Goal: Task Accomplishment & Management: Manage account settings

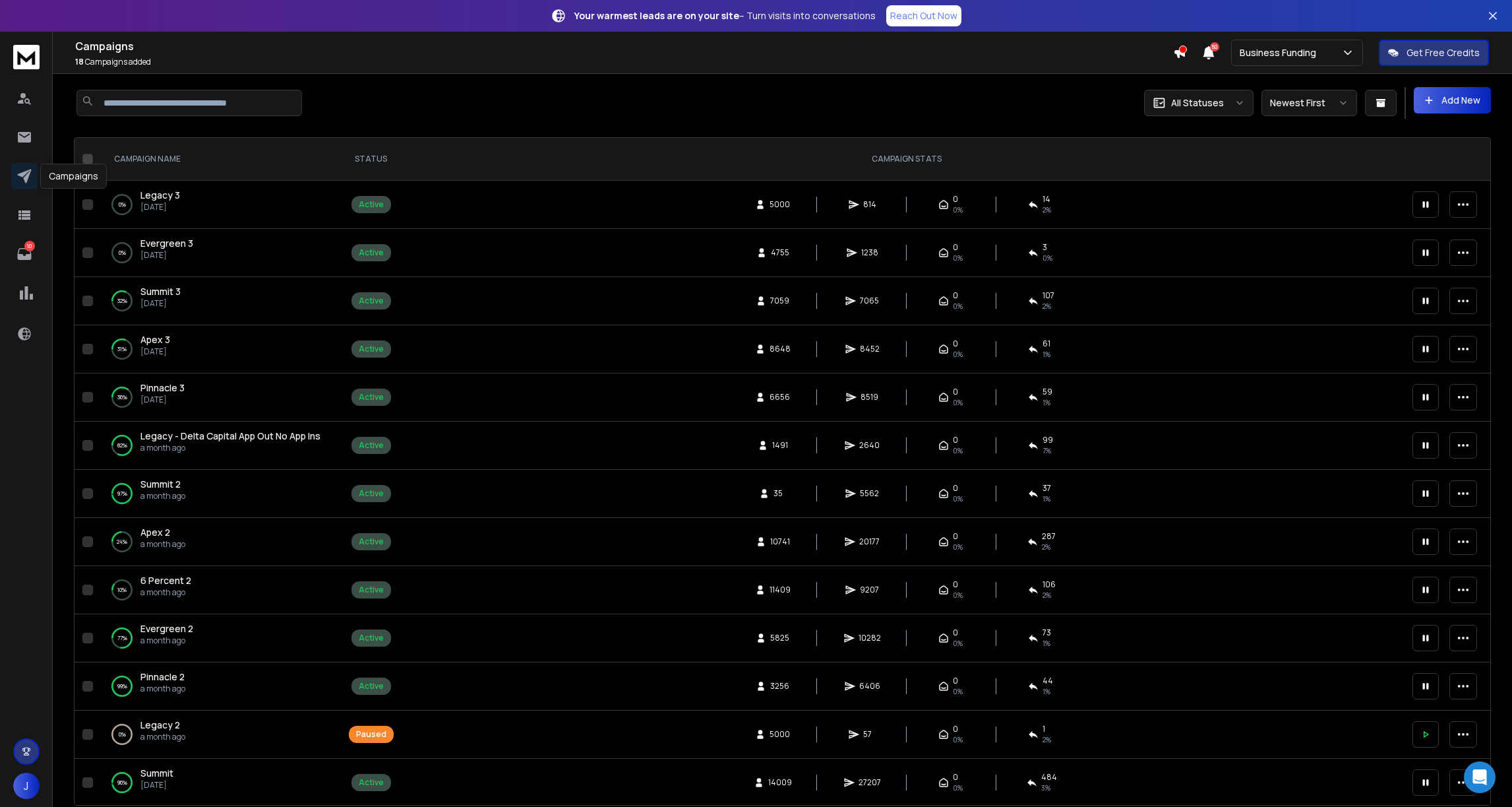
click at [269, 202] on div "0 % Legacy 3 5 days ago" at bounding box center [216, 204] width 209 height 32
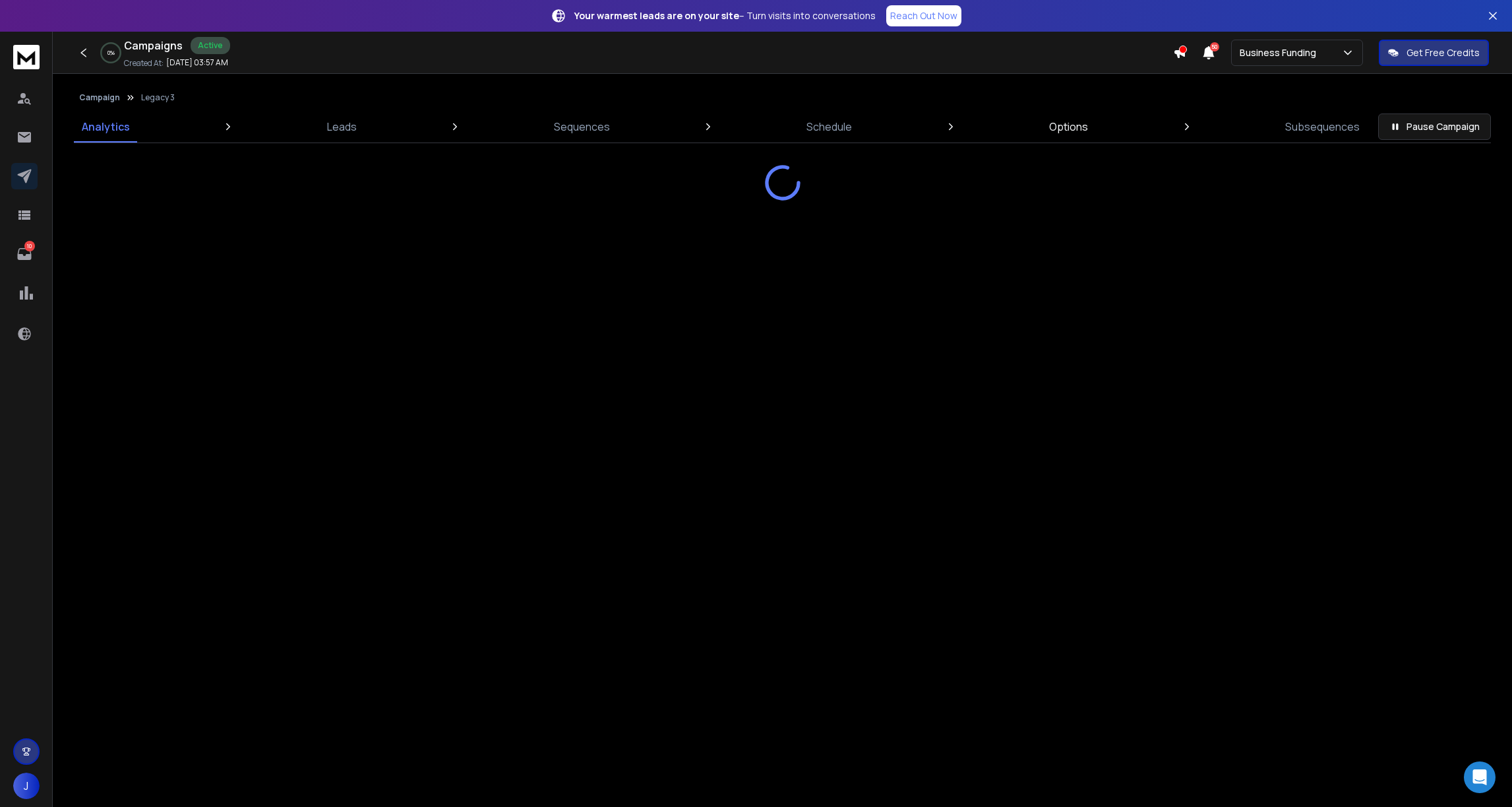
click at [1051, 122] on p "Options" at bounding box center [1069, 126] width 39 height 16
select select "*"
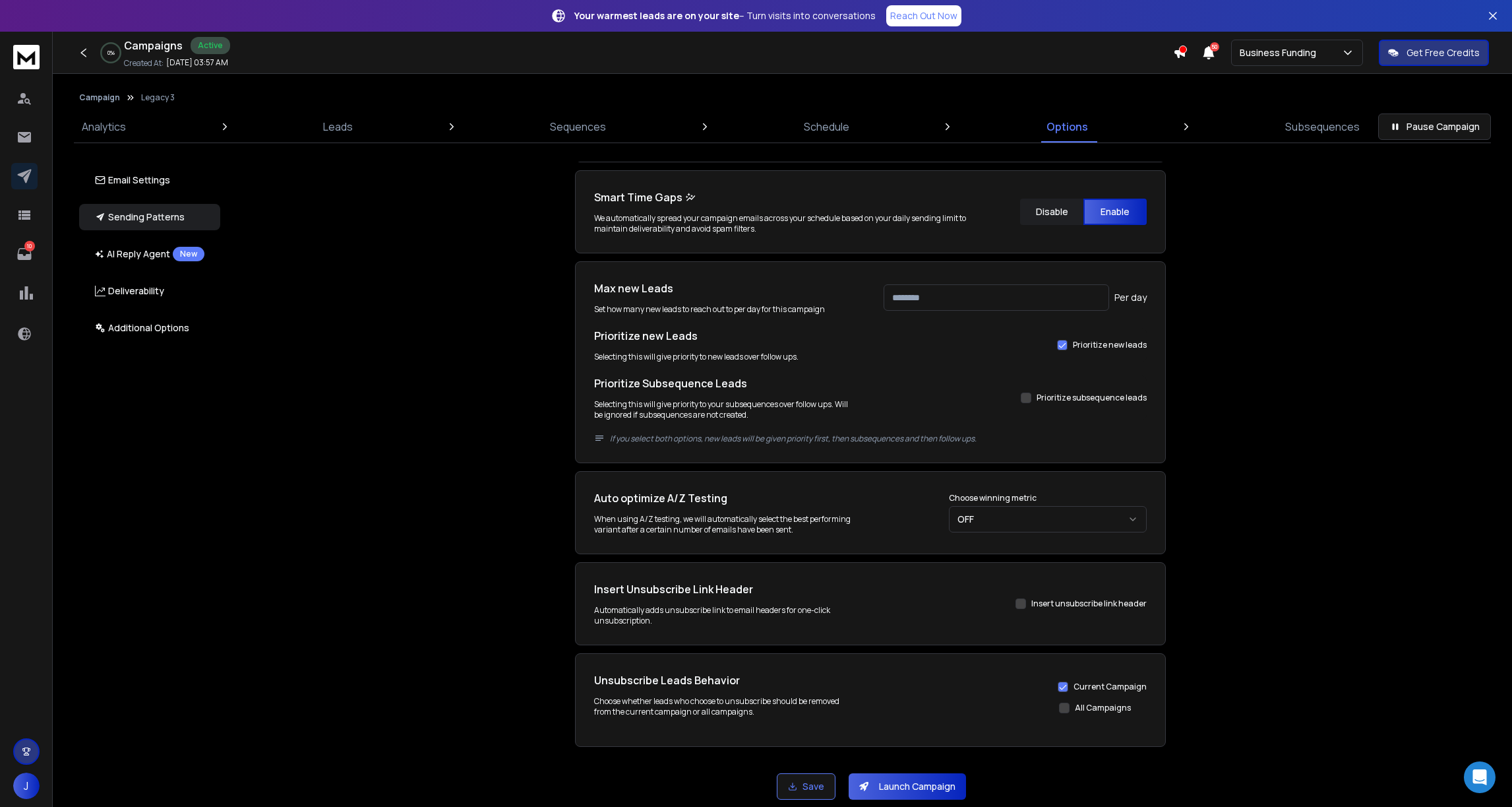
scroll to position [717, 0]
click at [894, 291] on input "***" at bounding box center [997, 297] width 226 height 27
click at [943, 302] on input "***" at bounding box center [997, 297] width 226 height 27
type input "****"
click at [798, 776] on button "Save" at bounding box center [806, 787] width 58 height 27
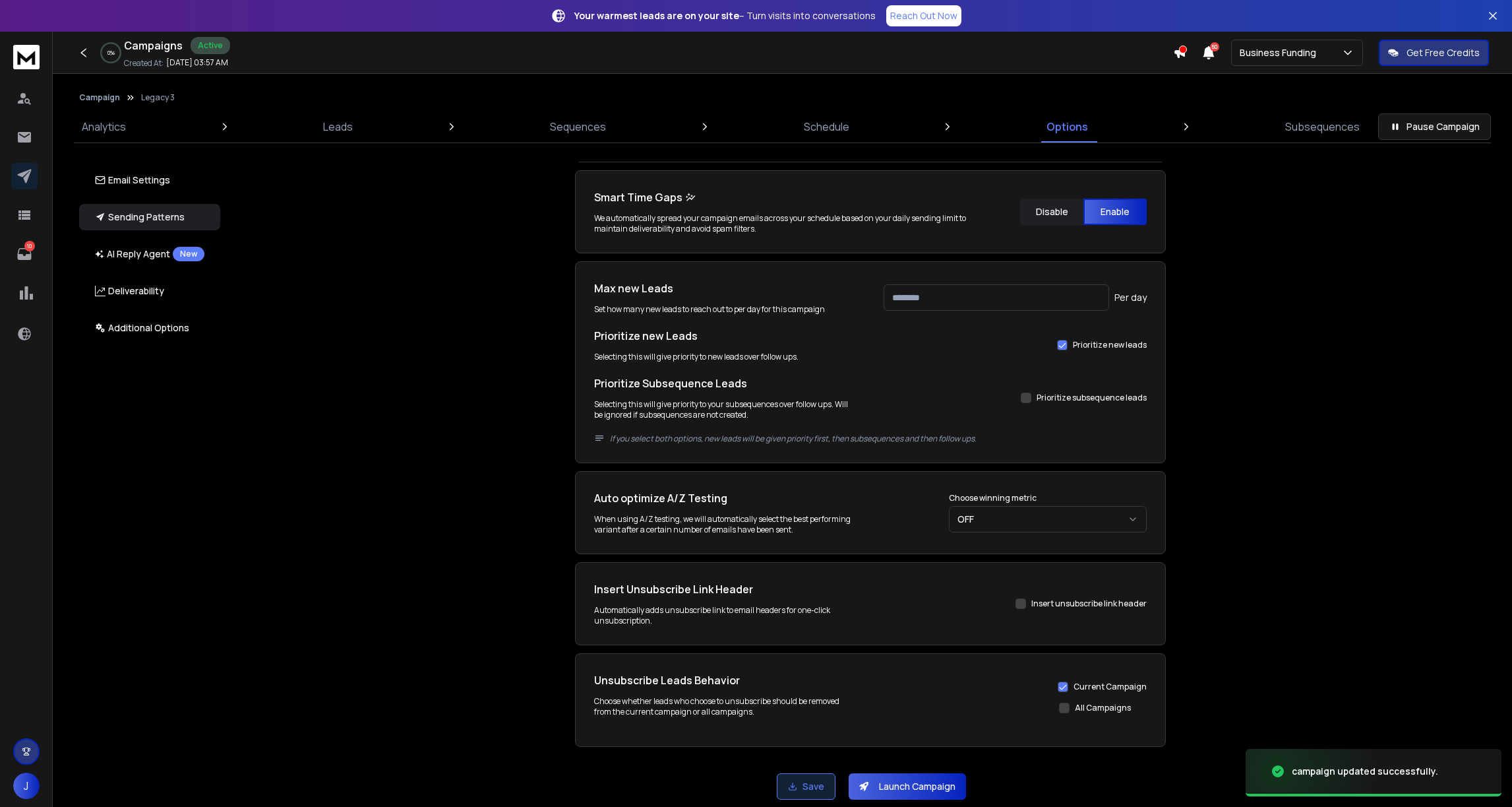
click at [806, 780] on button "Save" at bounding box center [806, 787] width 58 height 27
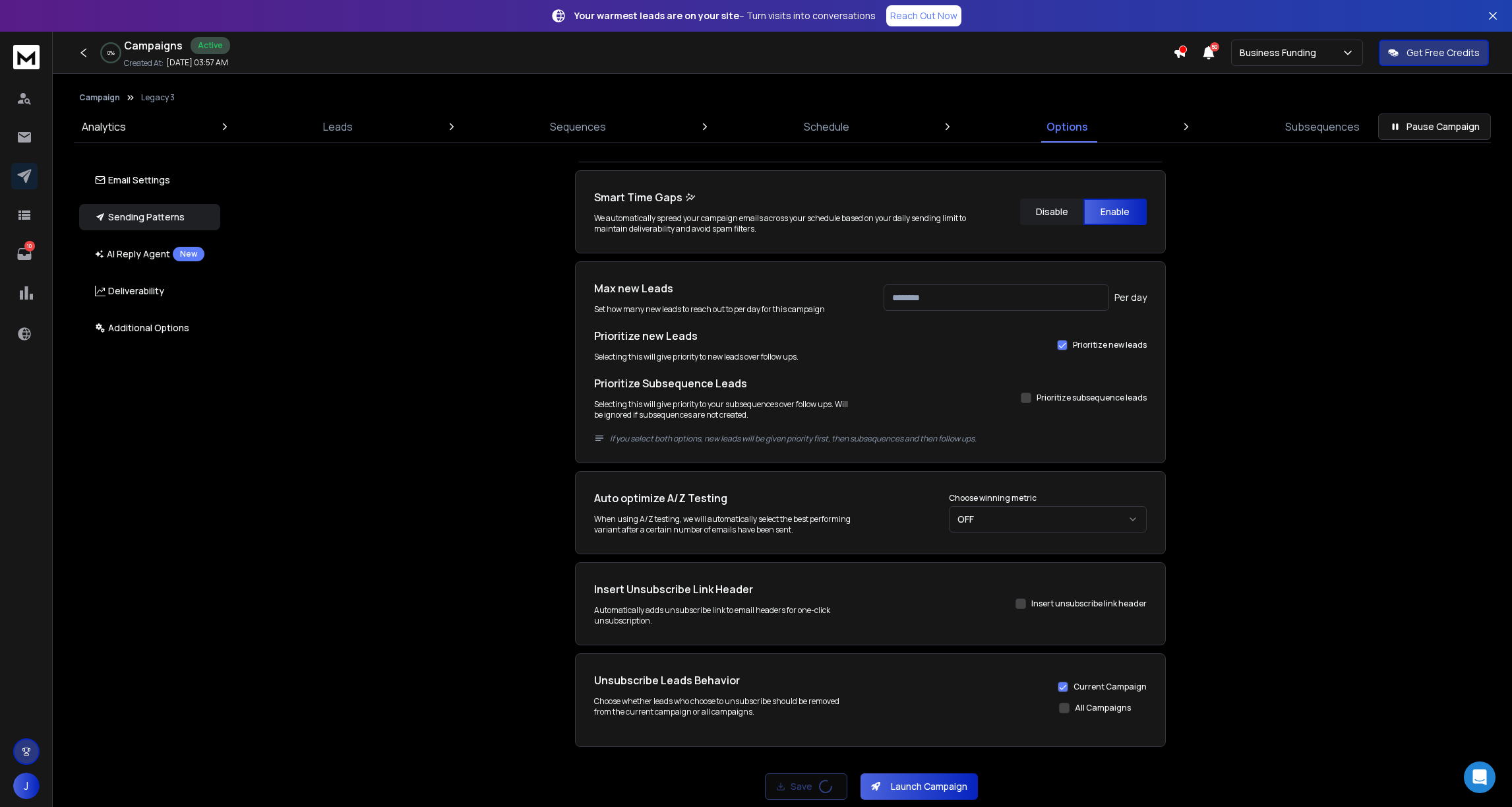
click at [129, 127] on link "Analytics" at bounding box center [103, 126] width 60 height 32
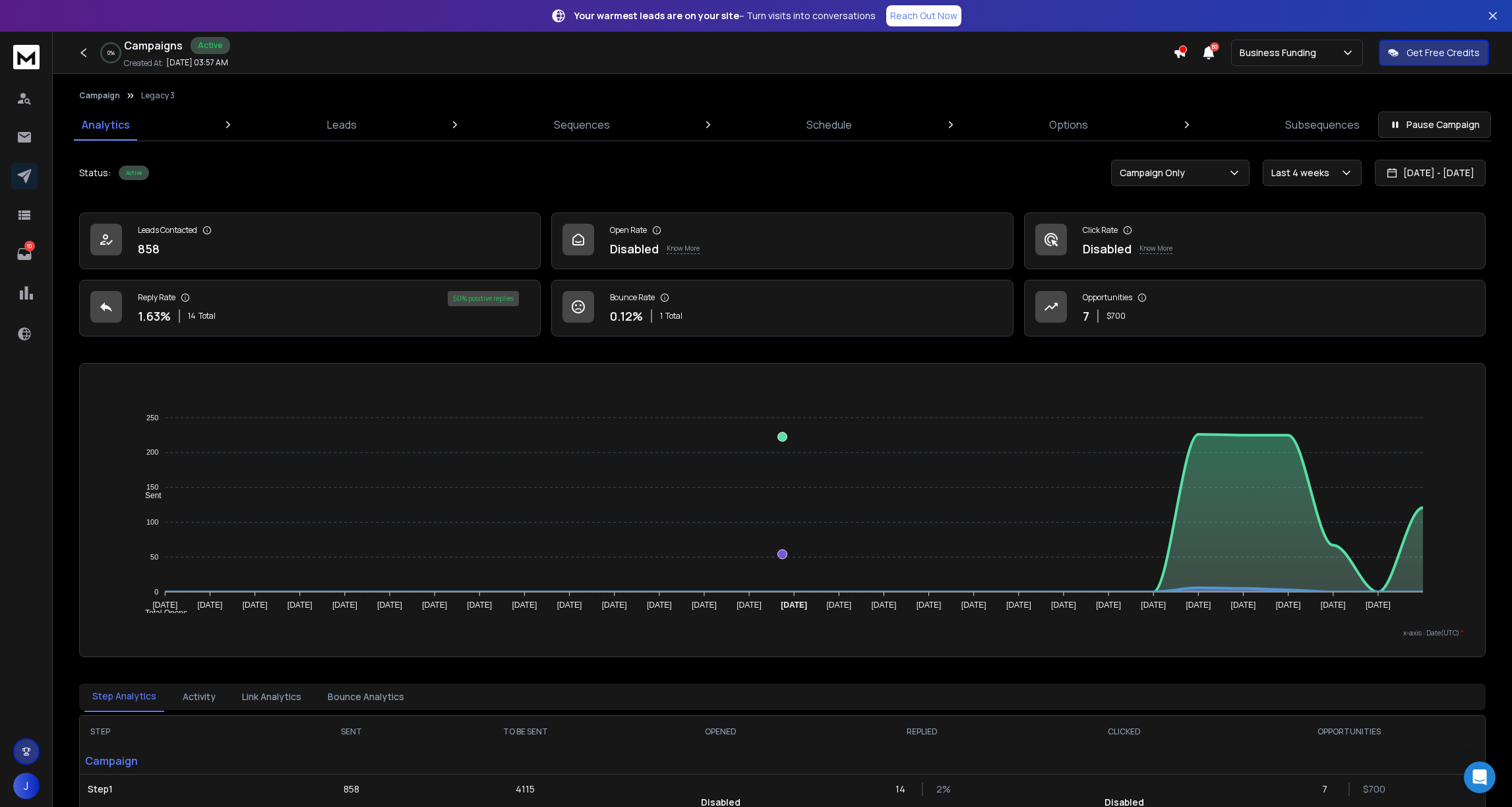
scroll to position [3, 0]
click at [31, 184] on icon at bounding box center [24, 176] width 16 height 16
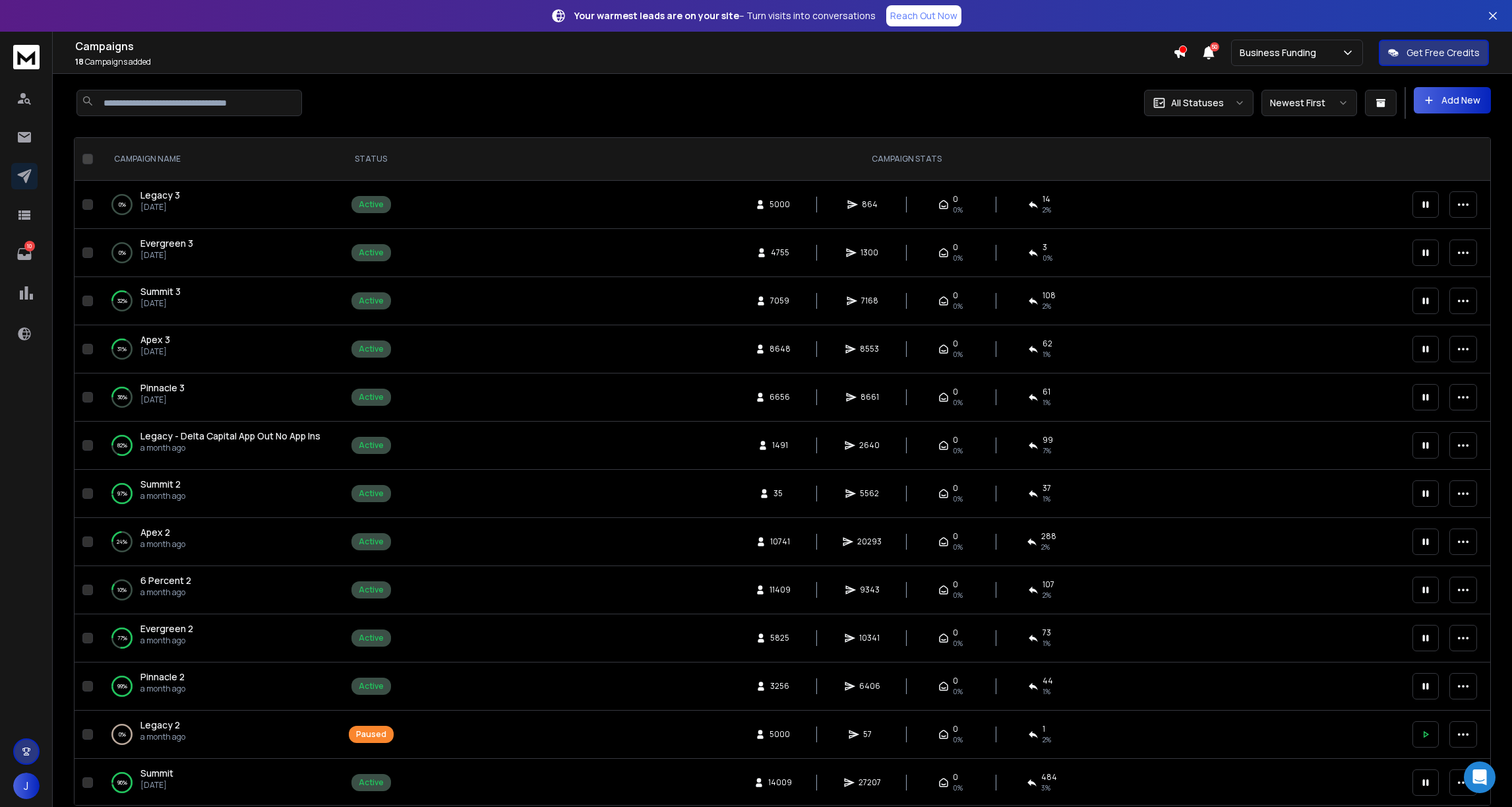
click at [274, 243] on div "0 % Evergreen 3 5 days ago" at bounding box center [216, 252] width 209 height 32
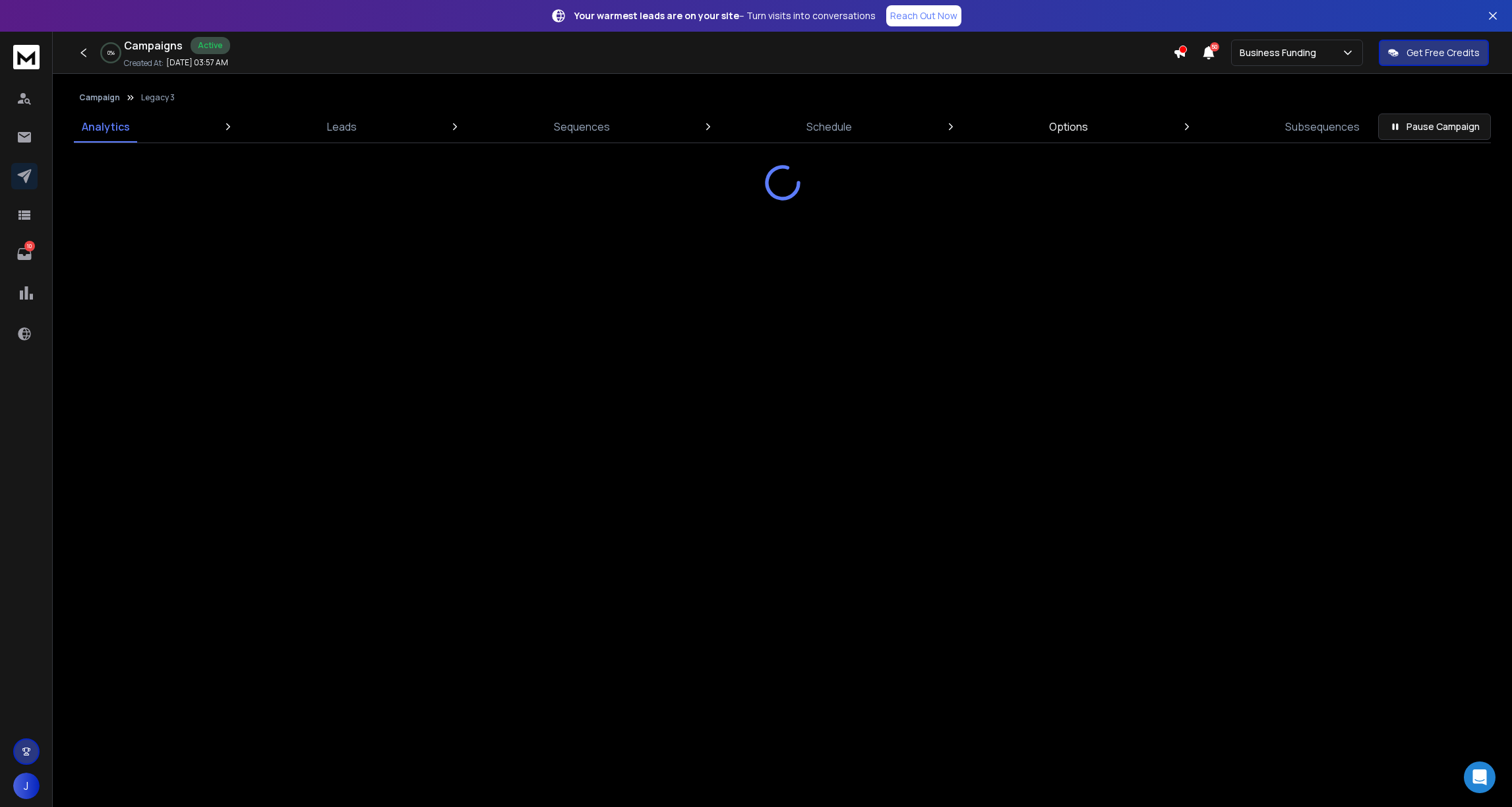
click at [1074, 124] on p "Options" at bounding box center [1069, 126] width 39 height 16
select select "*"
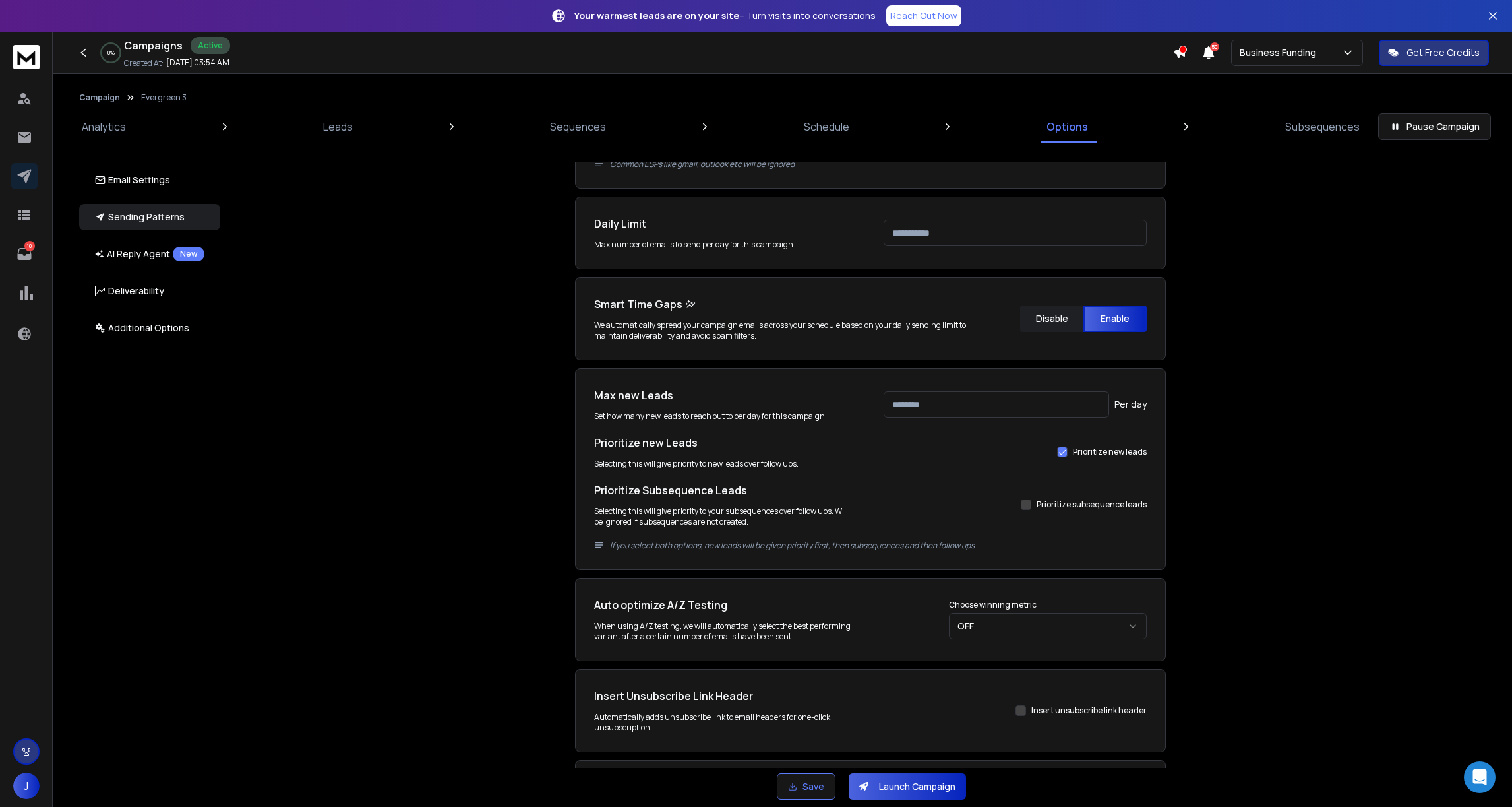
scroll to position [587, 0]
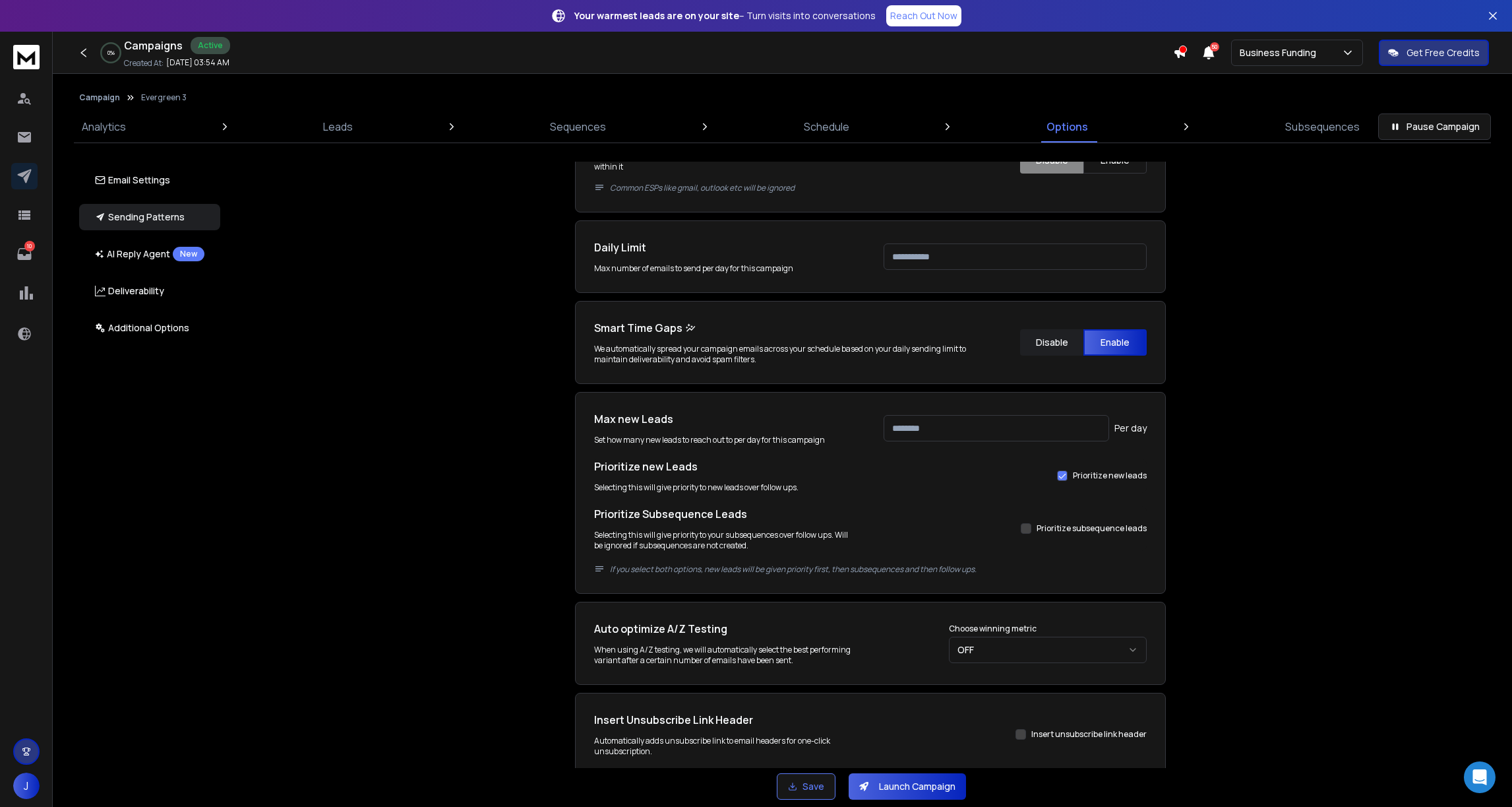
click at [914, 432] on input "***" at bounding box center [997, 428] width 226 height 27
type input "****"
click at [818, 777] on button "Save" at bounding box center [806, 787] width 58 height 27
click at [20, 173] on icon at bounding box center [24, 176] width 13 height 13
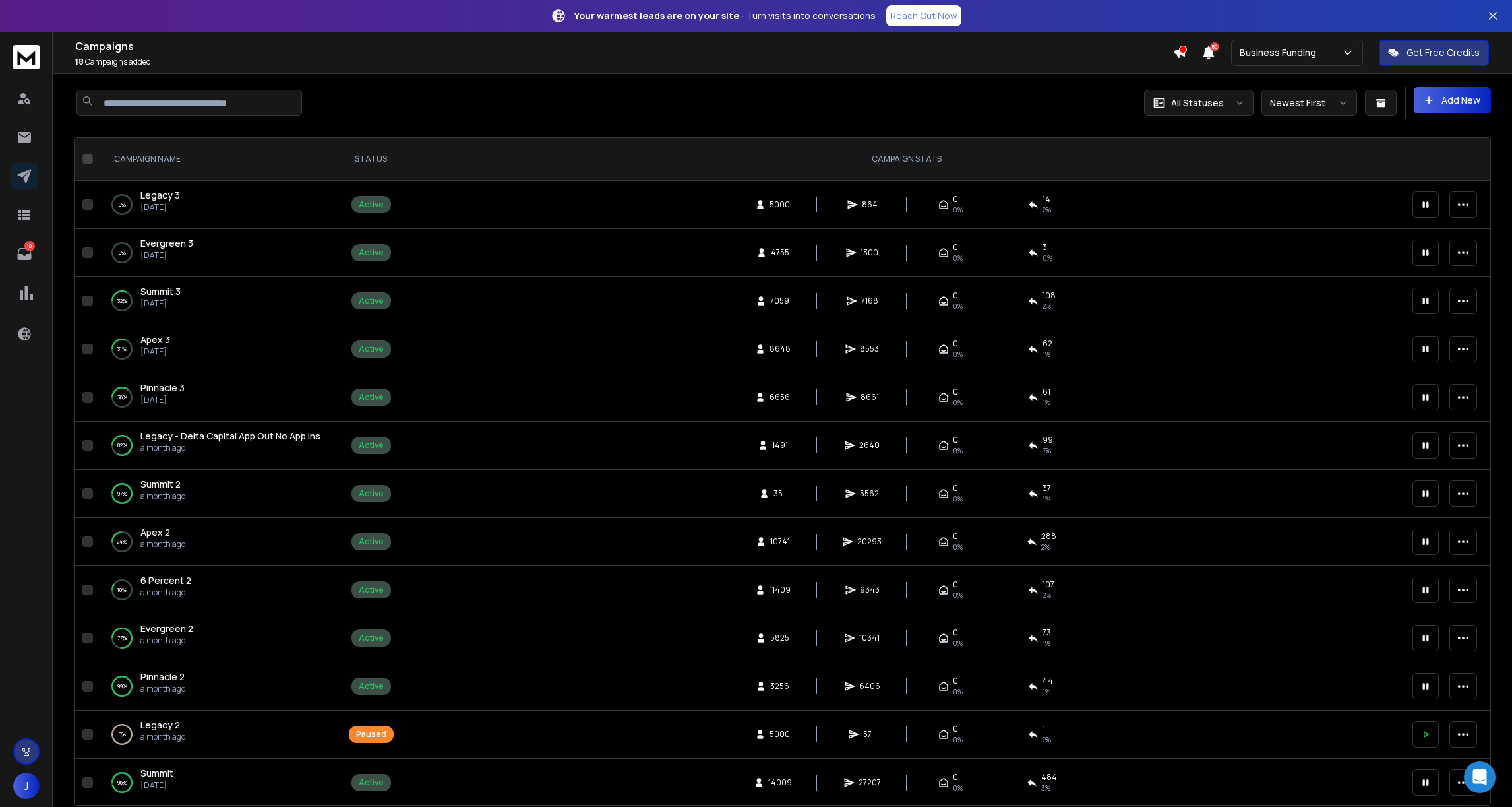
click at [288, 306] on div "32 % Summit 3 17 days ago" at bounding box center [216, 300] width 209 height 32
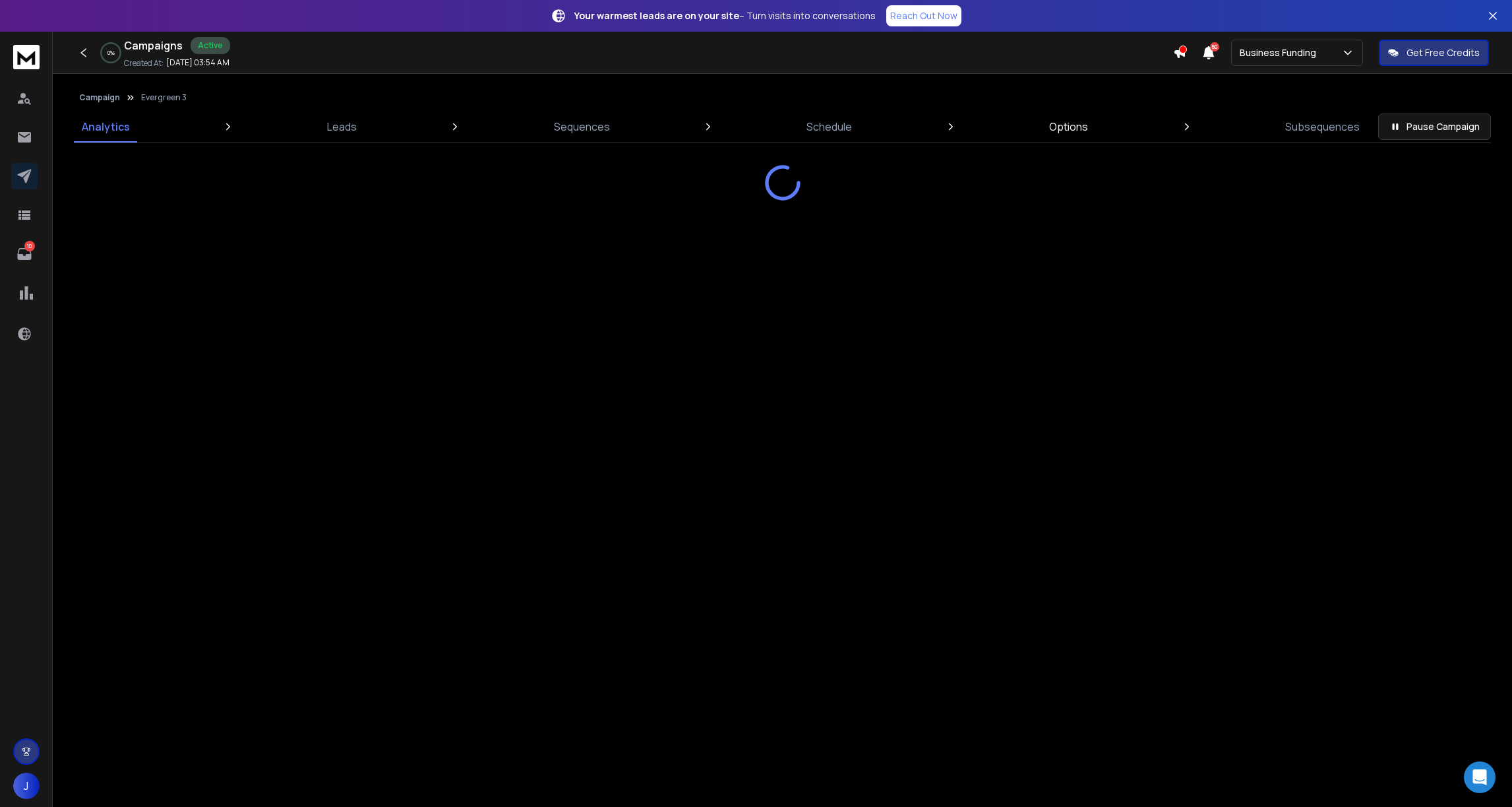
click at [1091, 127] on link "Options" at bounding box center [1069, 126] width 54 height 32
select select "*"
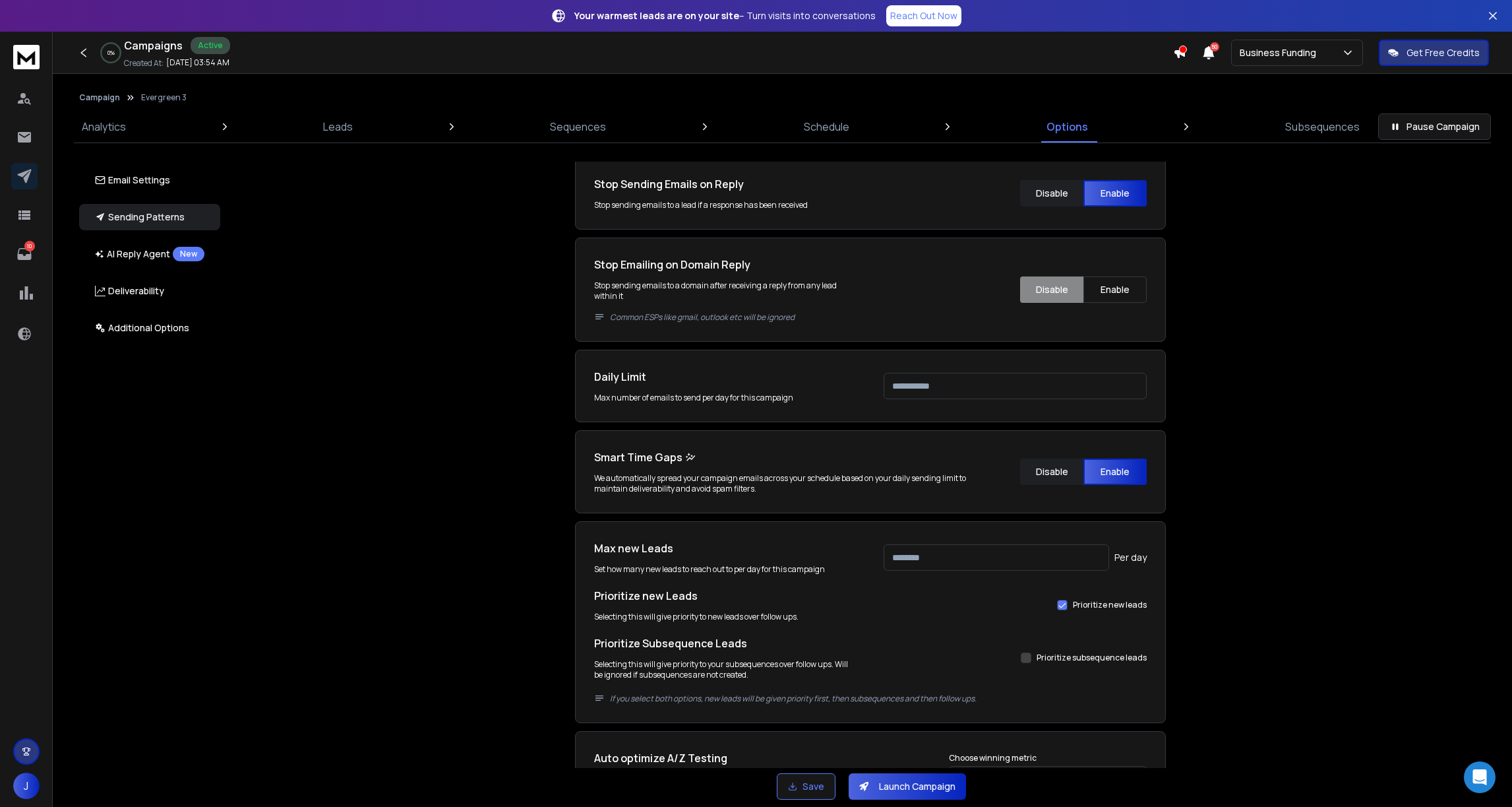
scroll to position [257, 0]
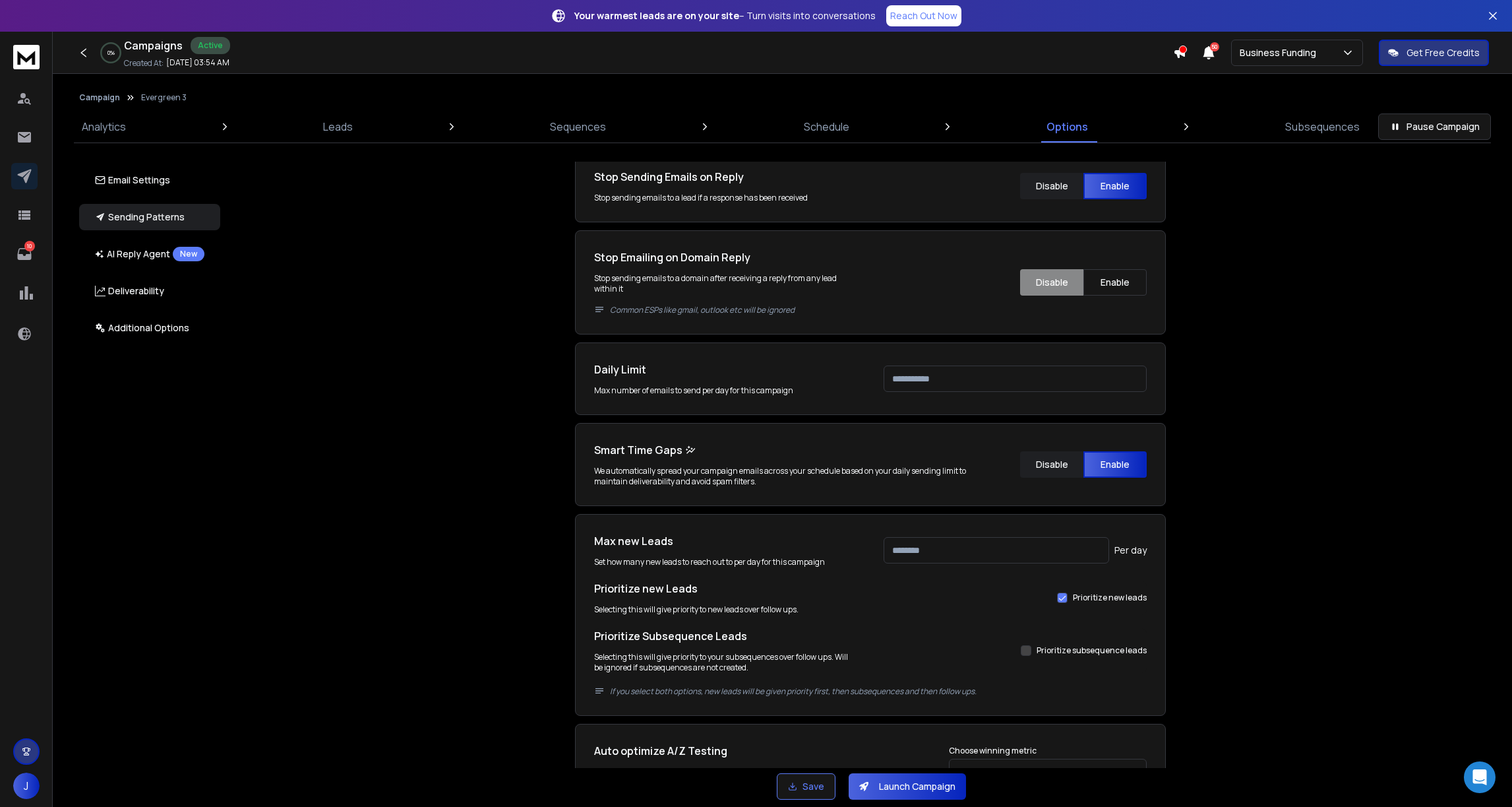
drag, startPoint x: 898, startPoint y: 556, endPoint x: 892, endPoint y: 555, distance: 6.1
click at [892, 555] on input "***" at bounding box center [997, 551] width 226 height 27
click at [936, 555] on input "***" at bounding box center [997, 551] width 226 height 27
type input "****"
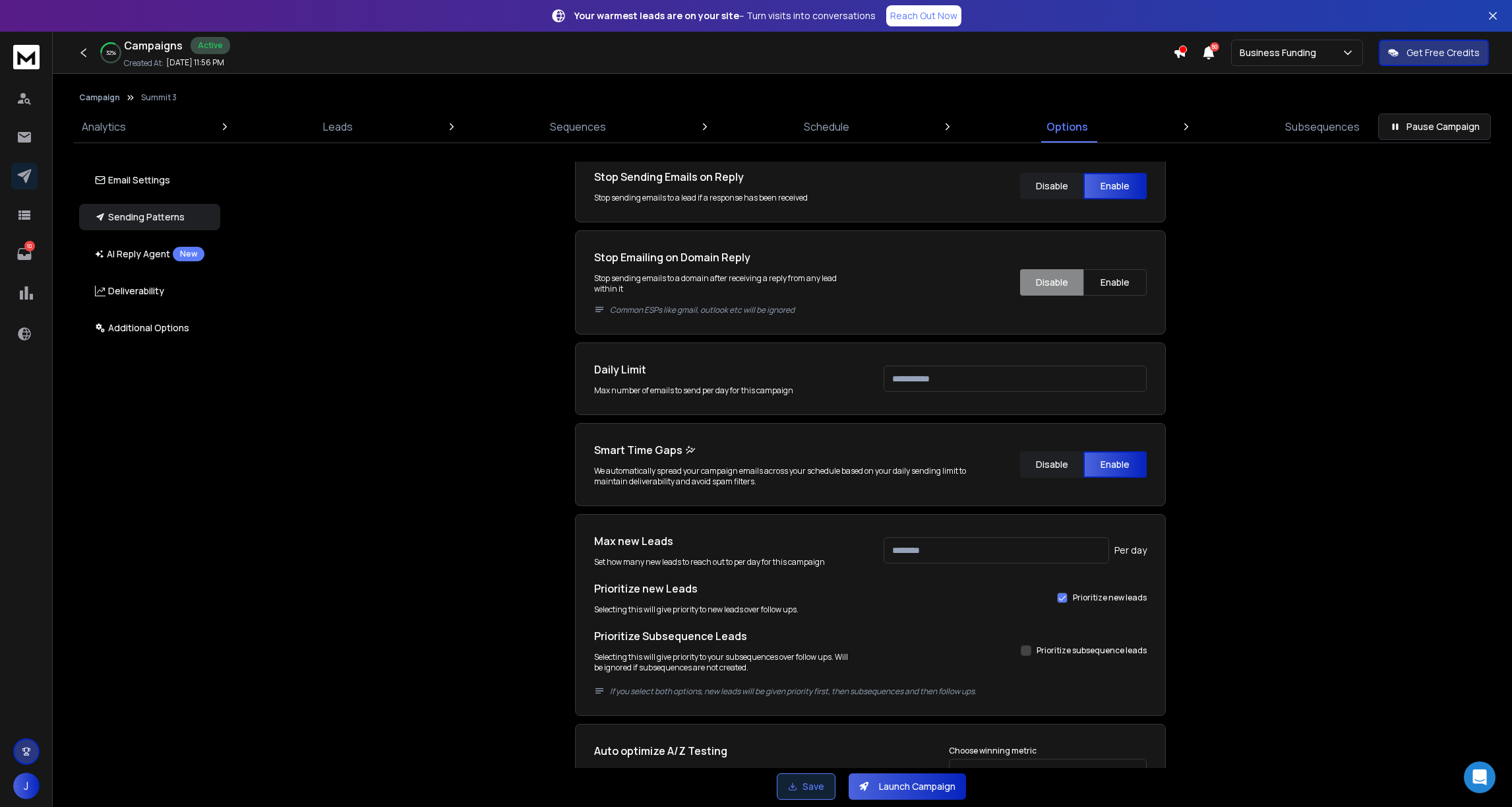
click at [818, 784] on button "Save" at bounding box center [806, 787] width 58 height 27
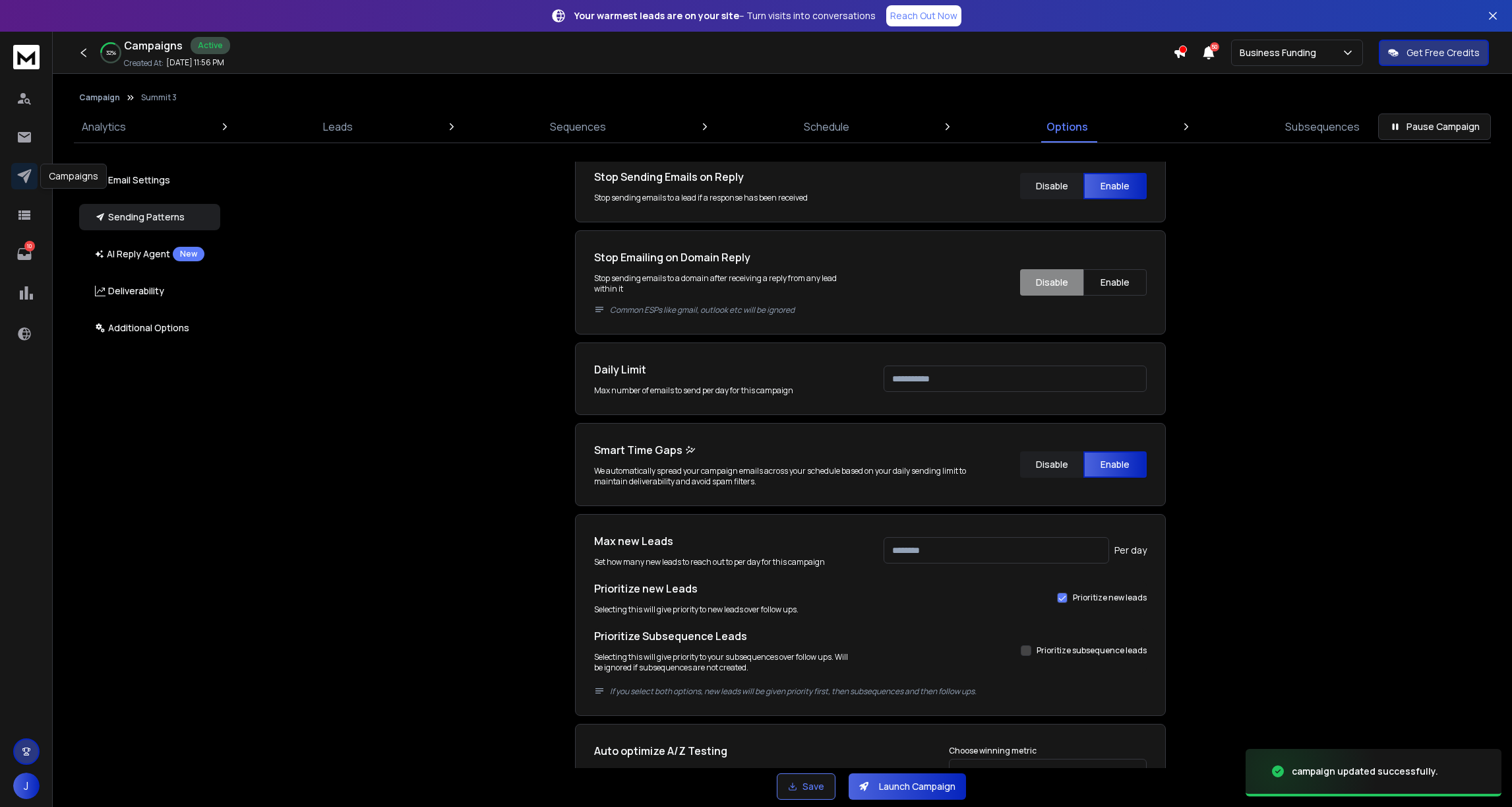
click at [16, 180] on icon at bounding box center [24, 176] width 16 height 16
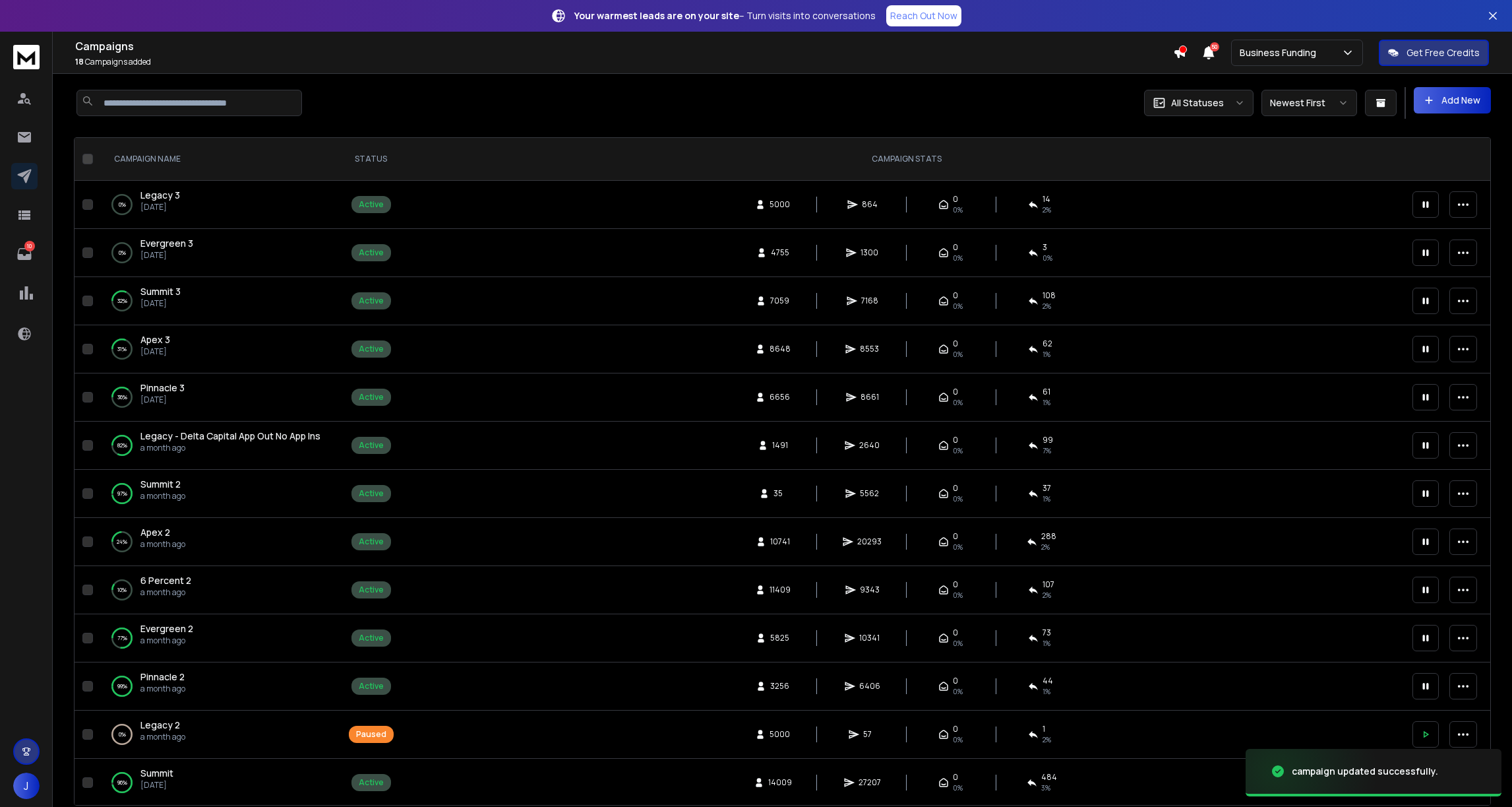
click at [275, 338] on div "31 % Apex 3 17 days ago" at bounding box center [216, 349] width 209 height 32
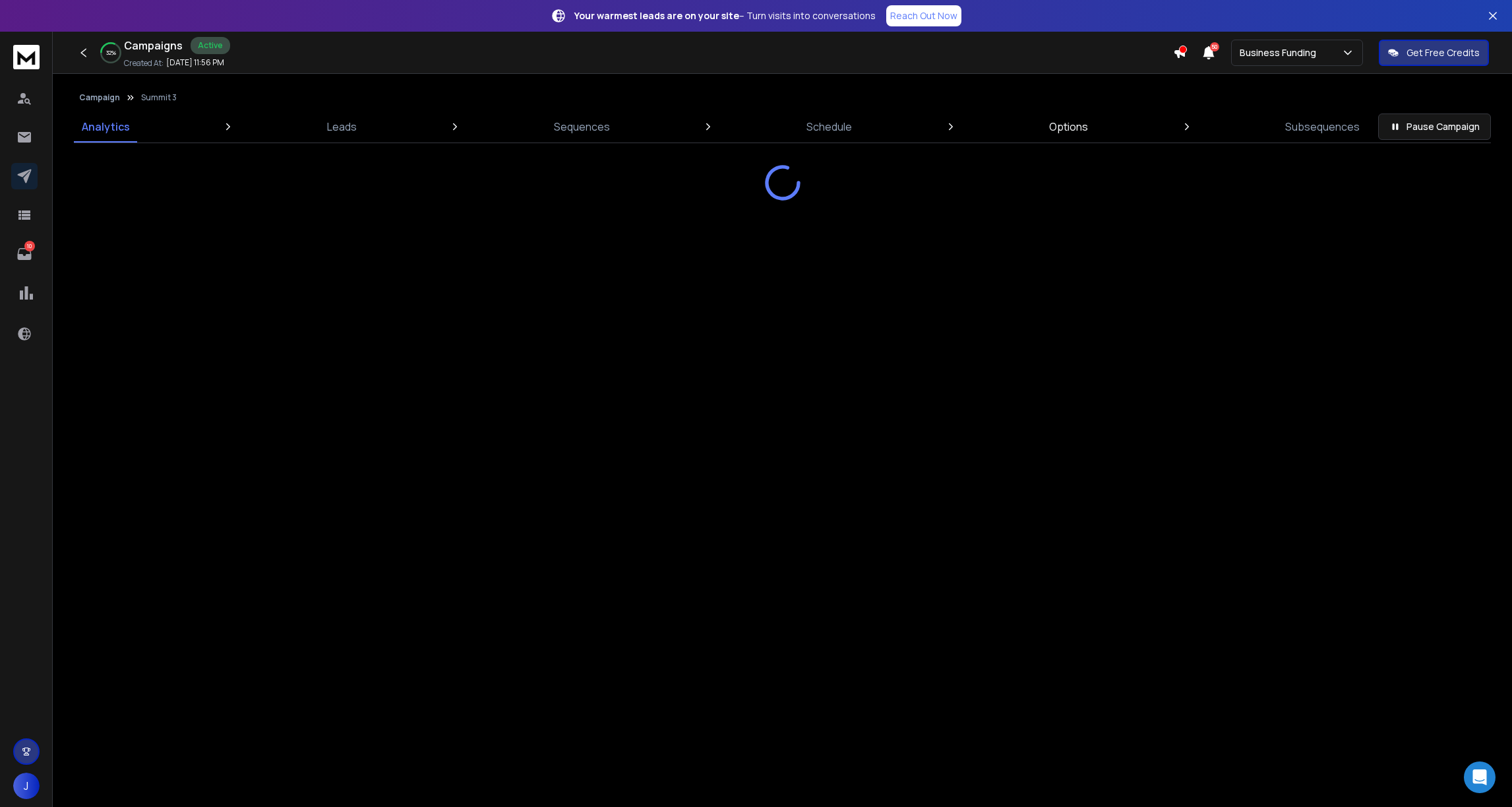
click at [1051, 135] on link "Options" at bounding box center [1069, 126] width 54 height 32
select select "*"
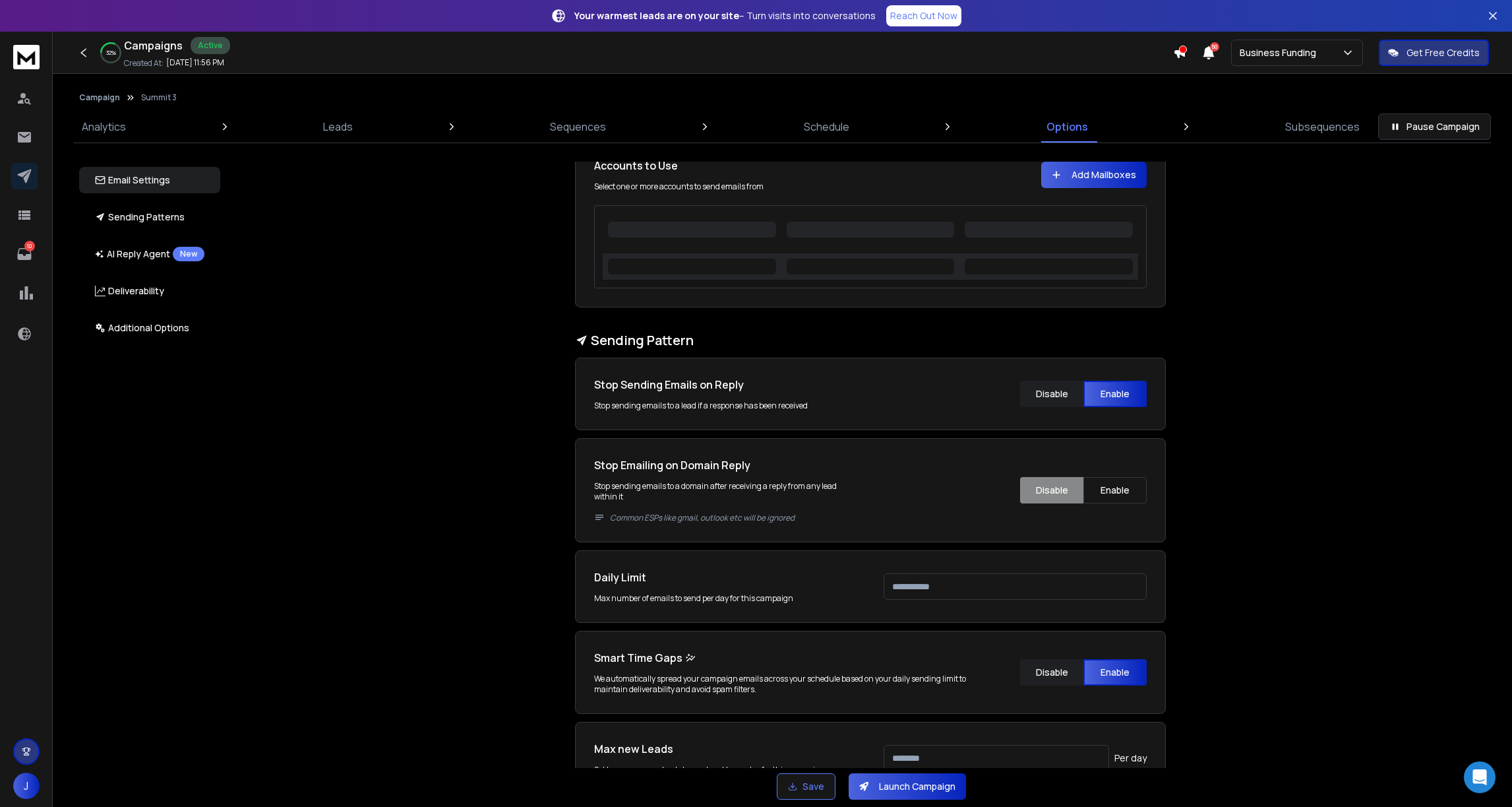
scroll to position [167, 0]
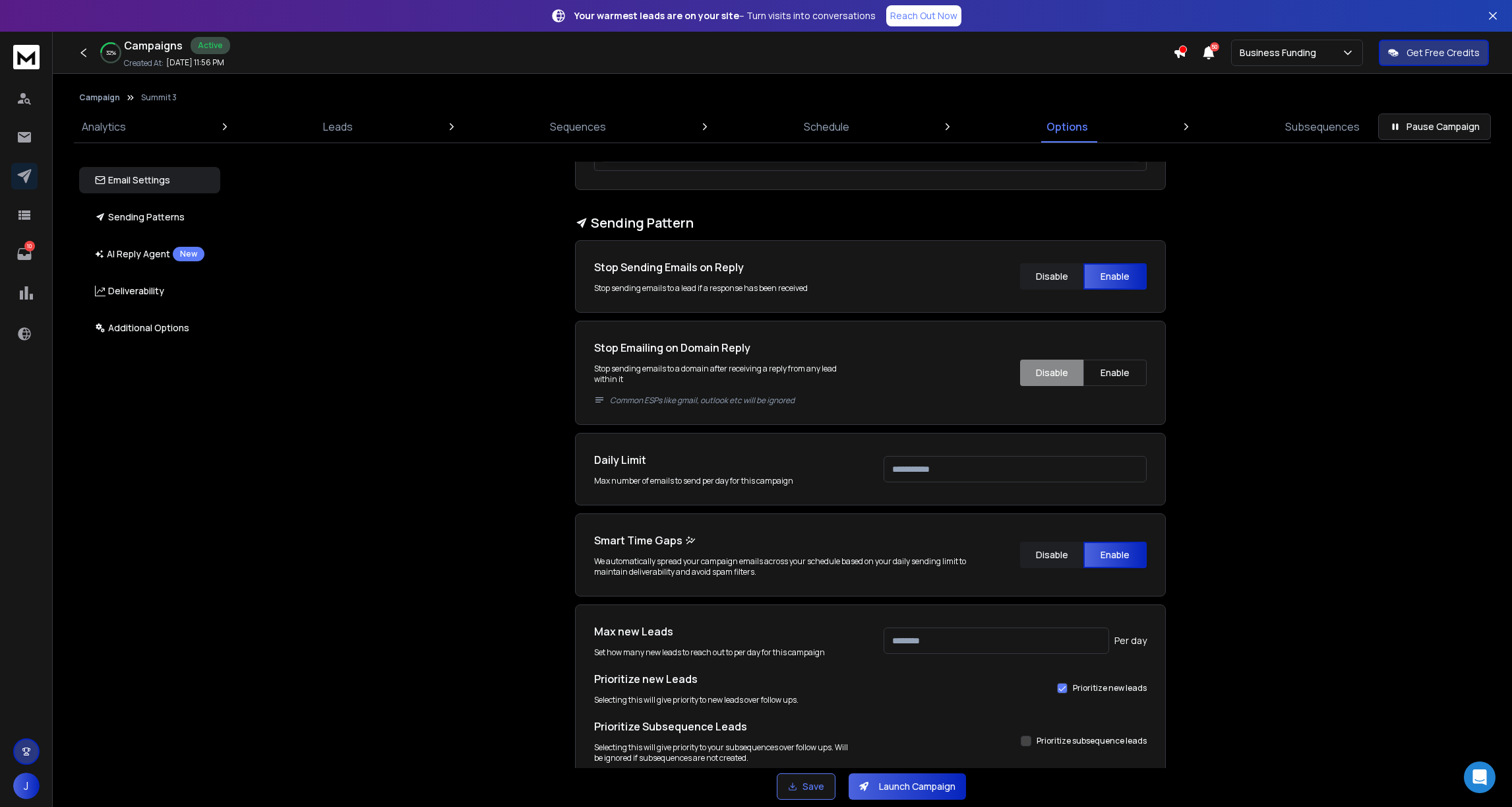
click at [913, 646] on input "***" at bounding box center [997, 641] width 226 height 27
type input "****"
click at [827, 787] on button "Save" at bounding box center [806, 787] width 58 height 27
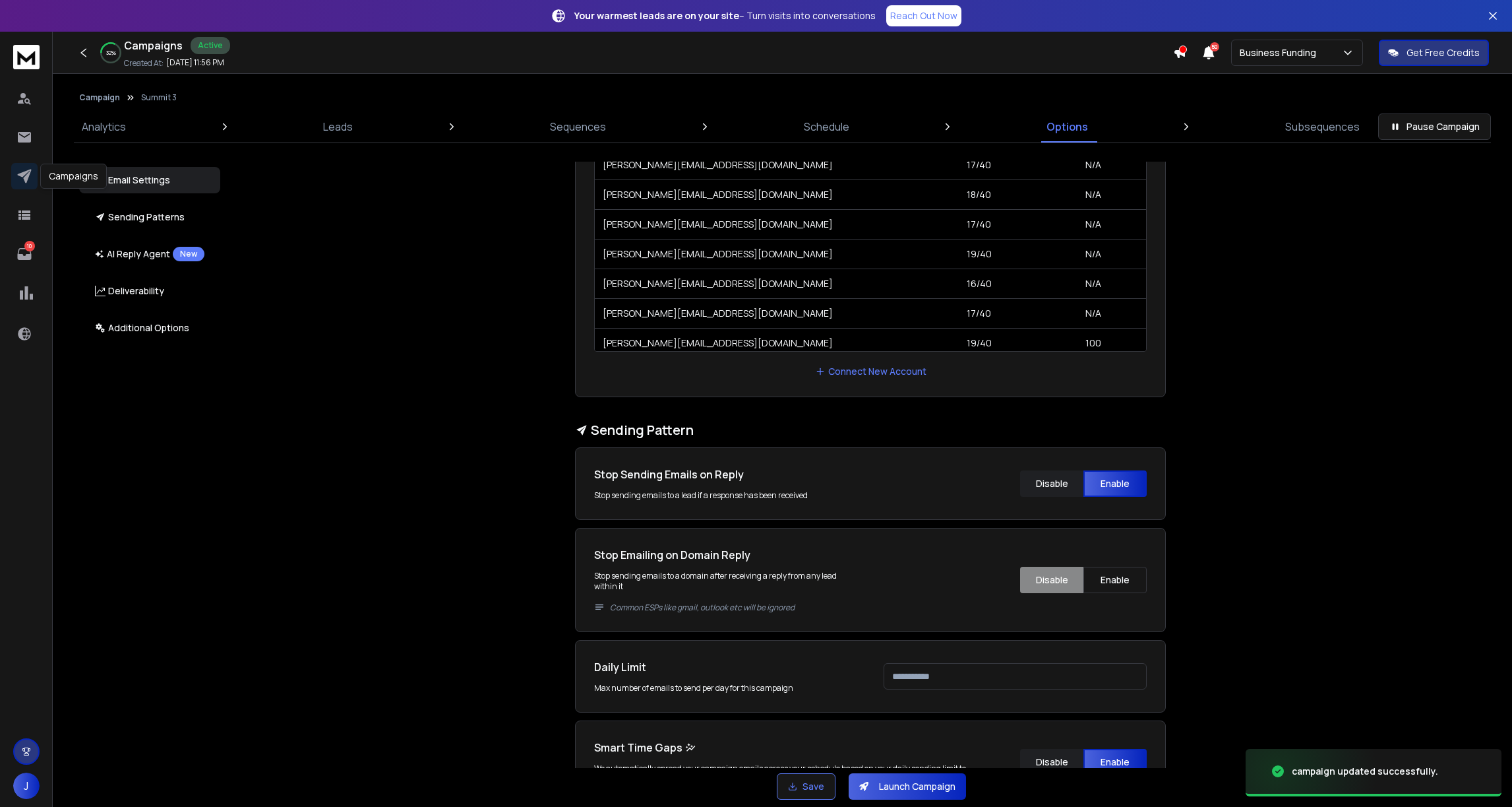
click at [30, 176] on icon at bounding box center [24, 176] width 16 height 16
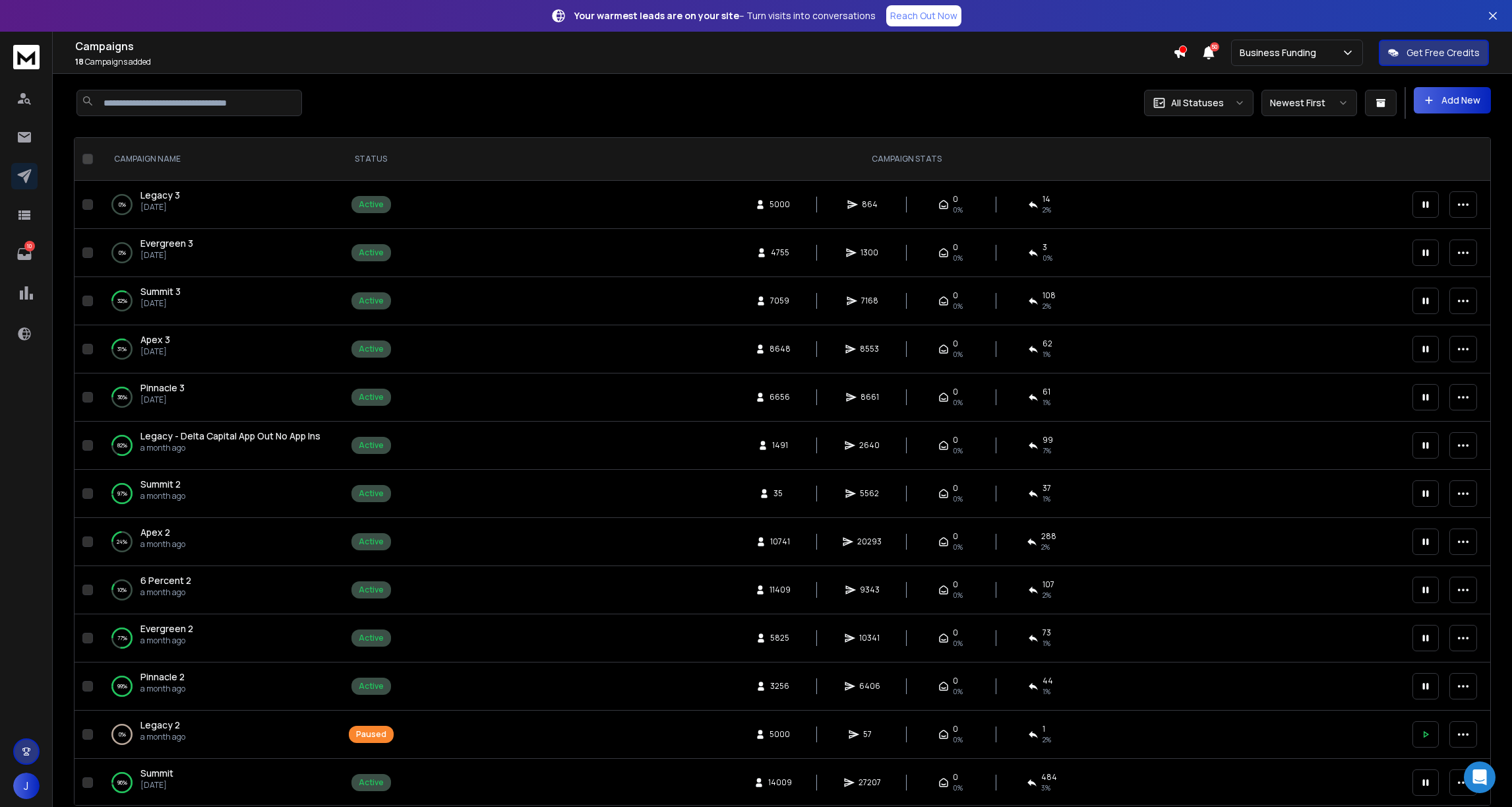
click at [236, 348] on div "31 % Apex 3 17 days ago" at bounding box center [216, 349] width 209 height 32
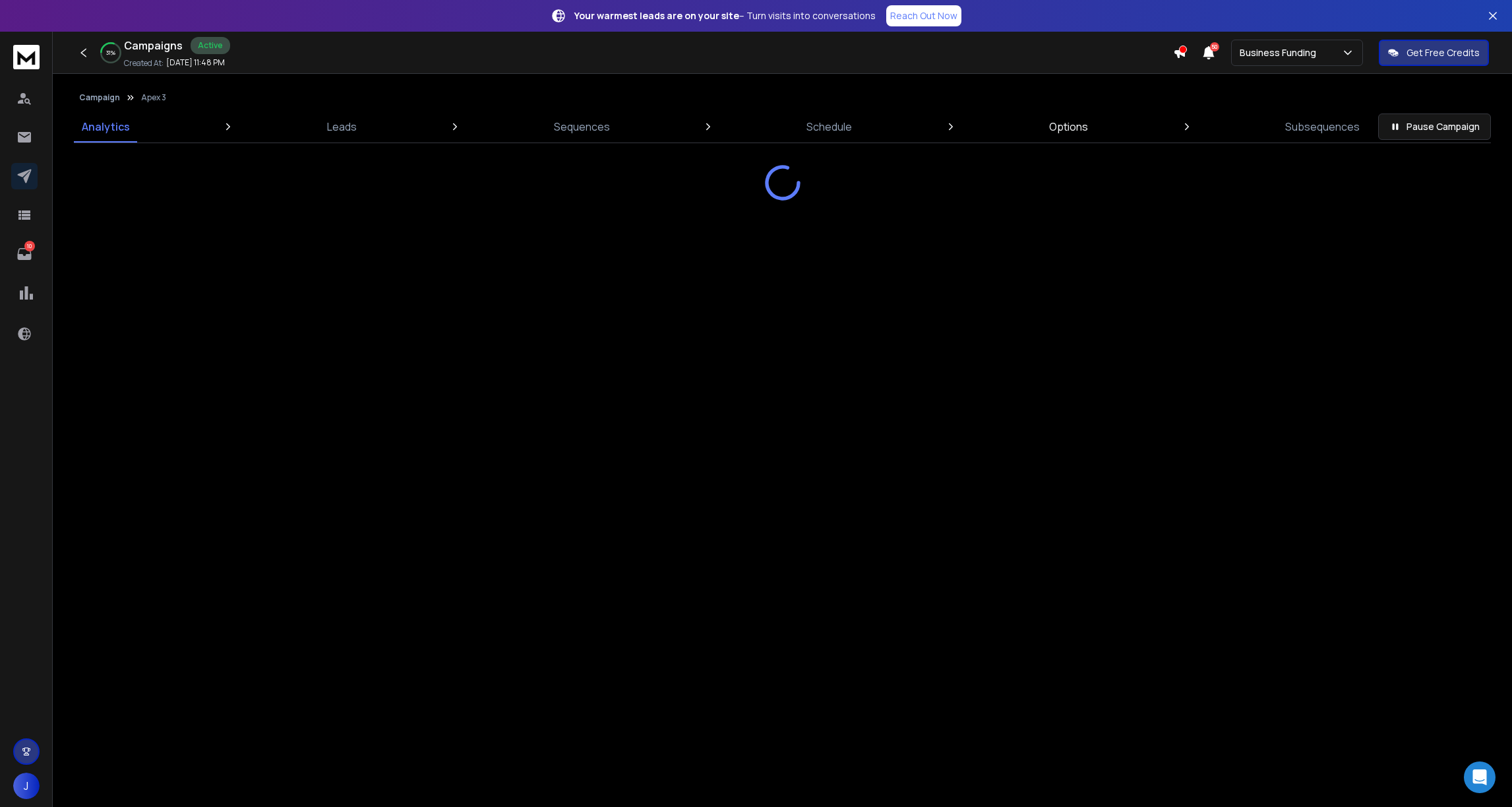
click at [1076, 120] on p "Options" at bounding box center [1069, 126] width 39 height 16
select select "*"
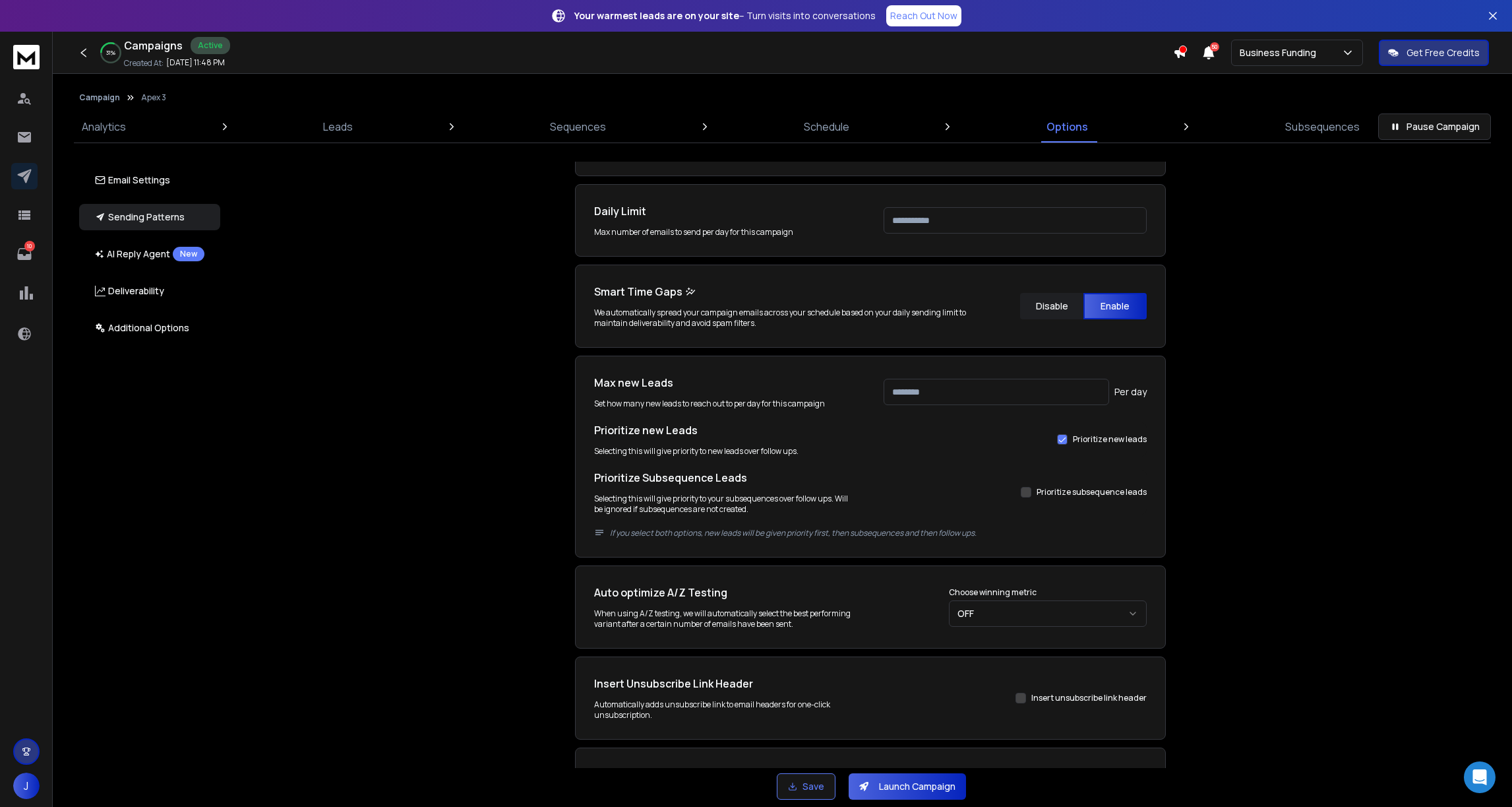
scroll to position [622, 0]
click at [24, 185] on link at bounding box center [25, 176] width 27 height 27
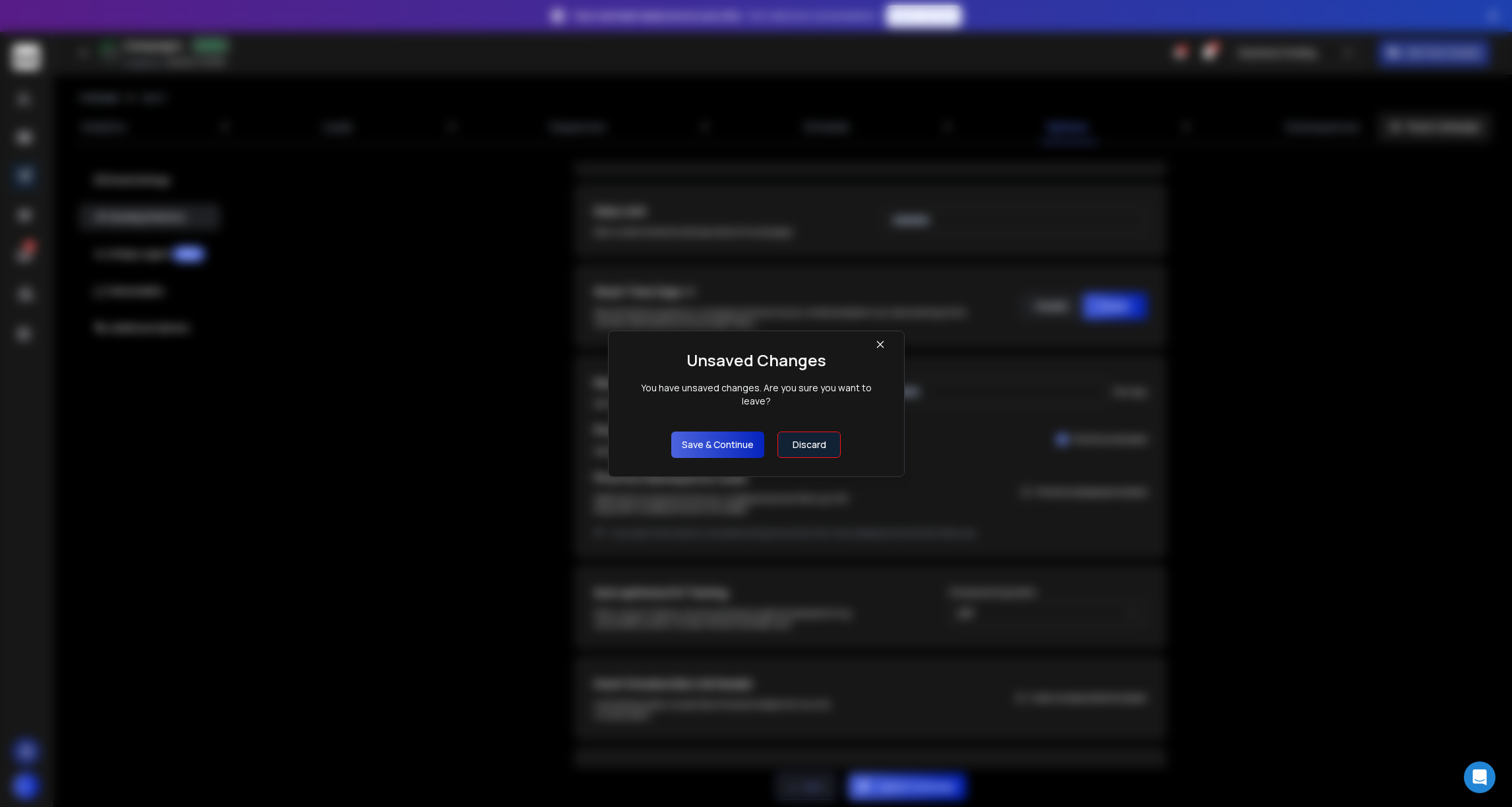
click at [810, 431] on button "Discard" at bounding box center [810, 445] width 63 height 27
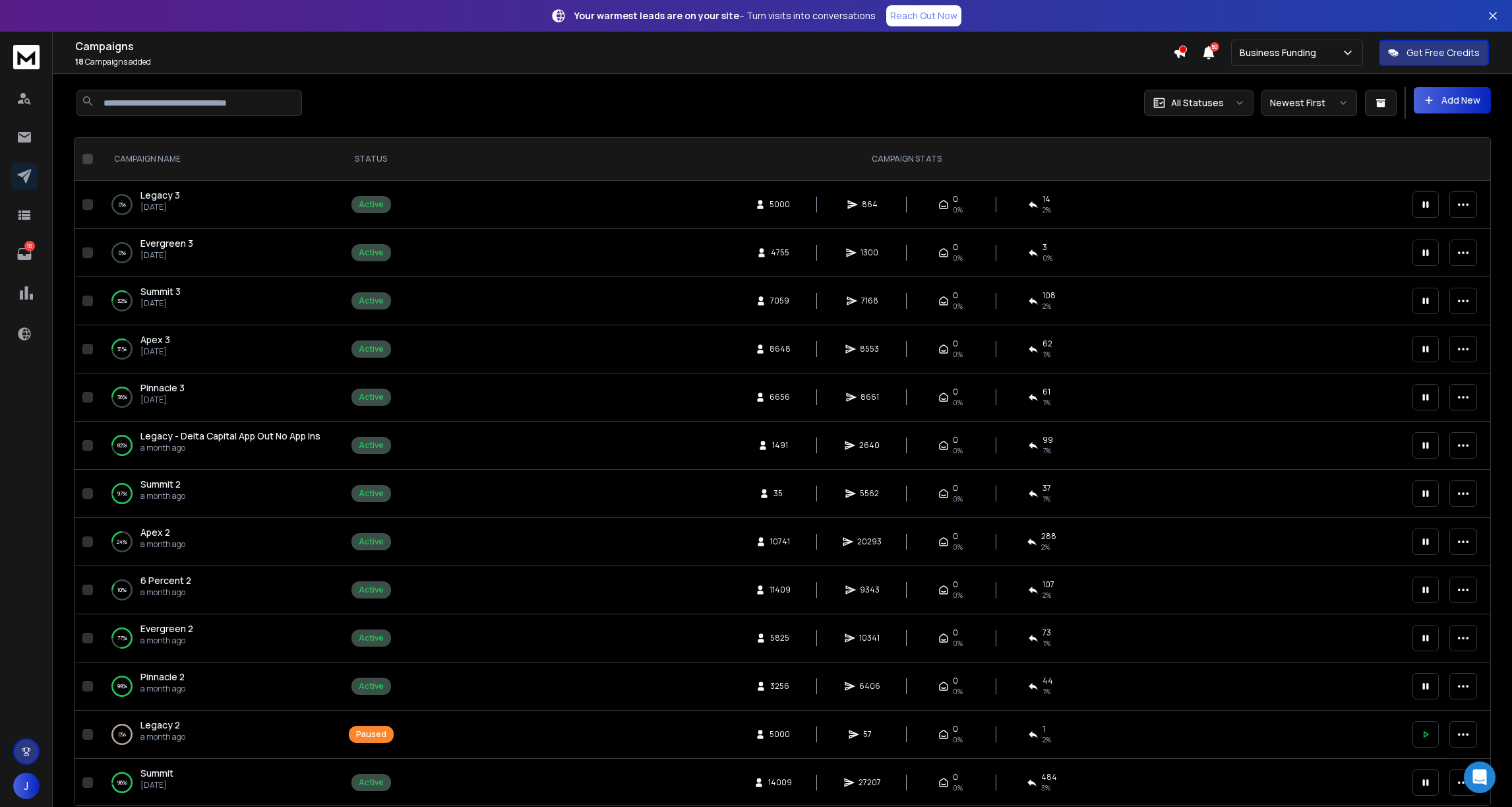
click at [214, 539] on div "24 % Apex 2 a month ago" at bounding box center [216, 541] width 209 height 32
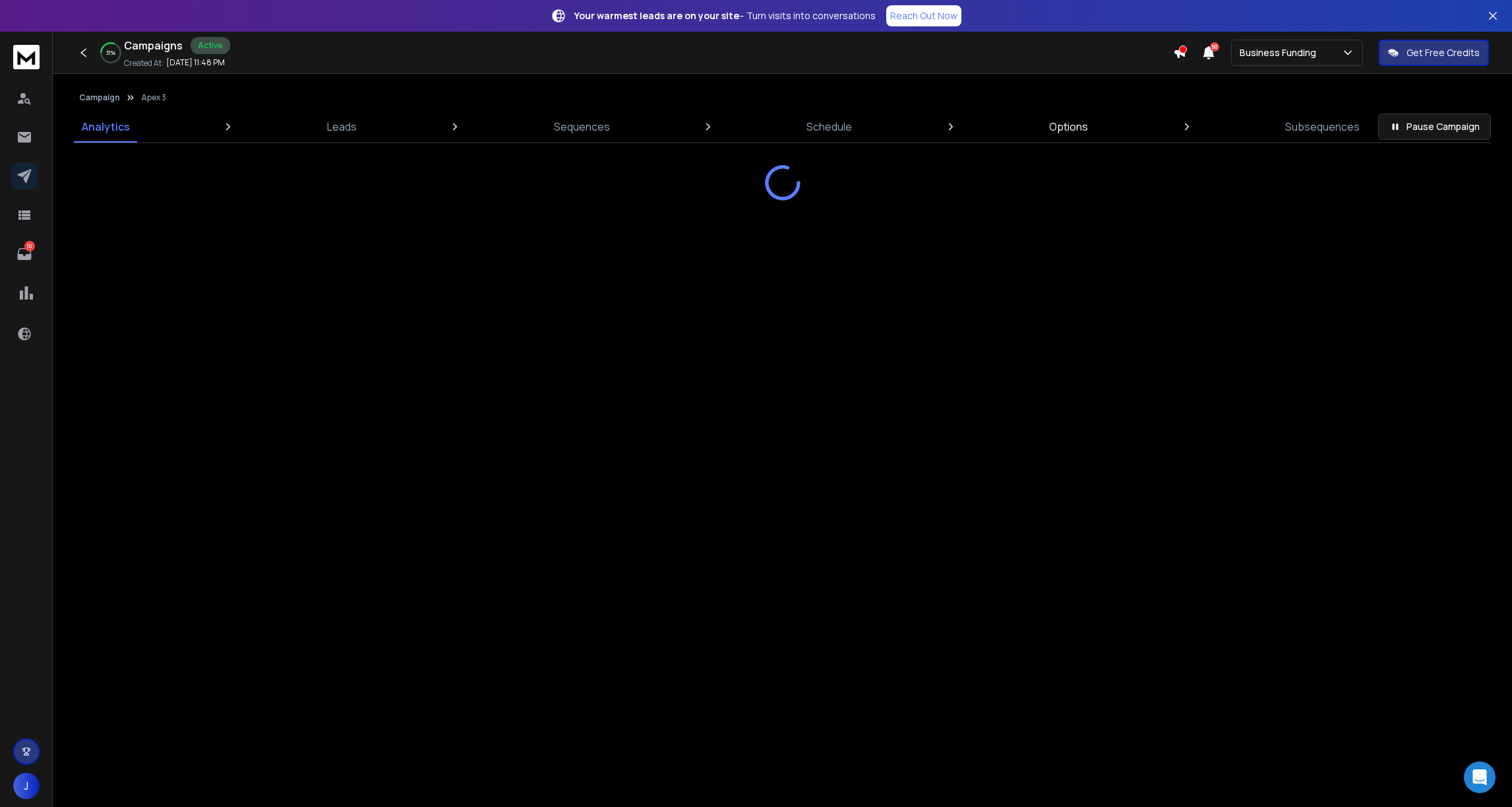
click at [1063, 133] on p "Options" at bounding box center [1069, 126] width 39 height 16
select select "*"
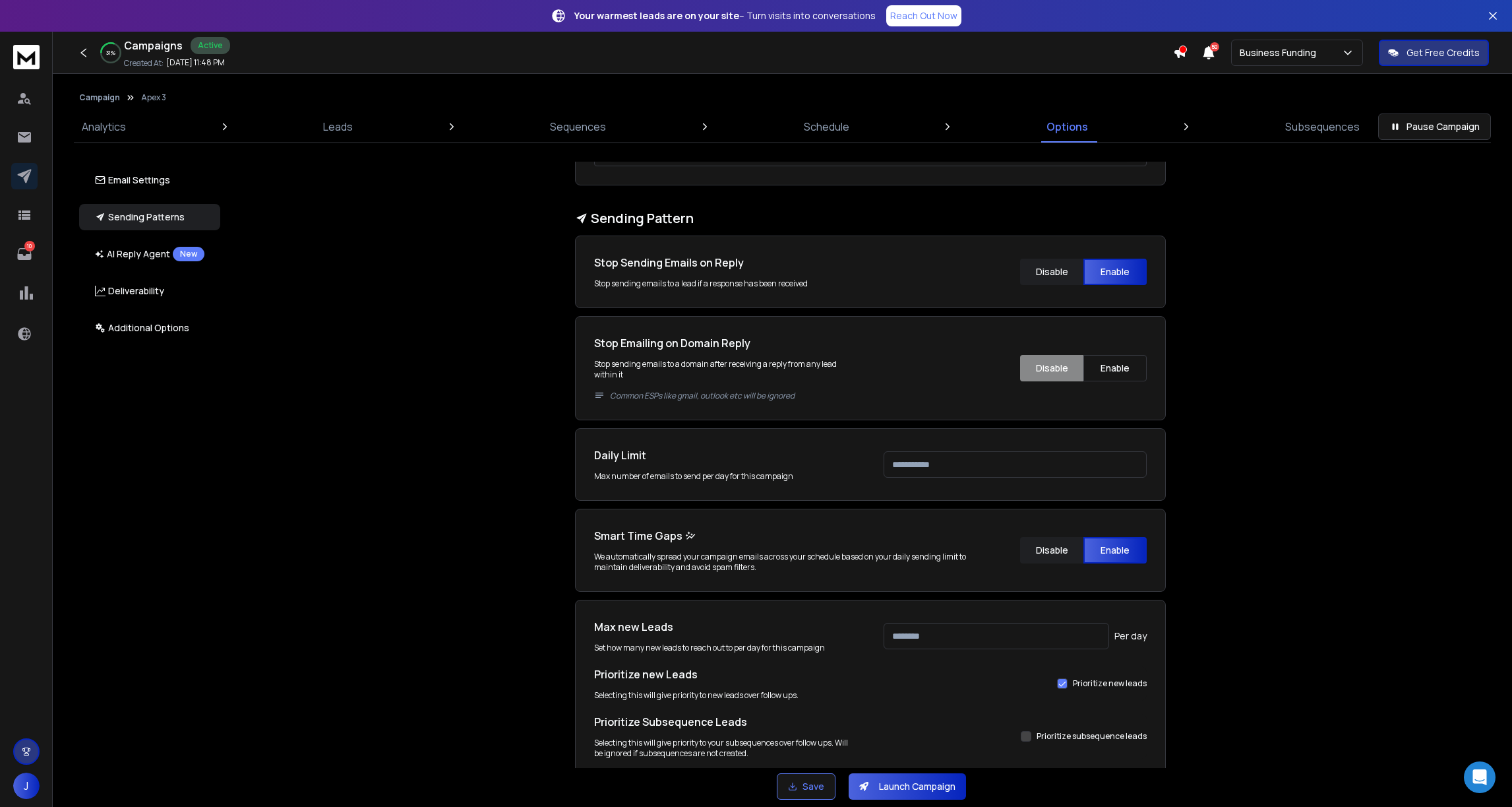
scroll to position [397, 0]
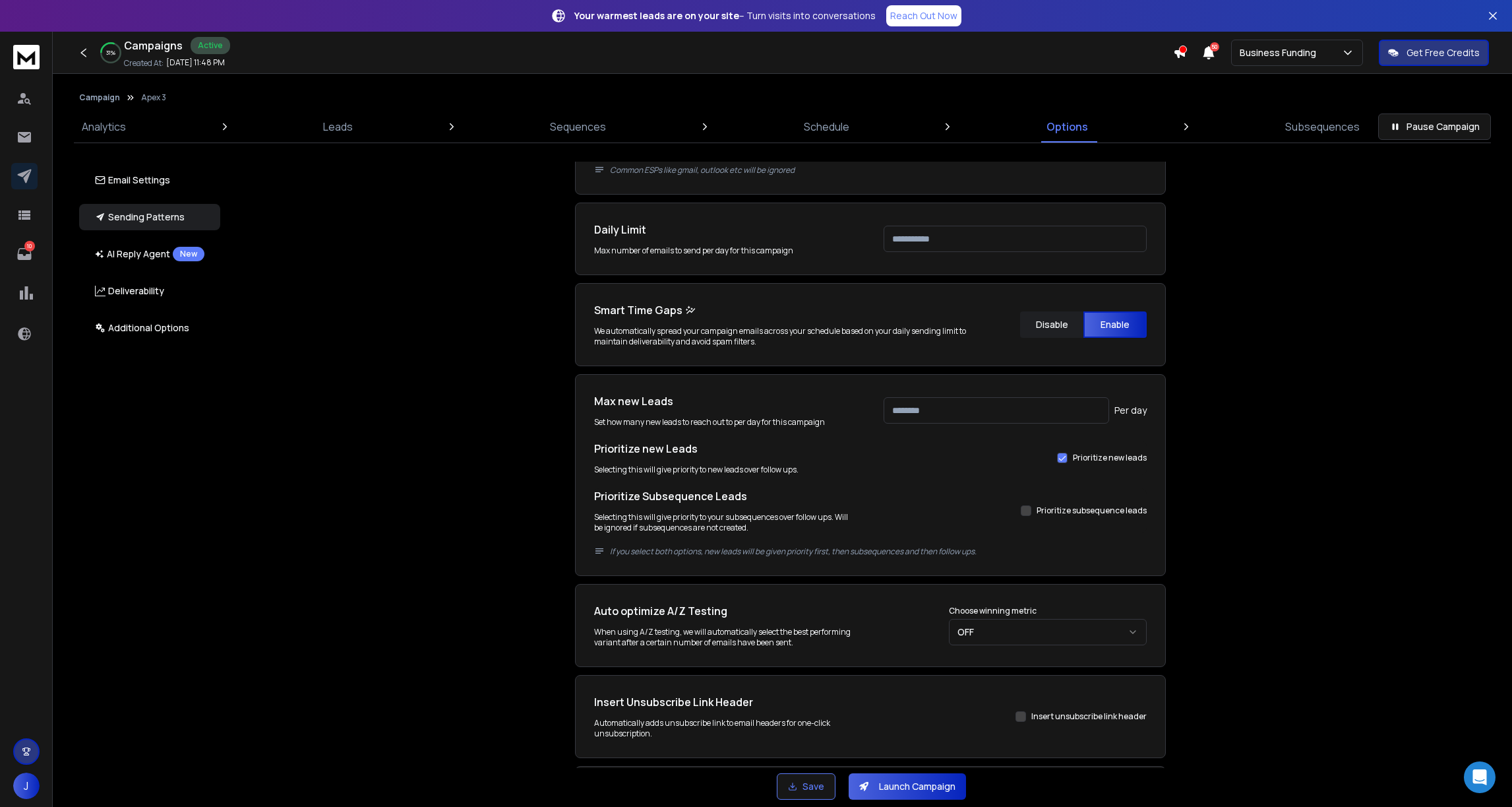
click at [938, 402] on input "***" at bounding box center [997, 410] width 226 height 27
click at [945, 410] on input "***" at bounding box center [997, 410] width 226 height 27
type input "****"
click at [815, 782] on button "Save" at bounding box center [806, 787] width 58 height 27
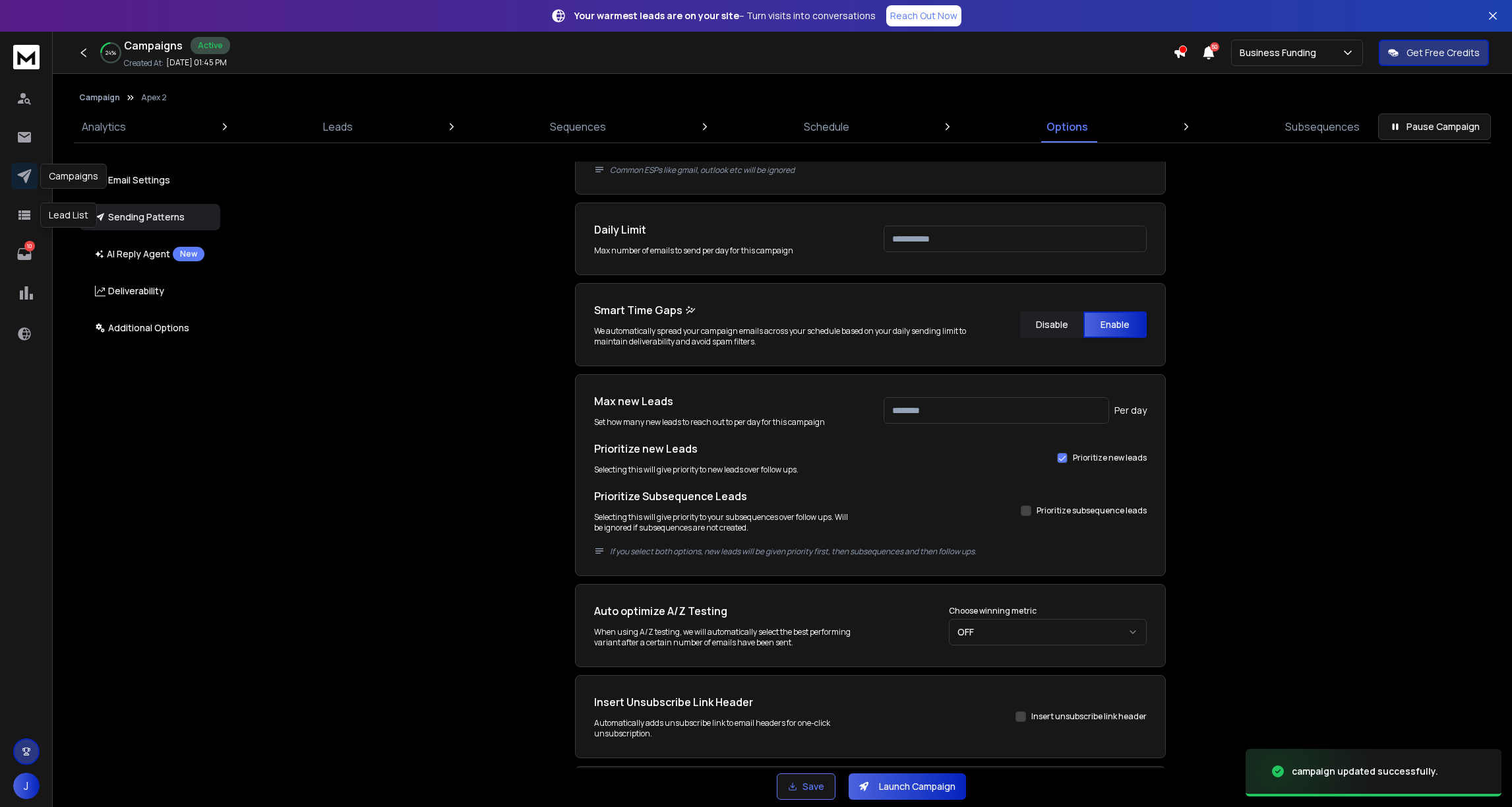
click at [27, 176] on icon at bounding box center [24, 176] width 13 height 13
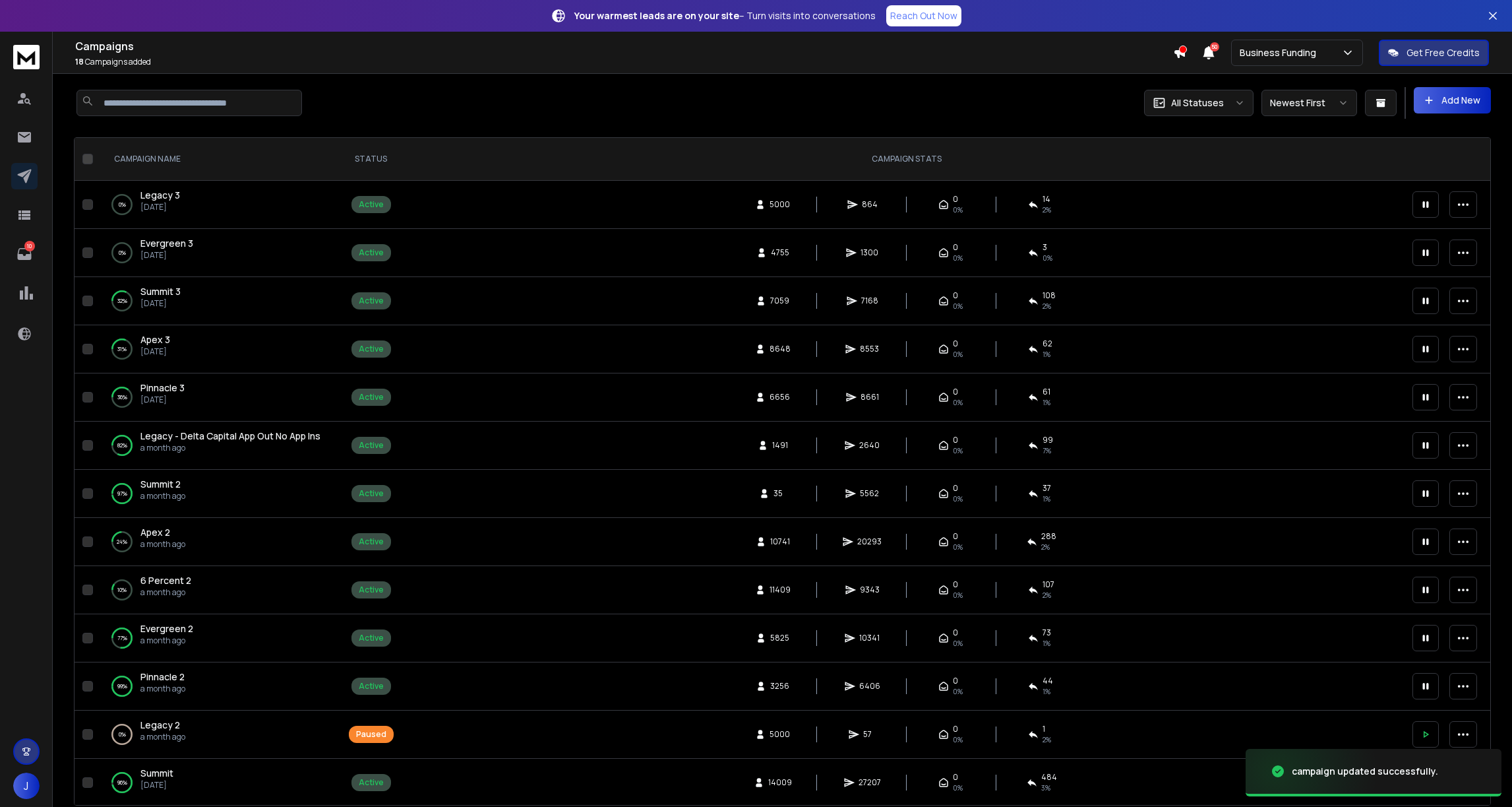
click at [226, 592] on div "10 % 6 Percent 2 a month ago" at bounding box center [216, 589] width 209 height 32
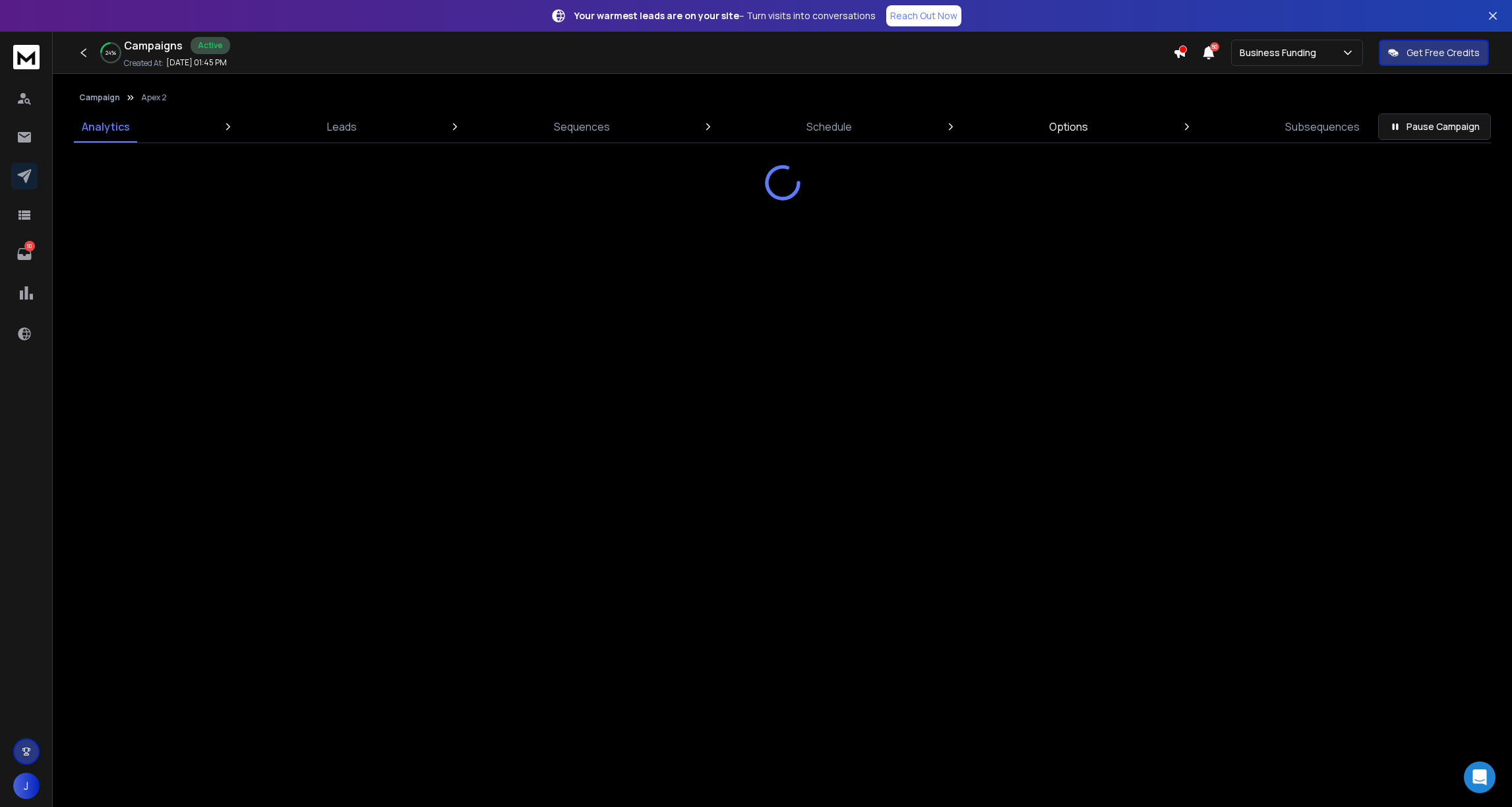
click at [1066, 132] on p "Options" at bounding box center [1069, 126] width 39 height 16
select select "*"
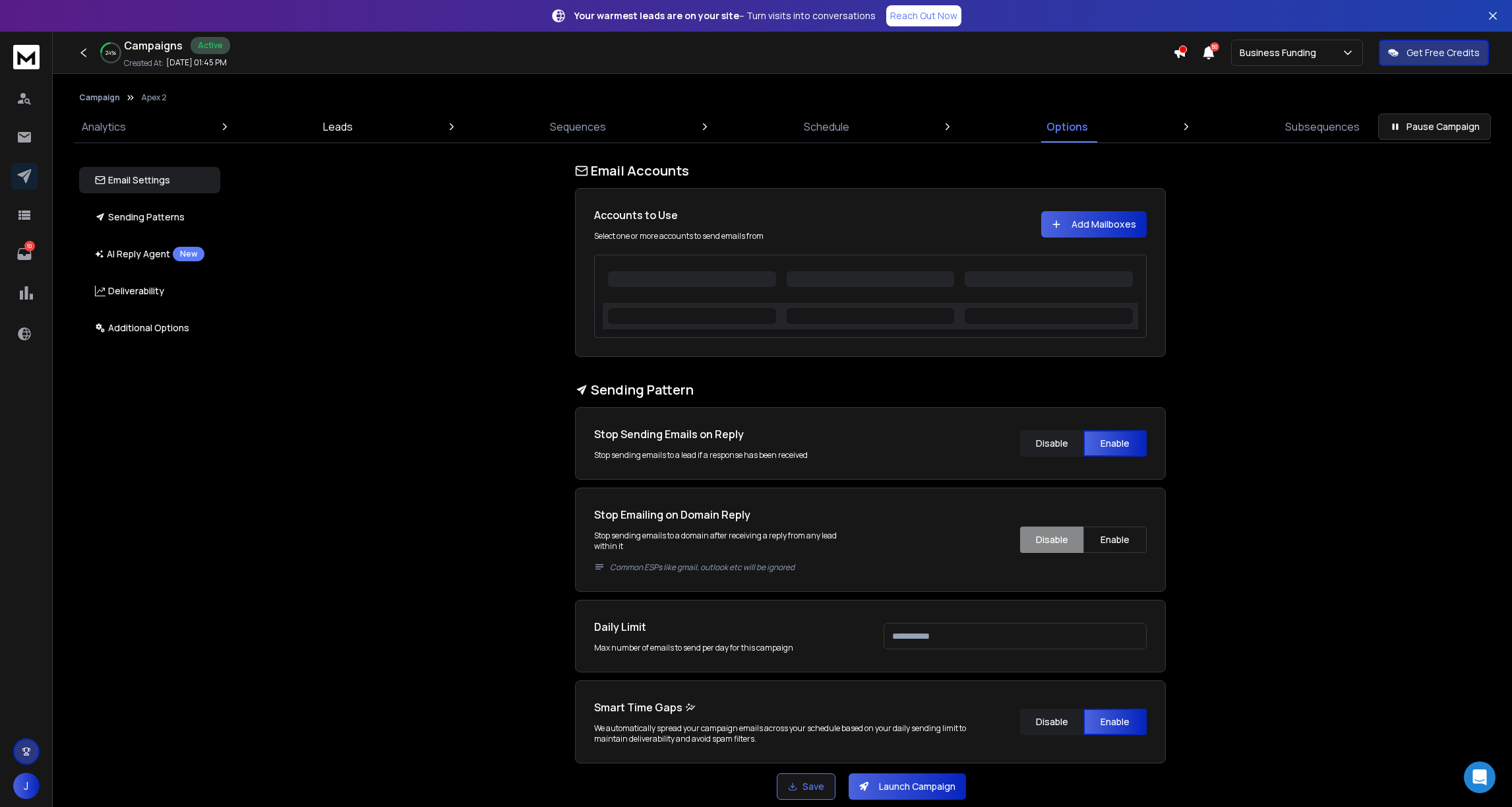
click at [341, 127] on p "Leads" at bounding box center [337, 126] width 30 height 16
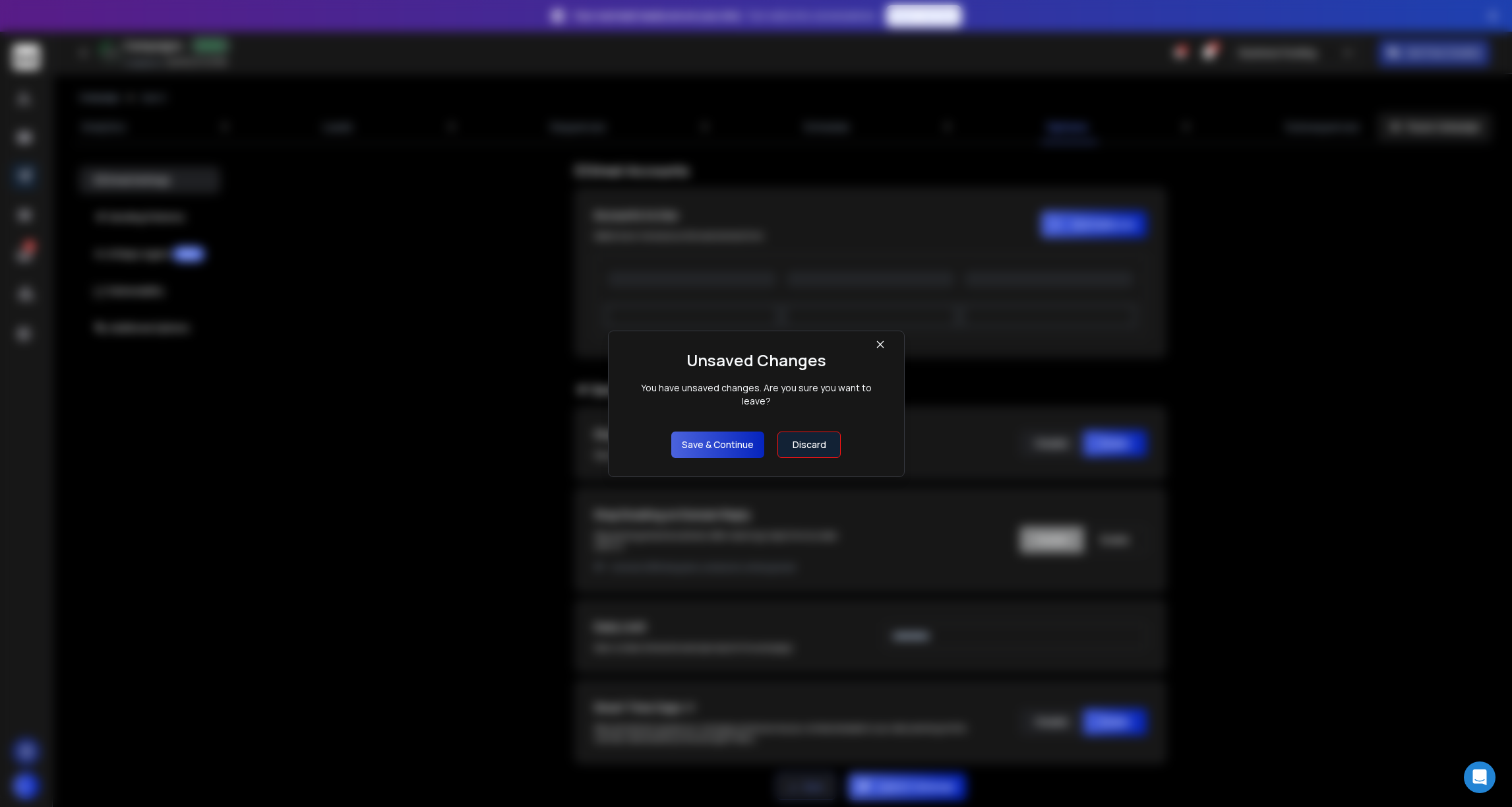
click at [808, 431] on button "Discard" at bounding box center [810, 445] width 63 height 27
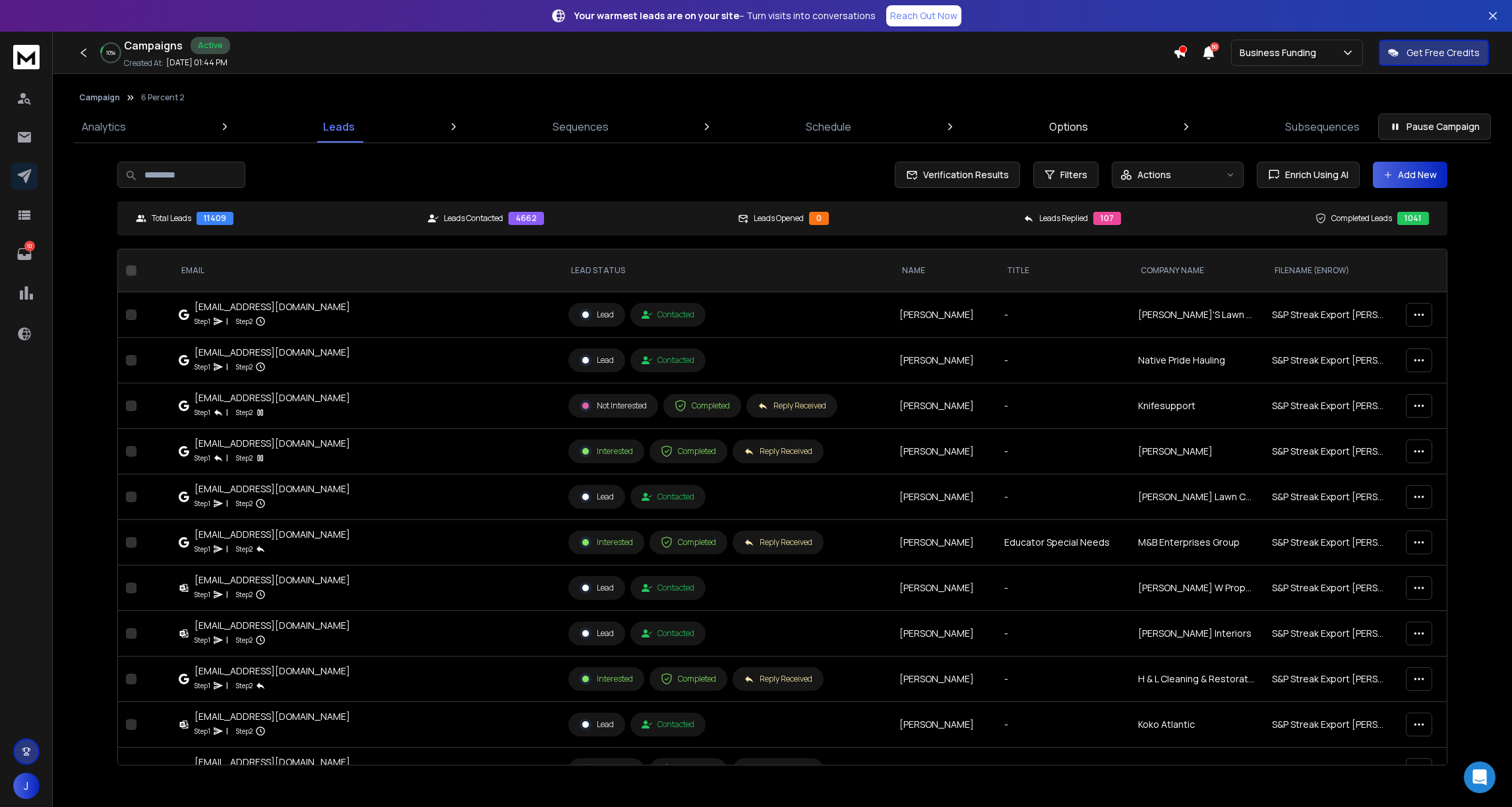
click at [1070, 126] on p "Options" at bounding box center [1069, 126] width 39 height 16
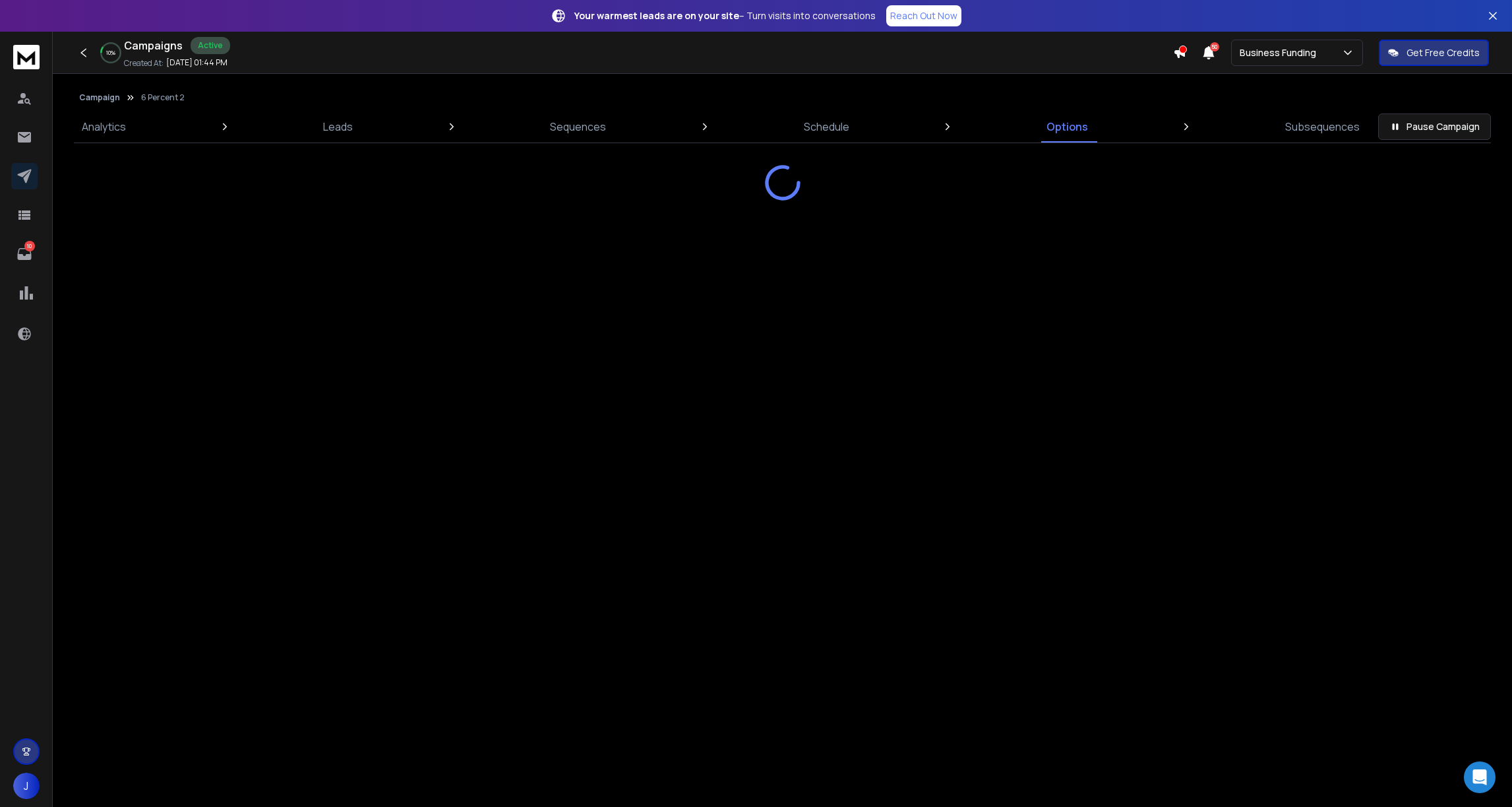
select select "*"
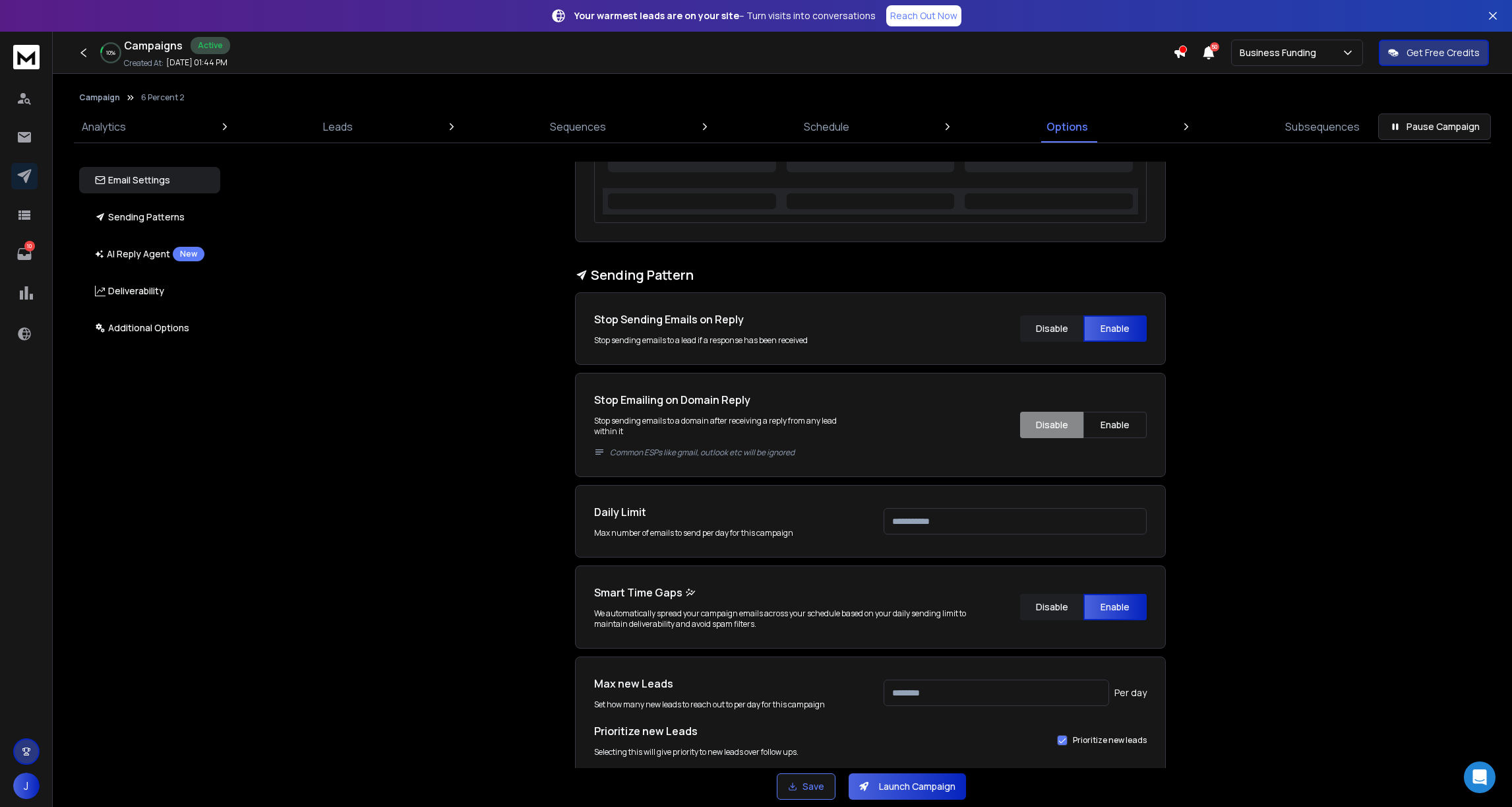
scroll to position [129, 0]
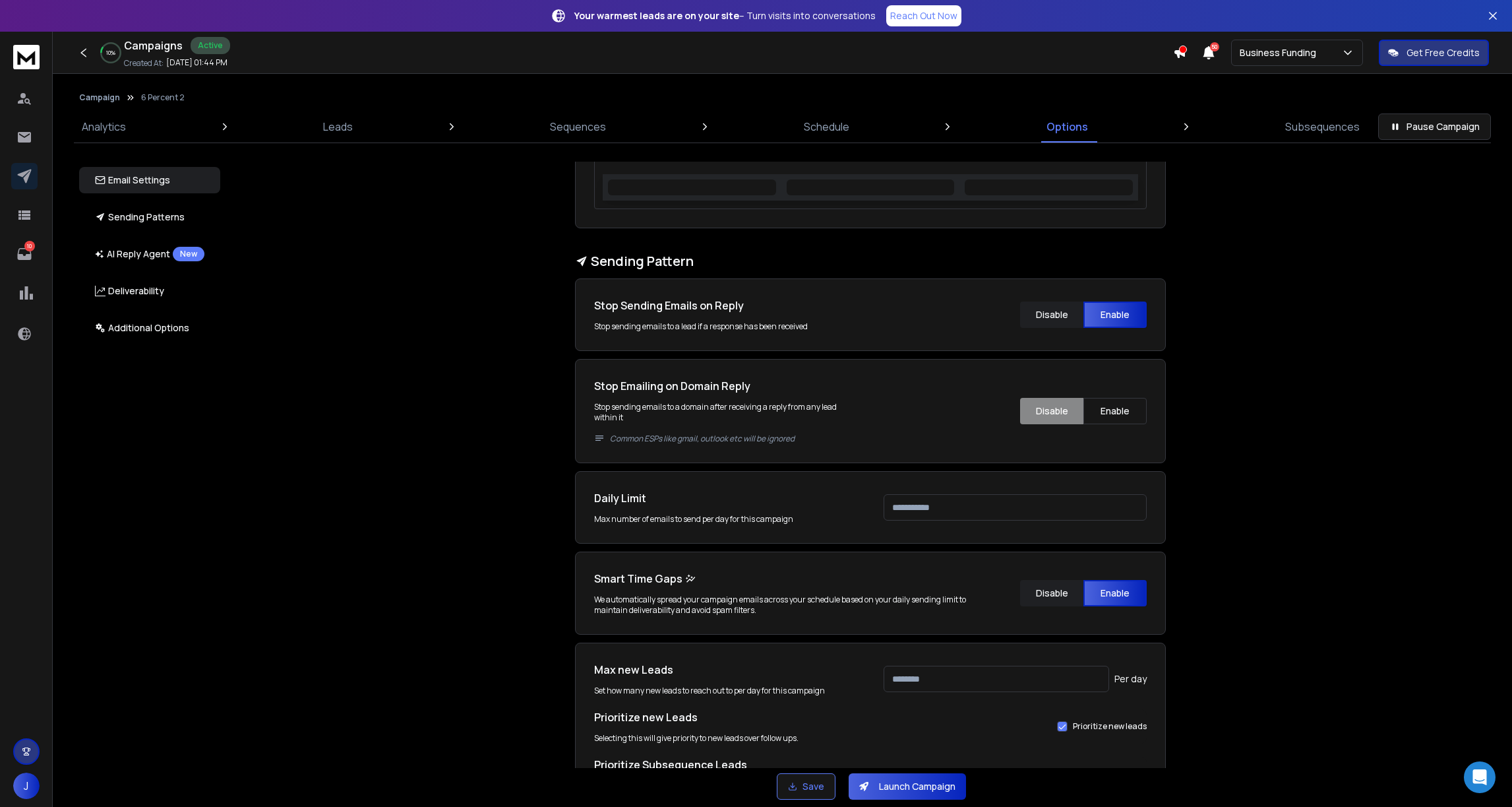
click at [924, 676] on div "**********" at bounding box center [871, 690] width 591 height 877
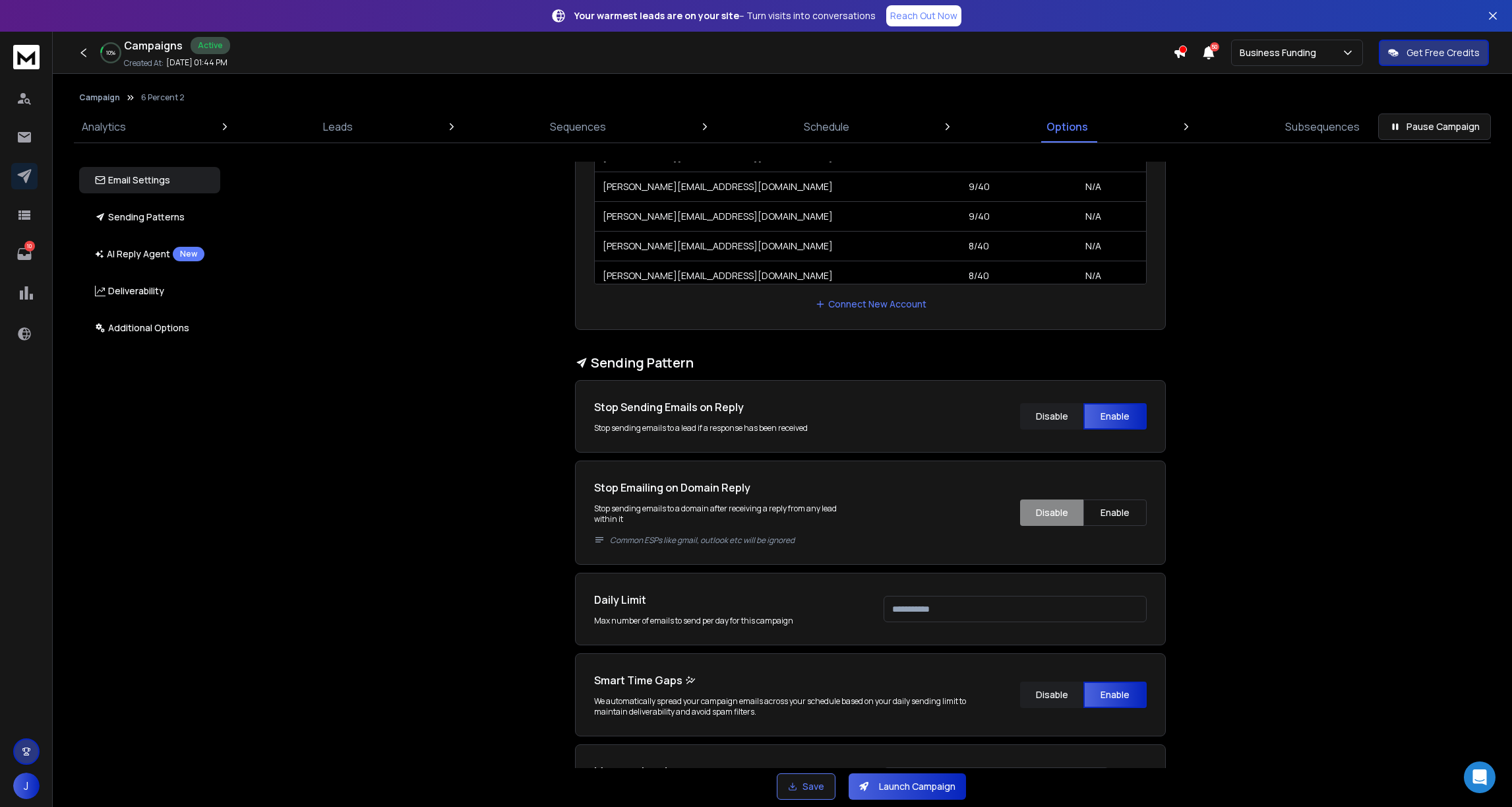
scroll to position [260, 0]
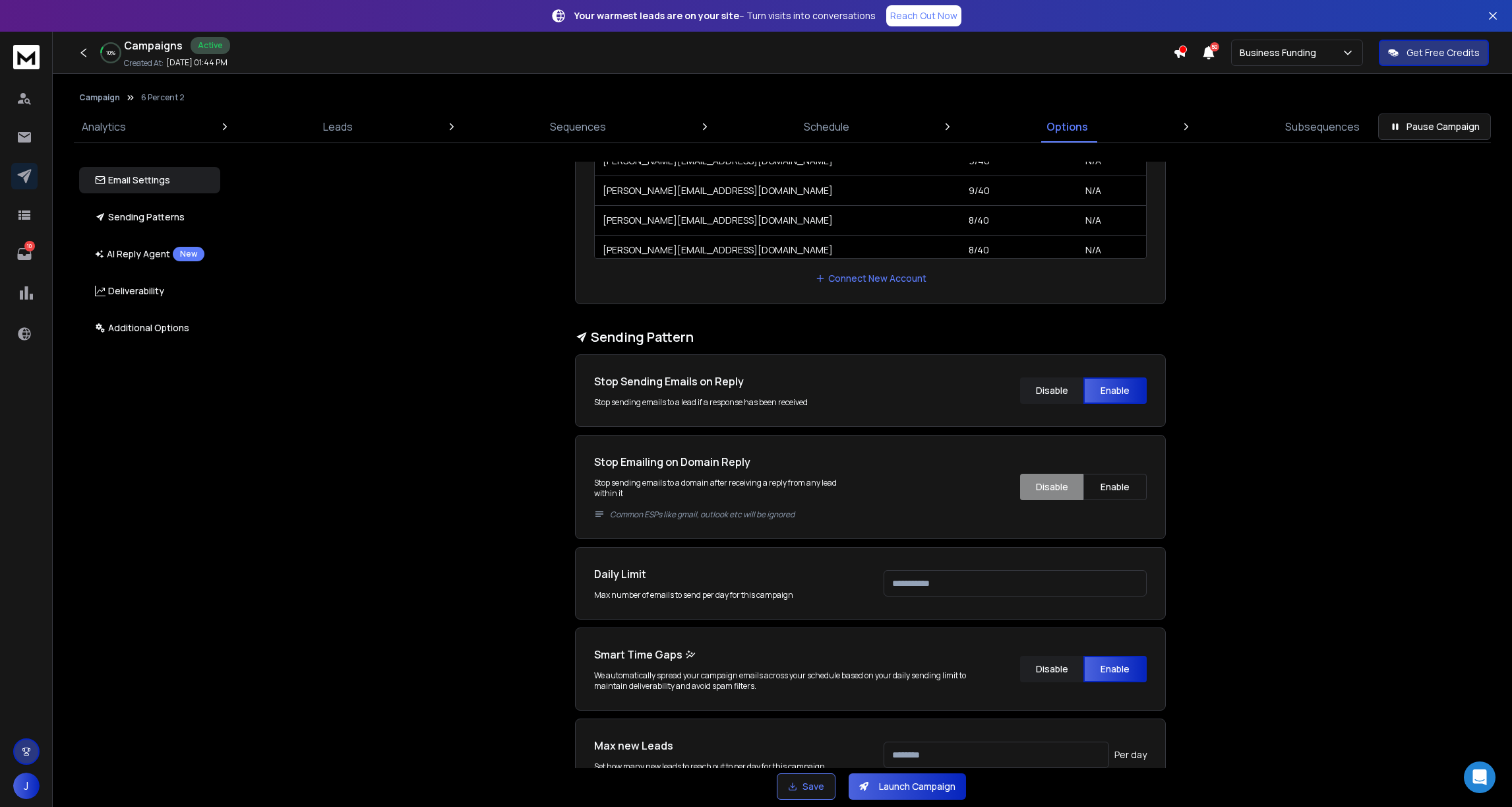
click at [989, 760] on input "***" at bounding box center [997, 755] width 226 height 27
type input "****"
click at [820, 793] on button "Save" at bounding box center [806, 787] width 58 height 27
click at [820, 792] on button "Save" at bounding box center [806, 787] width 58 height 27
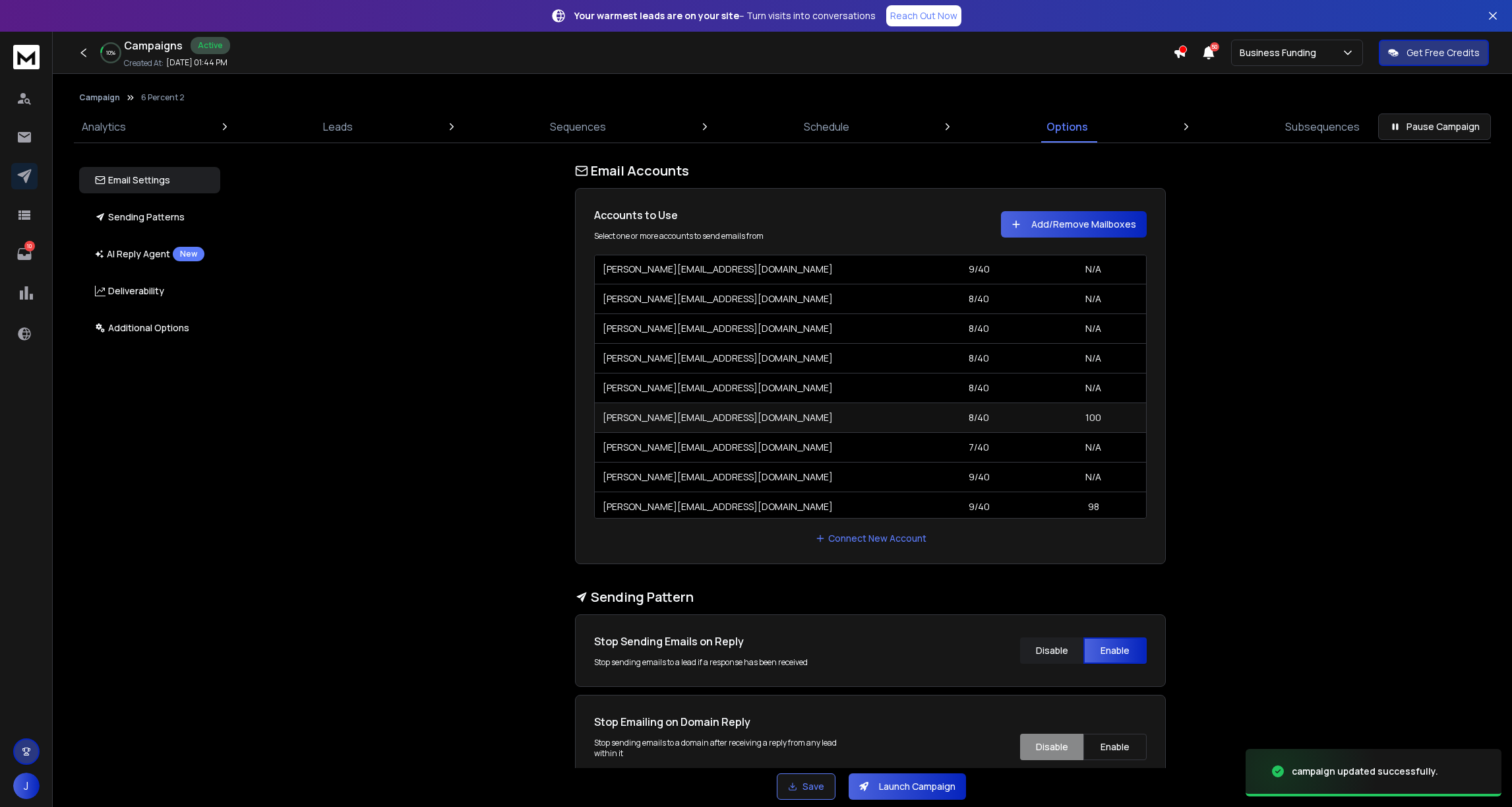
scroll to position [0, 0]
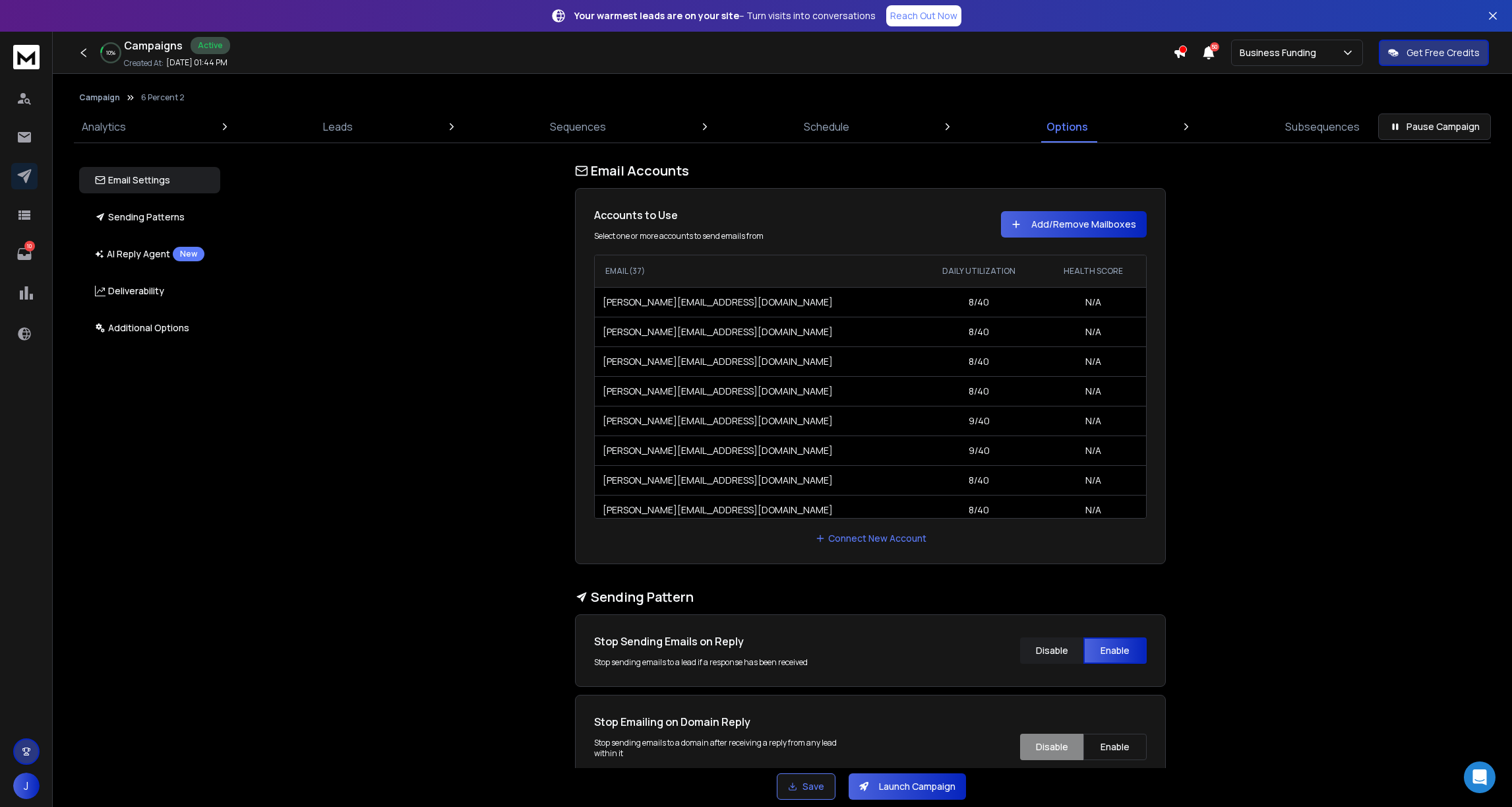
click at [1040, 214] on button "Add/Remove Mailboxes" at bounding box center [1074, 225] width 146 height 27
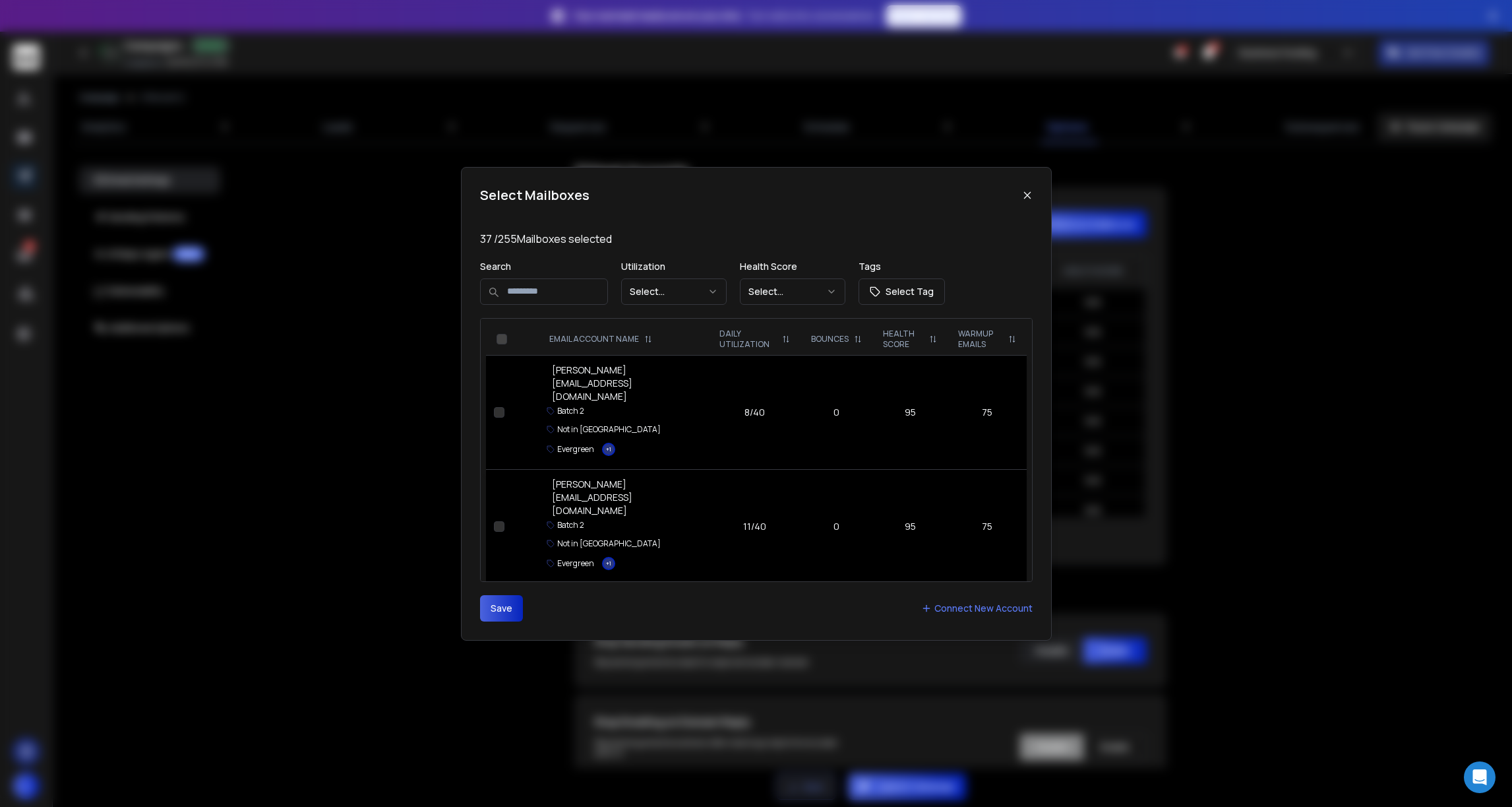
click at [554, 294] on input at bounding box center [544, 292] width 128 height 27
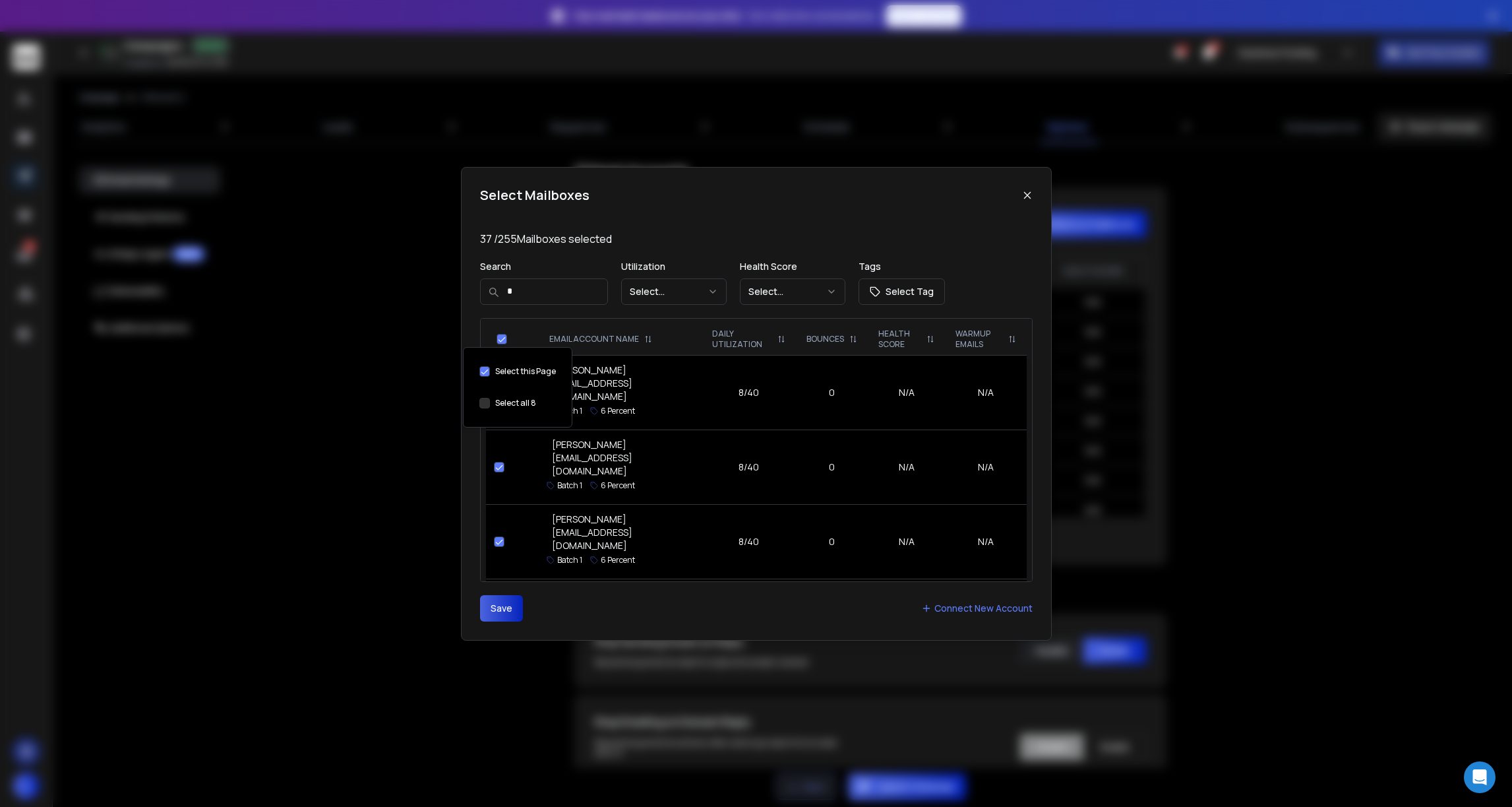
click at [505, 338] on button "Select this Page" at bounding box center [502, 338] width 11 height 11
click at [486, 403] on button "Select this Page" at bounding box center [485, 403] width 11 height 11
click at [486, 367] on button "Select this Page" at bounding box center [485, 371] width 11 height 11
click at [498, 337] on button "Select this Page" at bounding box center [502, 338] width 11 height 11
click at [485, 404] on button "Select this Page" at bounding box center [485, 403] width 11 height 11
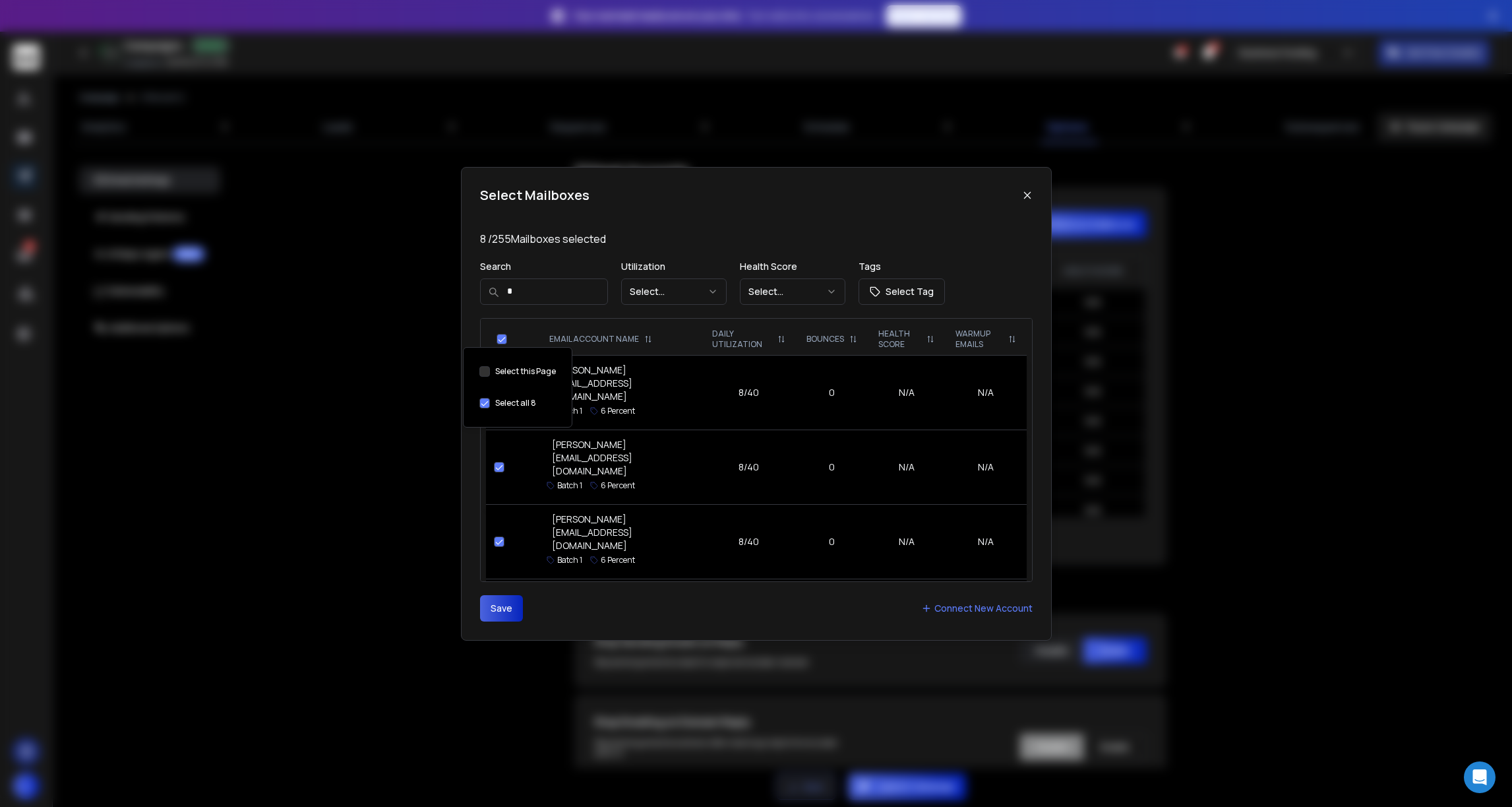
click at [540, 294] on input "*" at bounding box center [544, 292] width 128 height 27
drag, startPoint x: 545, startPoint y: 293, endPoint x: 497, endPoint y: 291, distance: 48.0
click at [497, 291] on div "*" at bounding box center [544, 292] width 128 height 27
type input "***"
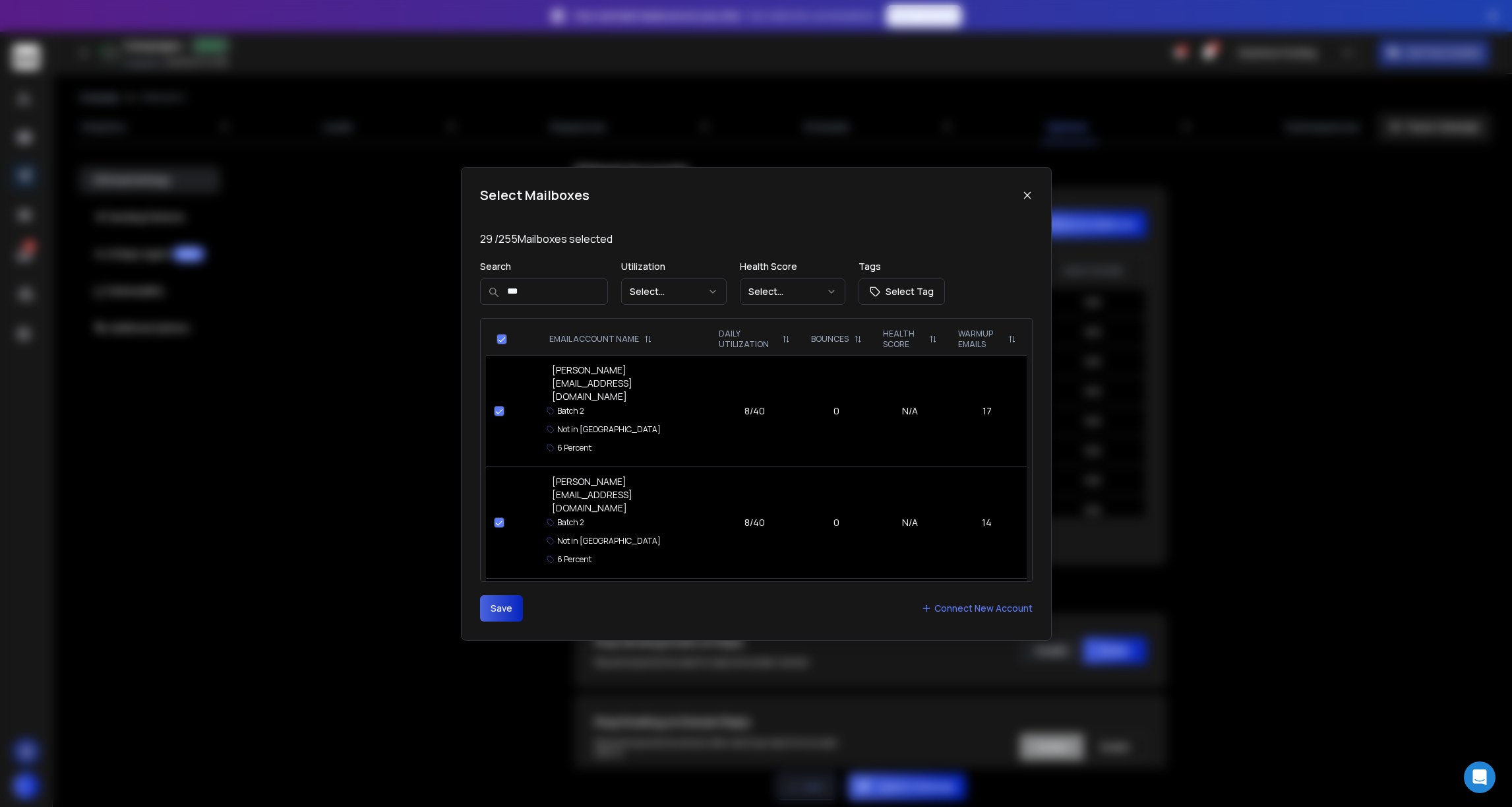
click at [1033, 191] on div "Select Mailboxes 29 / 255 Mailboxes selected Search *** Utilization Select... H…" at bounding box center [756, 404] width 591 height 474
click at [1029, 193] on icon at bounding box center [1027, 195] width 11 height 11
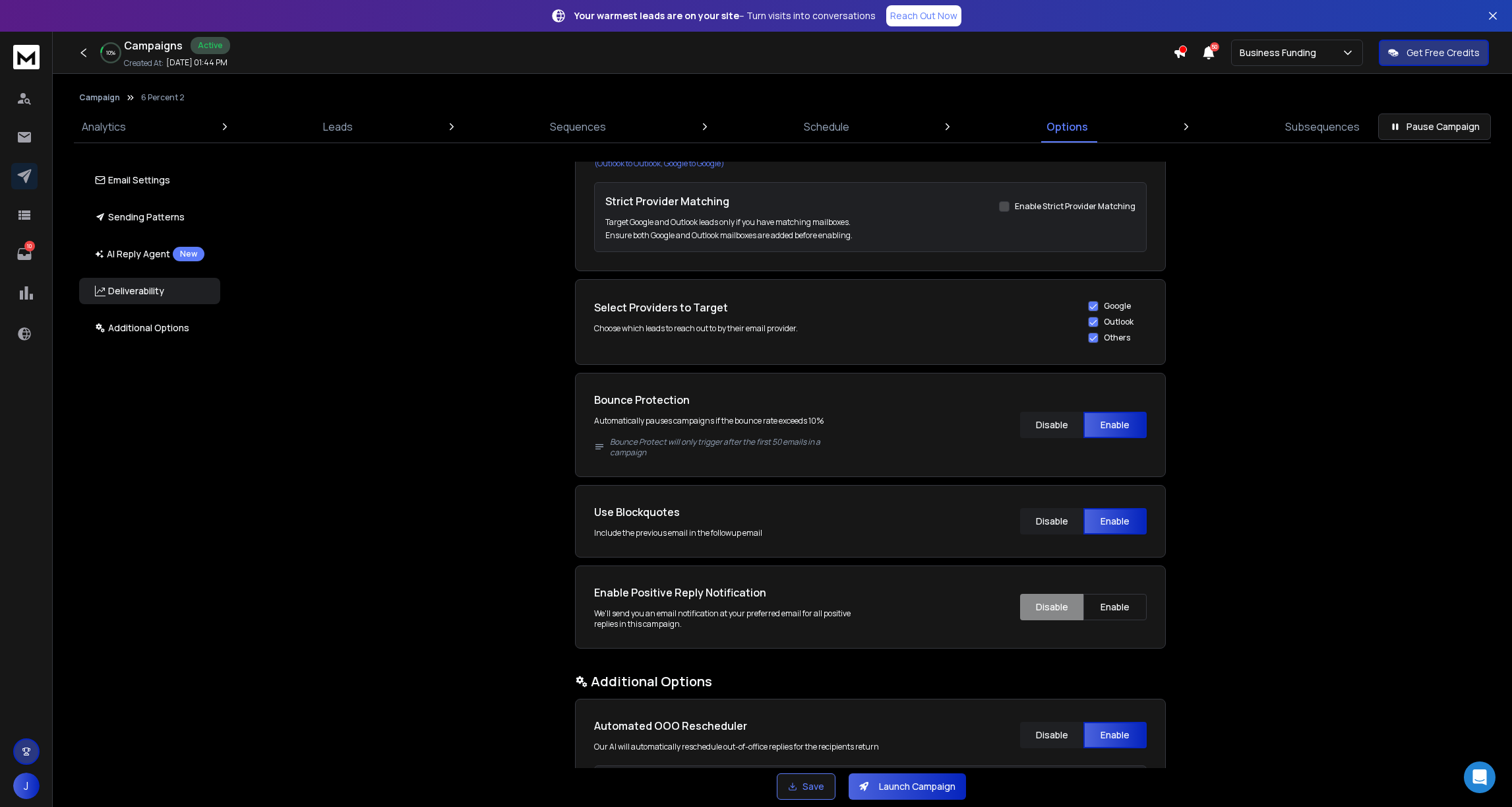
scroll to position [2135, 0]
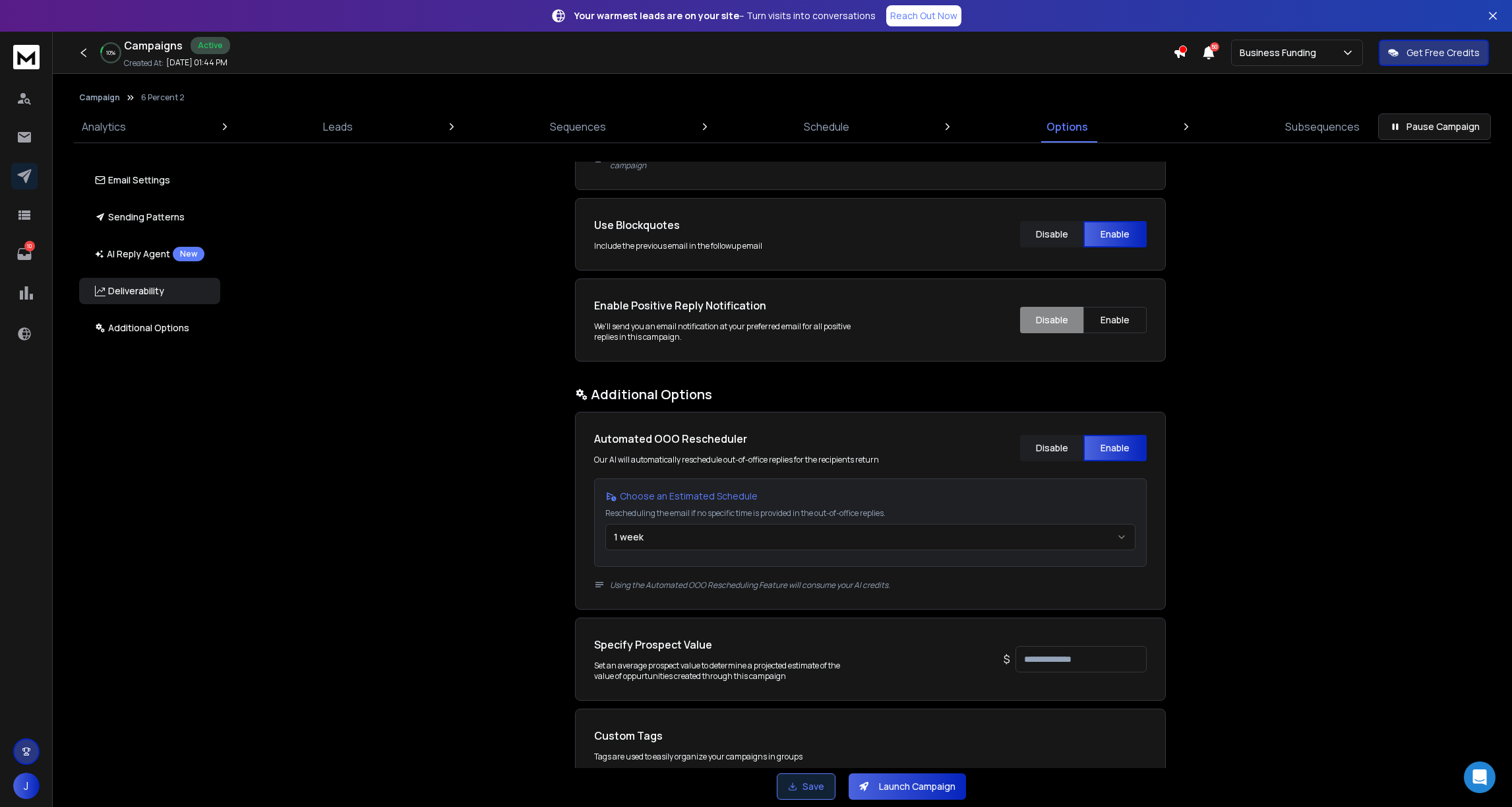
click at [821, 786] on button "Save" at bounding box center [806, 787] width 58 height 27
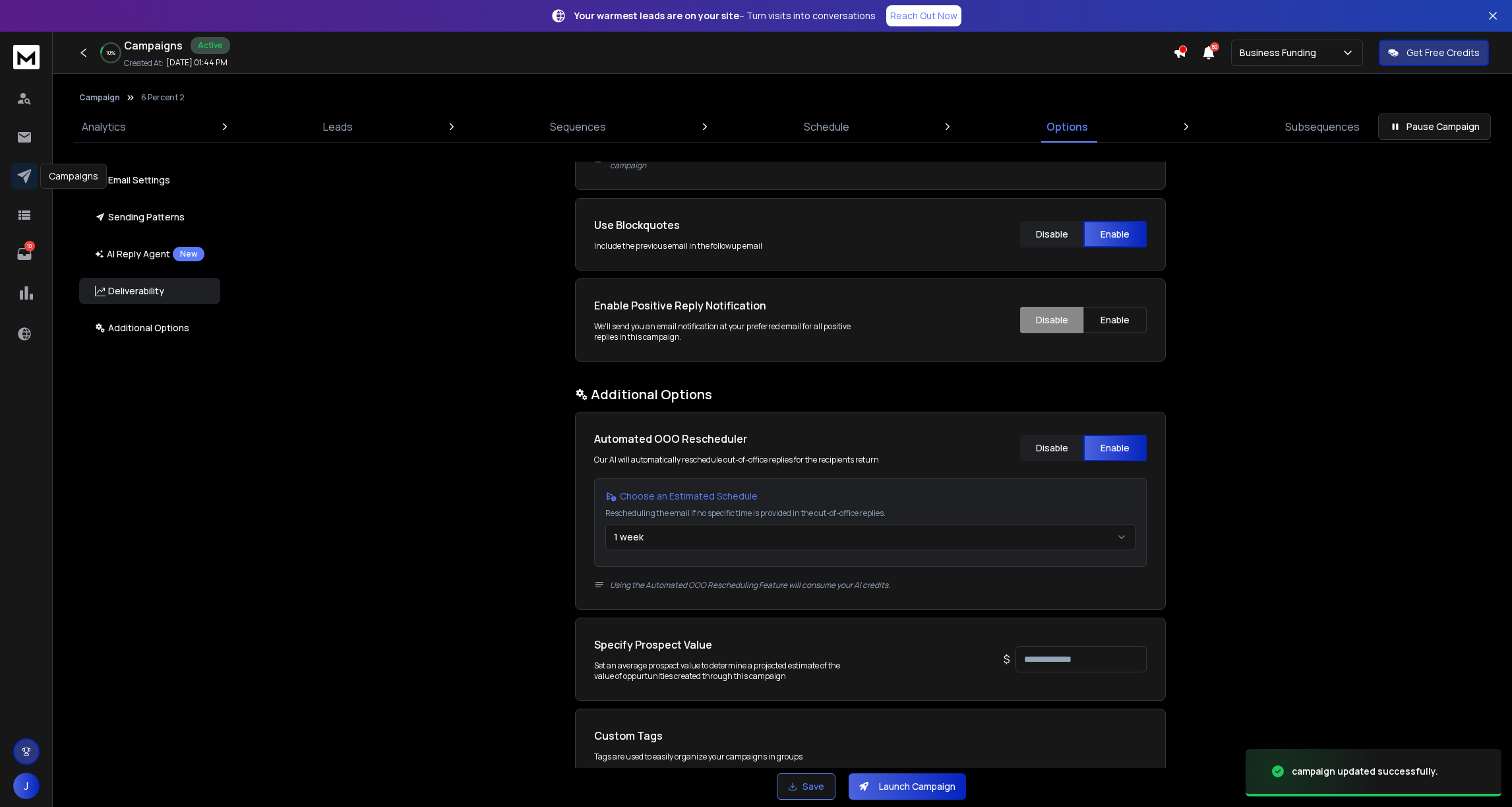
click at [19, 177] on icon at bounding box center [24, 176] width 16 height 16
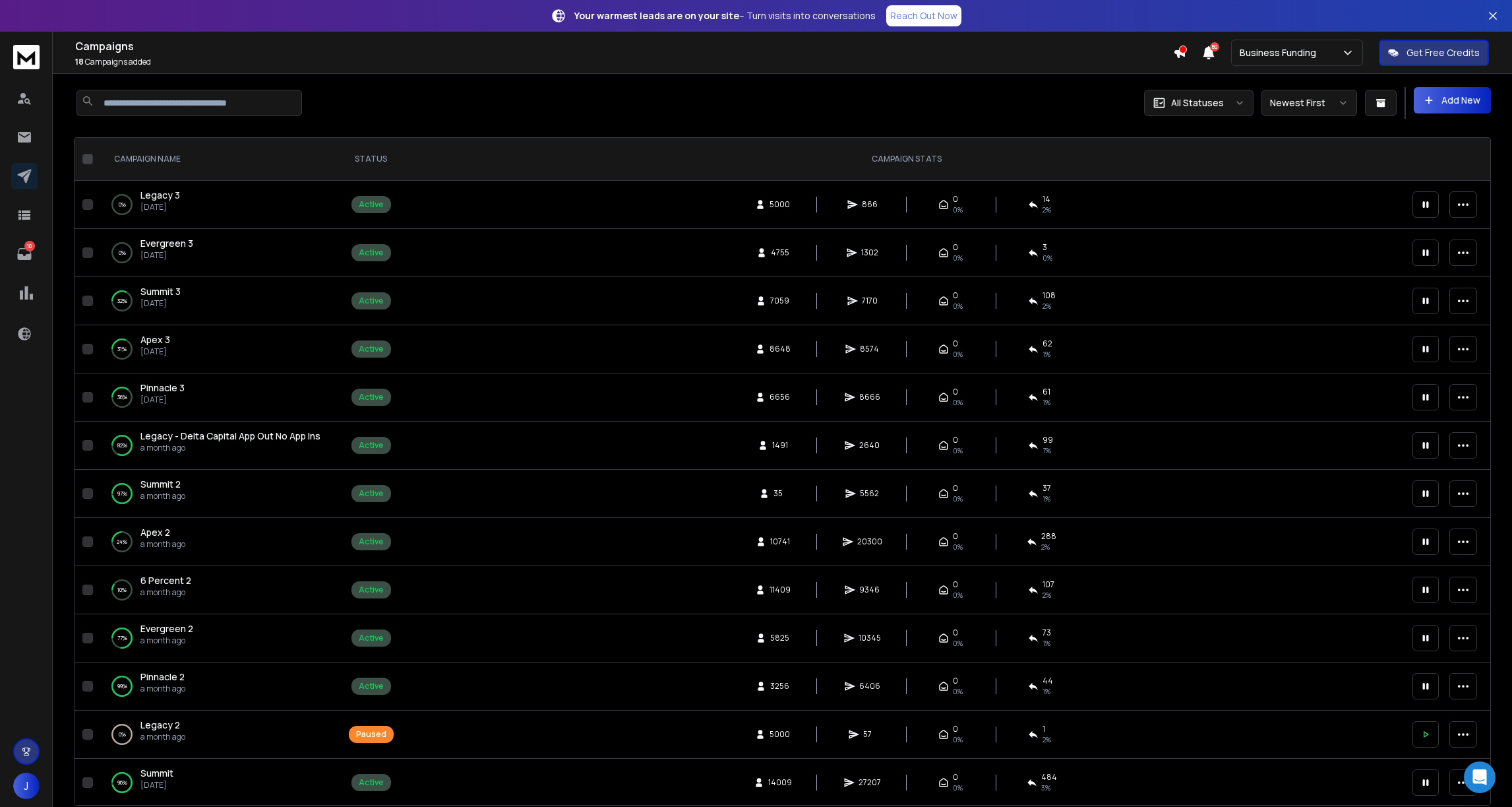
click at [228, 587] on div "10 % 6 Percent 2 a month ago" at bounding box center [216, 589] width 209 height 32
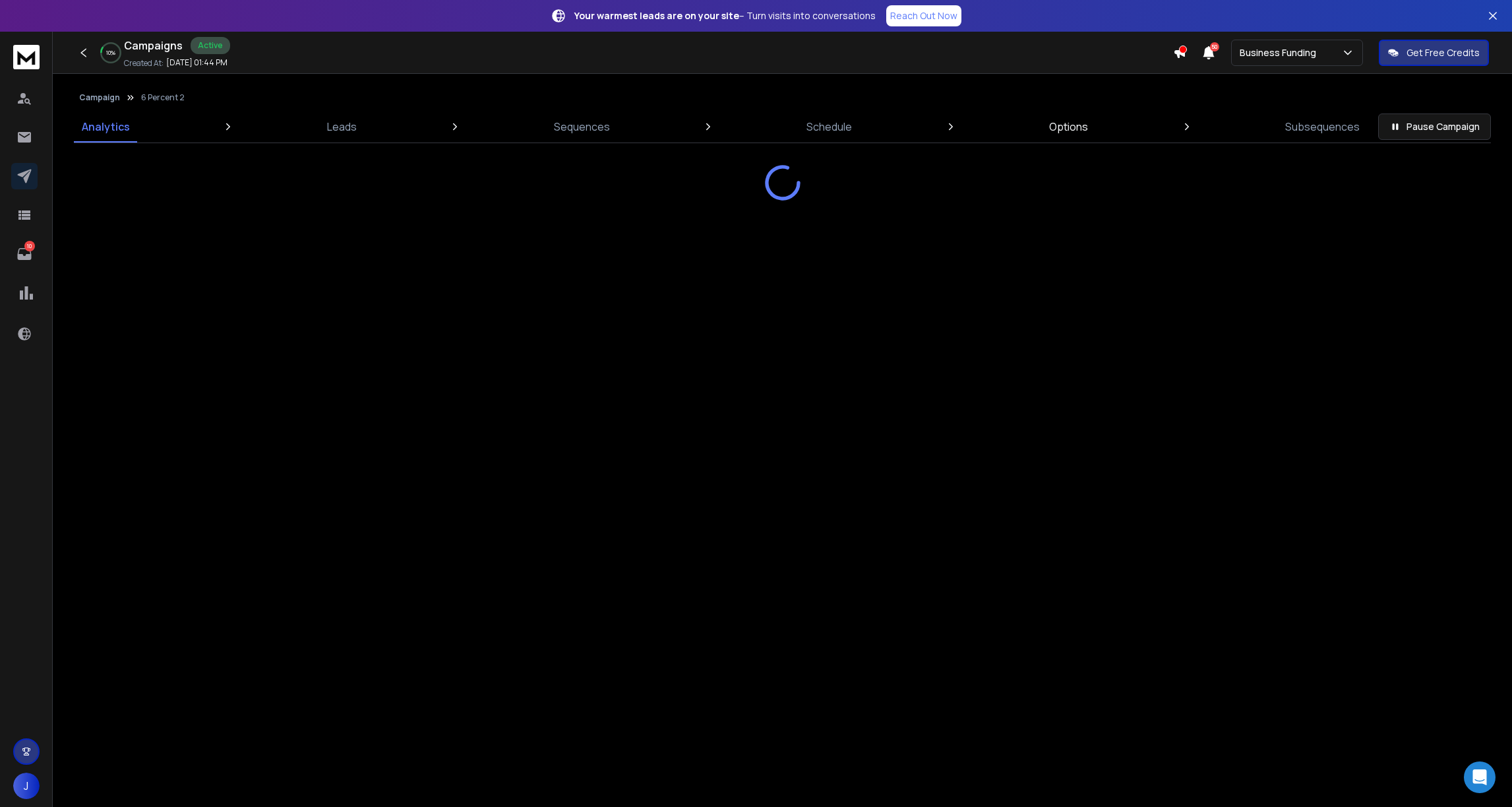
click at [1082, 124] on p "Options" at bounding box center [1069, 126] width 39 height 16
select select "*"
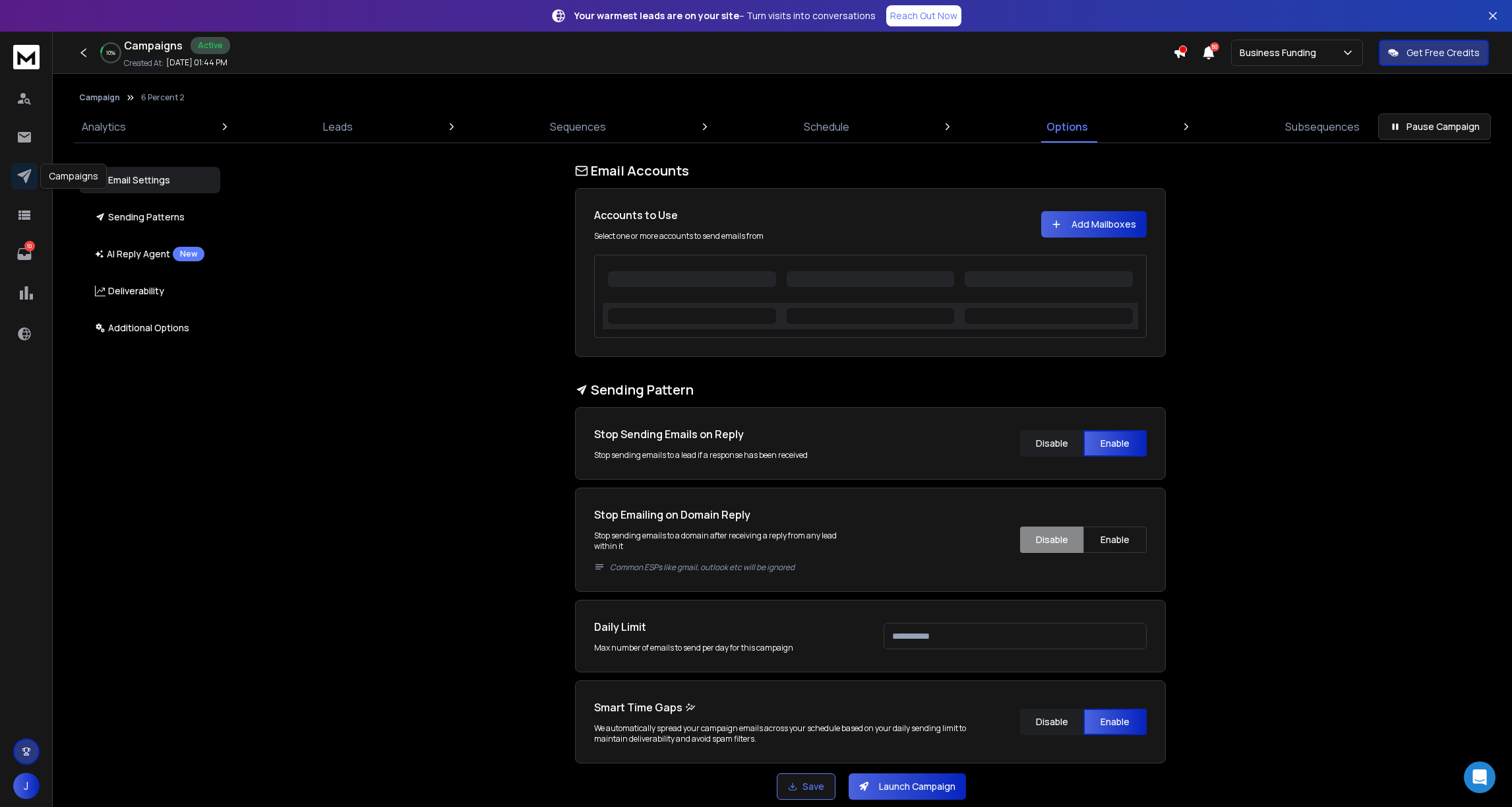
click at [29, 185] on link at bounding box center [25, 176] width 27 height 27
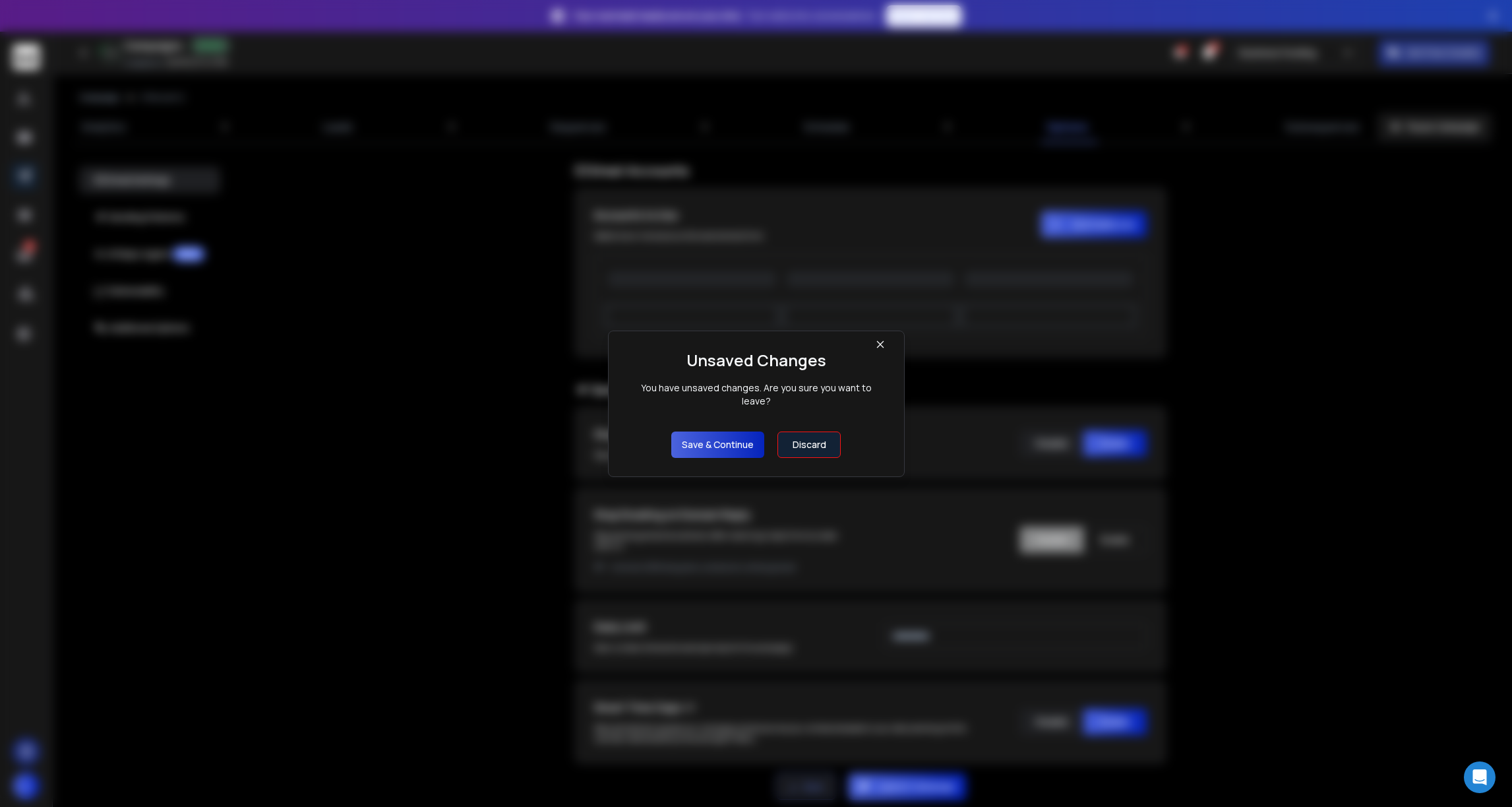
click at [810, 437] on button "Discard" at bounding box center [810, 445] width 63 height 27
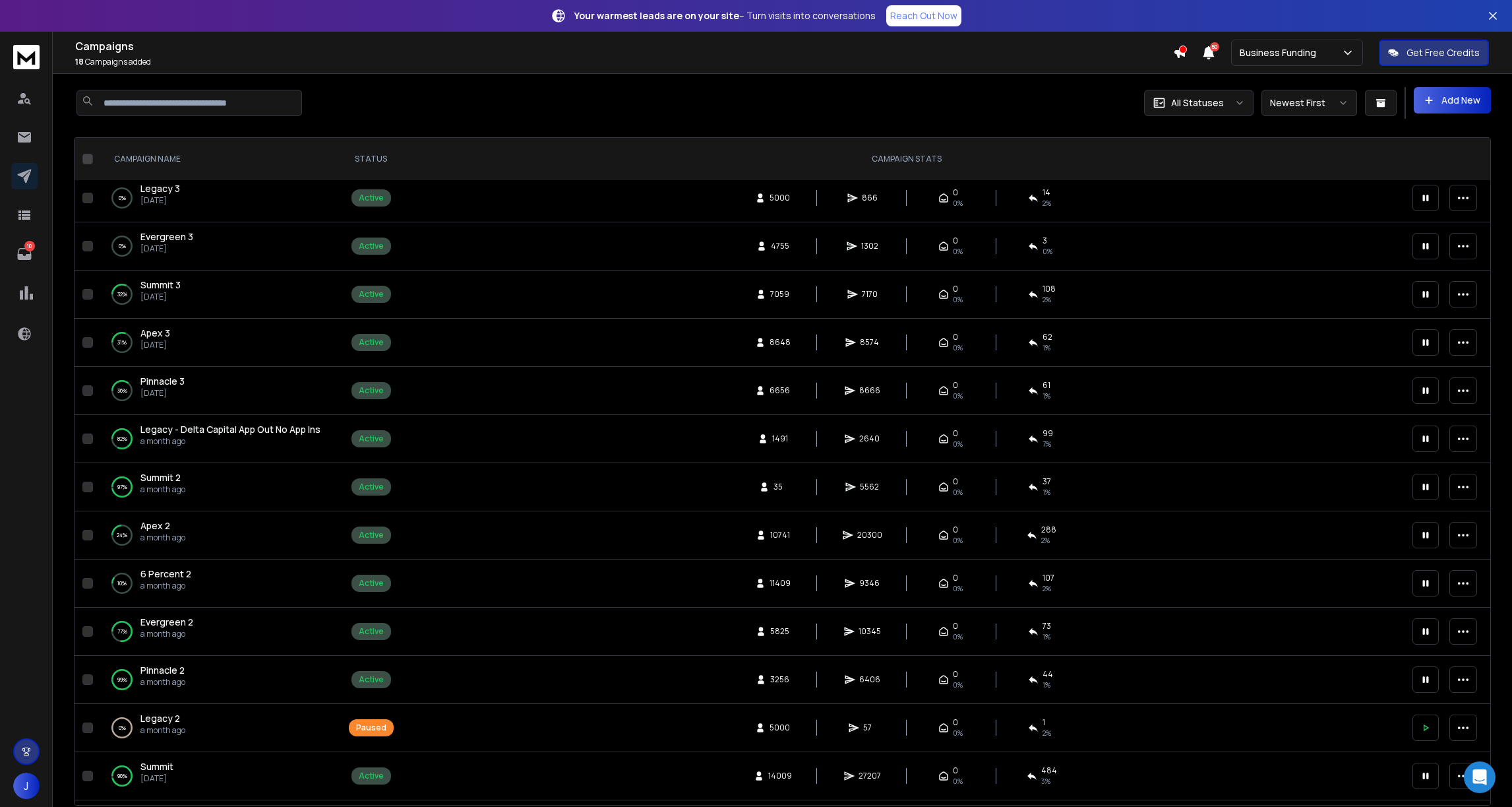
scroll to position [22, 0]
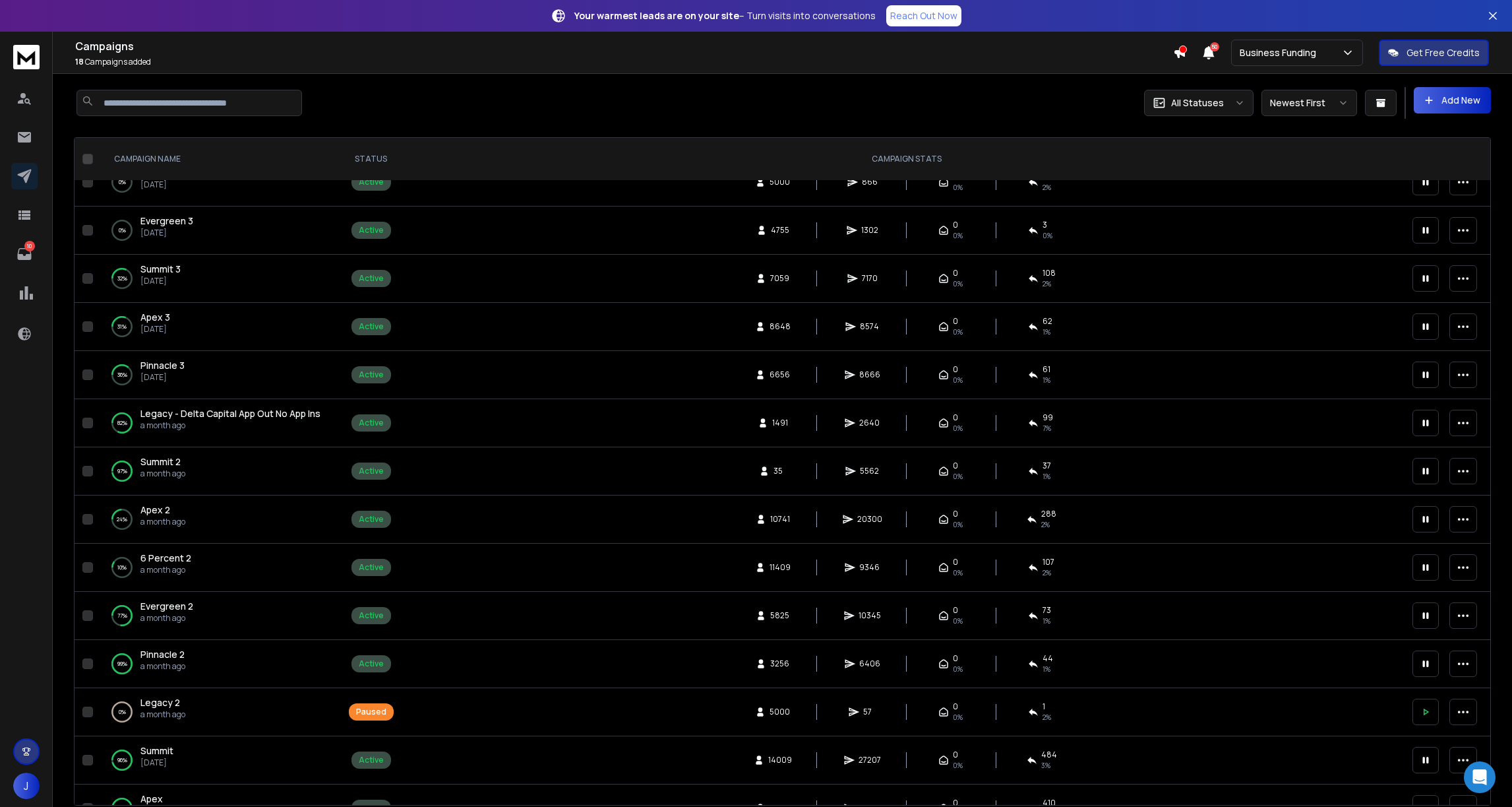
click at [240, 611] on div "77 % Evergreen 2 a month ago" at bounding box center [216, 615] width 209 height 32
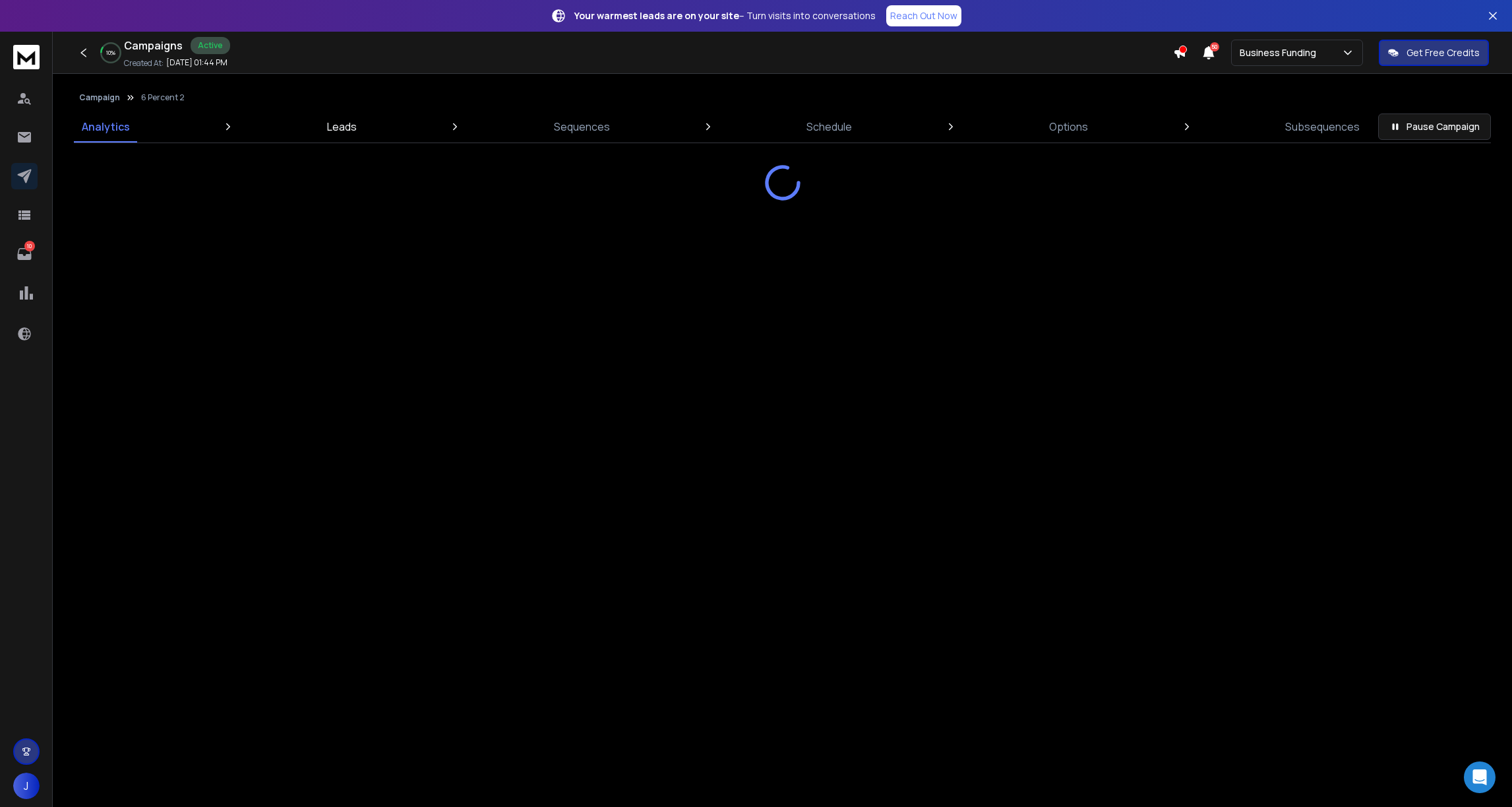
click at [344, 128] on p "Leads" at bounding box center [341, 126] width 30 height 16
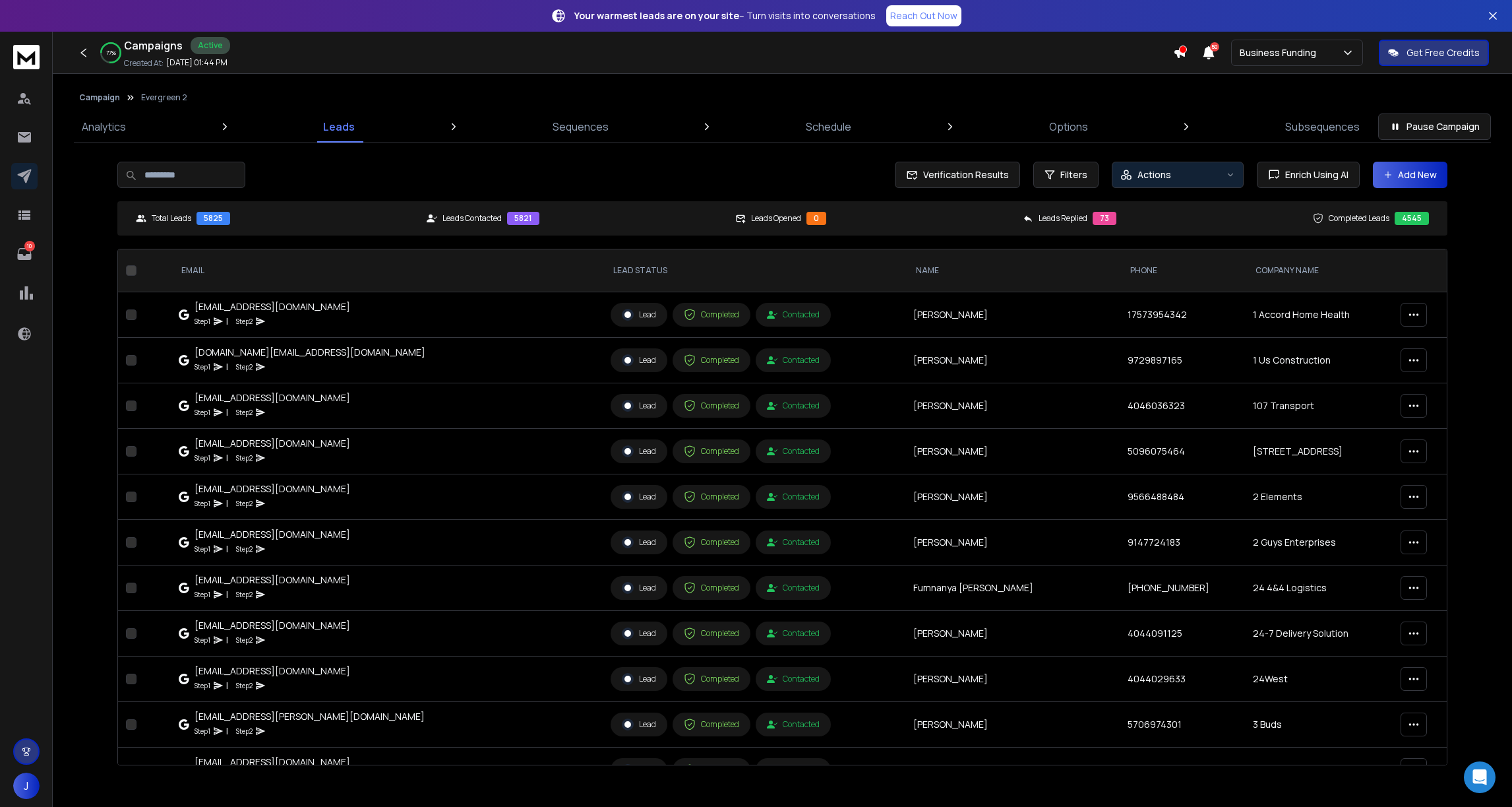
click at [1130, 169] on icon "button" at bounding box center [1127, 175] width 11 height 11
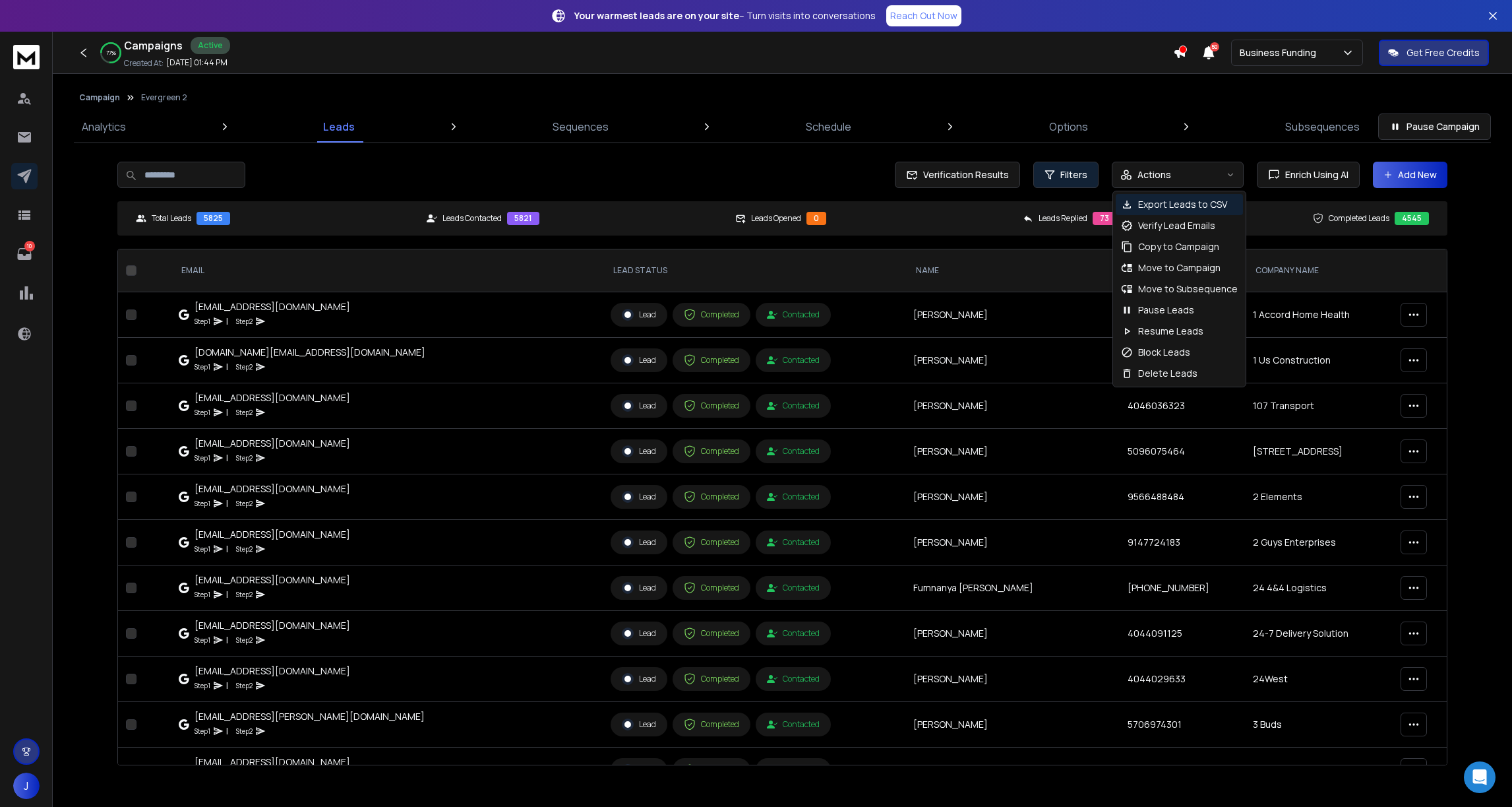
click at [1049, 175] on icon "button" at bounding box center [1049, 174] width 11 height 11
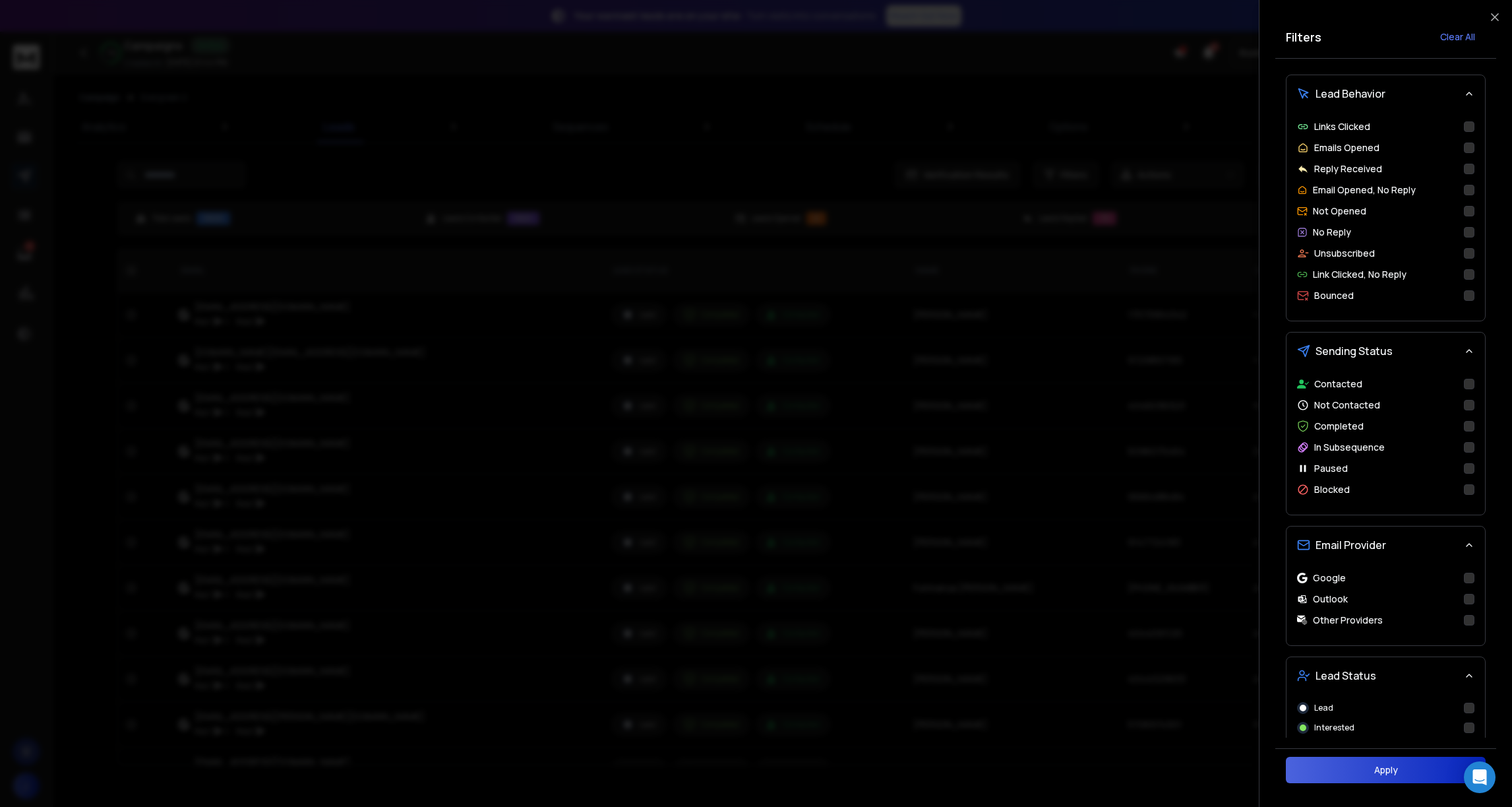
click at [1384, 233] on div "No Reply" at bounding box center [1387, 232] width 178 height 13
click at [1474, 229] on button "No Reply" at bounding box center [1469, 231] width 11 height 11
click at [1395, 768] on button "Apply" at bounding box center [1386, 771] width 200 height 27
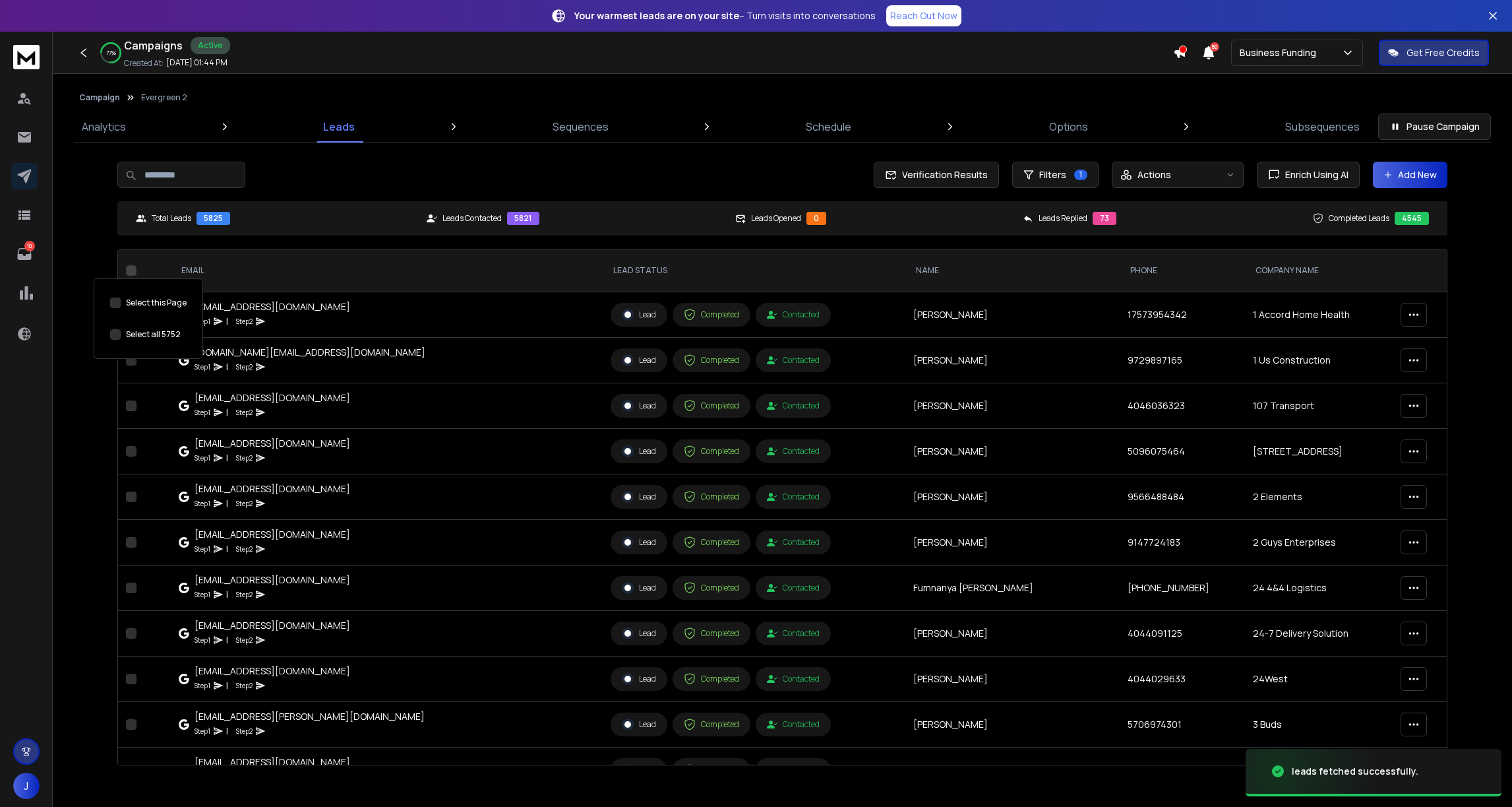
click at [110, 337] on button "Select this Page" at bounding box center [115, 334] width 11 height 11
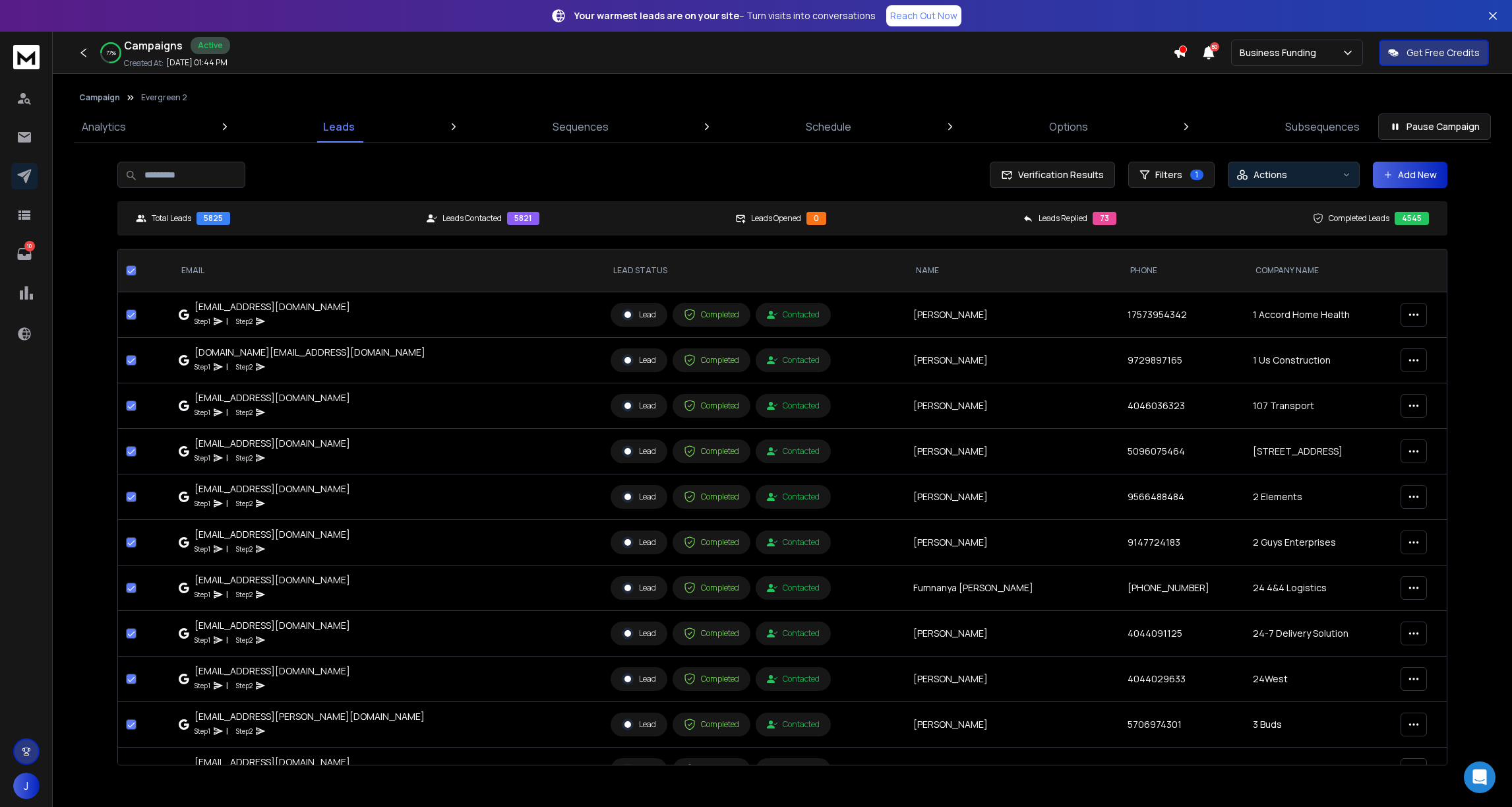
click at [1308, 164] on button "Actions" at bounding box center [1294, 175] width 132 height 27
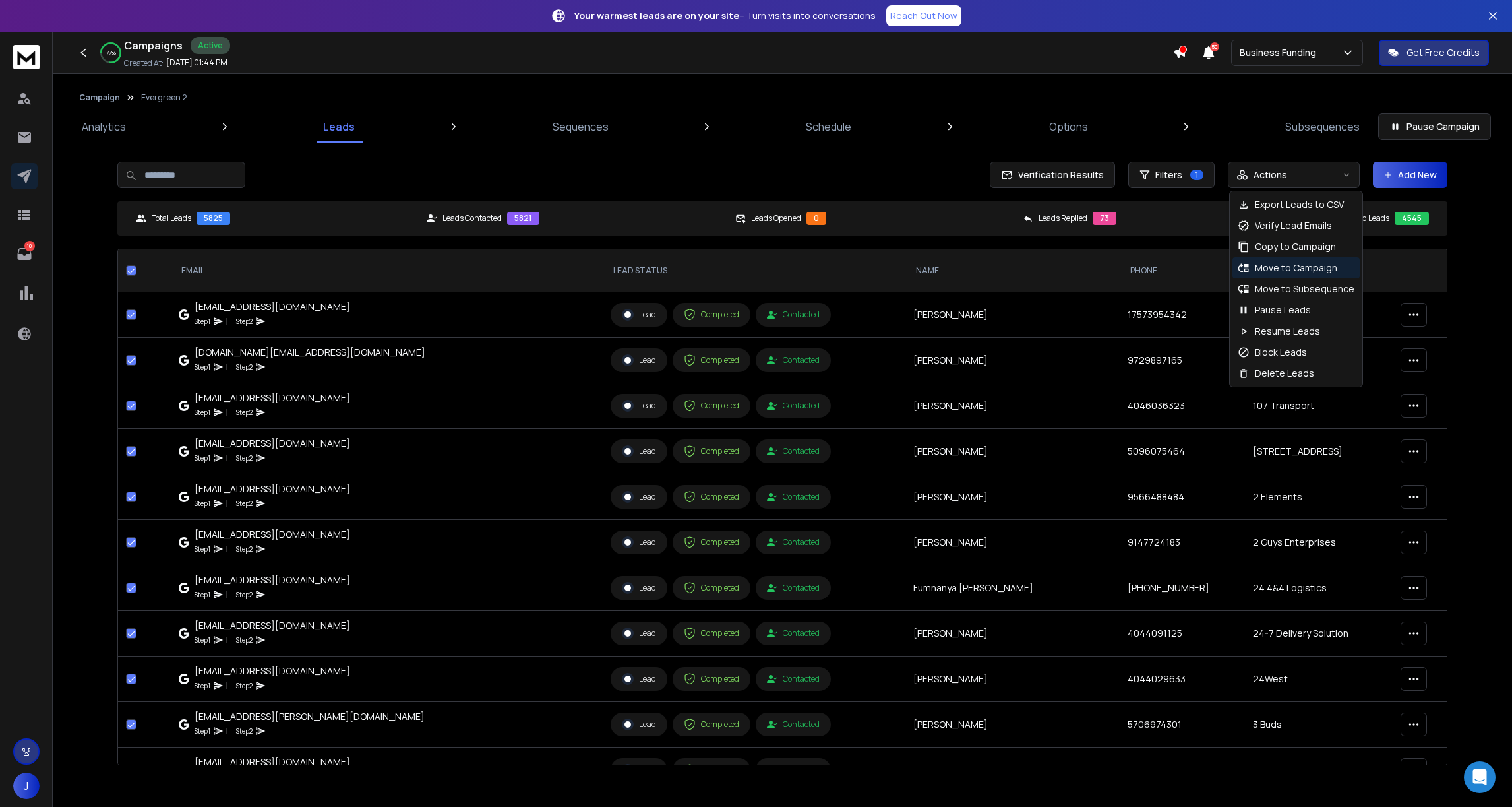
click at [1296, 265] on p "Move to Campaign" at bounding box center [1296, 268] width 82 height 13
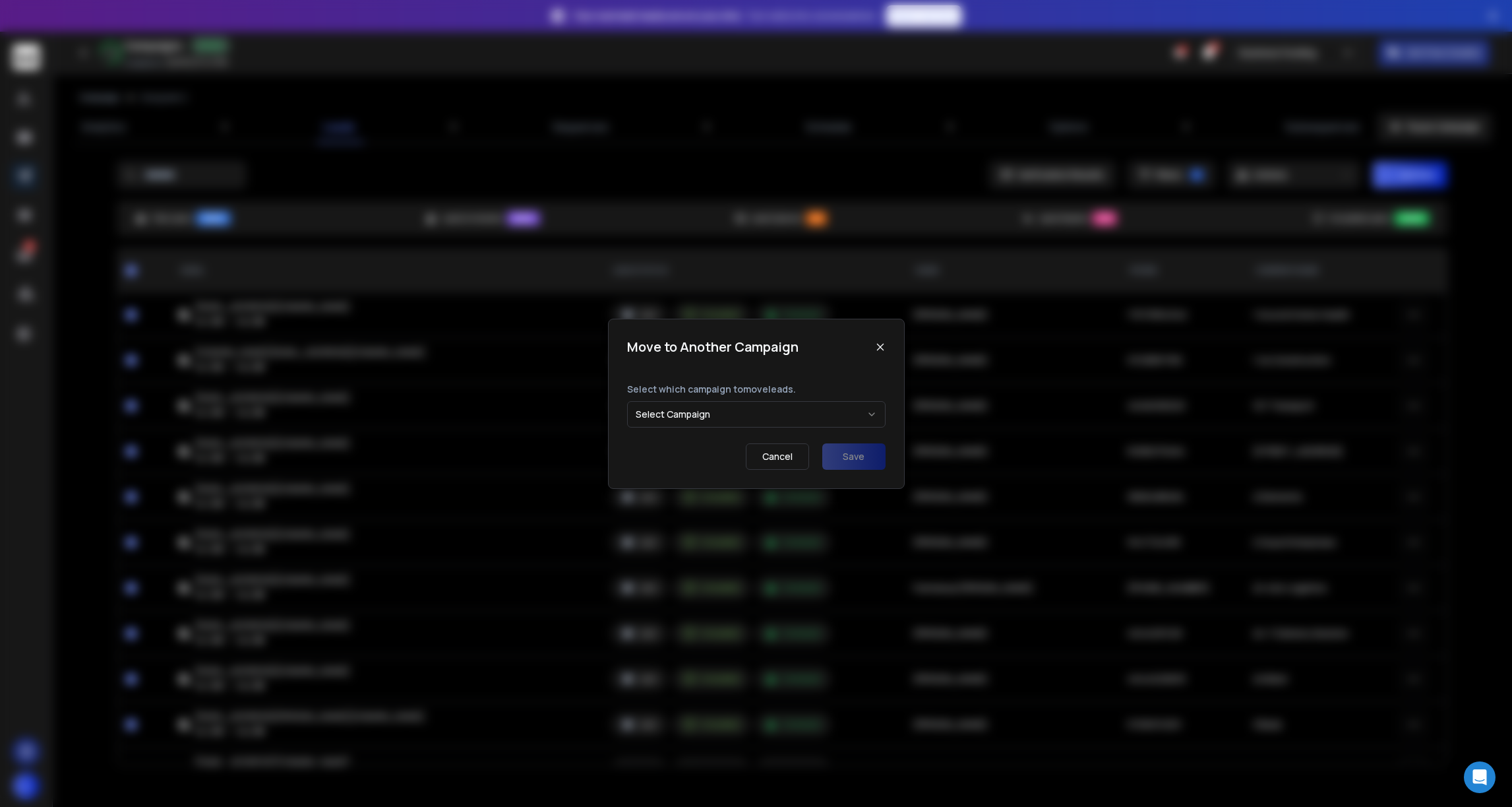
click at [823, 404] on button "Select Campaign" at bounding box center [756, 415] width 259 height 27
click at [887, 448] on div "Move to Another Campaign Select which campaign to move leads. Apex 3 Cancel Save" at bounding box center [756, 404] width 297 height 170
click at [874, 455] on button "Save" at bounding box center [854, 457] width 63 height 27
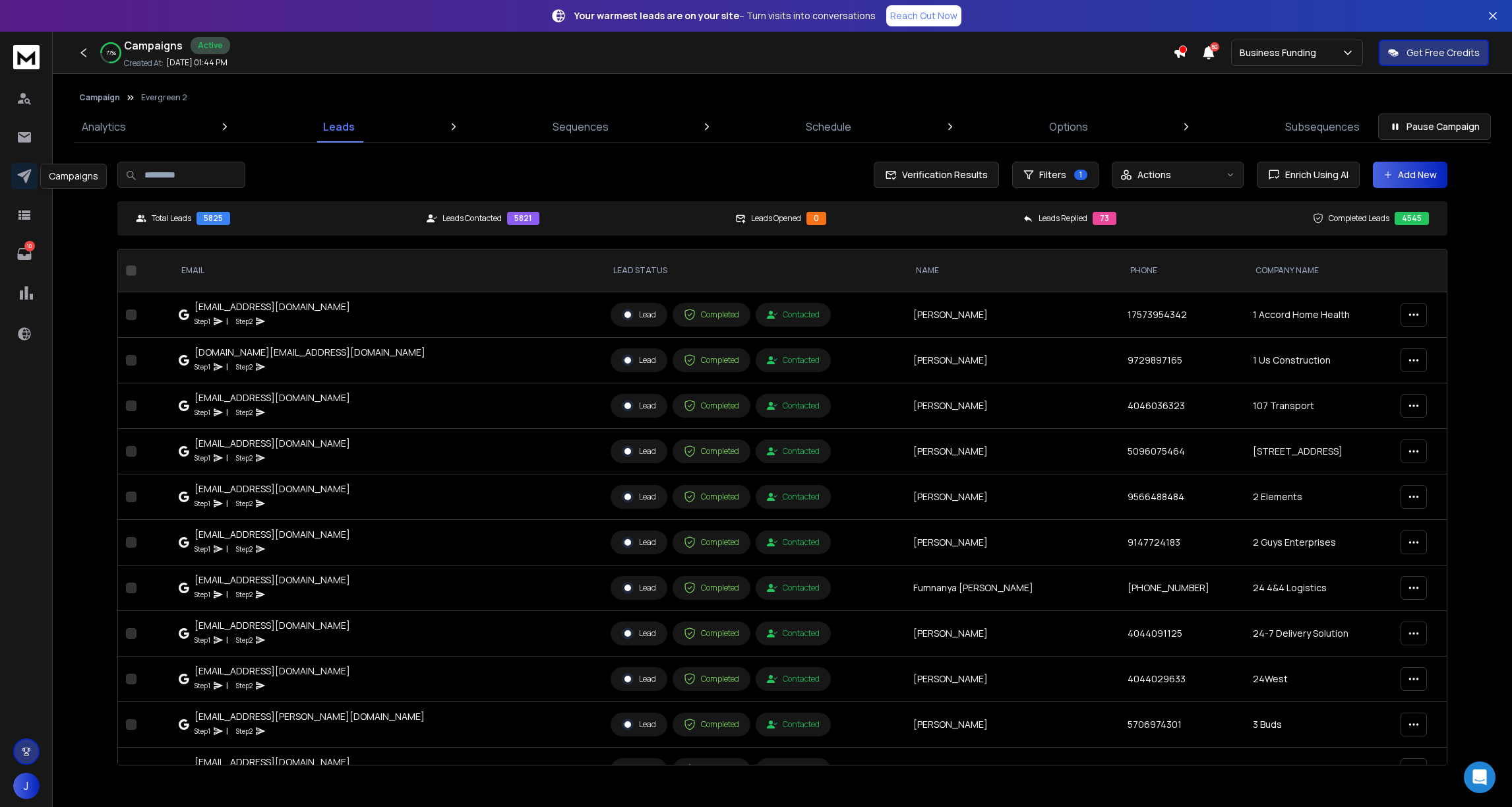
click at [23, 175] on icon at bounding box center [24, 176] width 13 height 13
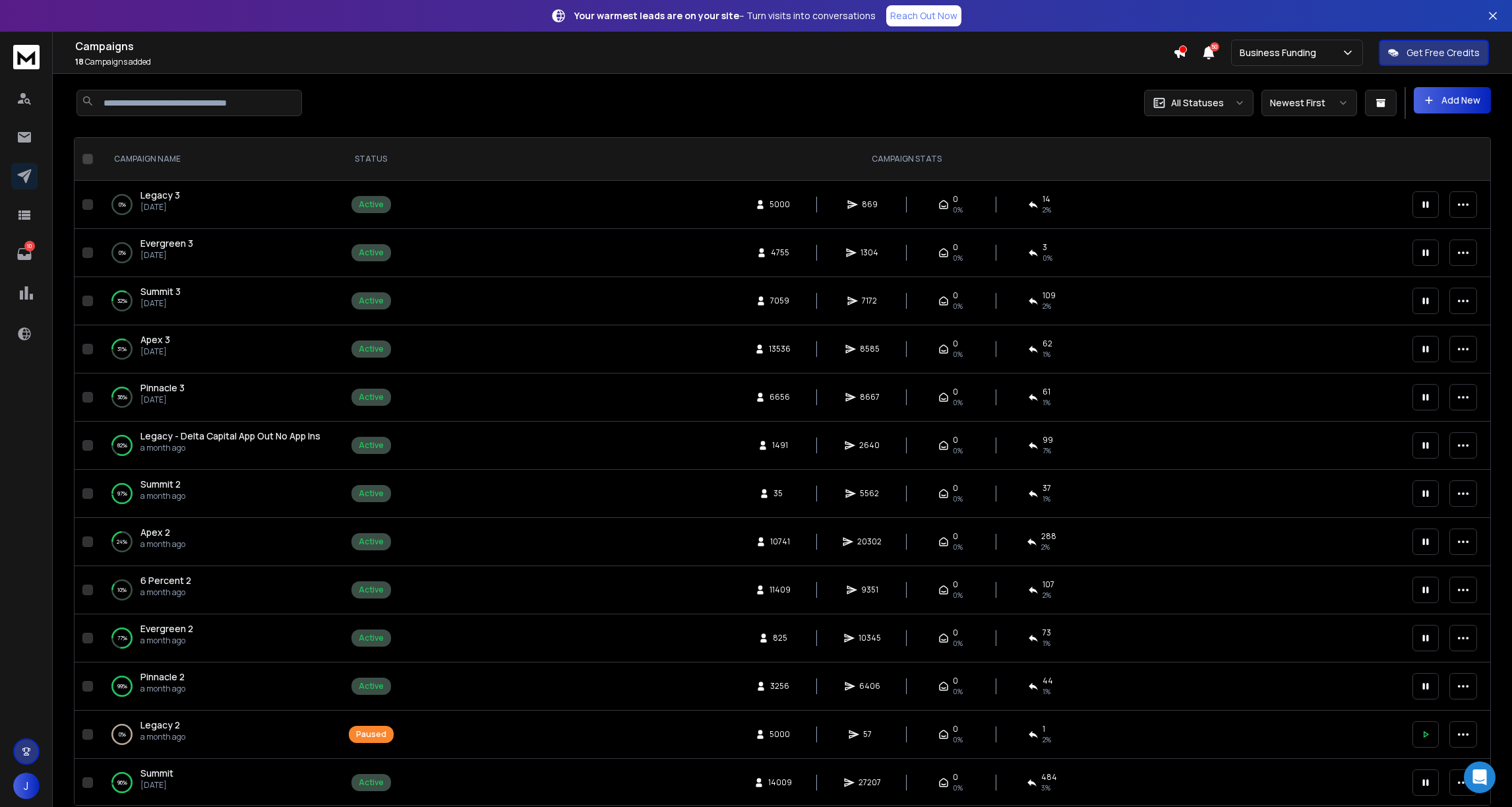
click at [195, 628] on div "77 % Evergreen 2 a month ago" at bounding box center [216, 638] width 209 height 32
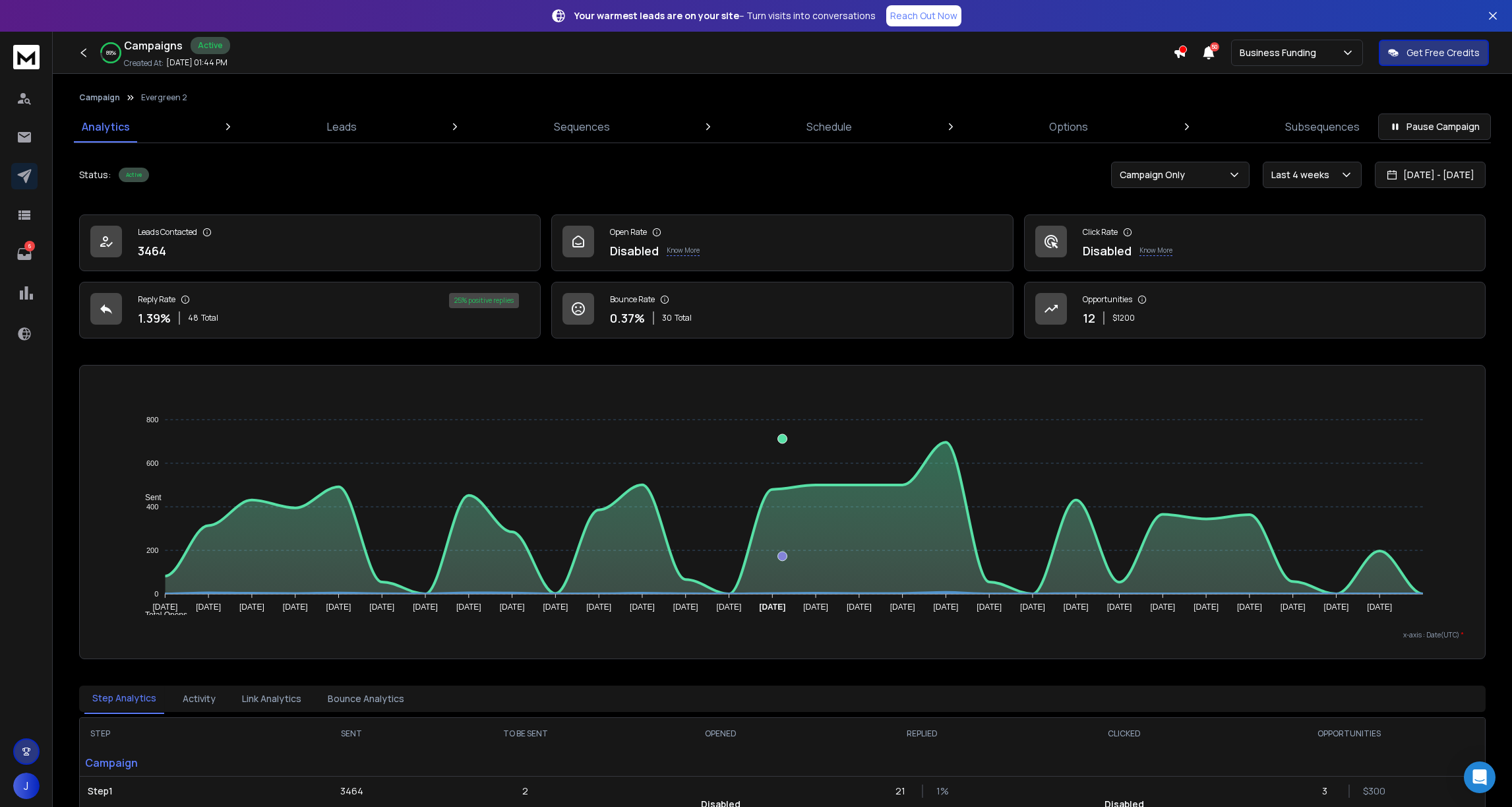
click at [39, 178] on div at bounding box center [27, 178] width 31 height 31
click at [34, 174] on link at bounding box center [25, 176] width 27 height 27
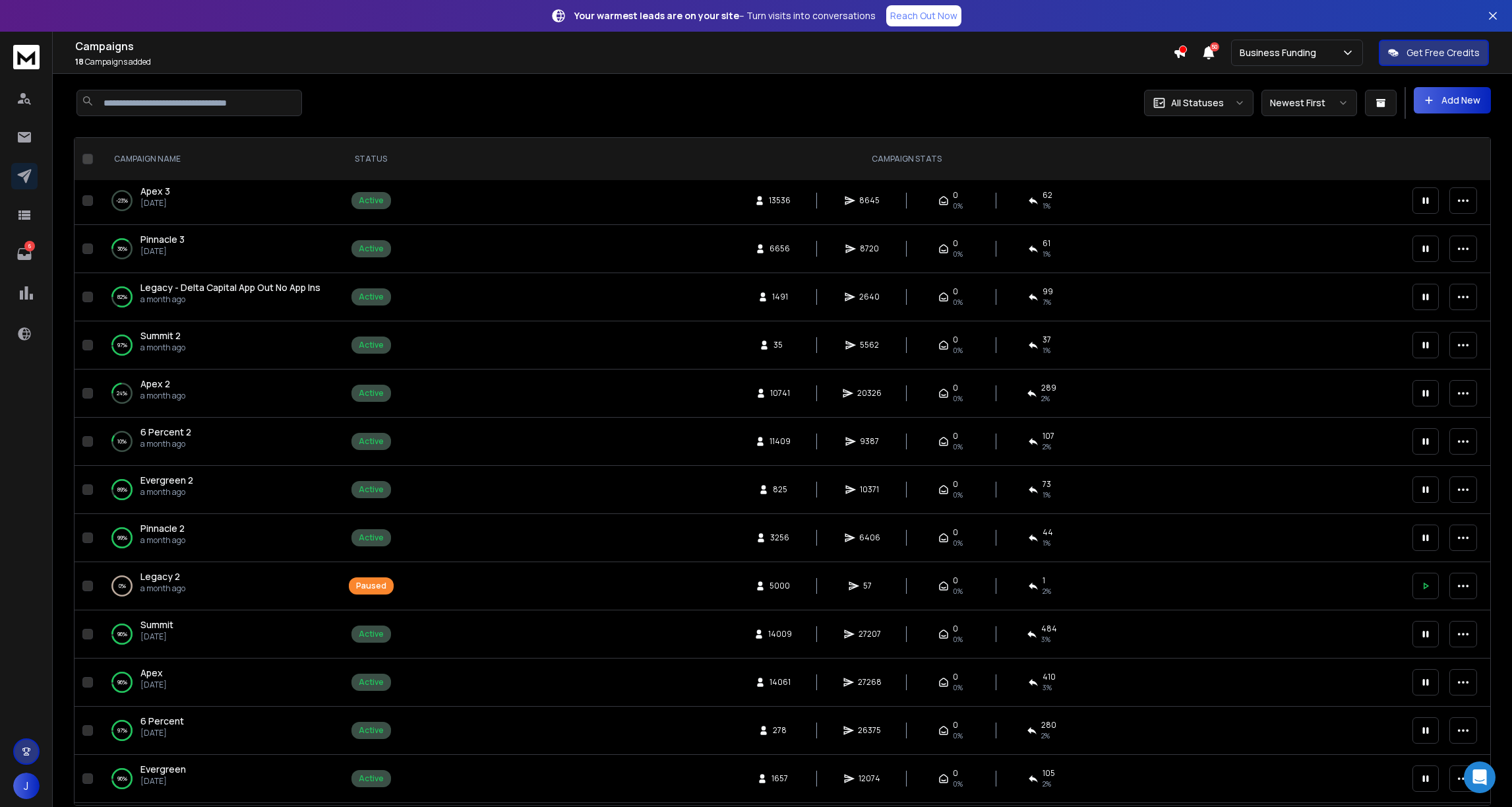
scroll to position [252, 0]
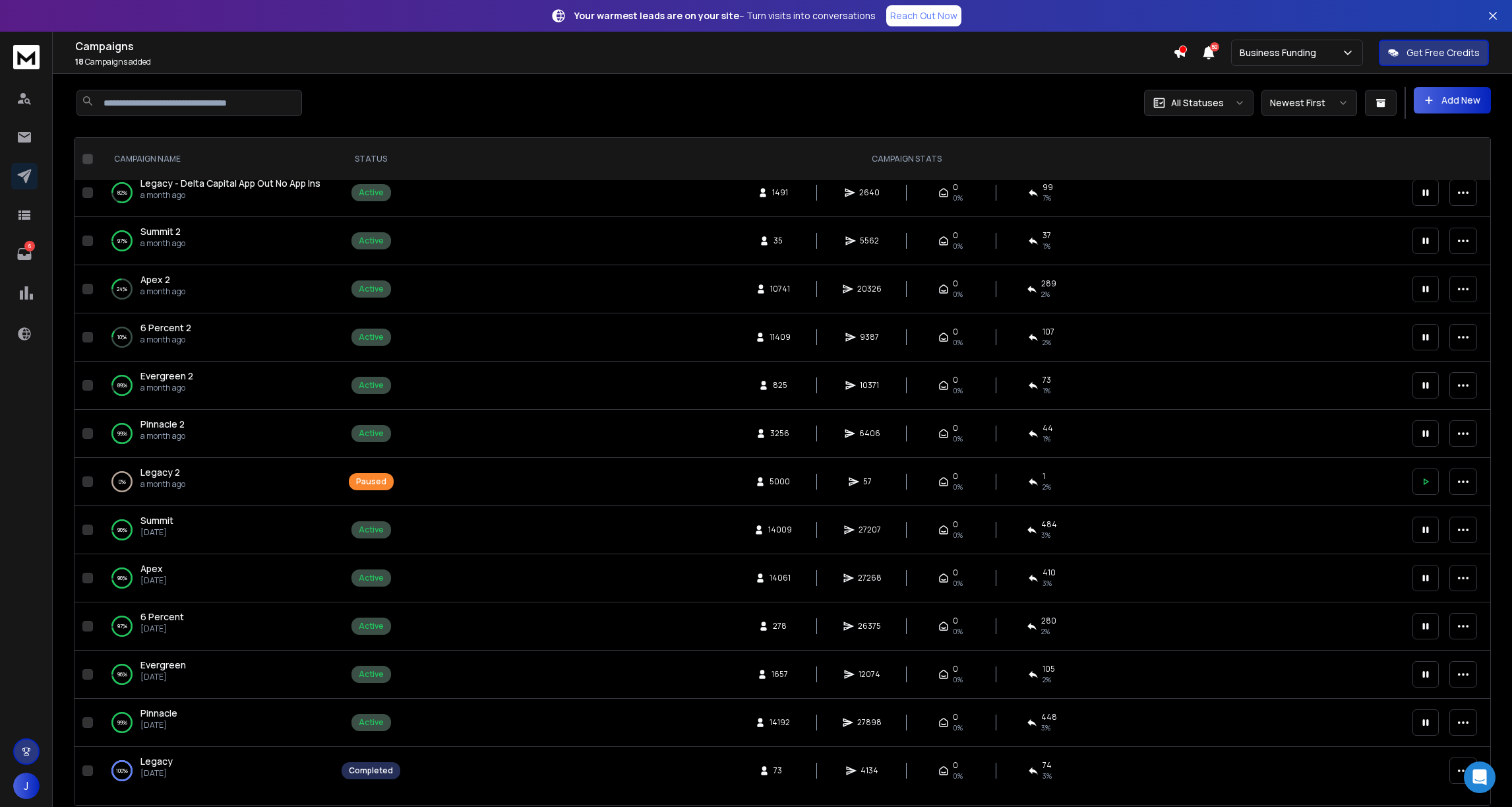
click at [1434, 720] on button at bounding box center [1426, 723] width 27 height 27
click at [1429, 678] on icon at bounding box center [1426, 674] width 11 height 11
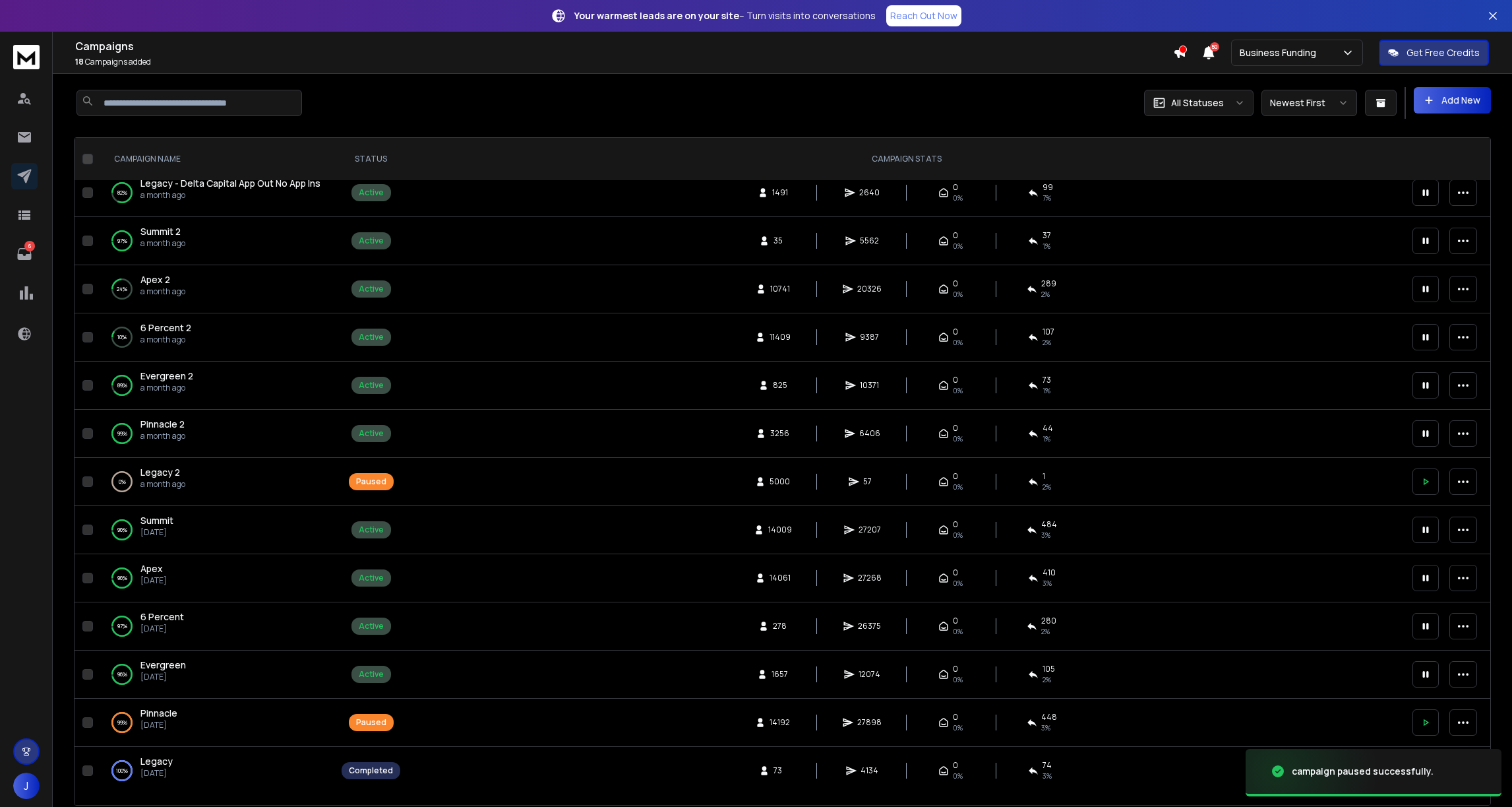
click at [1427, 628] on icon at bounding box center [1426, 625] width 6 height 7
click at [1436, 580] on button at bounding box center [1426, 578] width 27 height 27
click at [1427, 532] on icon at bounding box center [1426, 530] width 6 height 7
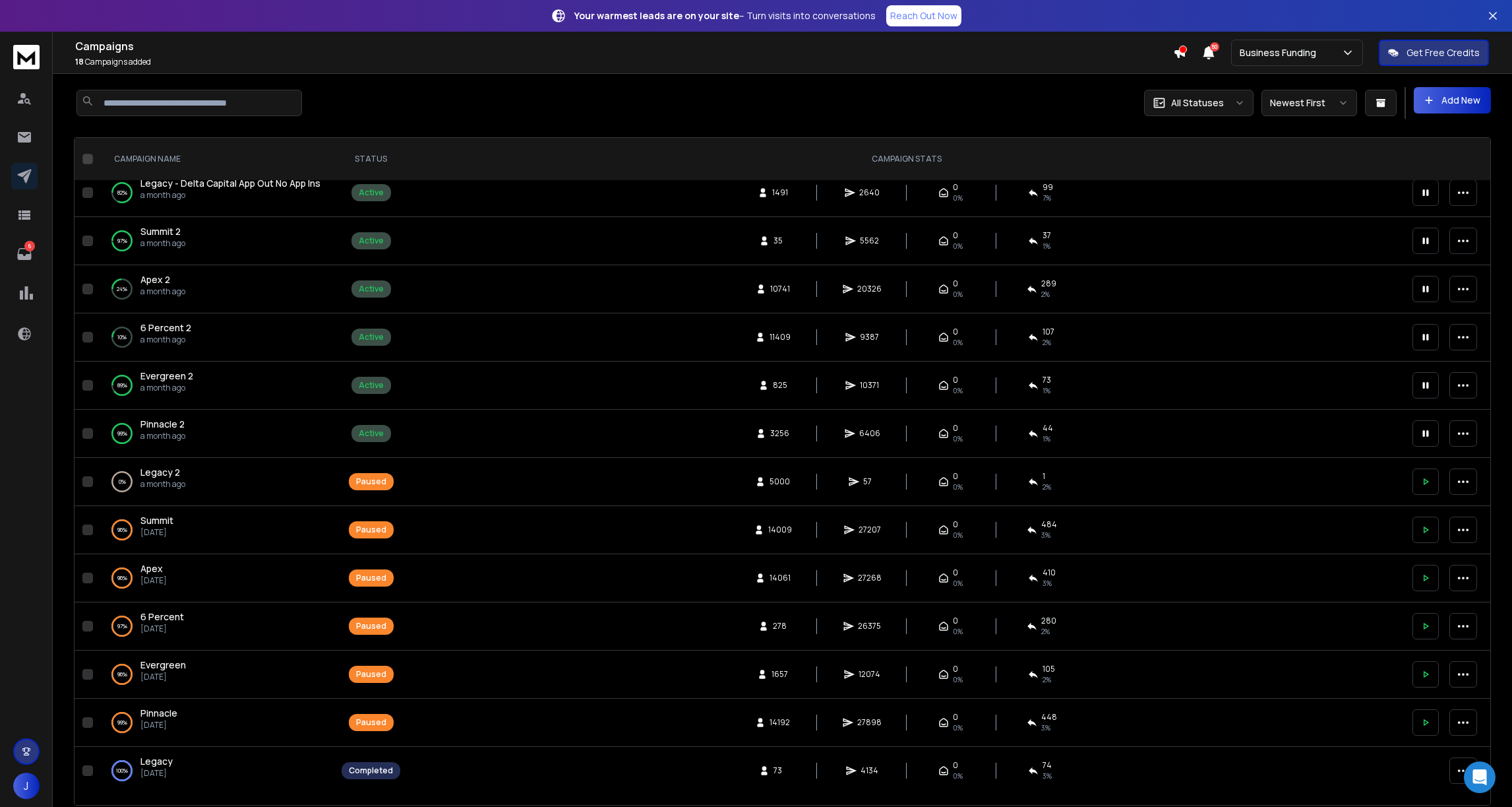
click at [1433, 425] on button at bounding box center [1426, 434] width 27 height 27
click at [1426, 389] on icon at bounding box center [1426, 385] width 11 height 11
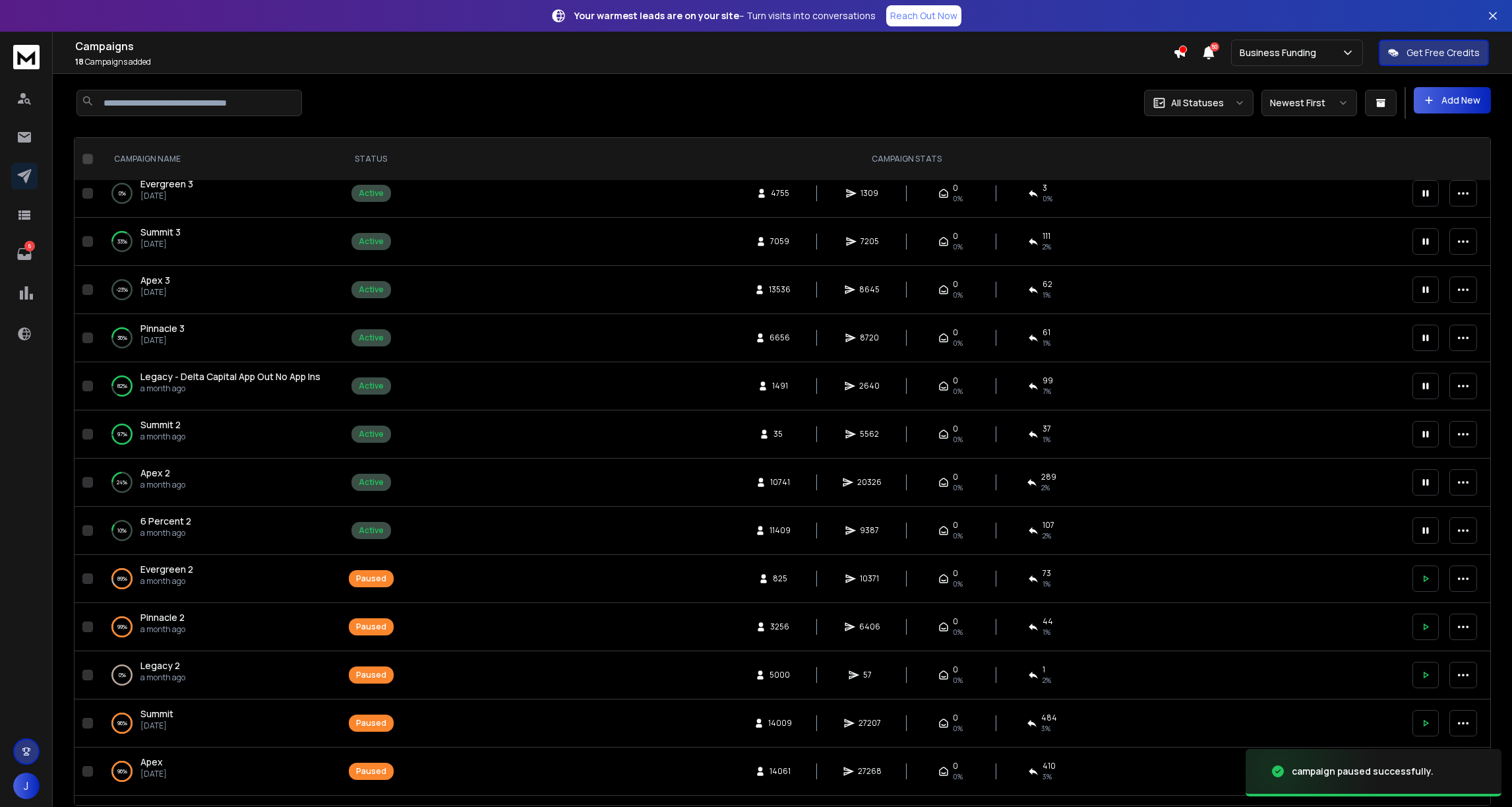
scroll to position [56, 0]
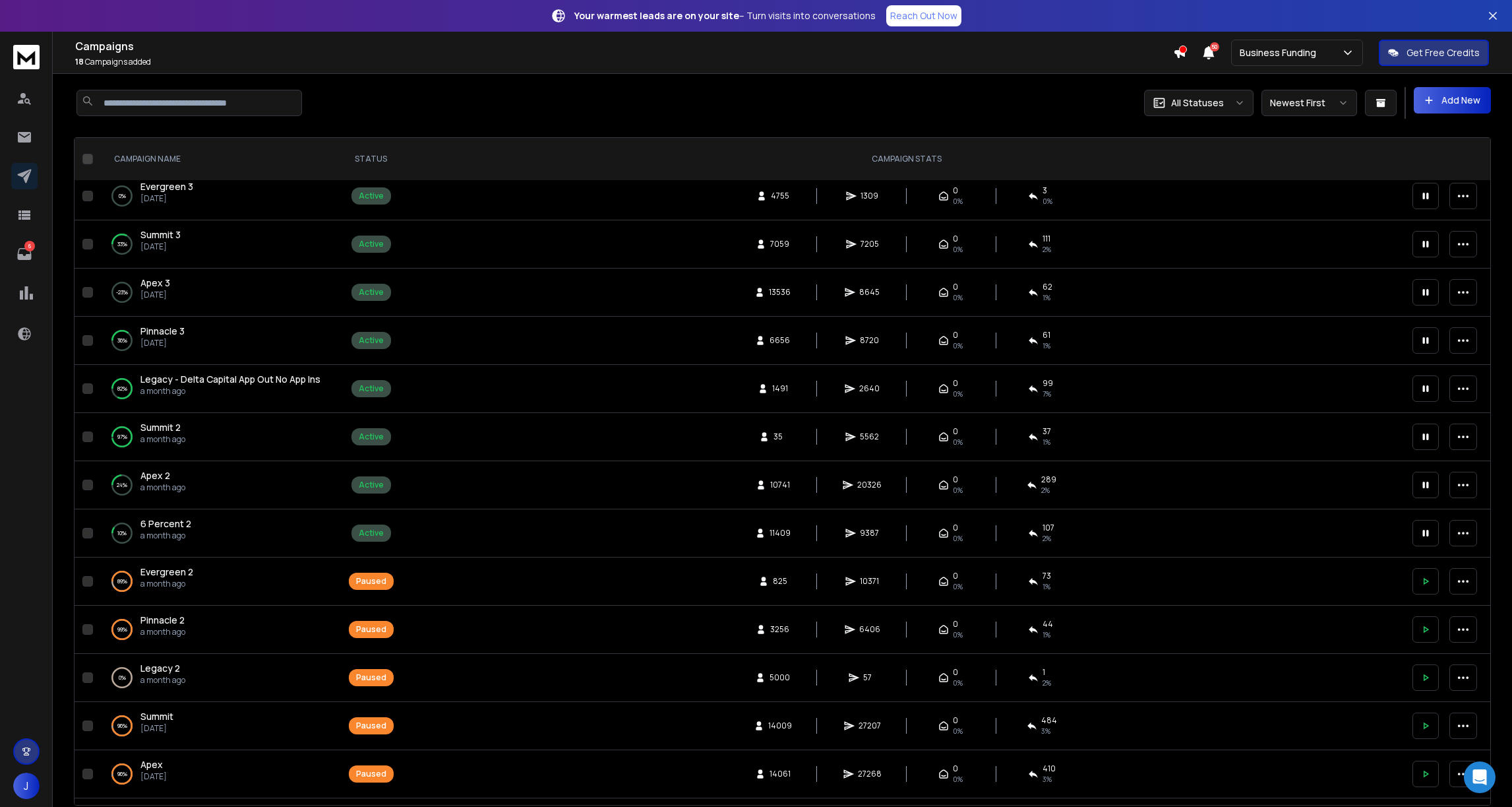
click at [1424, 484] on icon at bounding box center [1426, 485] width 6 height 7
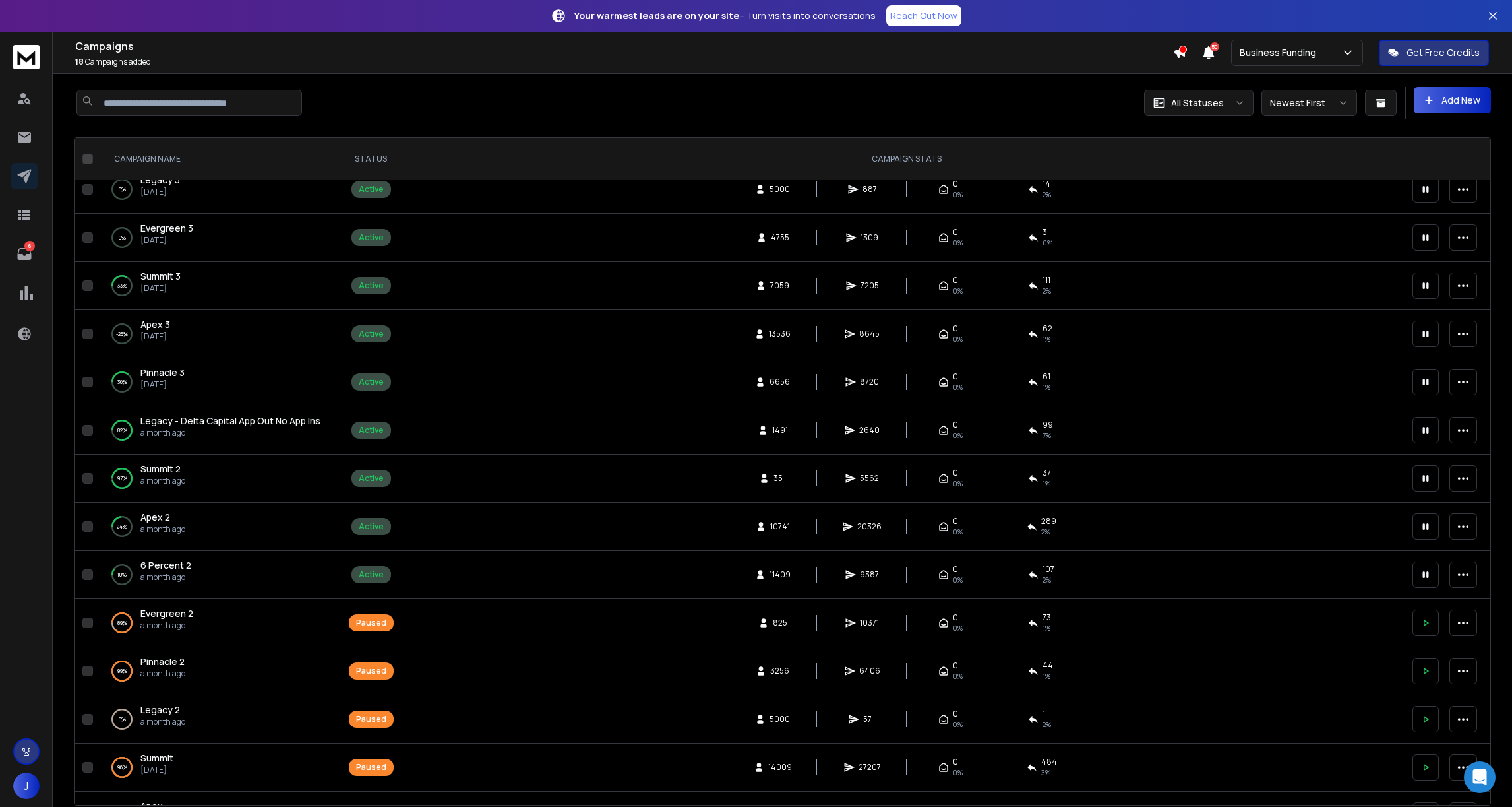
scroll to position [0, 0]
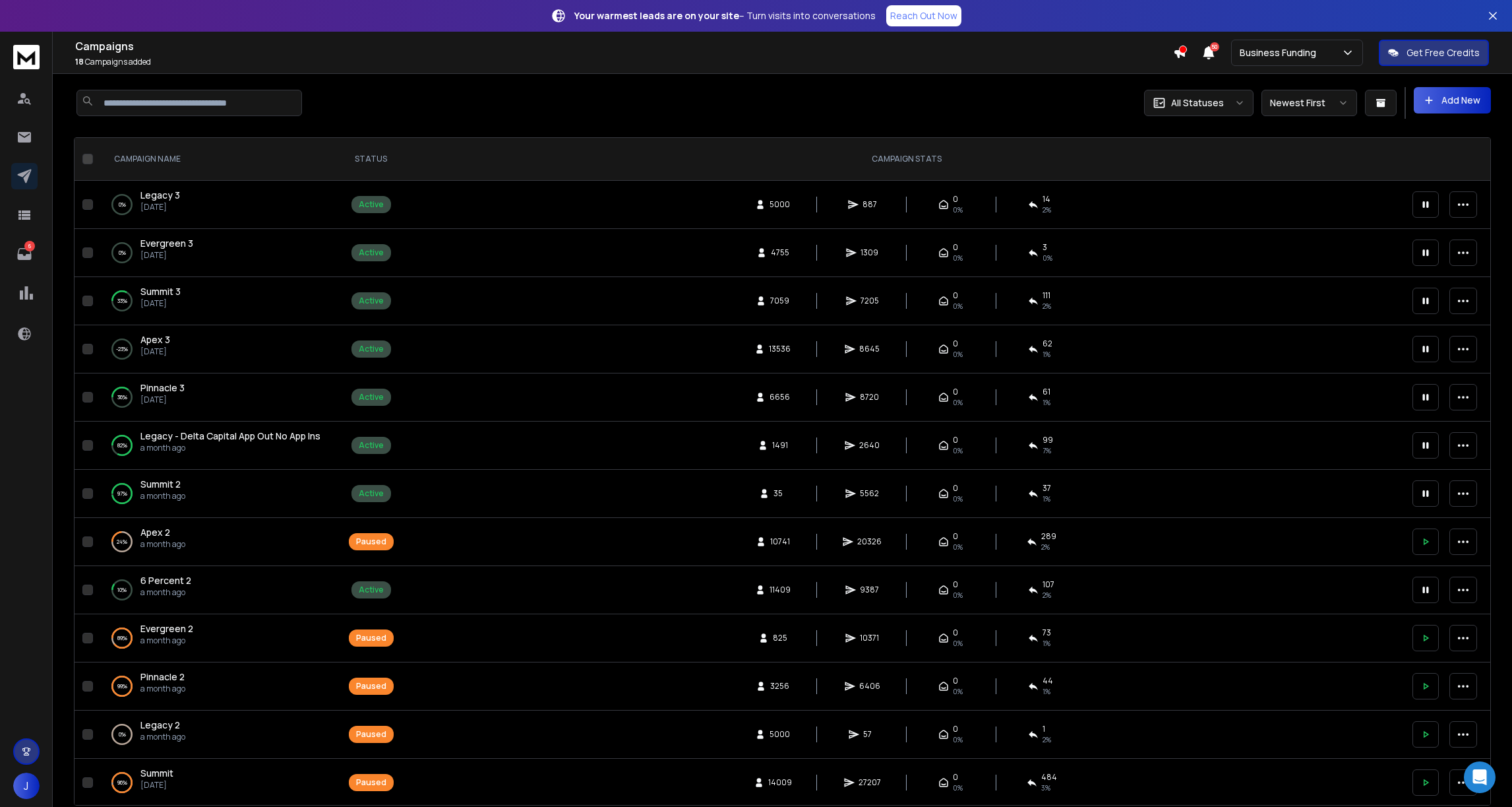
click at [1425, 497] on icon at bounding box center [1426, 493] width 11 height 11
click at [11, 293] on link at bounding box center [27, 294] width 31 height 31
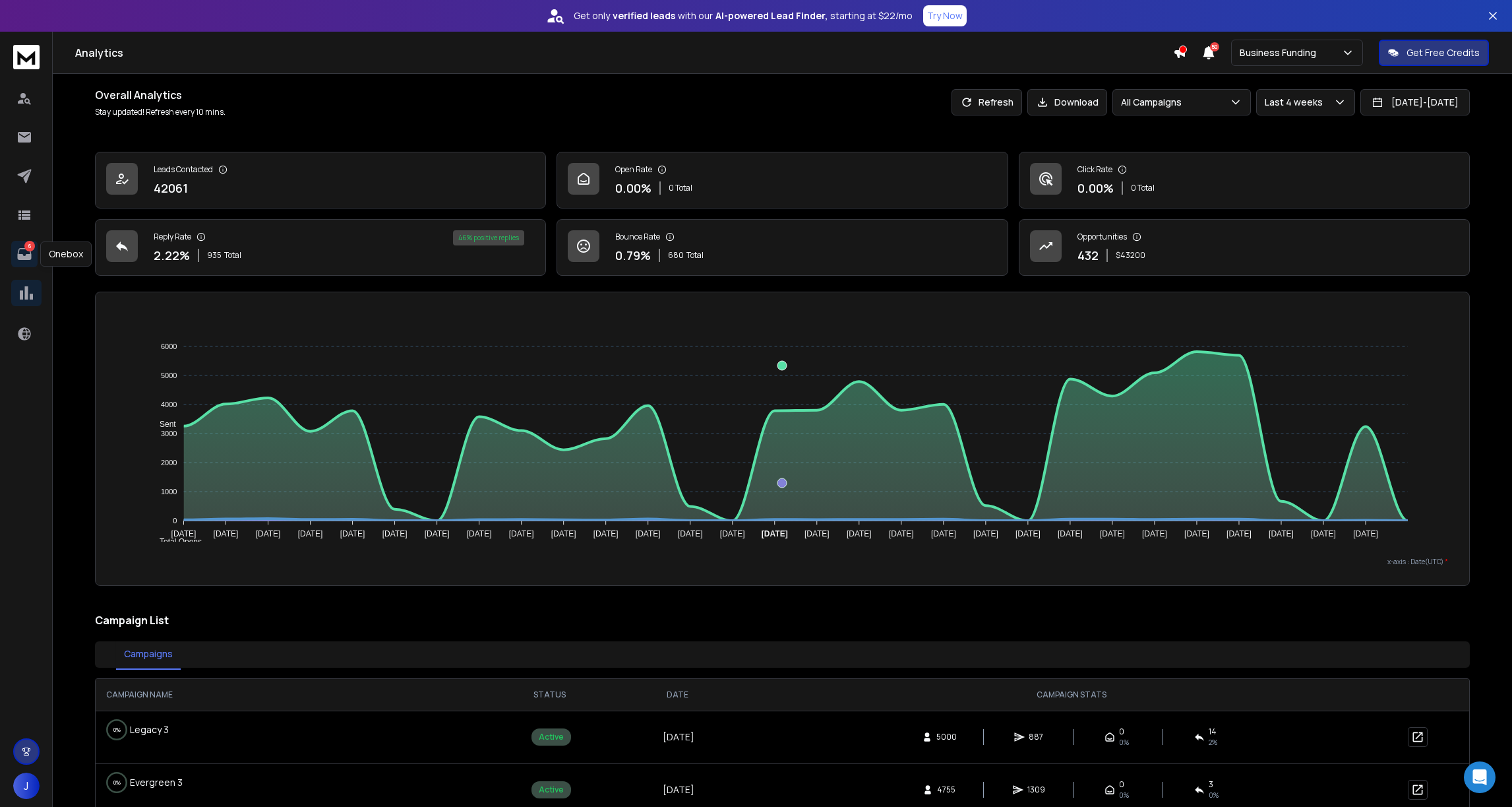
click at [33, 251] on link "6" at bounding box center [25, 254] width 27 height 27
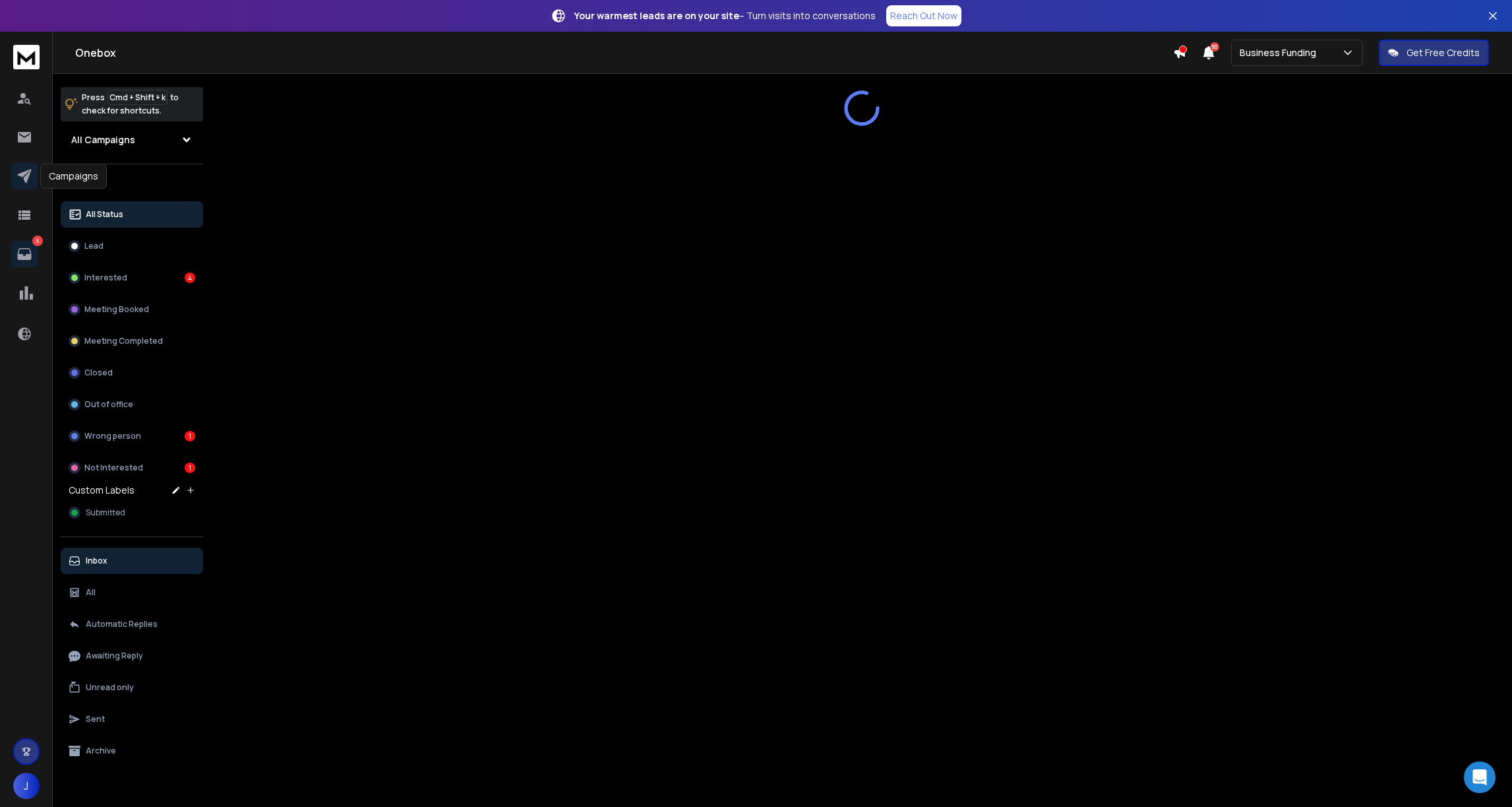
click at [29, 180] on icon at bounding box center [24, 176] width 16 height 16
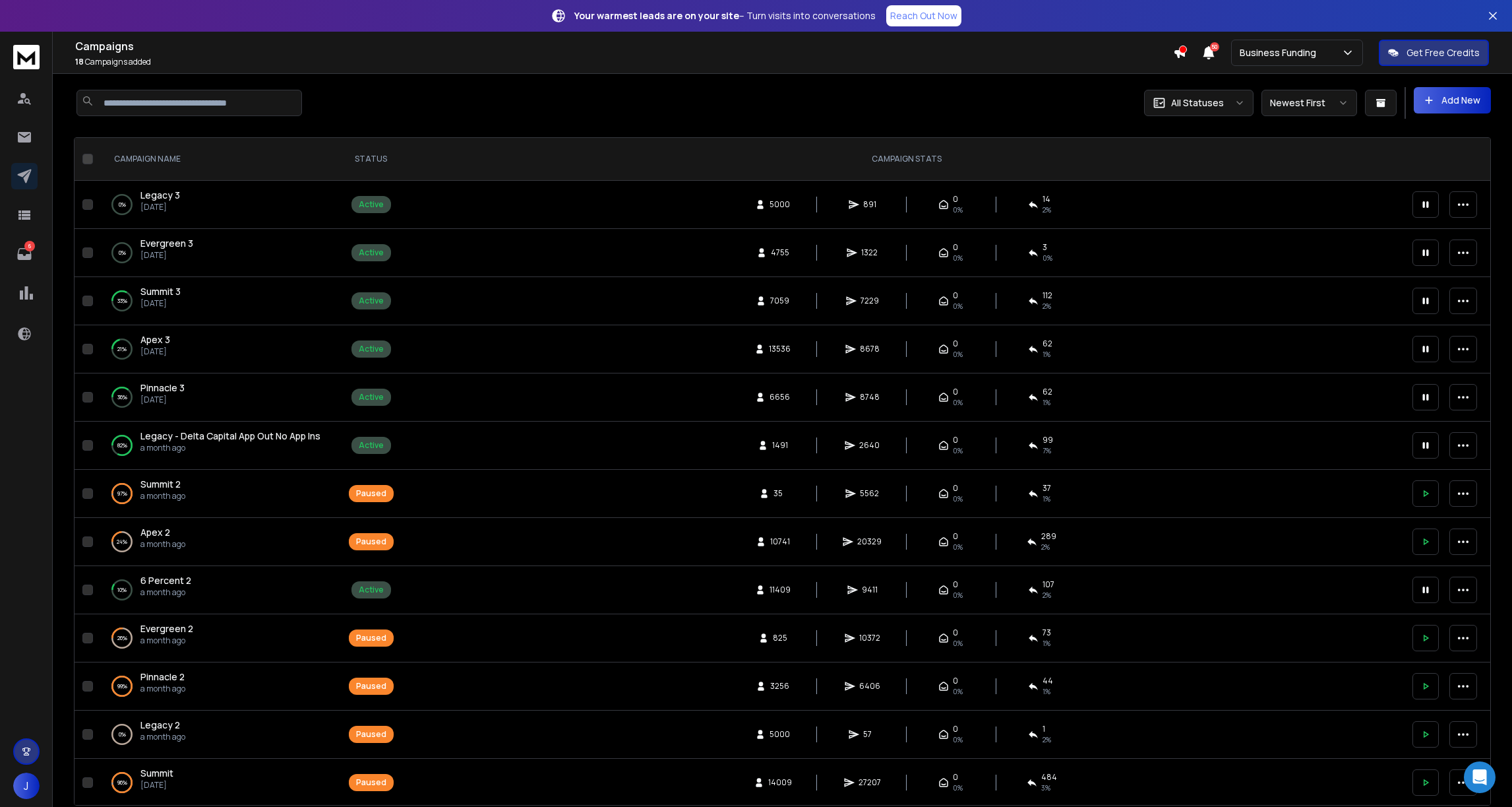
click at [184, 253] on p "[DATE]" at bounding box center [166, 255] width 53 height 11
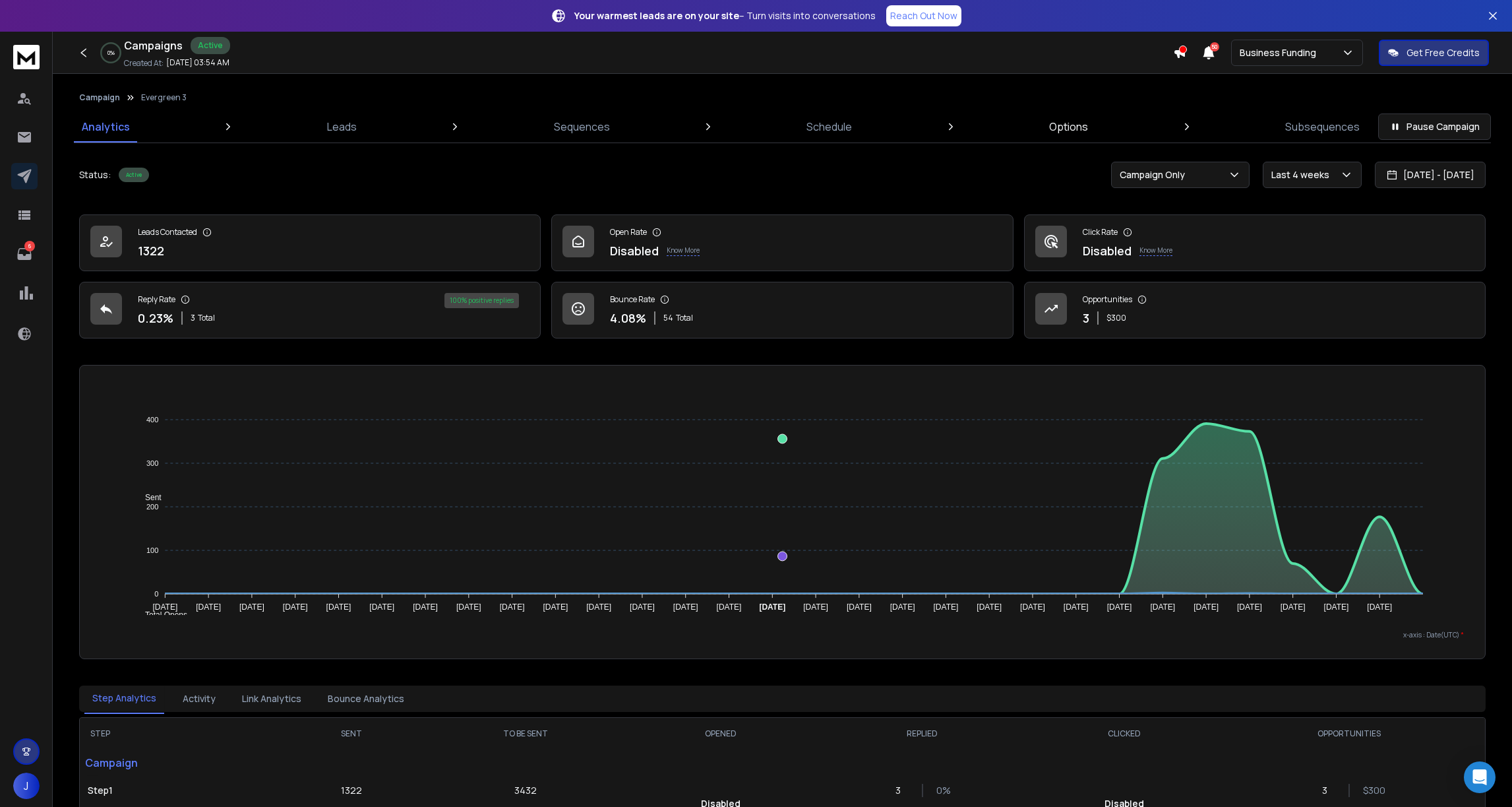
click at [1090, 125] on link "Options" at bounding box center [1069, 126] width 54 height 32
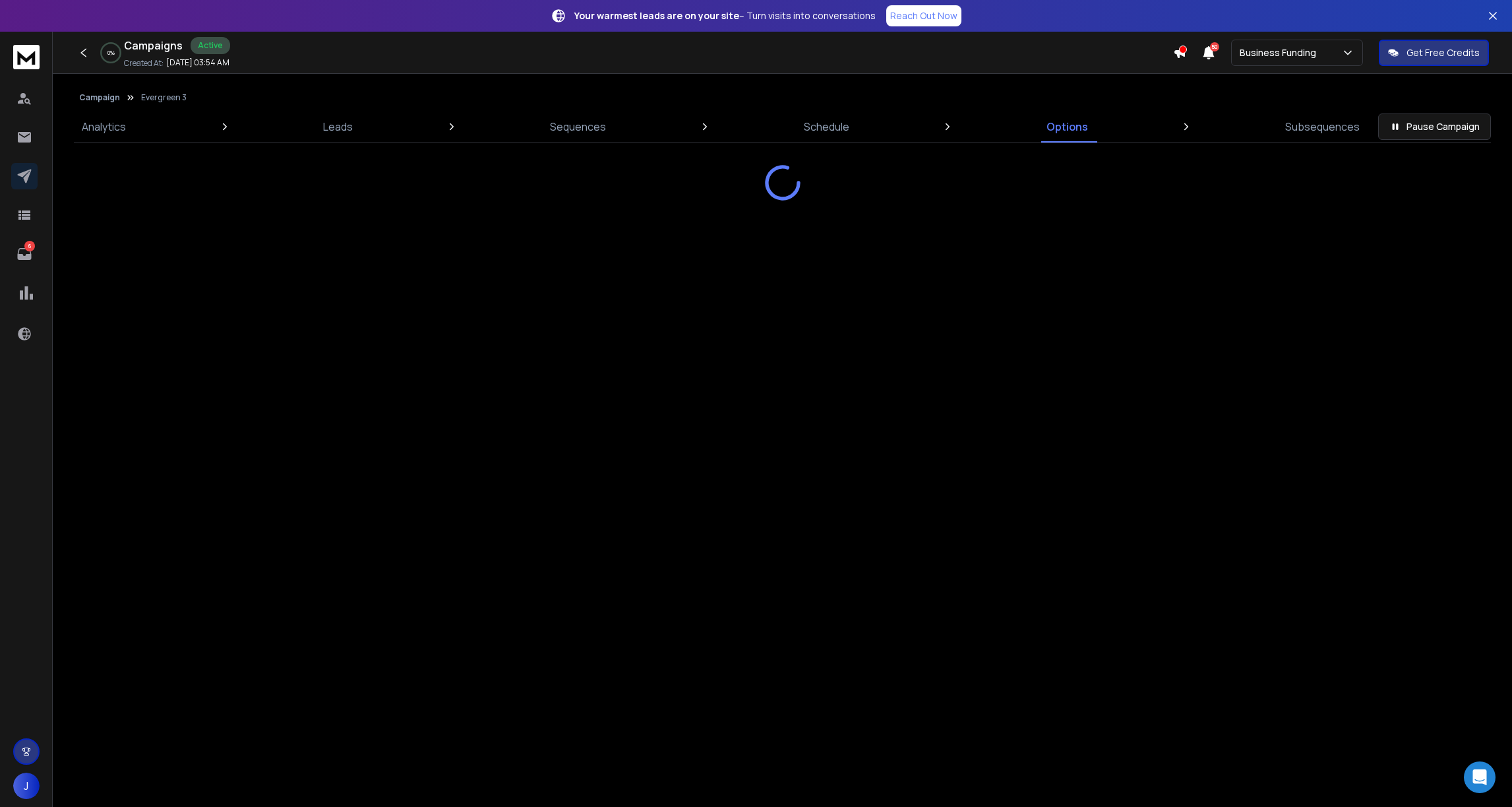
select select "*"
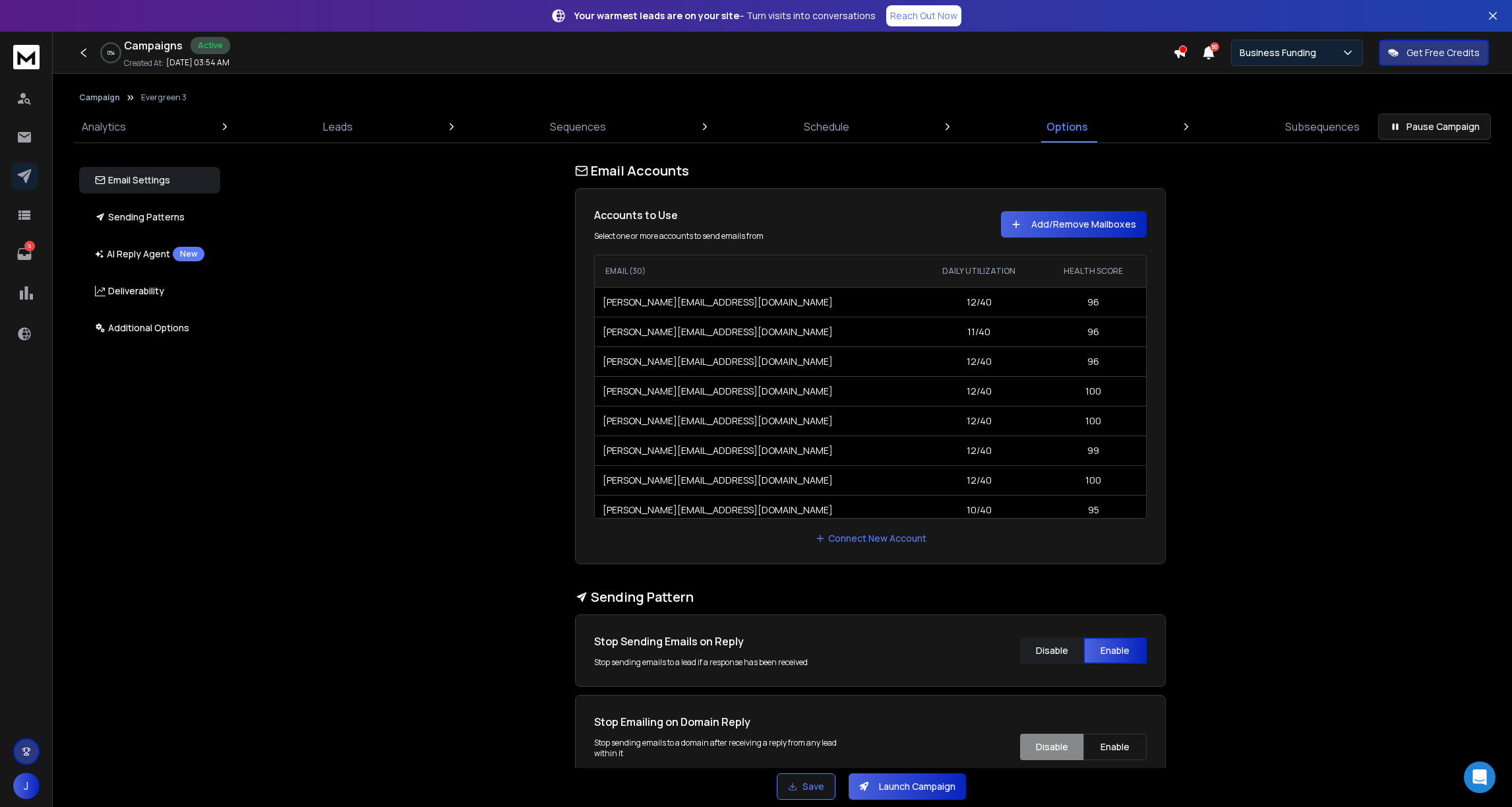
click at [1327, 59] on button "Business Funding" at bounding box center [1297, 53] width 132 height 27
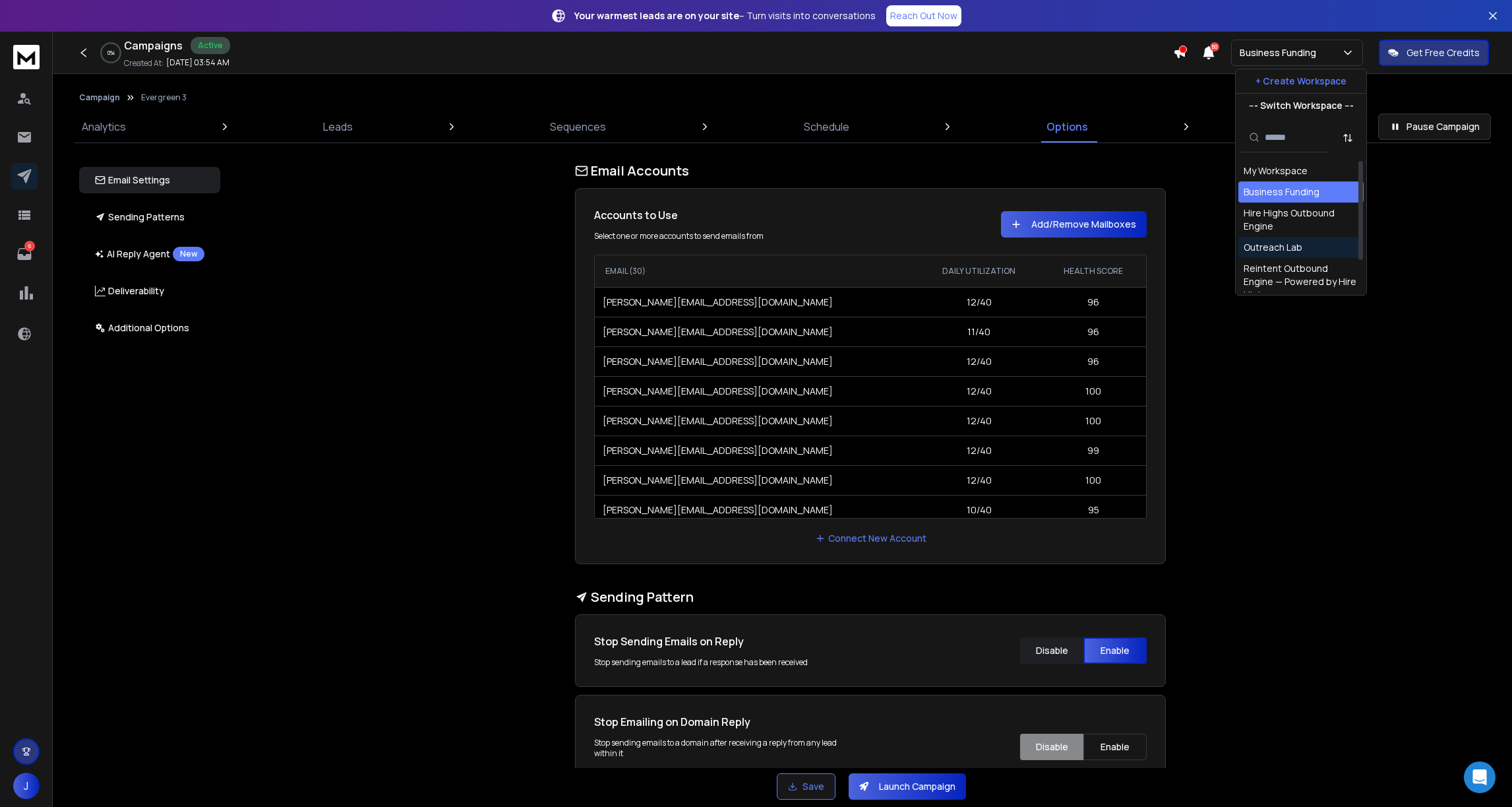
click at [1283, 239] on div "Outreach Lab" at bounding box center [1301, 248] width 125 height 21
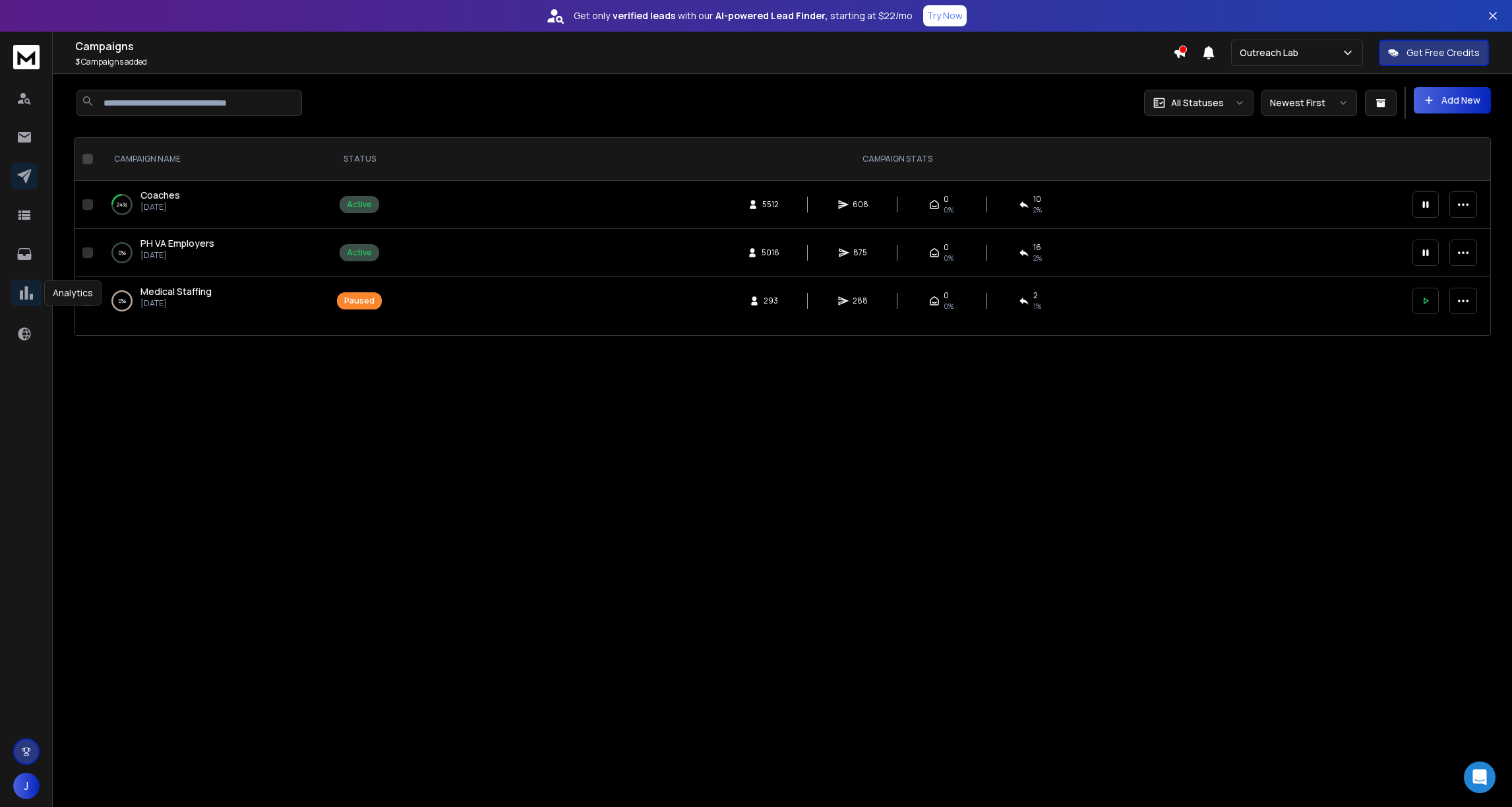
click at [22, 285] on icon at bounding box center [26, 293] width 20 height 20
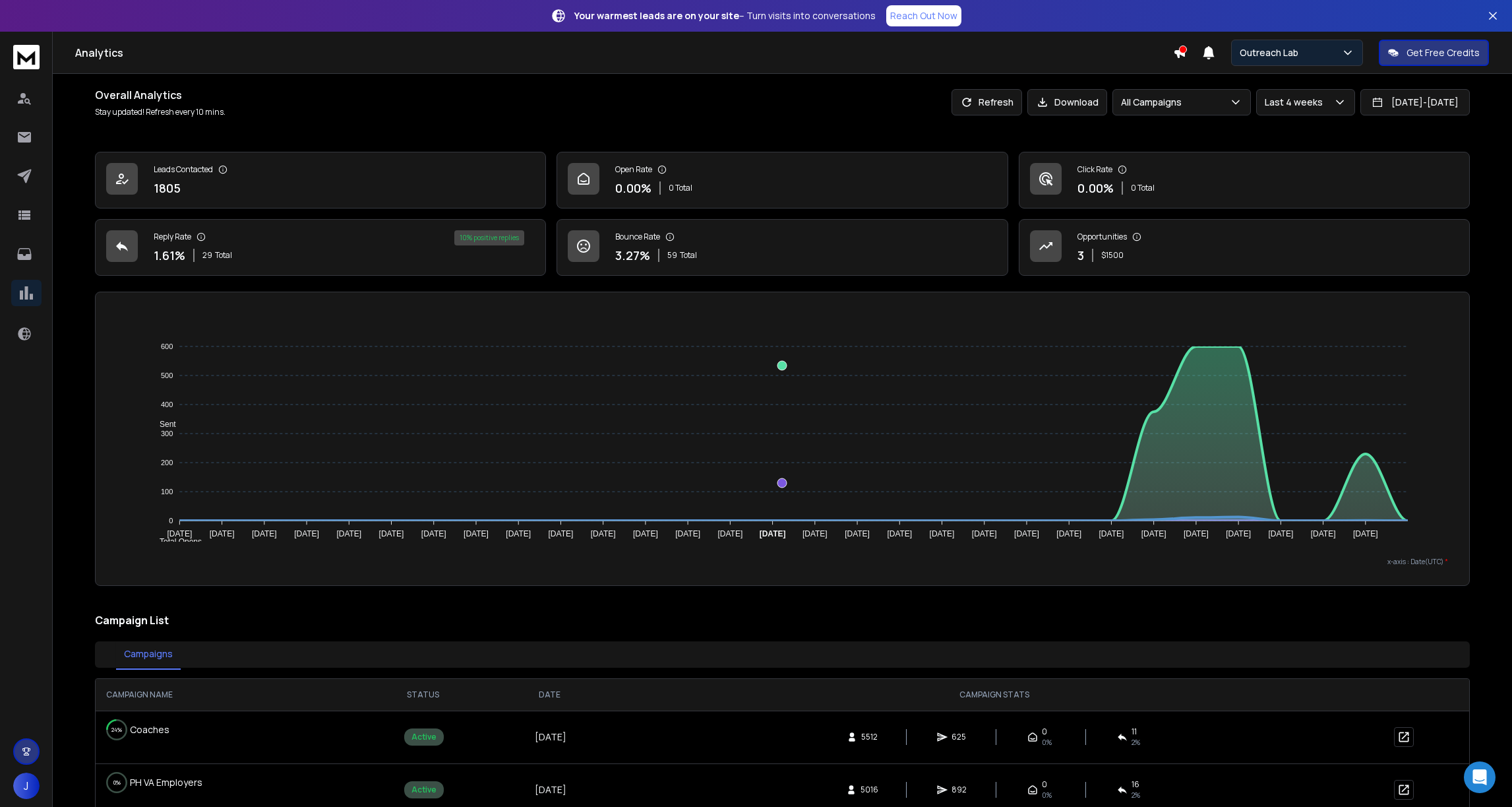
click at [1264, 50] on p "Outreach Lab" at bounding box center [1271, 53] width 64 height 13
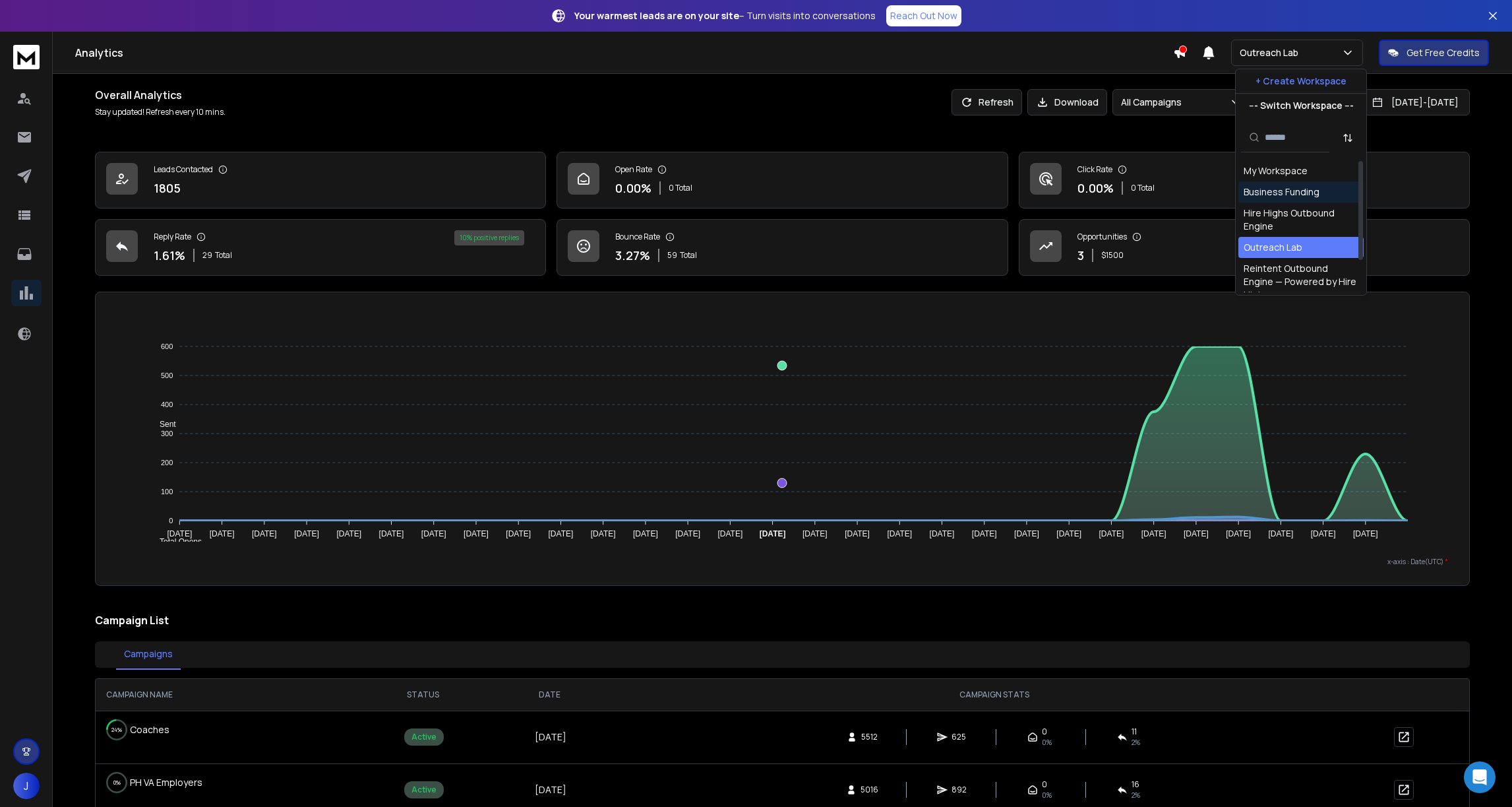
click at [1273, 189] on div "Business Funding" at bounding box center [1282, 192] width 76 height 13
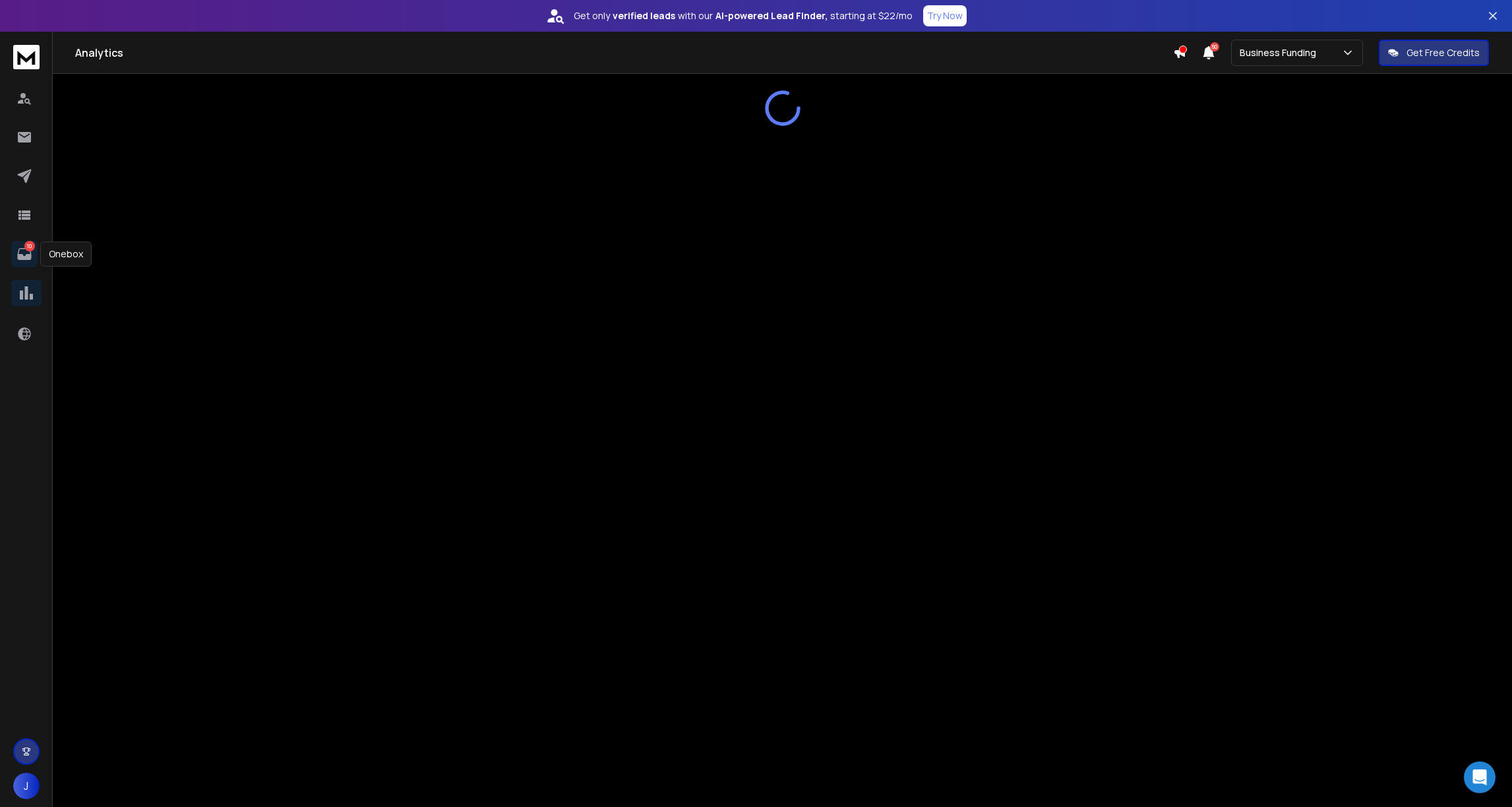
click at [17, 251] on icon at bounding box center [24, 253] width 16 height 16
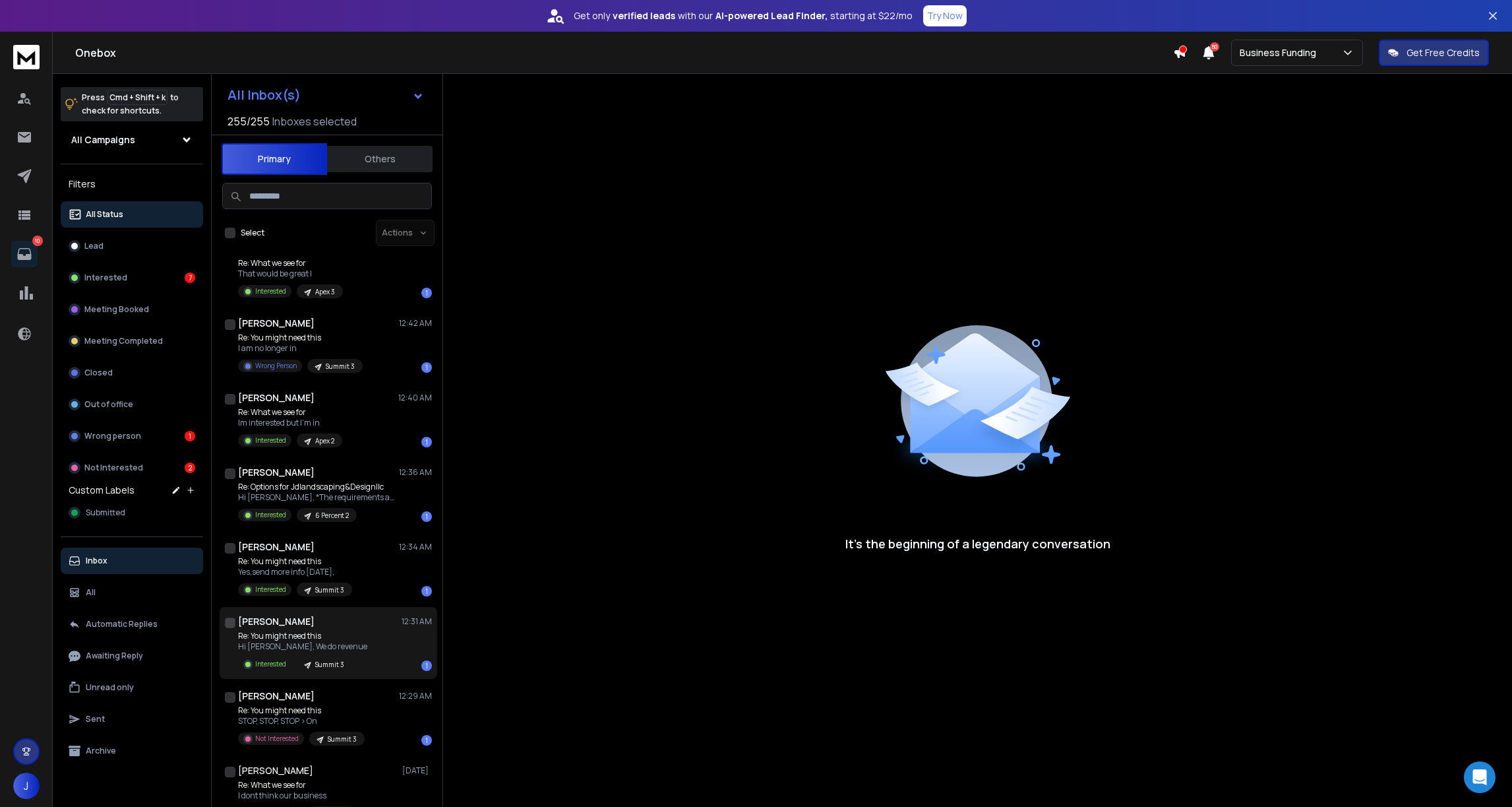
scroll to position [284, 0]
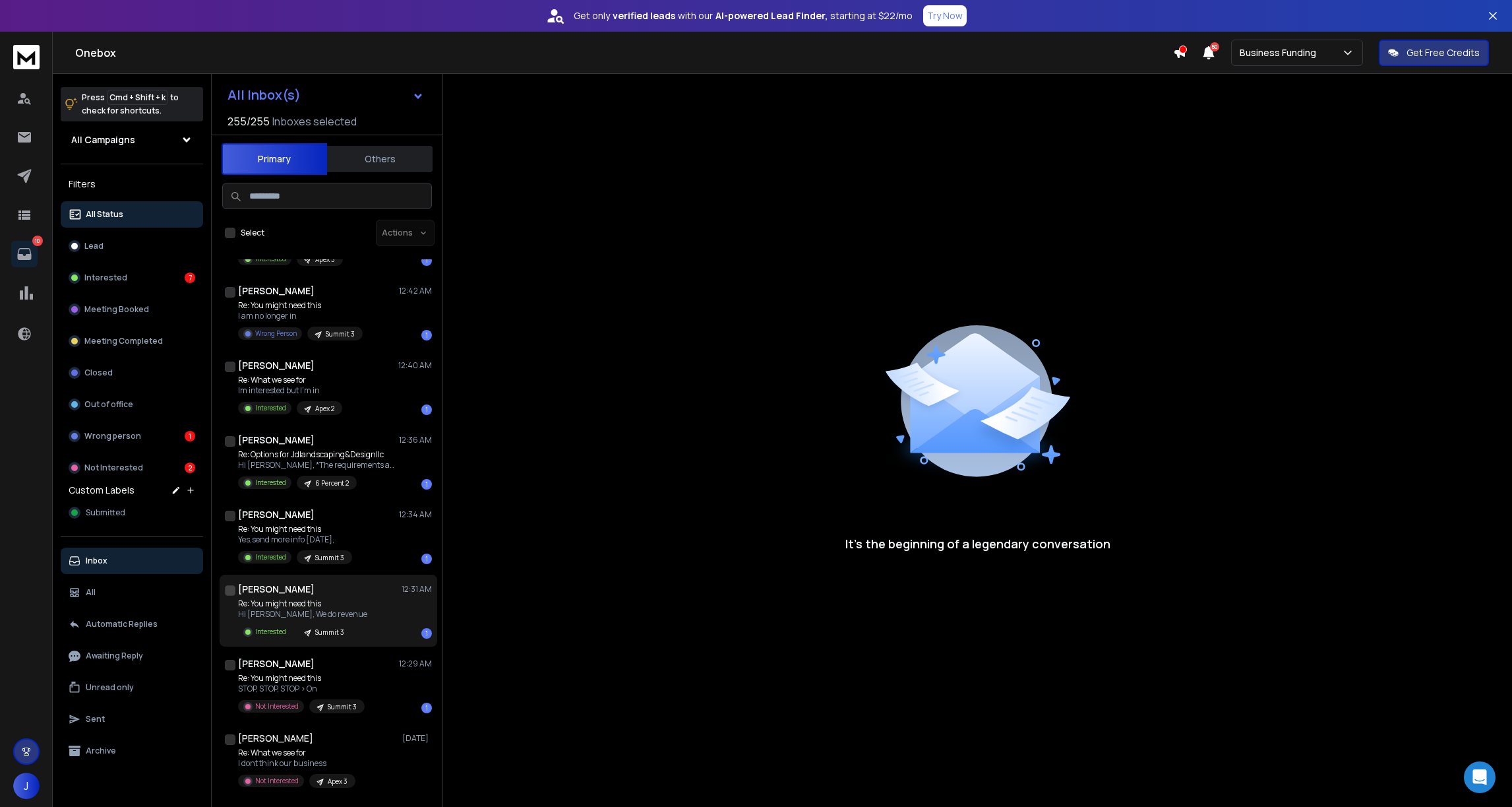
click at [376, 625] on div "Re: You might need this Hi Julia, We do revenue Interested Summit 3 1" at bounding box center [335, 619] width 194 height 40
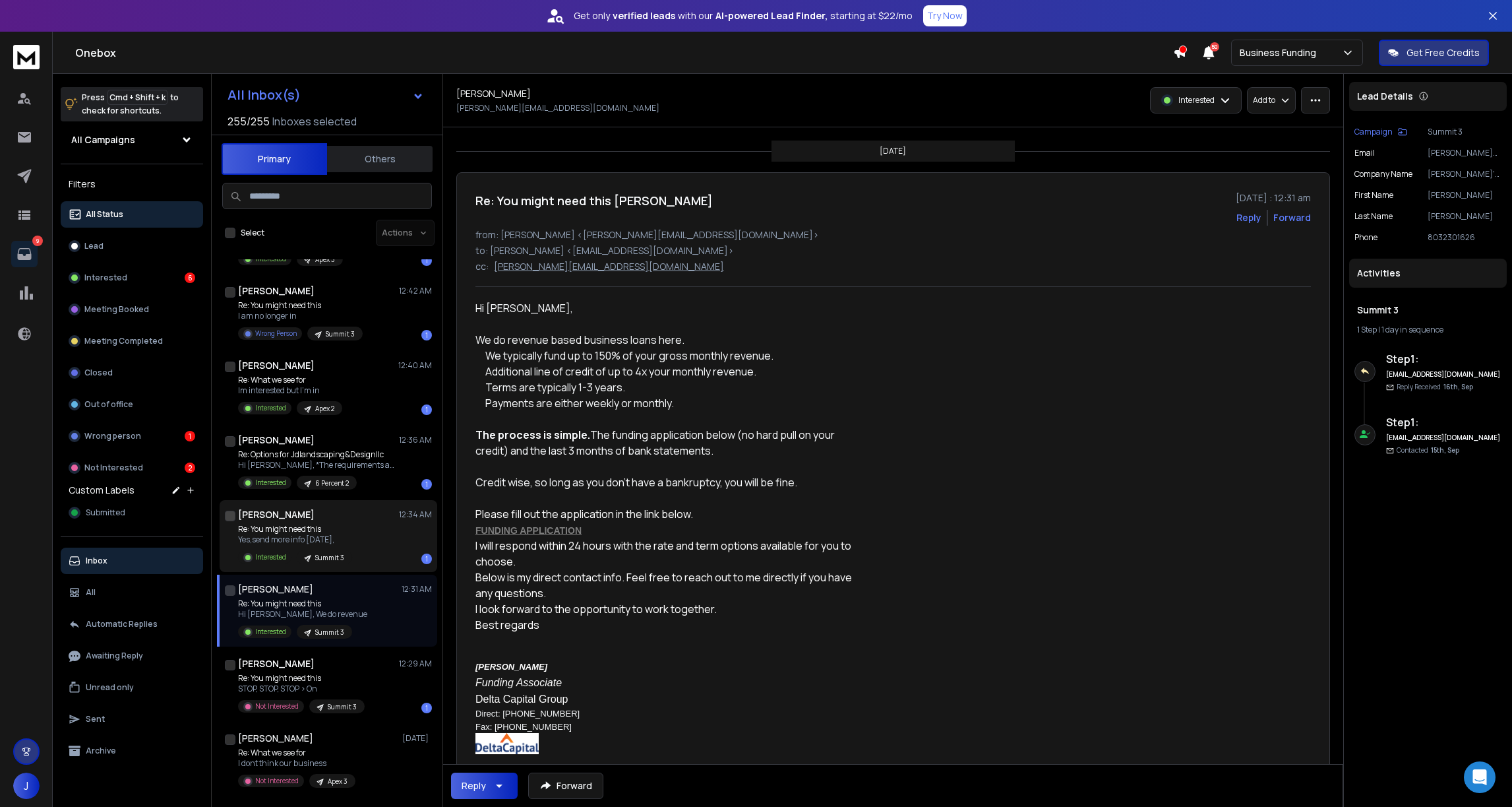
click at [372, 510] on div "Lazar Vasiljevic 12:34 AM" at bounding box center [335, 514] width 194 height 13
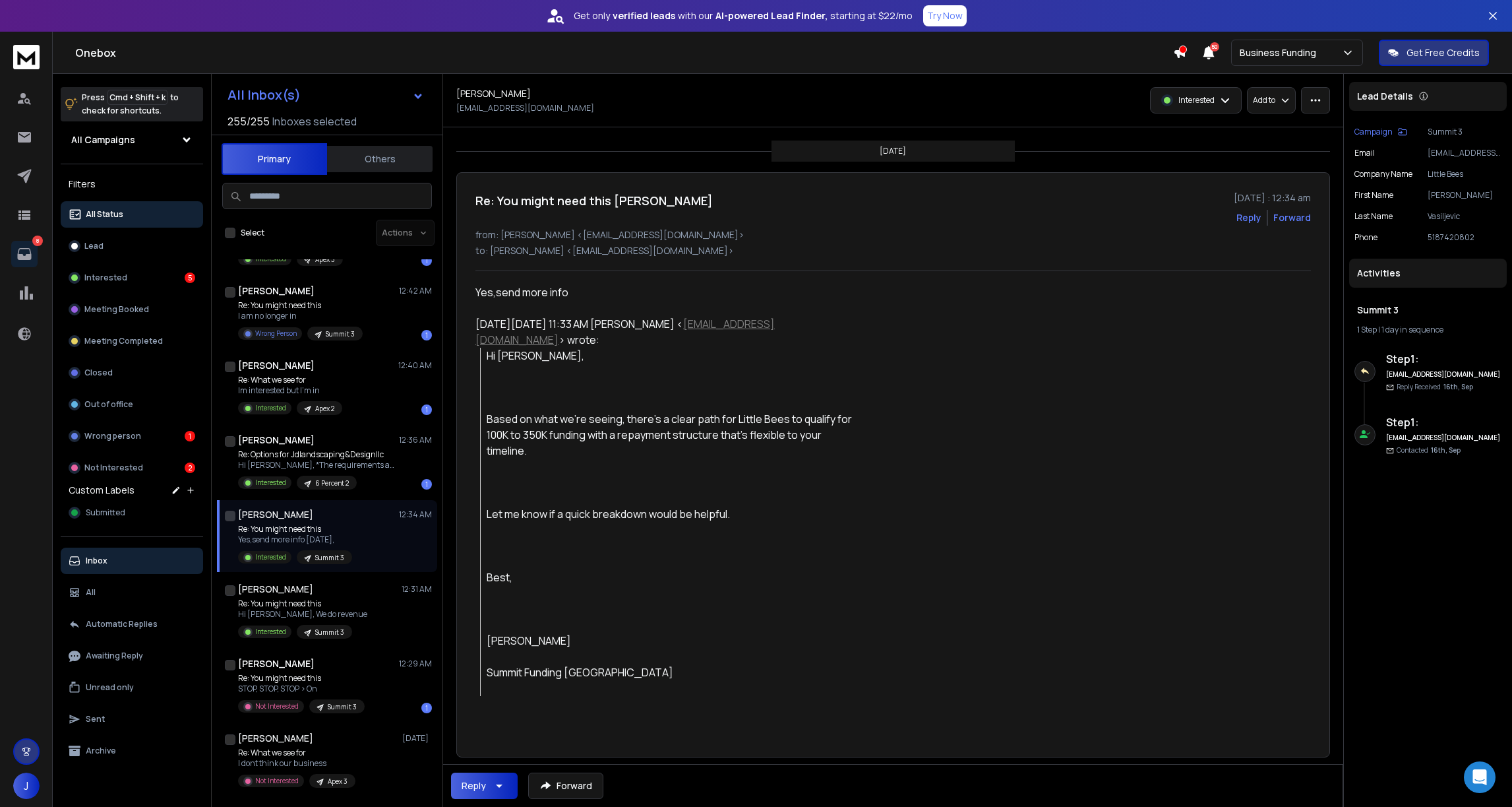
click at [505, 789] on icon "button" at bounding box center [499, 786] width 16 height 16
click at [505, 761] on p "Reply All" at bounding box center [483, 752] width 58 height 18
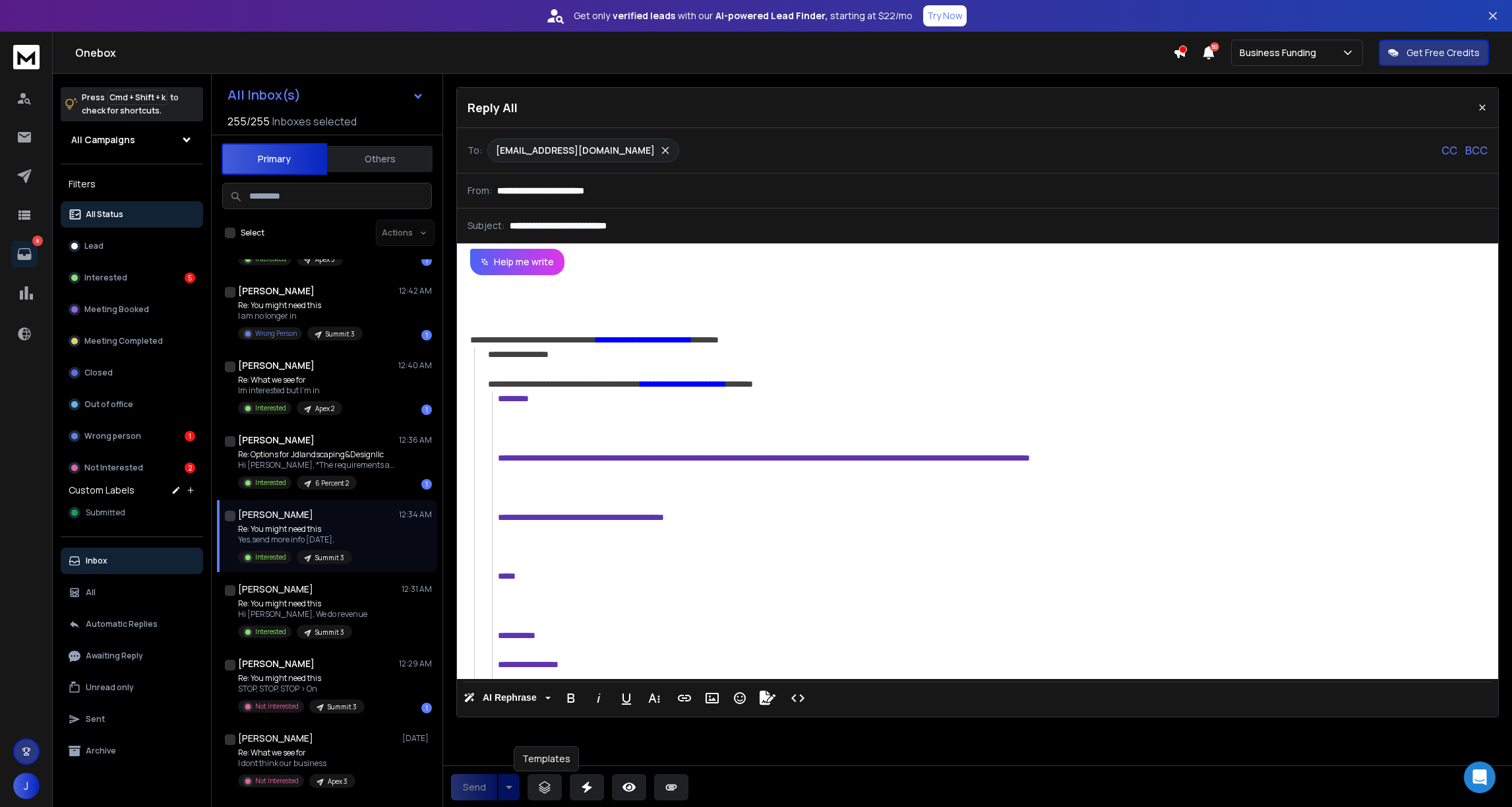
click at [549, 791] on icon at bounding box center [545, 791] width 11 height 4
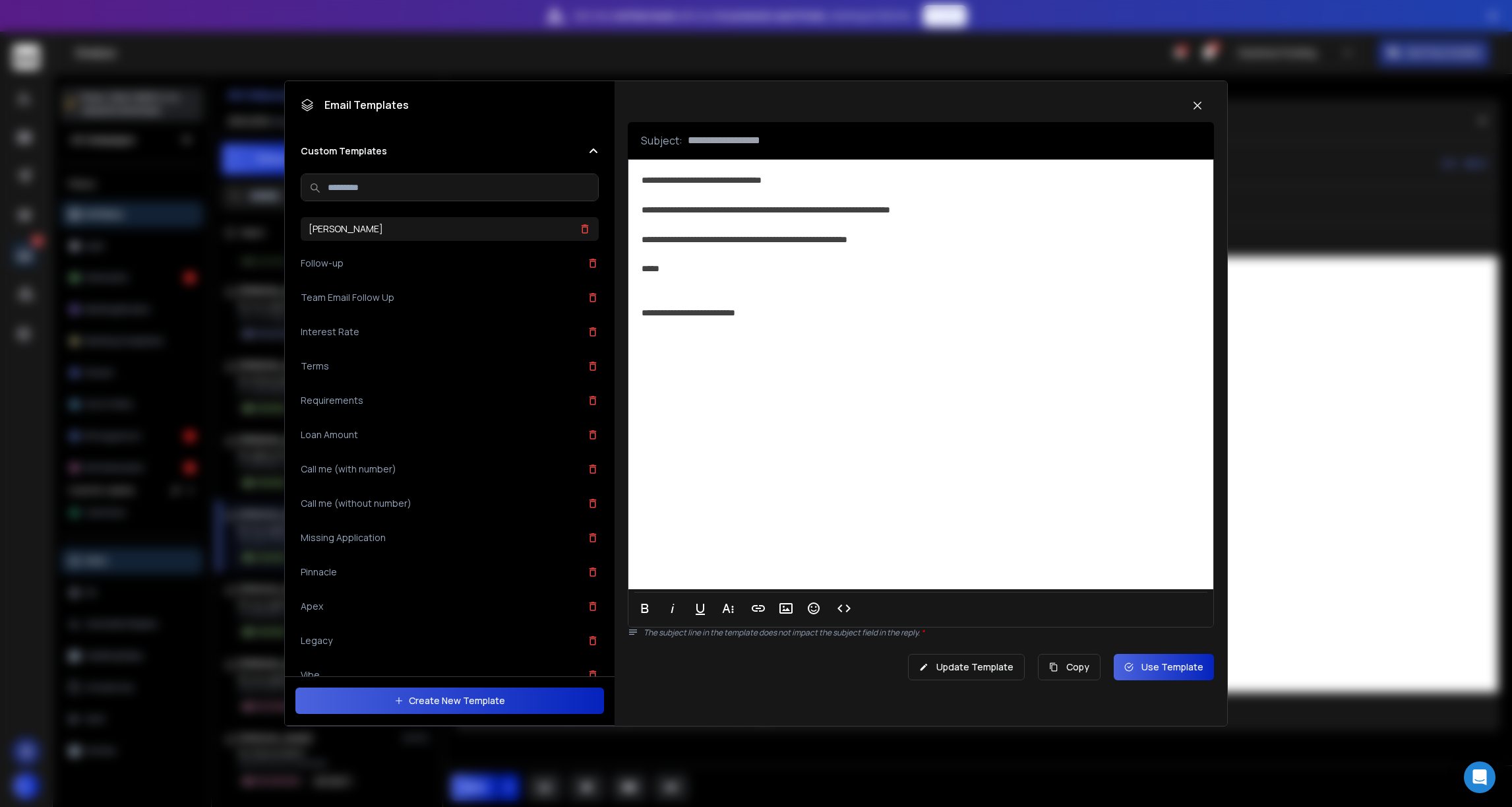
click at [1158, 672] on button "Use Template" at bounding box center [1164, 667] width 100 height 27
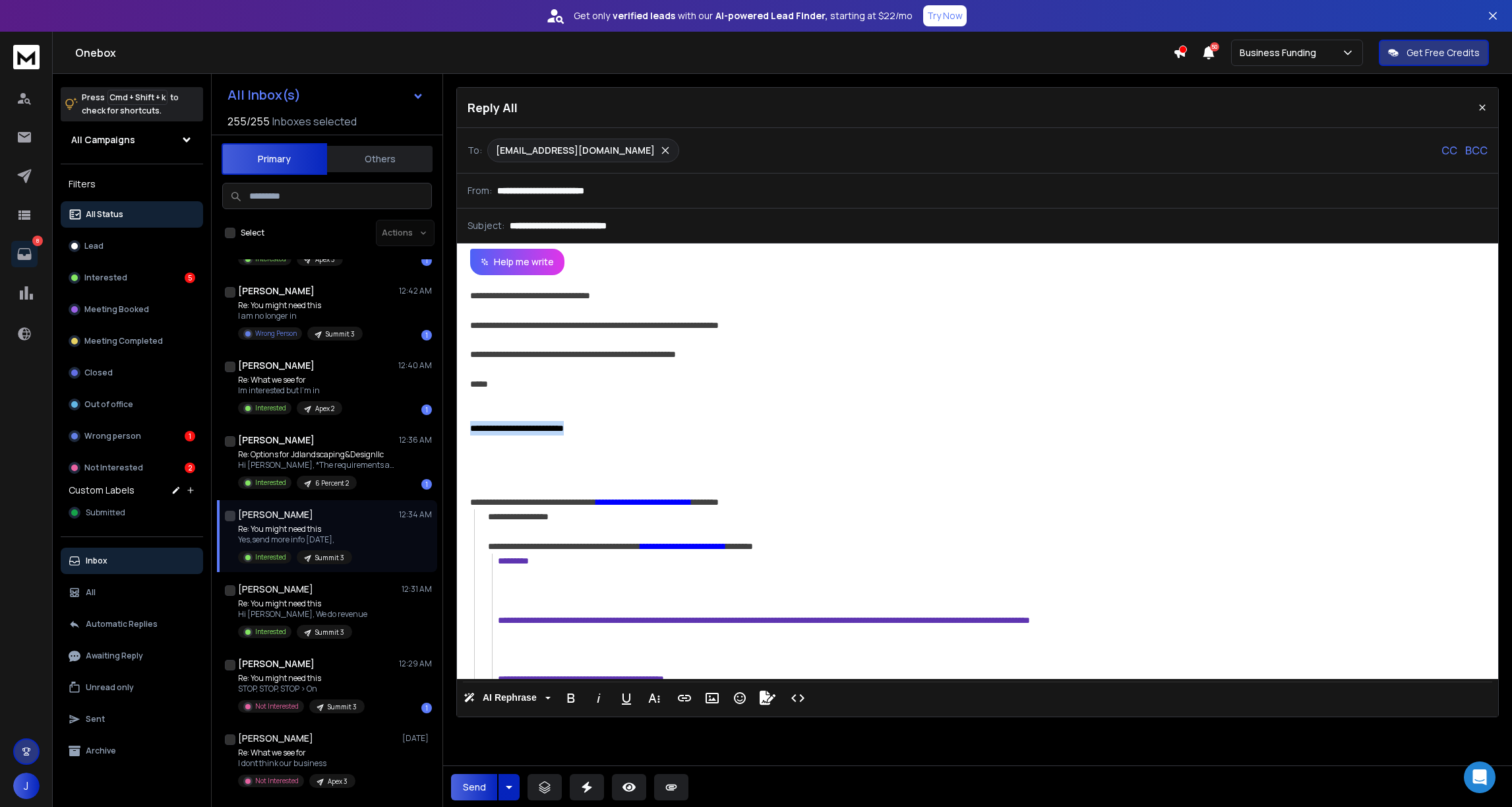
drag, startPoint x: 552, startPoint y: 425, endPoint x: 457, endPoint y: 427, distance: 95.0
click at [457, 427] on div "**********" at bounding box center [978, 477] width 1042 height 404
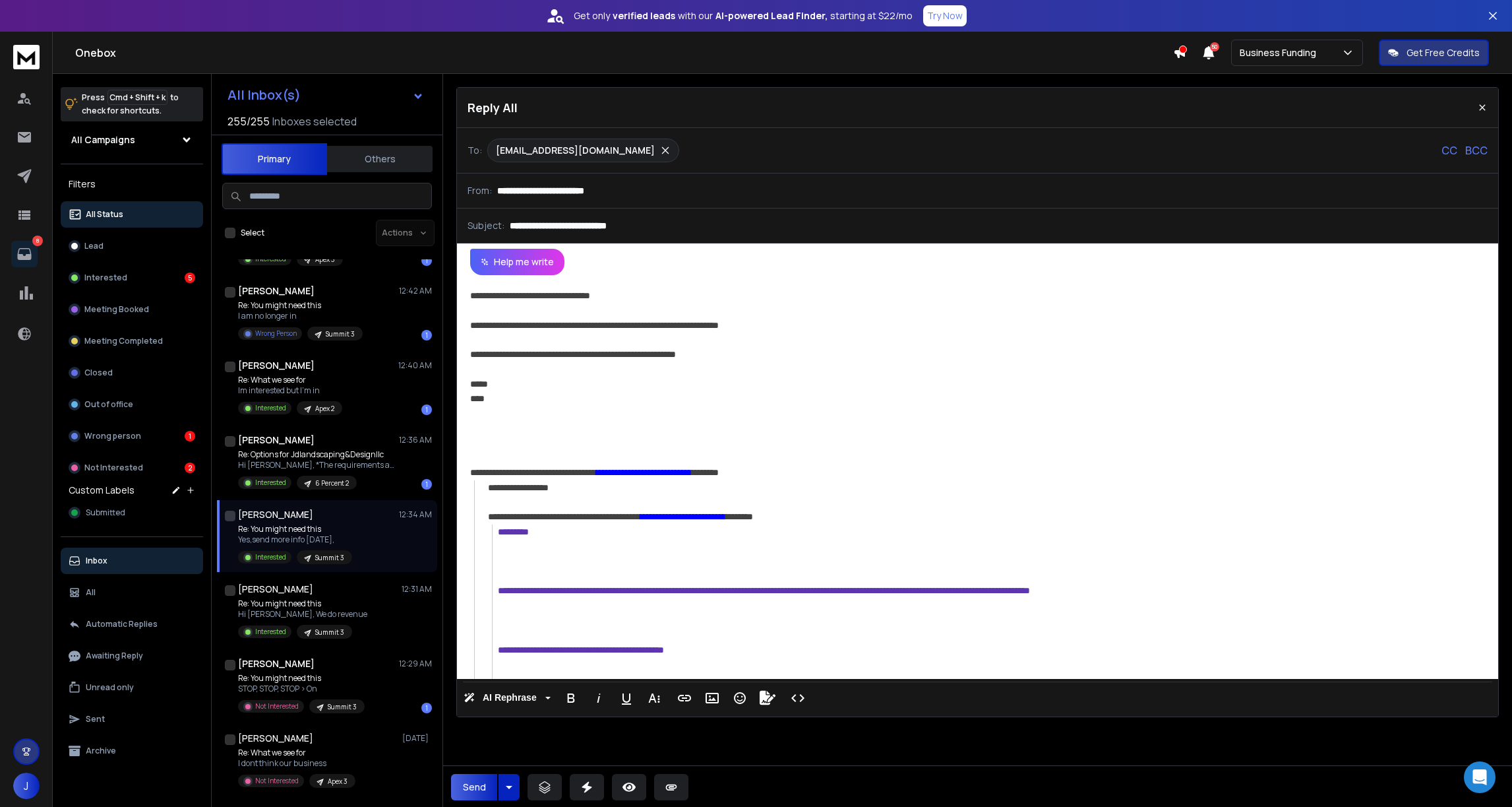
click at [1443, 153] on p "CC" at bounding box center [1450, 150] width 16 height 16
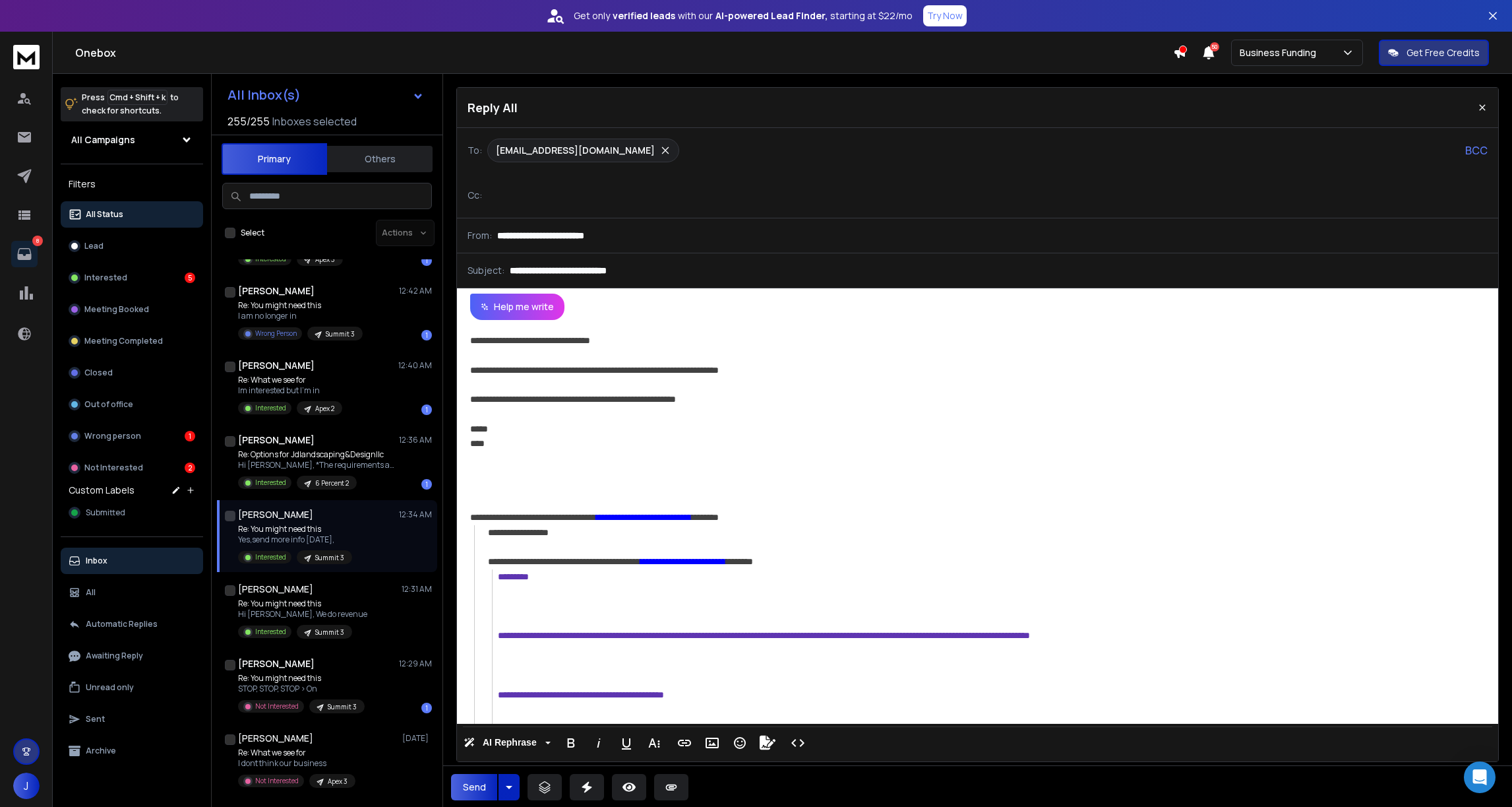
type input "**********"
click at [674, 424] on div "**********" at bounding box center [978, 522] width 1042 height 404
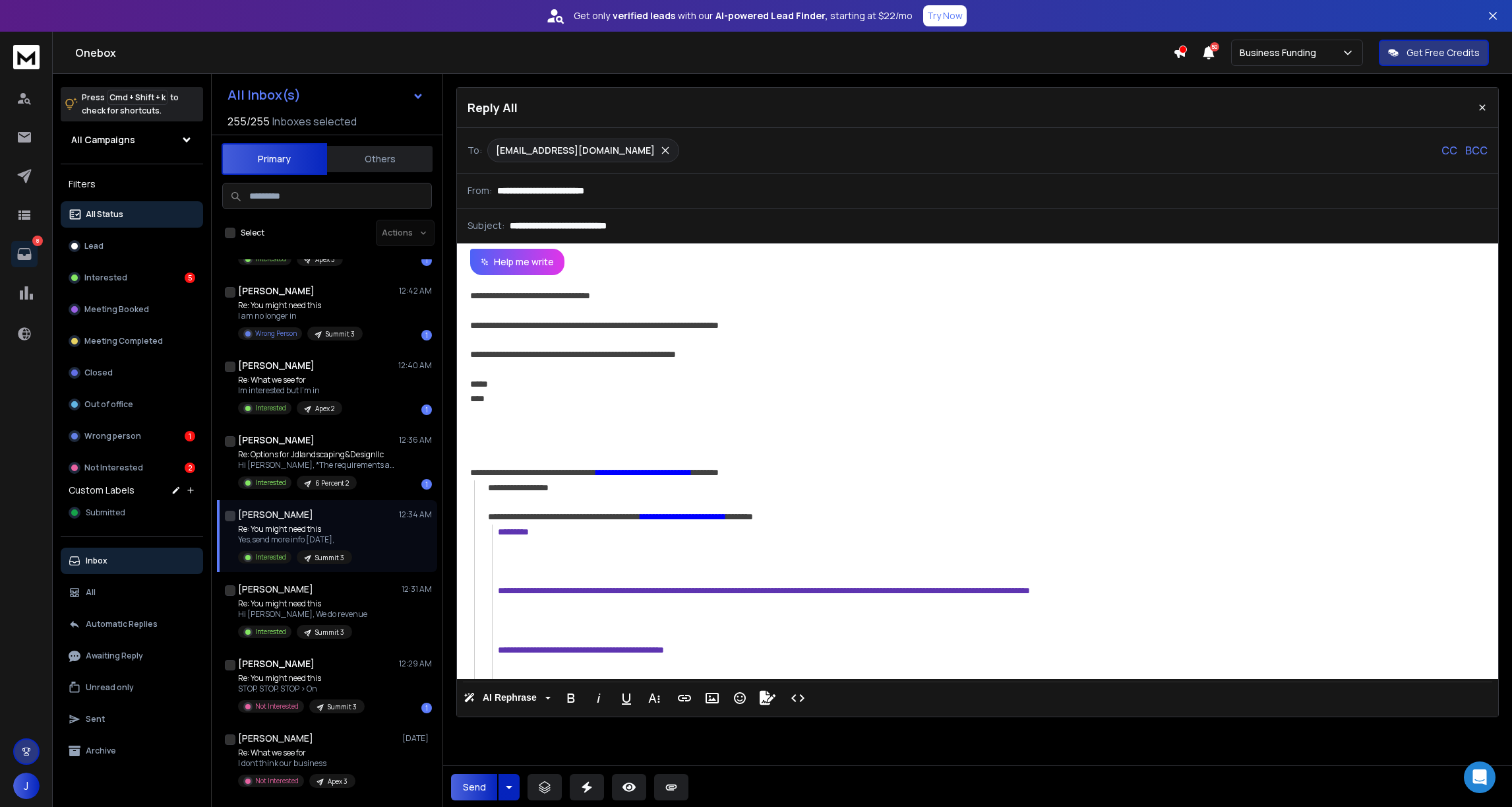
click at [478, 791] on button "Send" at bounding box center [474, 788] width 46 height 27
click at [476, 783] on button "Send" at bounding box center [474, 788] width 46 height 27
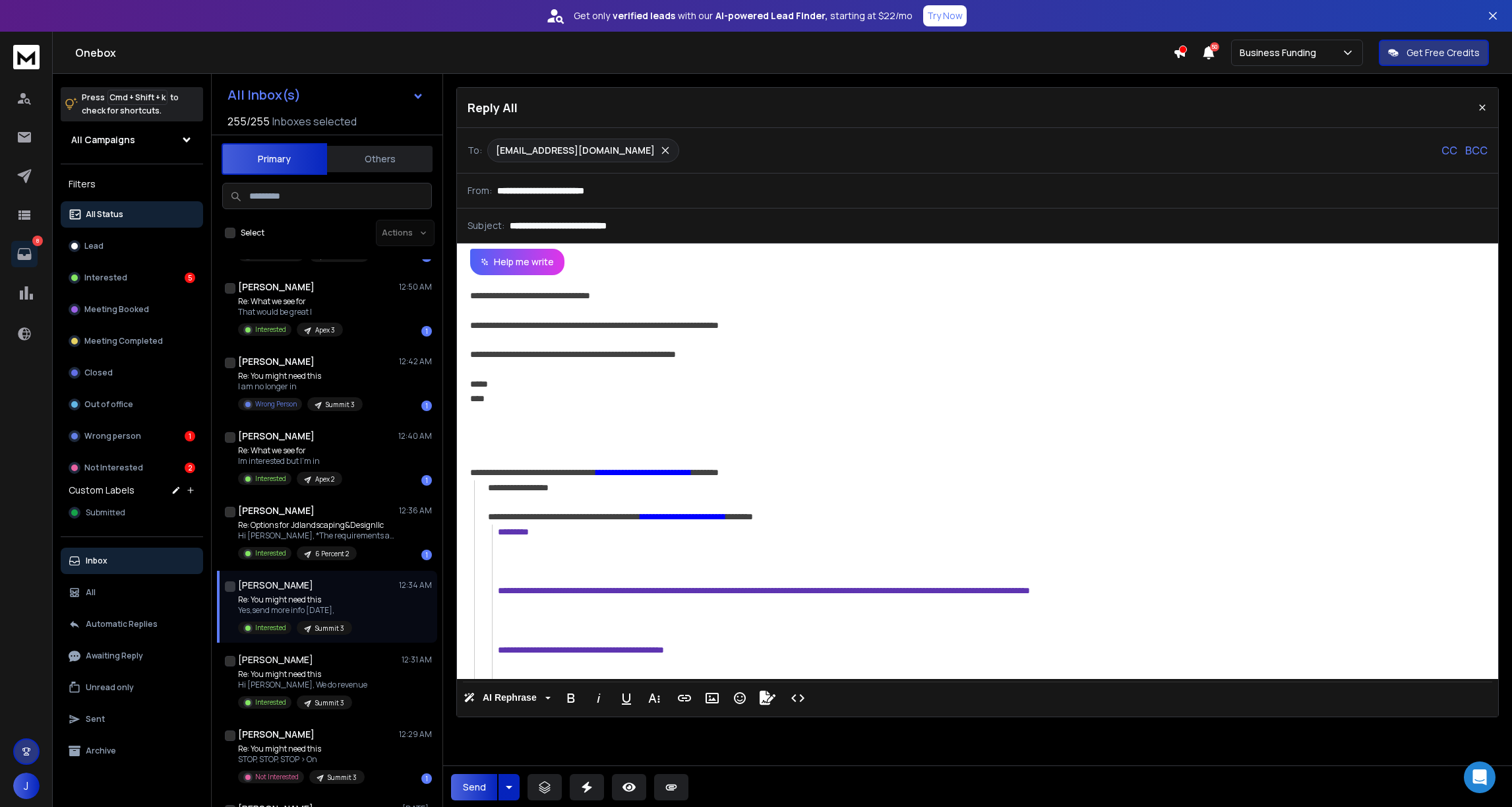
scroll to position [188, 0]
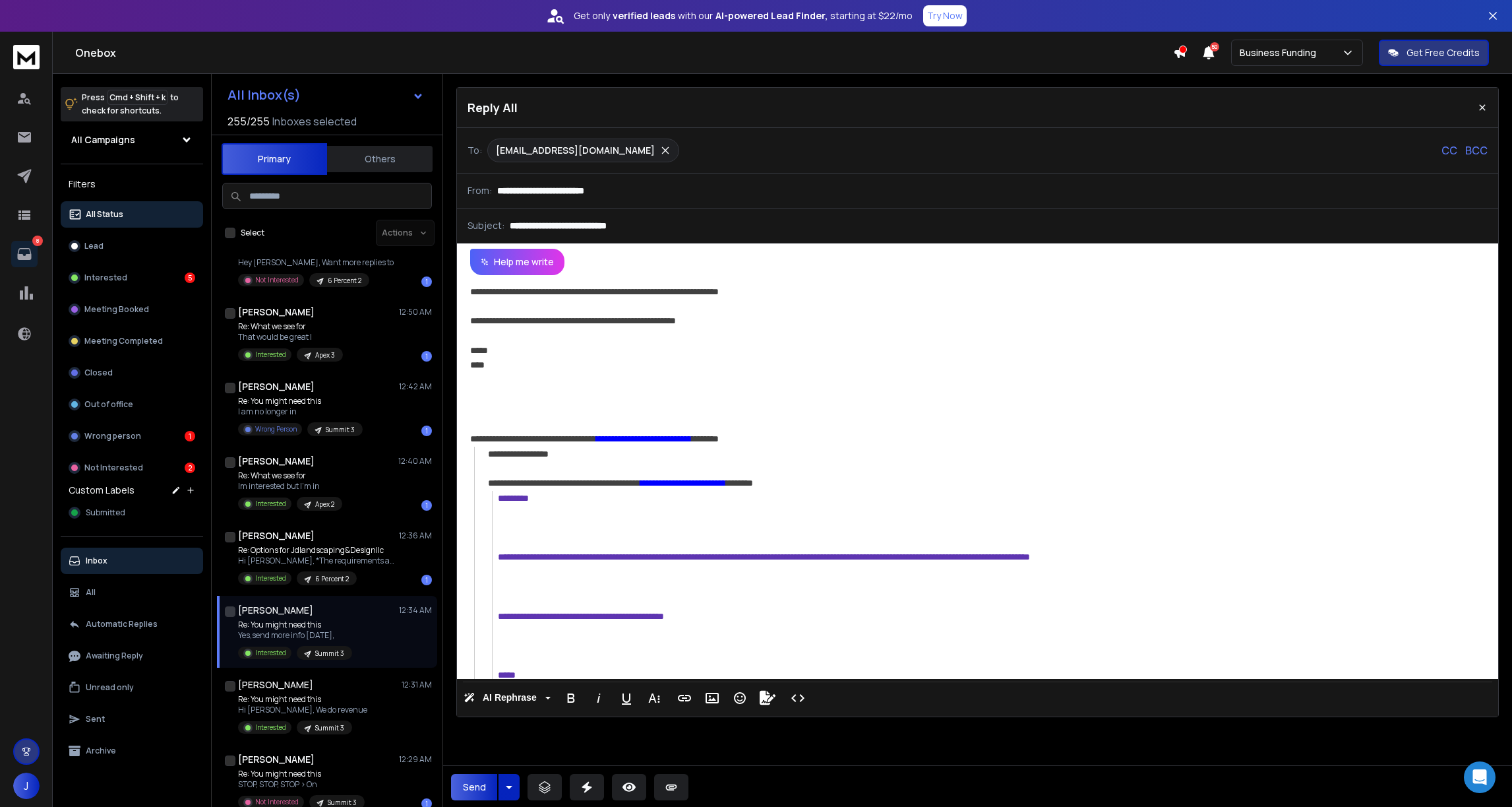
click at [648, 447] on div "**********" at bounding box center [985, 453] width 995 height 14
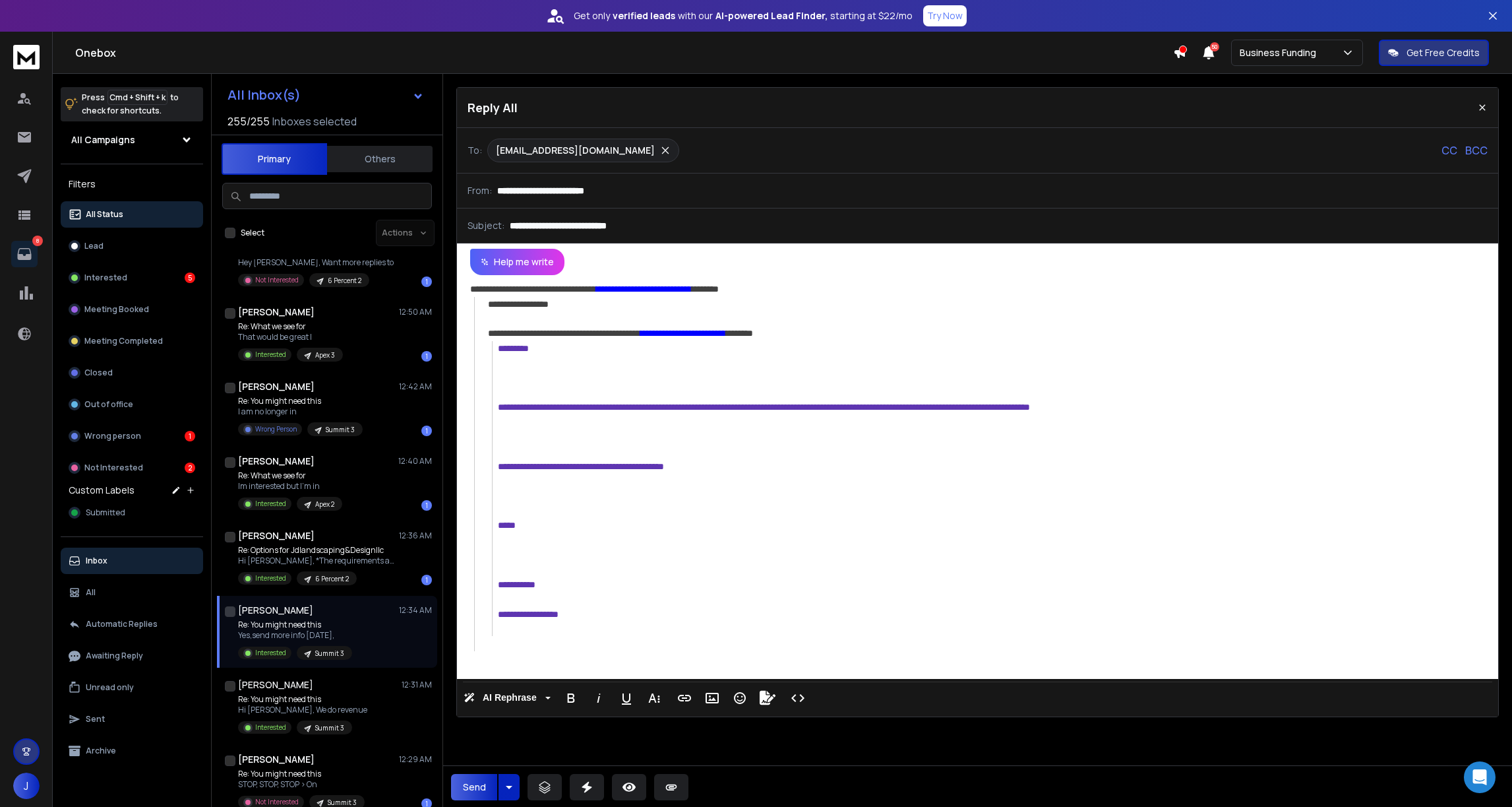
scroll to position [185, 0]
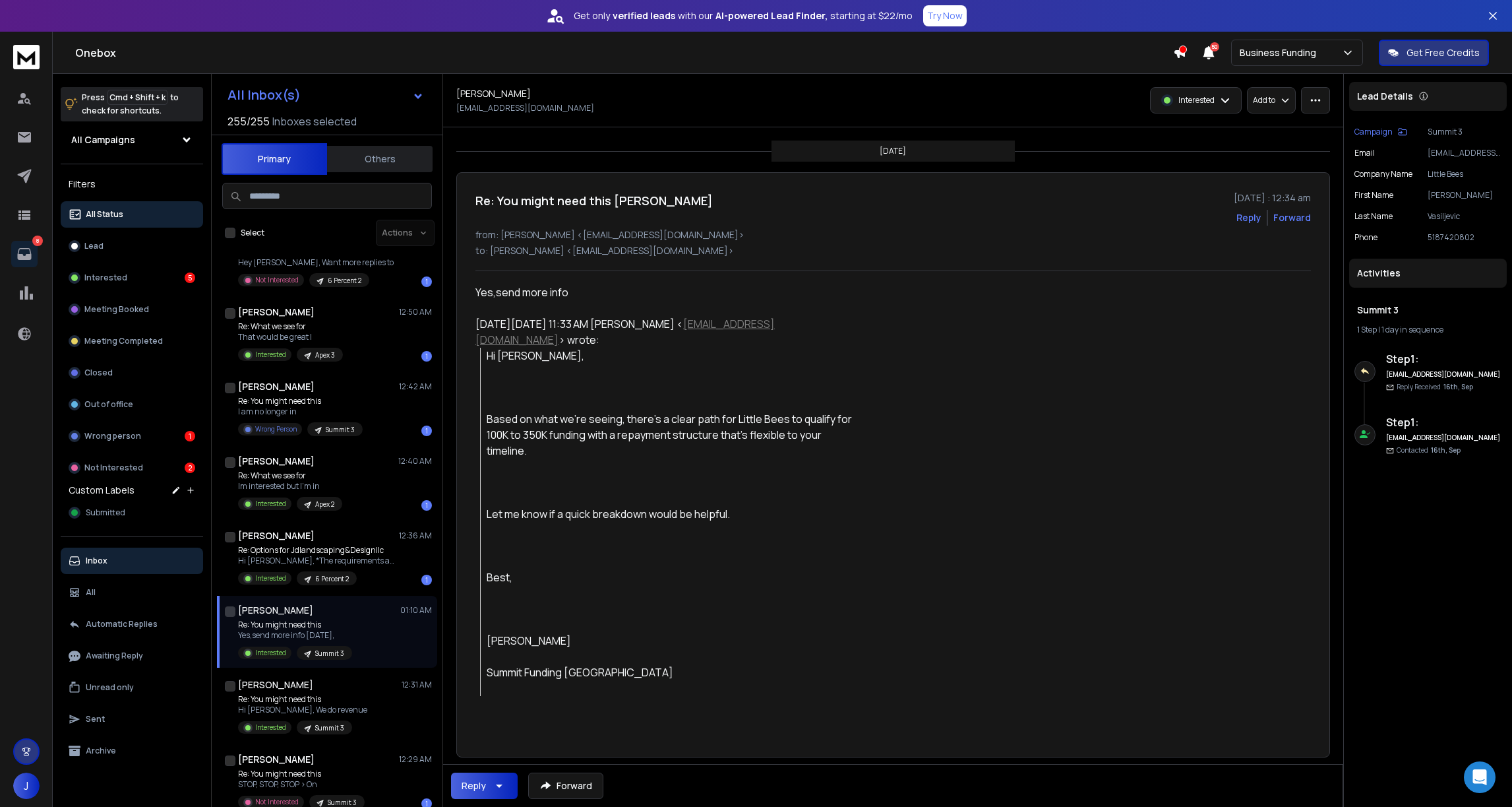
click at [356, 256] on div "Select Actions Heather Roberson 01:05 AM Re: Your Move Heather Ok Sent from my …" at bounding box center [328, 517] width 231 height 679
click at [367, 324] on div "Re: What we see for That would be great I Interested Apex 3 1" at bounding box center [335, 341] width 194 height 40
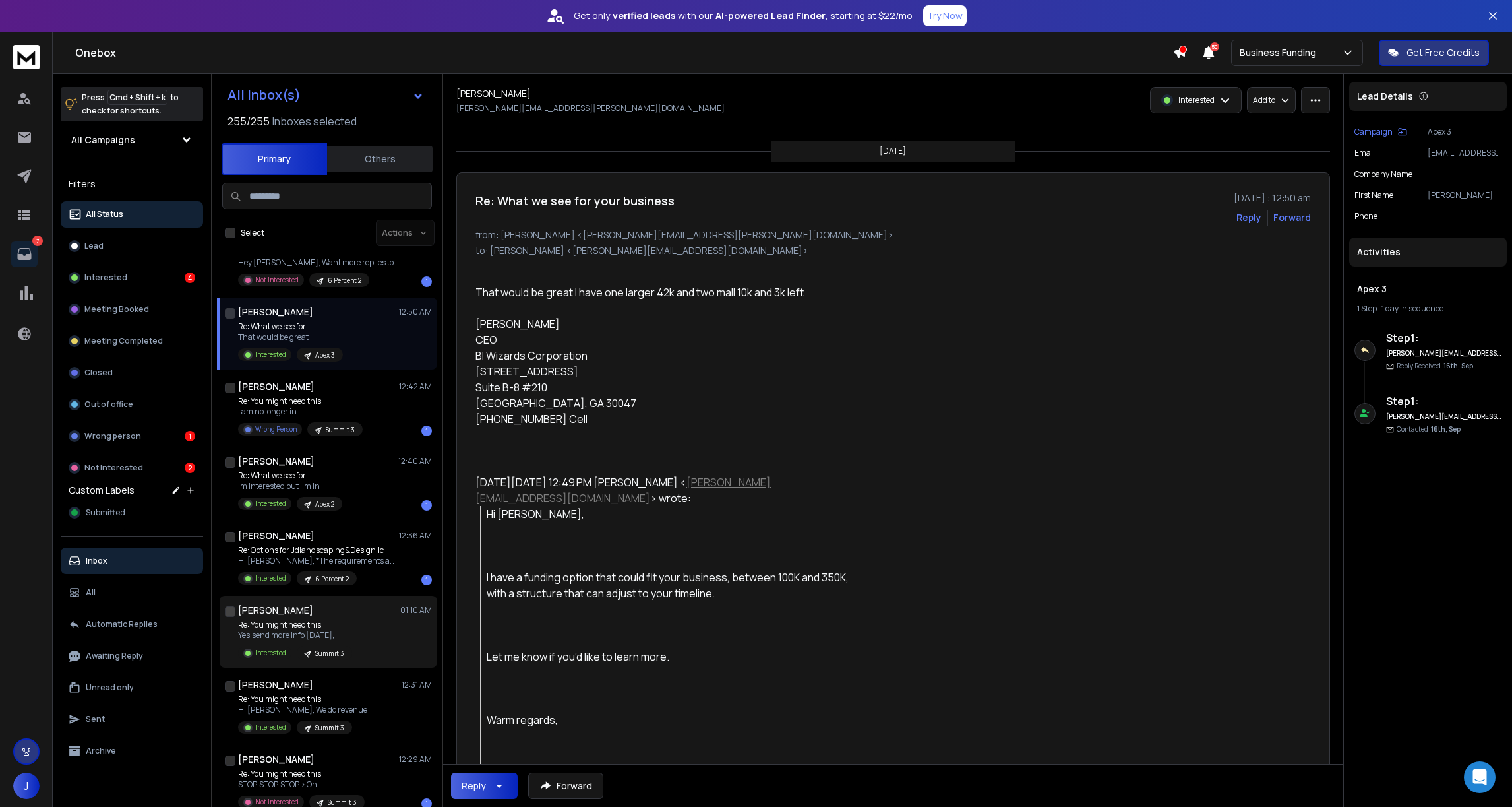
click at [384, 639] on div "Re: You might need this Yes,send more info On Mon, Interested Summit 3" at bounding box center [335, 640] width 194 height 40
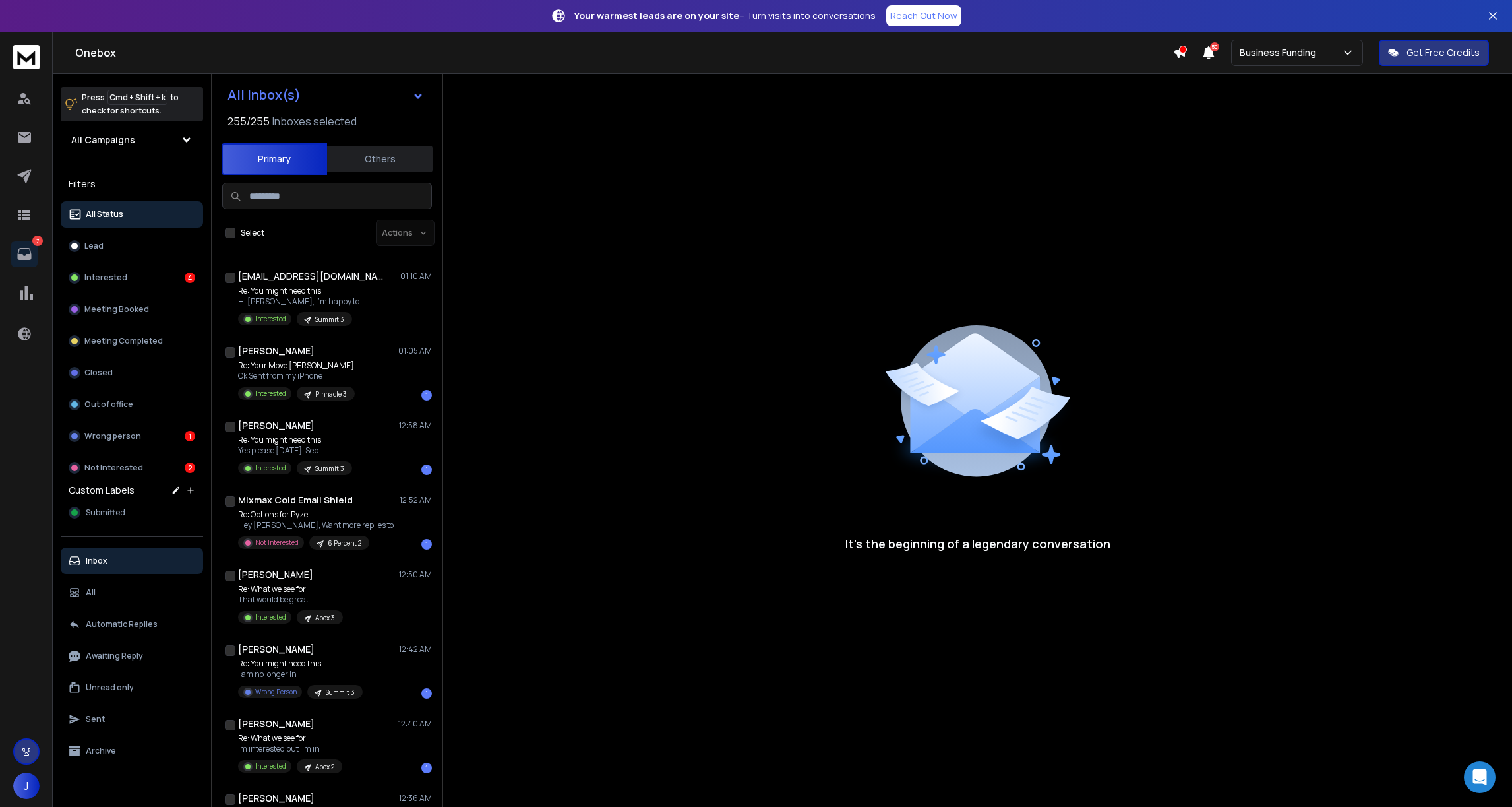
scroll to position [3, 0]
click at [378, 600] on div "Re: What we see for That would be great I Interested Apex 3" at bounding box center [335, 601] width 194 height 40
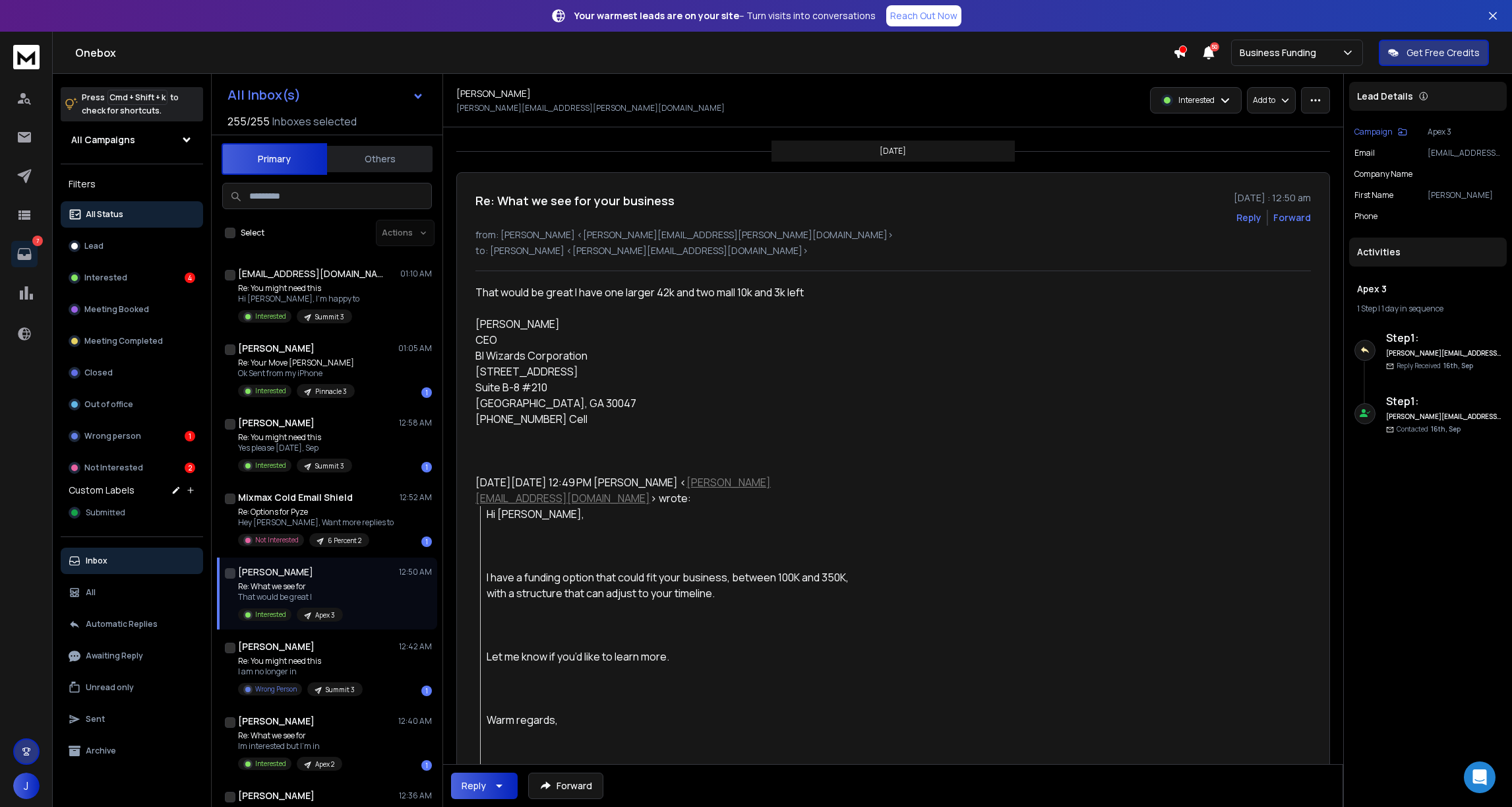
click at [509, 783] on button "Reply" at bounding box center [485, 786] width 67 height 27
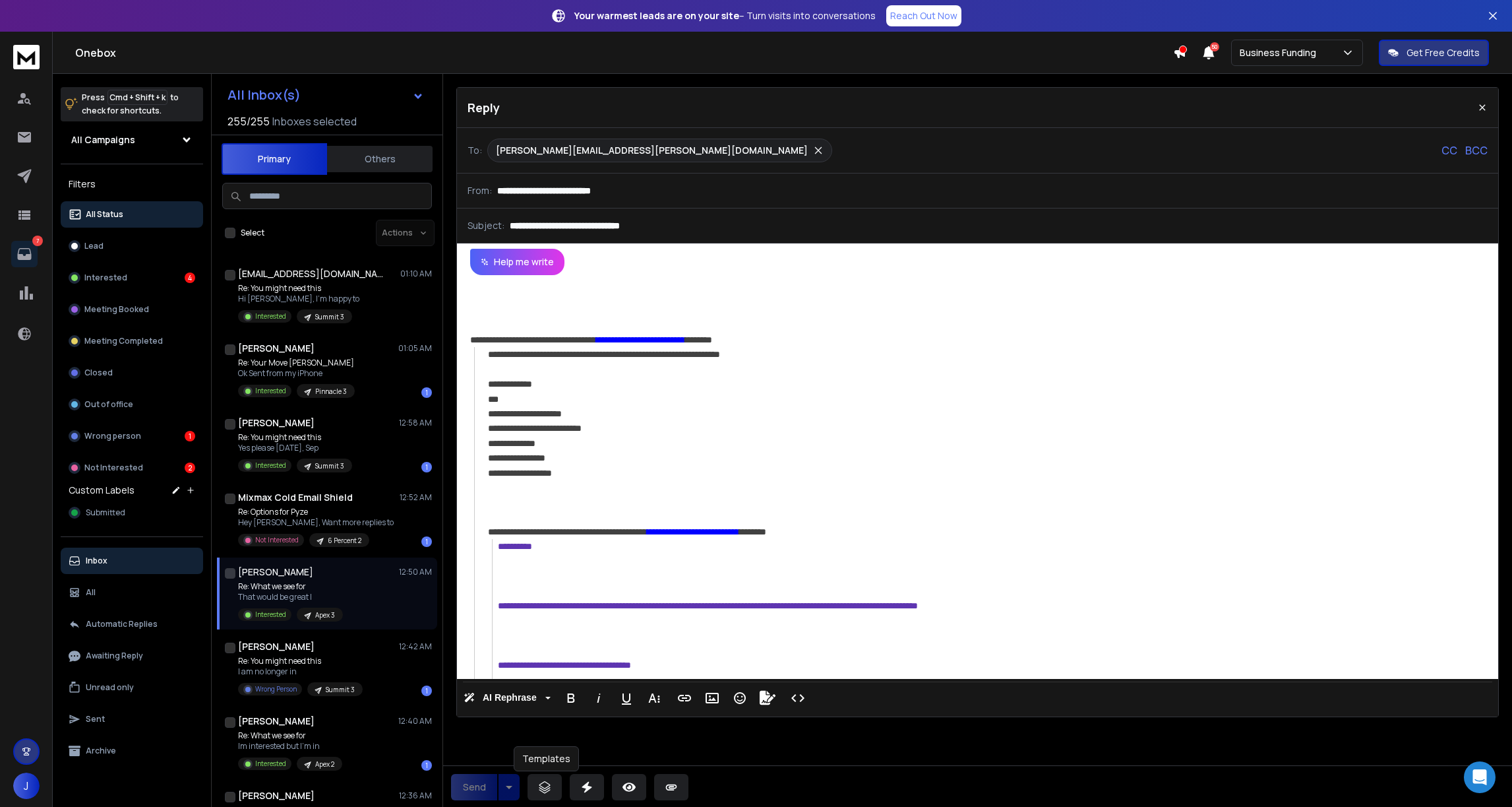
click at [554, 781] on button at bounding box center [545, 788] width 34 height 27
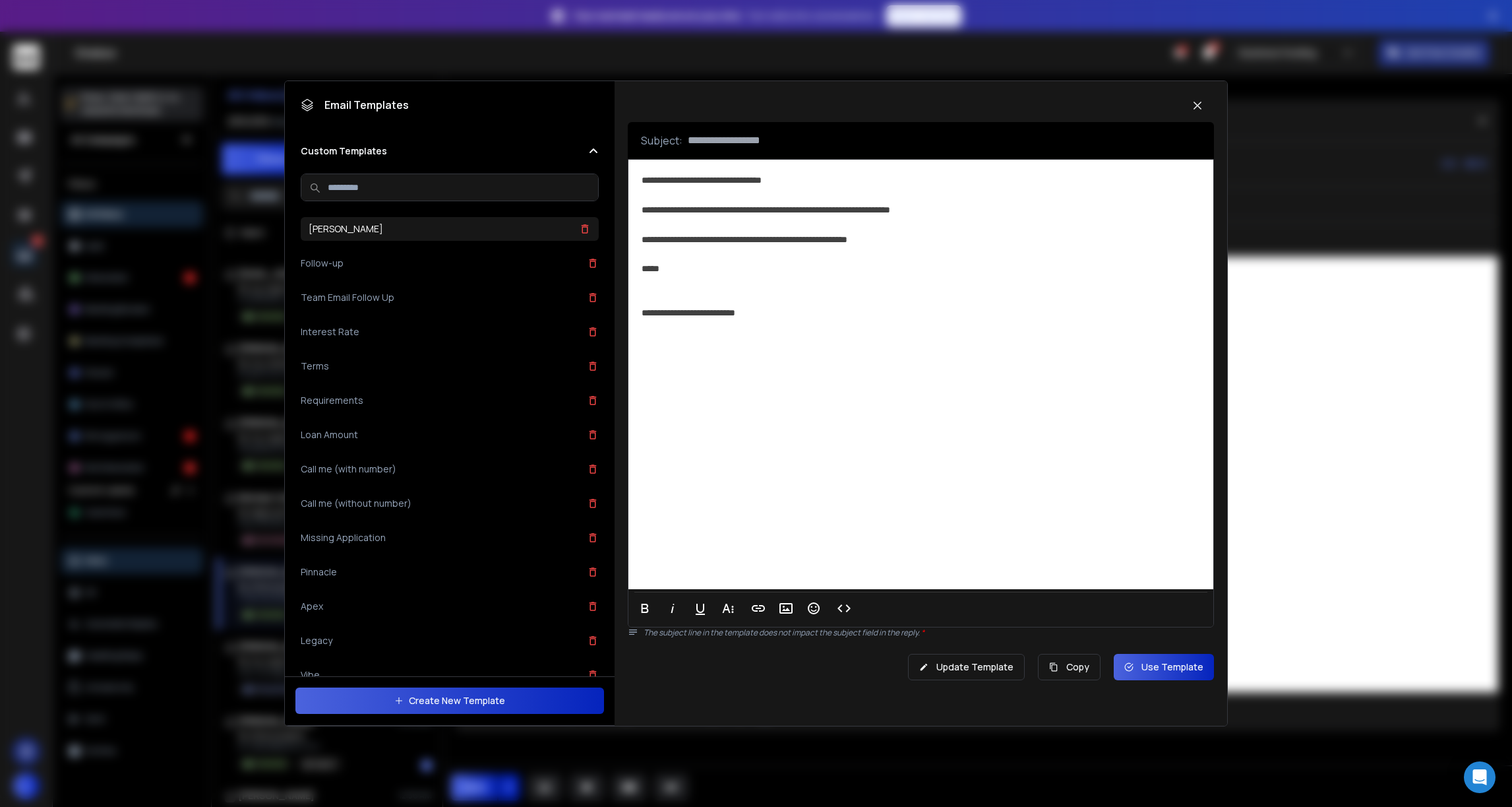
click at [1144, 669] on button "Use Template" at bounding box center [1164, 667] width 100 height 27
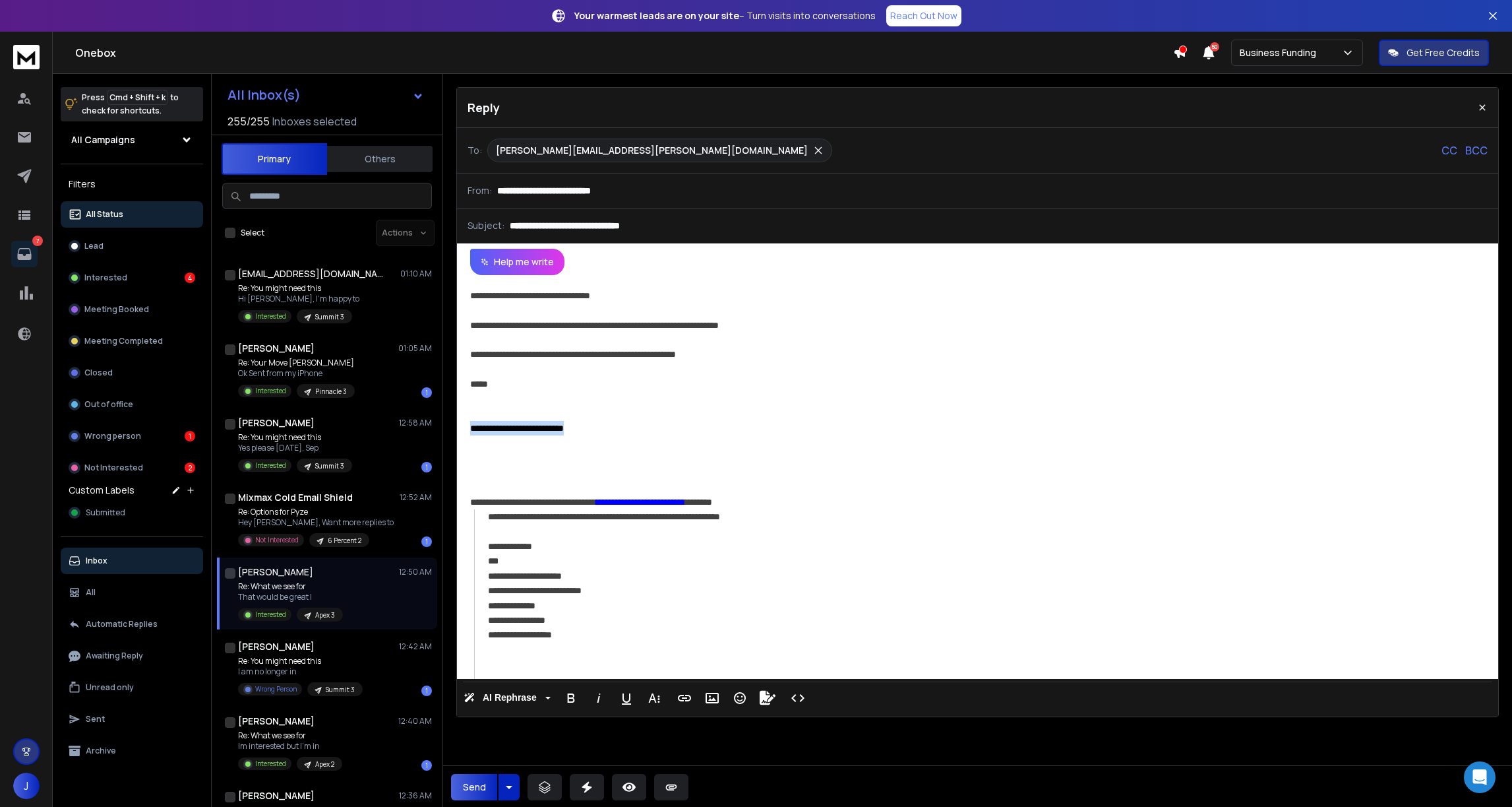
drag, startPoint x: 590, startPoint y: 426, endPoint x: 463, endPoint y: 430, distance: 127.1
click at [463, 430] on div "**********" at bounding box center [978, 477] width 1042 height 404
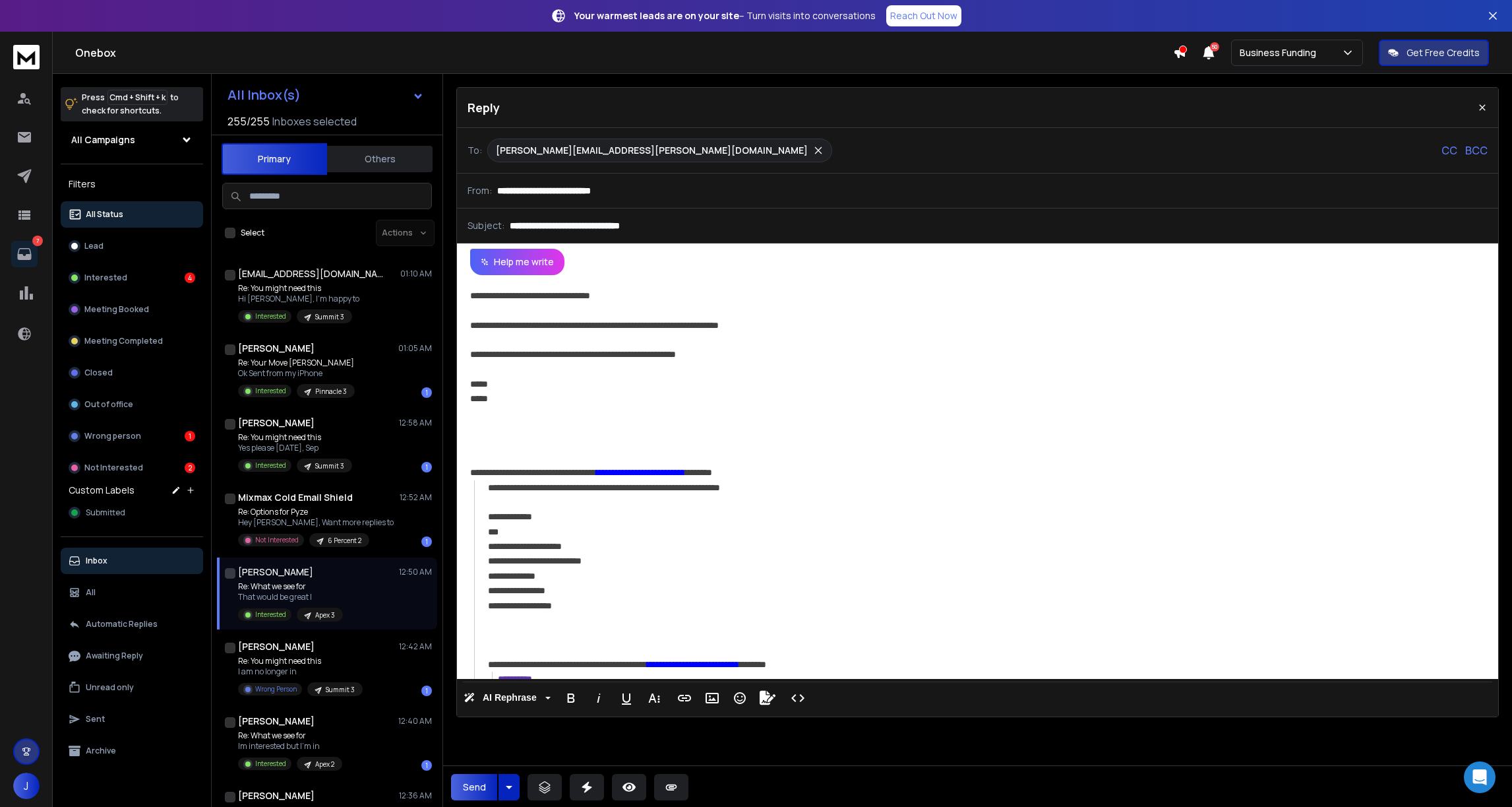
click at [1446, 149] on p "CC" at bounding box center [1450, 150] width 16 height 16
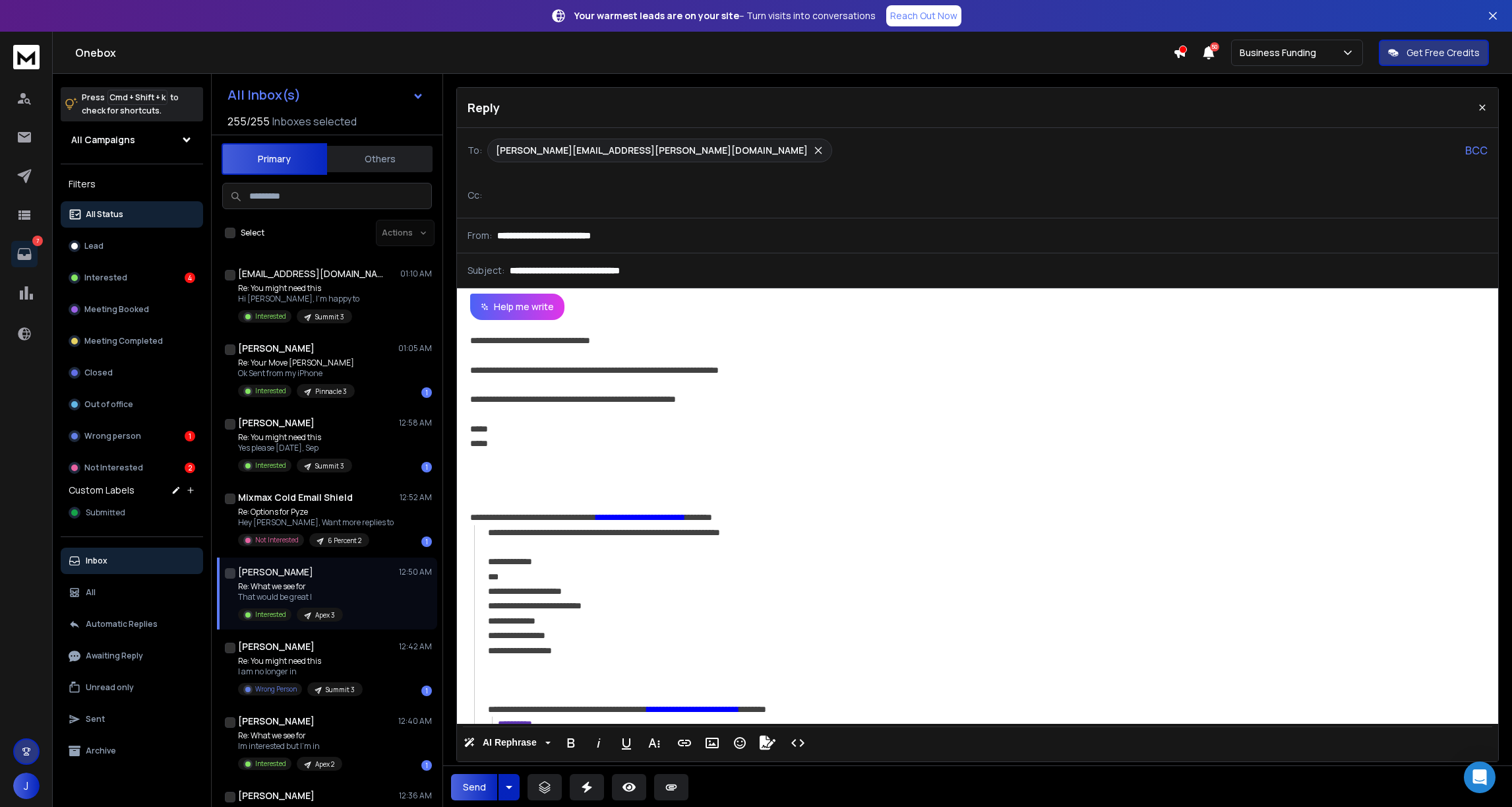
type input "**********"
click at [818, 481] on div "**********" at bounding box center [978, 522] width 1042 height 404
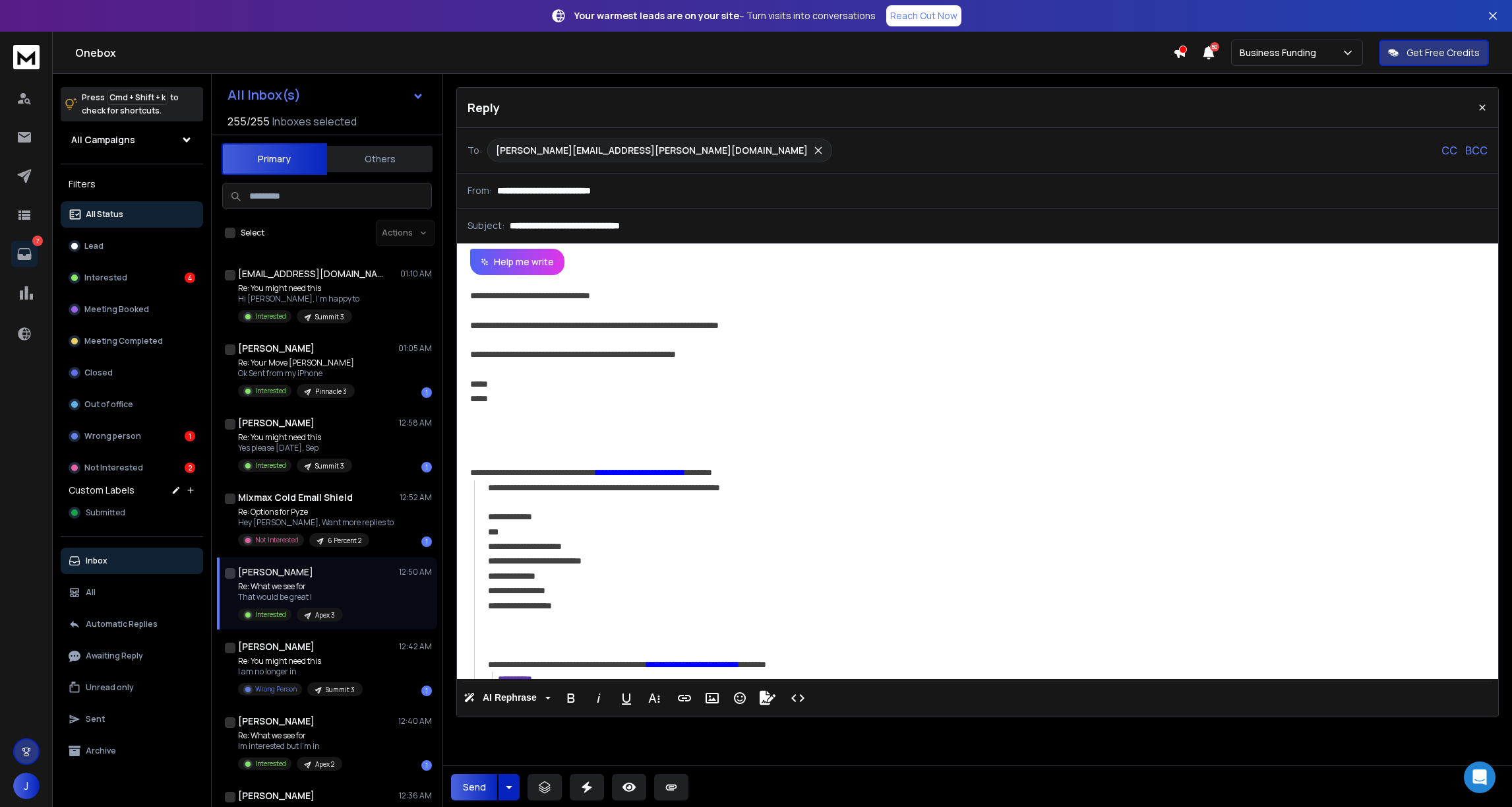
click at [467, 782] on button "Send" at bounding box center [474, 788] width 46 height 27
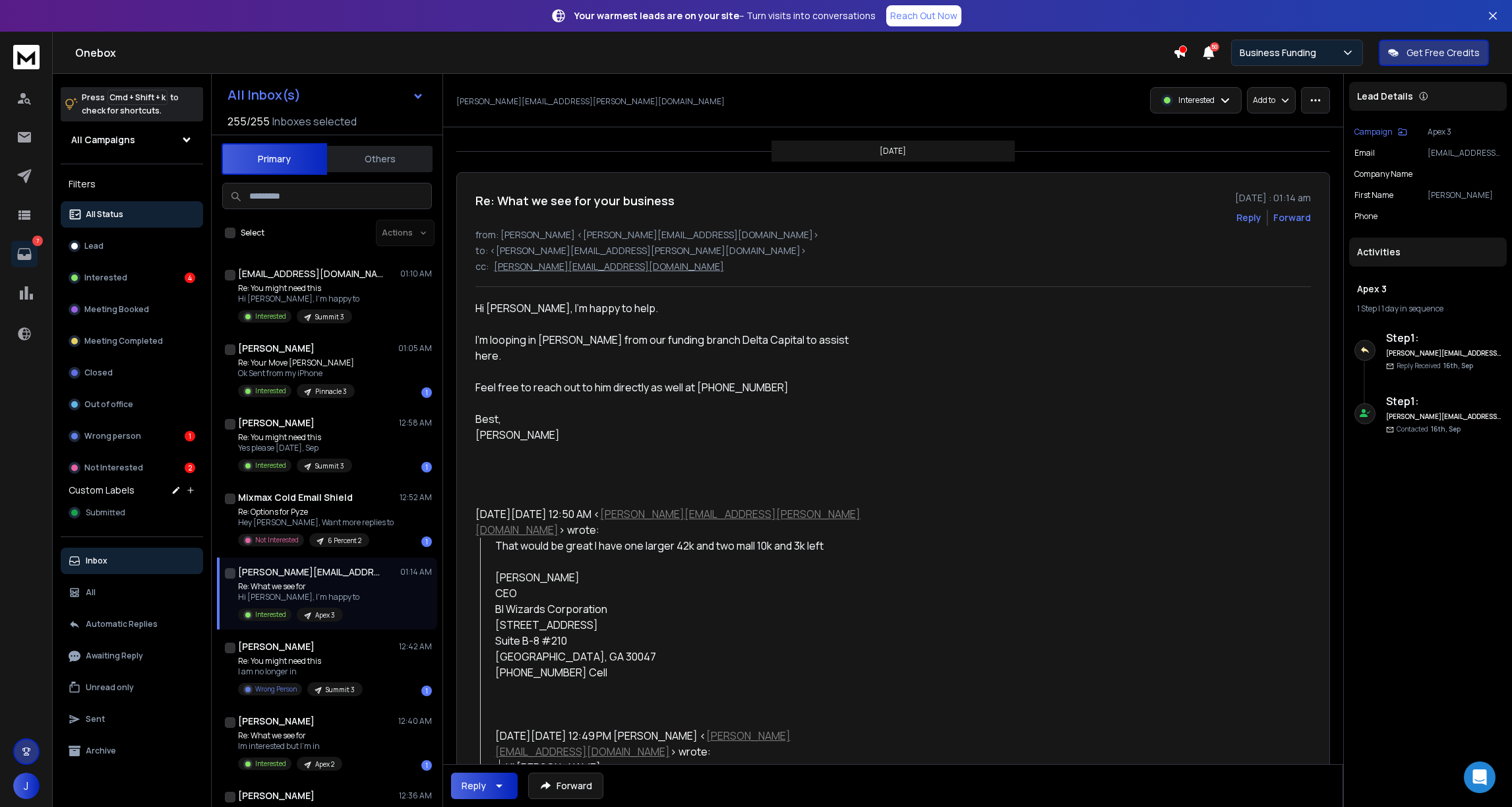
click at [1328, 44] on button "Business Funding" at bounding box center [1297, 53] width 132 height 27
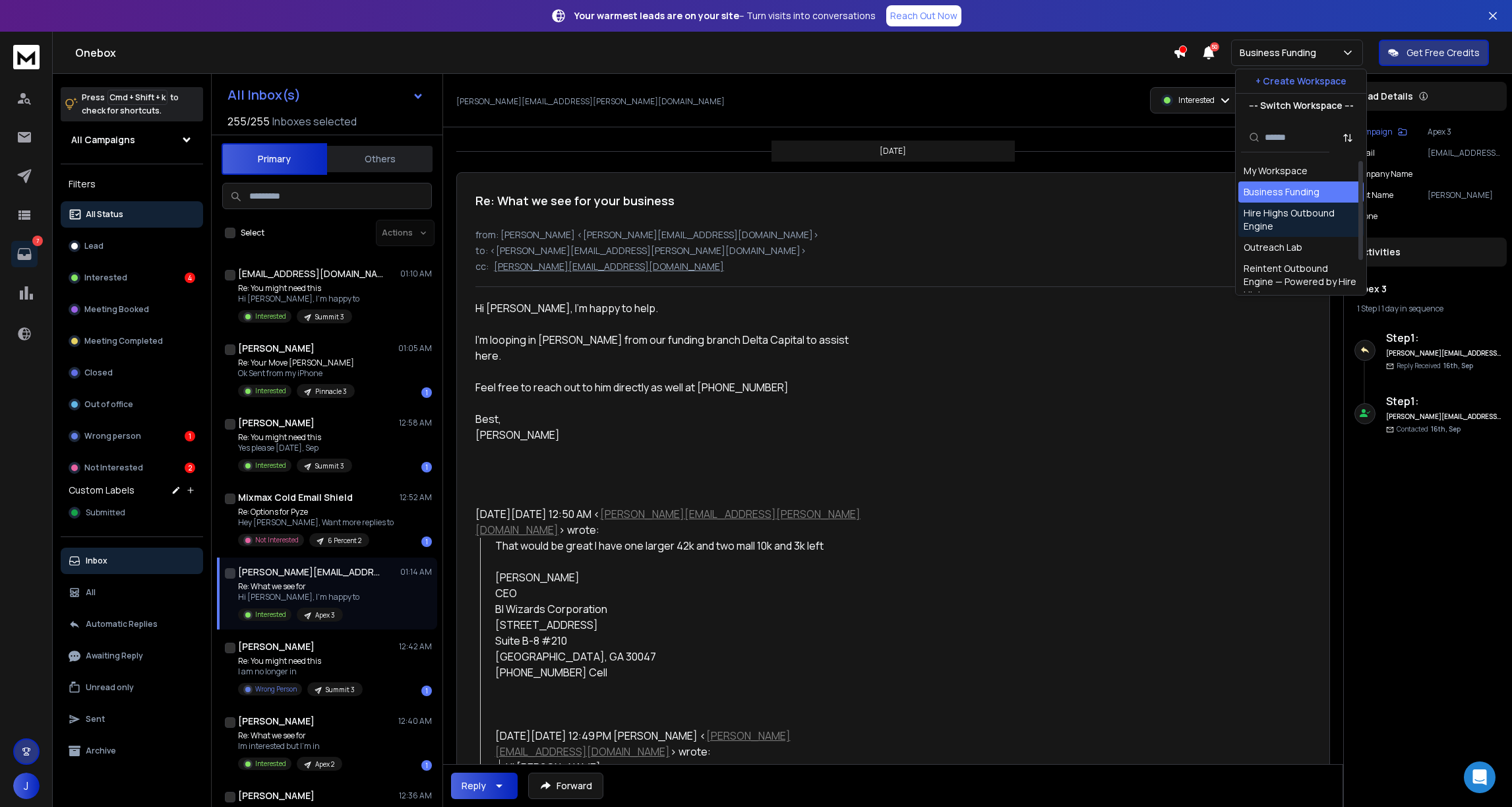
click at [1304, 220] on div "Hire Highs Outbound Engine" at bounding box center [1302, 220] width 115 height 27
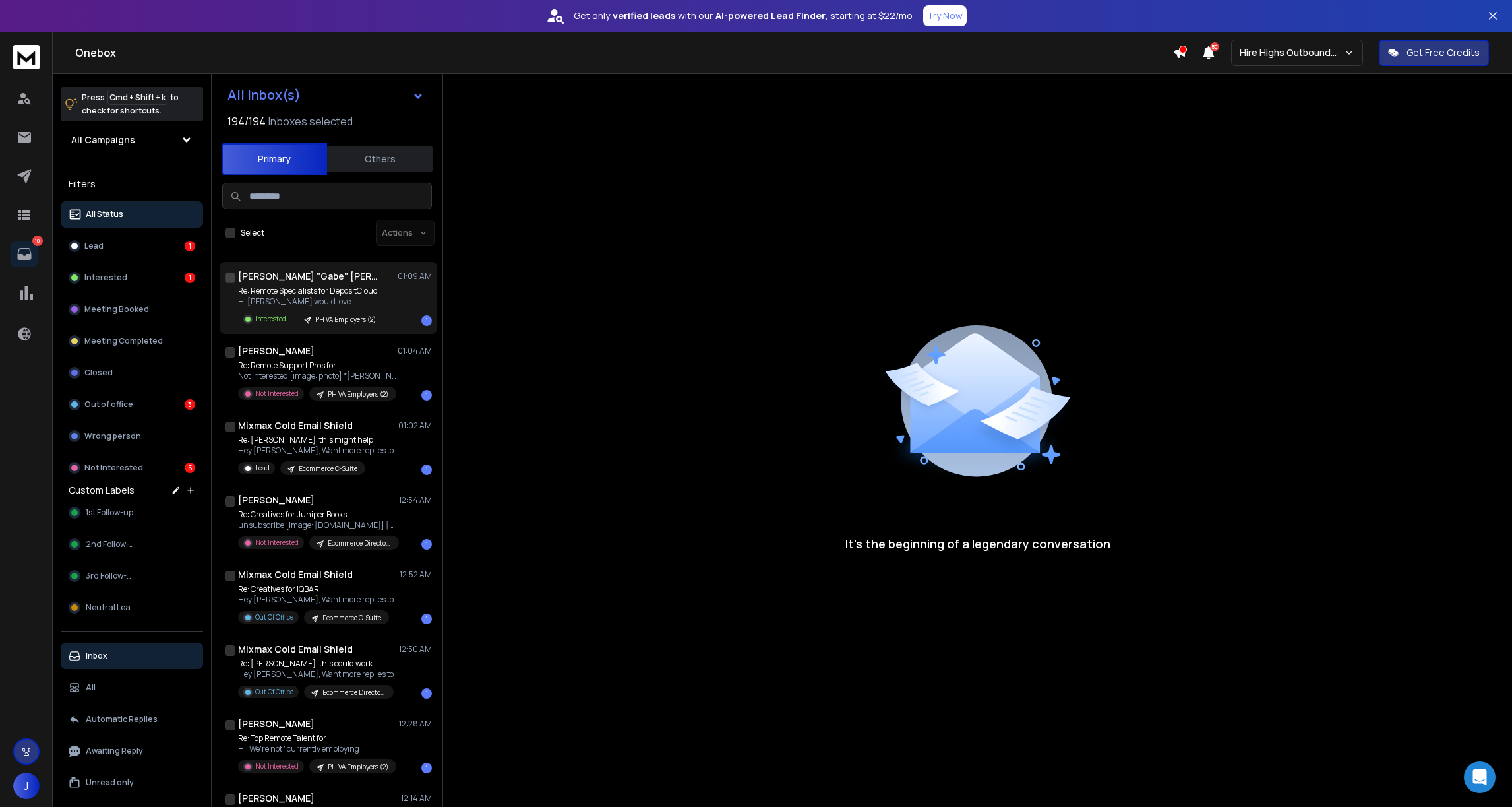
click at [335, 283] on div "[PERSON_NAME] "Gabe" [PERSON_NAME] 01:09 AM Re: Remote Specialists for DepositC…" at bounding box center [335, 297] width 194 height 56
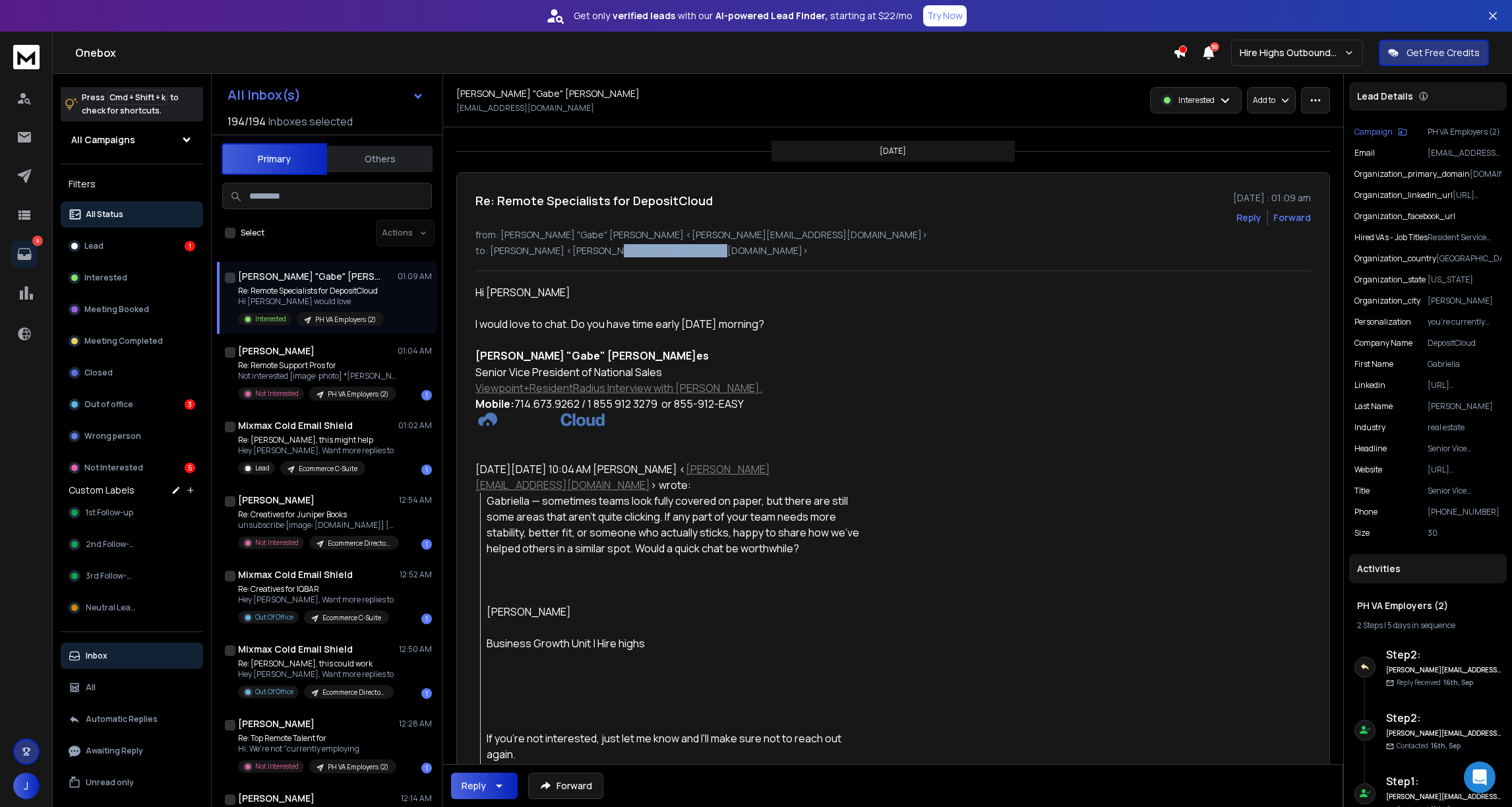
drag, startPoint x: 683, startPoint y: 250, endPoint x: 600, endPoint y: 251, distance: 83.0
click at [600, 251] on p "to: [PERSON_NAME] <[PERSON_NAME][EMAIL_ADDRESS][DOMAIN_NAME]>" at bounding box center [894, 251] width 835 height 13
click at [606, 251] on p "to: [PERSON_NAME] <[PERSON_NAME][EMAIL_ADDRESS][DOMAIN_NAME]>" at bounding box center [894, 251] width 835 height 13
drag, startPoint x: 565, startPoint y: 251, endPoint x: 675, endPoint y: 252, distance: 110.0
click at [675, 252] on p "to: [PERSON_NAME] <[PERSON_NAME][EMAIL_ADDRESS][DOMAIN_NAME]>" at bounding box center [894, 251] width 835 height 13
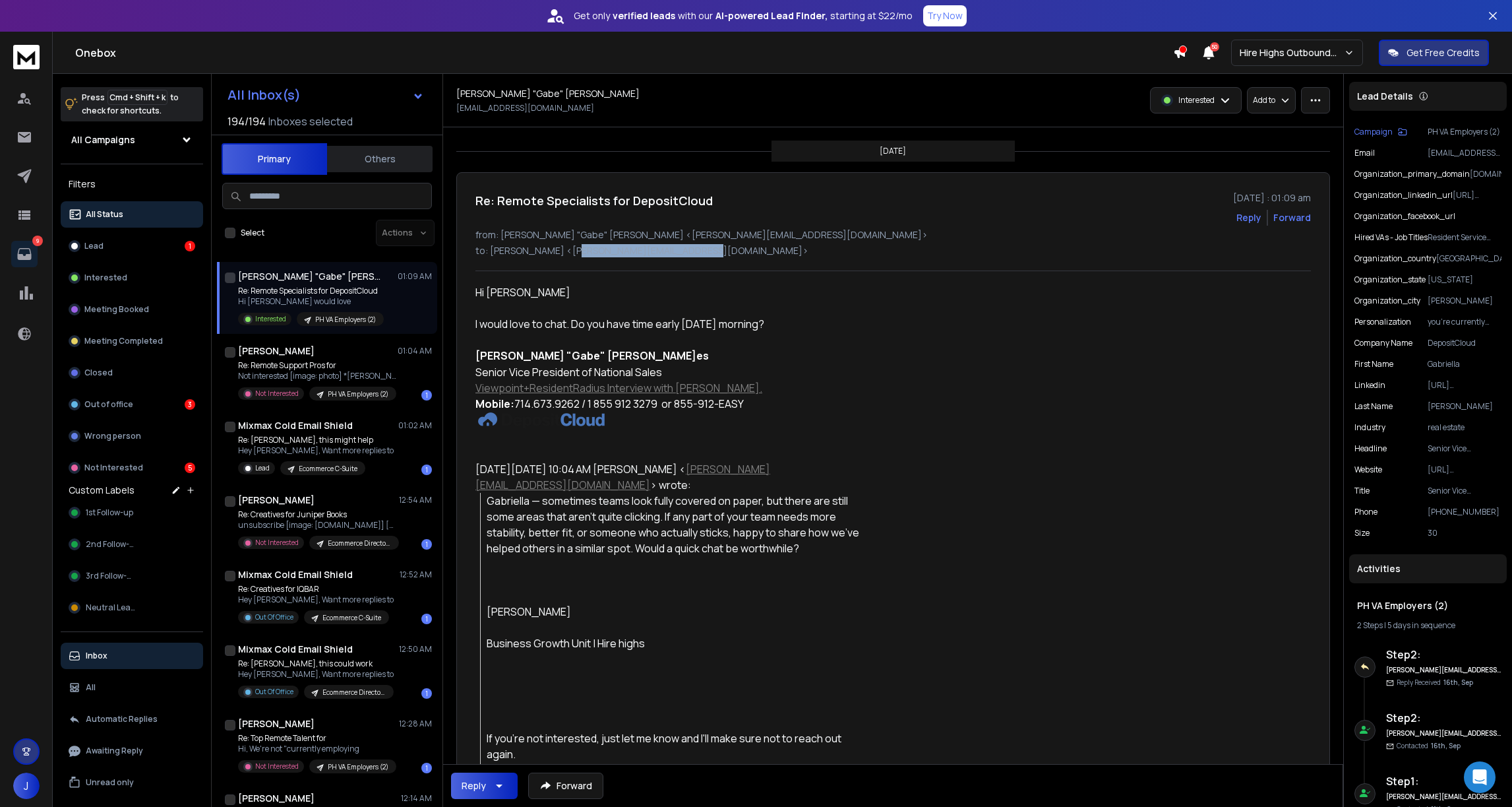
drag, startPoint x: 680, startPoint y: 251, endPoint x: 568, endPoint y: 251, distance: 112.0
click at [568, 251] on p "to: Jessica Langdon <jessica@hirehighshub.info>" at bounding box center [894, 251] width 835 height 13
copy p "jessica@hirehighshub.info"
click at [1278, 46] on p "Hire Highs Outbound Engine" at bounding box center [1291, 53] width 104 height 13
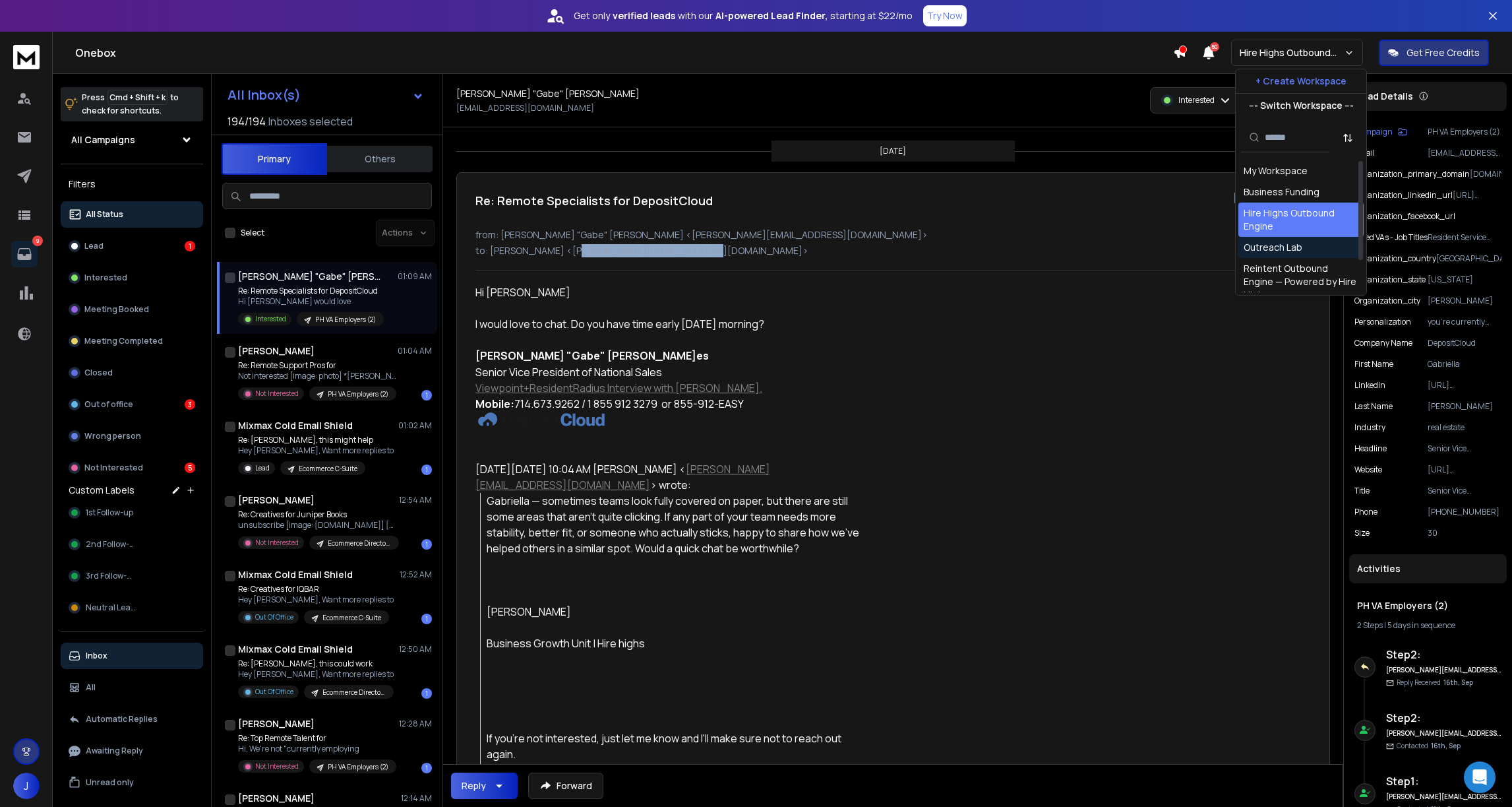
click at [1289, 248] on div "Outreach Lab" at bounding box center [1273, 248] width 58 height 13
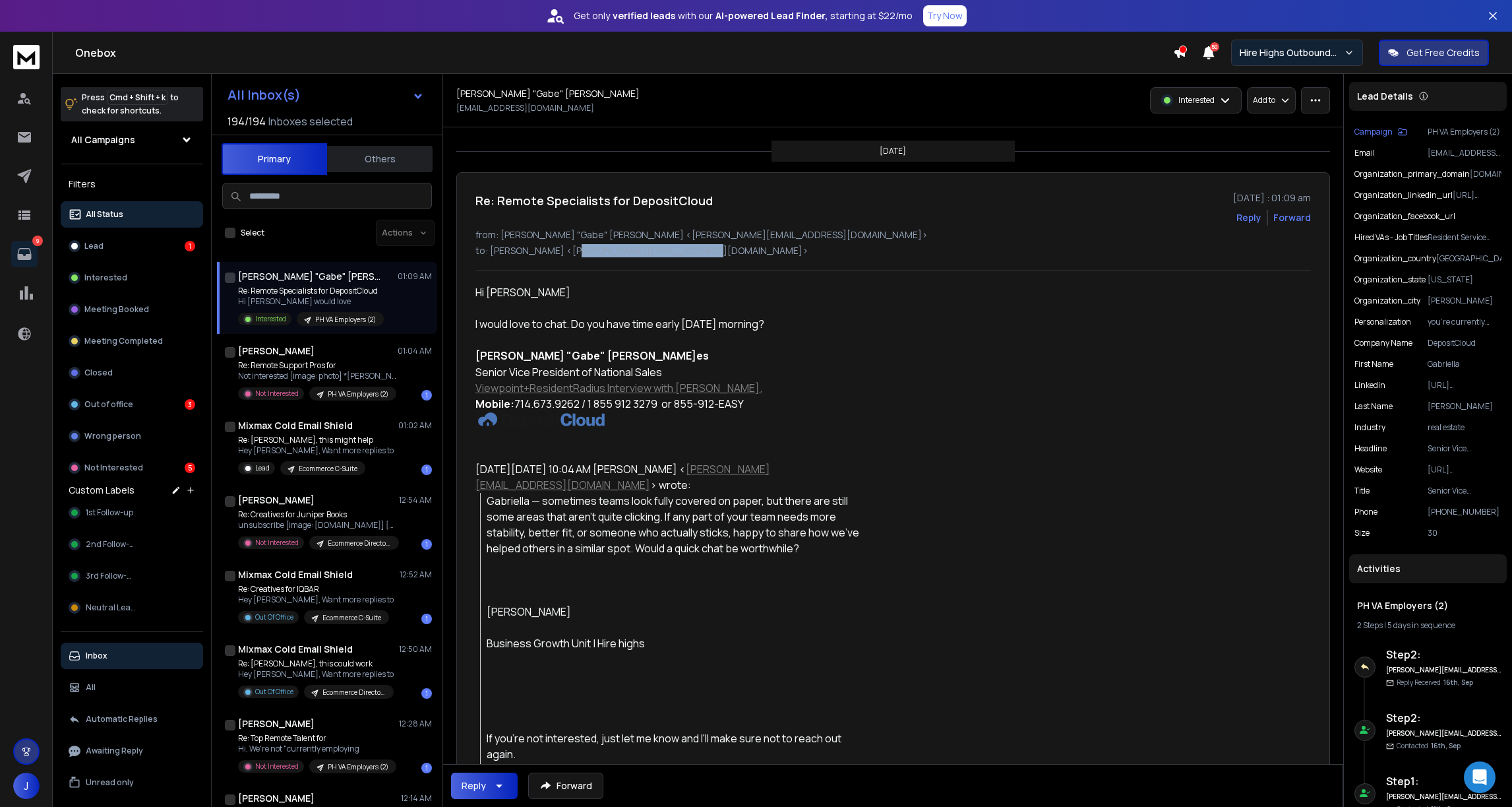
click at [1334, 53] on p "Hire Highs Outbound Engine" at bounding box center [1291, 53] width 104 height 13
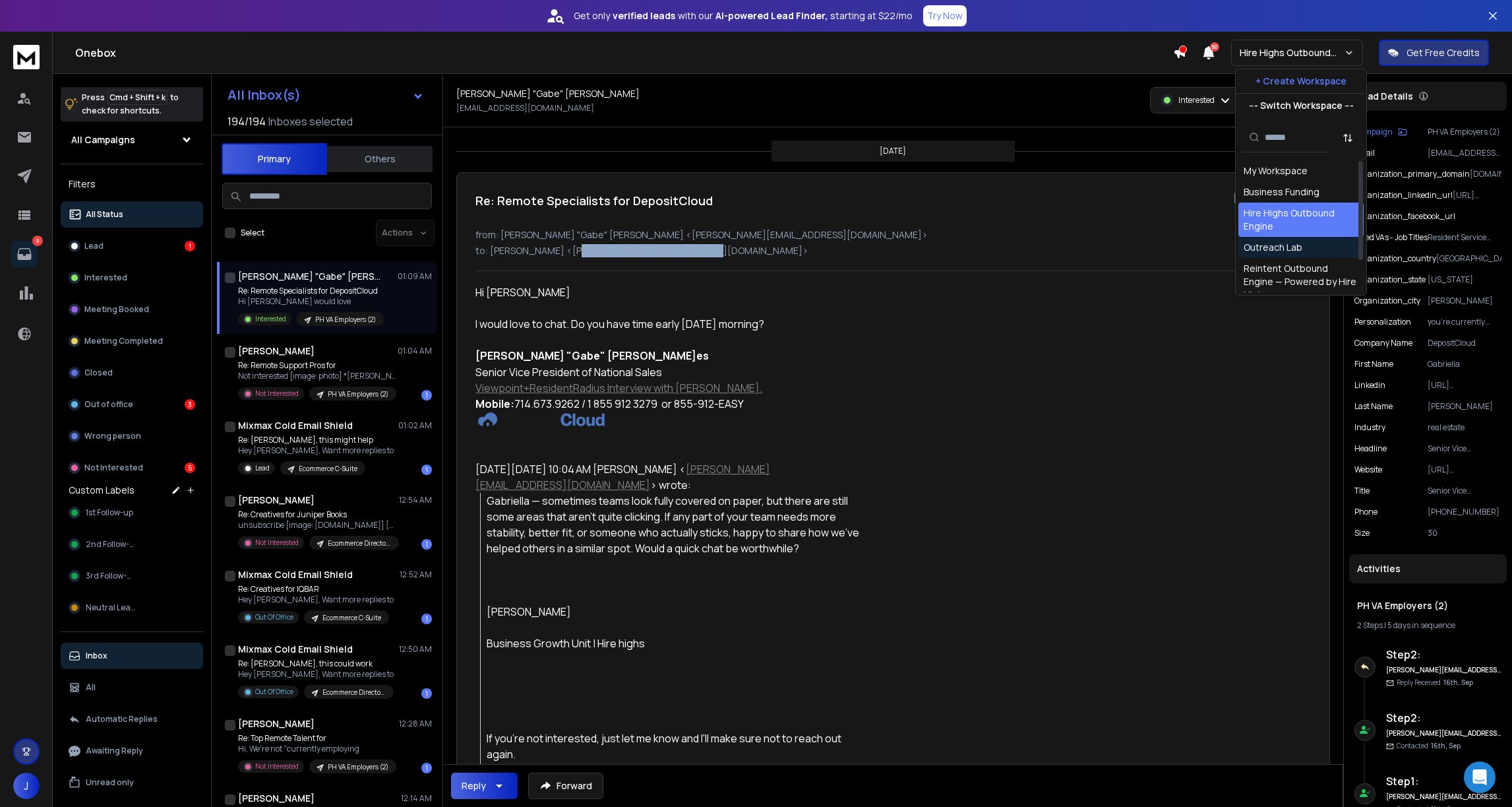
click at [1289, 244] on div "Outreach Lab" at bounding box center [1273, 248] width 58 height 13
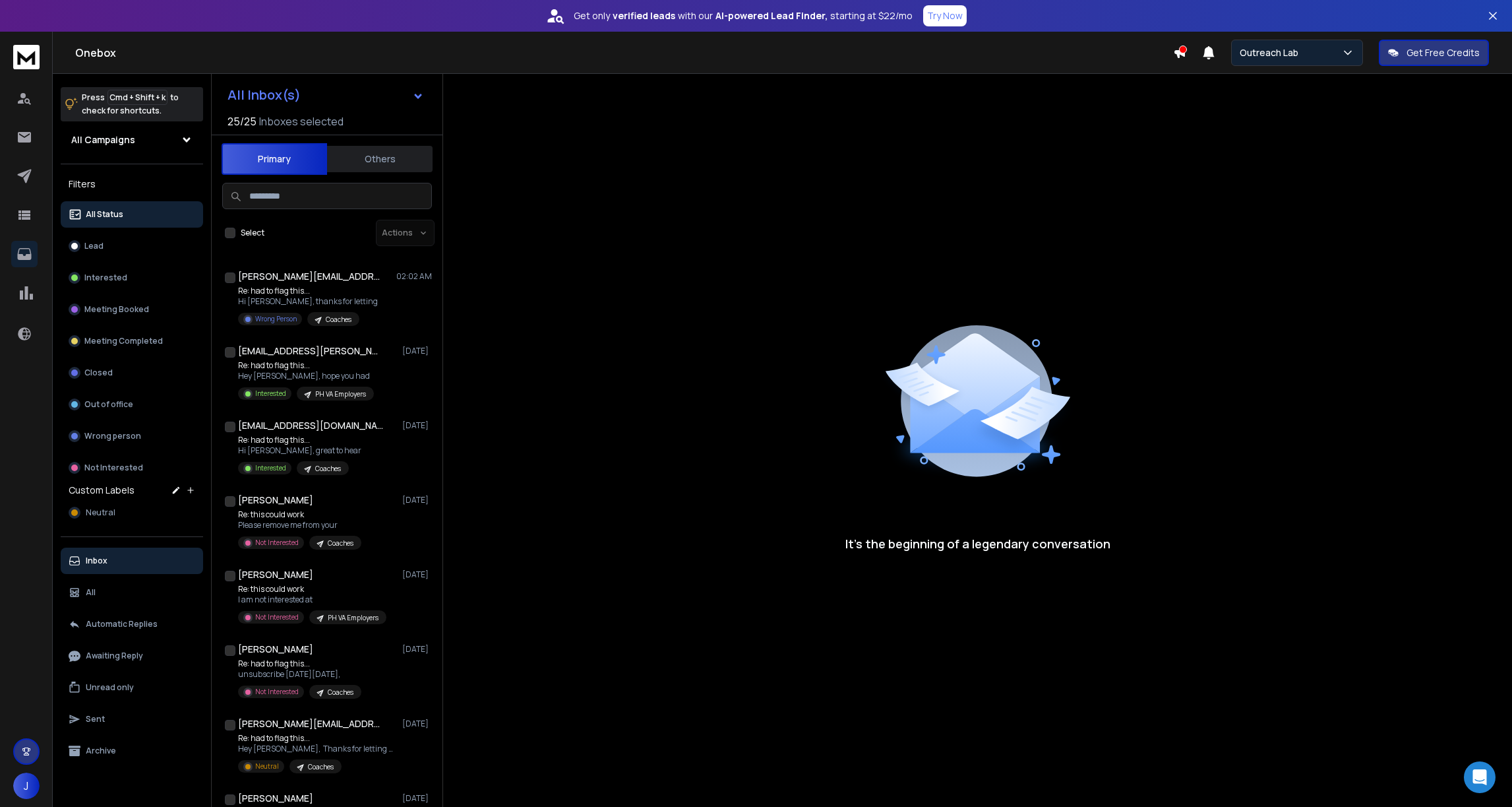
click at [1264, 50] on p "Outreach Lab" at bounding box center [1271, 53] width 64 height 13
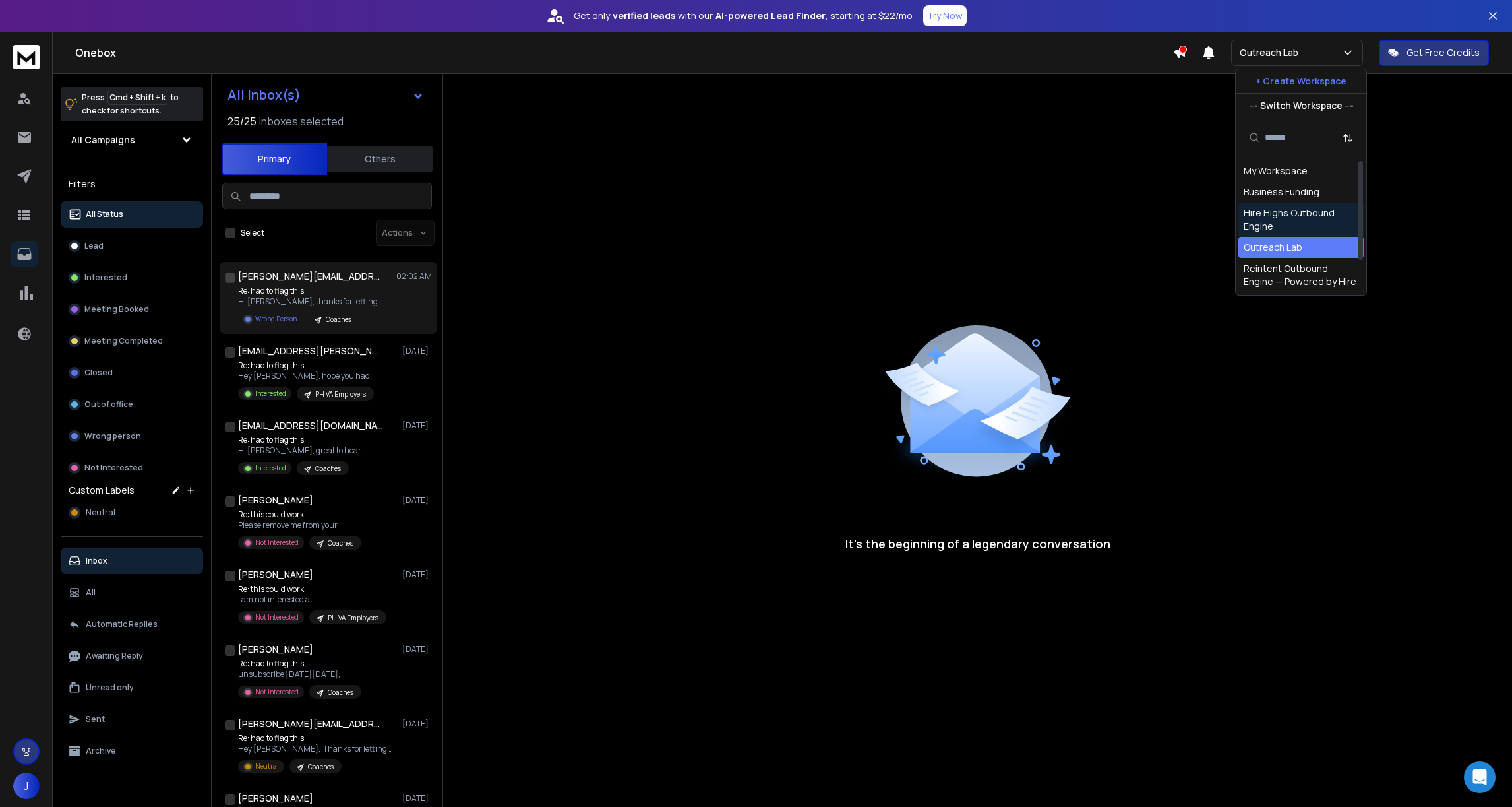
click at [386, 279] on div "samantha@travellustre.com 02:02 AM" at bounding box center [335, 276] width 194 height 13
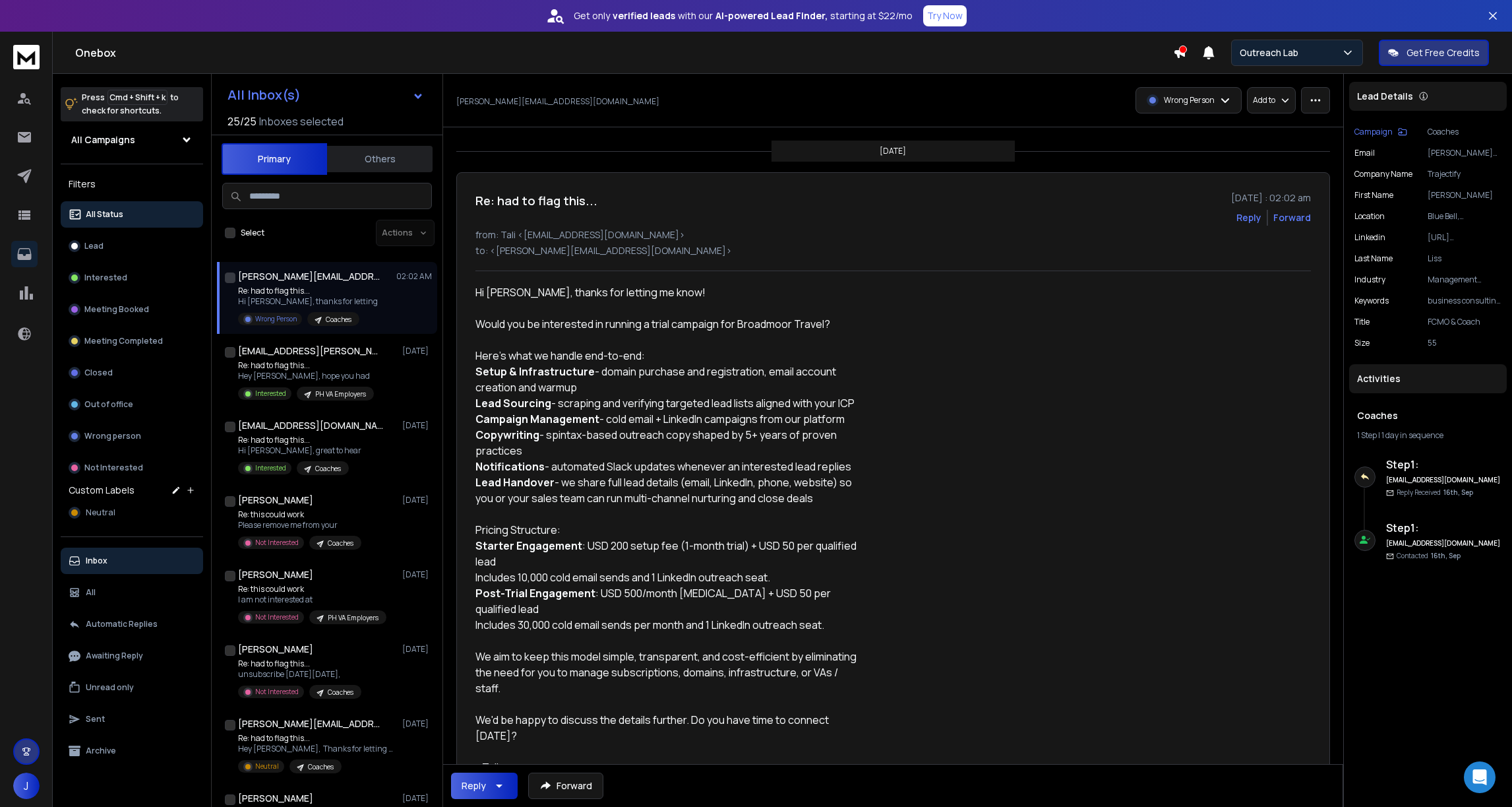
click at [1319, 41] on button "Outreach Lab" at bounding box center [1297, 53] width 132 height 27
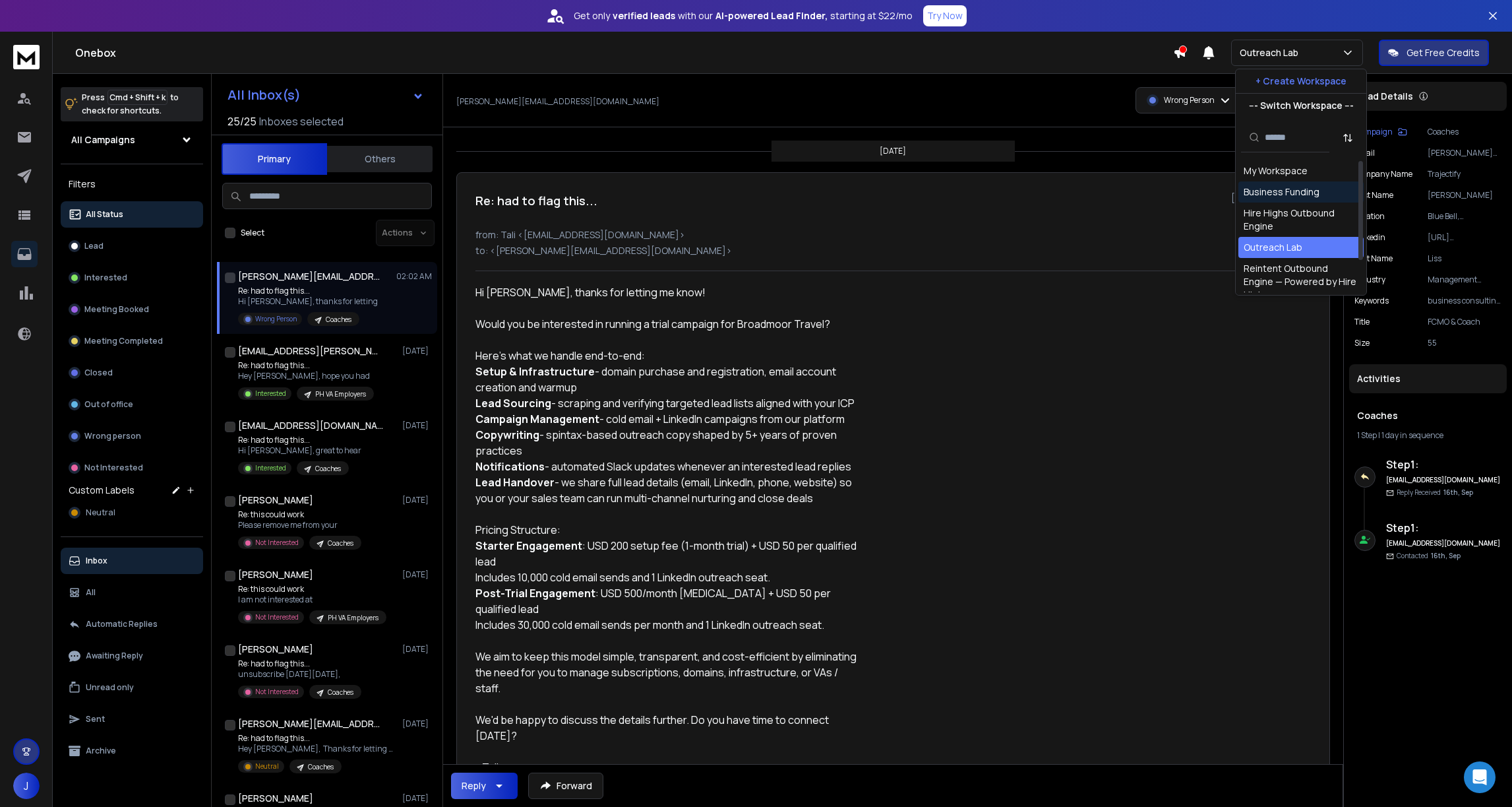
click at [1286, 191] on div "Business Funding" at bounding box center [1282, 192] width 76 height 13
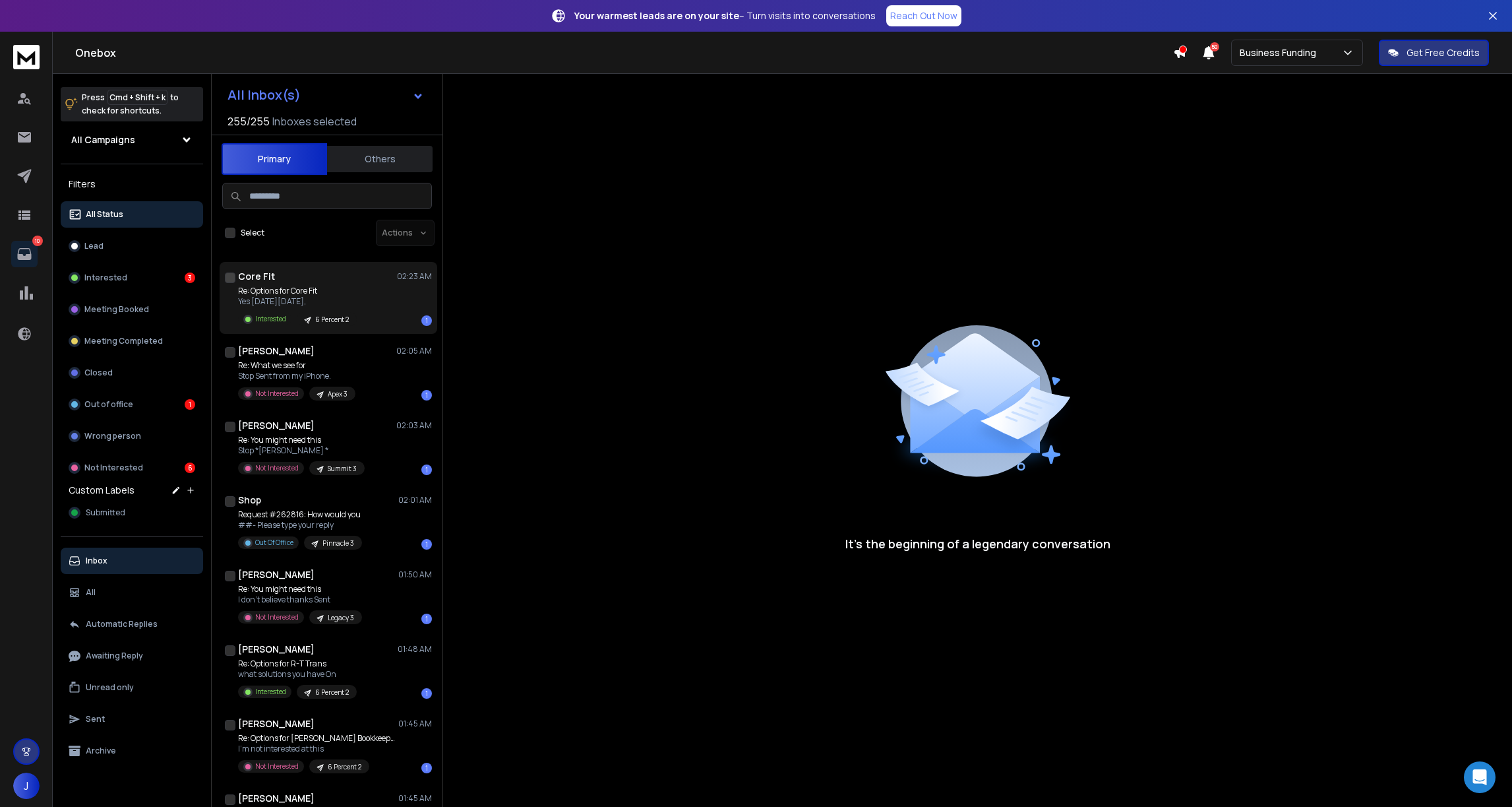
click at [310, 275] on div "Core Fit 02:23 AM" at bounding box center [335, 276] width 194 height 13
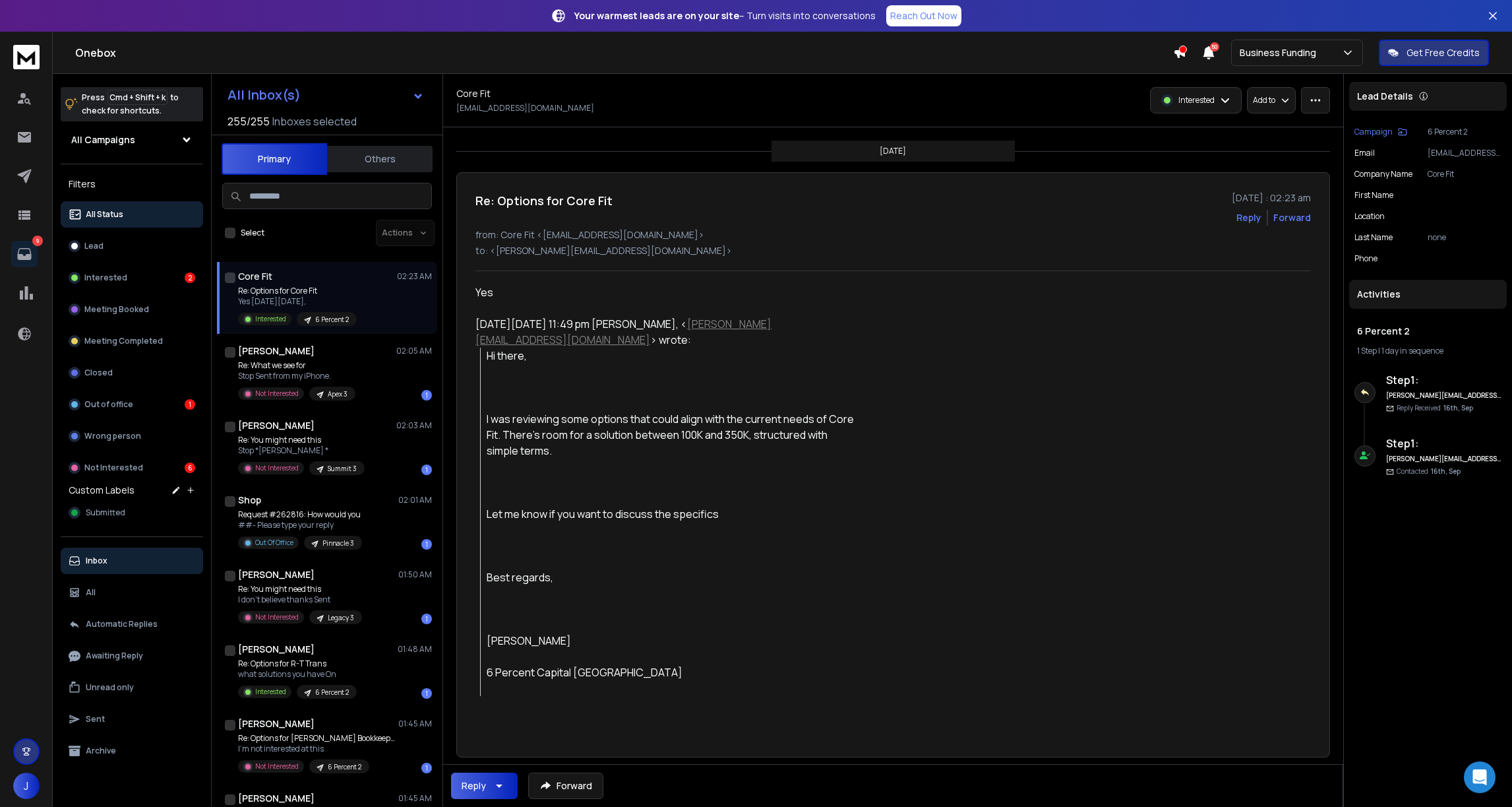
click at [499, 786] on icon "button" at bounding box center [499, 786] width 7 height 3
click at [502, 752] on p "Reply All" at bounding box center [492, 752] width 36 height 13
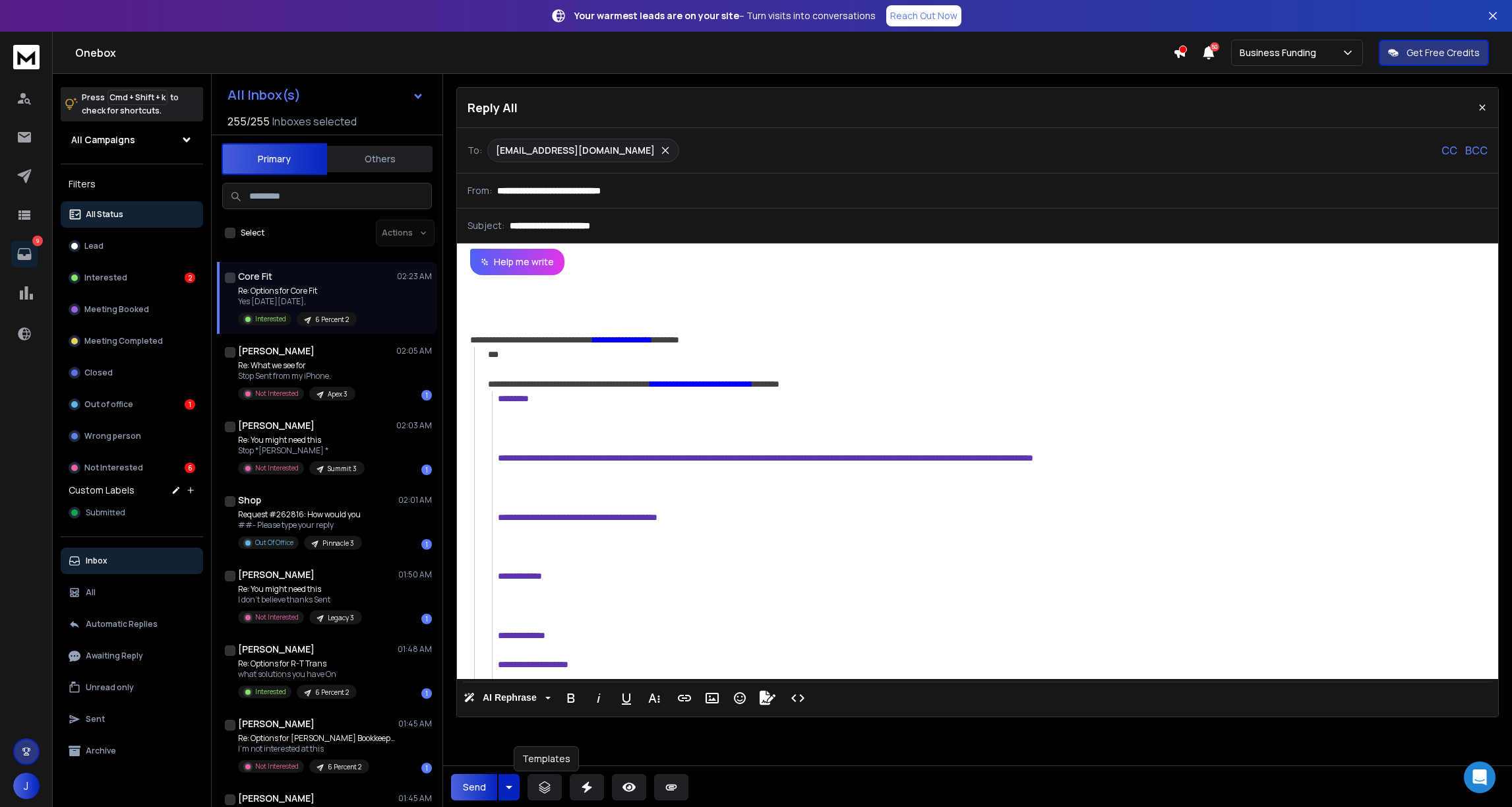
click at [551, 792] on icon at bounding box center [545, 787] width 13 height 13
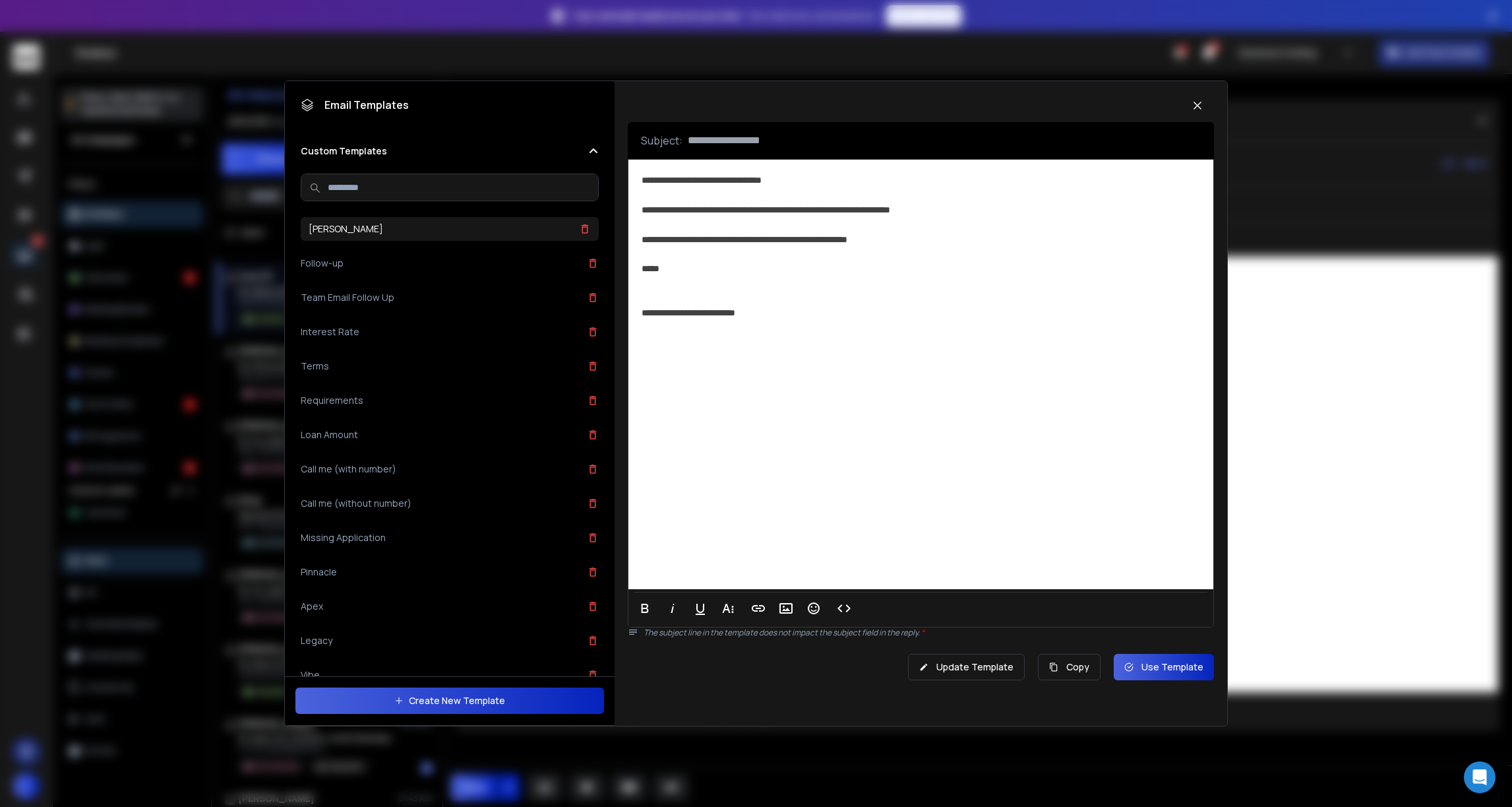
click at [1134, 659] on button "Use Template" at bounding box center [1164, 667] width 100 height 27
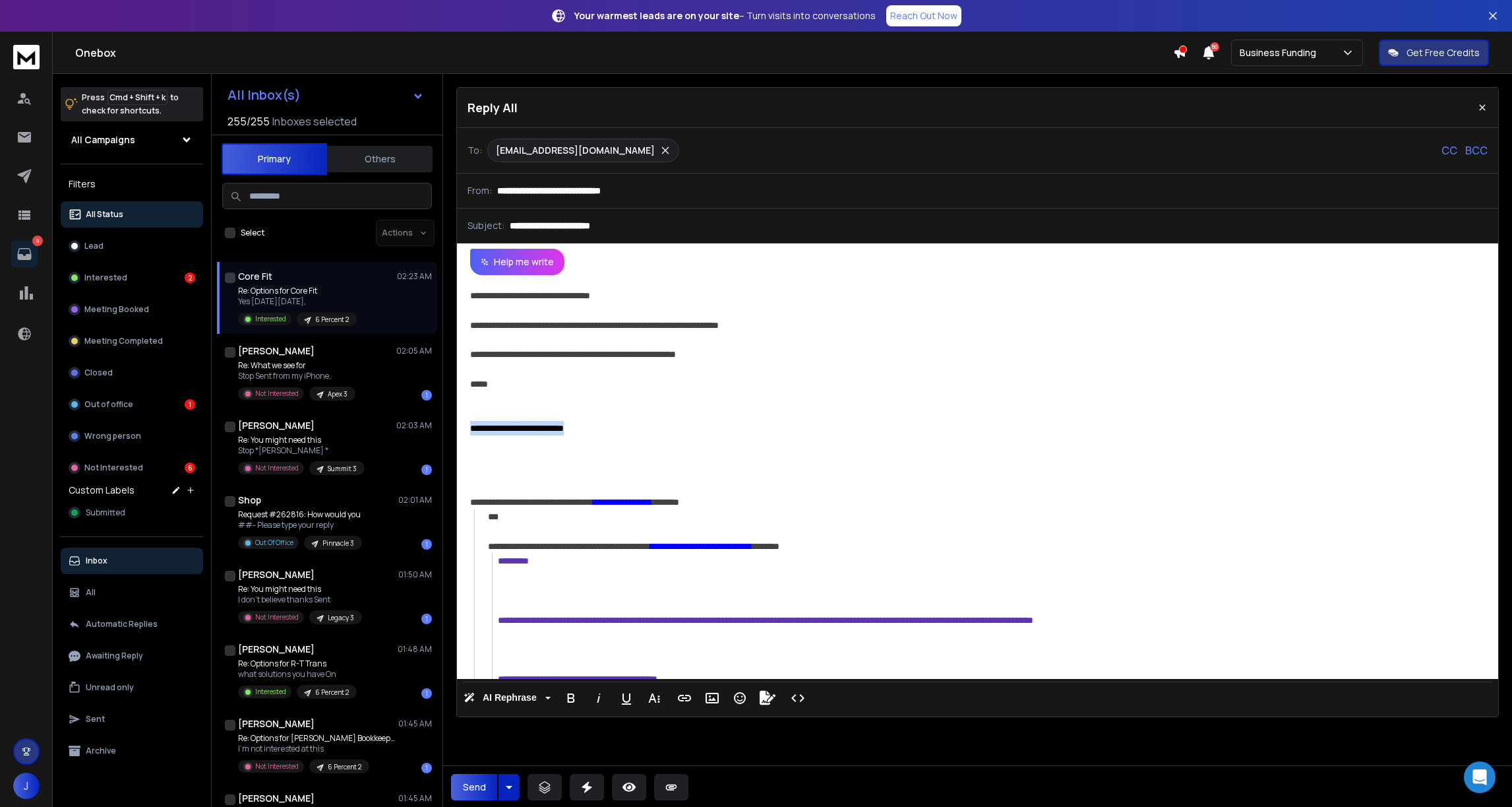
drag, startPoint x: 522, startPoint y: 429, endPoint x: 466, endPoint y: 428, distance: 56.0
click at [466, 428] on div "**********" at bounding box center [978, 477] width 1042 height 404
drag, startPoint x: 512, startPoint y: 446, endPoint x: 478, endPoint y: 396, distance: 60.5
click at [478, 396] on div "**********" at bounding box center [978, 477] width 1042 height 404
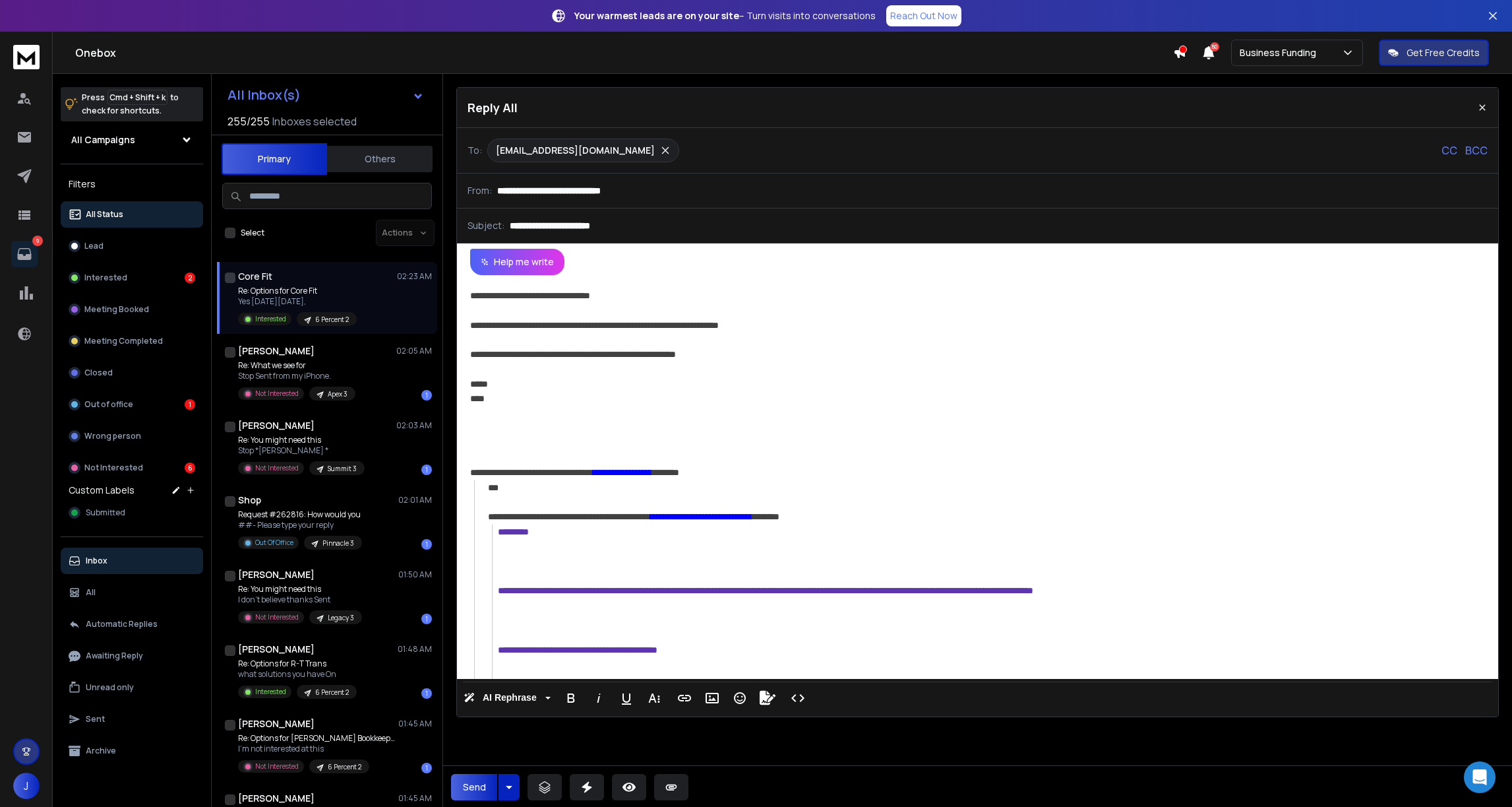
click at [1451, 149] on p "CC" at bounding box center [1450, 150] width 16 height 16
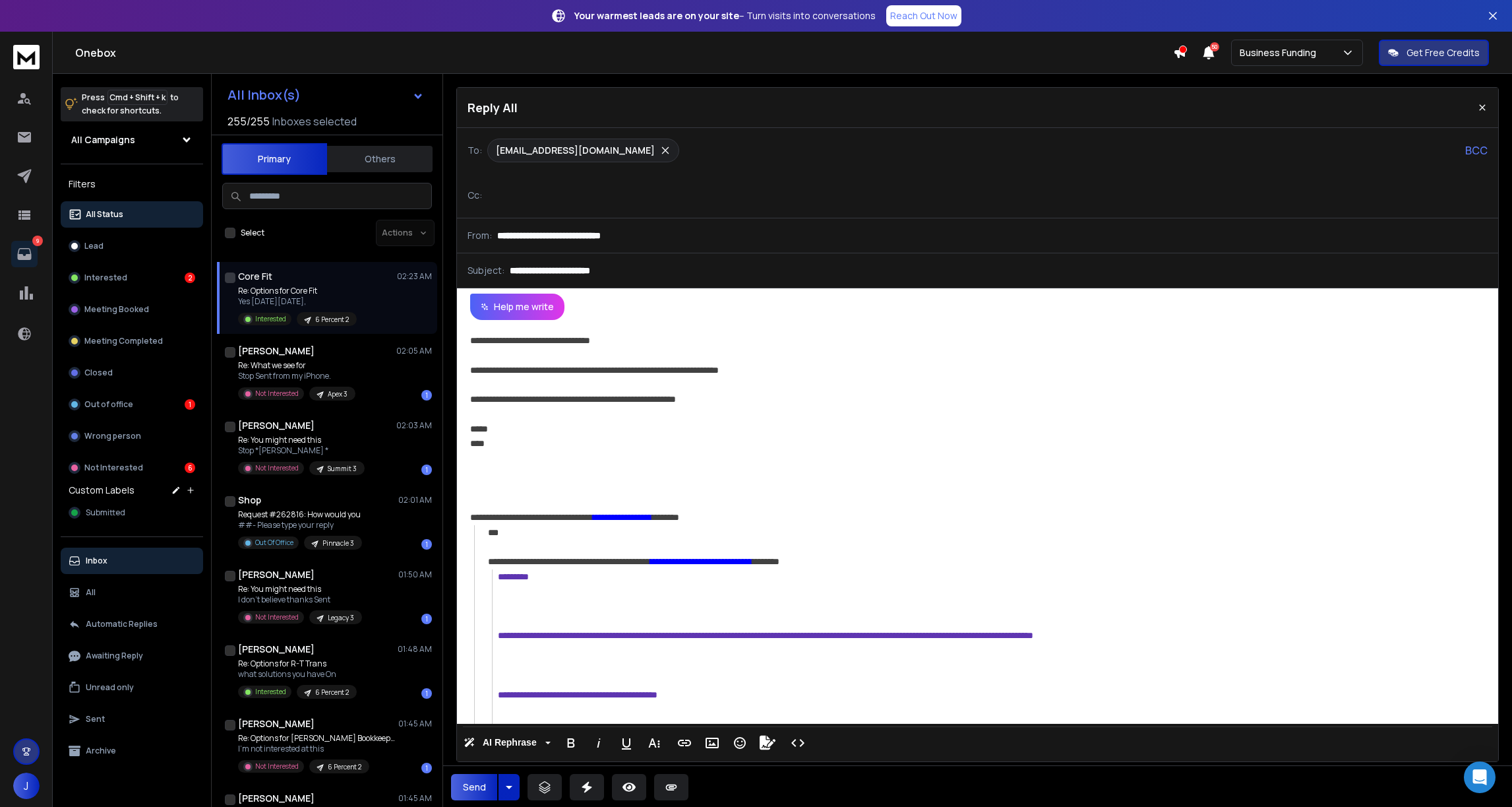
type input "**********"
click at [474, 791] on button "Send" at bounding box center [474, 788] width 46 height 27
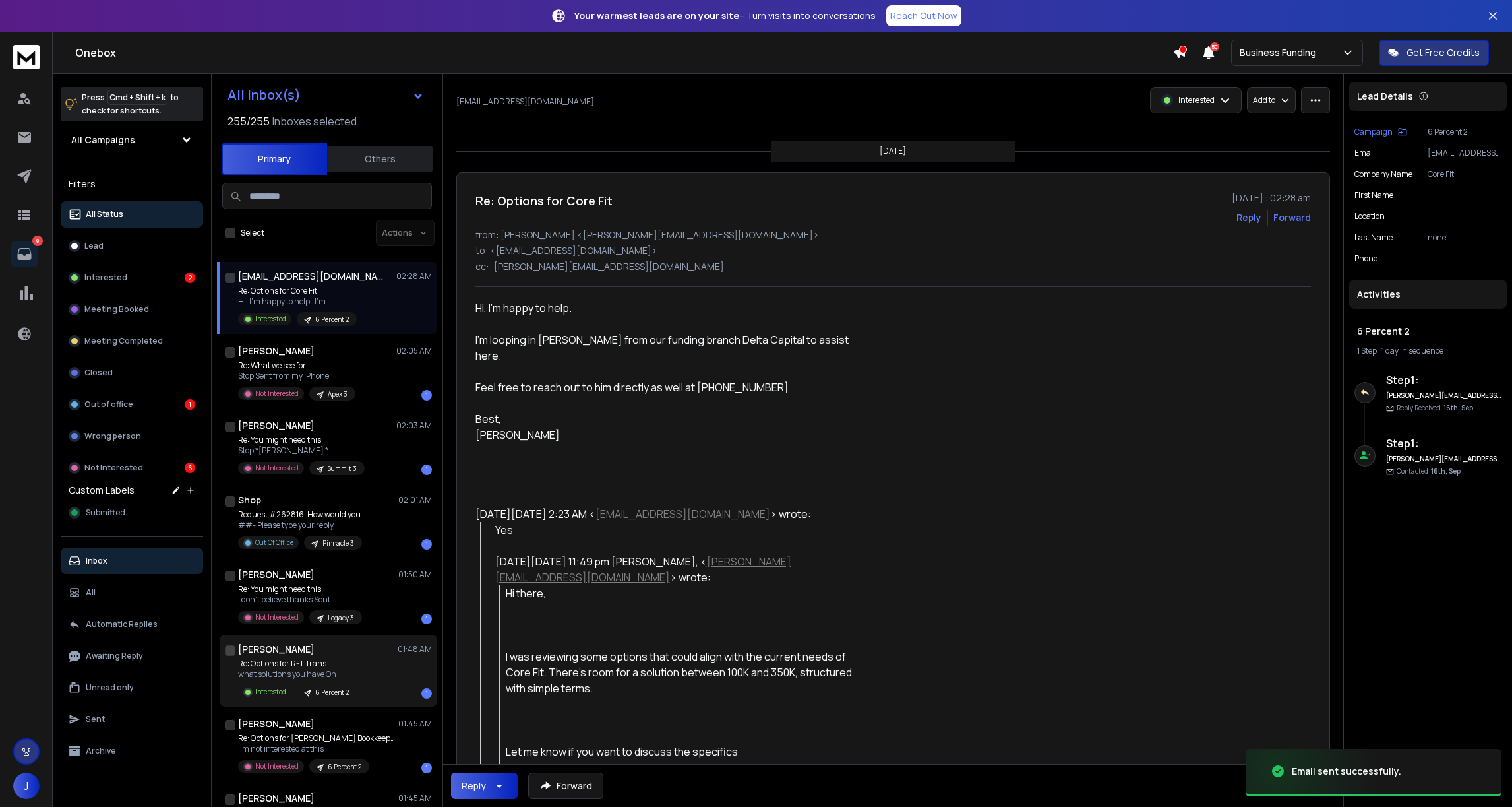
click at [383, 666] on div "Re: Options for R-T Trans what solutions you have On Interested 6 Percent 2 1" at bounding box center [335, 679] width 194 height 40
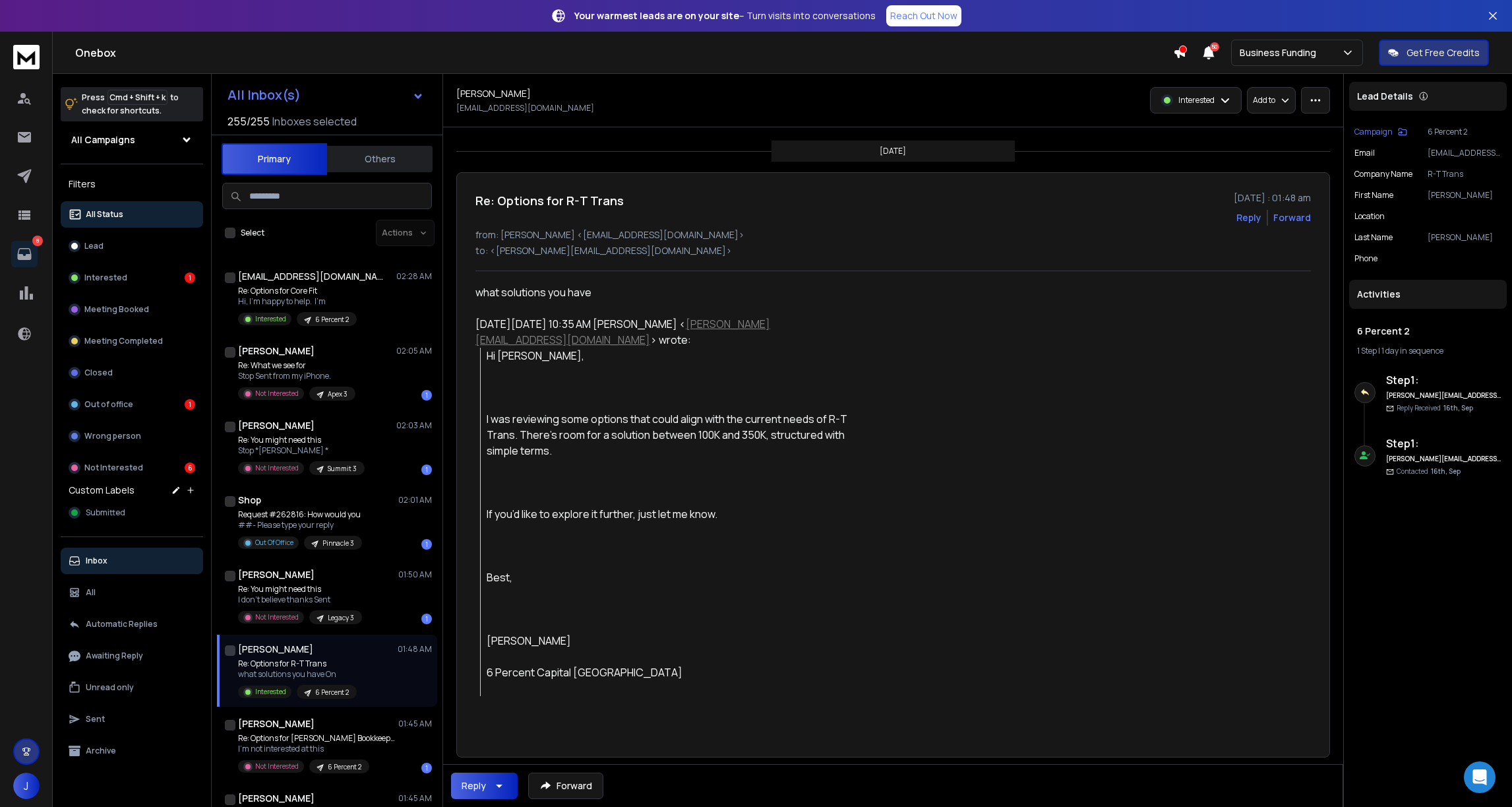
click at [503, 783] on icon "button" at bounding box center [499, 786] width 16 height 16
click at [497, 759] on p "Reply All" at bounding box center [483, 752] width 58 height 18
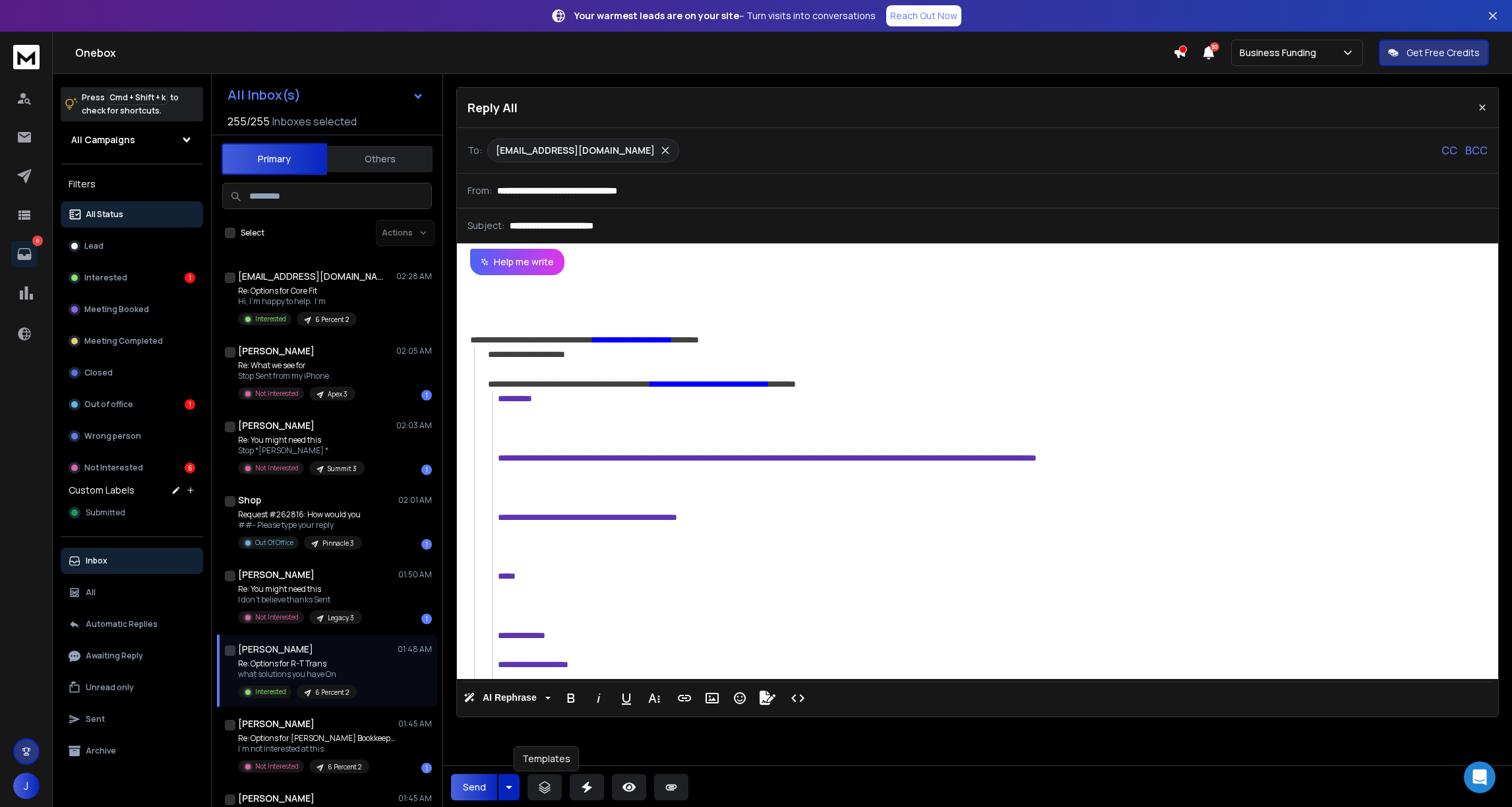
click at [542, 785] on icon at bounding box center [545, 787] width 13 height 13
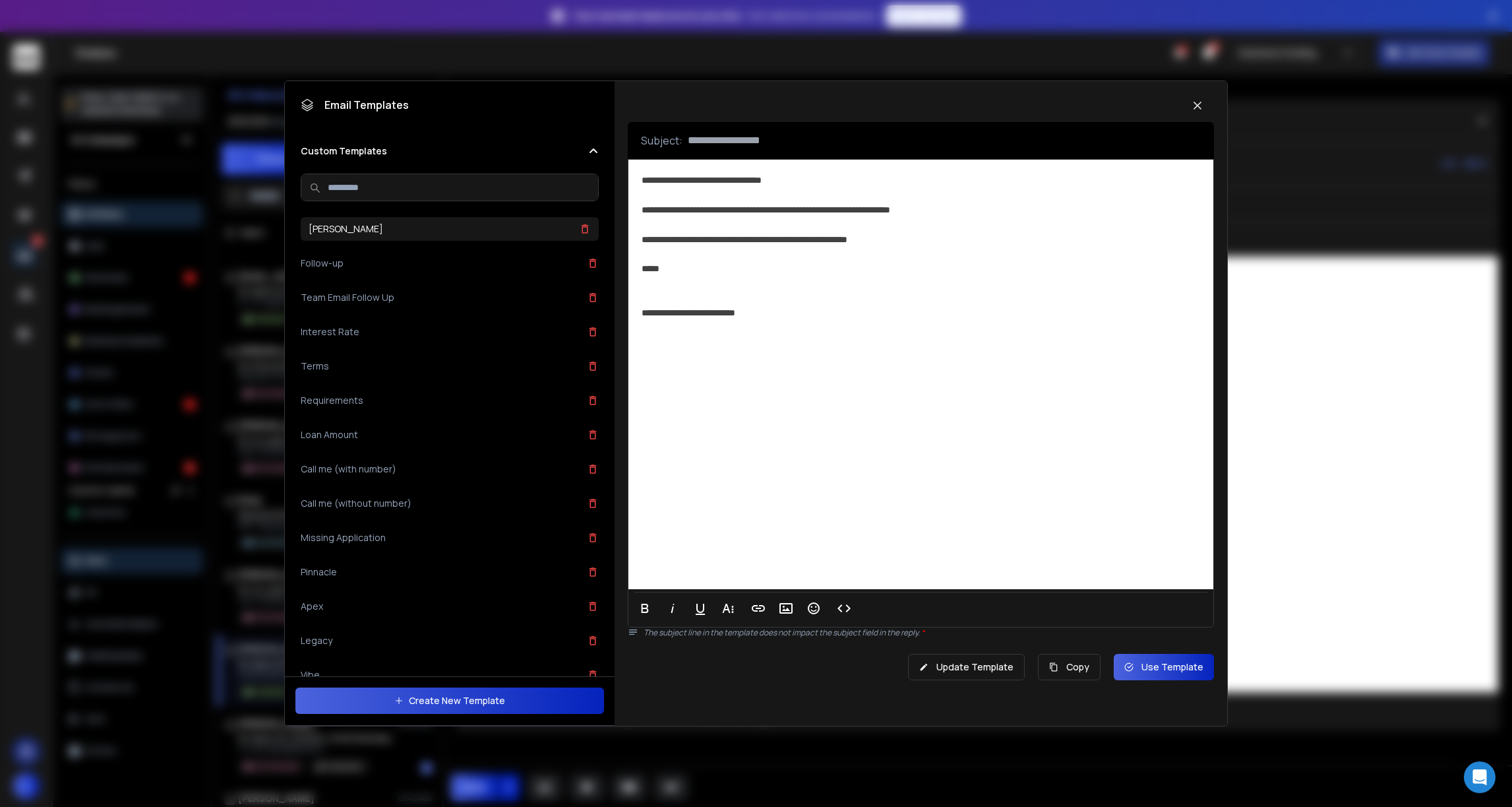
click at [1159, 667] on button "Use Template" at bounding box center [1164, 667] width 100 height 27
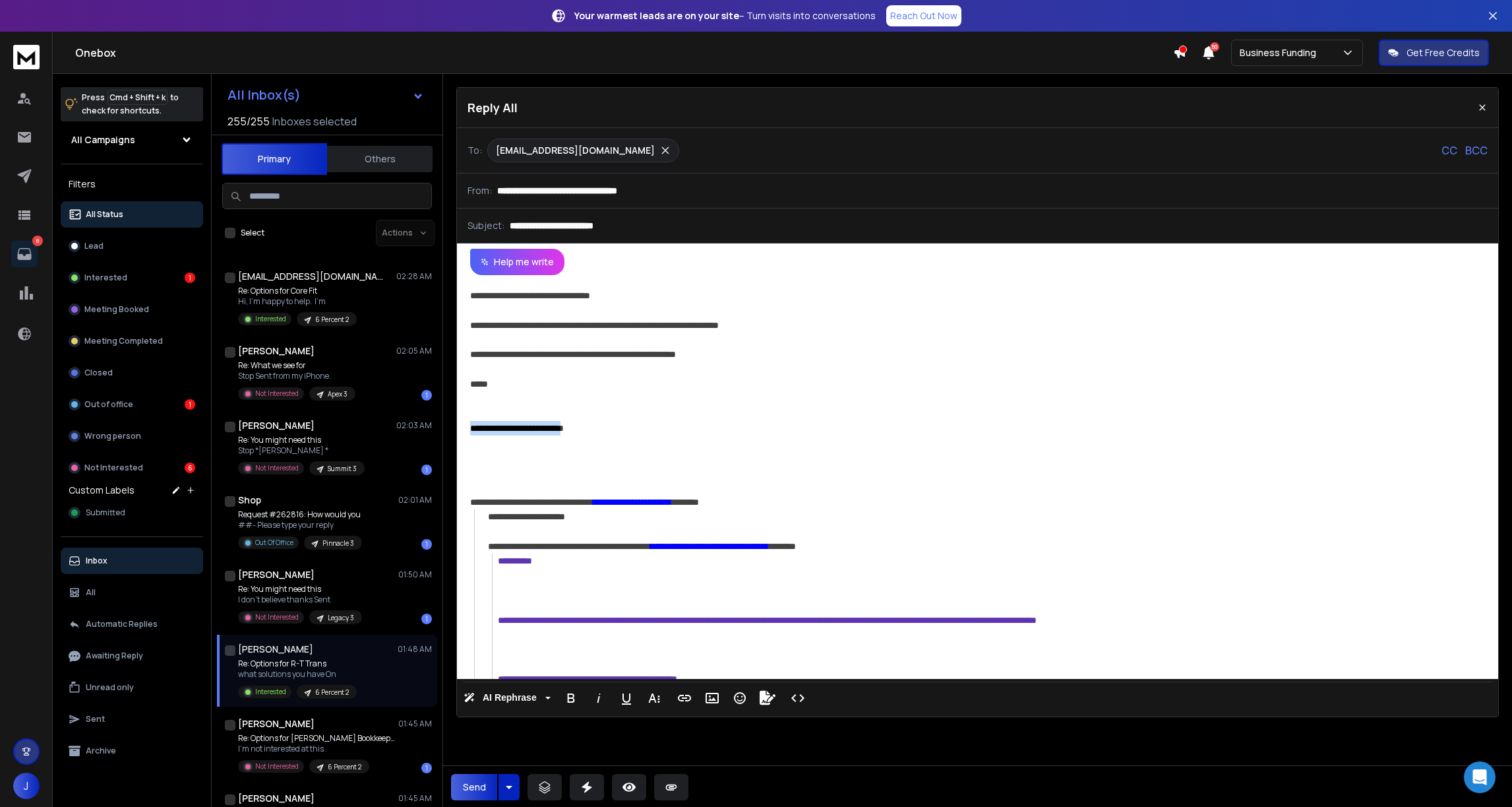
drag, startPoint x: 501, startPoint y: 425, endPoint x: 448, endPoint y: 427, distance: 53.0
click at [448, 427] on div "**********" at bounding box center [978, 477] width 1069 height 808
click at [653, 431] on div "**********" at bounding box center [976, 427] width 1011 height 14
drag, startPoint x: 565, startPoint y: 427, endPoint x: 450, endPoint y: 425, distance: 115.0
click at [450, 425] on div "**********" at bounding box center [978, 477] width 1069 height 808
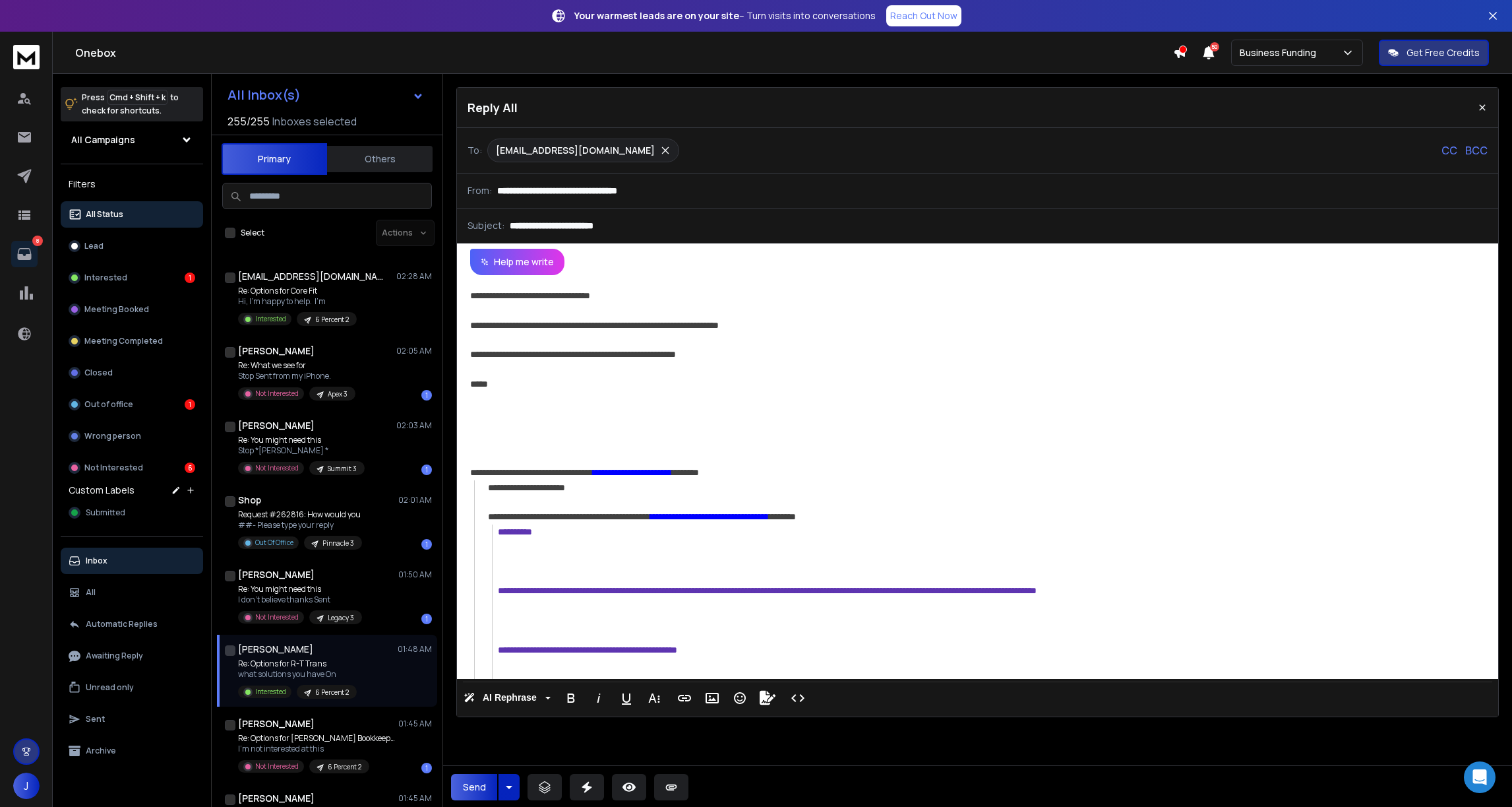
click at [499, 420] on div at bounding box center [978, 413] width 1015 height 14
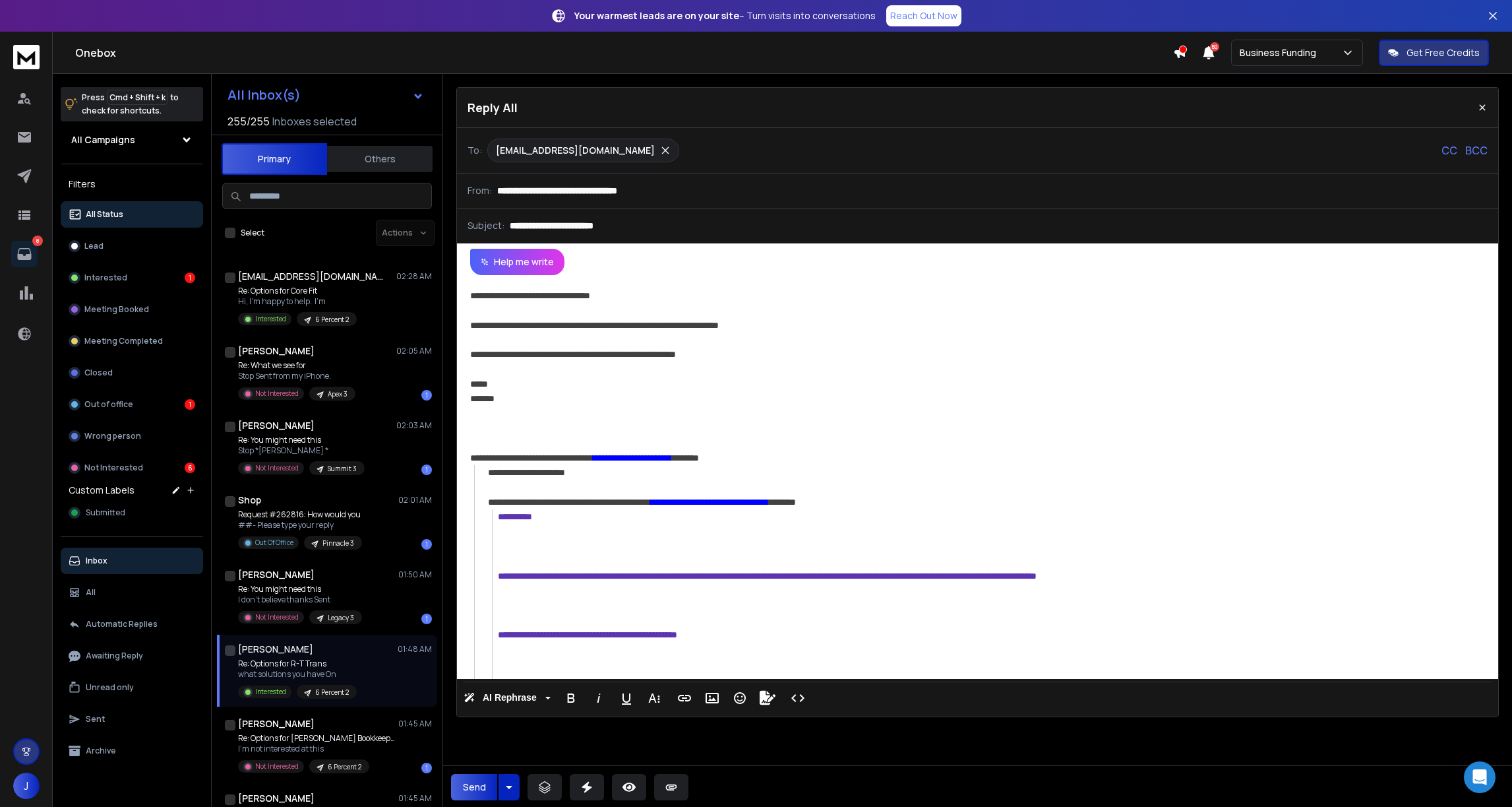
click at [1442, 152] on p "CC" at bounding box center [1450, 150] width 16 height 16
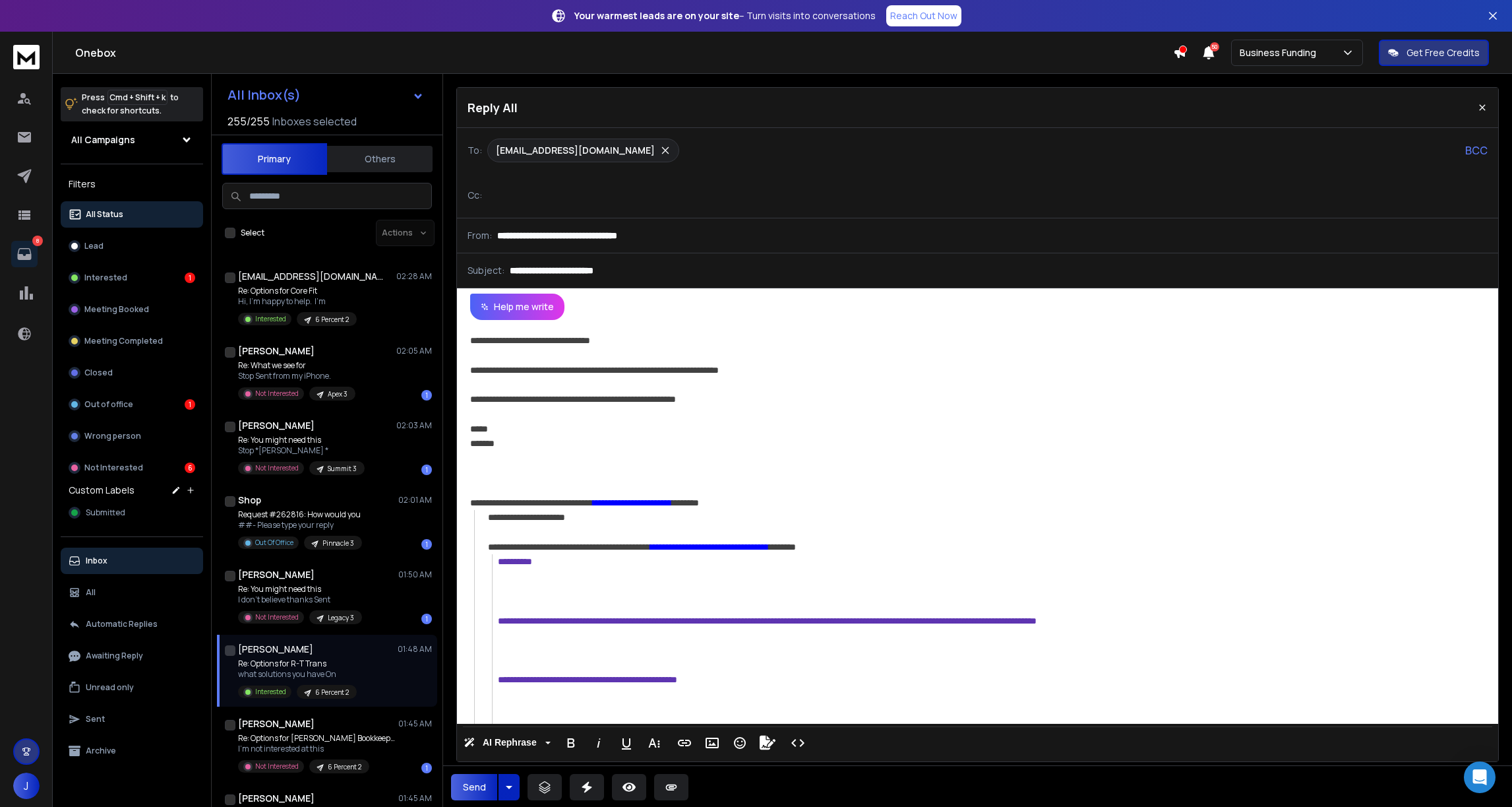
type input "**********"
click at [476, 790] on button "Send" at bounding box center [474, 788] width 46 height 27
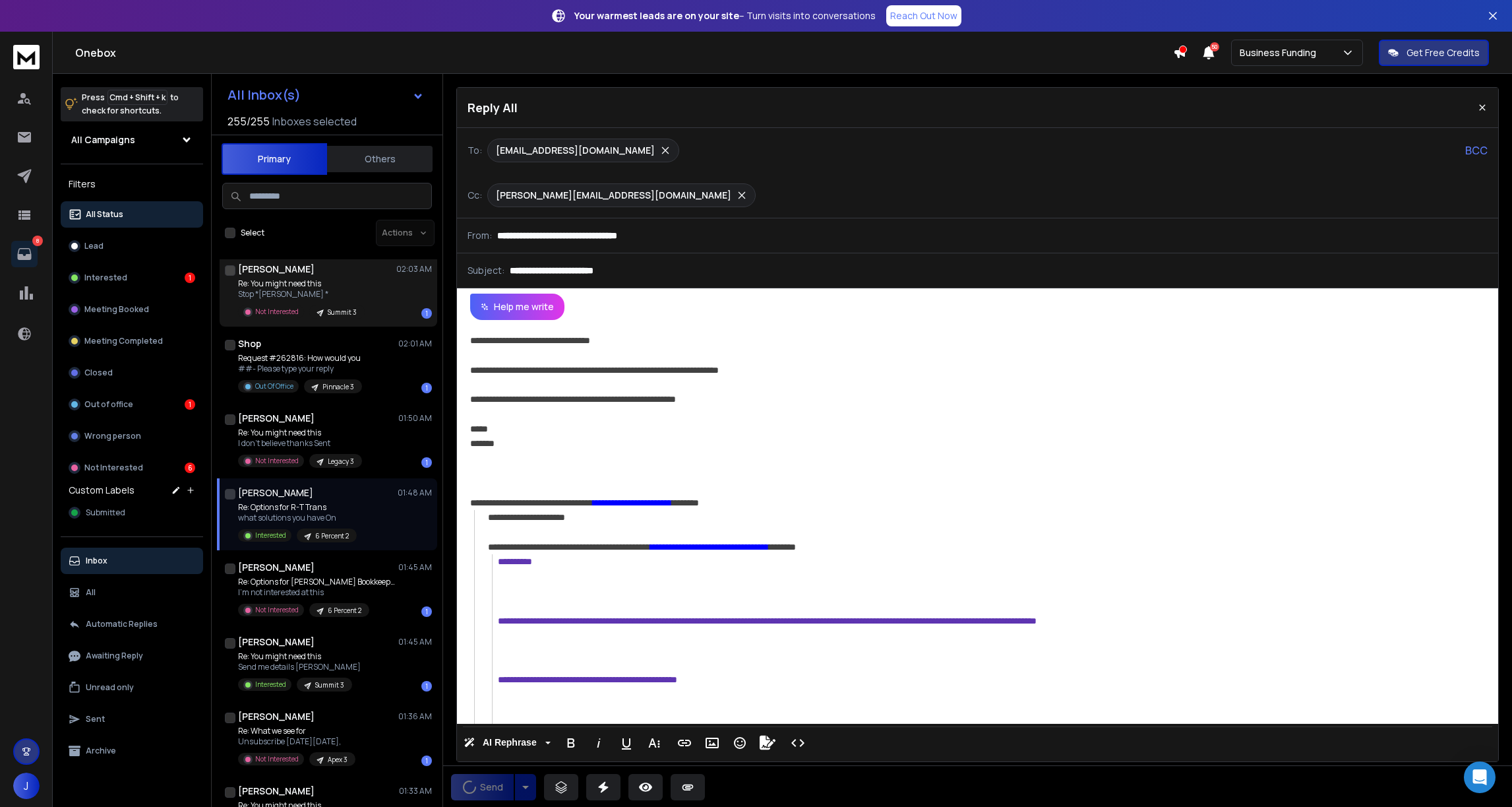
scroll to position [159, 0]
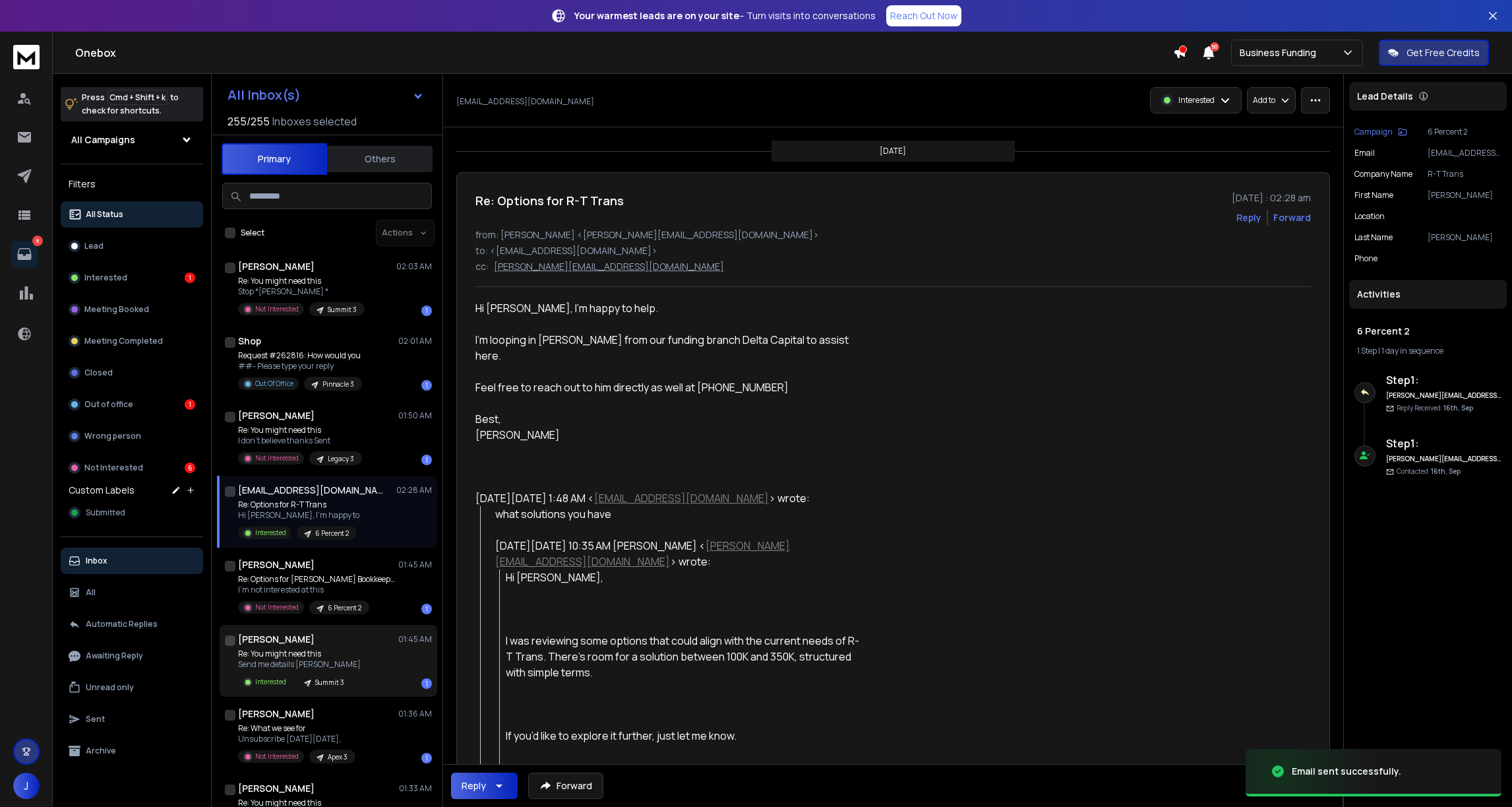
click at [378, 657] on div "Re: You might need this Send me details Maris Lunt Interested Summit 3 1" at bounding box center [335, 668] width 194 height 40
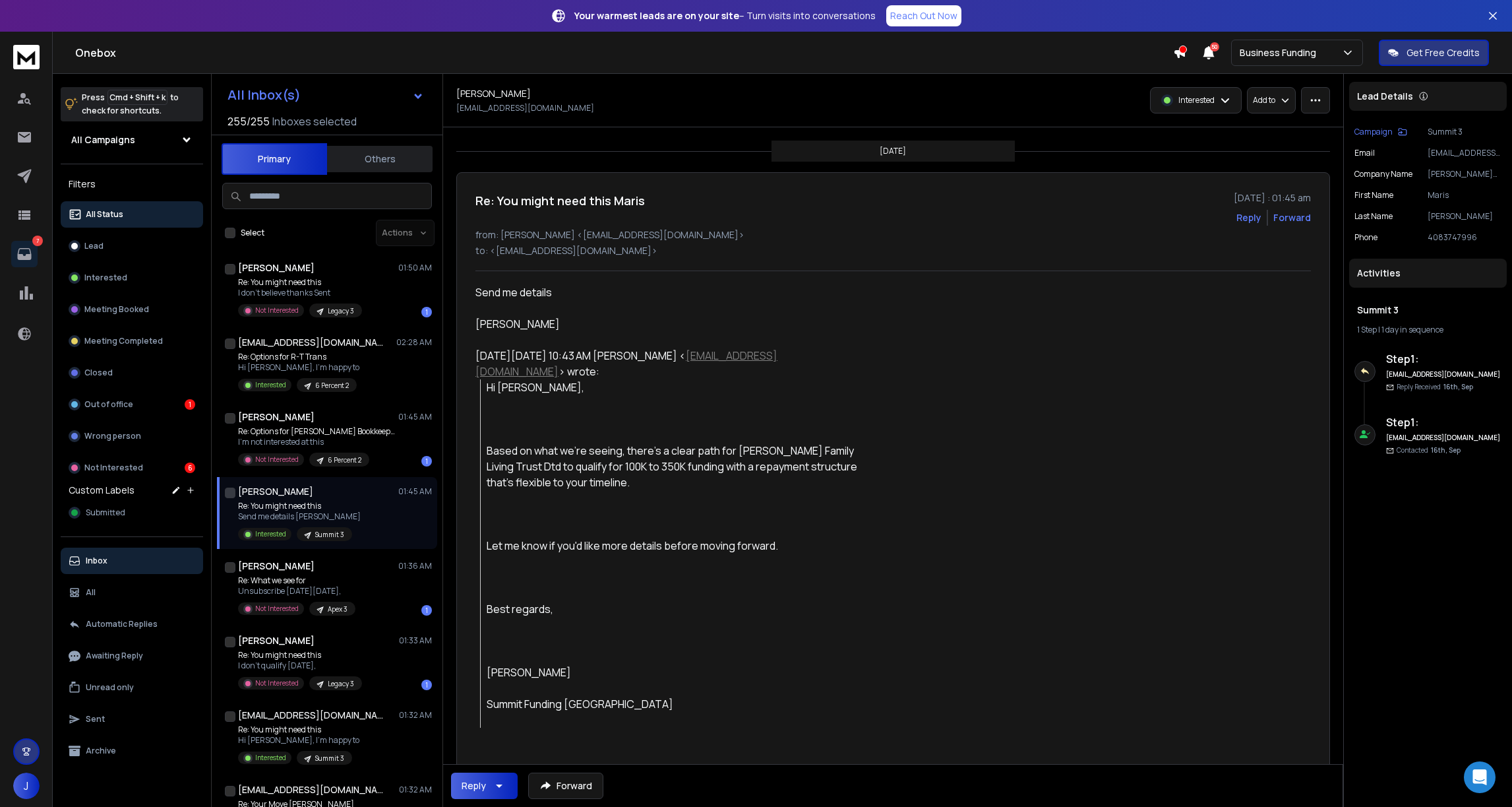
scroll to position [328, 0]
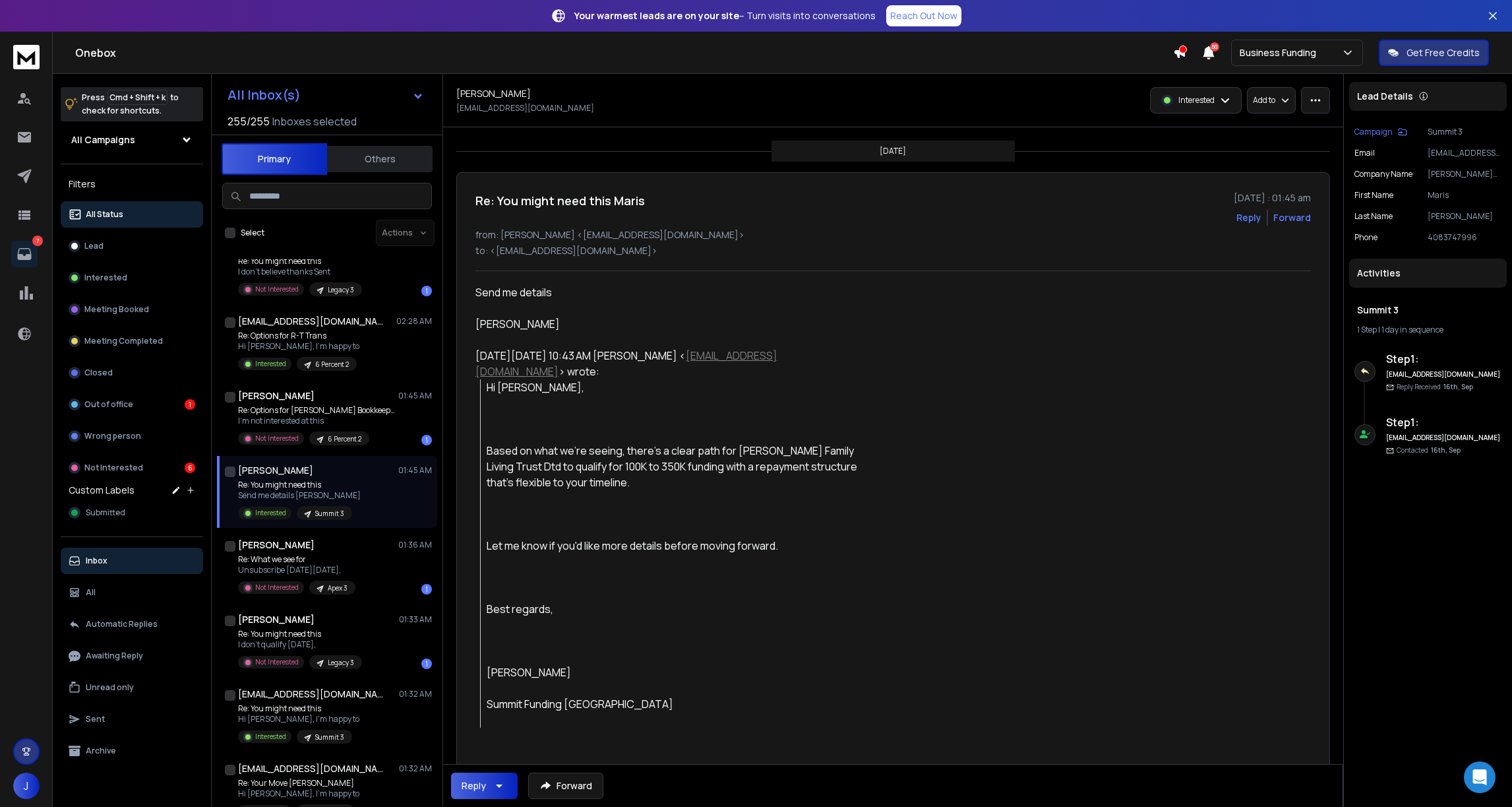
click at [509, 787] on button "Reply" at bounding box center [485, 786] width 67 height 27
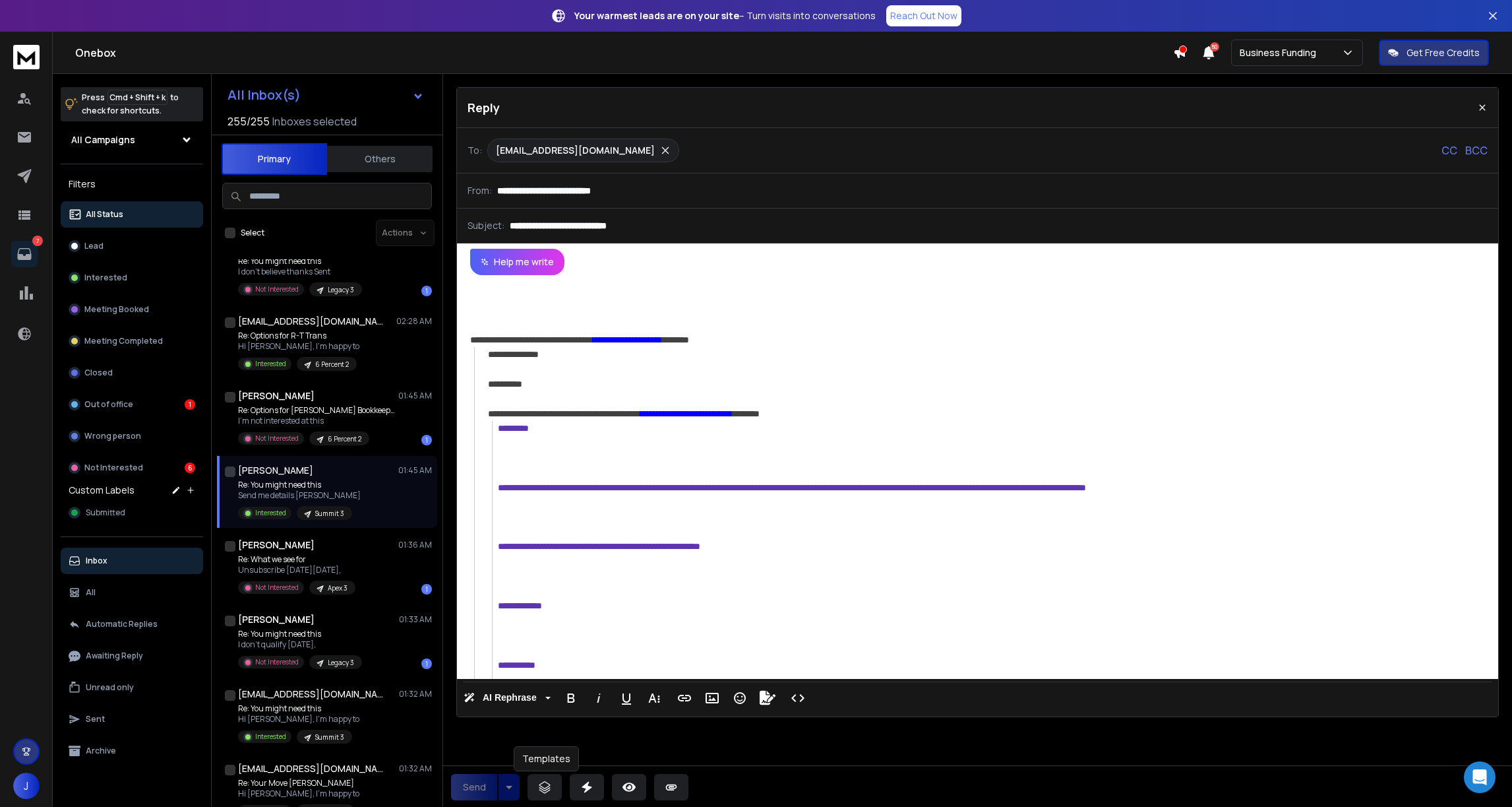
click at [550, 786] on icon at bounding box center [545, 787] width 13 height 13
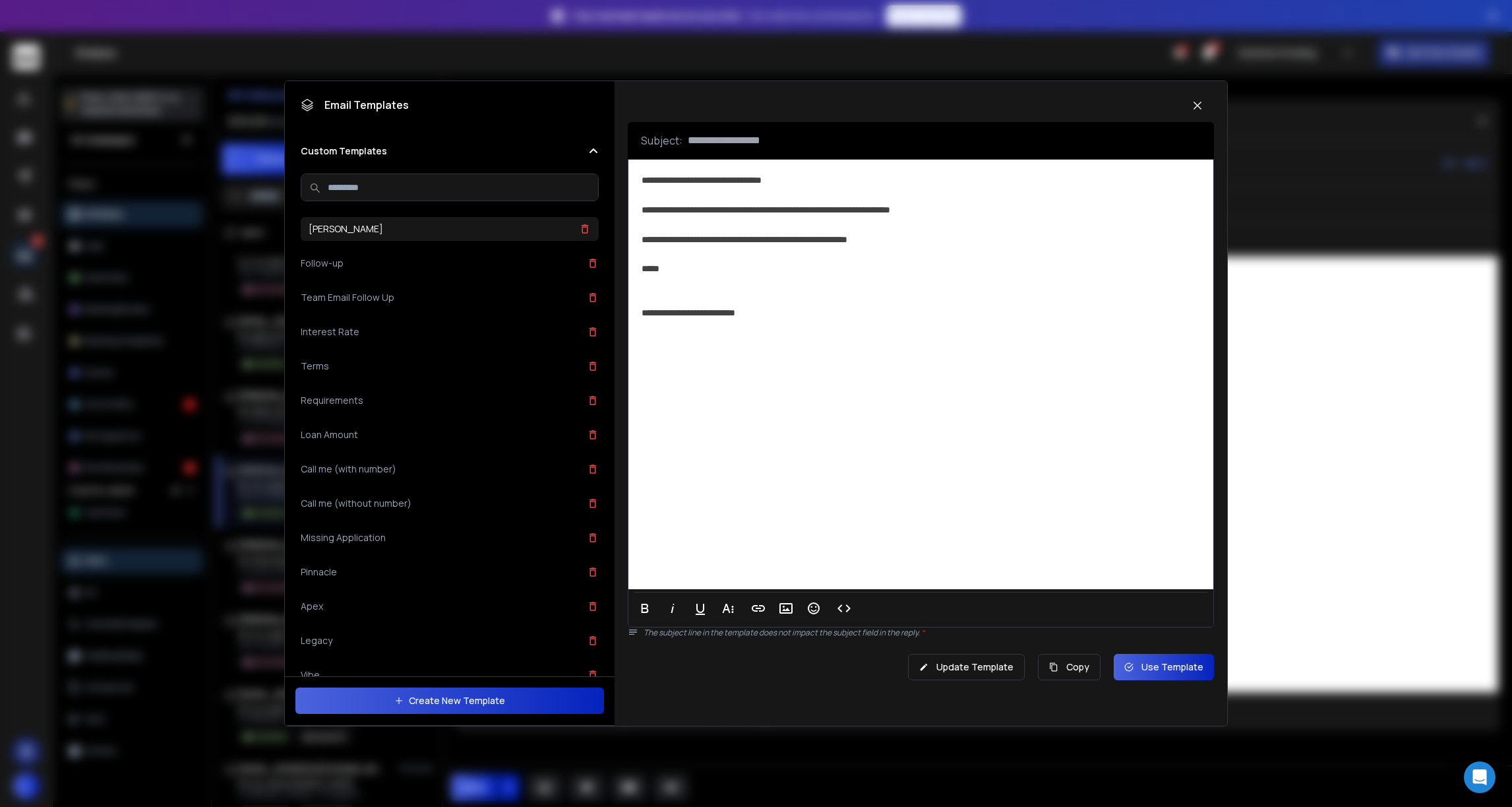
click at [1156, 669] on button "Use Template" at bounding box center [1164, 667] width 100 height 27
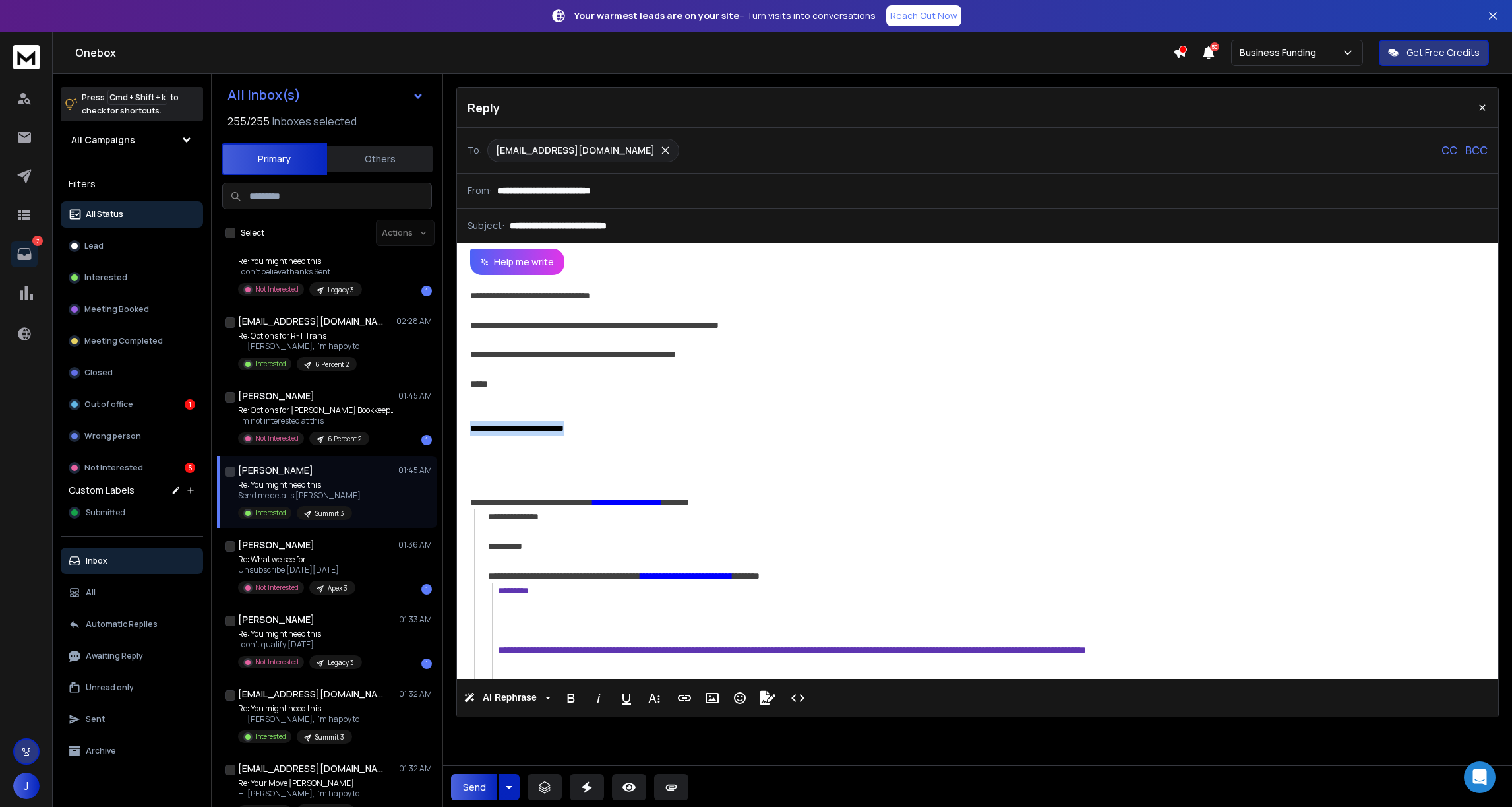
drag, startPoint x: 602, startPoint y: 428, endPoint x: 438, endPoint y: 427, distance: 164.0
click at [438, 427] on div "All Inbox(s) 255 / 255 Inboxes selected Primary Others Select Actions corefit8@…" at bounding box center [862, 477] width 1302 height 807
drag, startPoint x: 516, startPoint y: 452, endPoint x: 473, endPoint y: 403, distance: 65.2
click at [473, 403] on div "**********" at bounding box center [978, 477] width 1042 height 404
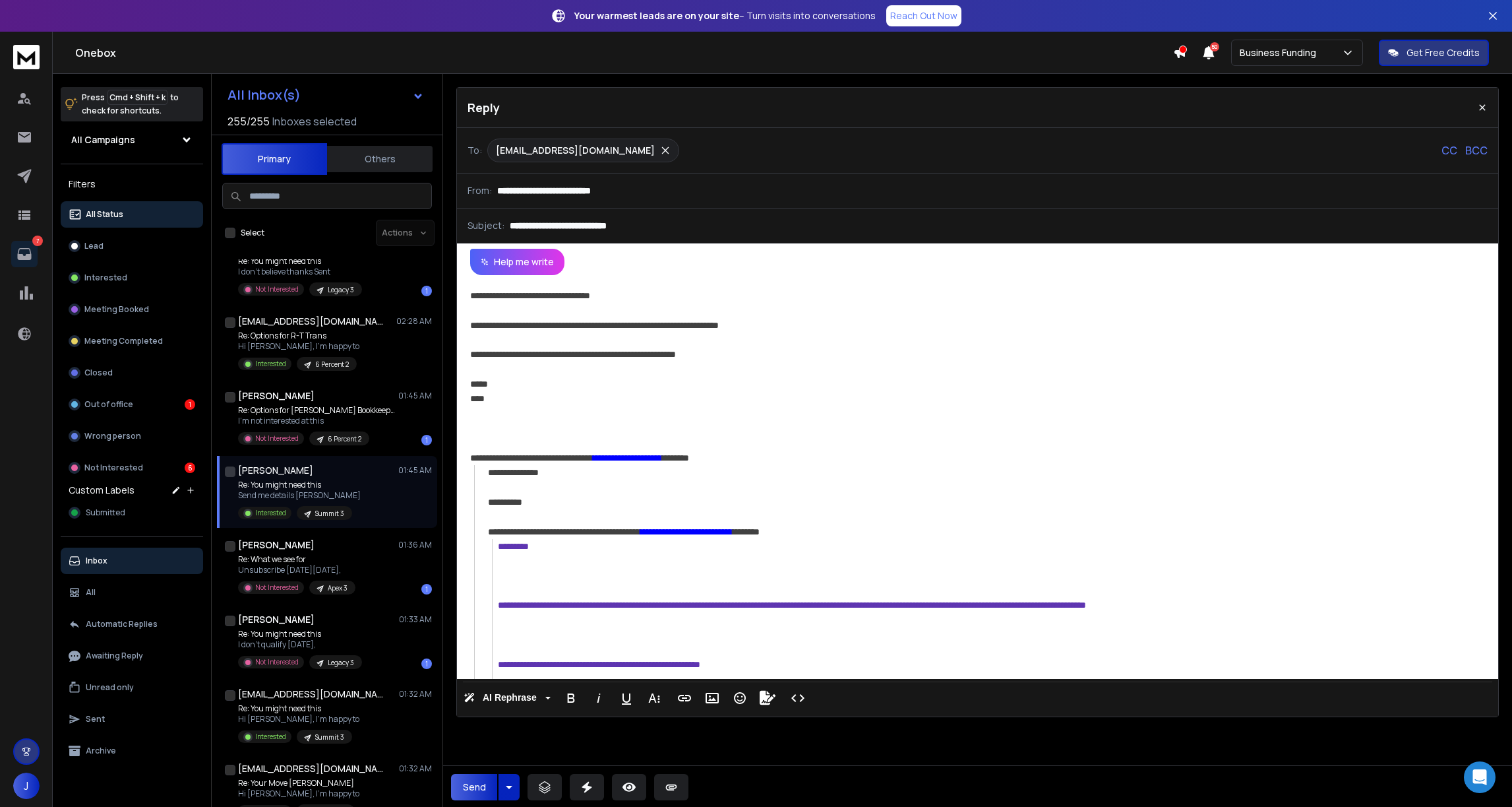
click at [1443, 152] on p "CC" at bounding box center [1450, 150] width 16 height 16
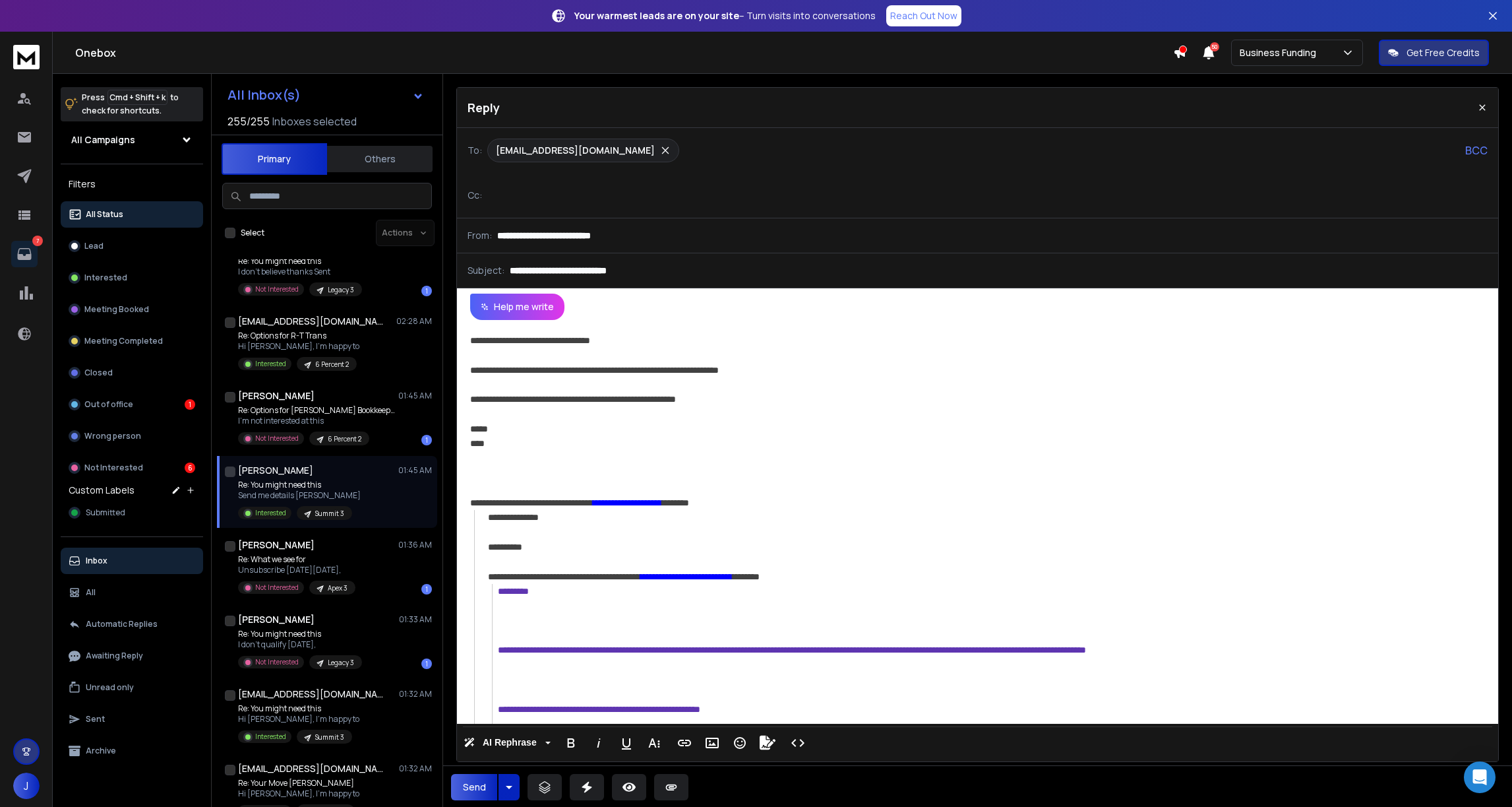
type input "**********"
click at [467, 783] on button "Send" at bounding box center [474, 788] width 46 height 27
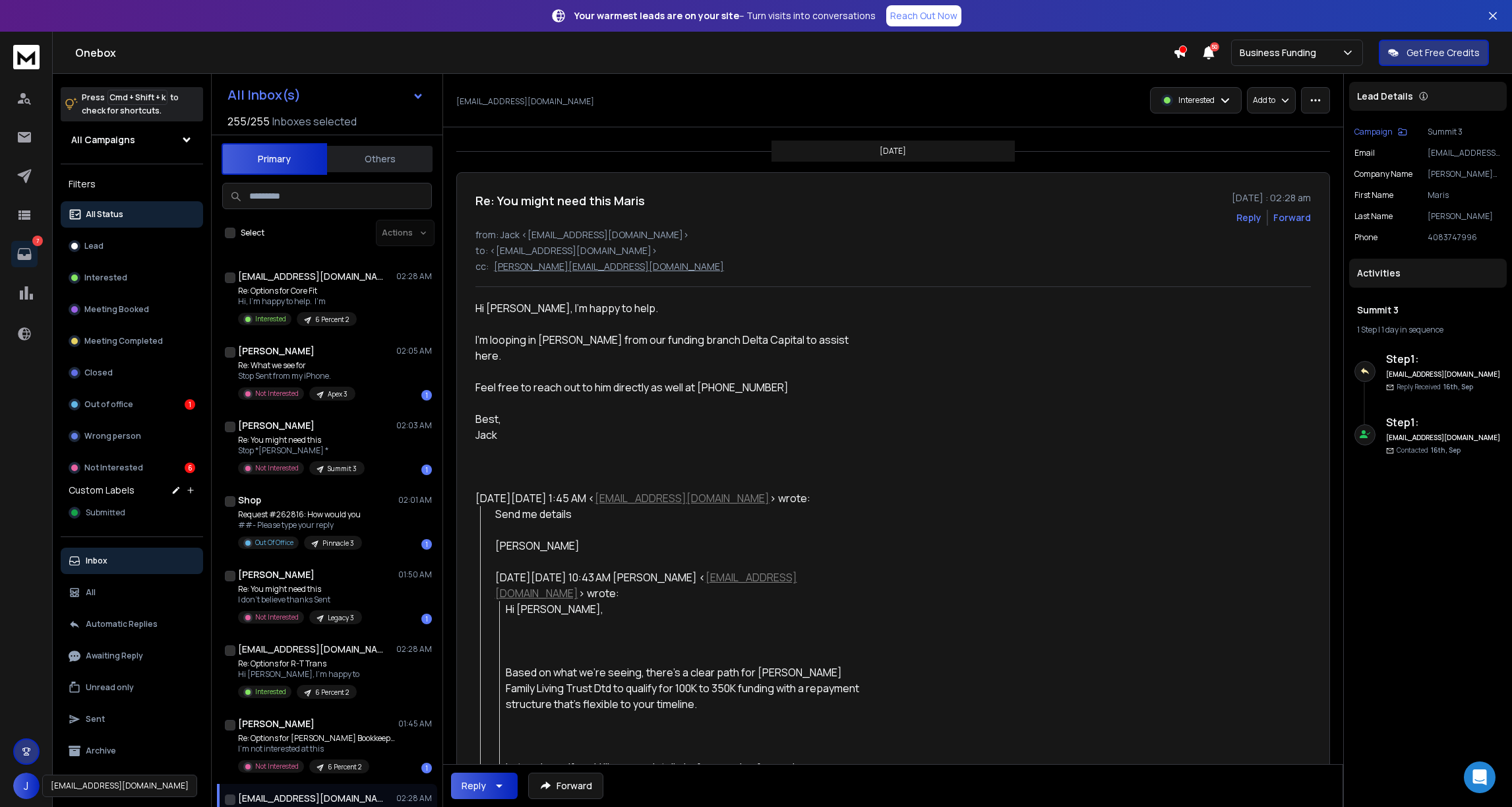
click at [33, 778] on span "J" at bounding box center [27, 786] width 27 height 27
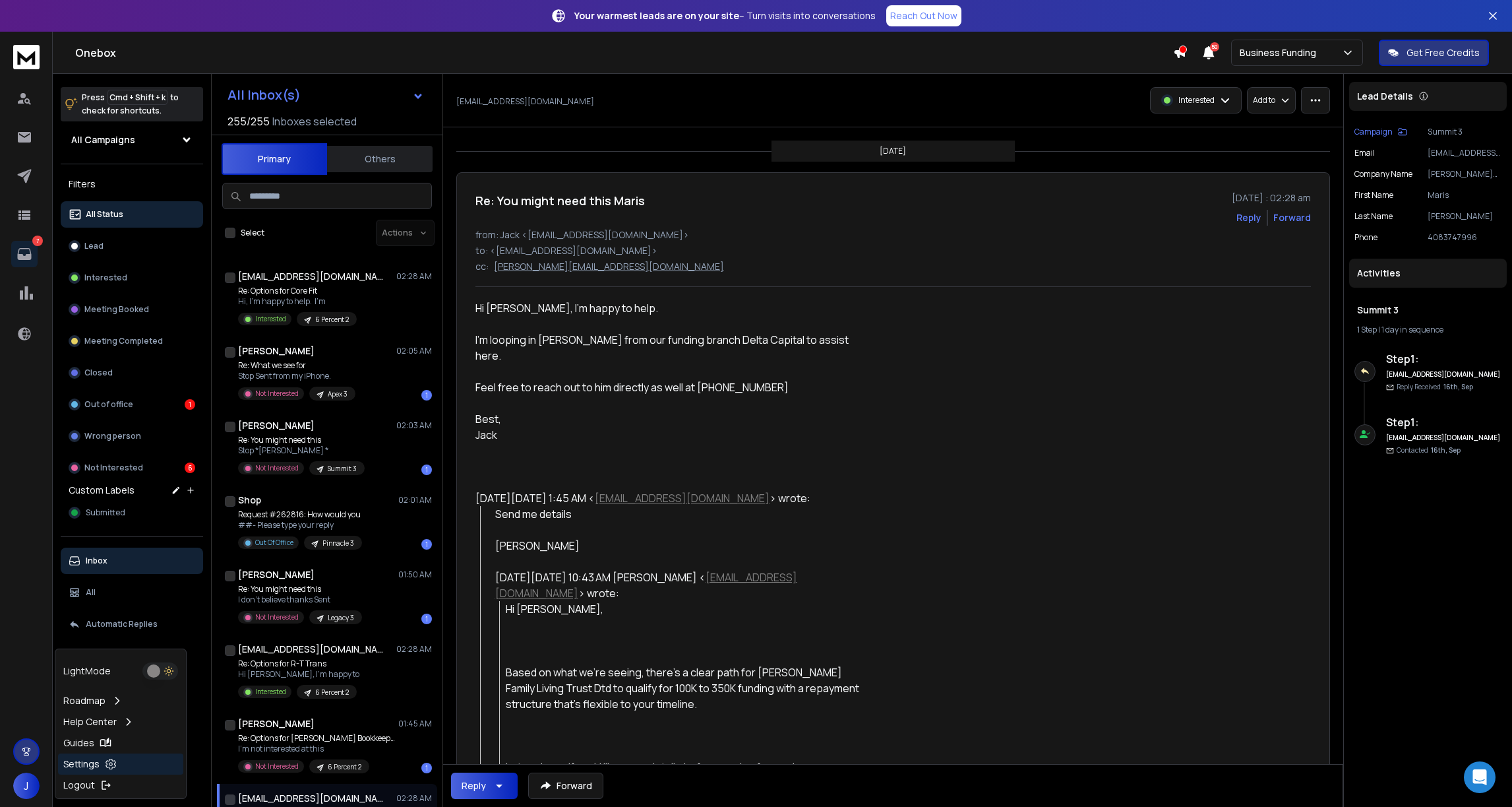
click at [82, 761] on p "Settings" at bounding box center [81, 764] width 36 height 13
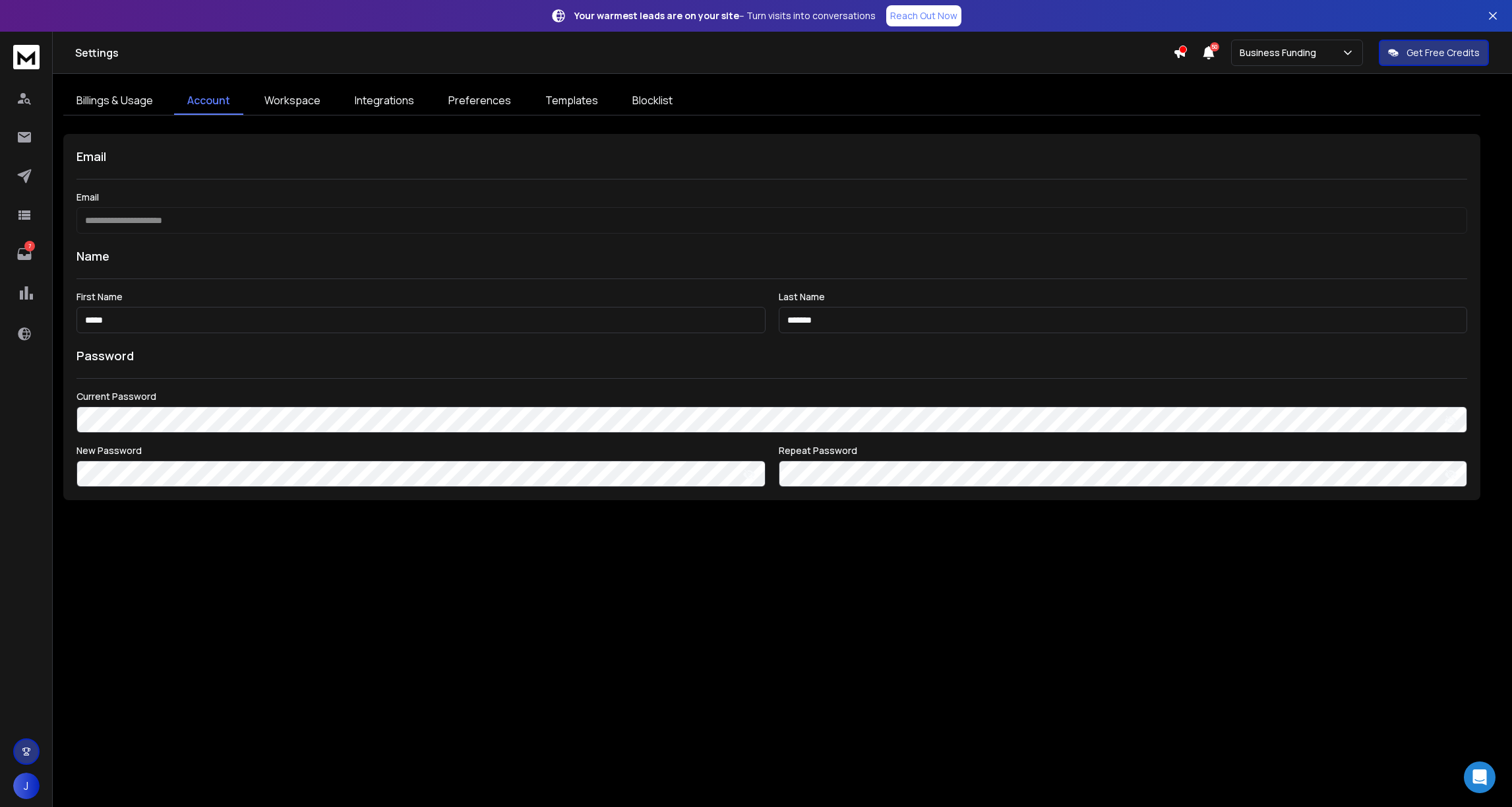
click at [387, 100] on link "Integrations" at bounding box center [384, 100] width 86 height 28
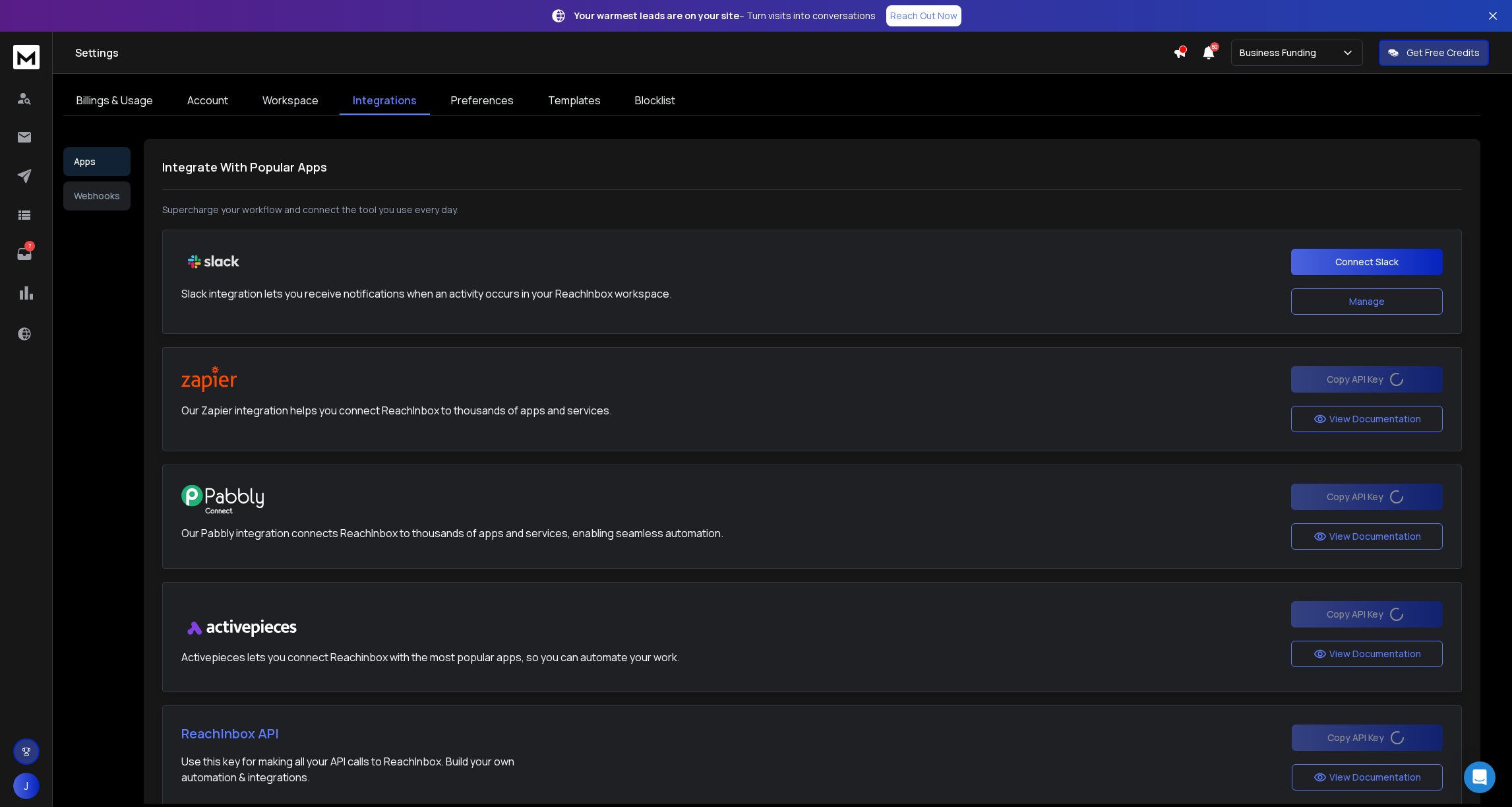
click at [496, 99] on link "Preferences" at bounding box center [482, 100] width 89 height 28
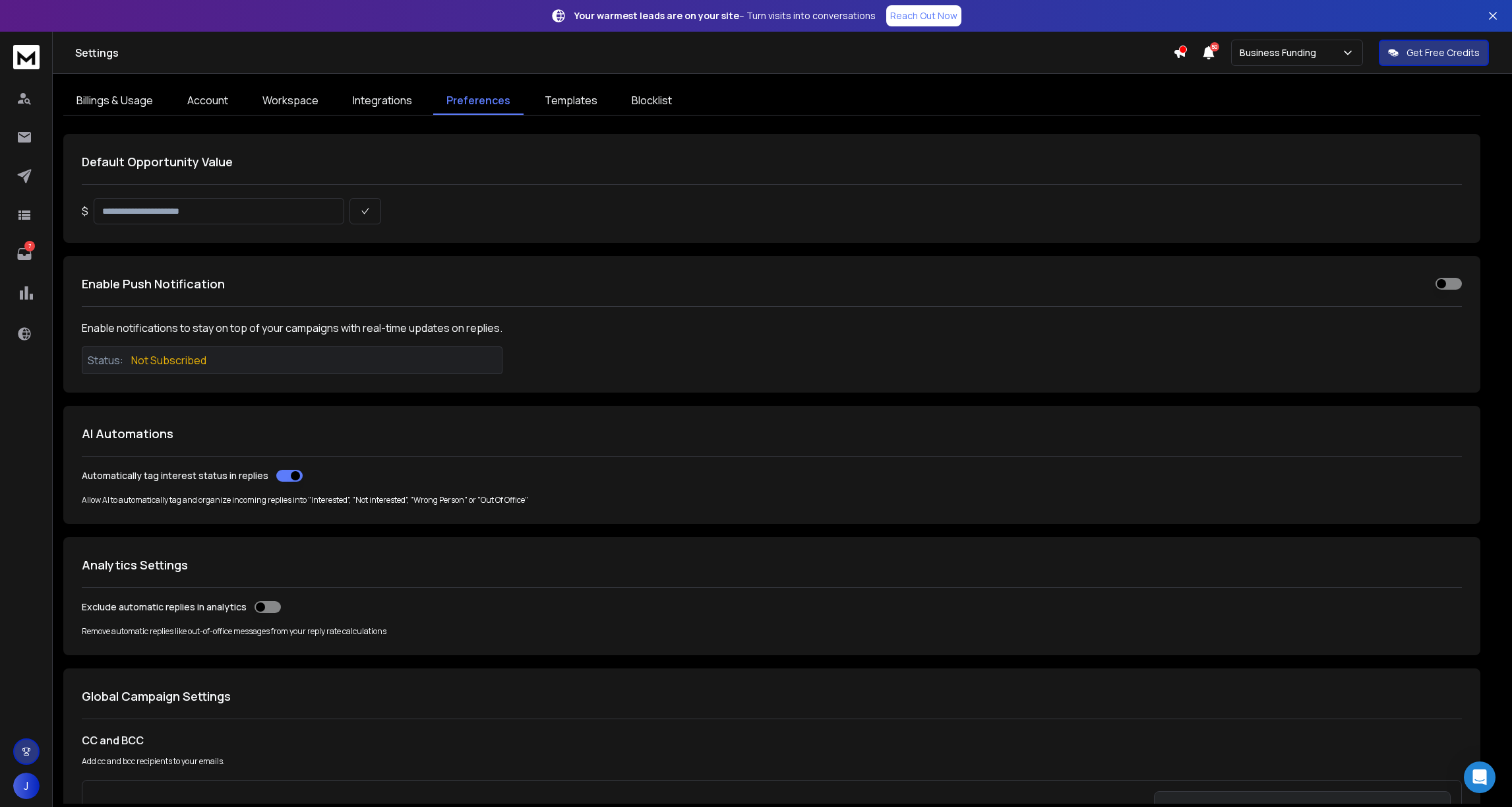
click at [573, 107] on link "Templates" at bounding box center [571, 100] width 79 height 28
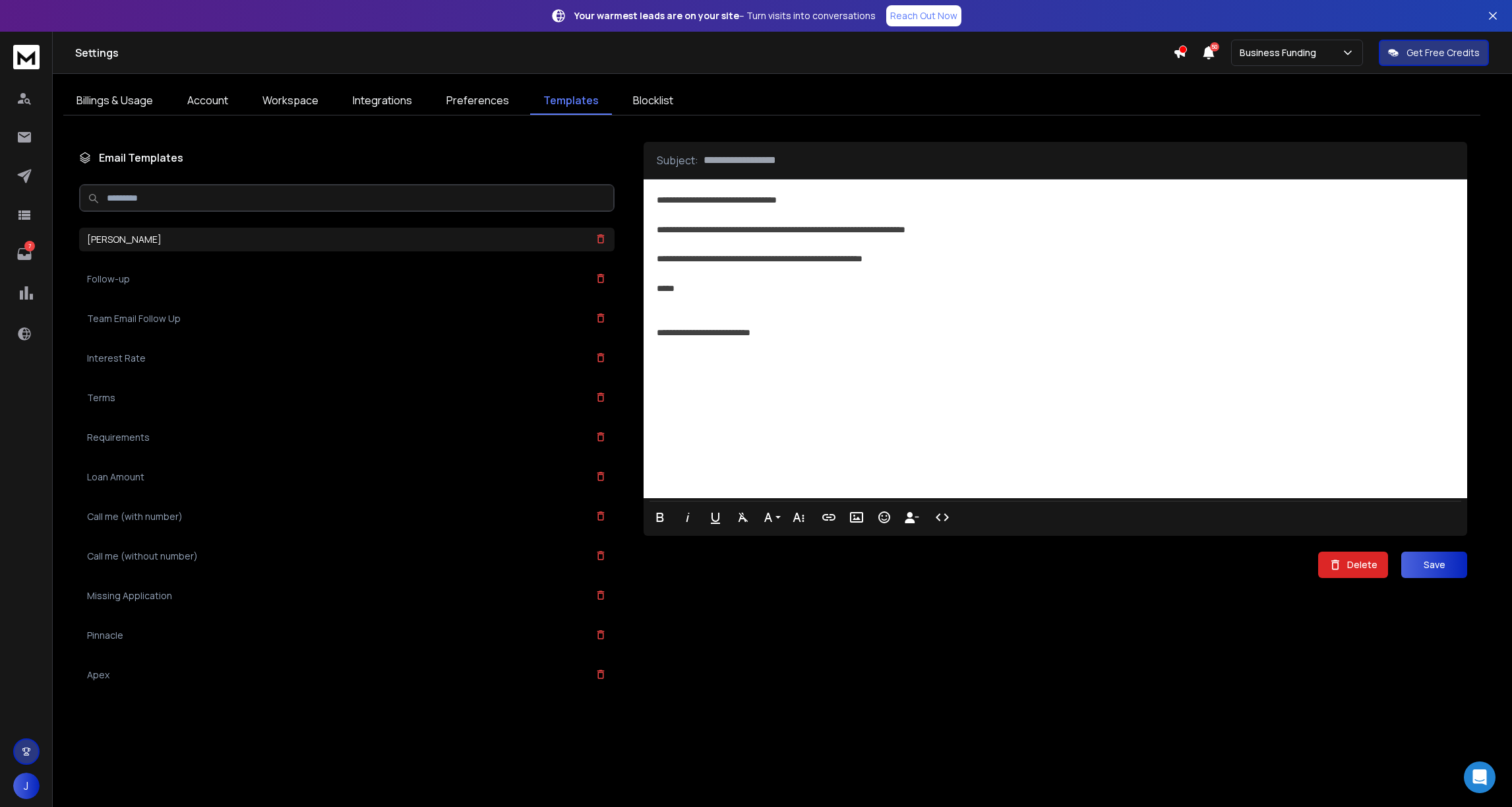
drag, startPoint x: 752, startPoint y: 455, endPoint x: 712, endPoint y: 404, distance: 64.8
click at [712, 404] on div "**********" at bounding box center [1056, 338] width 824 height 318
click at [684, 310] on div at bounding box center [1055, 302] width 797 height 14
click at [692, 362] on div "**********" at bounding box center [1056, 338] width 824 height 318
click at [683, 363] on div "**********" at bounding box center [1056, 338] width 824 height 318
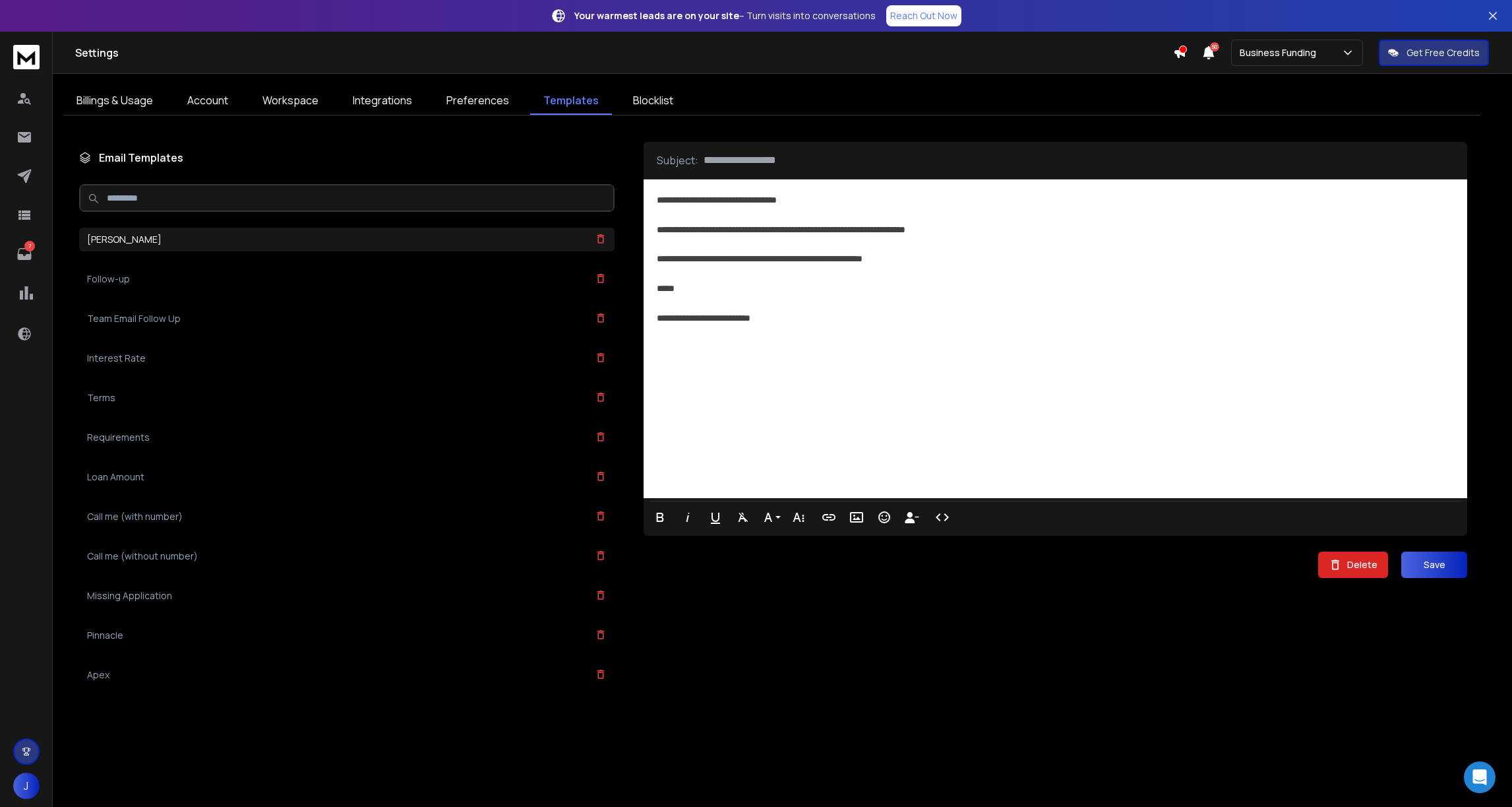
click at [680, 374] on div "**********" at bounding box center [1056, 338] width 824 height 318
click at [676, 426] on div "**********" at bounding box center [1056, 338] width 824 height 318
click at [678, 417] on div "**********" at bounding box center [1056, 338] width 824 height 318
click at [1436, 565] on button "Save" at bounding box center [1435, 565] width 66 height 27
click at [1430, 555] on button "Save" at bounding box center [1435, 565] width 66 height 27
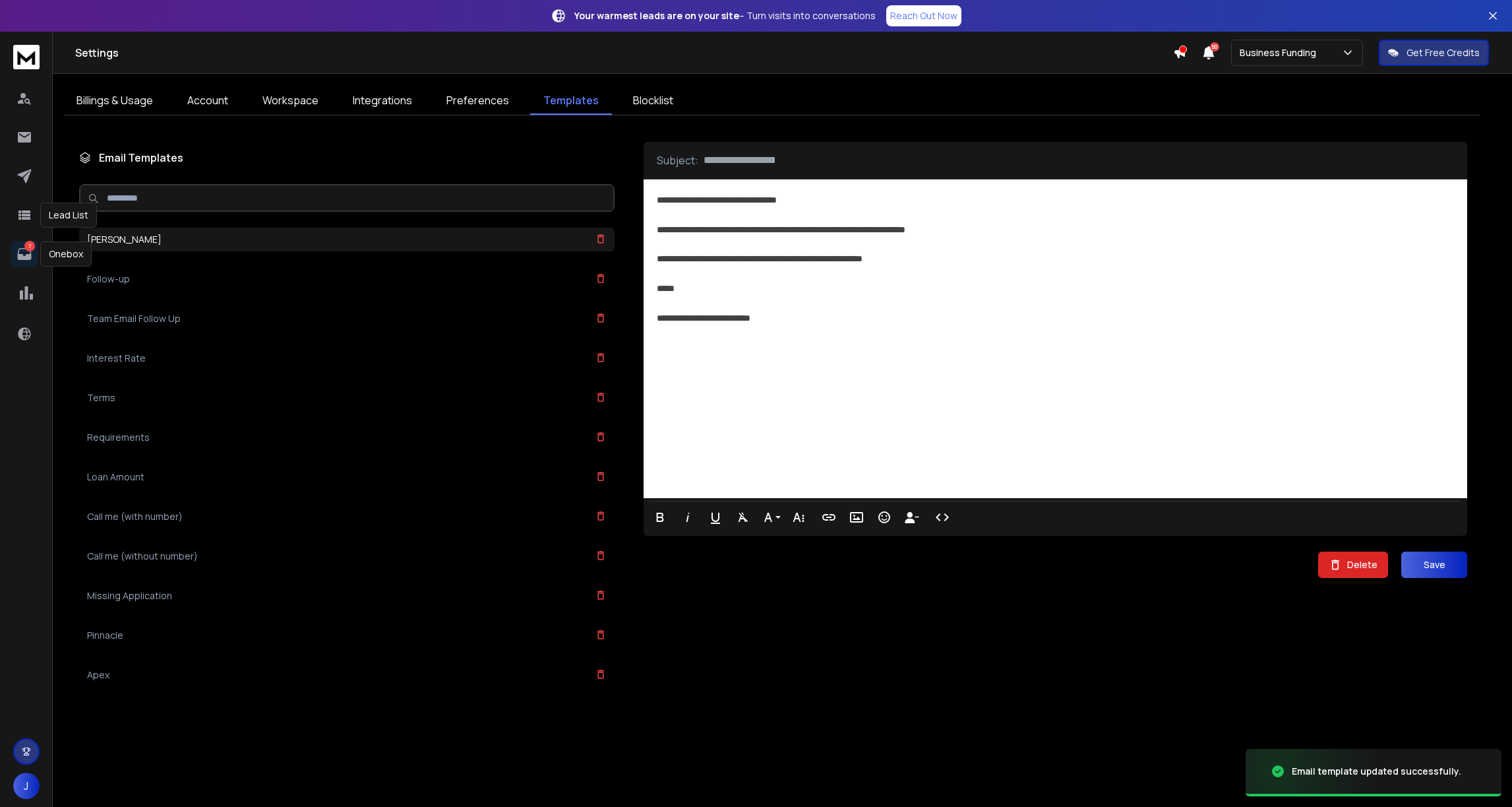
click at [20, 254] on icon at bounding box center [24, 253] width 13 height 11
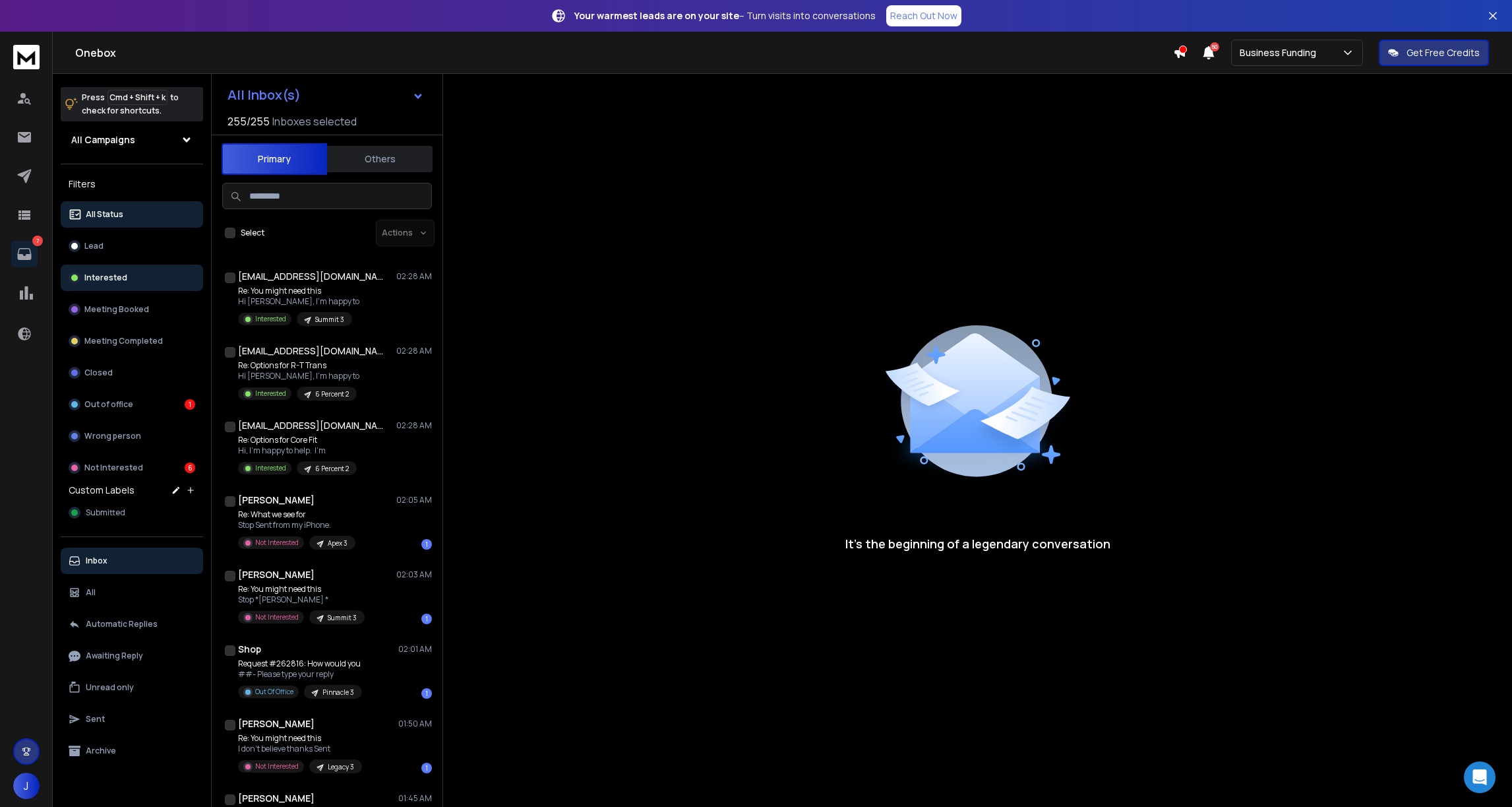
click at [140, 276] on button "Interested" at bounding box center [131, 278] width 142 height 27
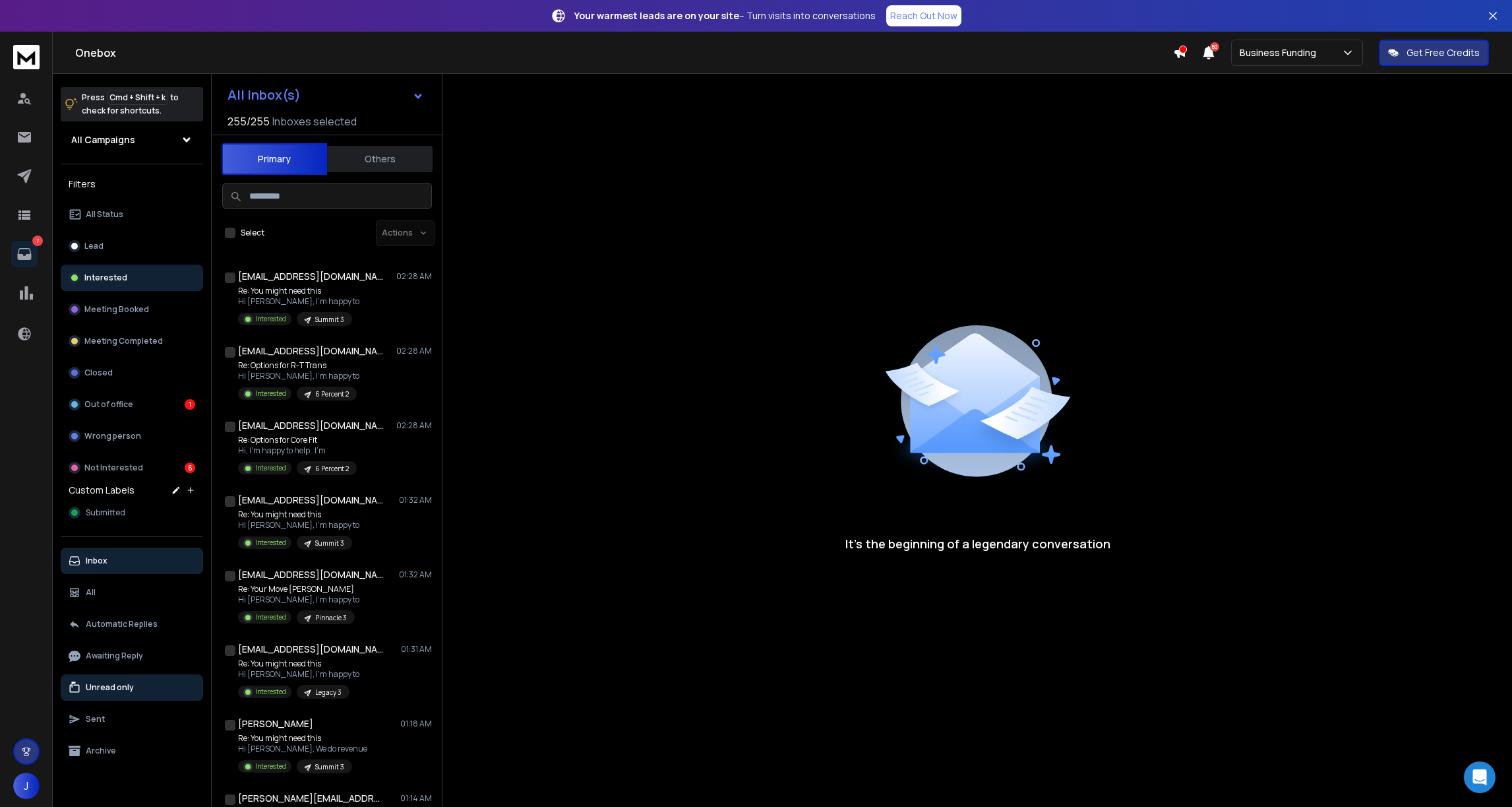
click at [140, 684] on button "Unread only" at bounding box center [131, 687] width 142 height 27
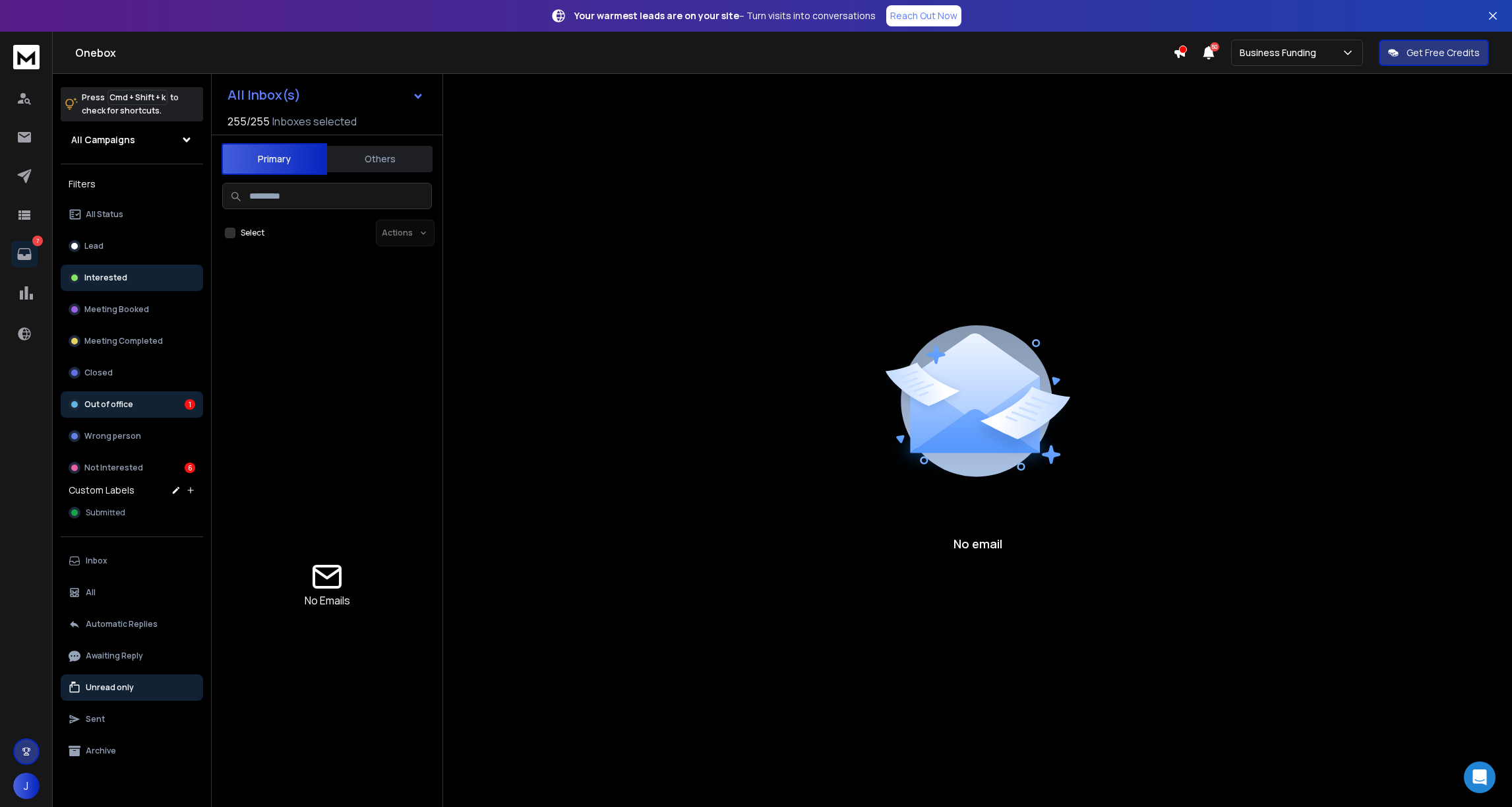
click at [155, 397] on button "Out of office 1" at bounding box center [131, 404] width 142 height 27
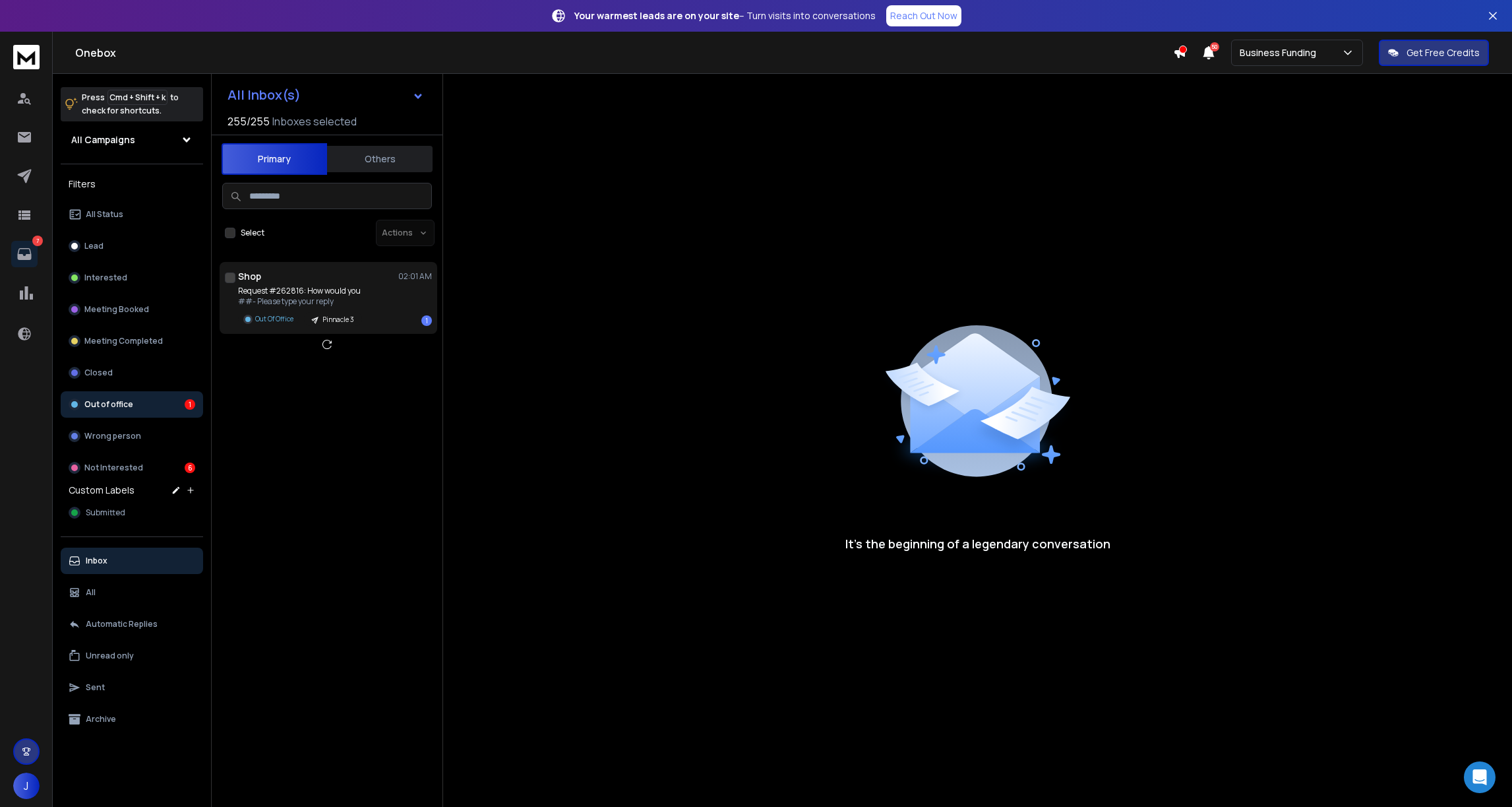
click at [374, 303] on div "Request #262816: How would you ##- Please type your reply Out Of Office Pinnacl…" at bounding box center [335, 306] width 194 height 40
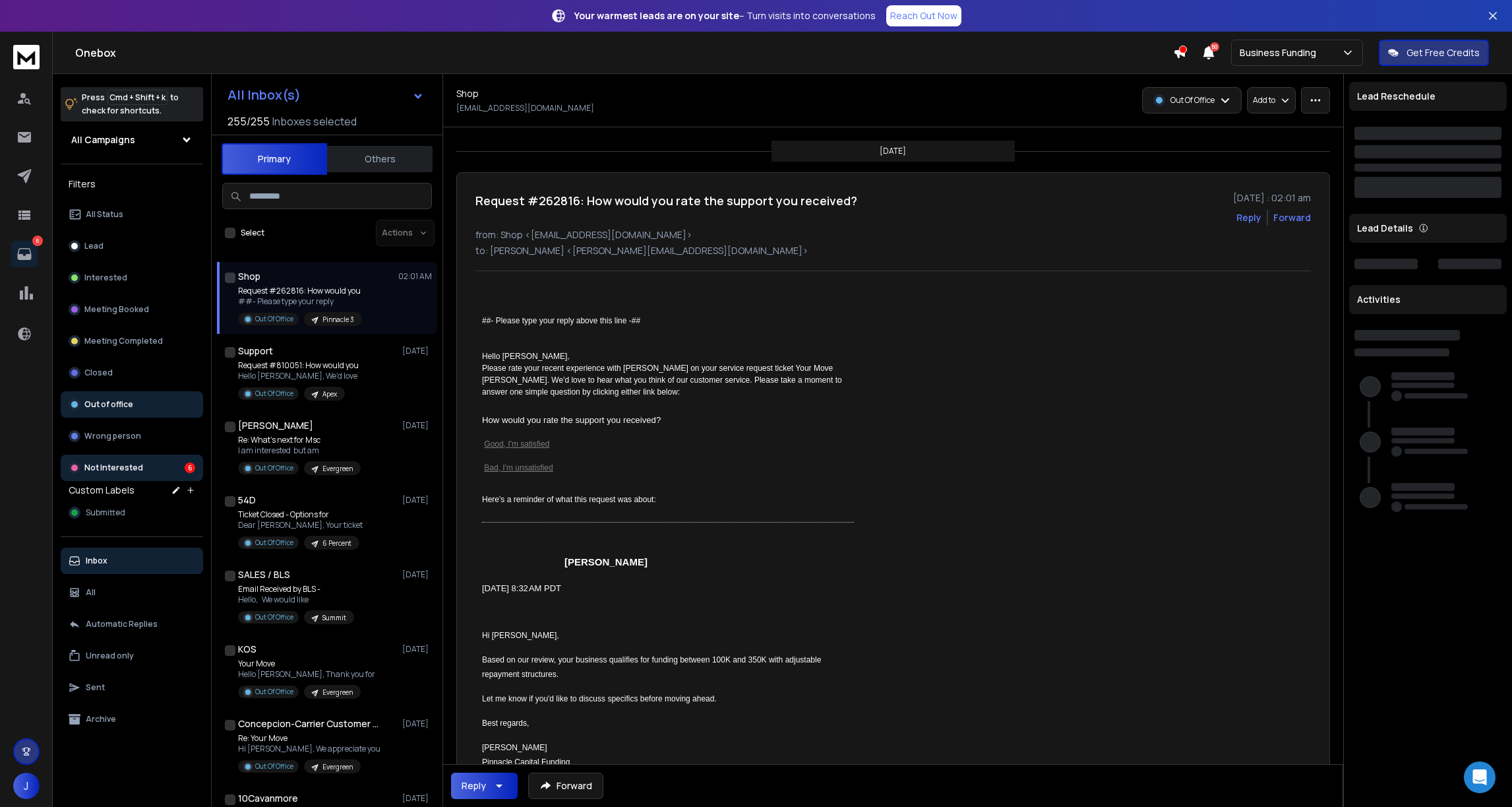
click at [122, 469] on p "Not Interested" at bounding box center [113, 468] width 58 height 11
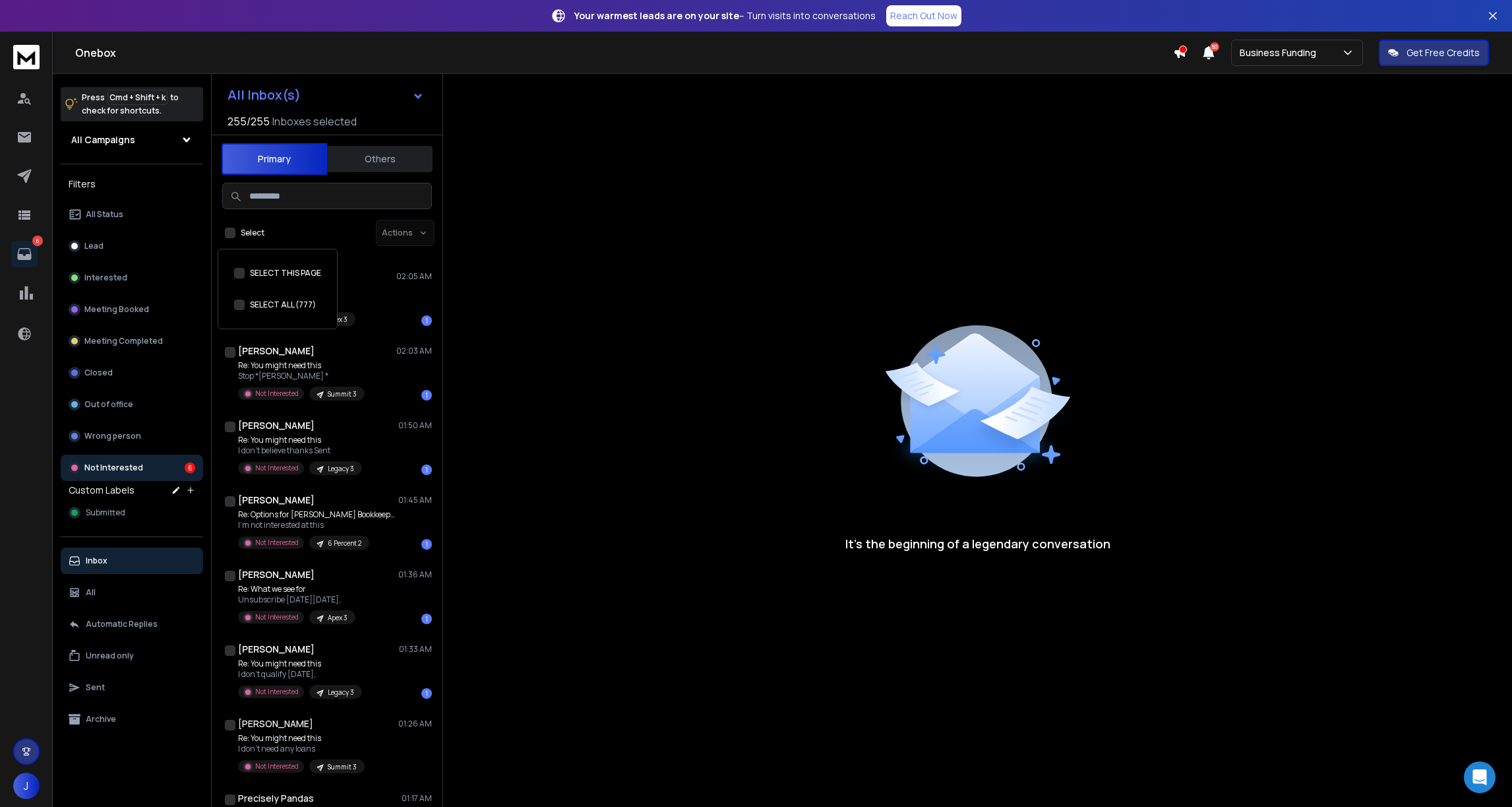
click at [230, 231] on button "SELECT THIS PAGE" at bounding box center [229, 232] width 11 height 11
click at [410, 237] on p "Actions" at bounding box center [398, 232] width 31 height 11
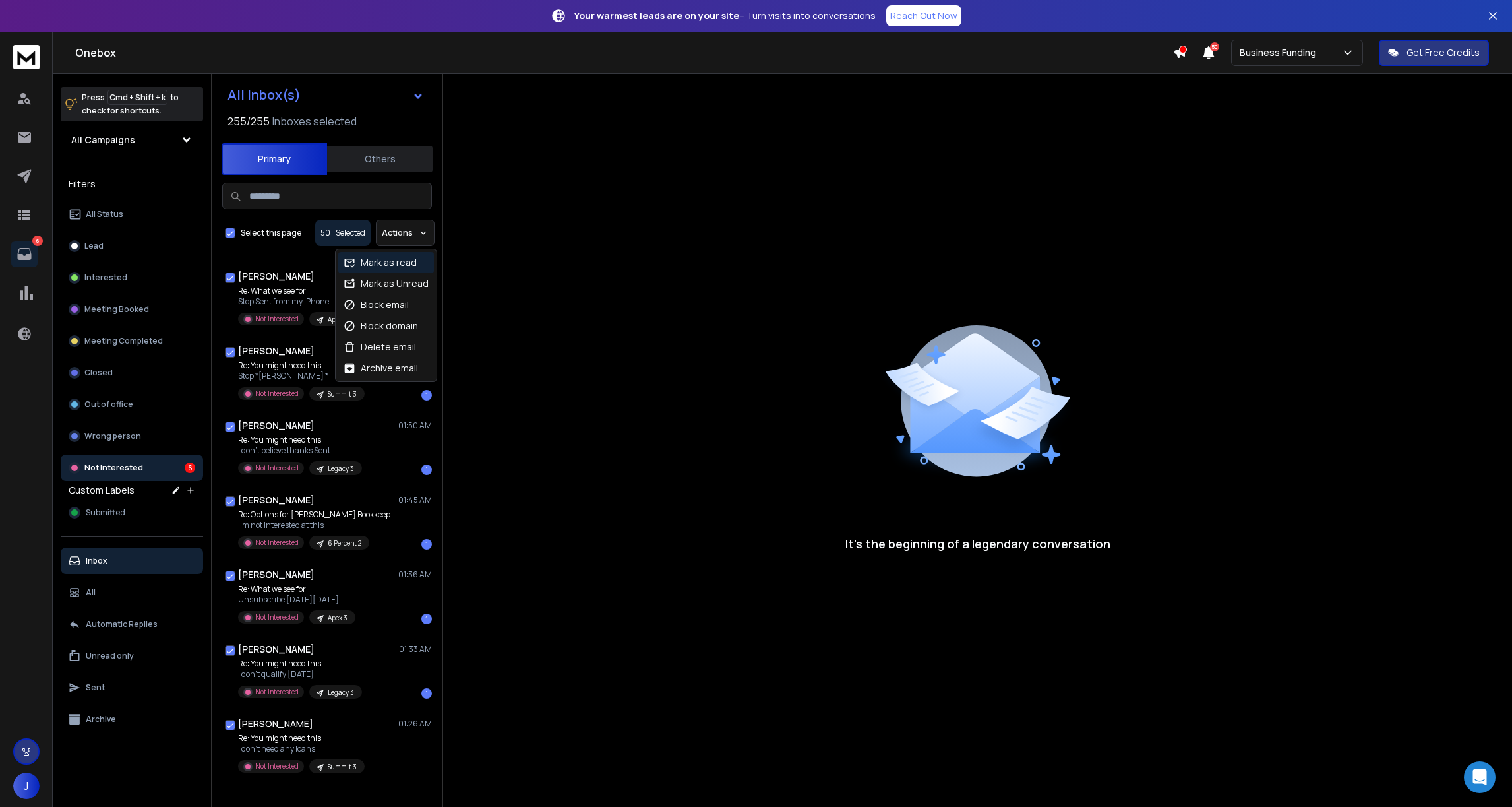
click at [408, 265] on div "Mark as read" at bounding box center [380, 263] width 74 height 13
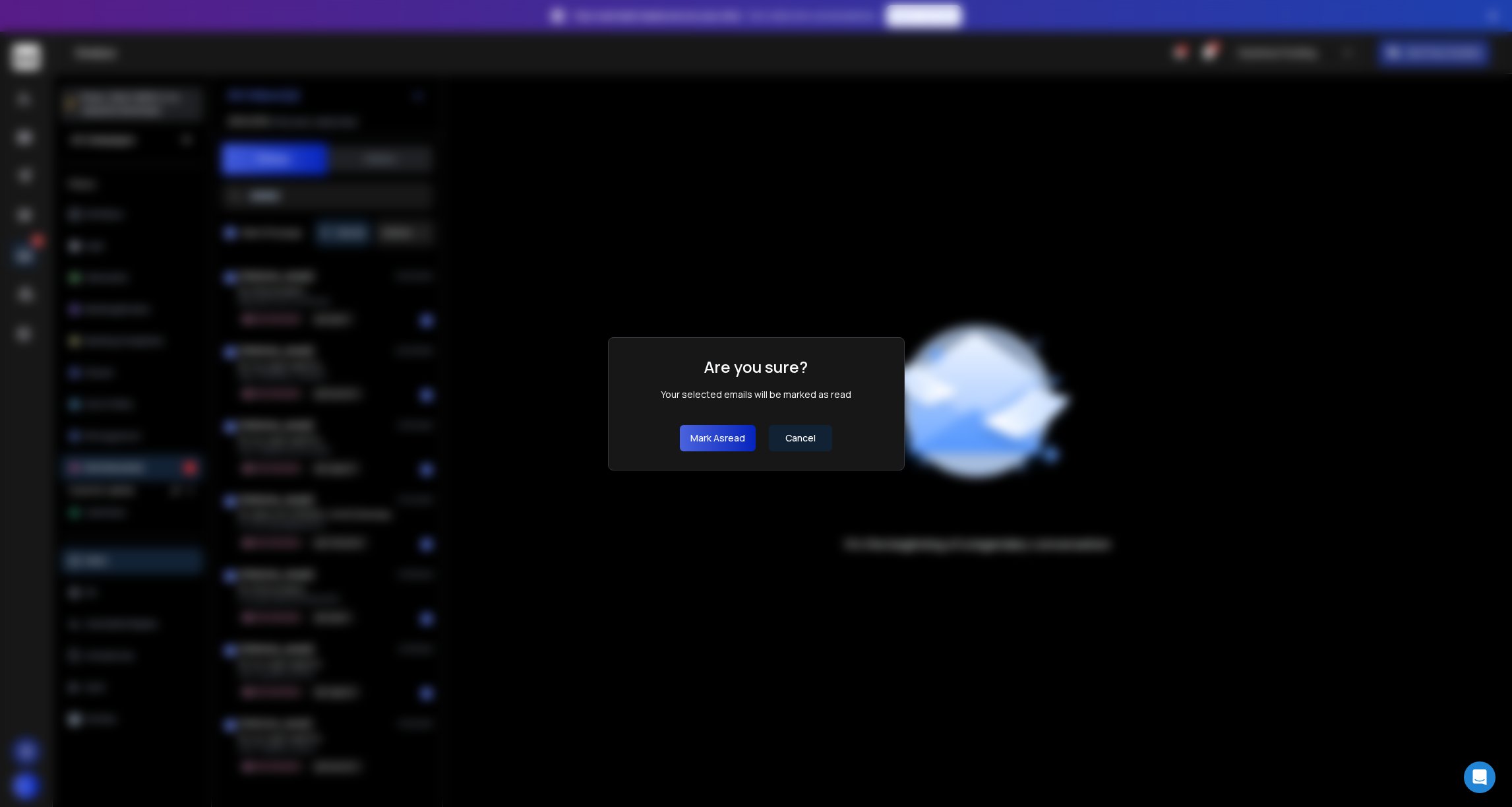
click at [750, 436] on button "Mark as read" at bounding box center [718, 438] width 76 height 27
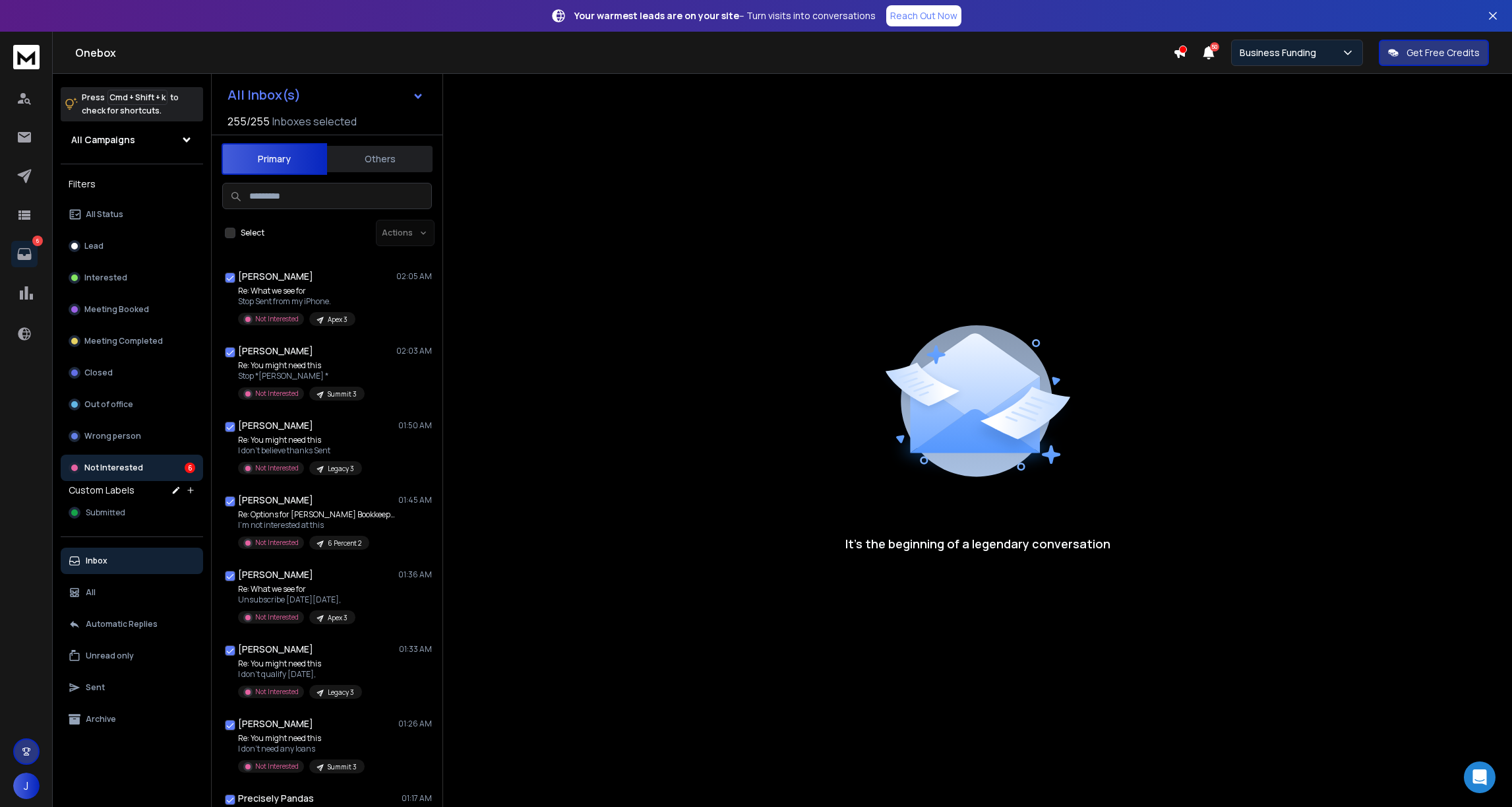
click at [1306, 55] on p "Business Funding" at bounding box center [1281, 53] width 82 height 13
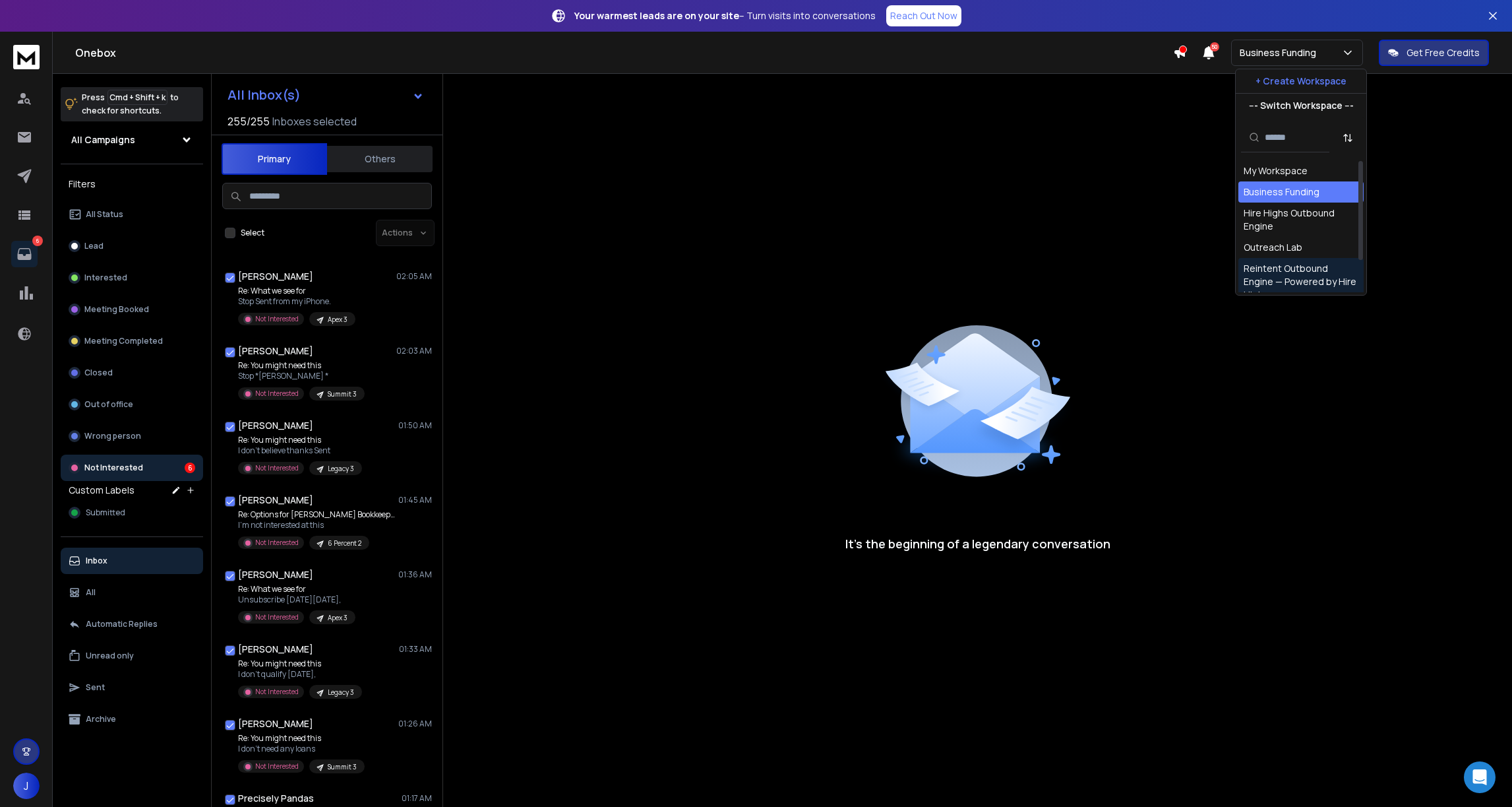
click at [1291, 286] on div "Reintent Outbound Engine — Powered by Hire Highs" at bounding box center [1302, 281] width 115 height 39
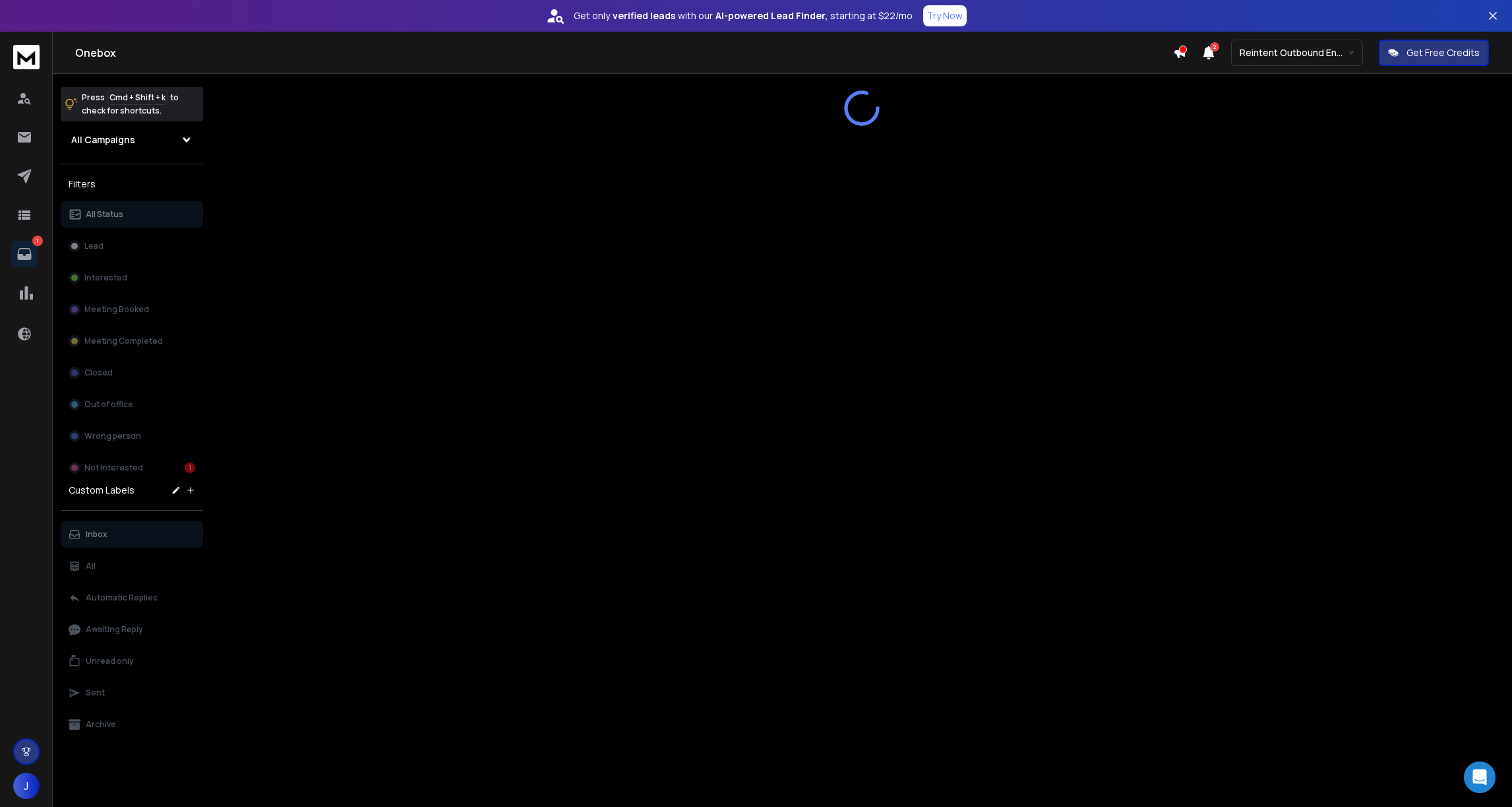
click at [146, 456] on div "All Status Lead Interested Meeting Booked Meeting Completed Closed Out of offic…" at bounding box center [131, 340] width 142 height 280
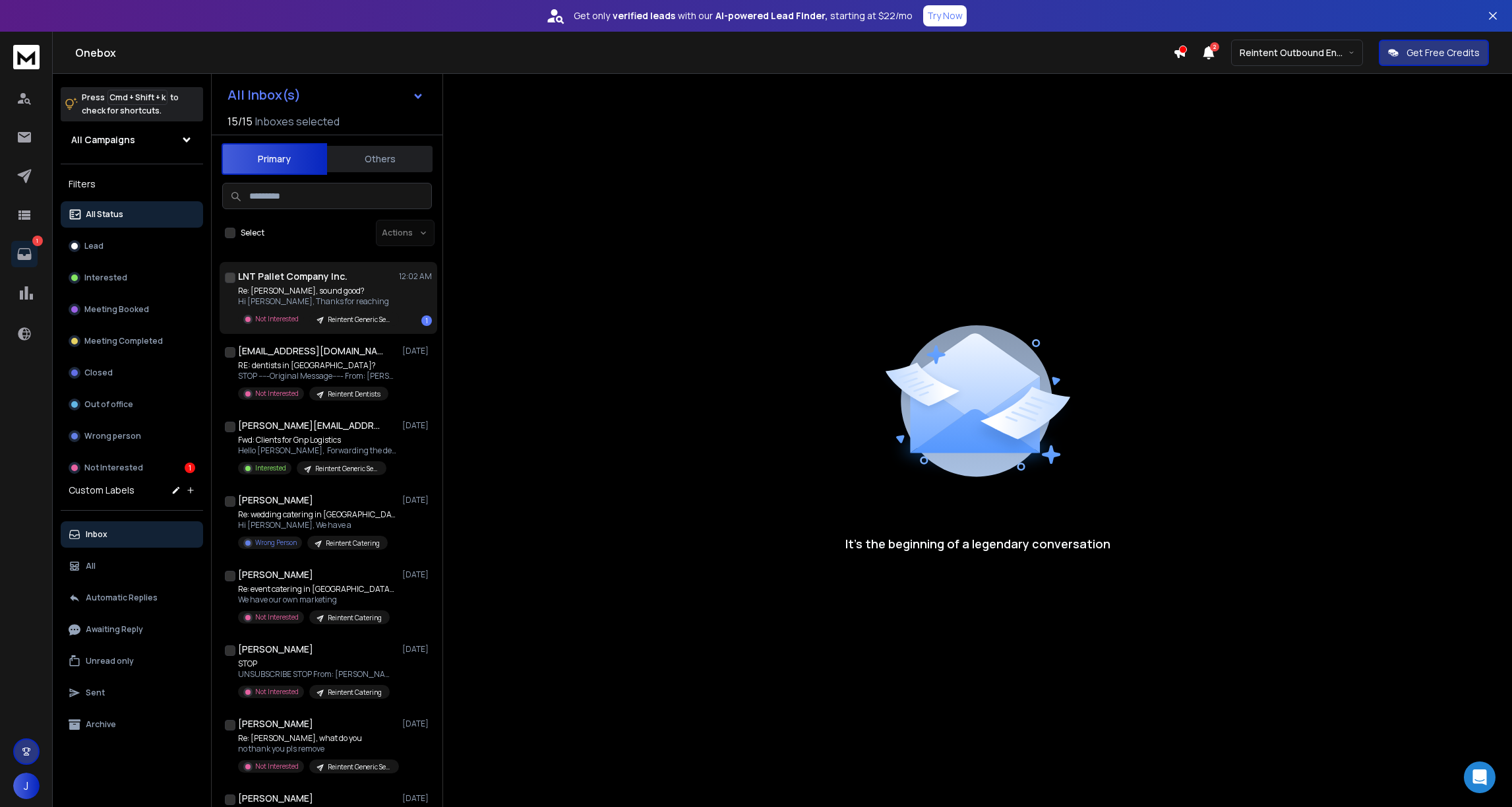
click at [334, 293] on p "Re: Lennie, sound good?" at bounding box center [317, 291] width 159 height 11
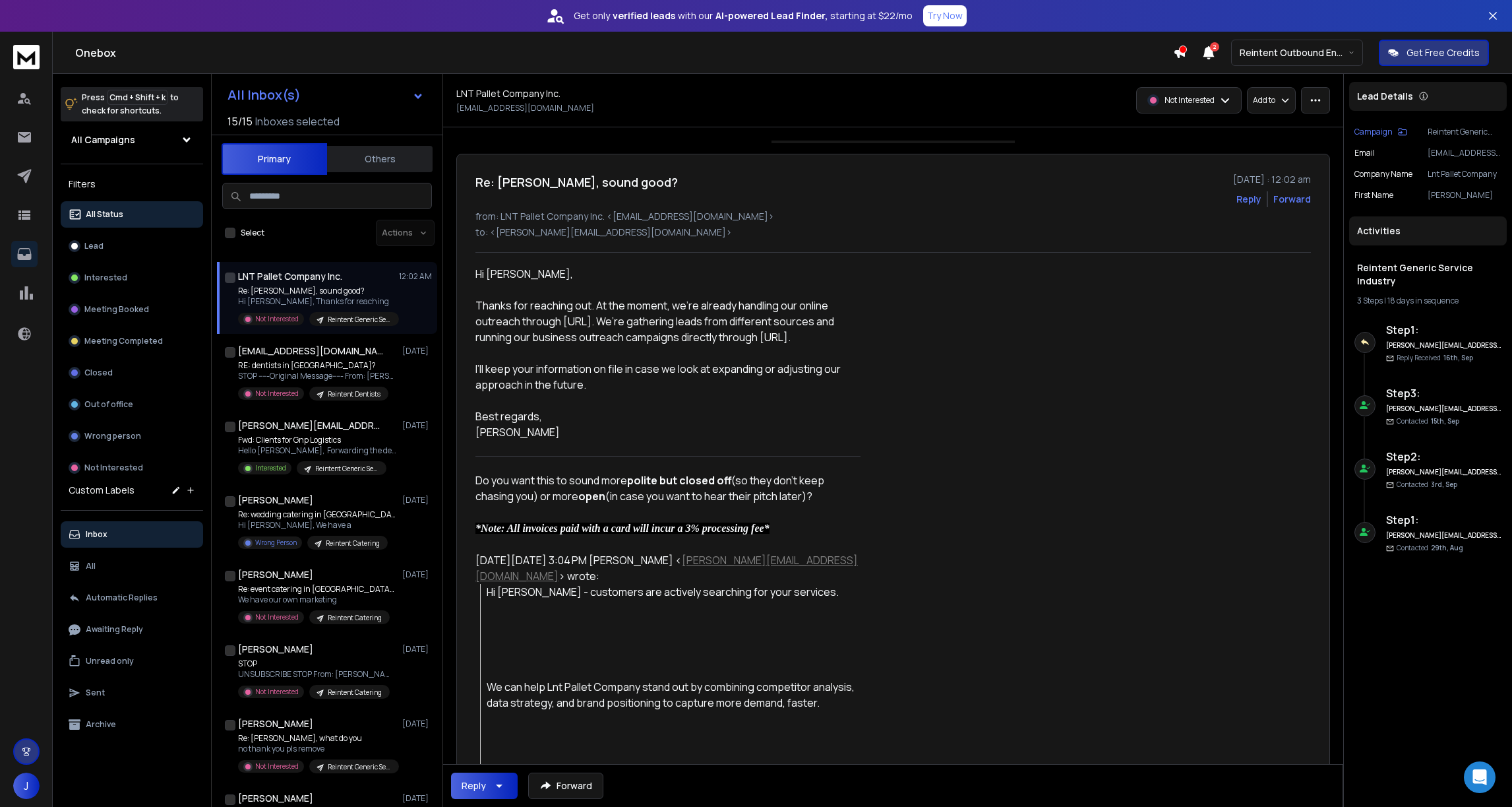
scroll to position [21, 0]
drag, startPoint x: 548, startPoint y: 685, endPoint x: 640, endPoint y: 678, distance: 92.3
click at [642, 682] on blockquote "Hi Lennie - customers are actively searching for your services. We can help Lnt…" at bounding box center [670, 748] width 380 height 333
click at [1469, 153] on p "mrljboyce@gmail.com" at bounding box center [1464, 153] width 74 height 11
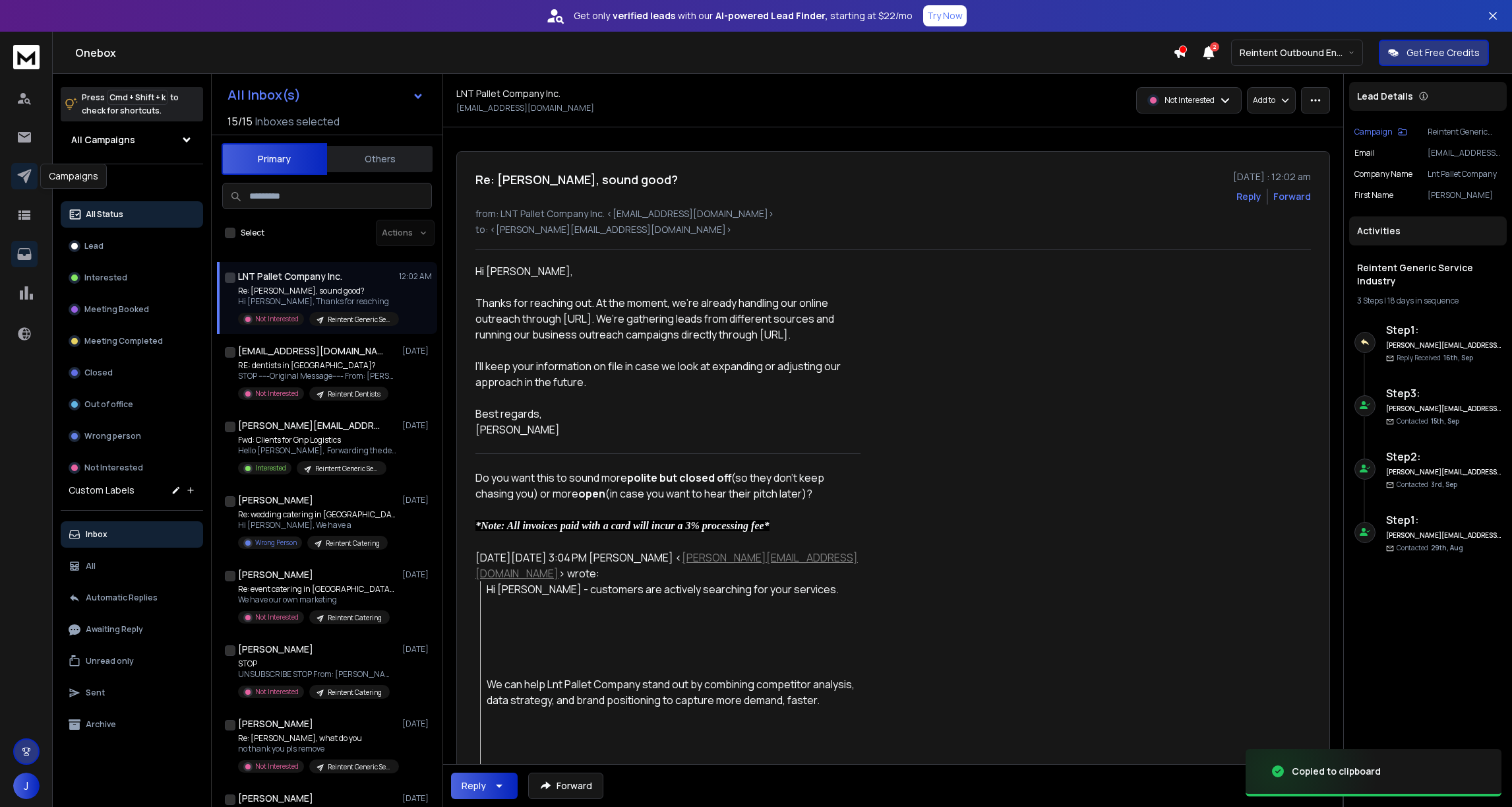
click at [22, 176] on icon at bounding box center [24, 176] width 13 height 13
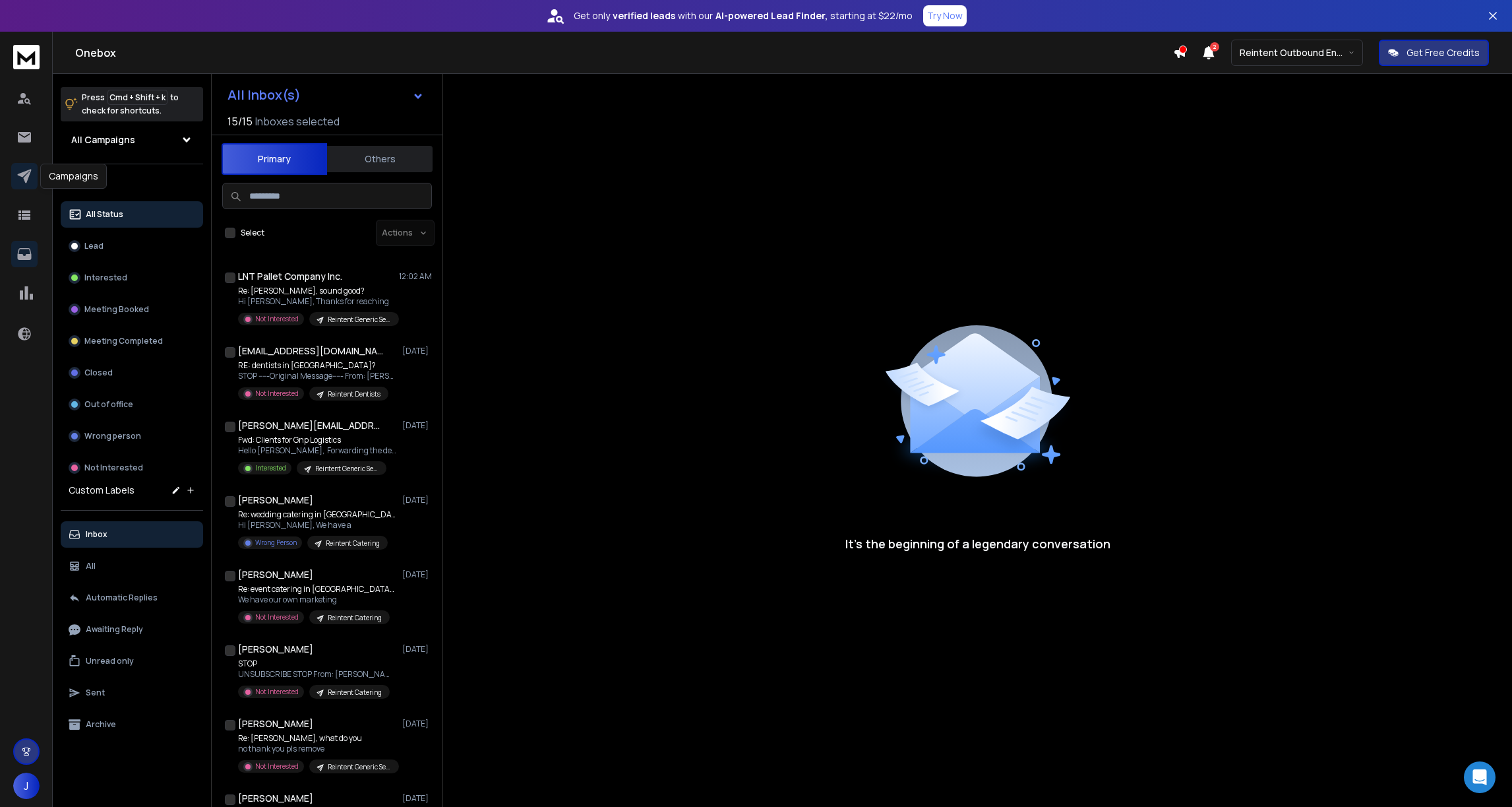
click at [13, 181] on link at bounding box center [25, 176] width 27 height 27
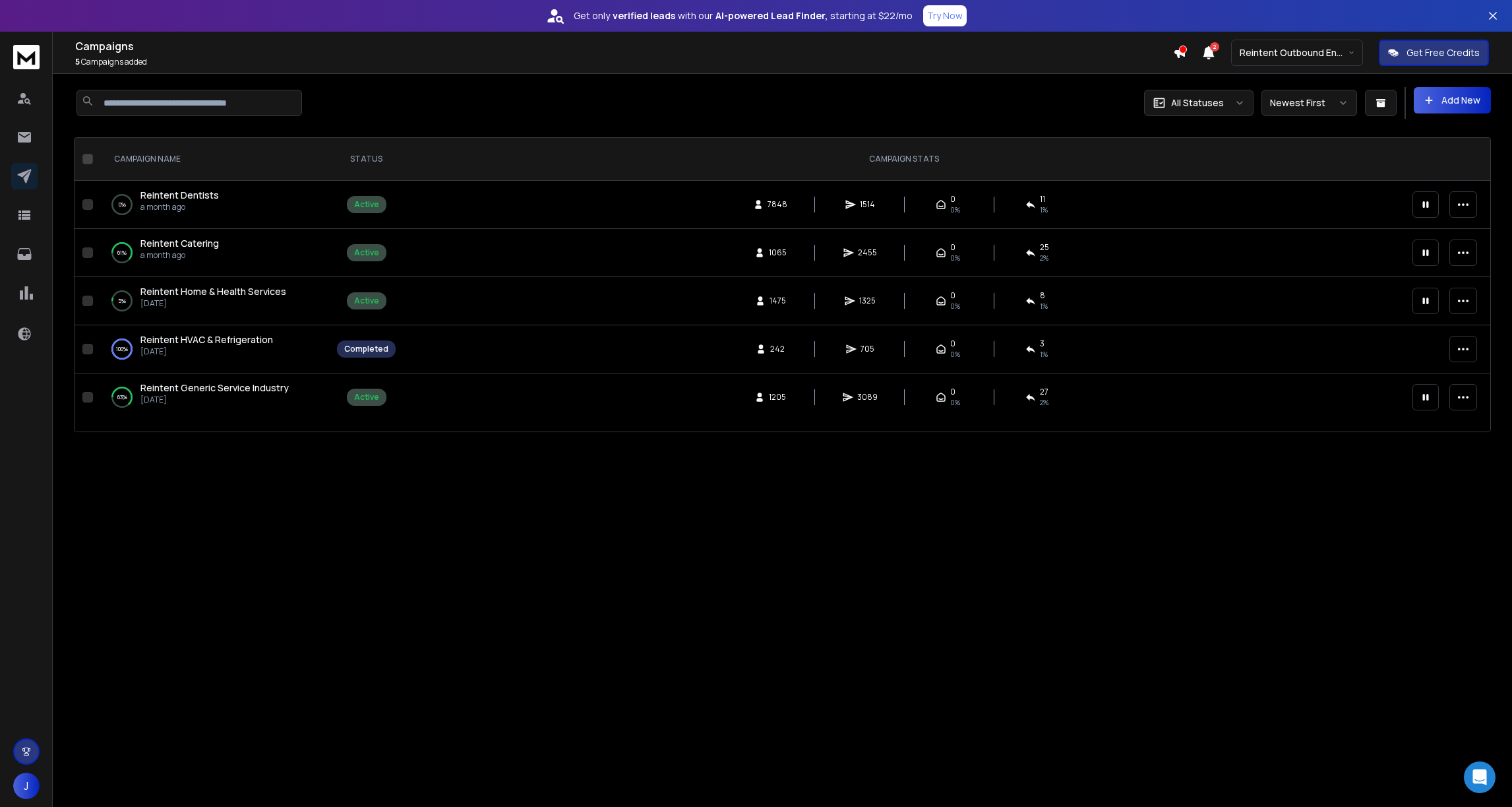
click at [248, 391] on span "Reintent Generic Service Industry" at bounding box center [214, 387] width 148 height 12
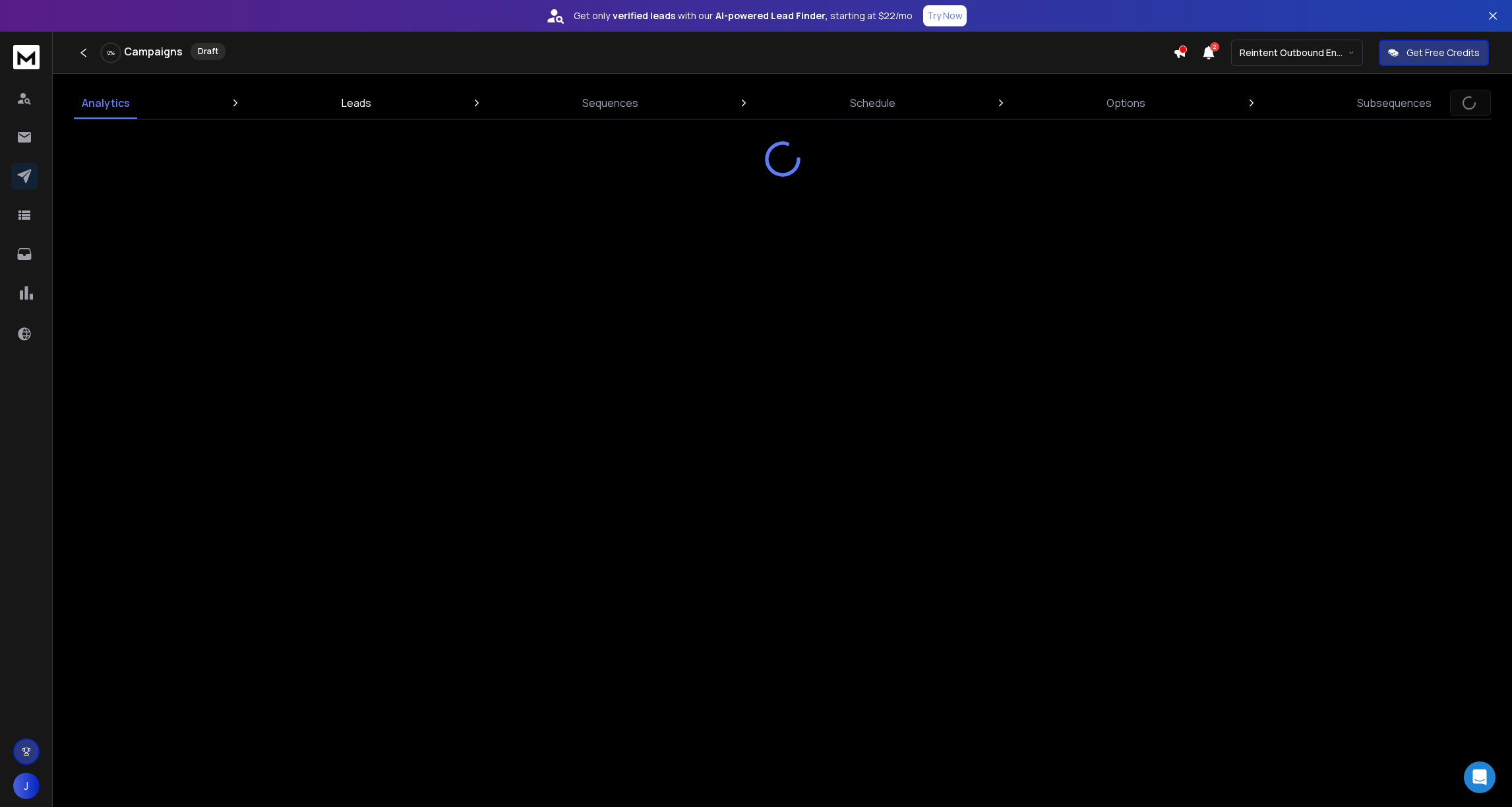
click at [358, 113] on link "Leads" at bounding box center [356, 102] width 46 height 32
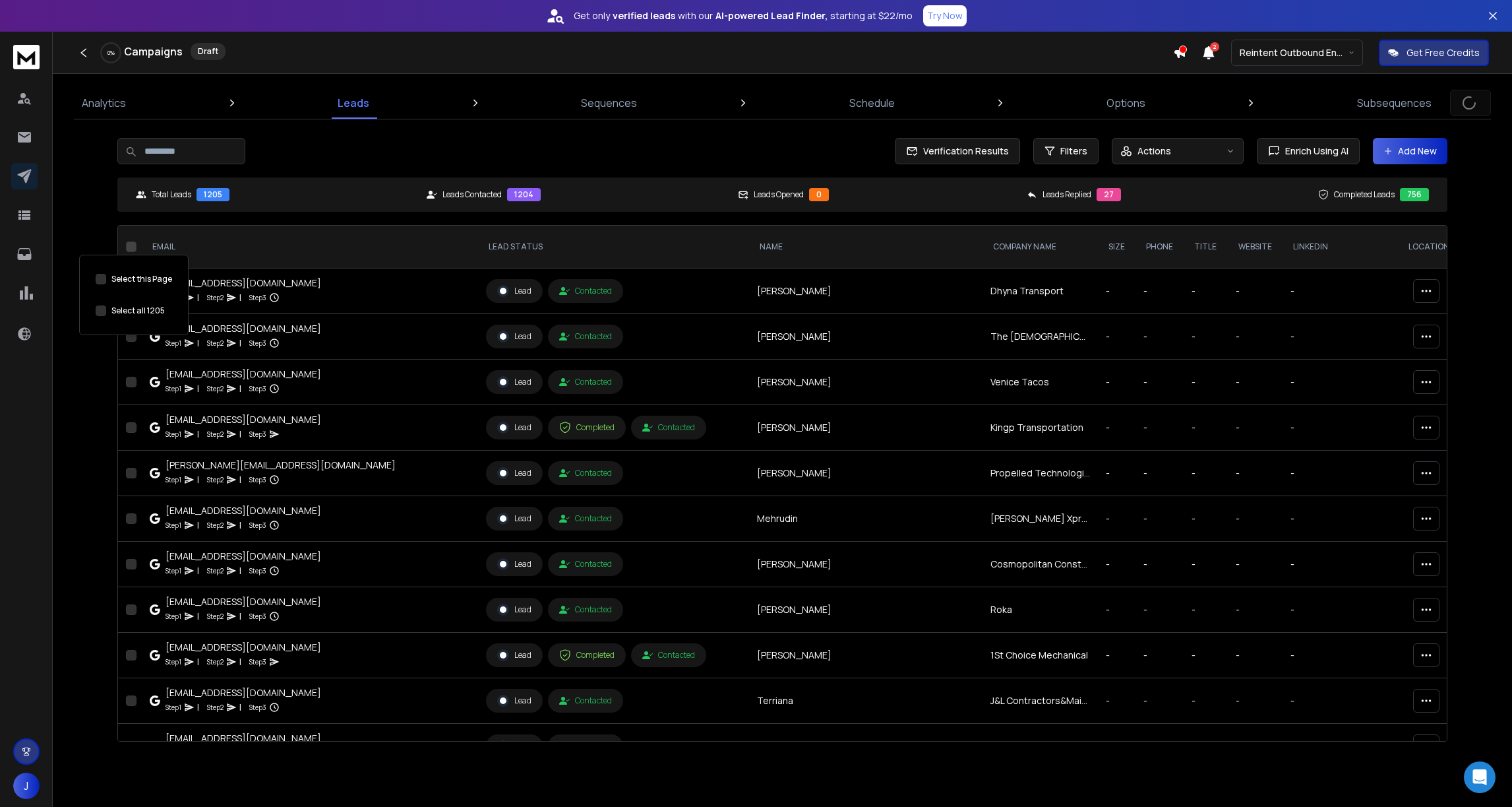
click at [93, 317] on div "Select this Page Select all 1205" at bounding box center [134, 295] width 93 height 69
click at [98, 315] on button "Select this Page" at bounding box center [100, 311] width 11 height 11
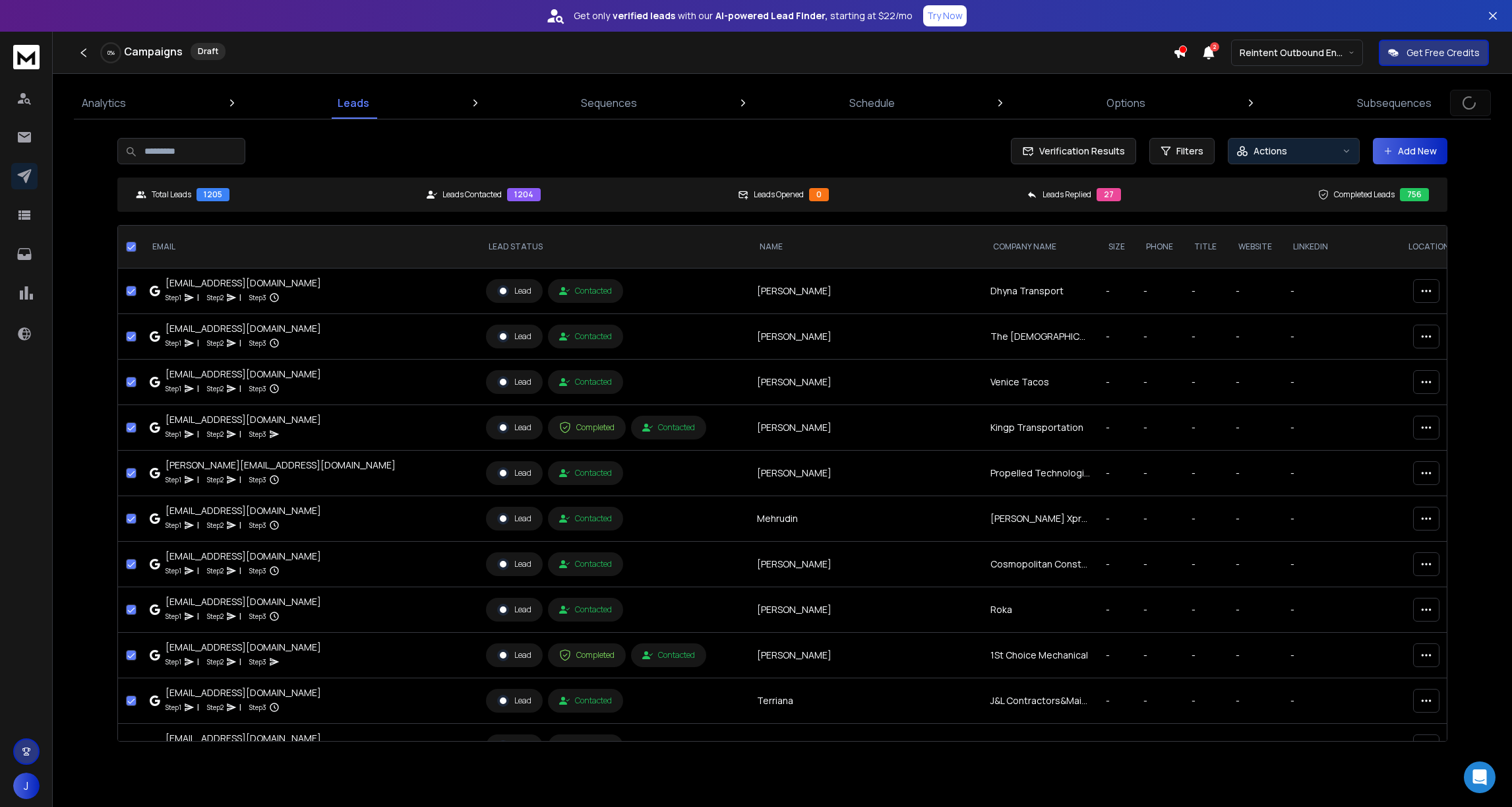
click at [1273, 159] on button "Actions" at bounding box center [1294, 151] width 132 height 27
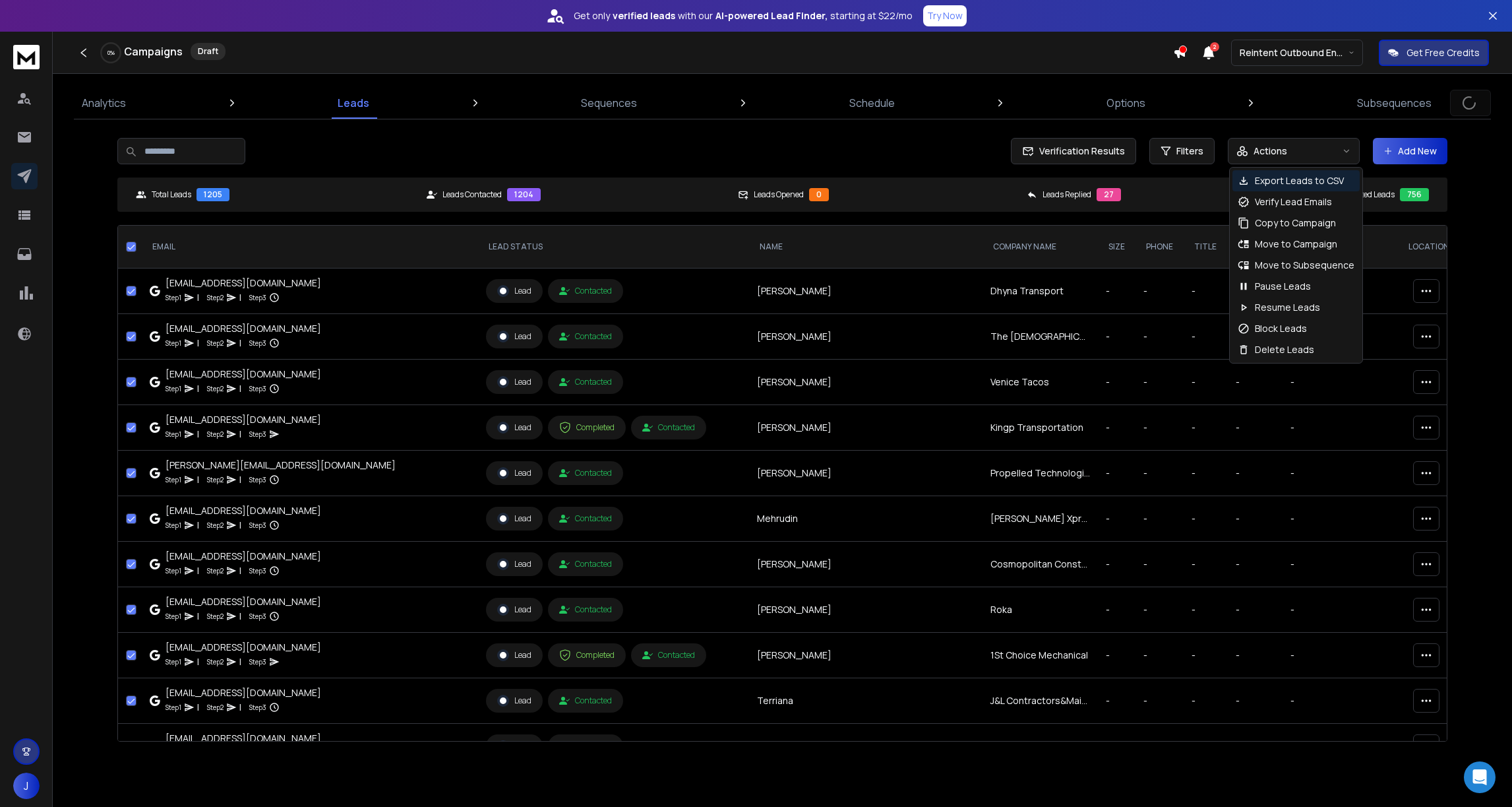
click at [871, 137] on div "Verification Results Filters Actions Add New Total Leads 1205 Leads Contacted 1…" at bounding box center [782, 433] width 1417 height 601
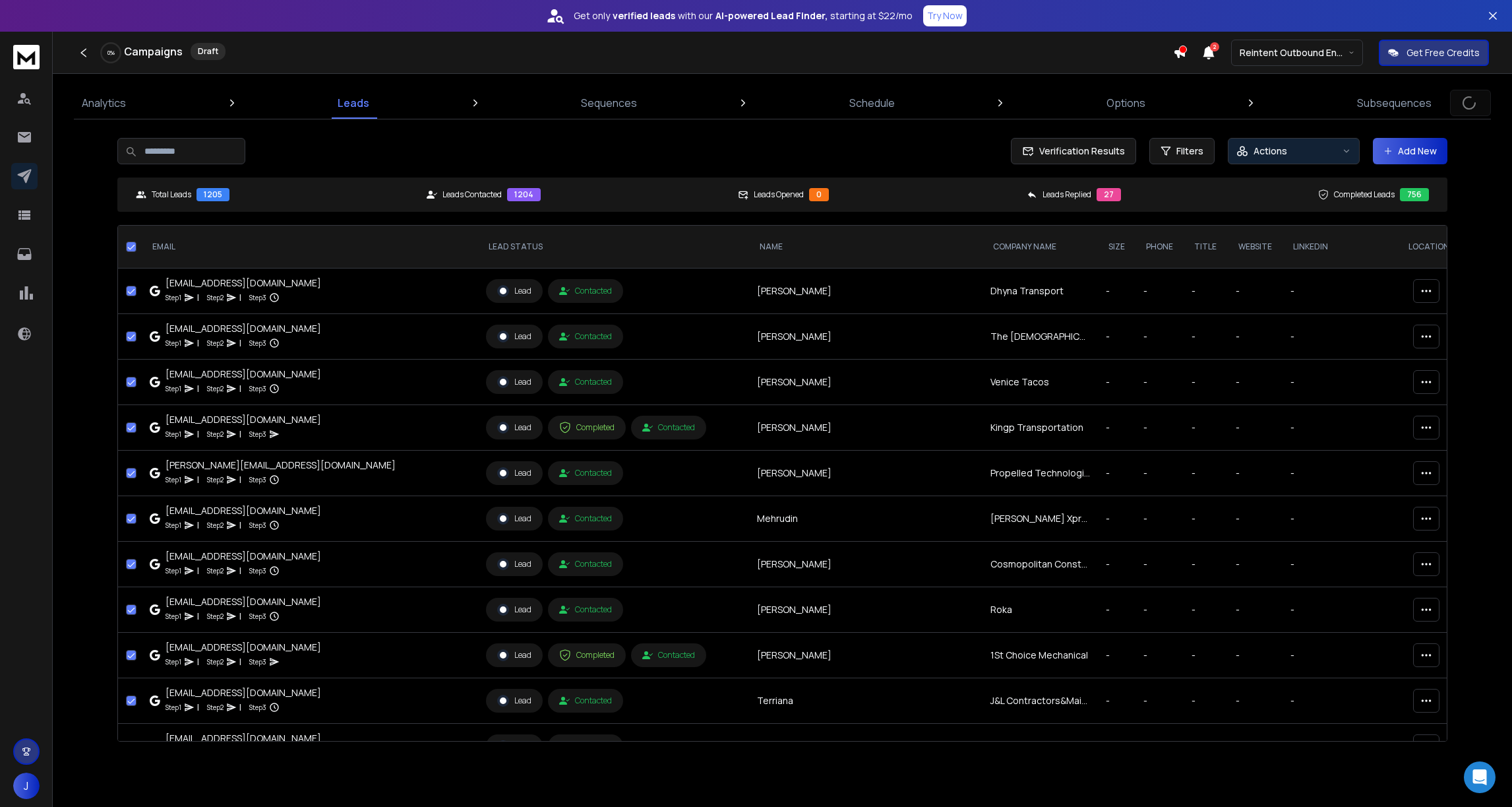
click at [1313, 157] on div "Actions" at bounding box center [1286, 151] width 100 height 13
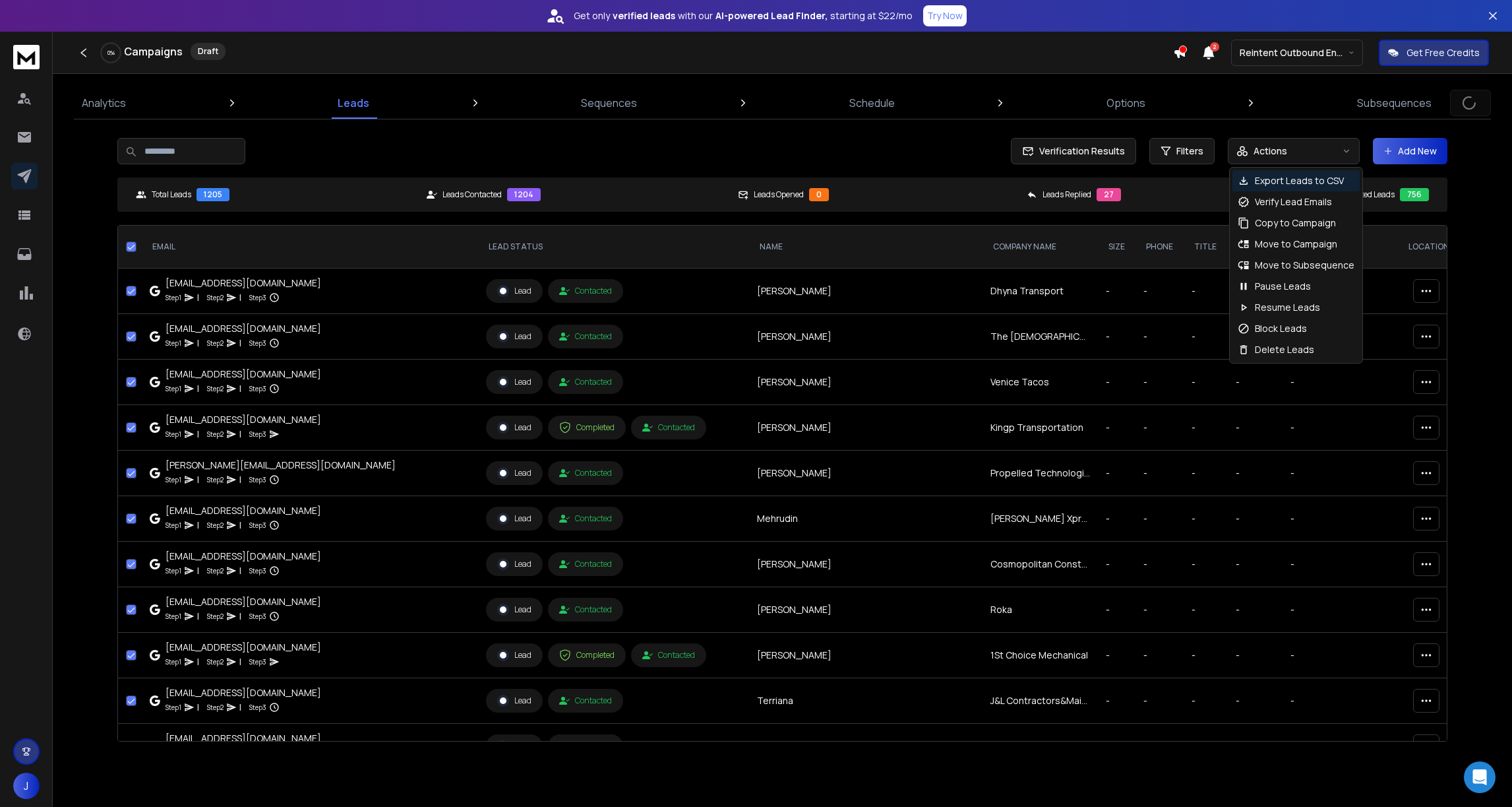
click at [1305, 180] on p "Export Leads to CSV" at bounding box center [1299, 181] width 89 height 13
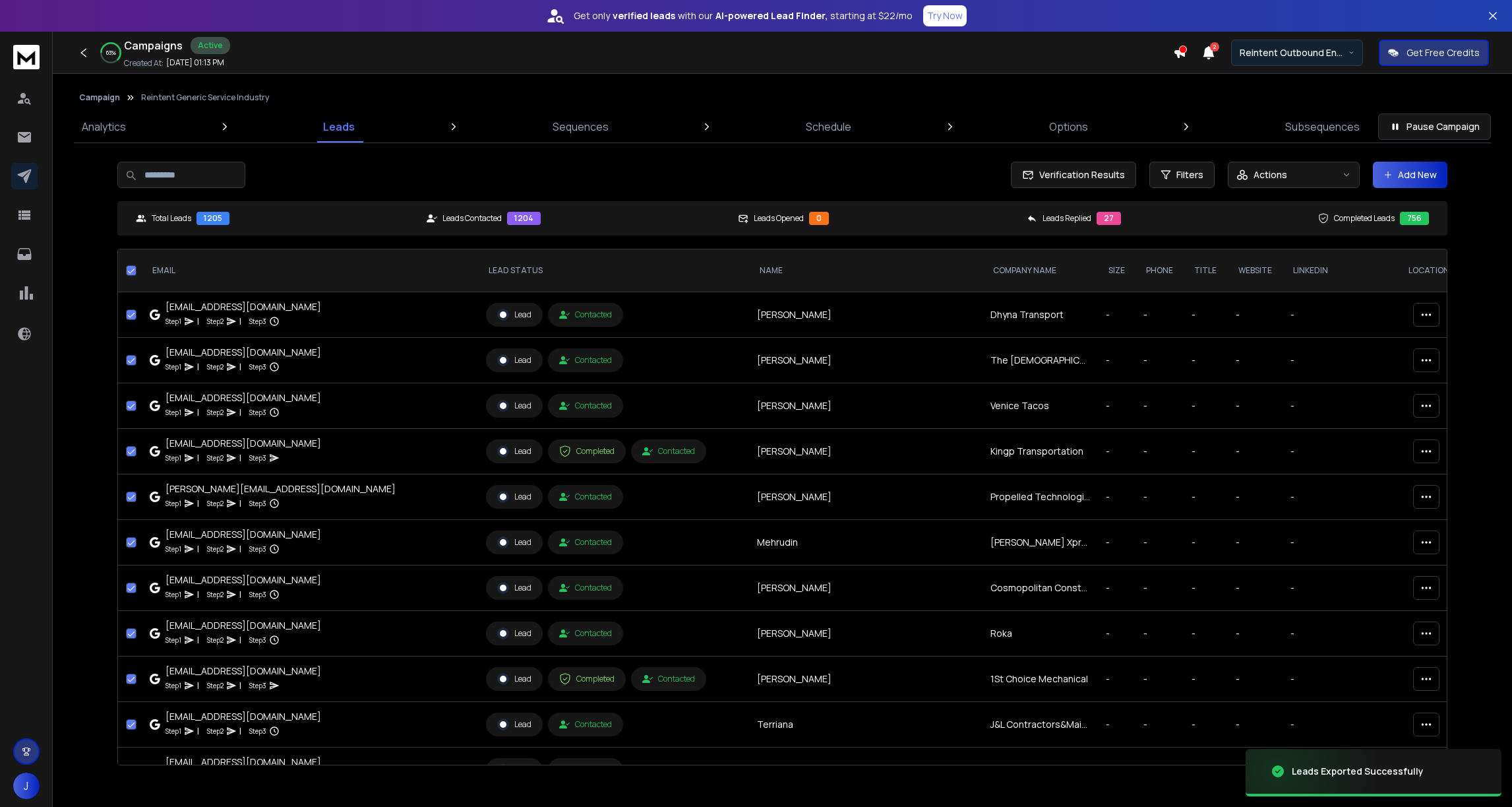
click at [1304, 55] on p "Reintent Outbound Engine — Powered by Hire Highs" at bounding box center [1294, 53] width 109 height 13
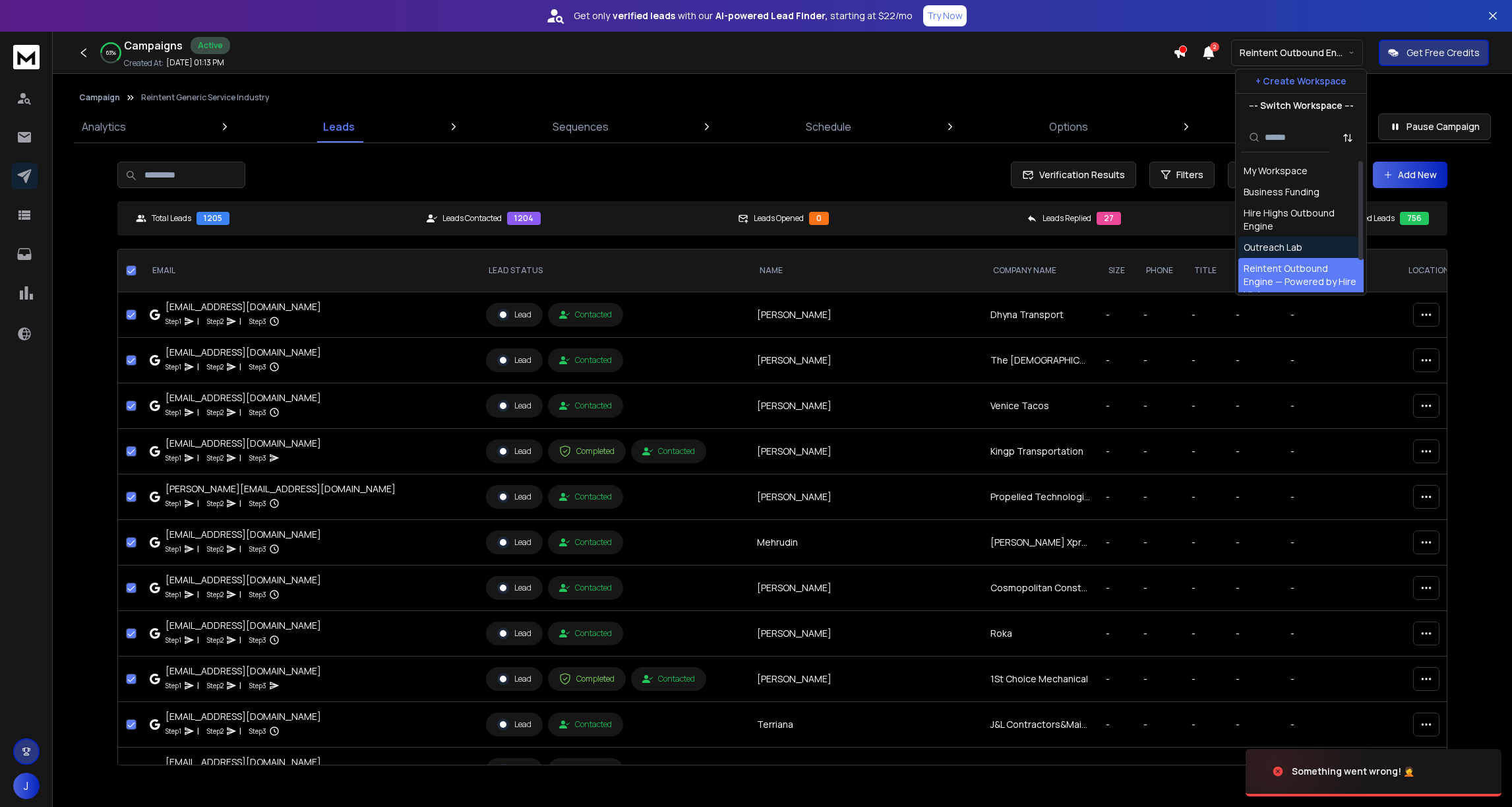
click at [1277, 246] on div "Outreach Lab" at bounding box center [1273, 248] width 58 height 13
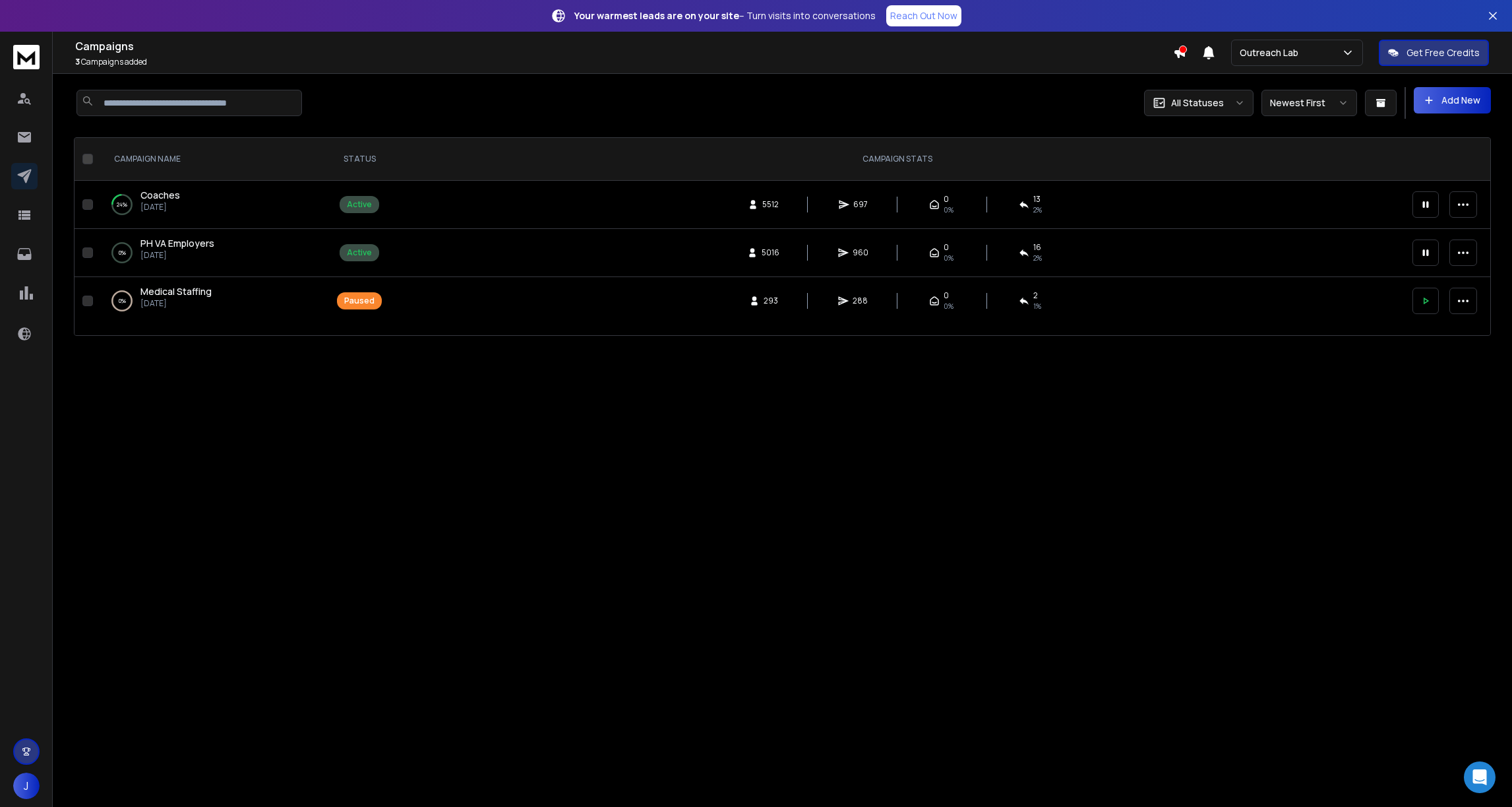
click at [1466, 208] on icon "button" at bounding box center [1464, 205] width 13 height 13
click at [1380, 303] on div "Duplicate Campaign" at bounding box center [1417, 297] width 108 height 13
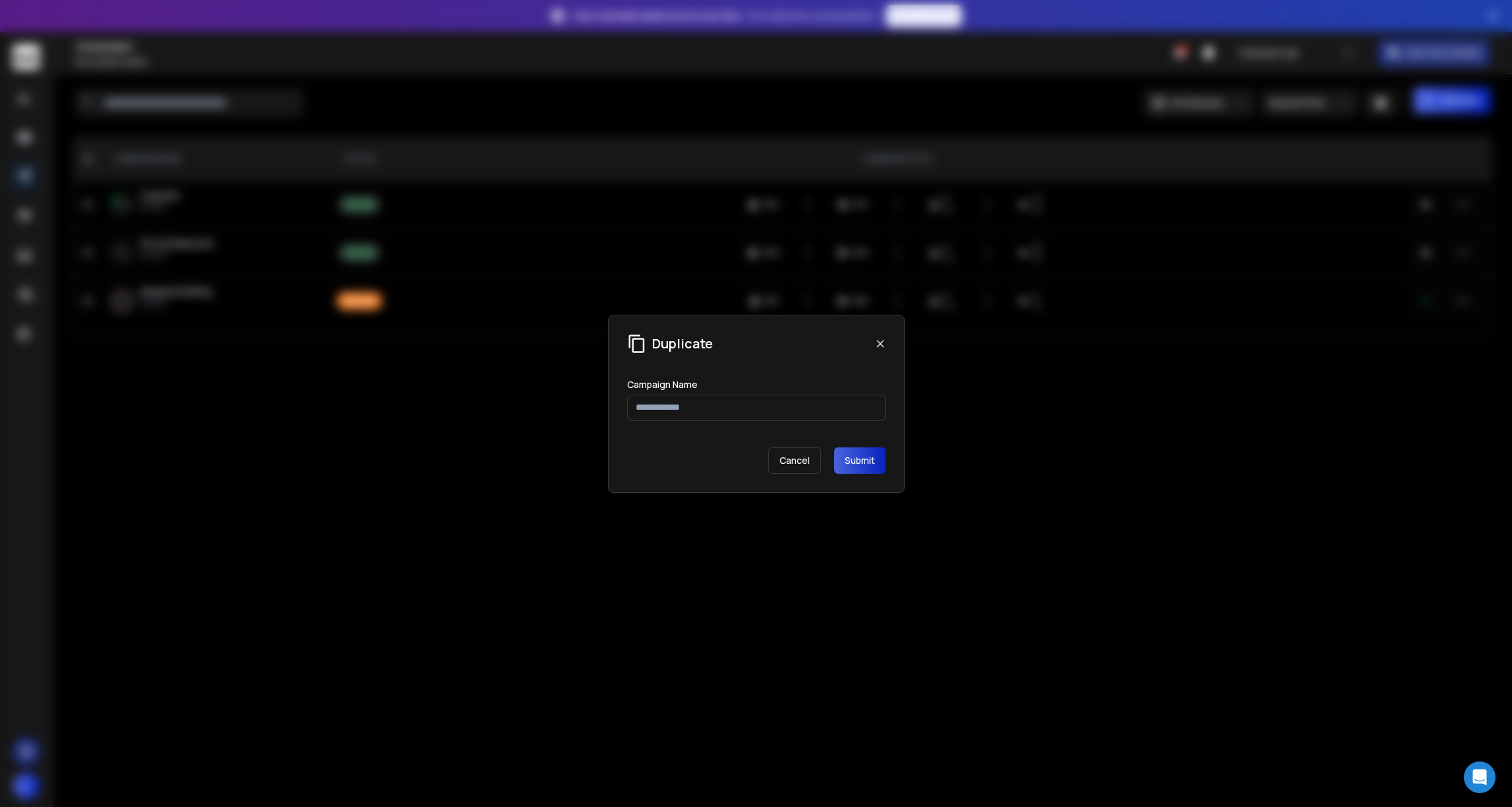
click at [774, 408] on input "text" at bounding box center [756, 408] width 259 height 27
type input "**********"
click at [884, 470] on button "Submit" at bounding box center [860, 461] width 52 height 27
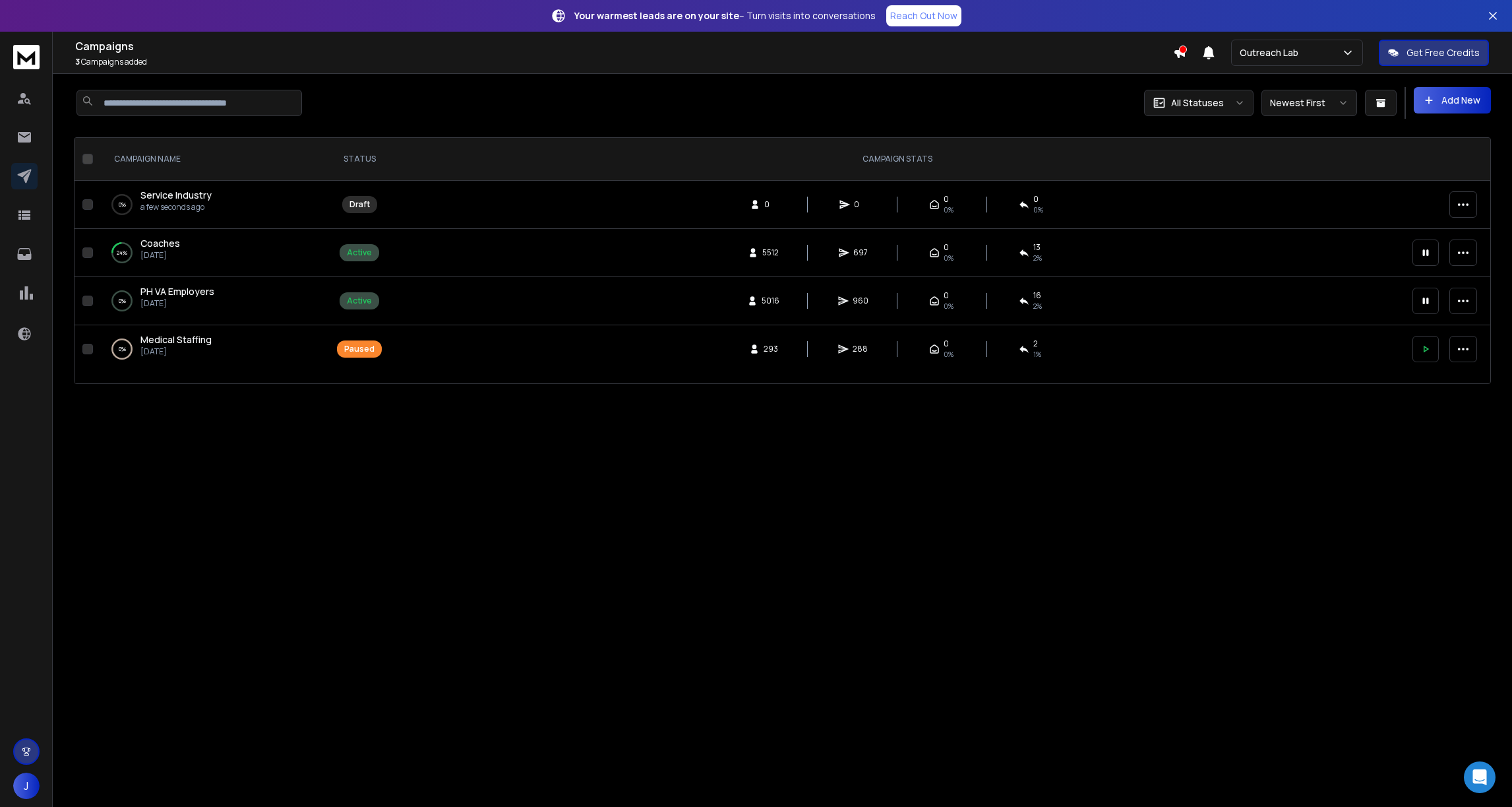
click at [1470, 201] on button "button" at bounding box center [1463, 205] width 28 height 27
click at [1425, 294] on div "Duplicate Campaign" at bounding box center [1417, 297] width 108 height 13
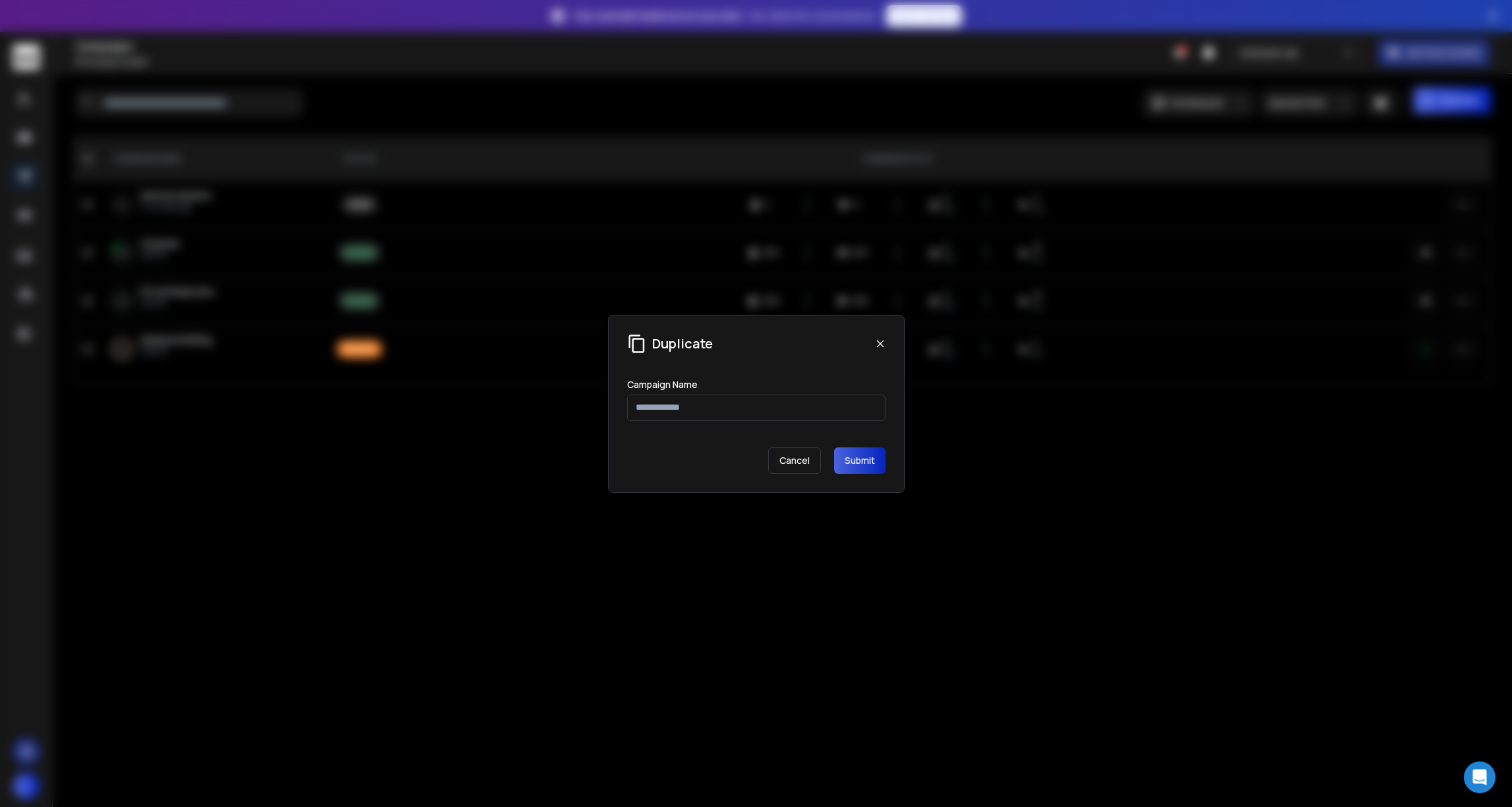
click at [826, 395] on input "text" at bounding box center [756, 408] width 259 height 27
type input "**********"
click at [860, 458] on button "Submit" at bounding box center [860, 461] width 52 height 27
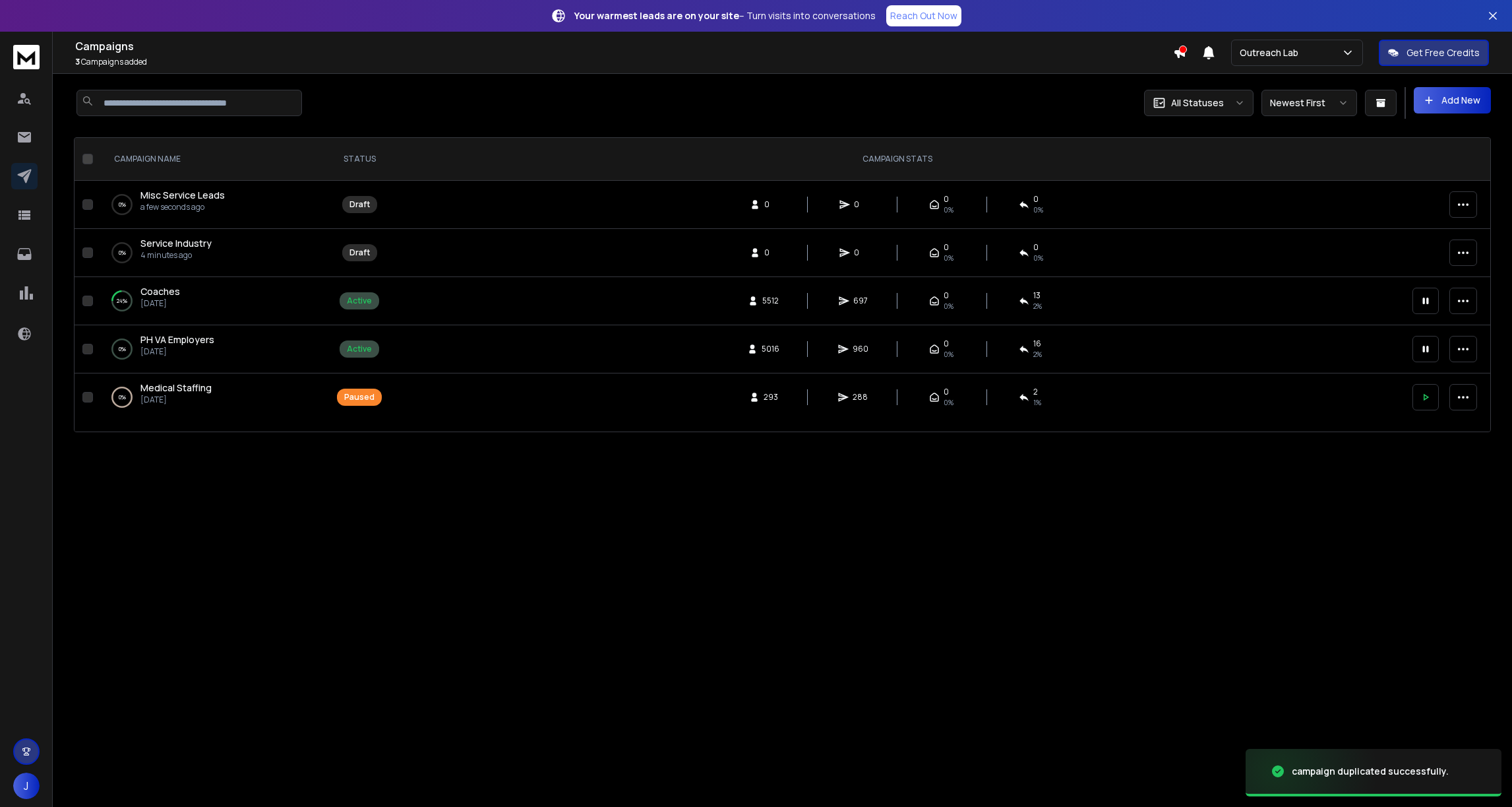
click at [246, 207] on div "0 % Misc Service Leads a few seconds ago" at bounding box center [214, 204] width 205 height 32
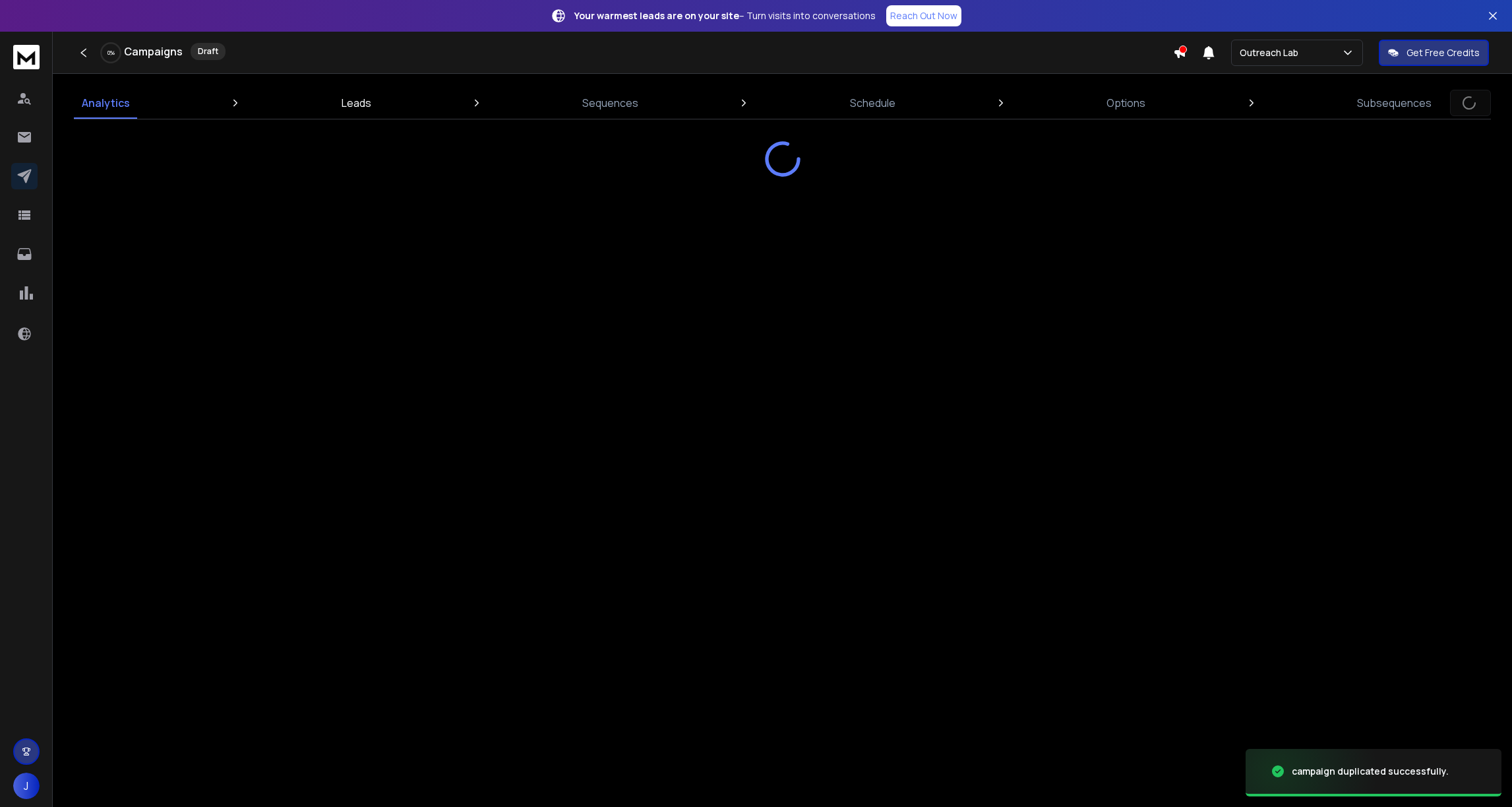
click at [345, 107] on p "Leads" at bounding box center [356, 102] width 30 height 16
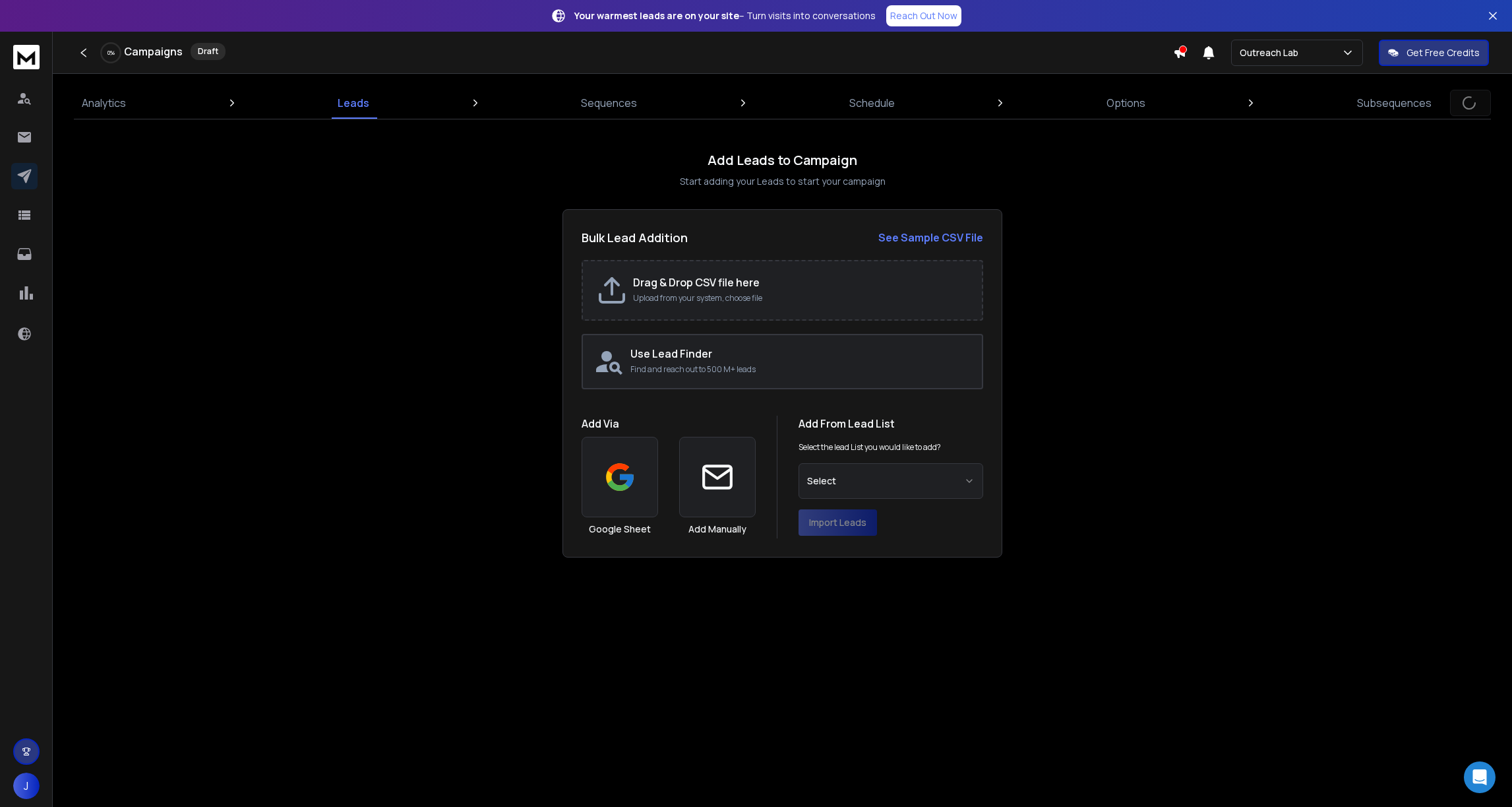
click at [708, 301] on p "Upload from your system, choose file" at bounding box center [801, 297] width 335 height 11
type input "**********"
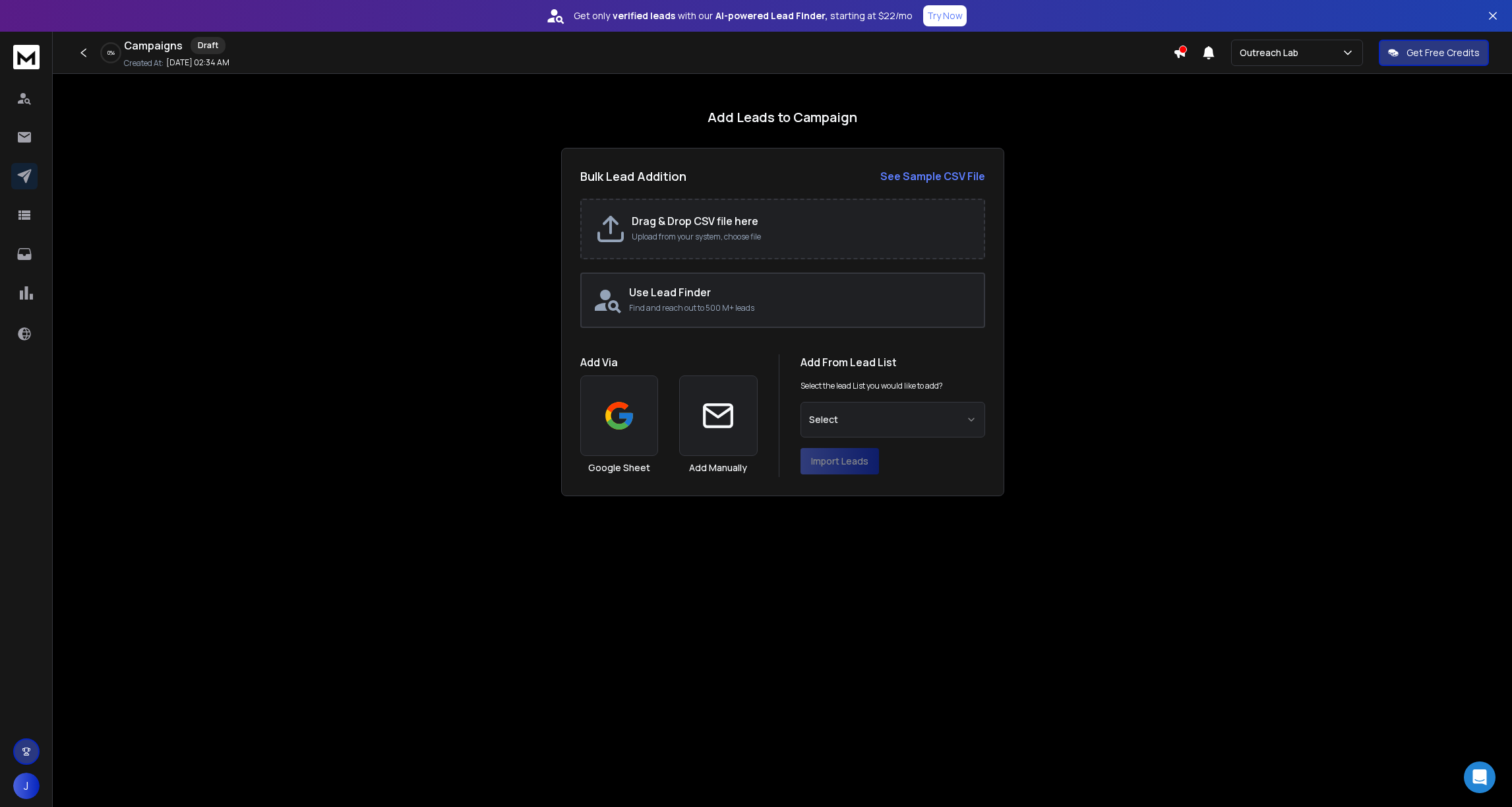
click at [719, 209] on div "Drag & Drop CSV file here Upload from your system, choose file" at bounding box center [783, 229] width 405 height 60
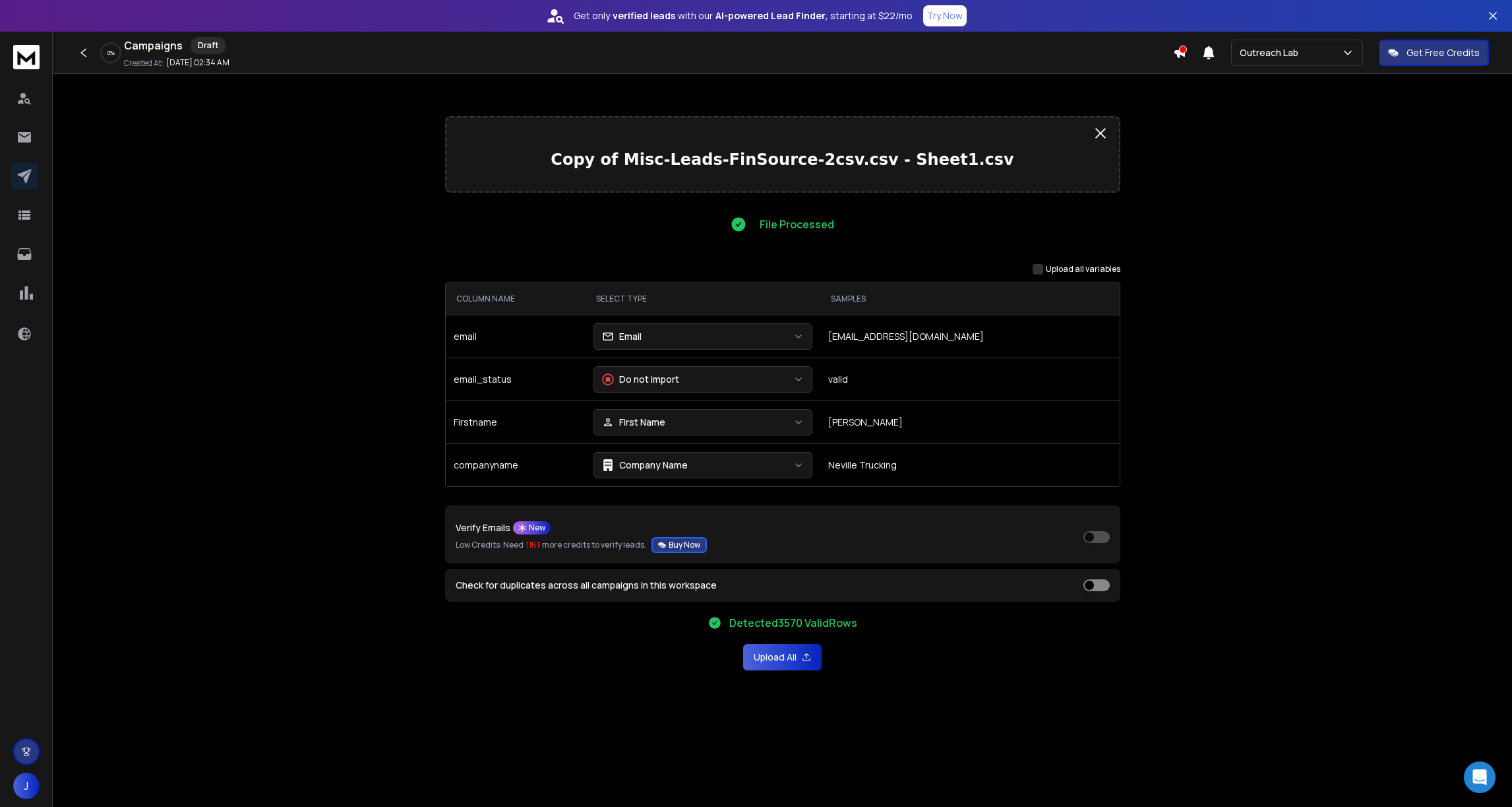
click at [1097, 586] on button "Check for duplicates across all campaigns in this workspace" at bounding box center [1097, 585] width 27 height 11
click at [766, 657] on button "Upload All" at bounding box center [783, 658] width 78 height 27
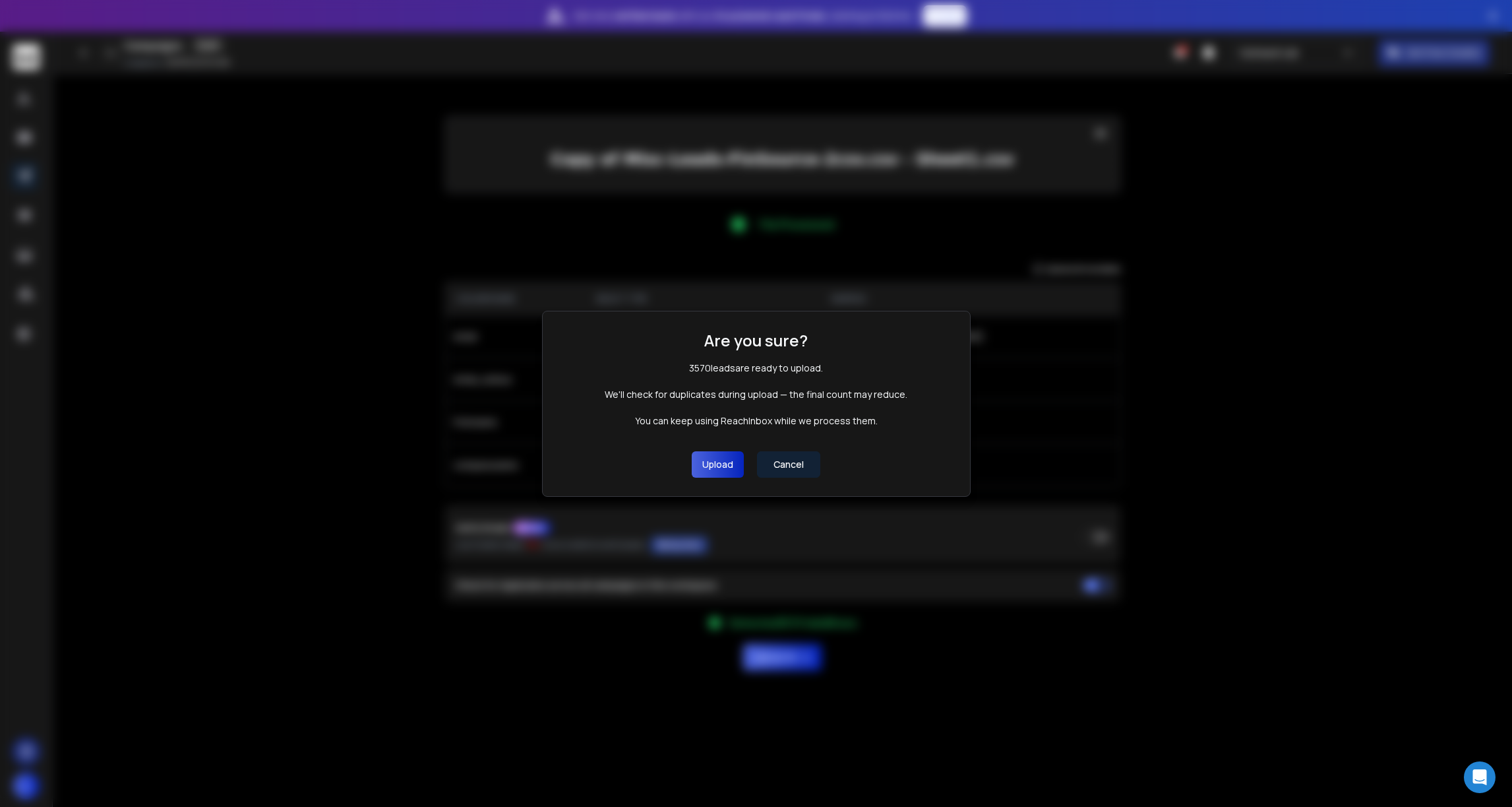
click at [722, 466] on button "Upload" at bounding box center [718, 465] width 53 height 27
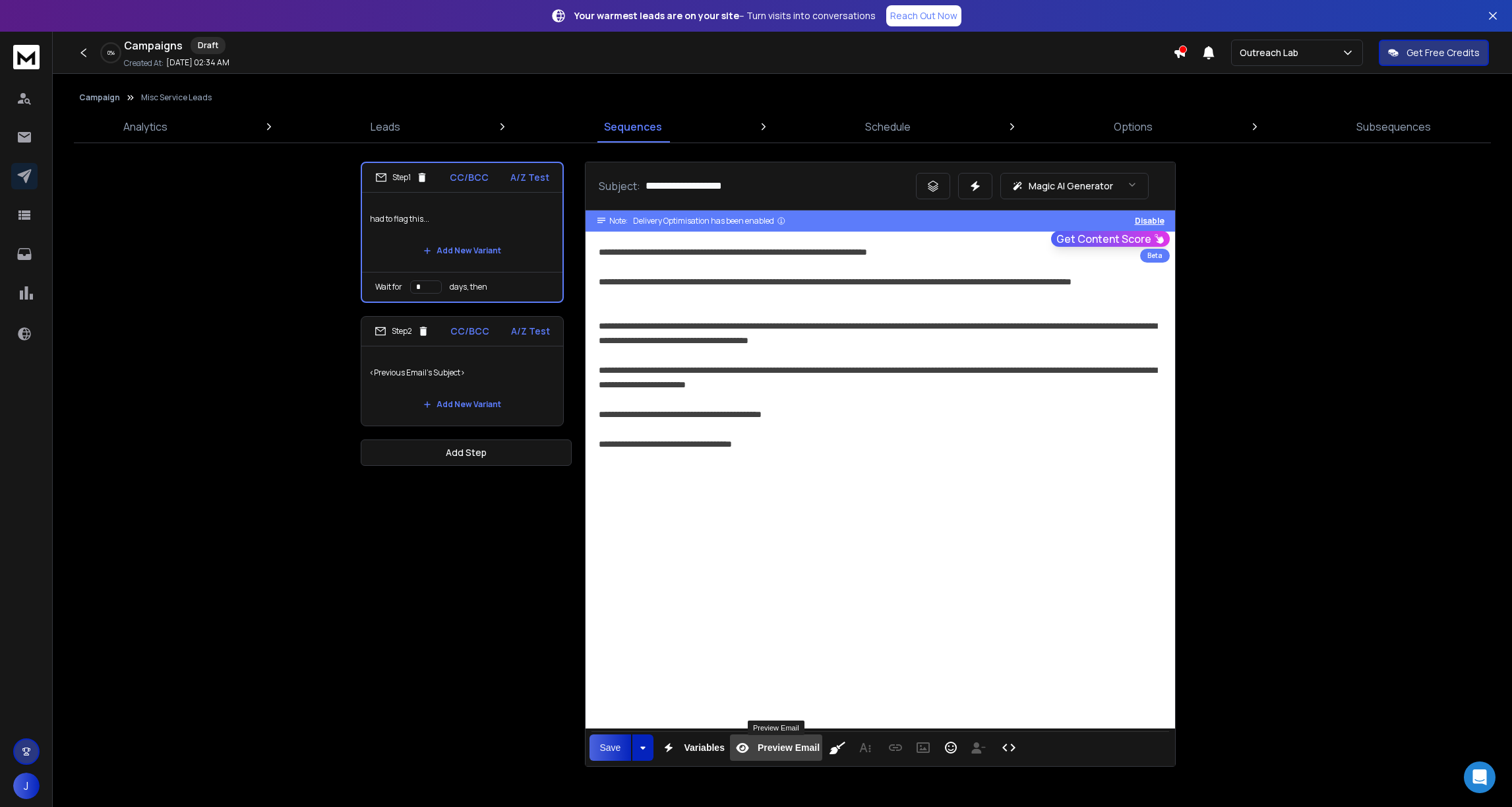
click at [763, 749] on span "Preview Email" at bounding box center [788, 748] width 67 height 11
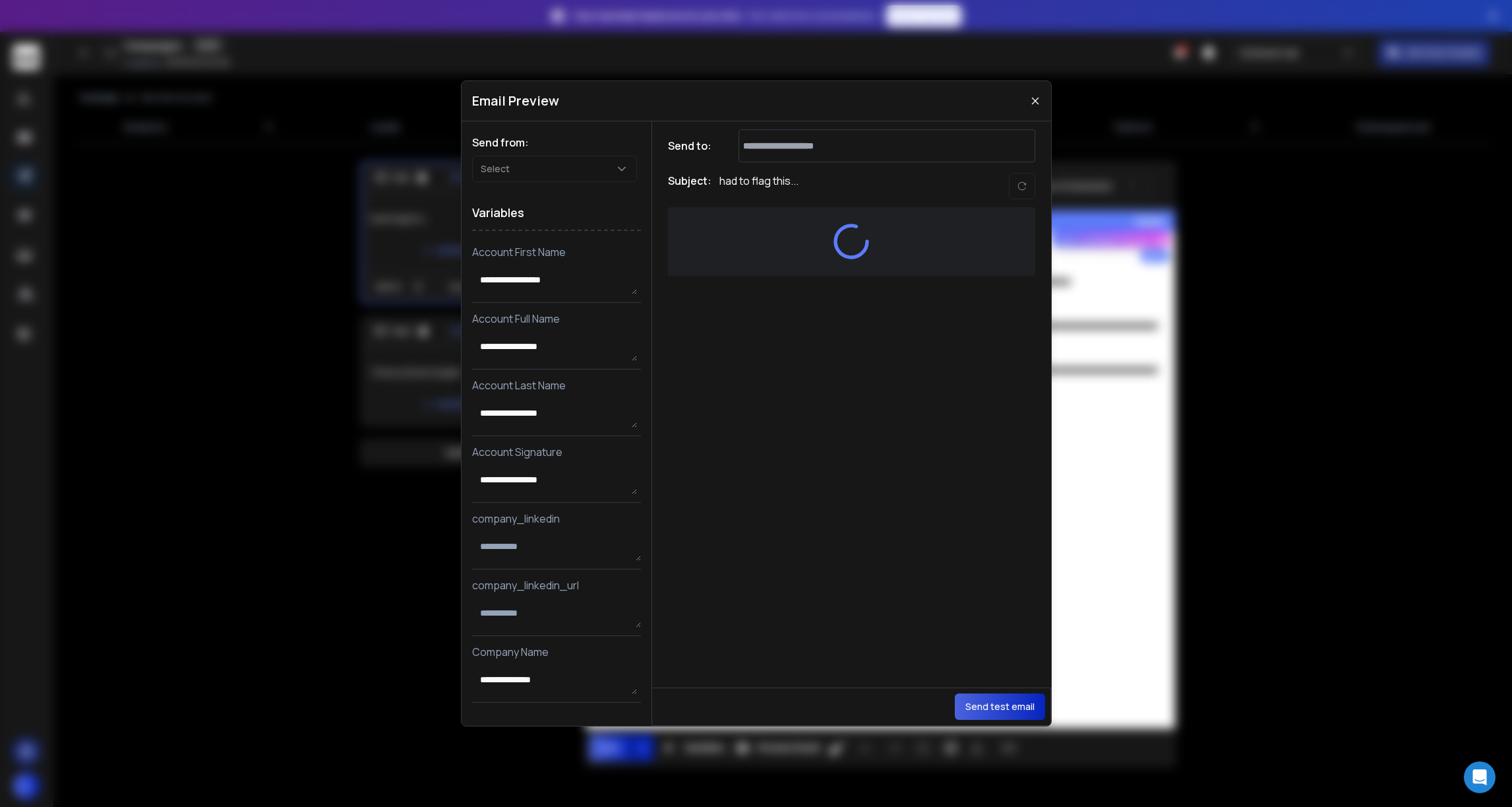
type textarea "**********"
type textarea "***"
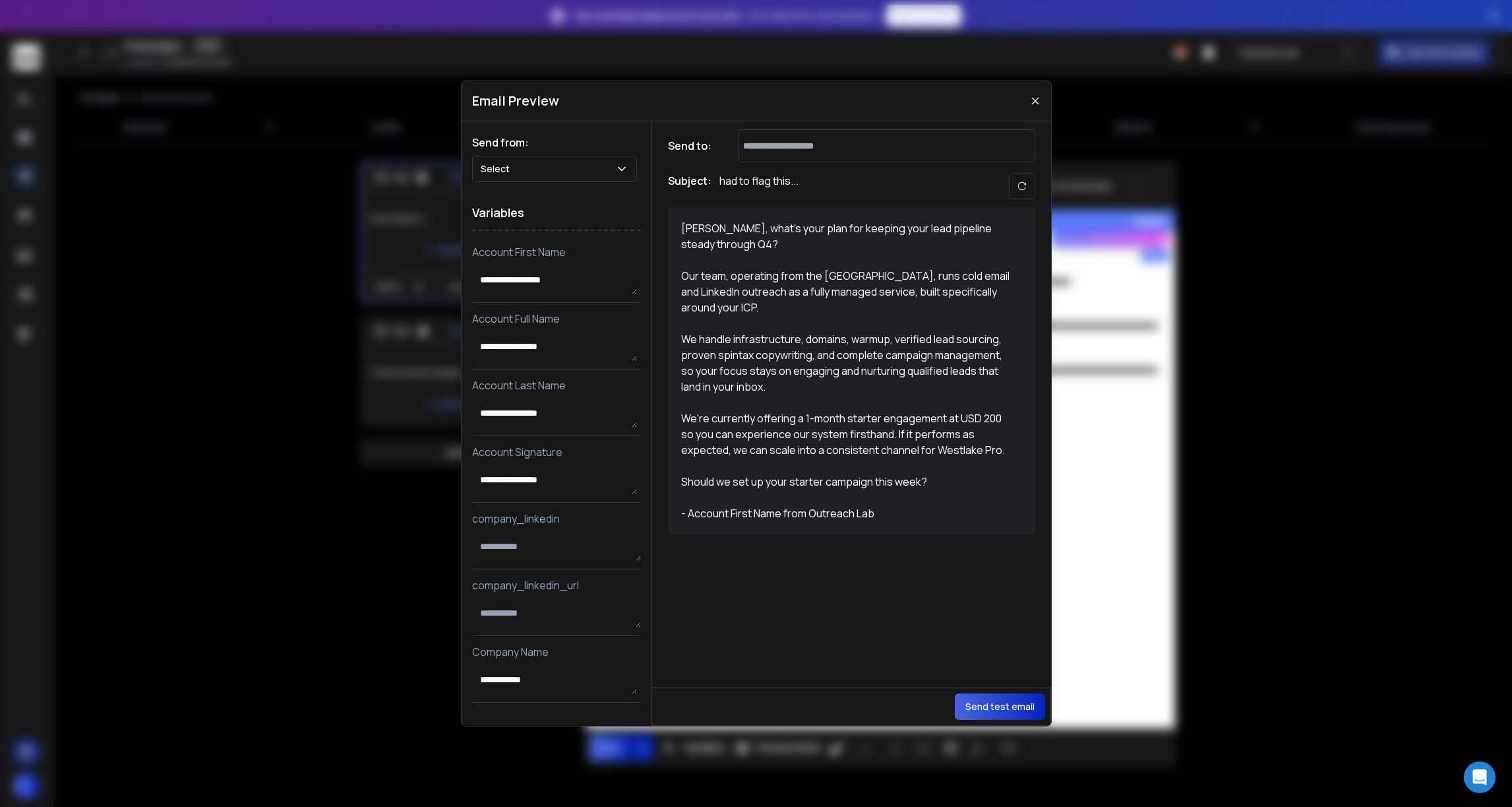
type textarea "****"
type textarea "*********"
type textarea "****"
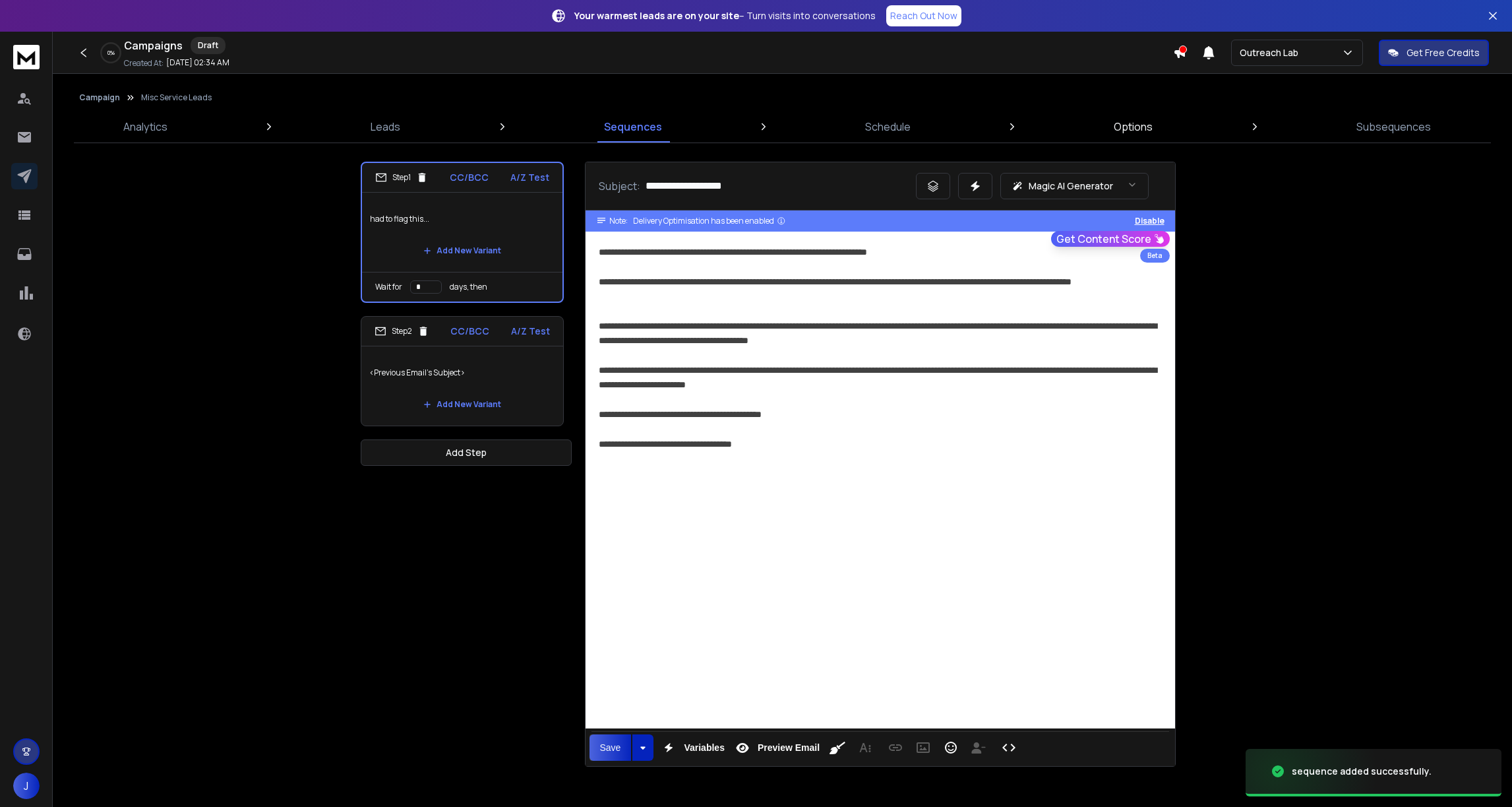
click at [1133, 135] on link "Options" at bounding box center [1133, 126] width 54 height 32
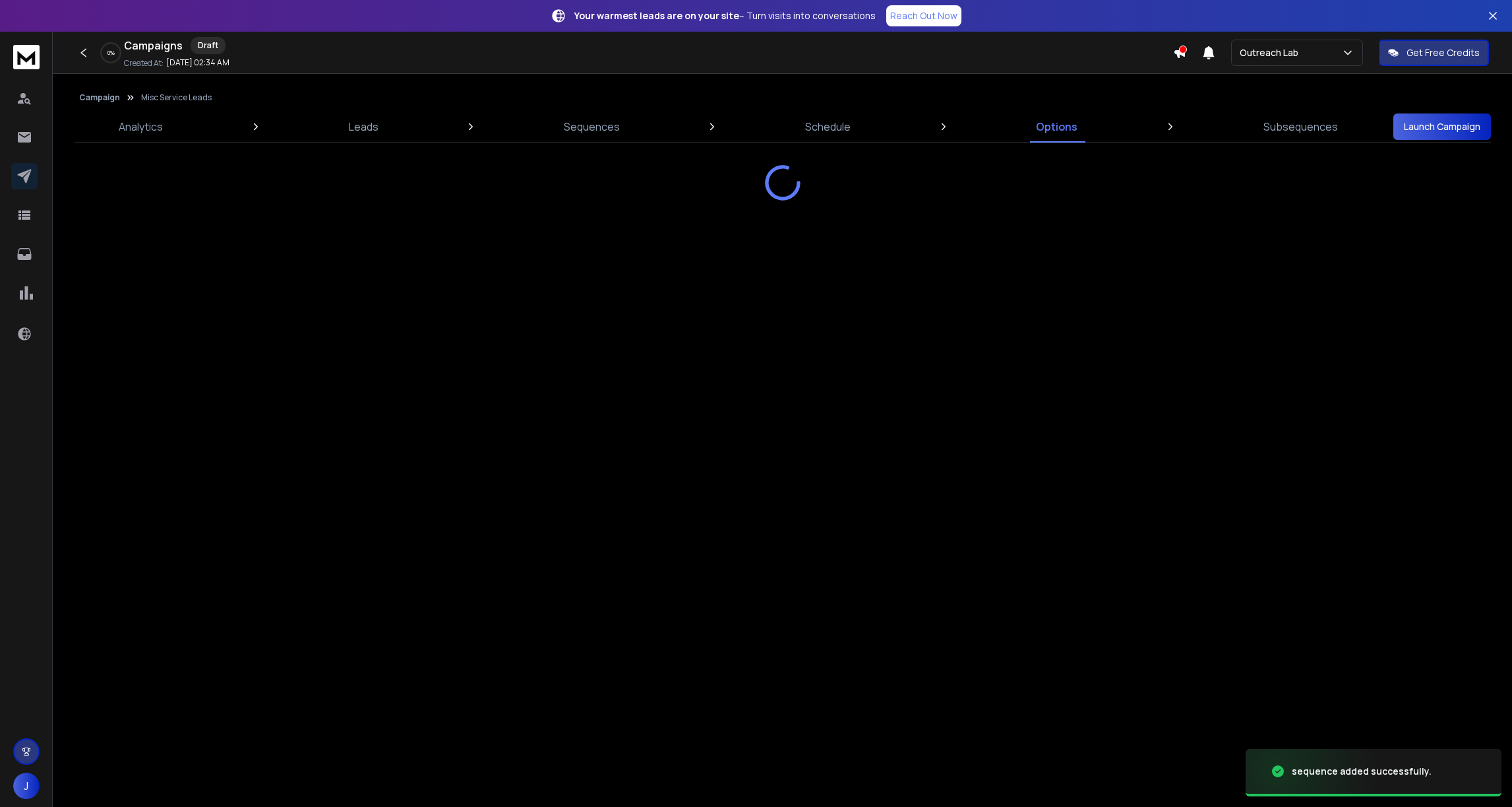
select select "**********"
select select "*"
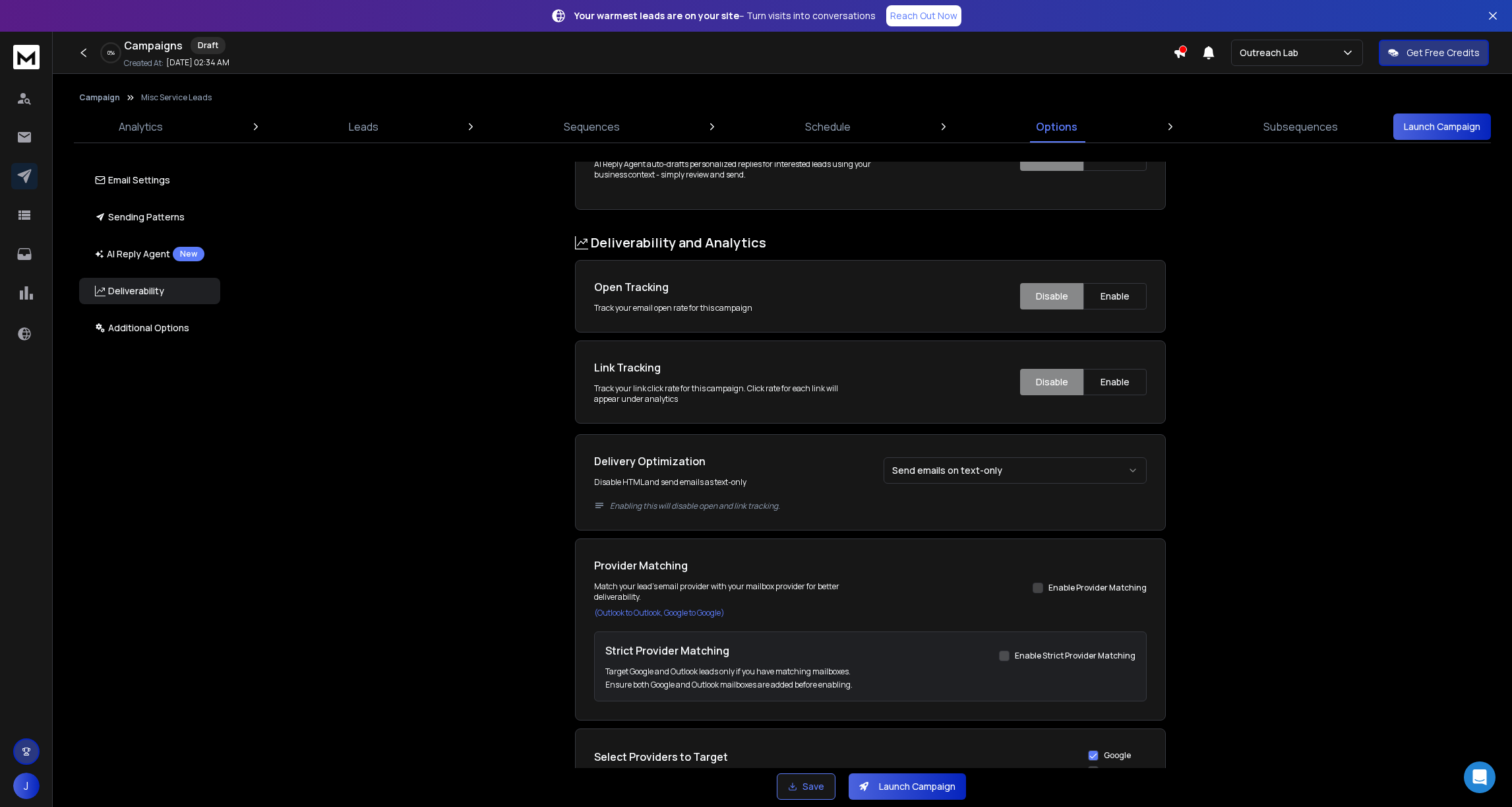
scroll to position [1749, 0]
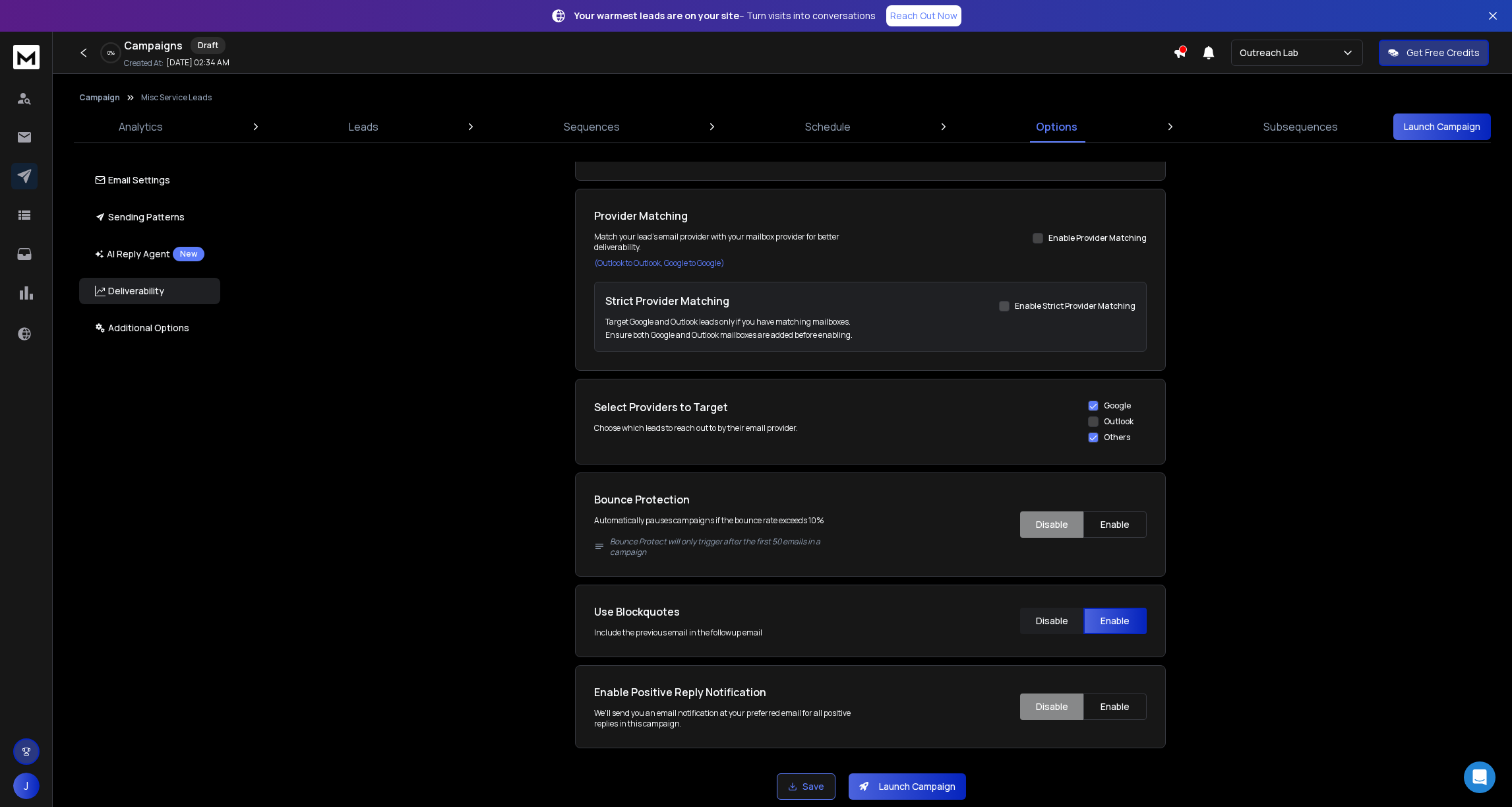
click at [935, 779] on button "Launch Campaign" at bounding box center [907, 787] width 118 height 27
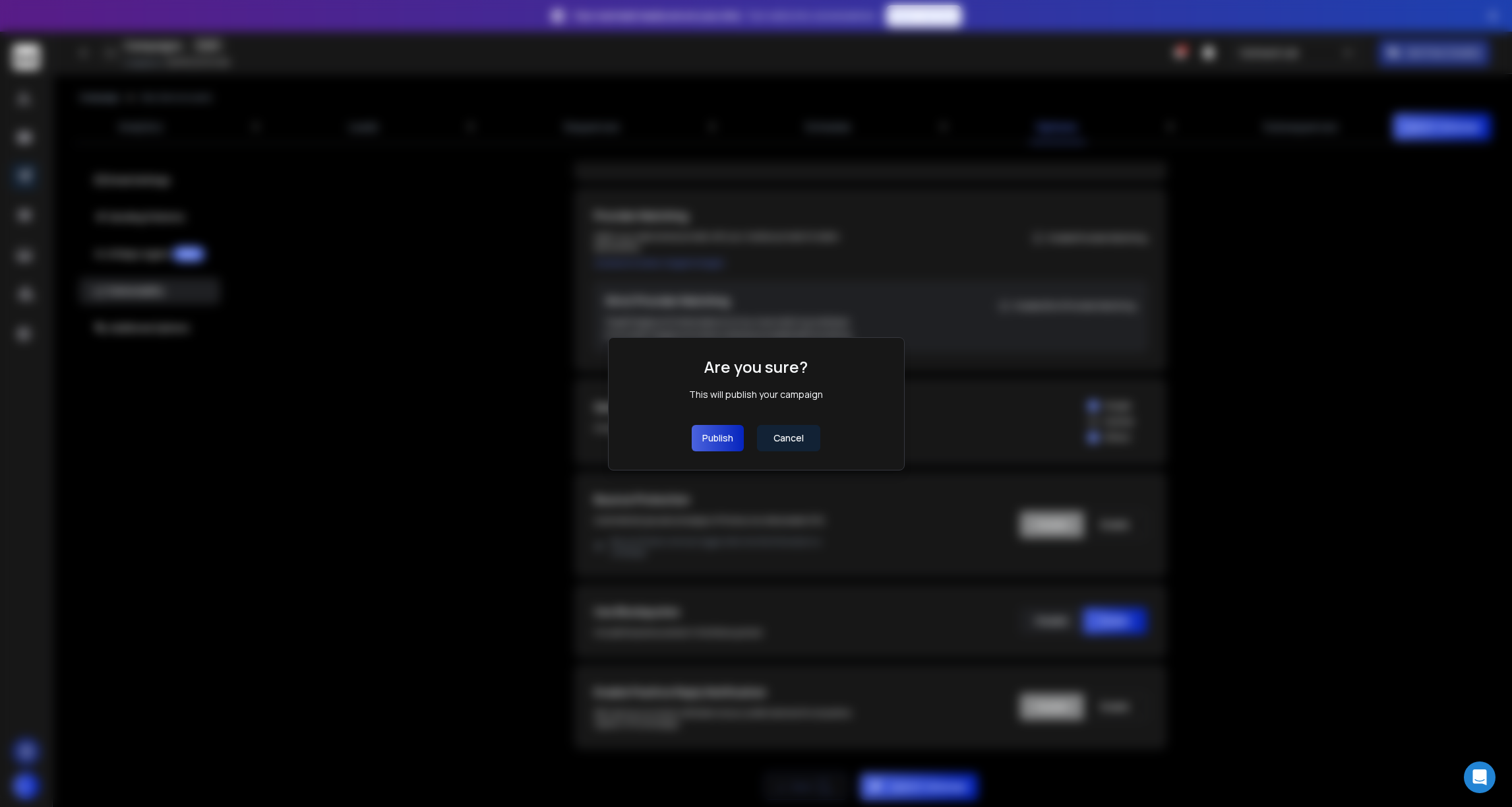
click at [723, 443] on button "Publish" at bounding box center [718, 438] width 53 height 27
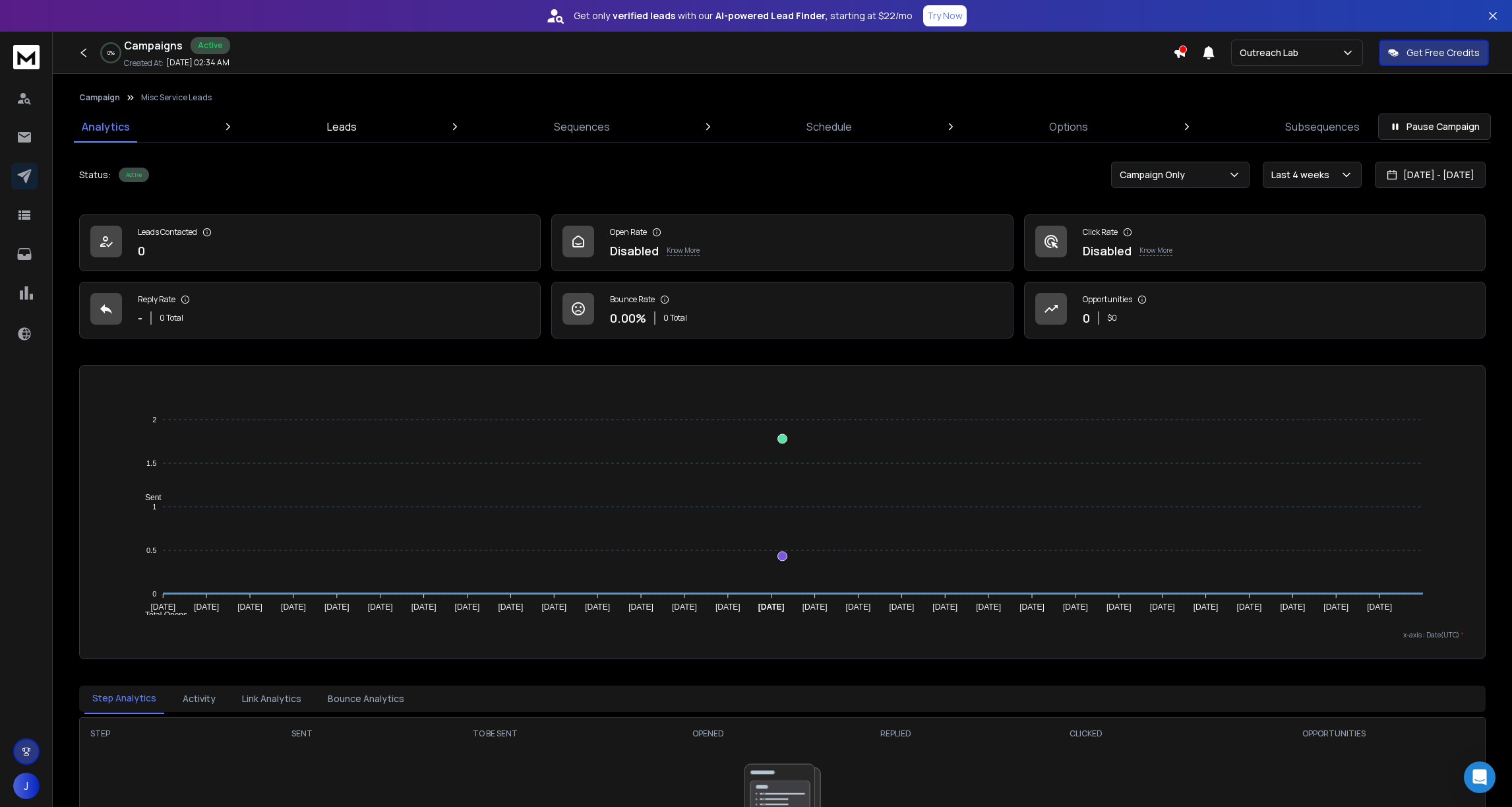
click at [341, 131] on p "Leads" at bounding box center [341, 126] width 30 height 16
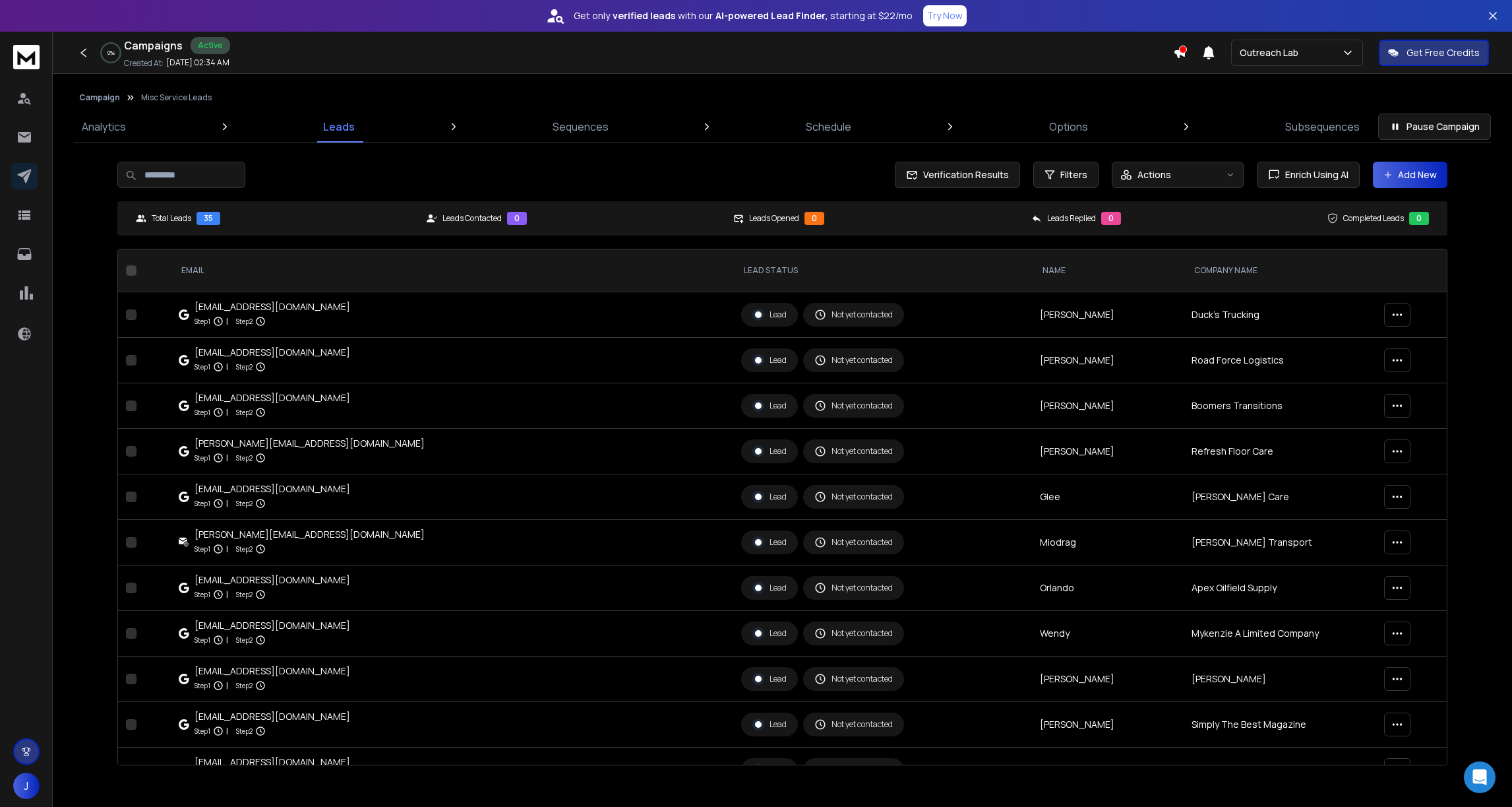
click at [1426, 181] on button "Add New" at bounding box center [1411, 175] width 75 height 27
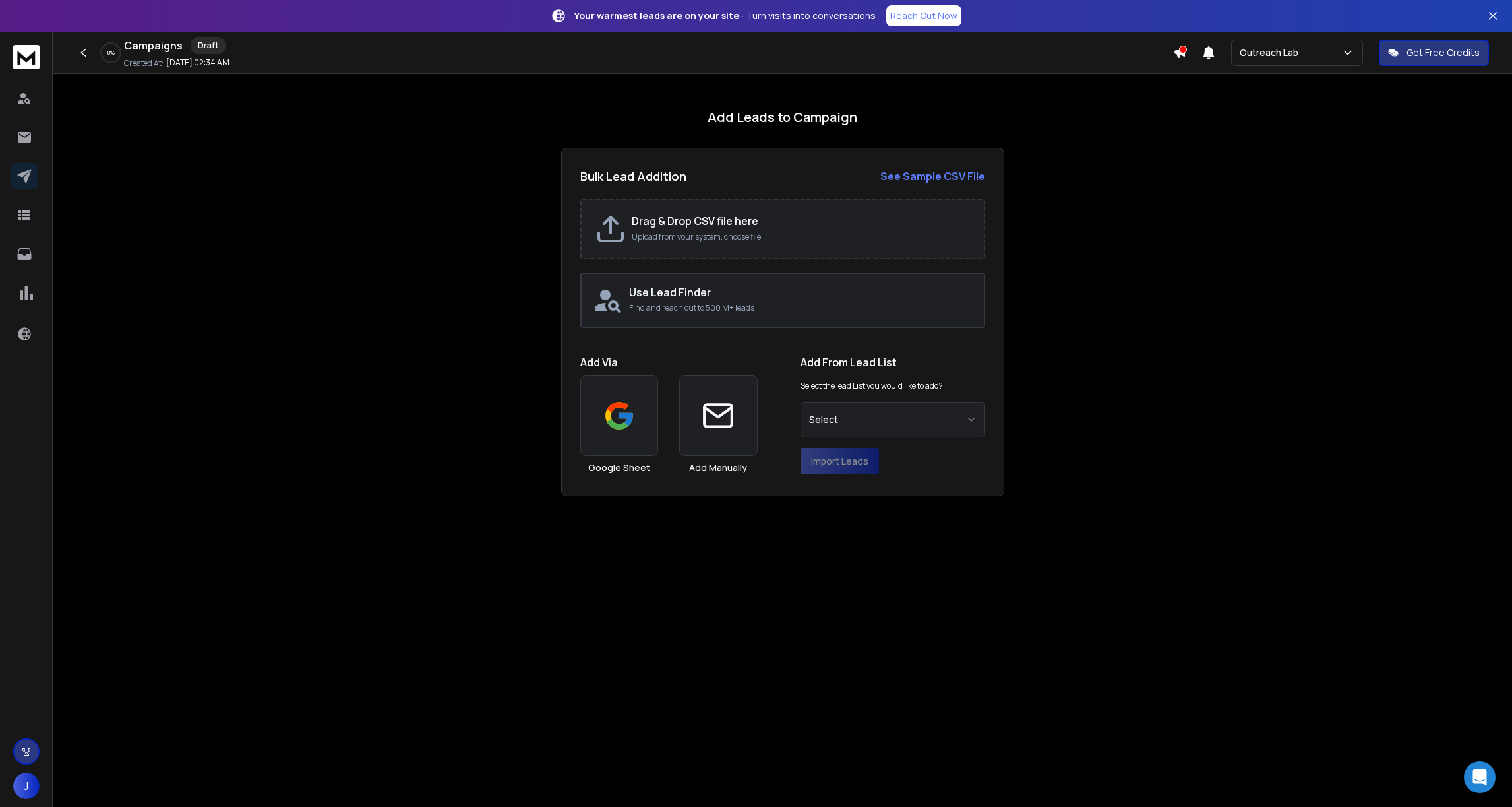
click at [731, 213] on h2 "Drag & Drop CSV file here" at bounding box center [801, 221] width 339 height 16
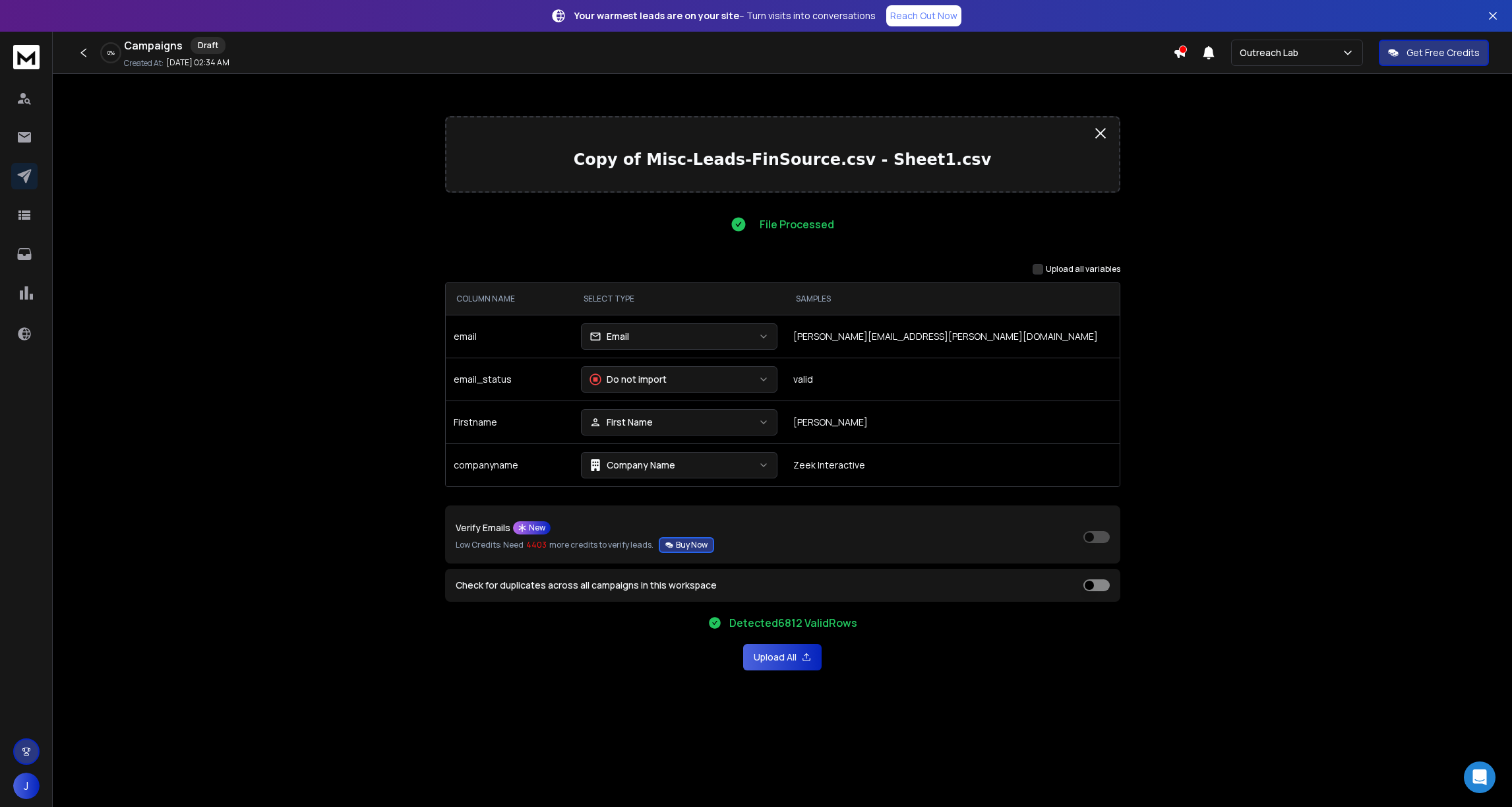
click at [1099, 583] on button "Check for duplicates across all campaigns in this workspace" at bounding box center [1097, 585] width 27 height 11
click at [765, 659] on button "Upload All" at bounding box center [783, 658] width 78 height 27
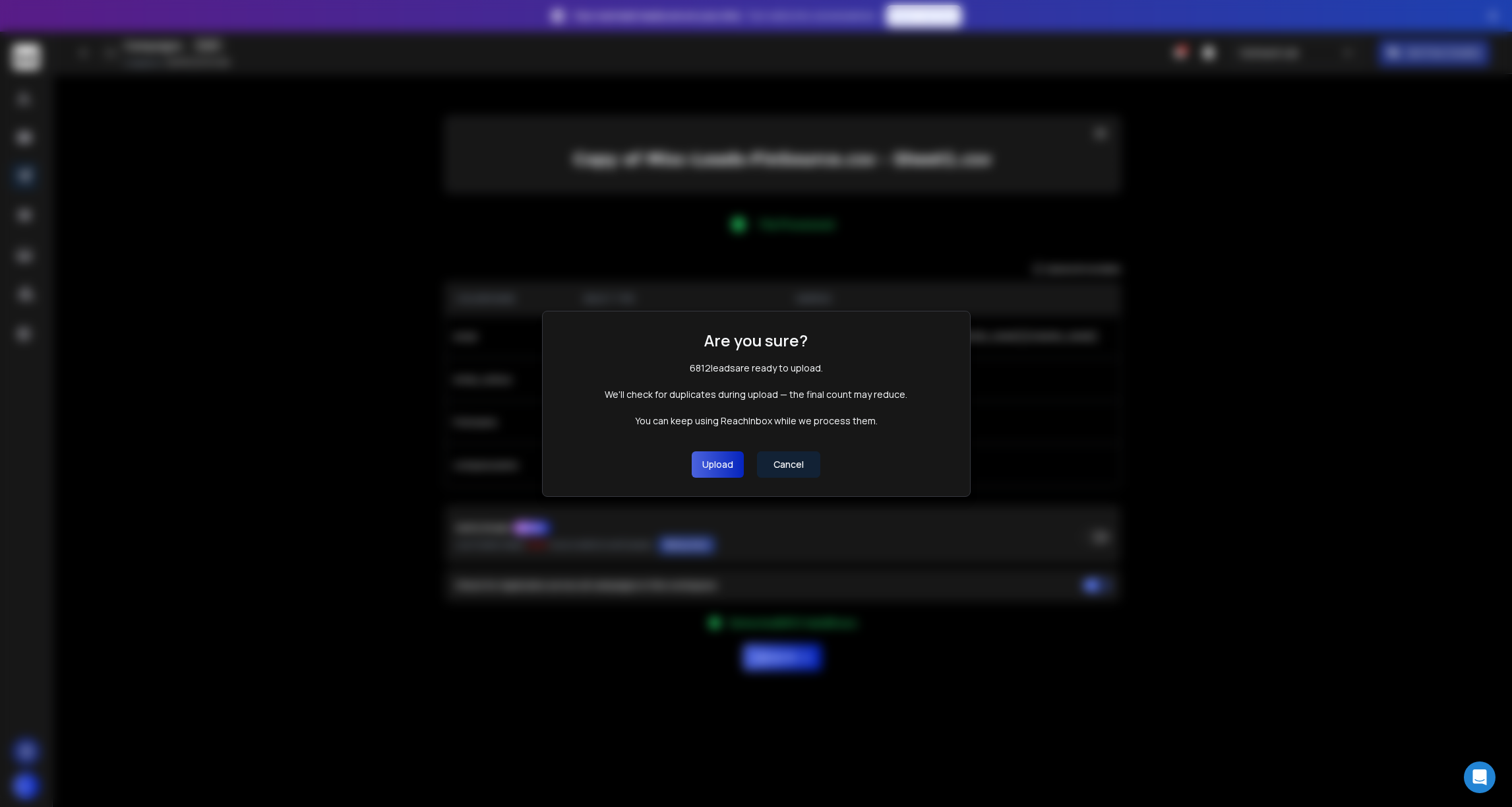
click at [711, 435] on div "Are you sure? 6812 lead s are ready to upload. We'll check for duplicates durin…" at bounding box center [756, 404] width 391 height 148
click at [716, 458] on button "Upload" at bounding box center [718, 465] width 53 height 27
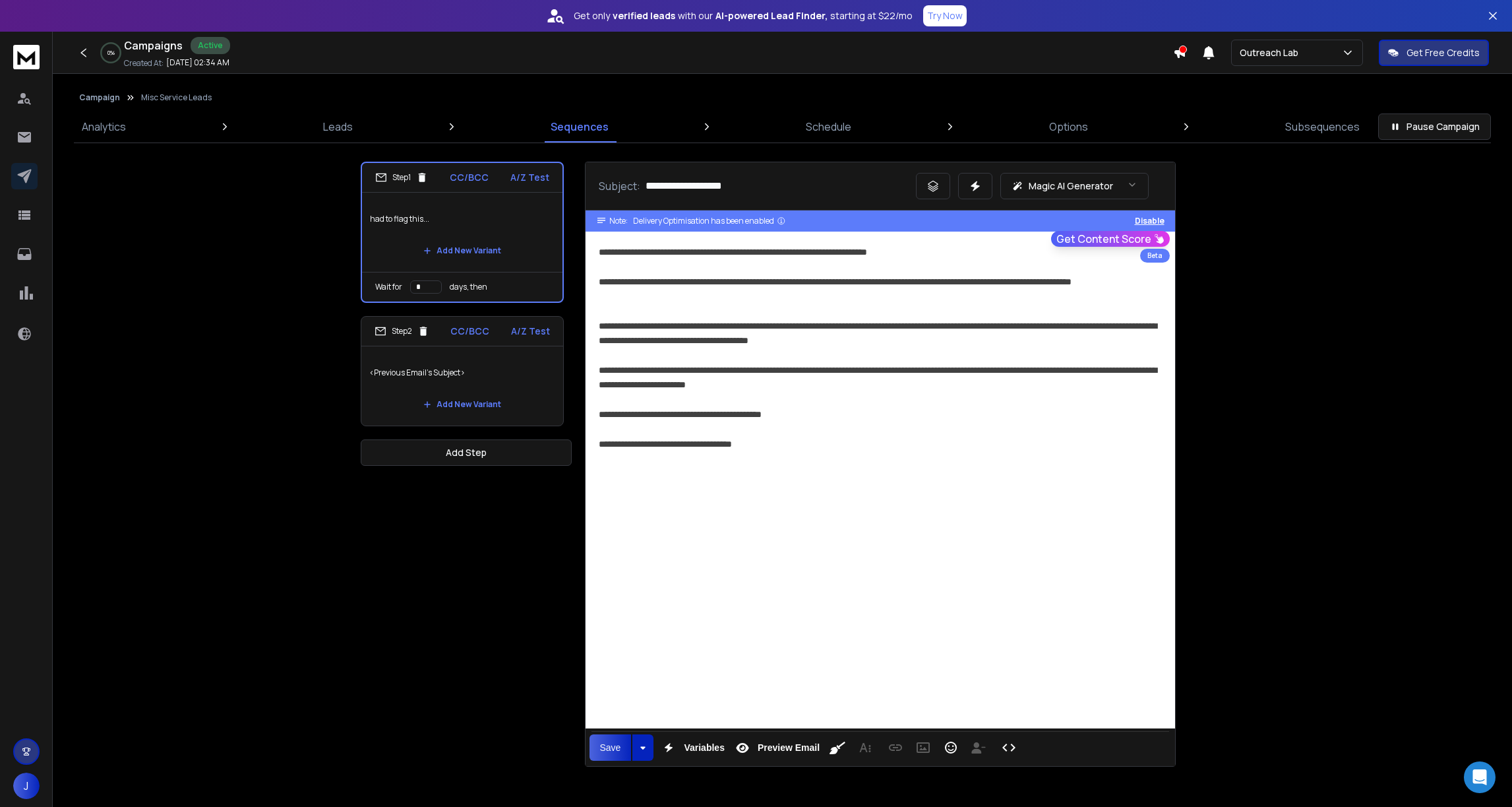
click at [36, 167] on link at bounding box center [25, 176] width 27 height 27
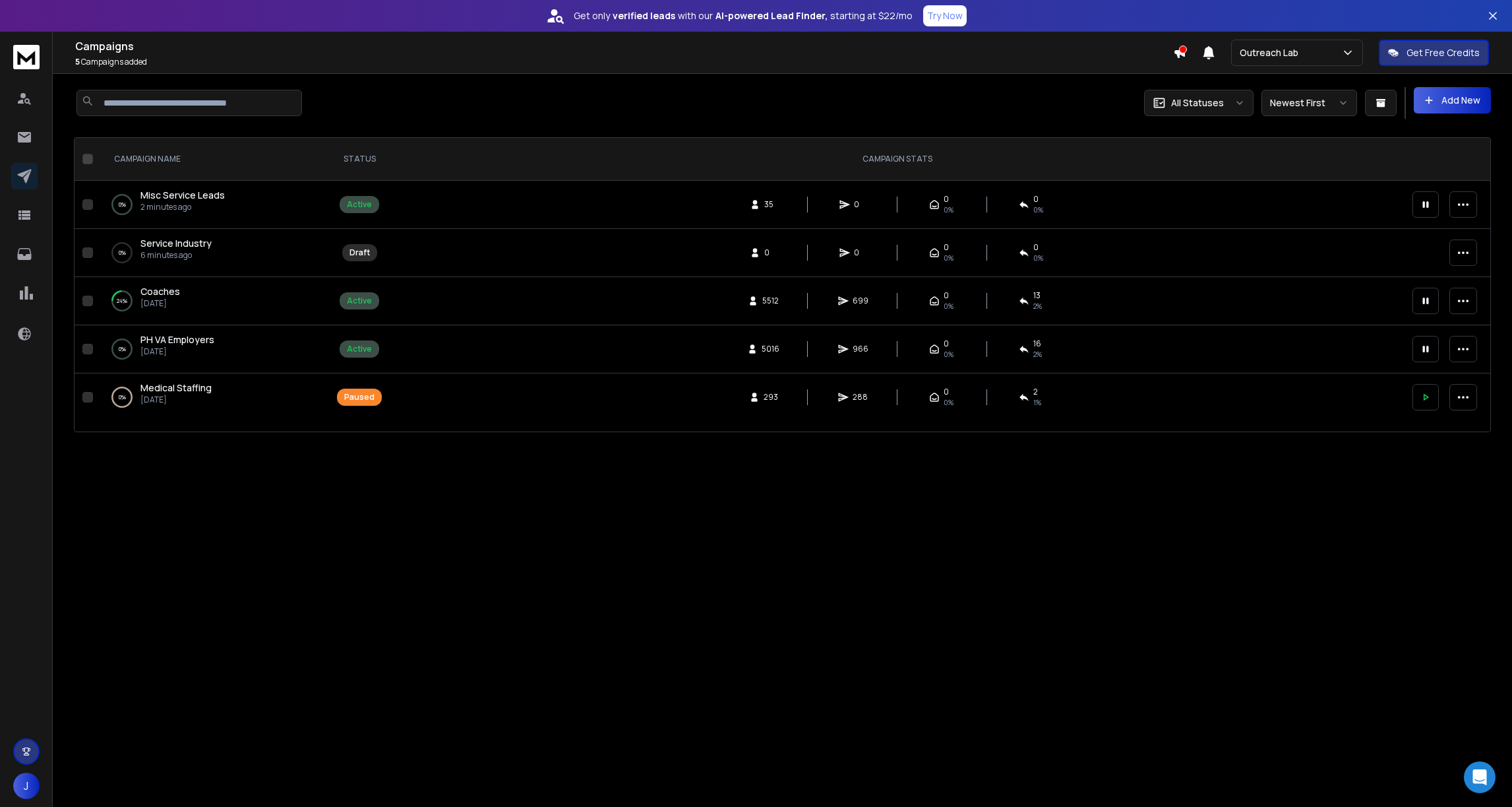
click at [1459, 201] on icon "button" at bounding box center [1464, 205] width 13 height 13
click at [1401, 278] on div "Rename" at bounding box center [1392, 276] width 56 height 13
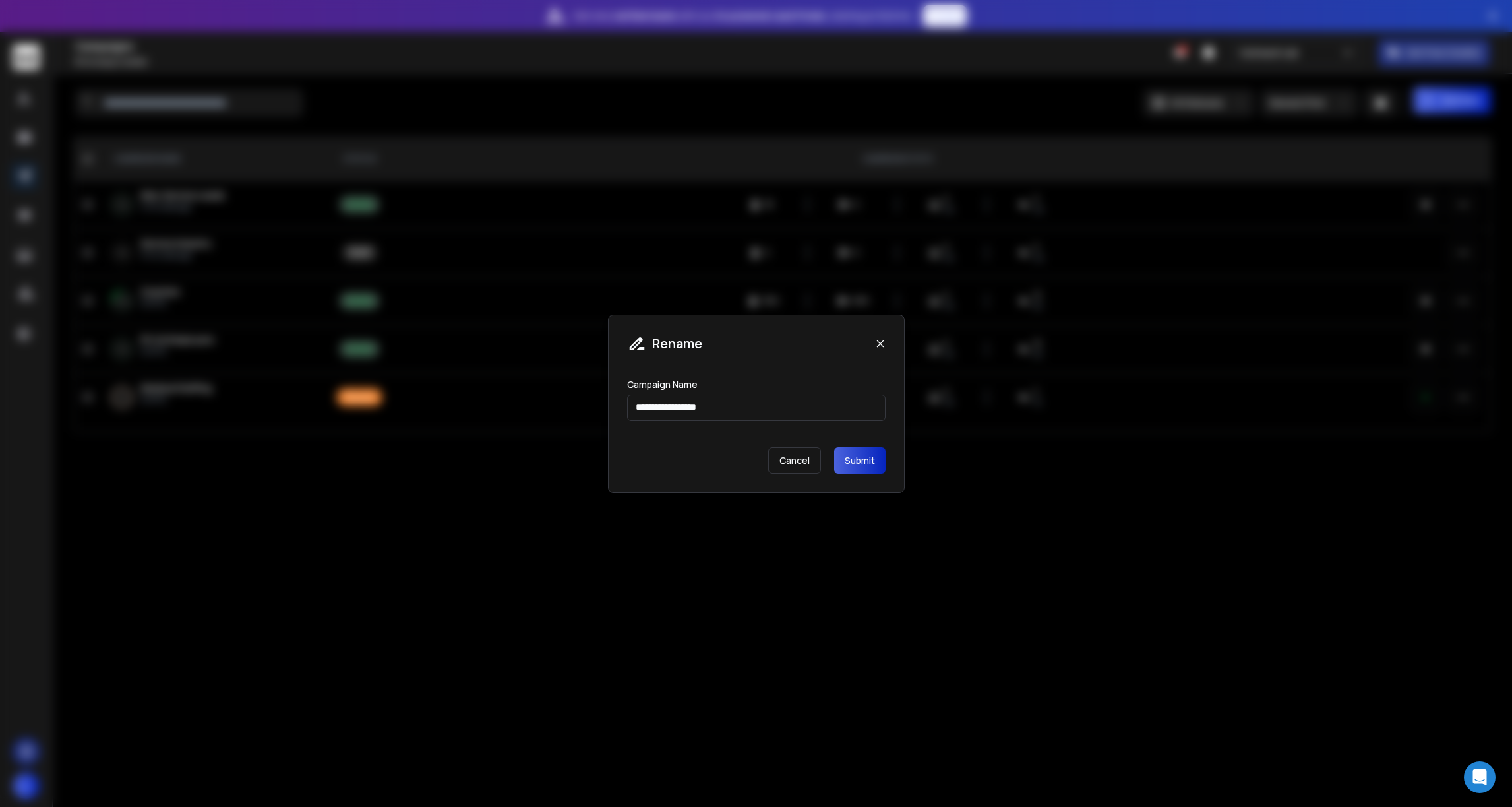
drag, startPoint x: 690, startPoint y: 407, endPoint x: 659, endPoint y: 402, distance: 31.4
click at [659, 402] on input "**********" at bounding box center [756, 408] width 259 height 27
type input "**********"
click at [861, 462] on button "Submit" at bounding box center [860, 461] width 52 height 27
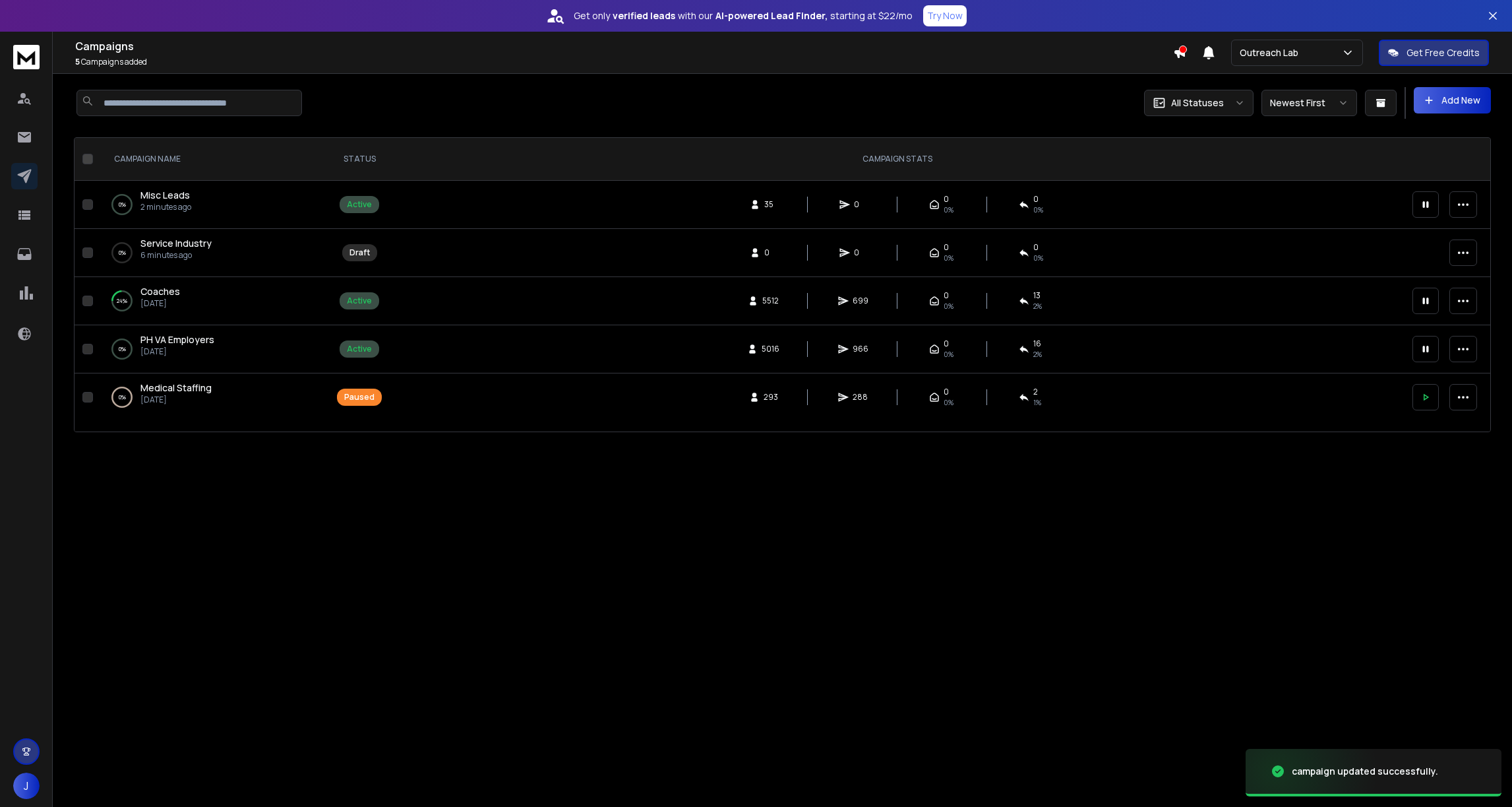
click at [480, 202] on div "35 0 0 0% 0 0%" at bounding box center [897, 205] width 1000 height 21
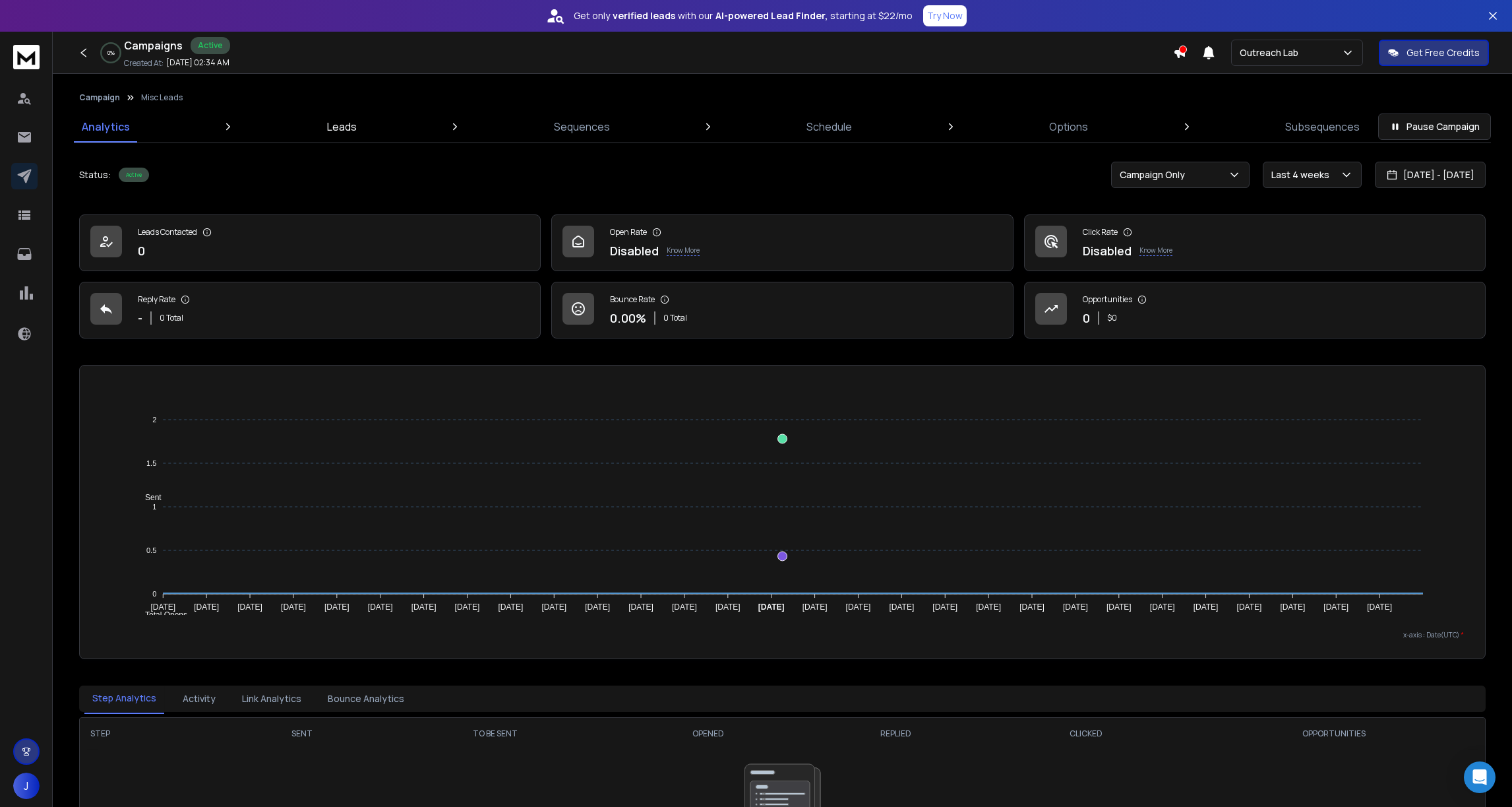
click at [336, 124] on p "Leads" at bounding box center [341, 126] width 30 height 16
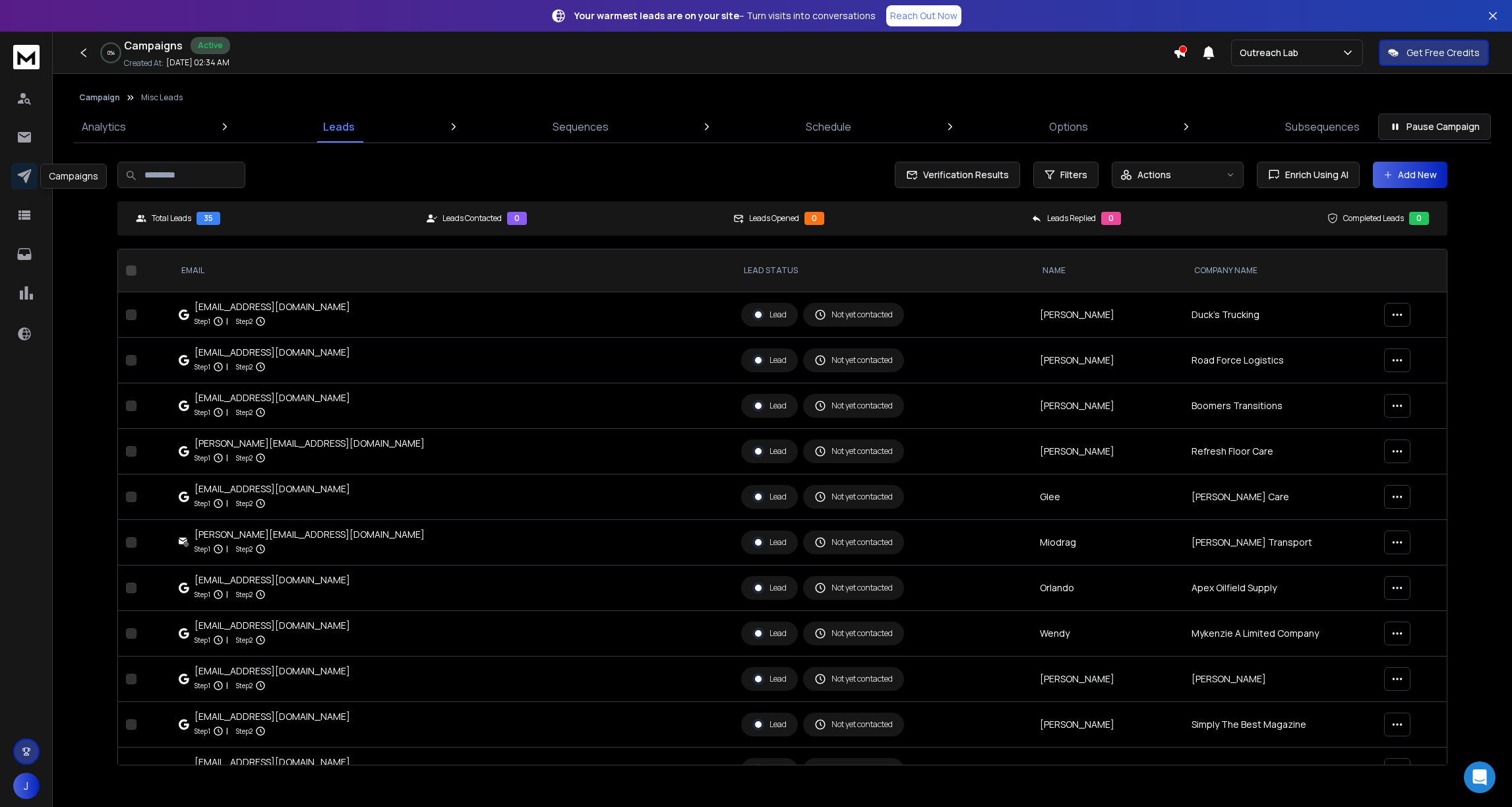
click at [27, 173] on icon at bounding box center [24, 176] width 16 height 16
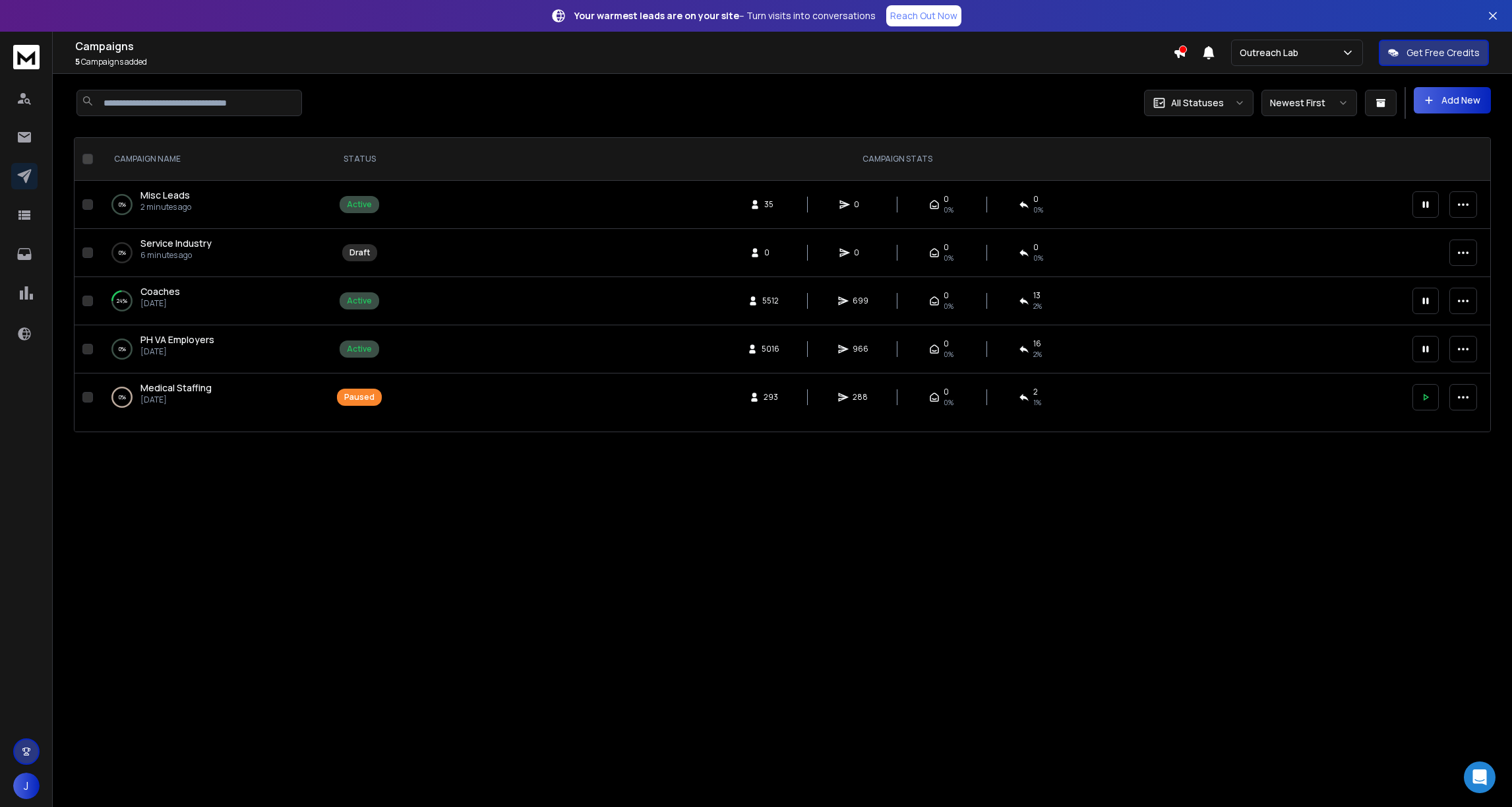
click at [213, 203] on div "0 % Misc Leads 2 minutes ago" at bounding box center [214, 204] width 205 height 32
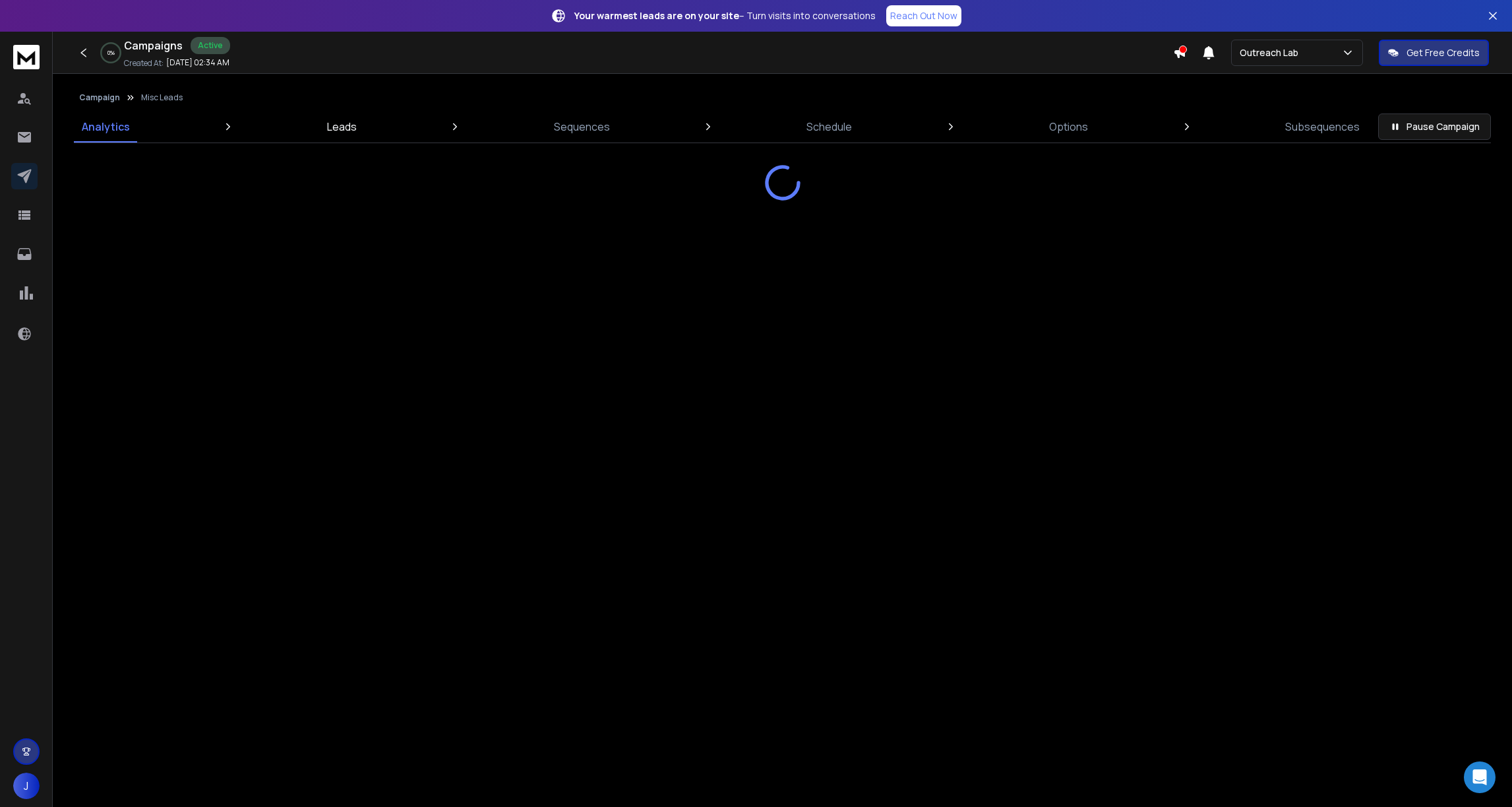
click at [339, 135] on link "Leads" at bounding box center [342, 126] width 46 height 32
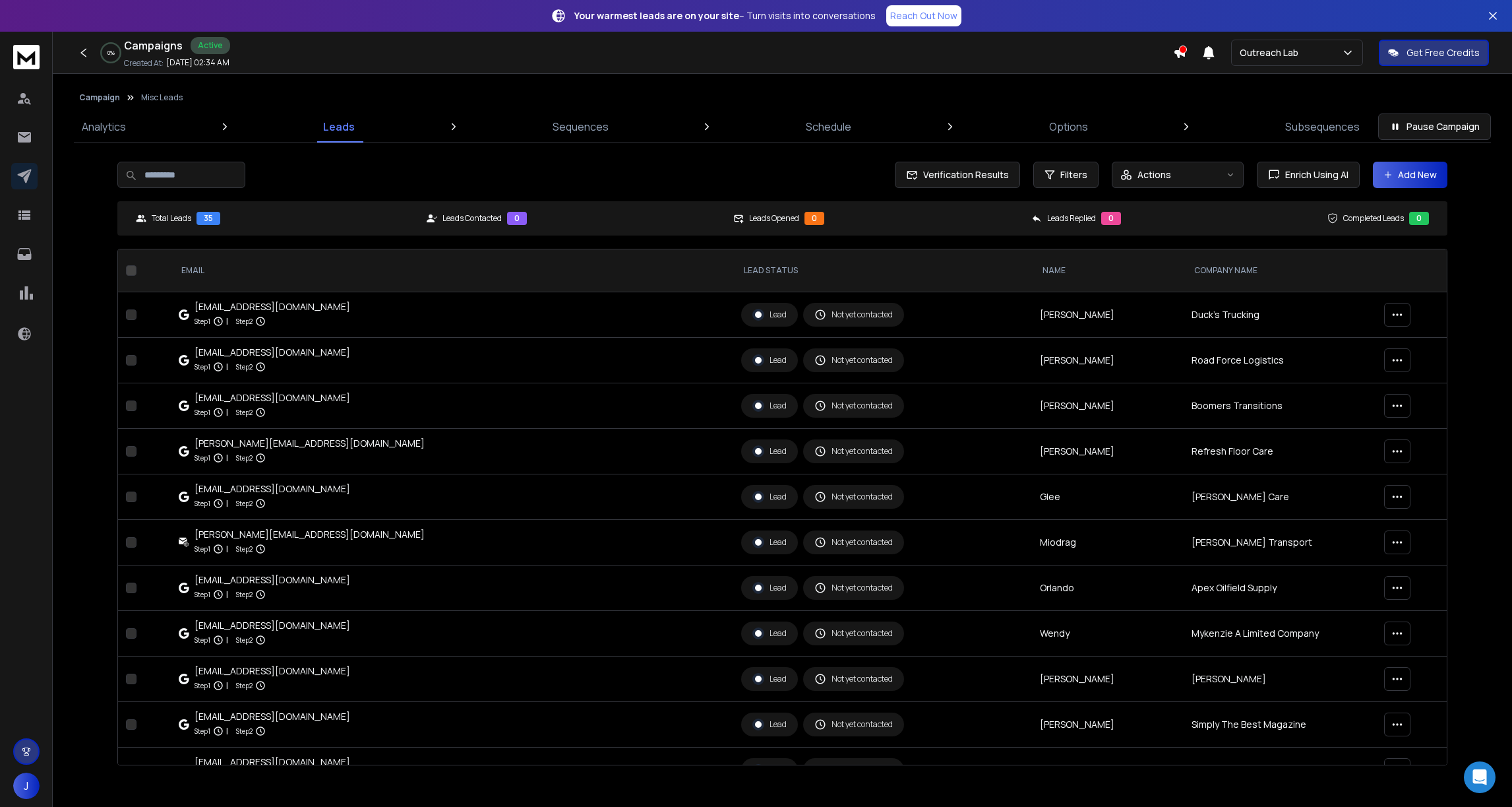
click at [1385, 172] on icon at bounding box center [1389, 175] width 10 height 10
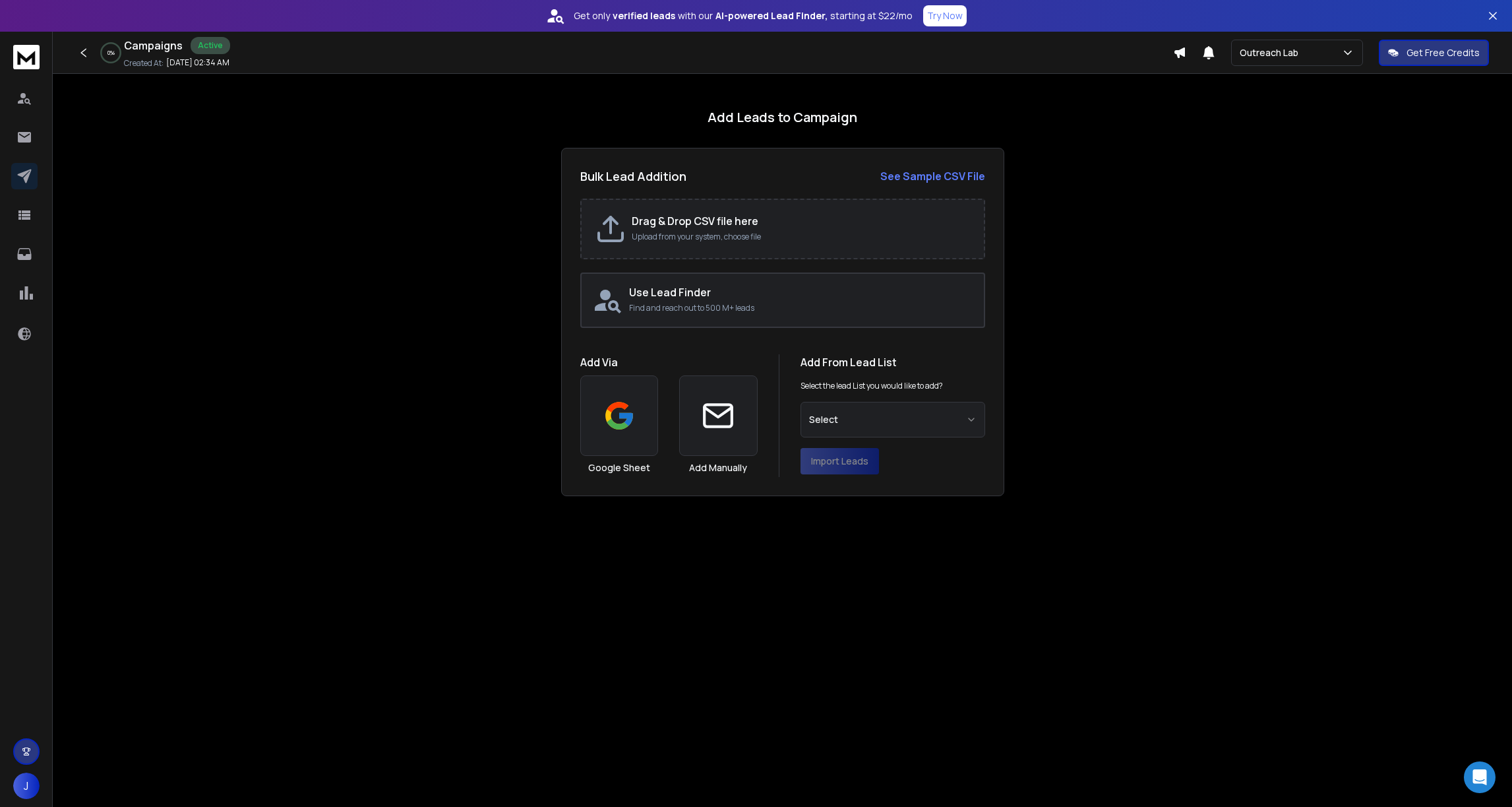
click at [671, 210] on div "Drag & Drop CSV file here Upload from your system, choose file" at bounding box center [783, 229] width 405 height 60
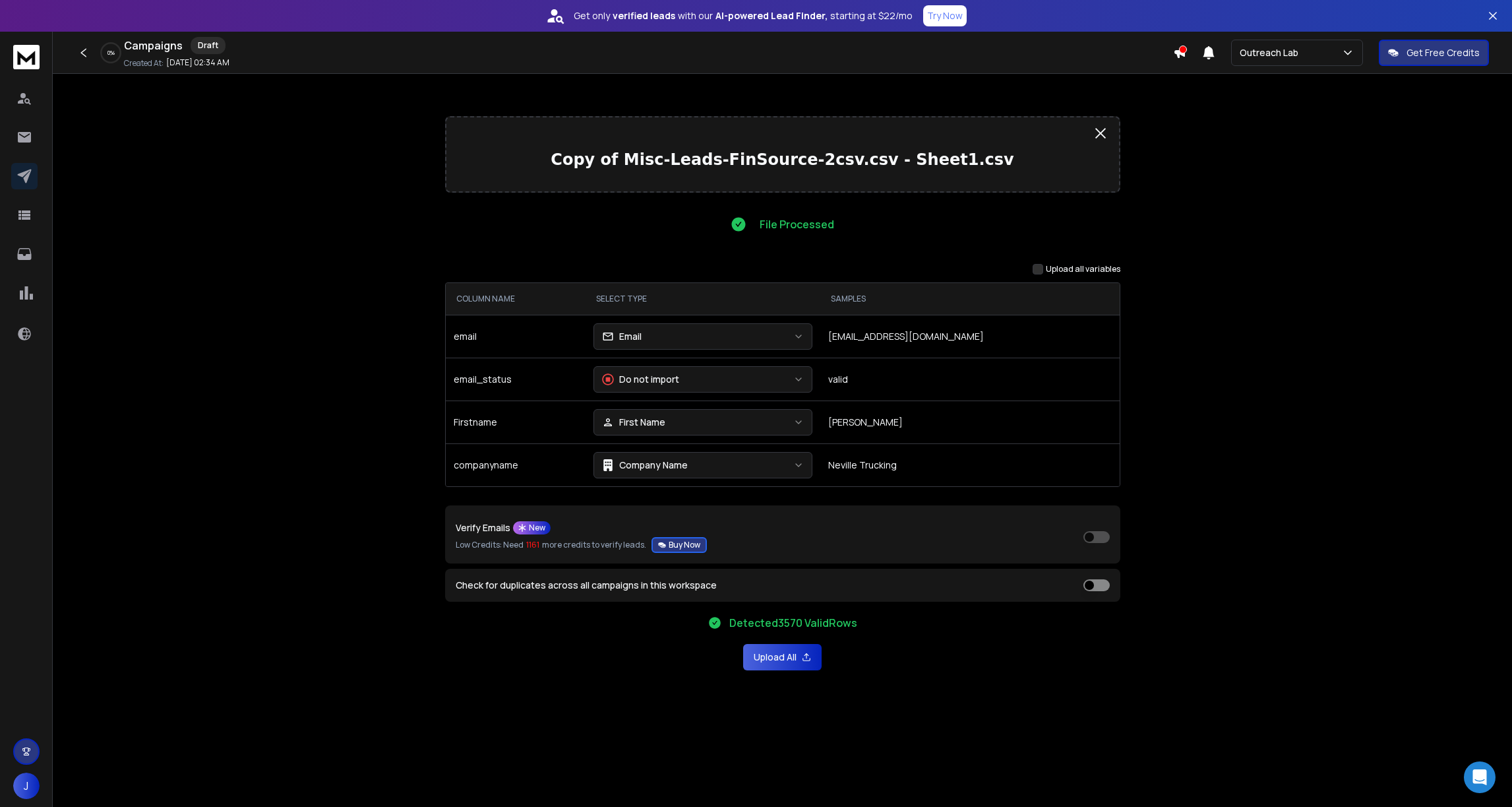
click at [1103, 584] on button "Check for duplicates across all campaigns in this workspace" at bounding box center [1097, 585] width 27 height 11
click at [780, 661] on button "Upload All" at bounding box center [783, 658] width 78 height 27
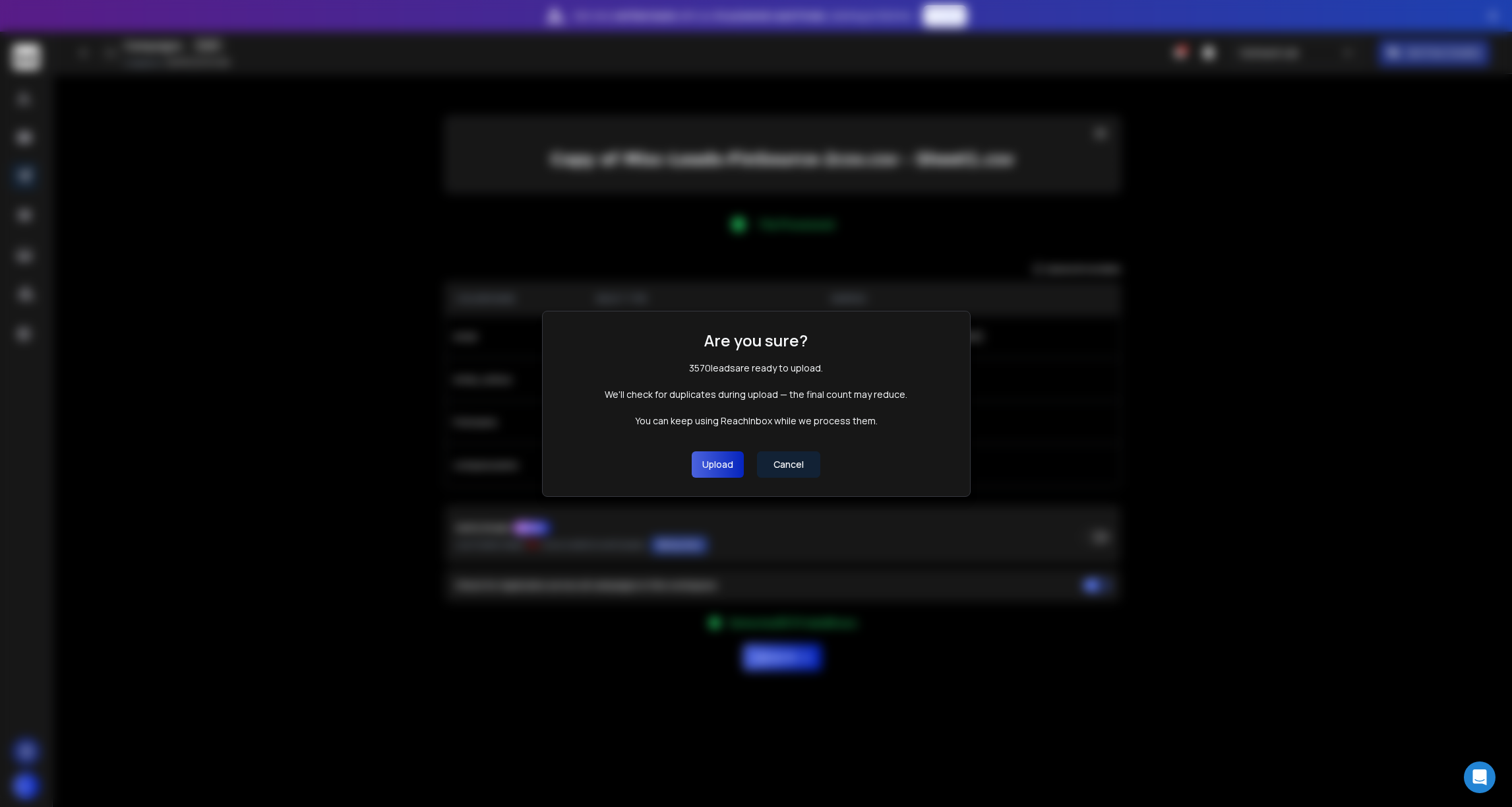
click at [727, 471] on button "Upload" at bounding box center [718, 465] width 53 height 27
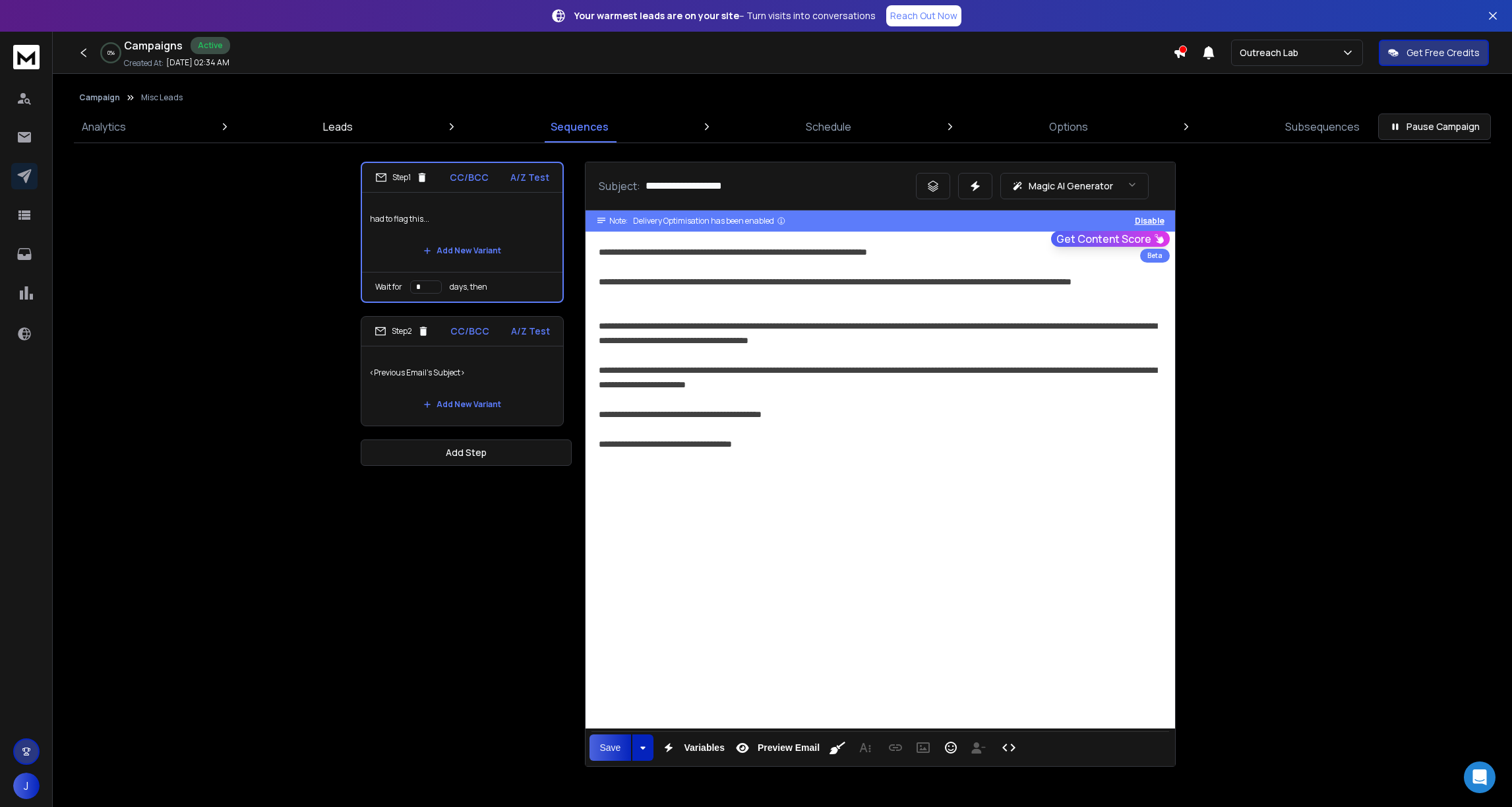
click at [334, 121] on p "Leads" at bounding box center [337, 126] width 30 height 16
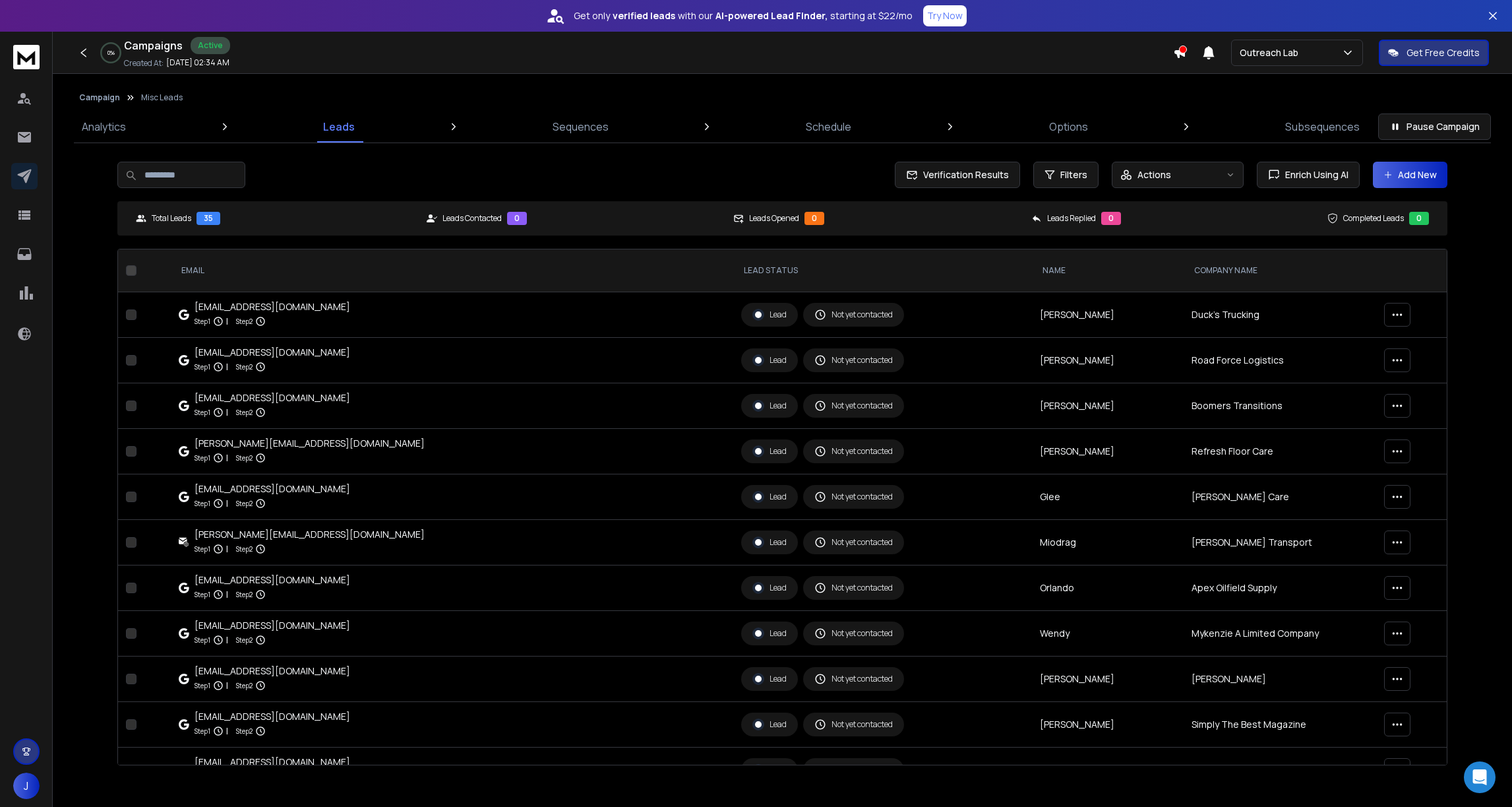
click at [1400, 176] on button "Add New" at bounding box center [1411, 175] width 75 height 27
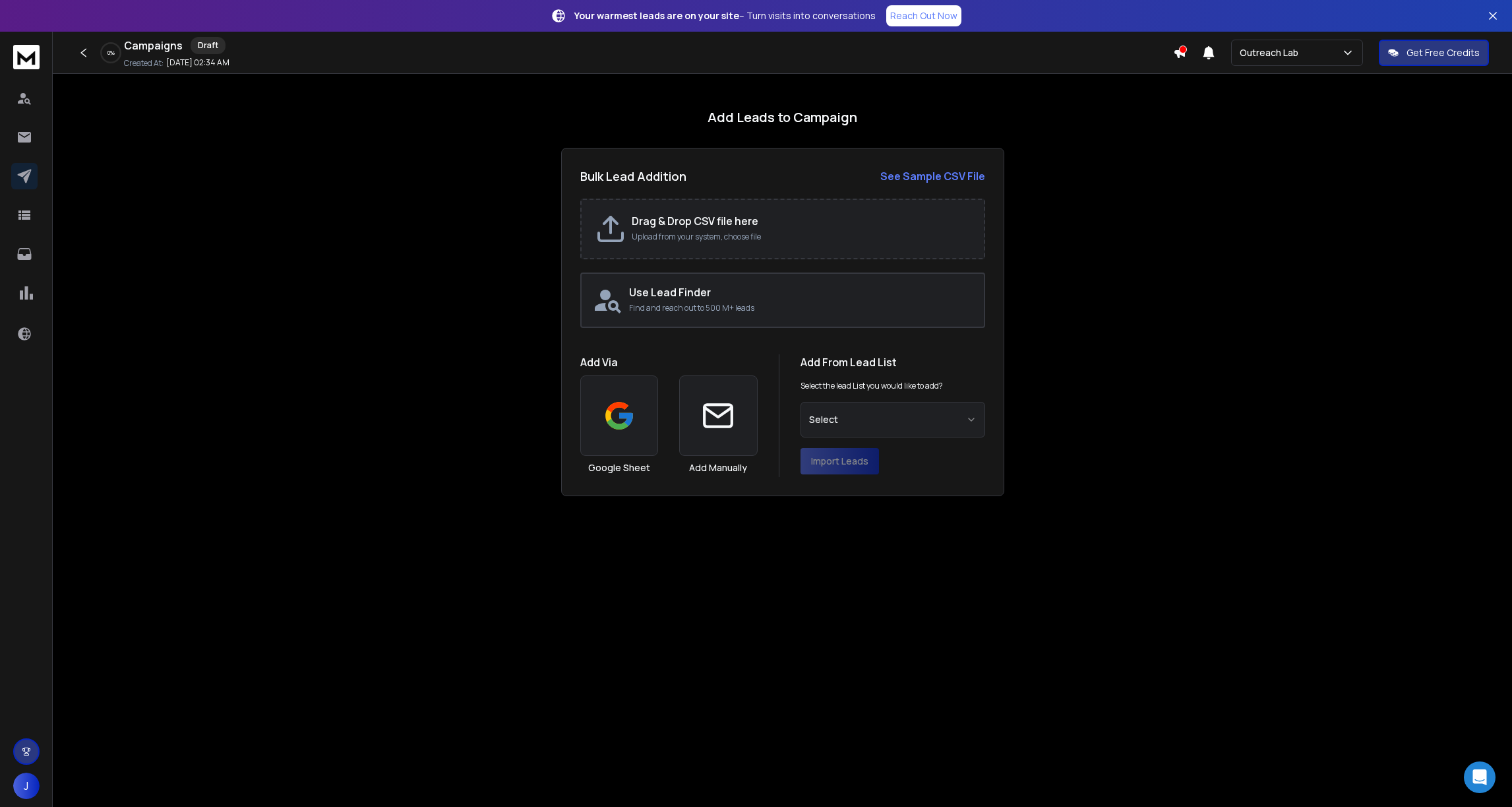
click at [751, 221] on h2 "Drag & Drop CSV file here" at bounding box center [801, 221] width 339 height 16
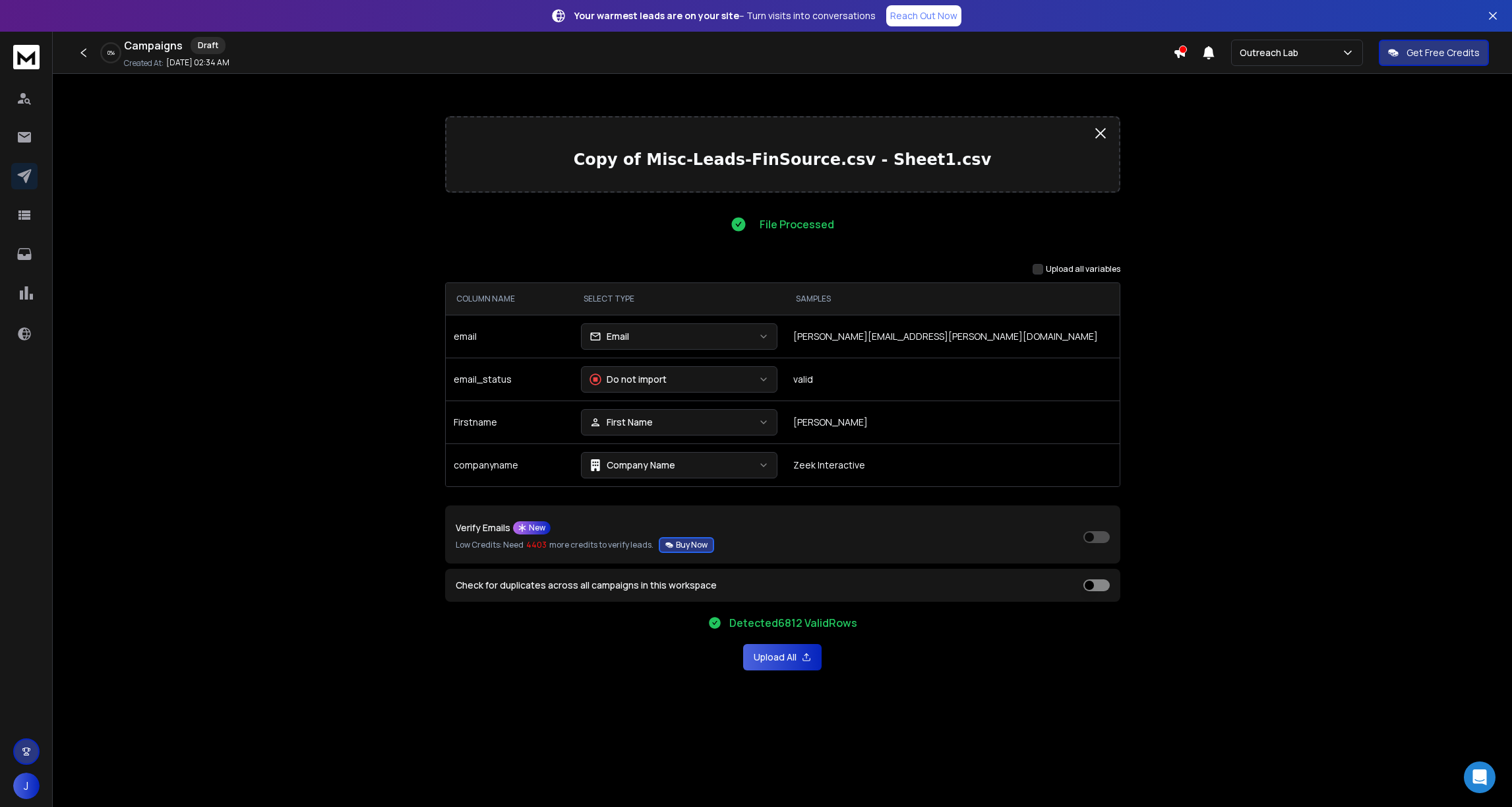
click at [1104, 581] on button "Check for duplicates across all campaigns in this workspace" at bounding box center [1097, 585] width 27 height 11
click at [782, 659] on button "Upload All" at bounding box center [783, 658] width 78 height 27
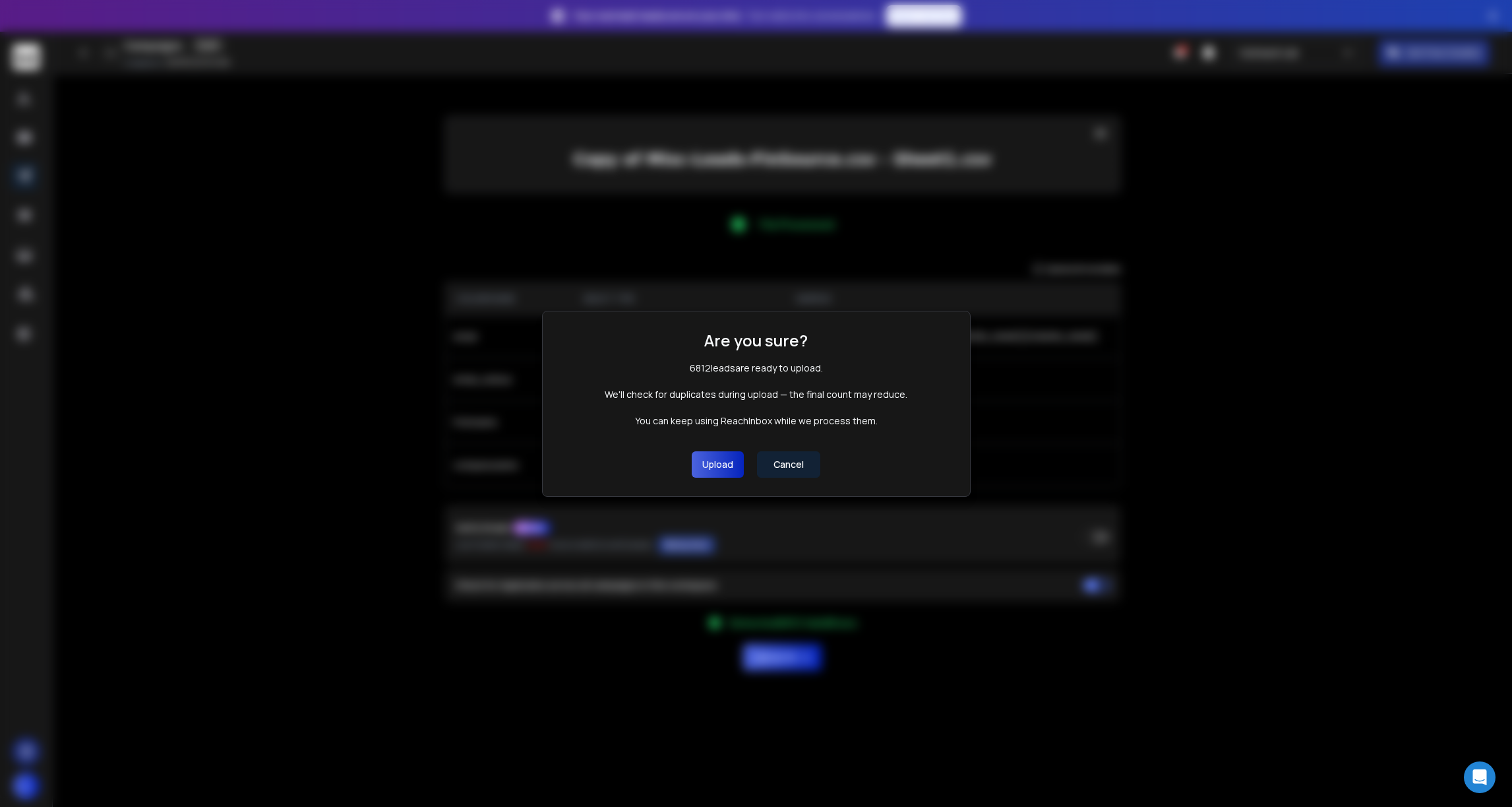
click at [734, 476] on button "Upload" at bounding box center [718, 465] width 53 height 27
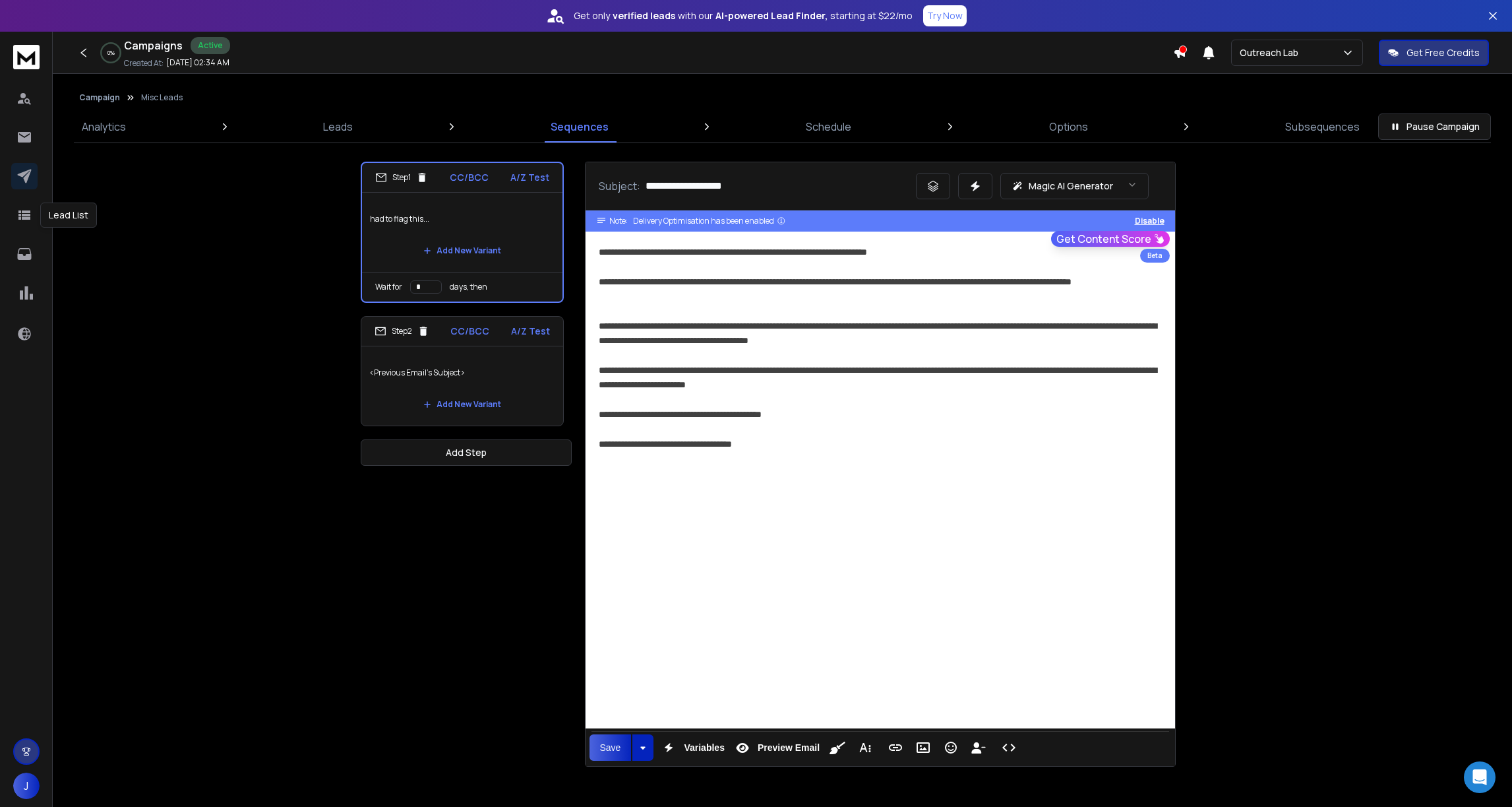
click at [20, 176] on icon at bounding box center [24, 176] width 16 height 16
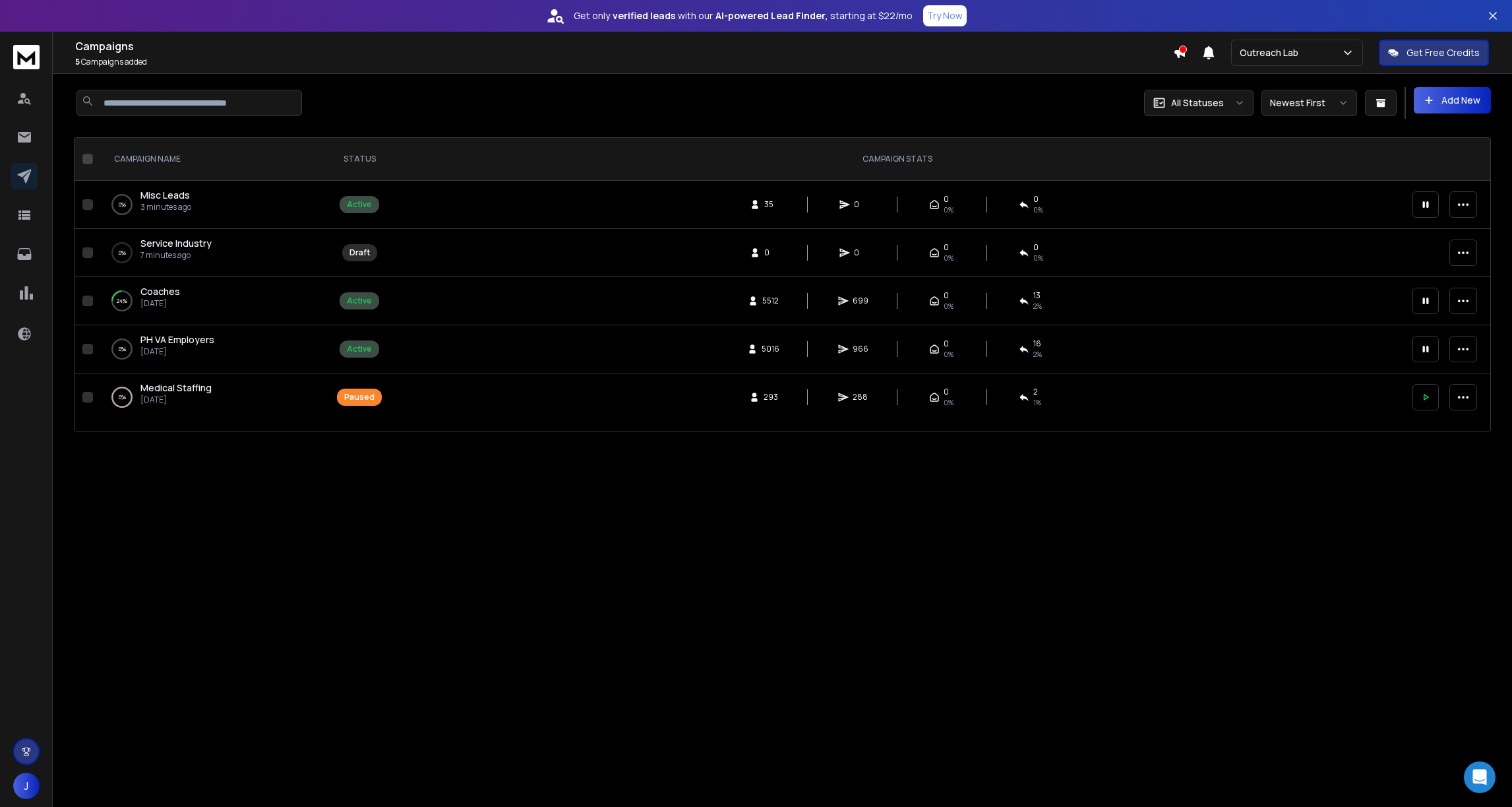
click at [1461, 254] on icon "button" at bounding box center [1464, 252] width 13 height 13
click at [1403, 325] on div "Rename" at bounding box center [1392, 325] width 56 height 13
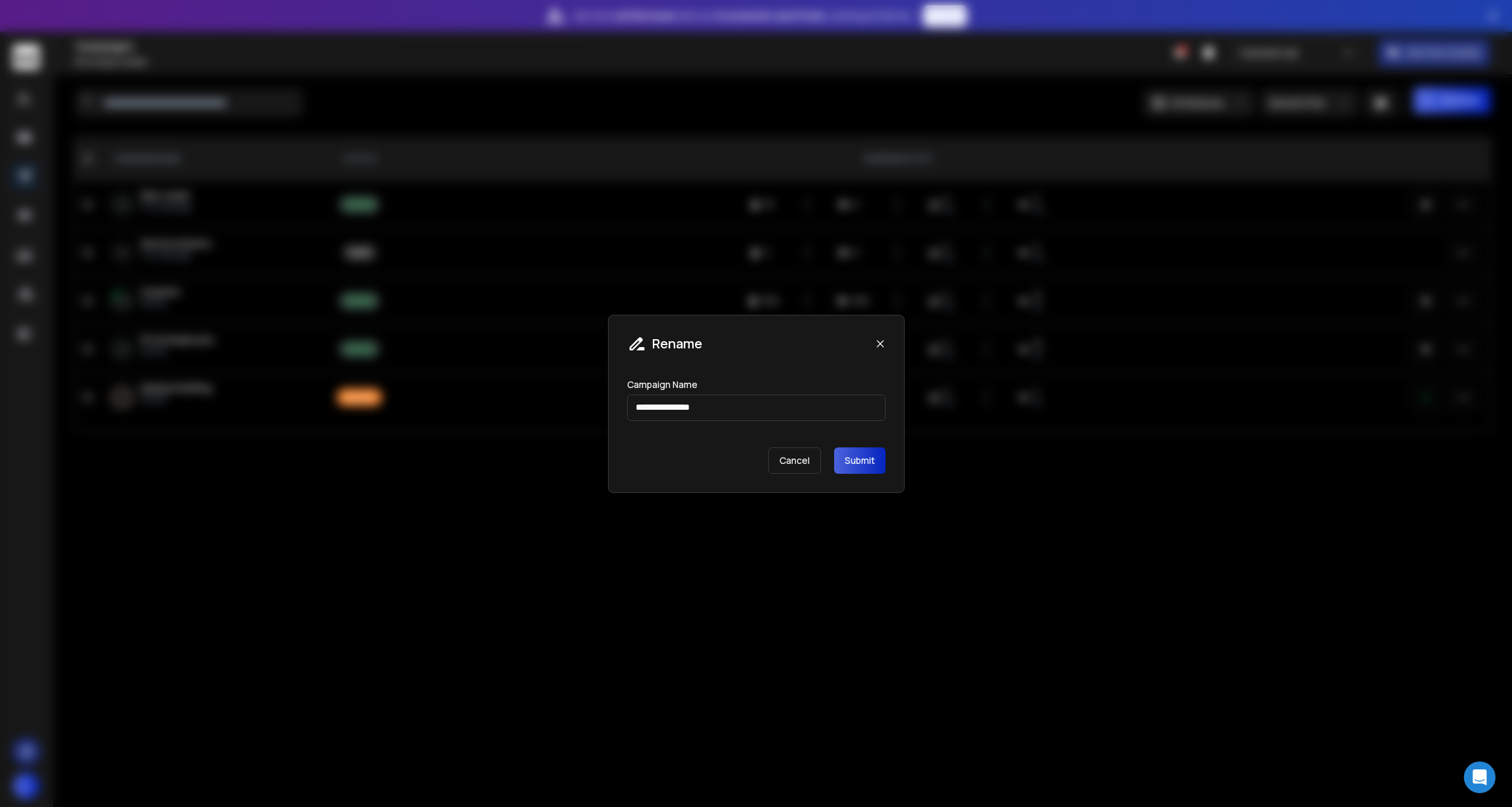
drag, startPoint x: 669, startPoint y: 410, endPoint x: 625, endPoint y: 395, distance: 46.5
click at [625, 408] on div "**********" at bounding box center [756, 404] width 297 height 178
type input "**********"
click at [869, 468] on button "Submit" at bounding box center [860, 461] width 52 height 27
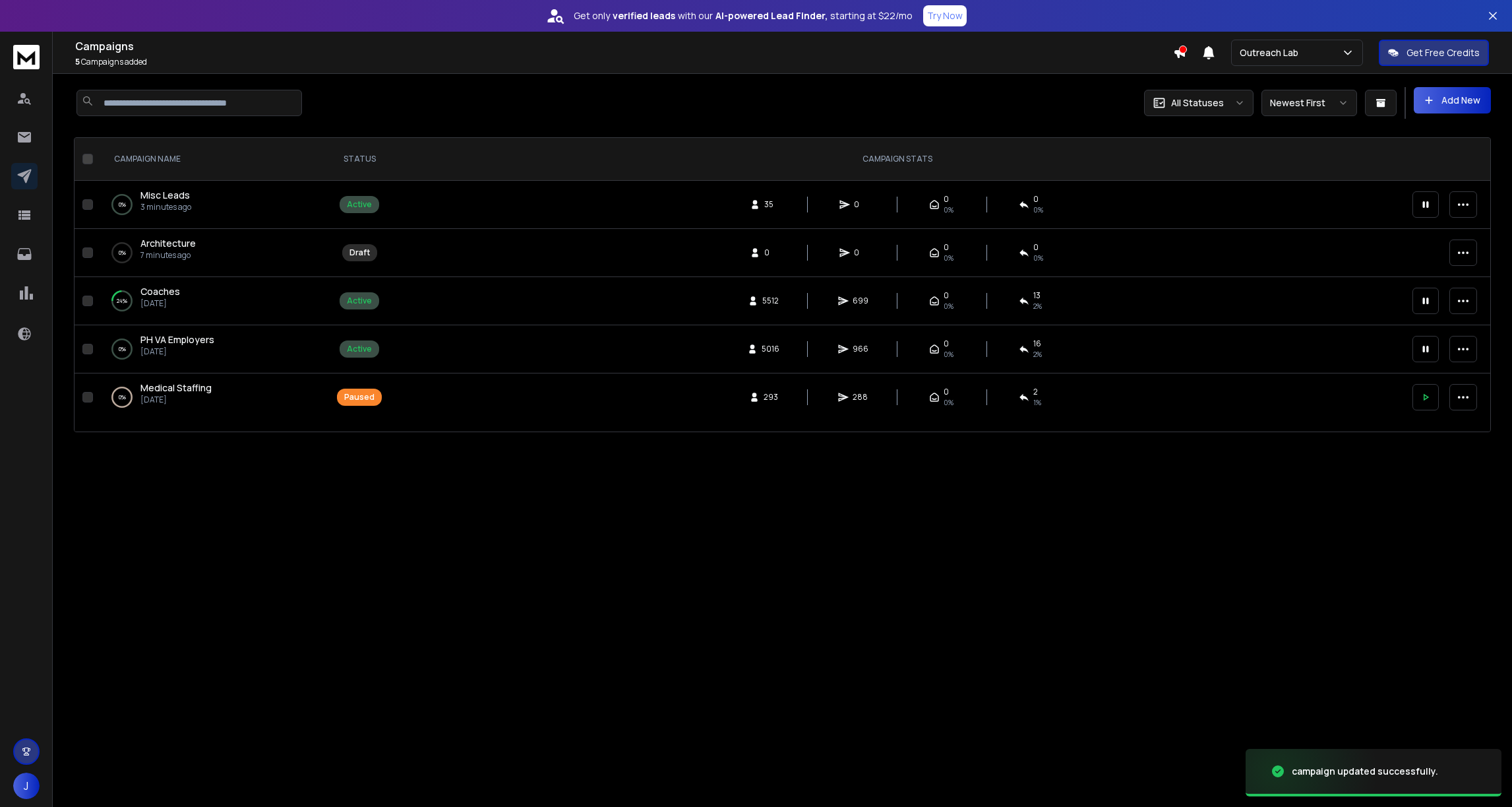
click at [266, 269] on td "0 % Architecture 7 minutes ago" at bounding box center [214, 252] width 231 height 48
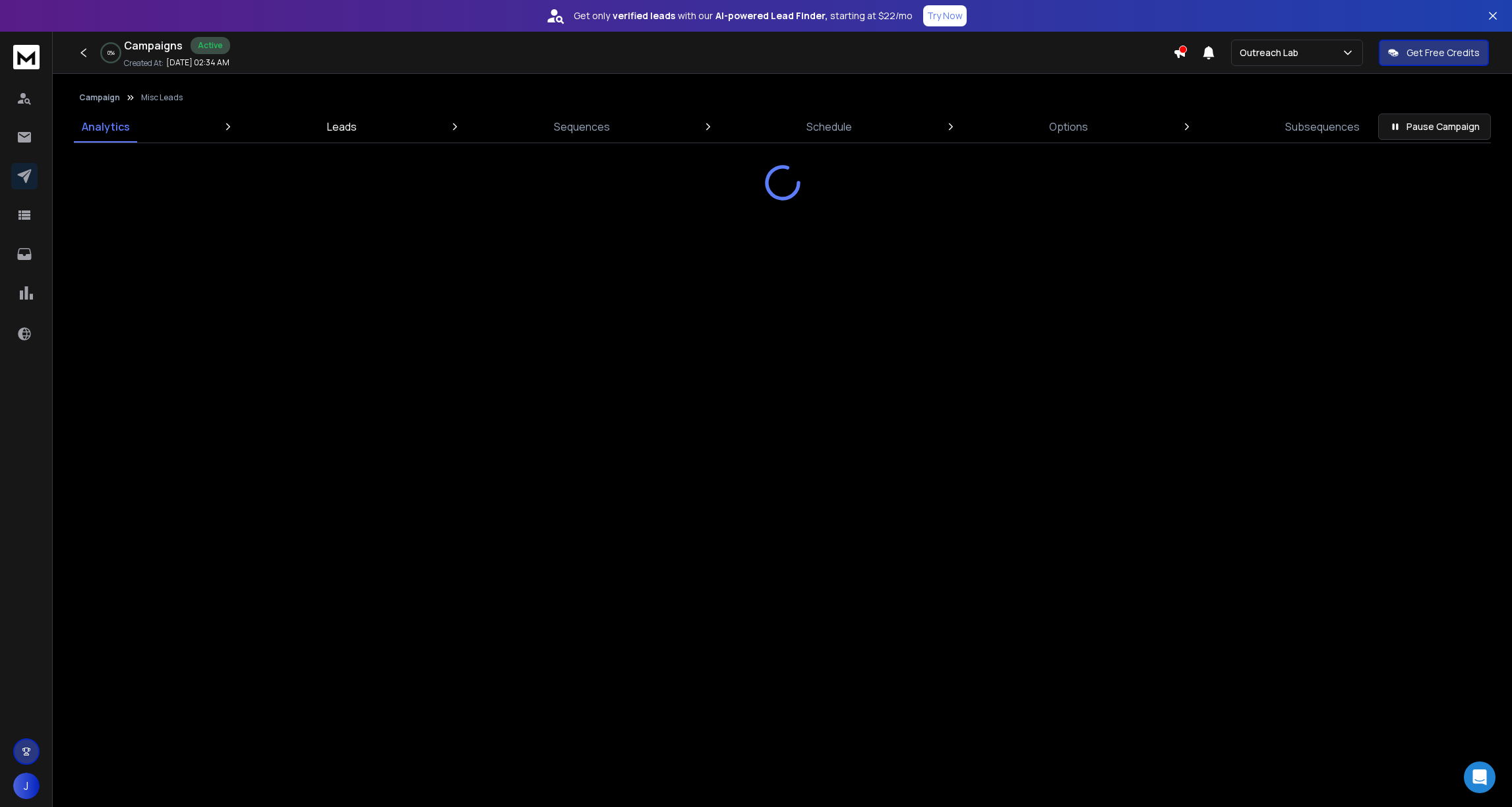
click at [347, 121] on p "Leads" at bounding box center [341, 126] width 30 height 16
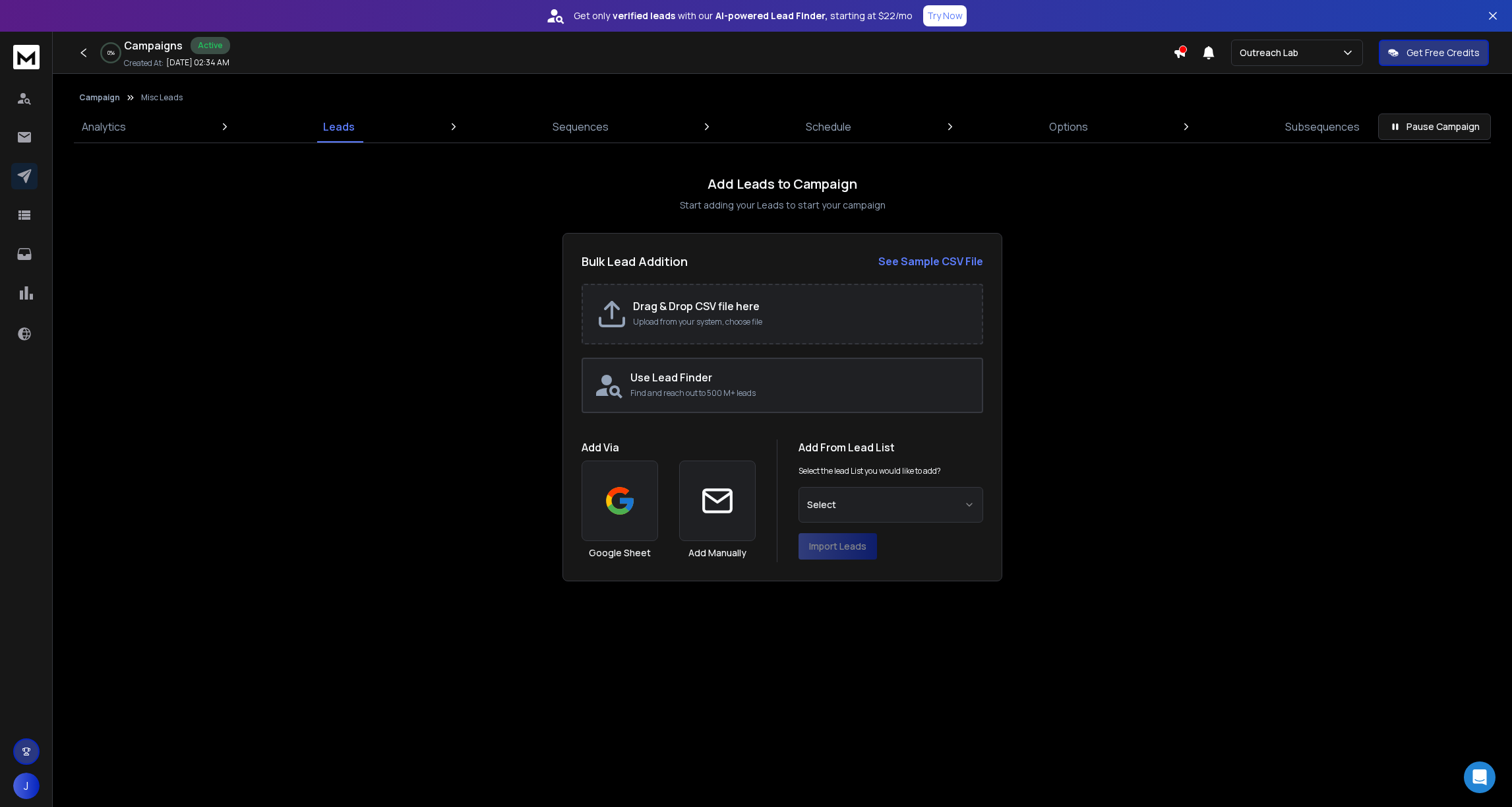
click at [784, 303] on h2 "Drag & Drop CSV file here" at bounding box center [801, 306] width 335 height 16
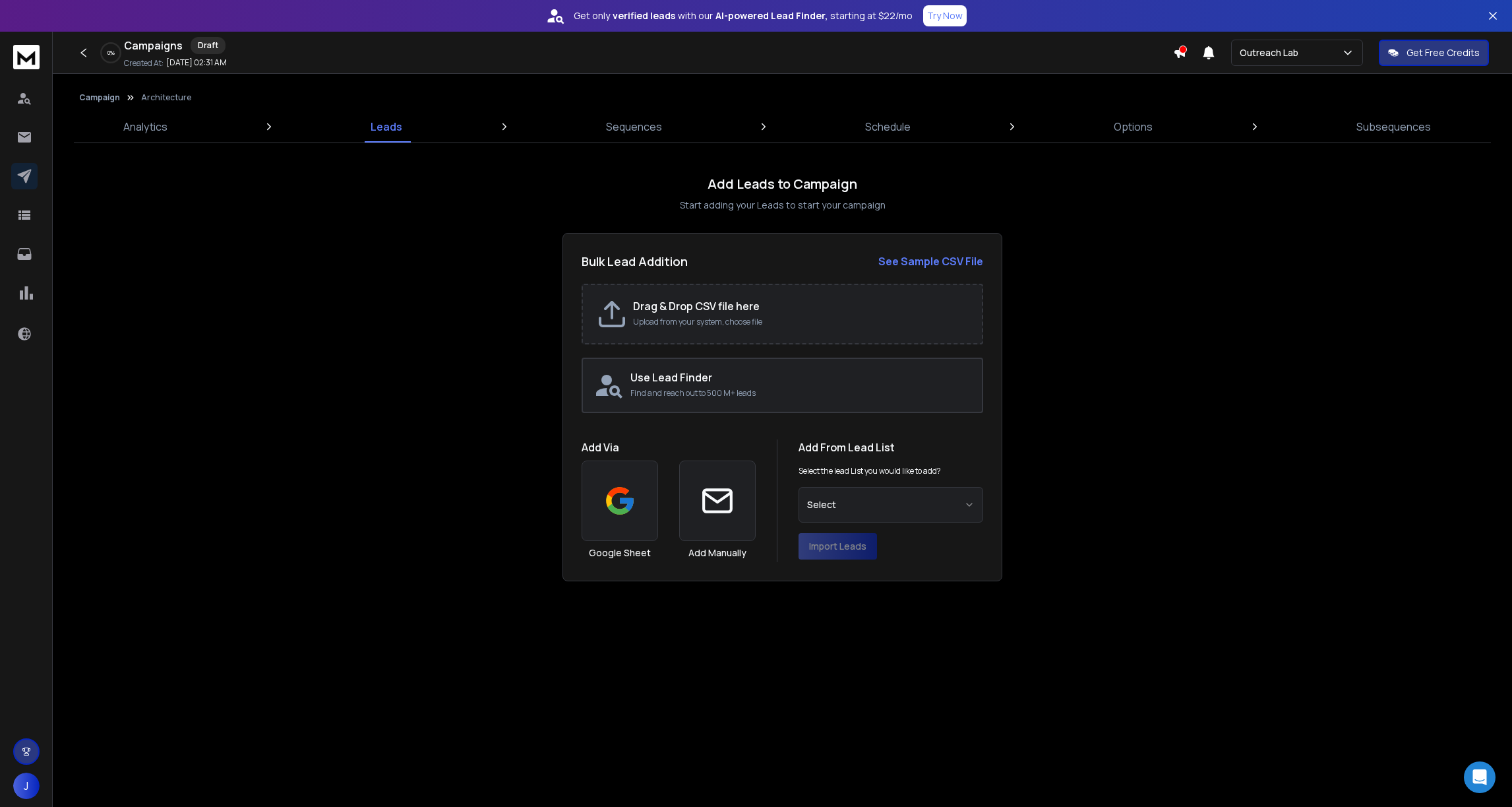
type input "**********"
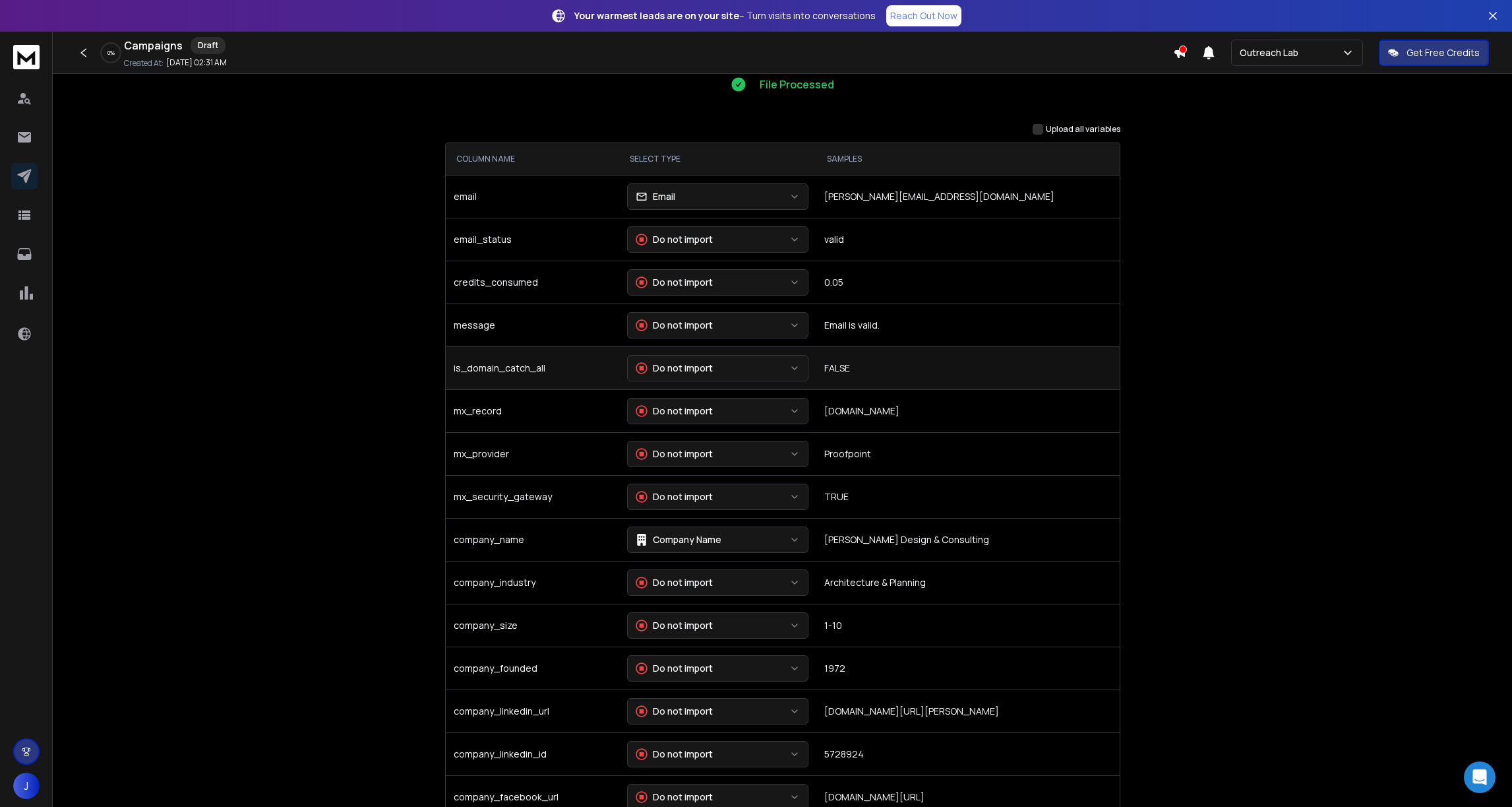
scroll to position [218, 0]
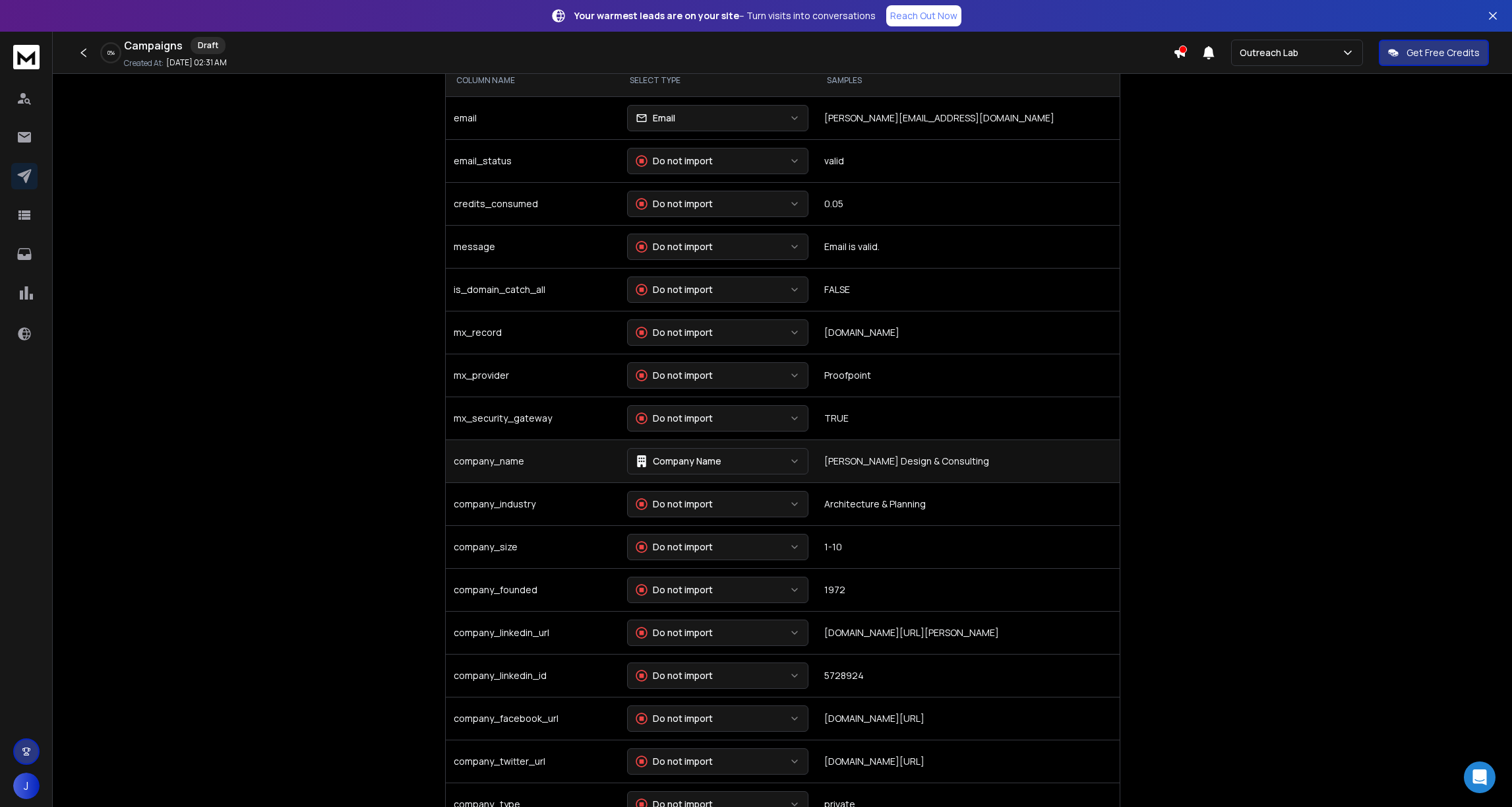
click at [757, 463] on button "Company Name" at bounding box center [718, 462] width 182 height 27
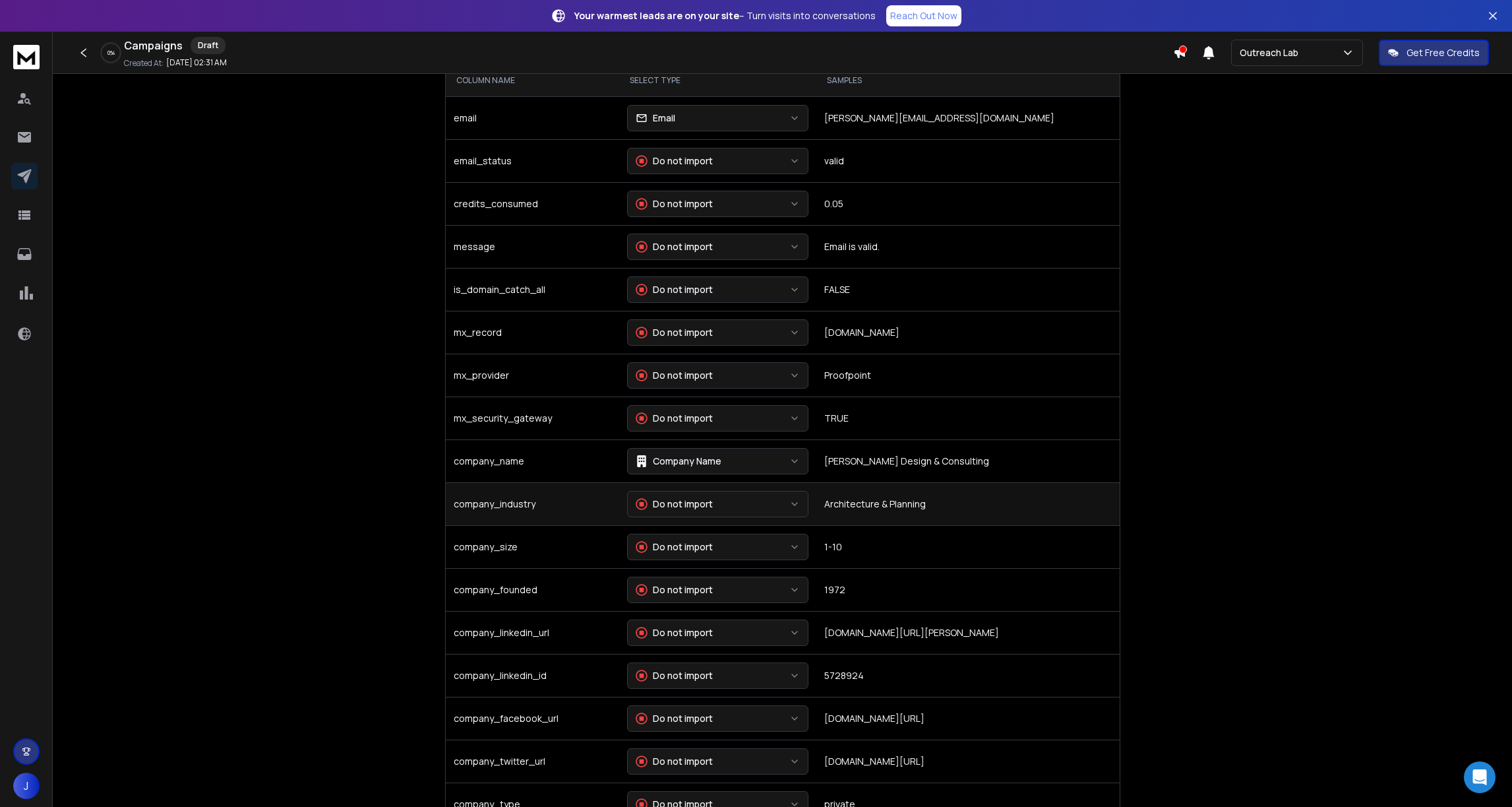
click at [1057, 508] on td "Architecture & Planning" at bounding box center [967, 503] width 303 height 43
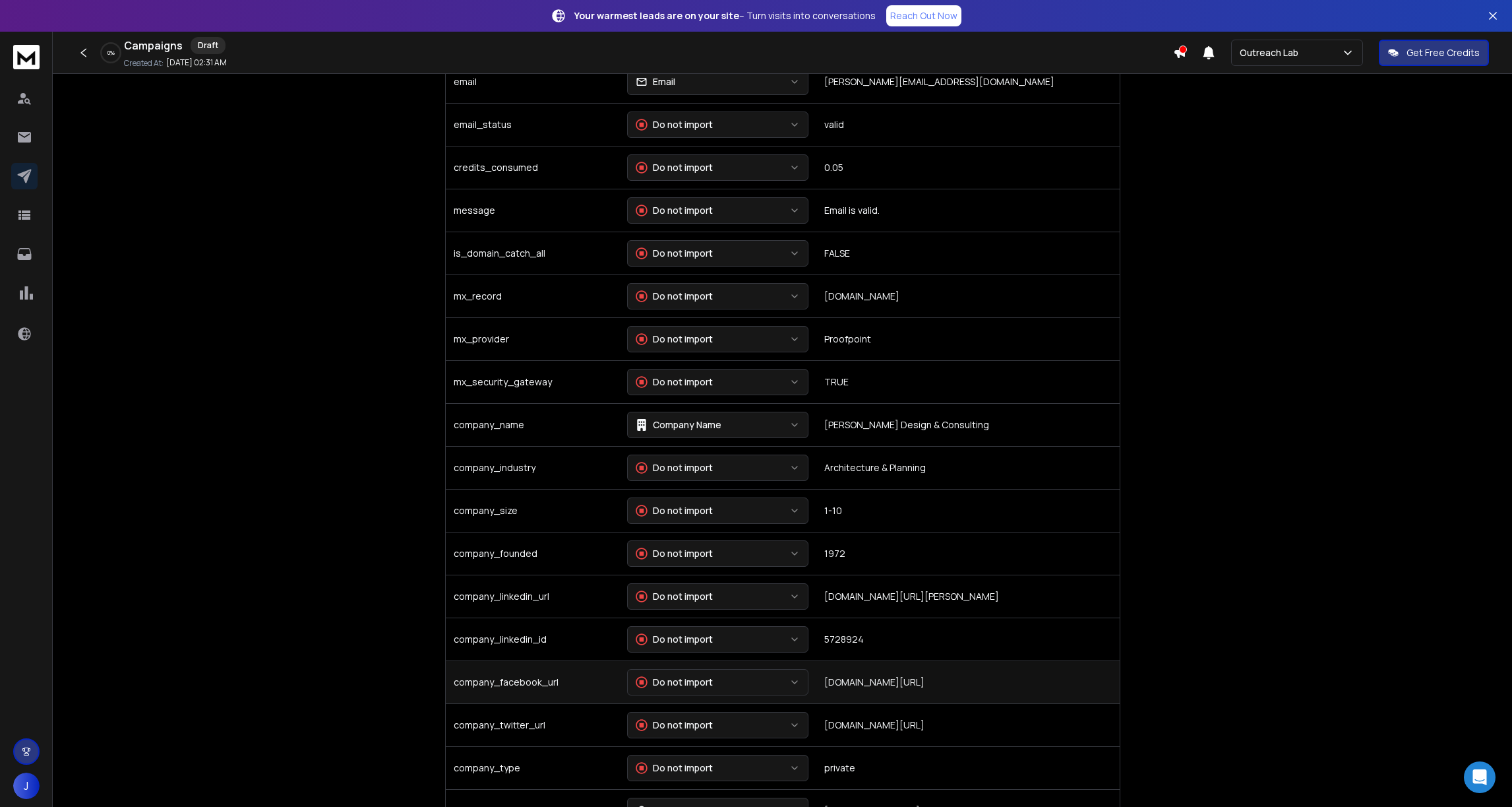
scroll to position [397, 0]
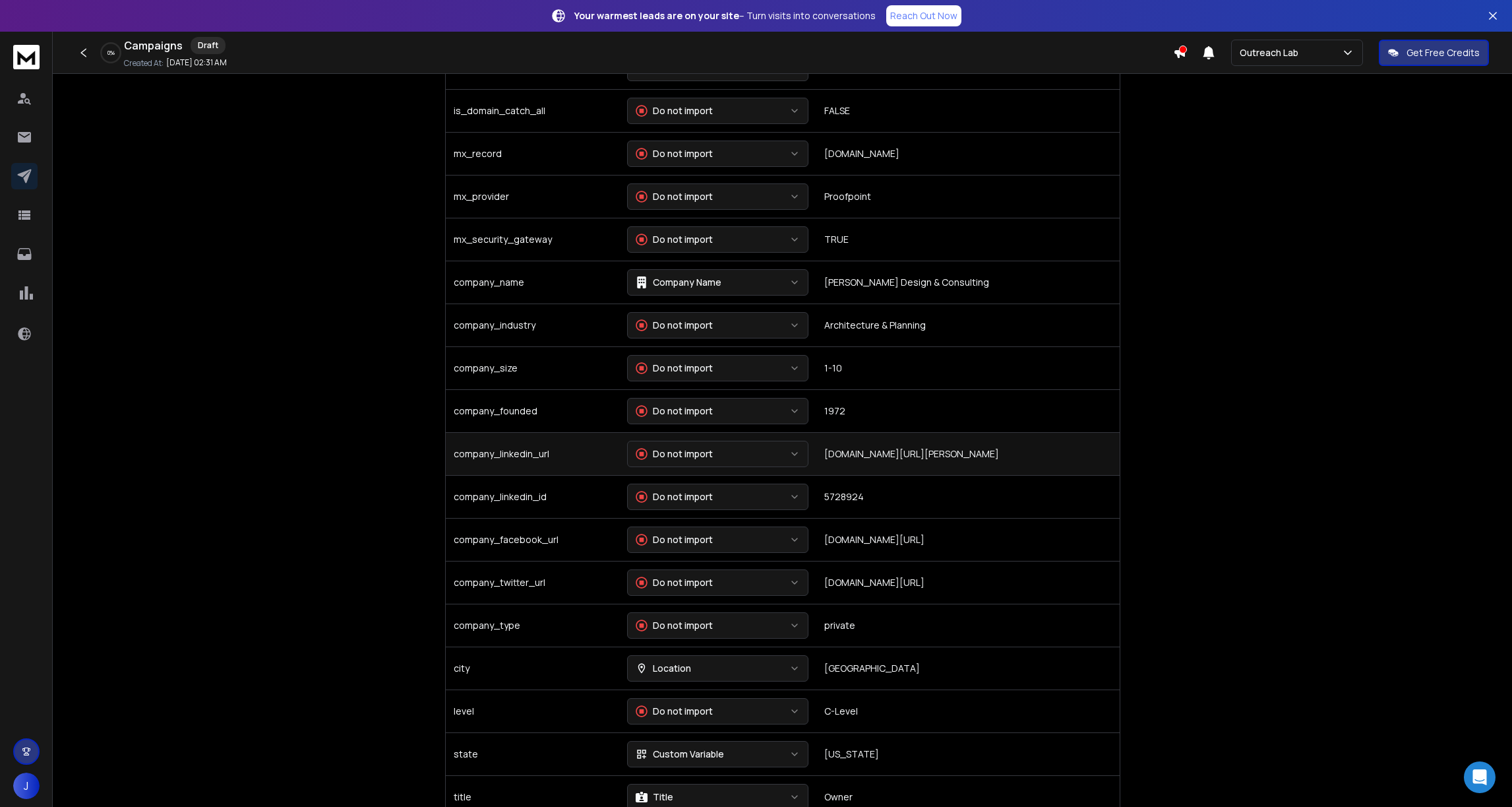
click at [768, 448] on button "Do not import" at bounding box center [718, 454] width 182 height 27
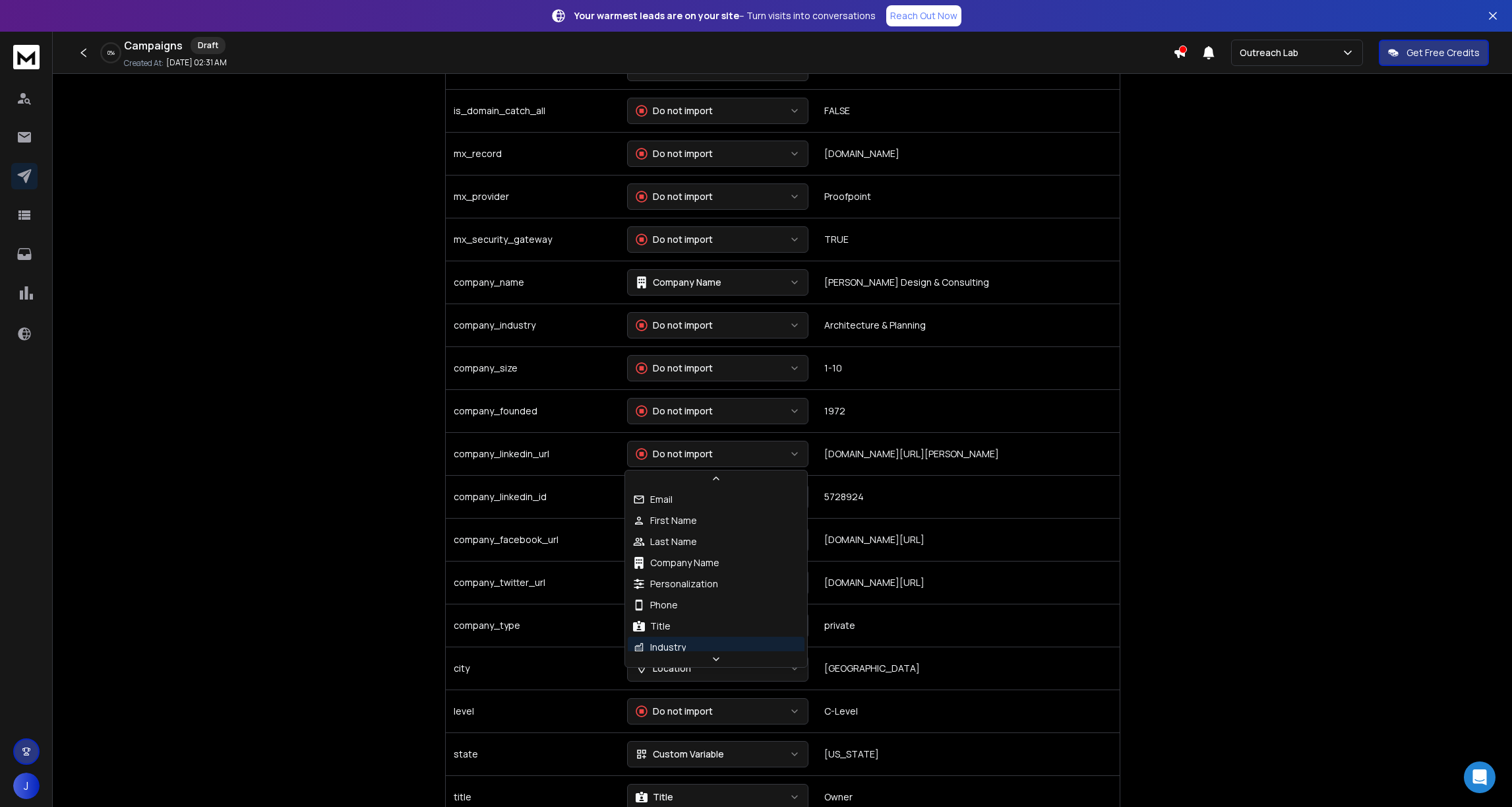
scroll to position [133, 0]
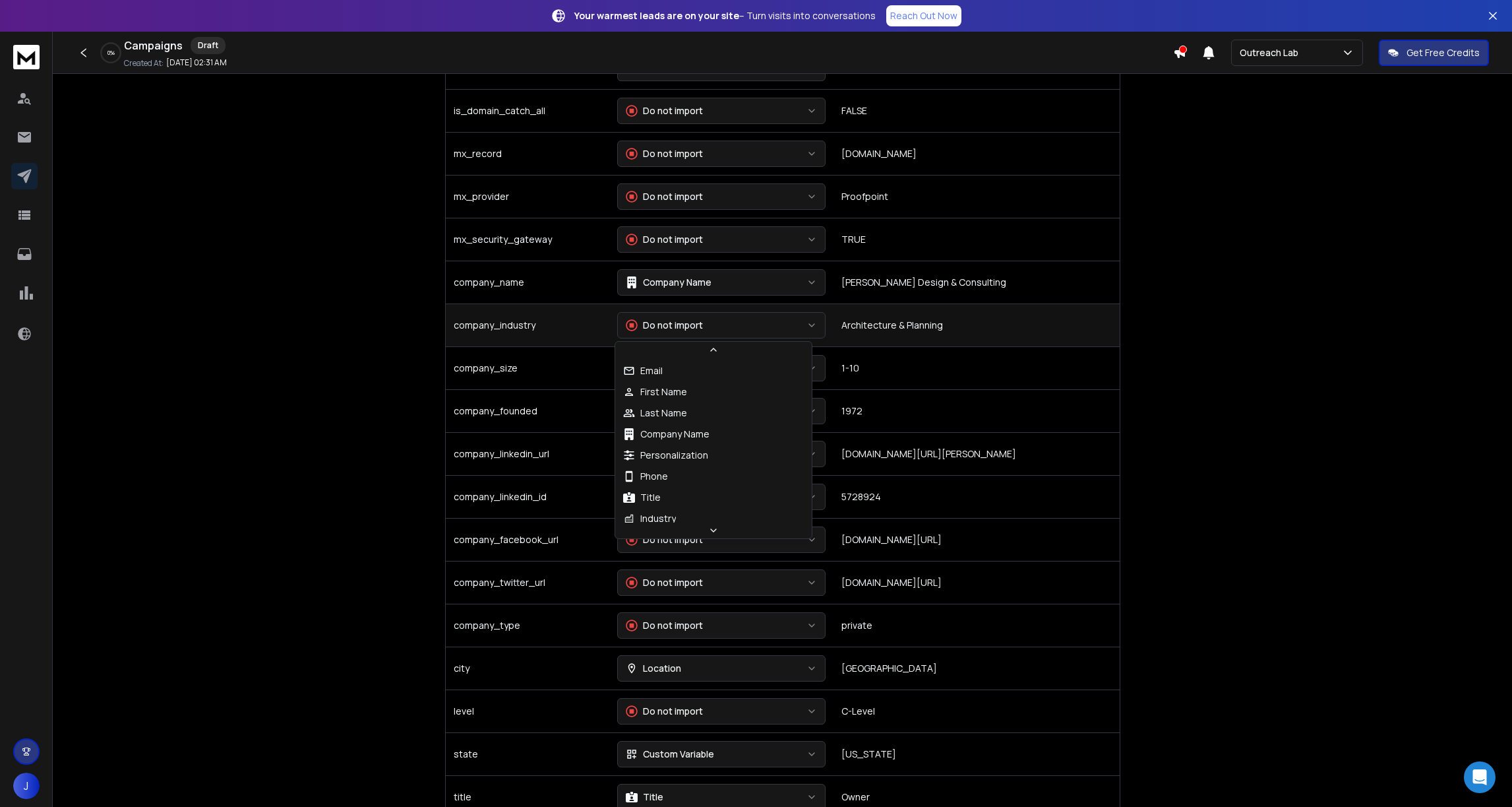
click at [710, 326] on button "Do not import" at bounding box center [722, 325] width 208 height 27
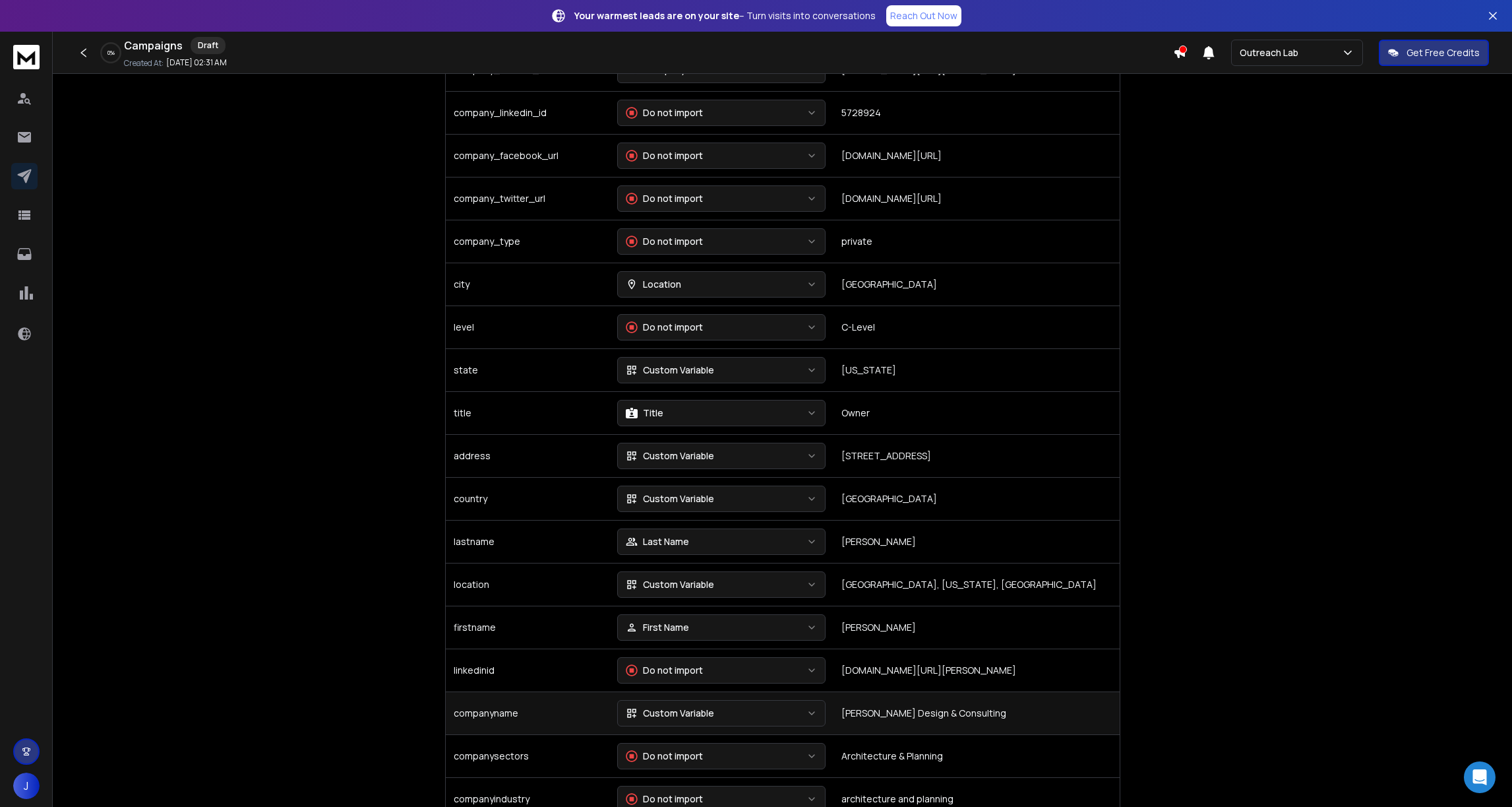
scroll to position [782, 0]
click at [744, 719] on button "Custom Variable" at bounding box center [722, 713] width 208 height 27
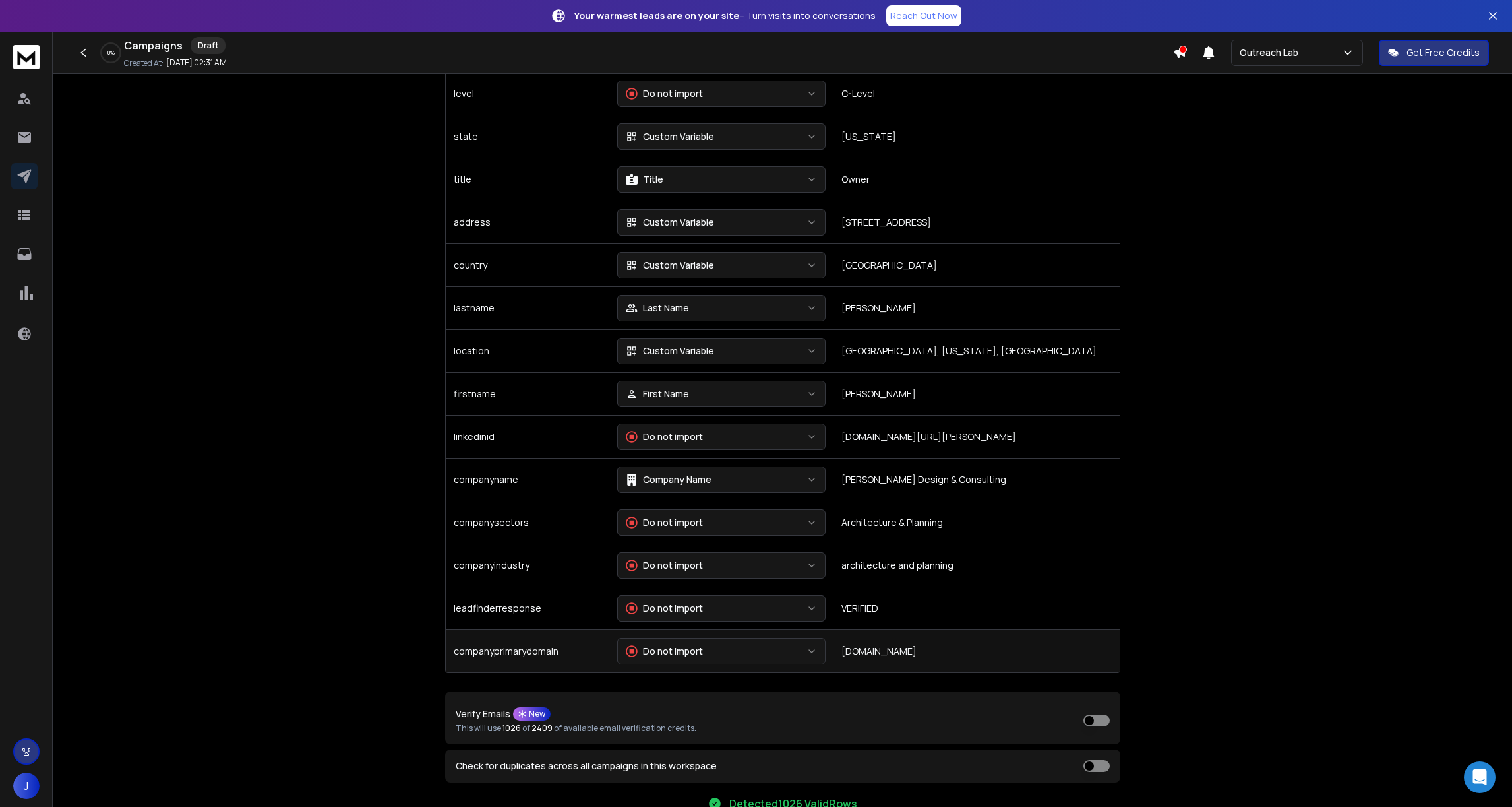
scroll to position [1024, 0]
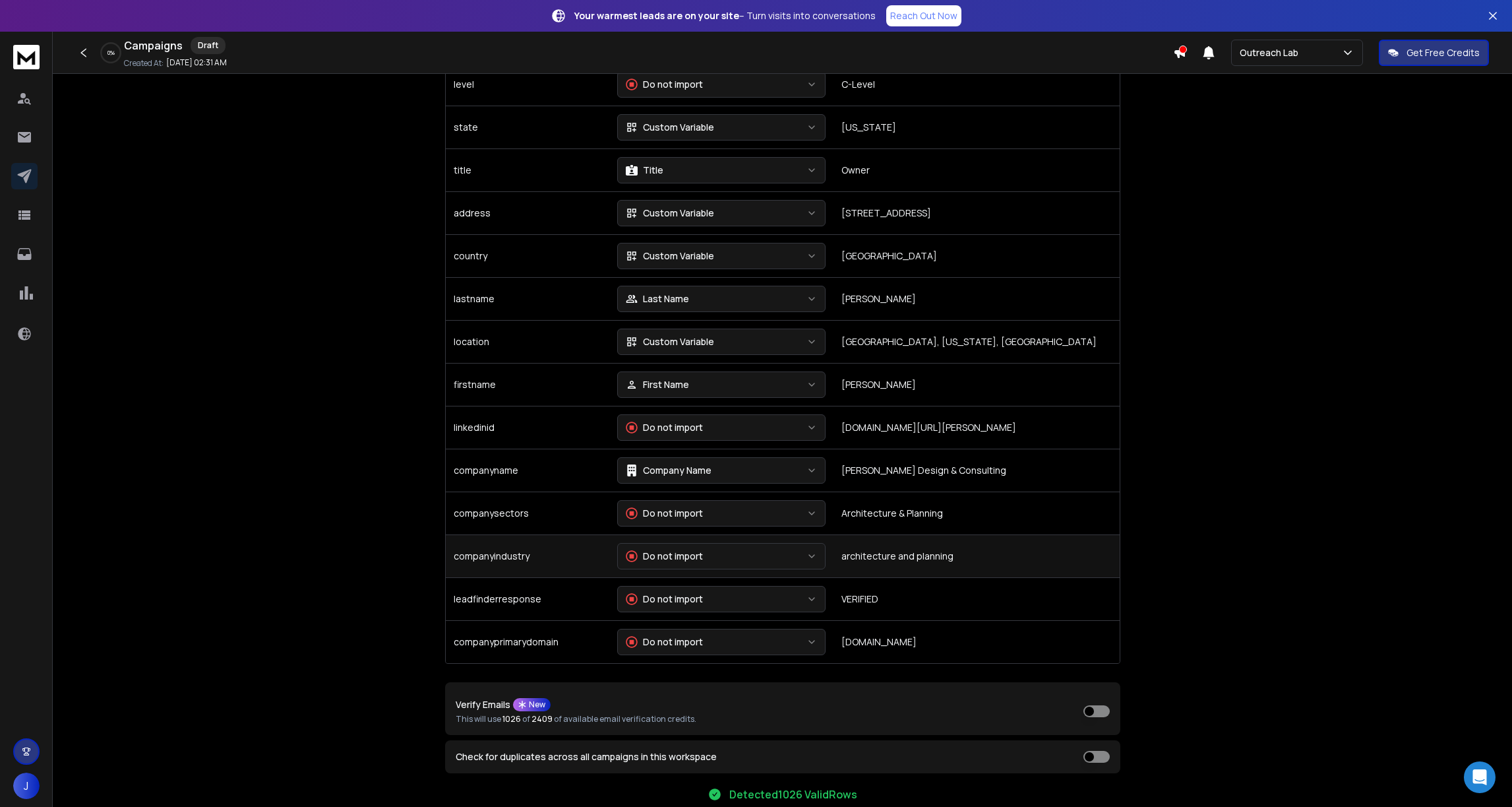
click at [781, 552] on button "Do not import" at bounding box center [722, 556] width 208 height 27
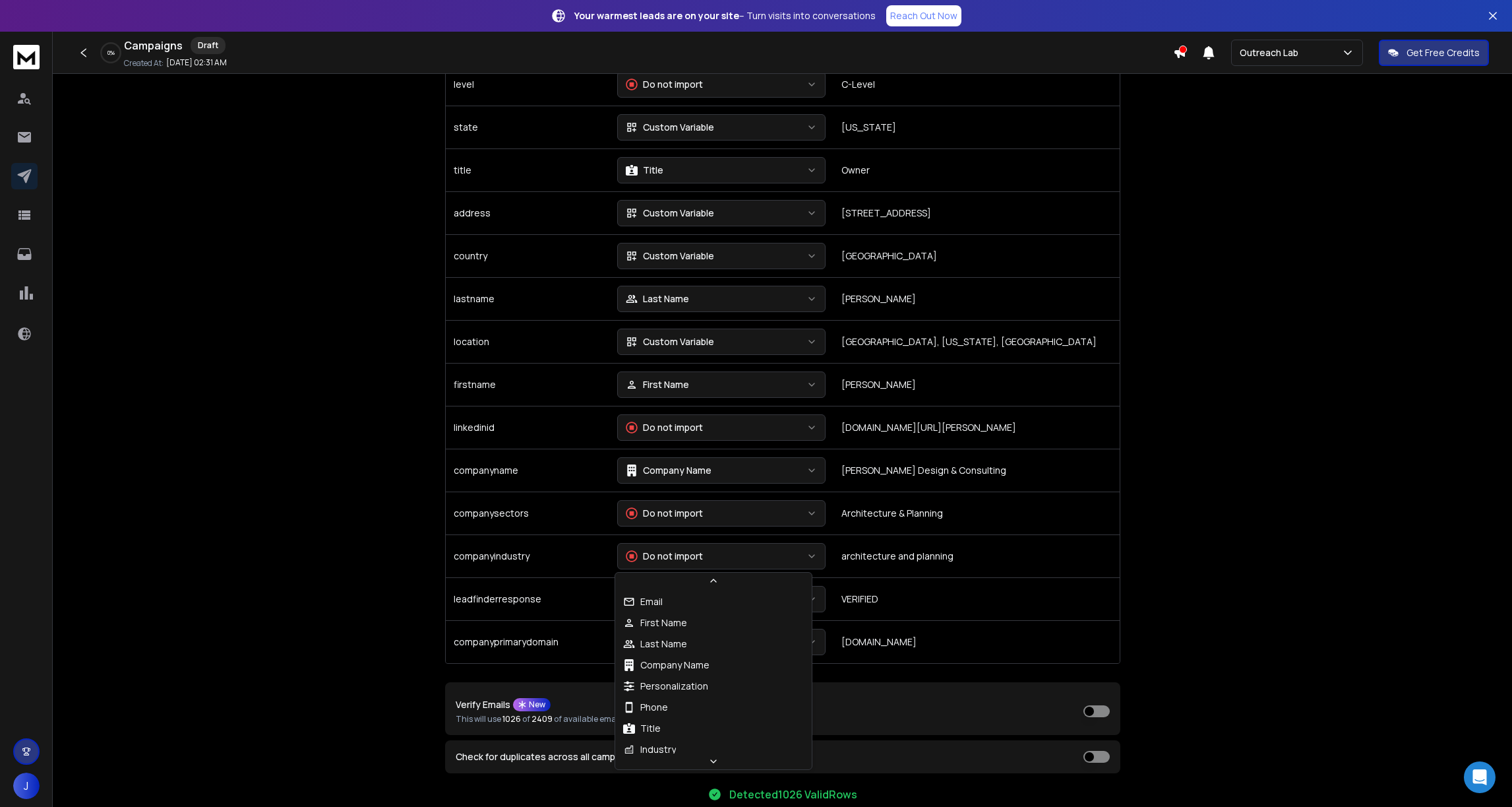
scroll to position [133, 0]
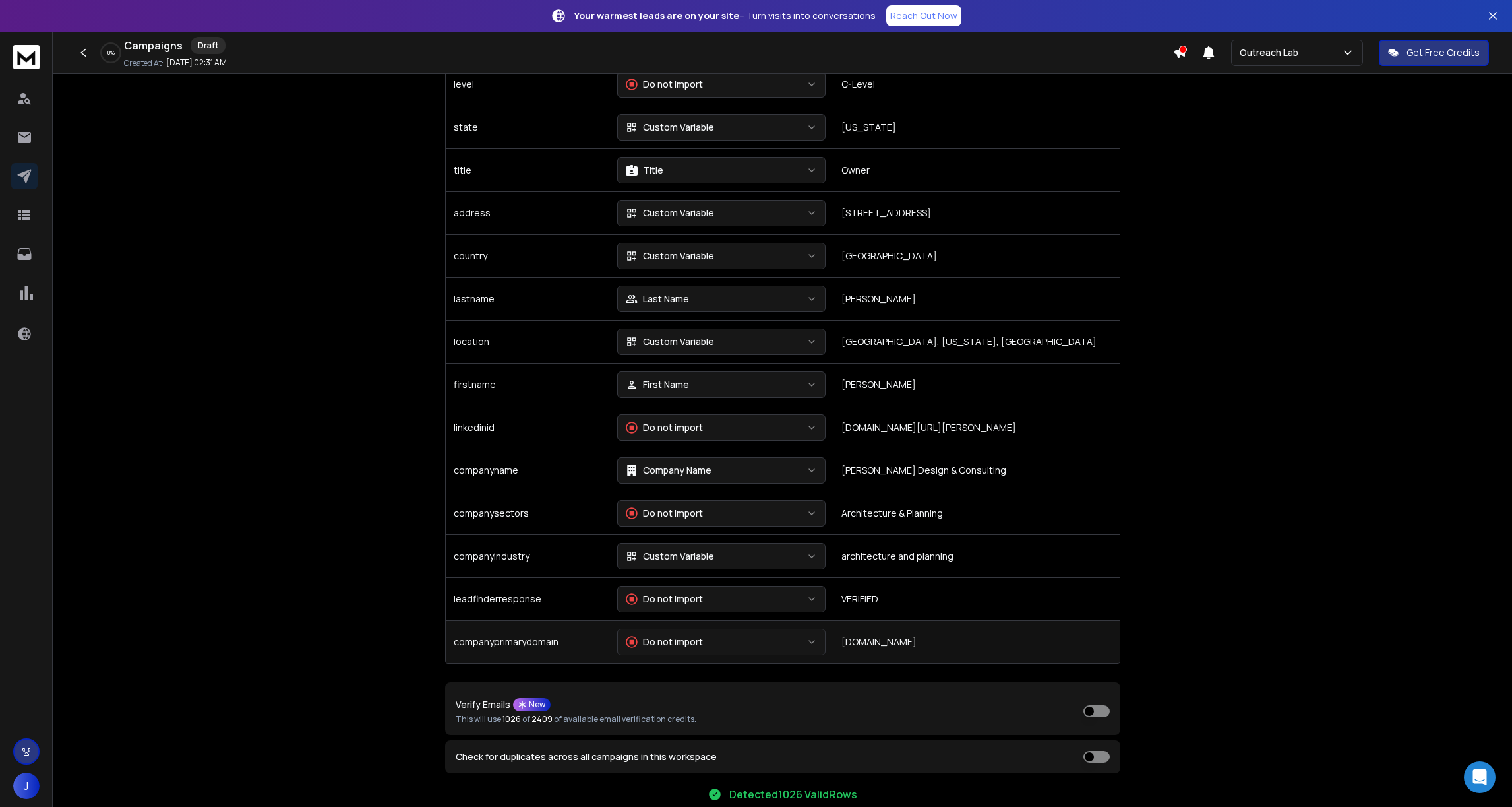
click at [743, 645] on button "Do not import" at bounding box center [722, 643] width 208 height 27
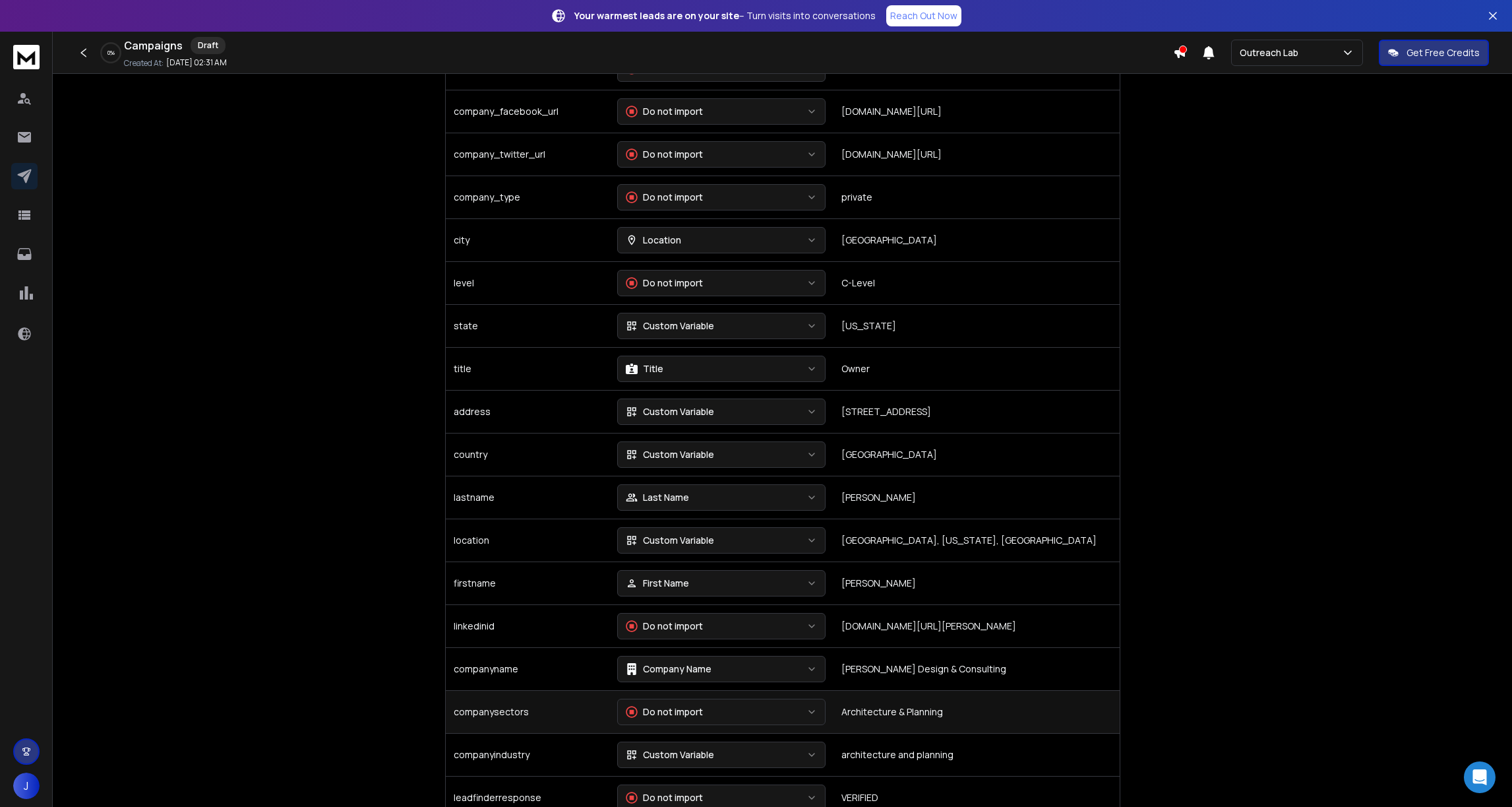
scroll to position [791, 0]
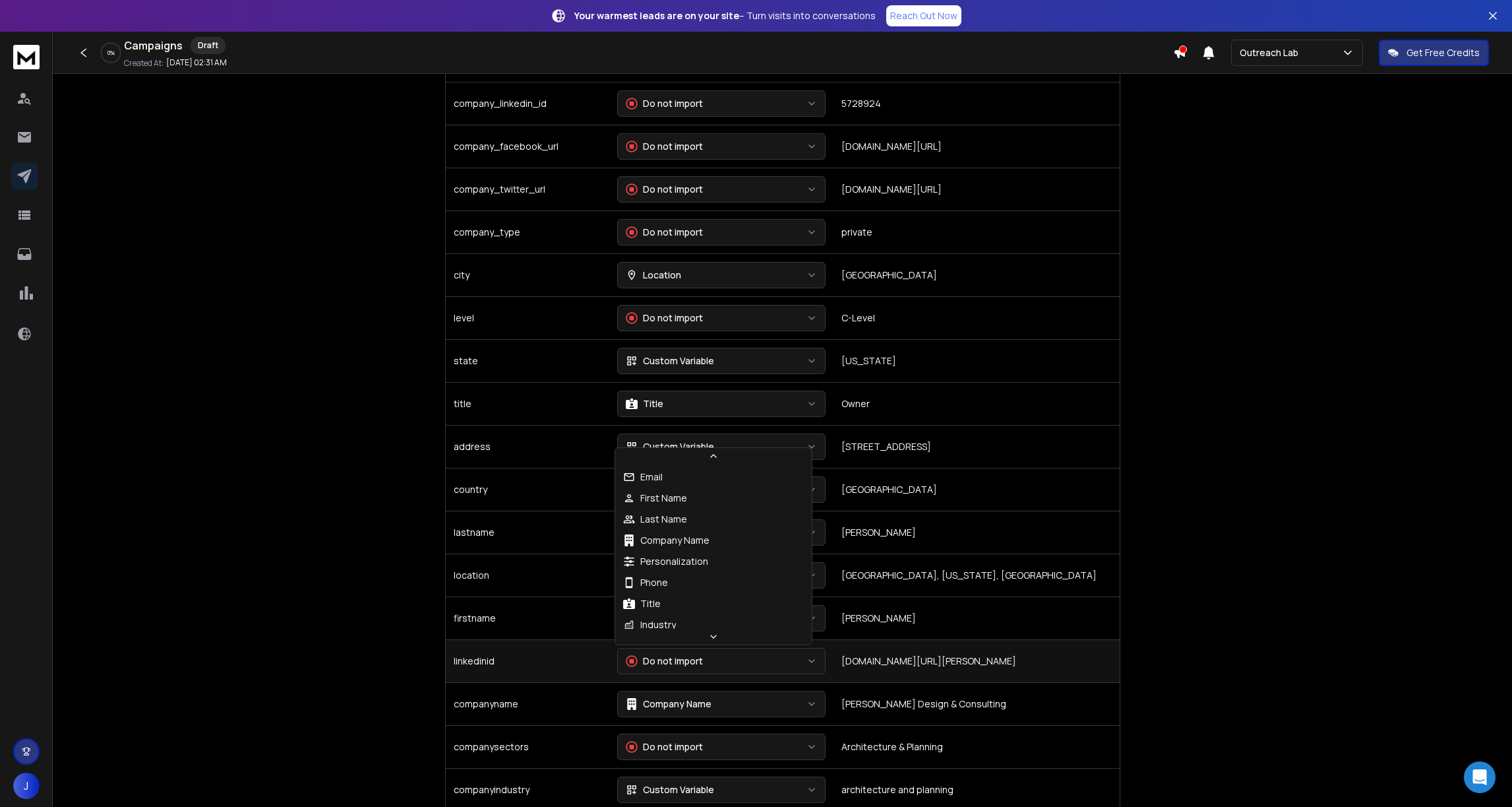
click at [774, 659] on button "Do not import" at bounding box center [722, 662] width 208 height 27
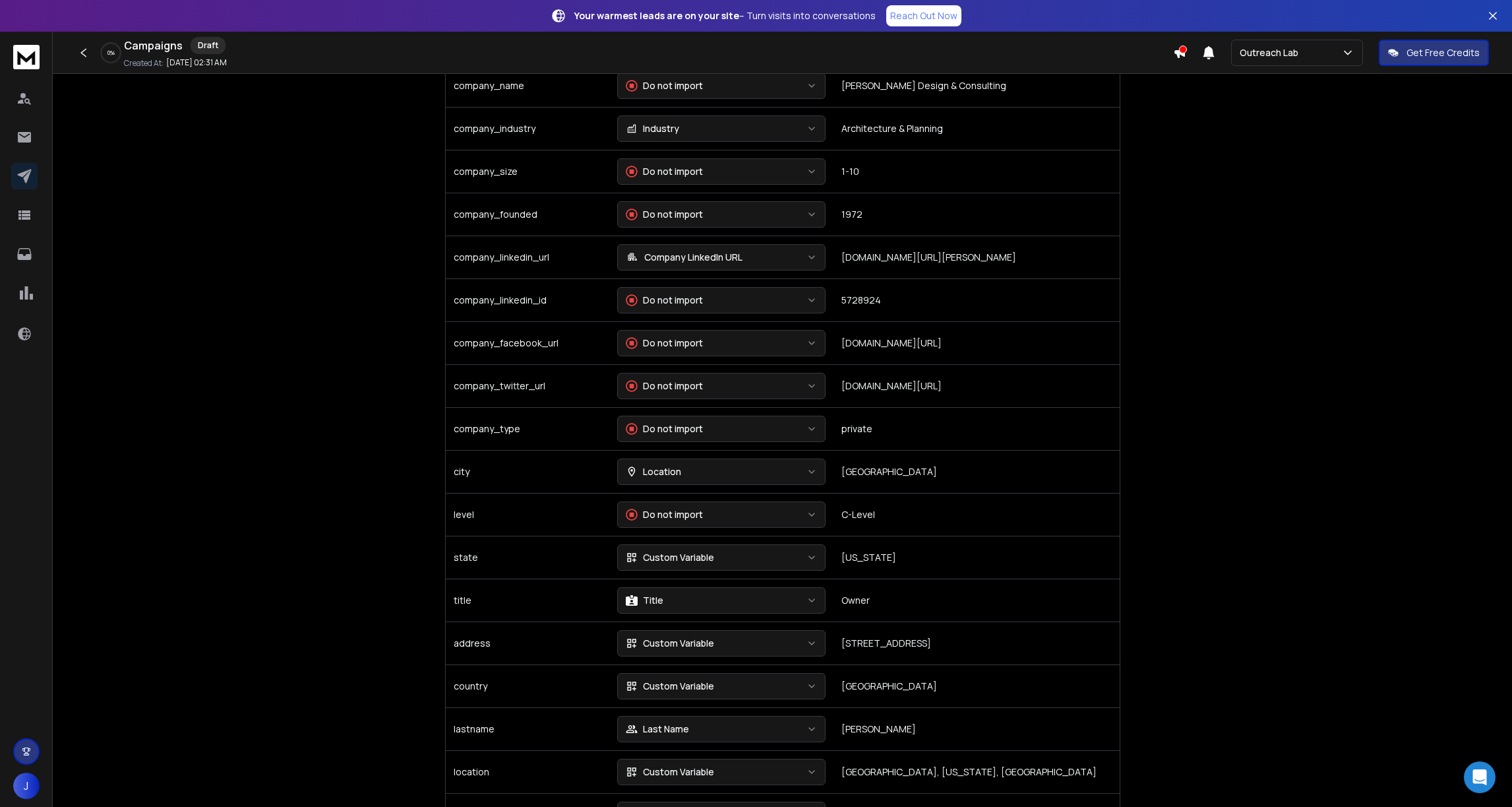
scroll to position [1080, 0]
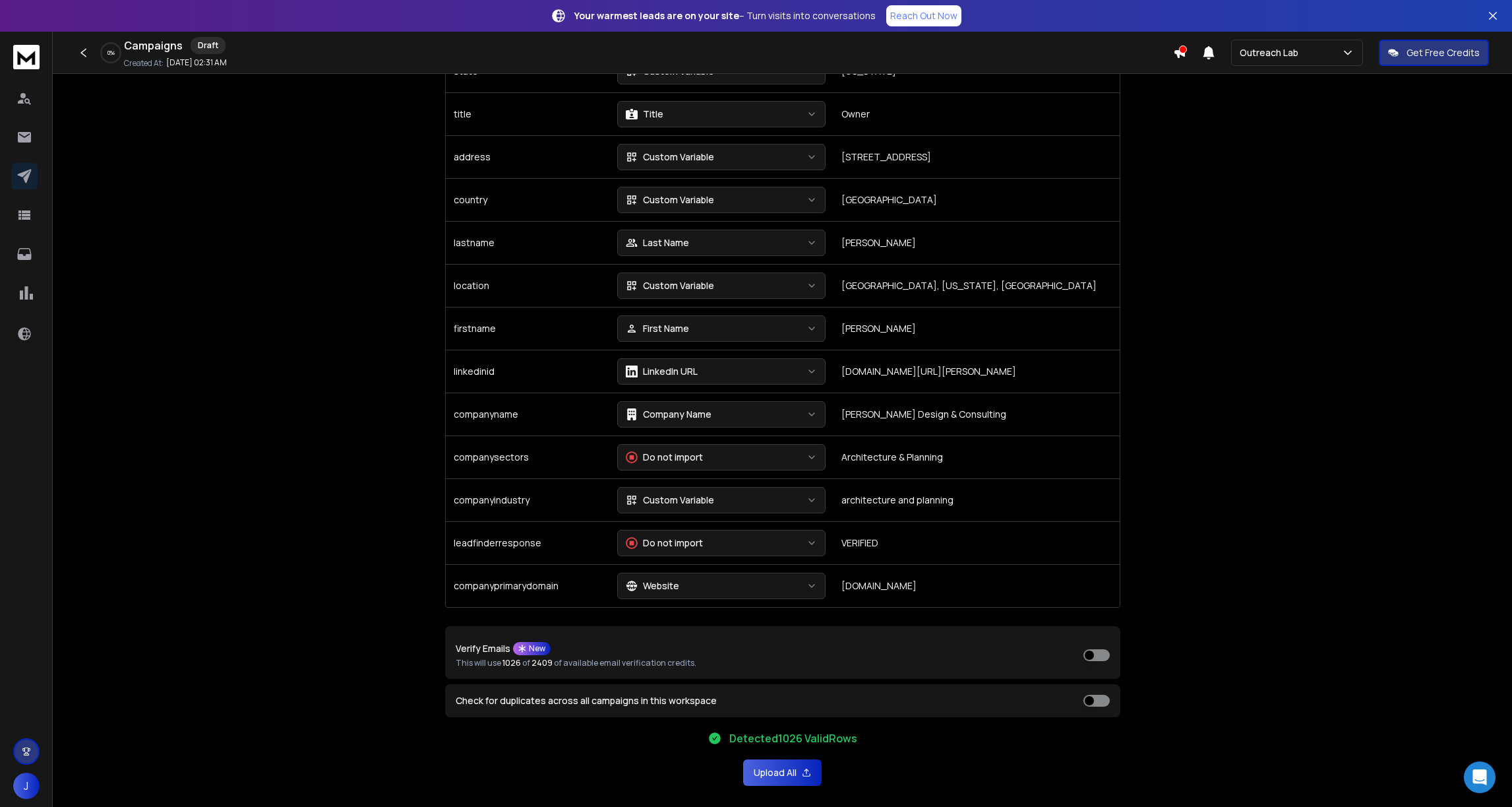
click at [1109, 691] on div "Check for duplicates across all campaigns in this workspace" at bounding box center [783, 701] width 676 height 33
click at [1101, 700] on button "Check for duplicates across all campaigns in this workspace" at bounding box center [1097, 701] width 27 height 11
click at [774, 777] on button "Upload All" at bounding box center [783, 773] width 78 height 27
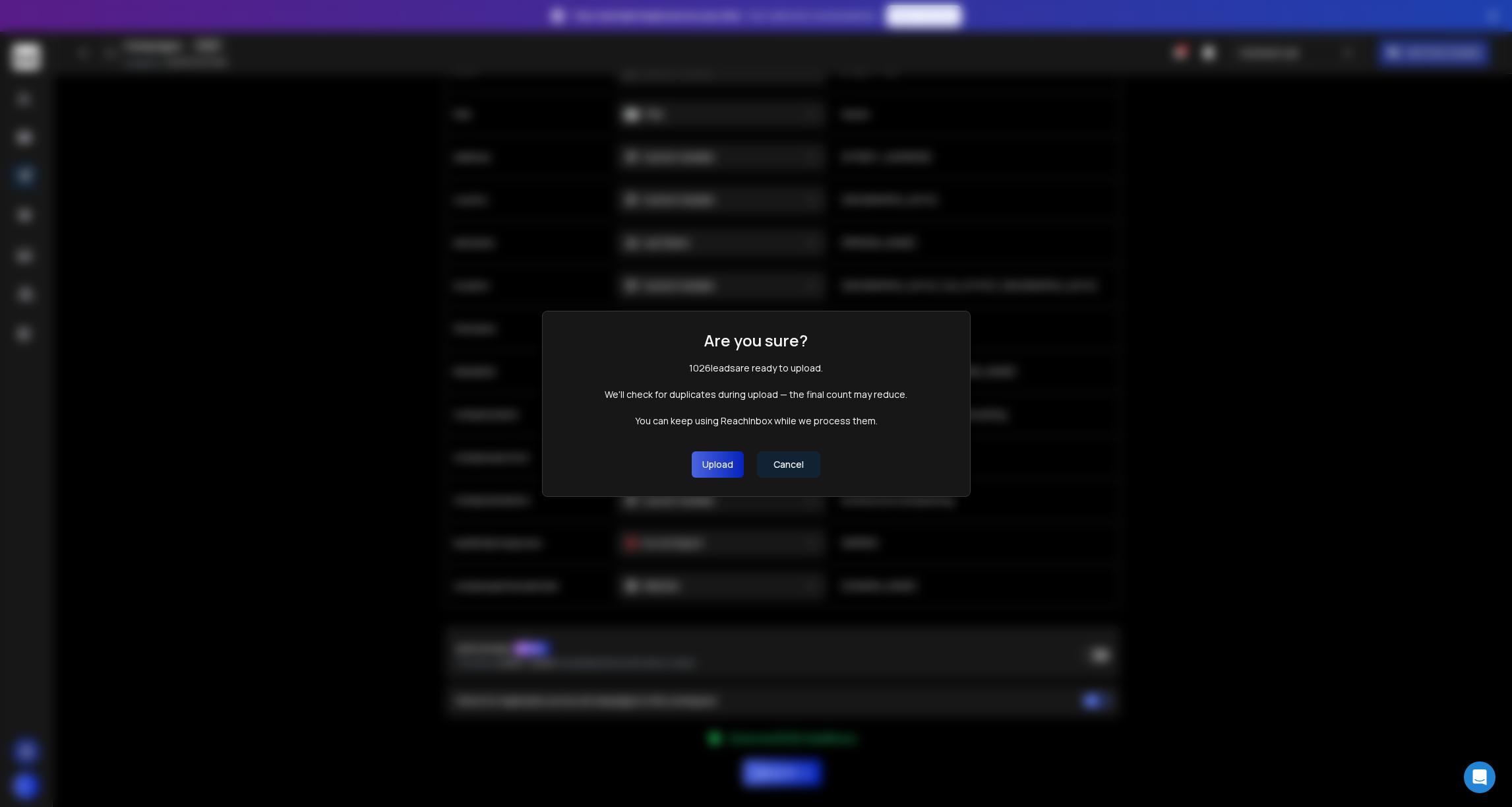
click at [721, 474] on button "Upload" at bounding box center [718, 465] width 53 height 27
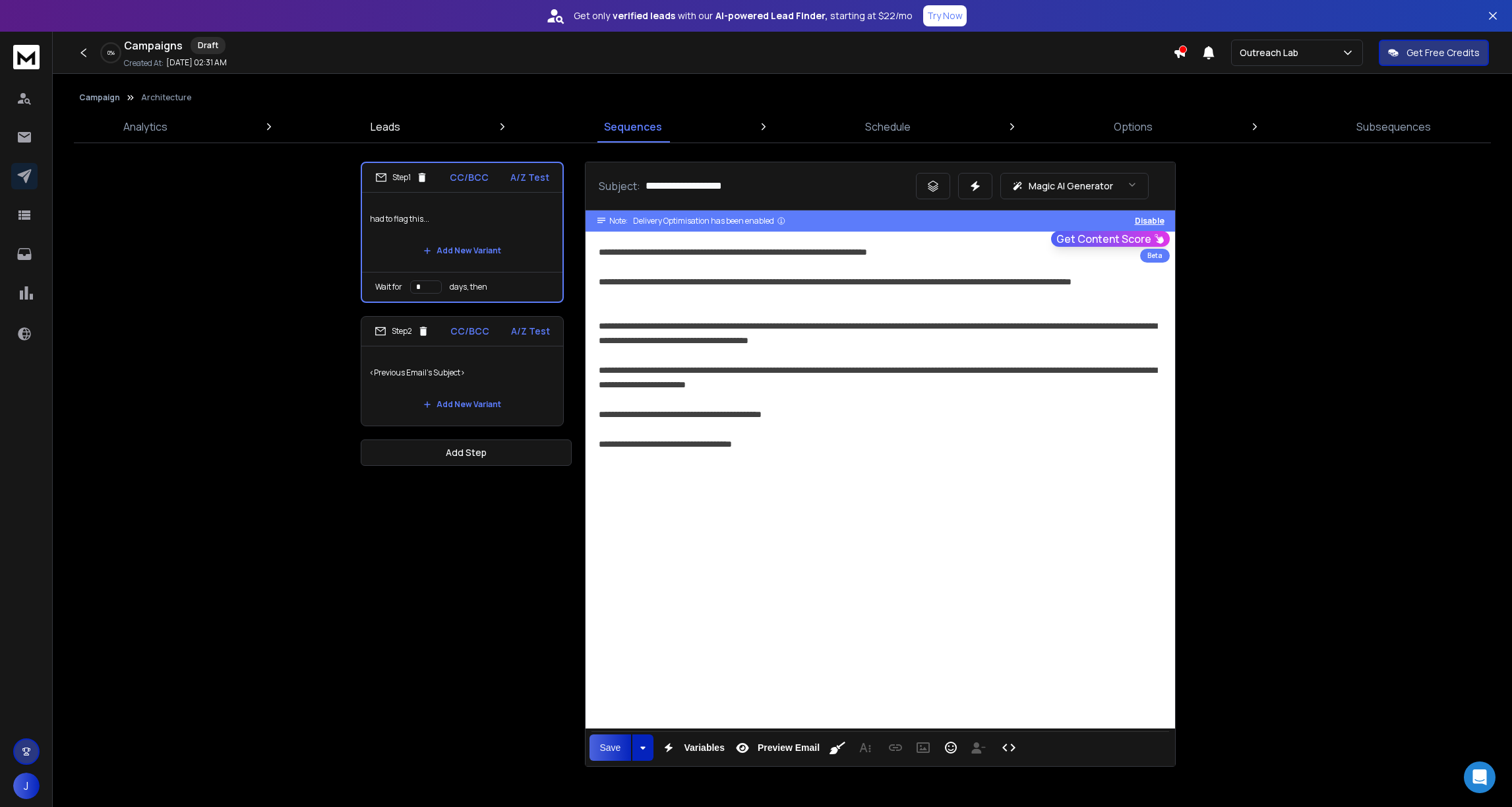
click at [390, 129] on p "Leads" at bounding box center [385, 126] width 30 height 16
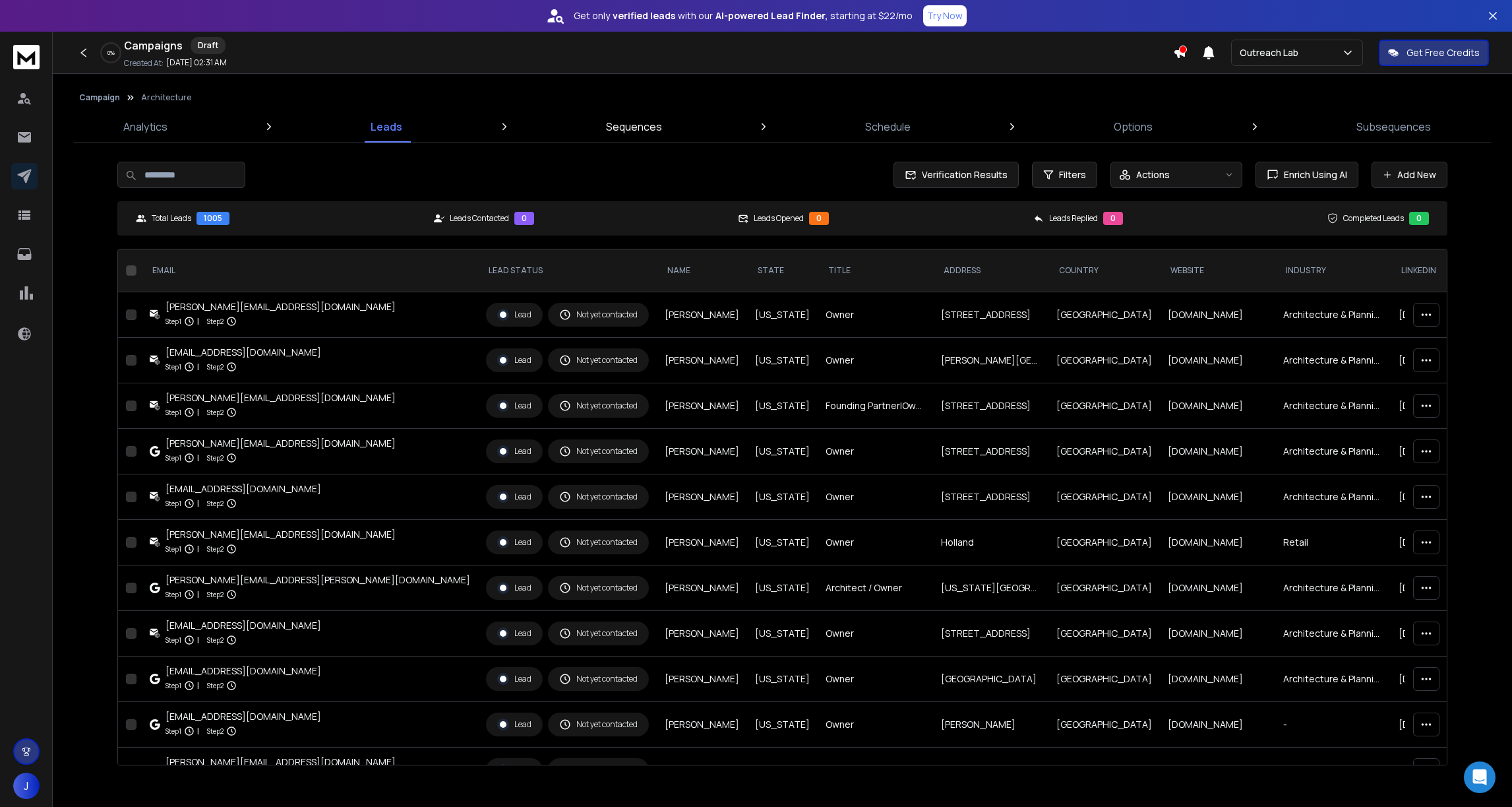
click at [623, 126] on p "Sequences" at bounding box center [634, 126] width 56 height 16
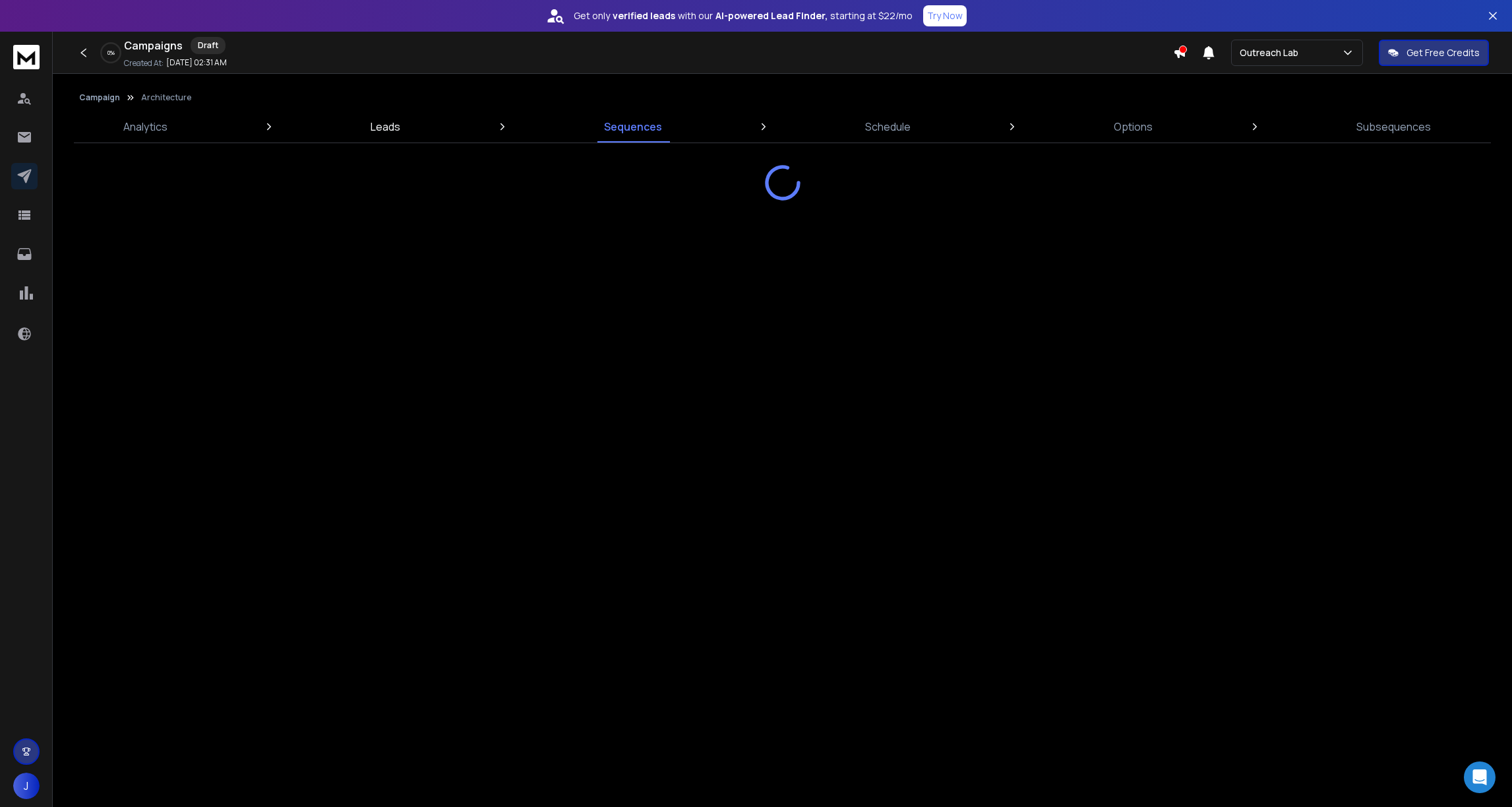
click at [385, 124] on p "Leads" at bounding box center [385, 126] width 30 height 16
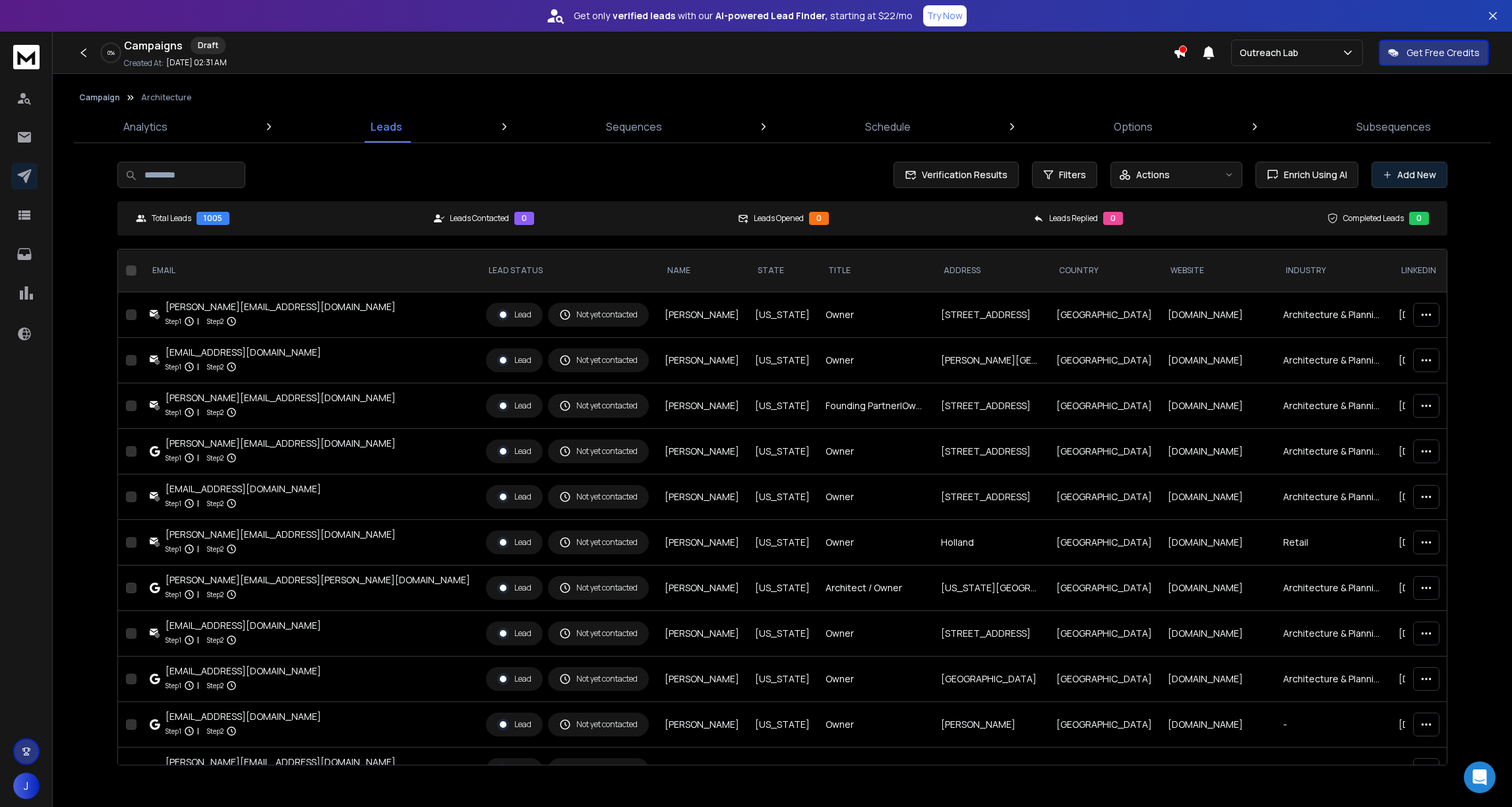
click at [1394, 172] on button "Add New" at bounding box center [1409, 175] width 76 height 27
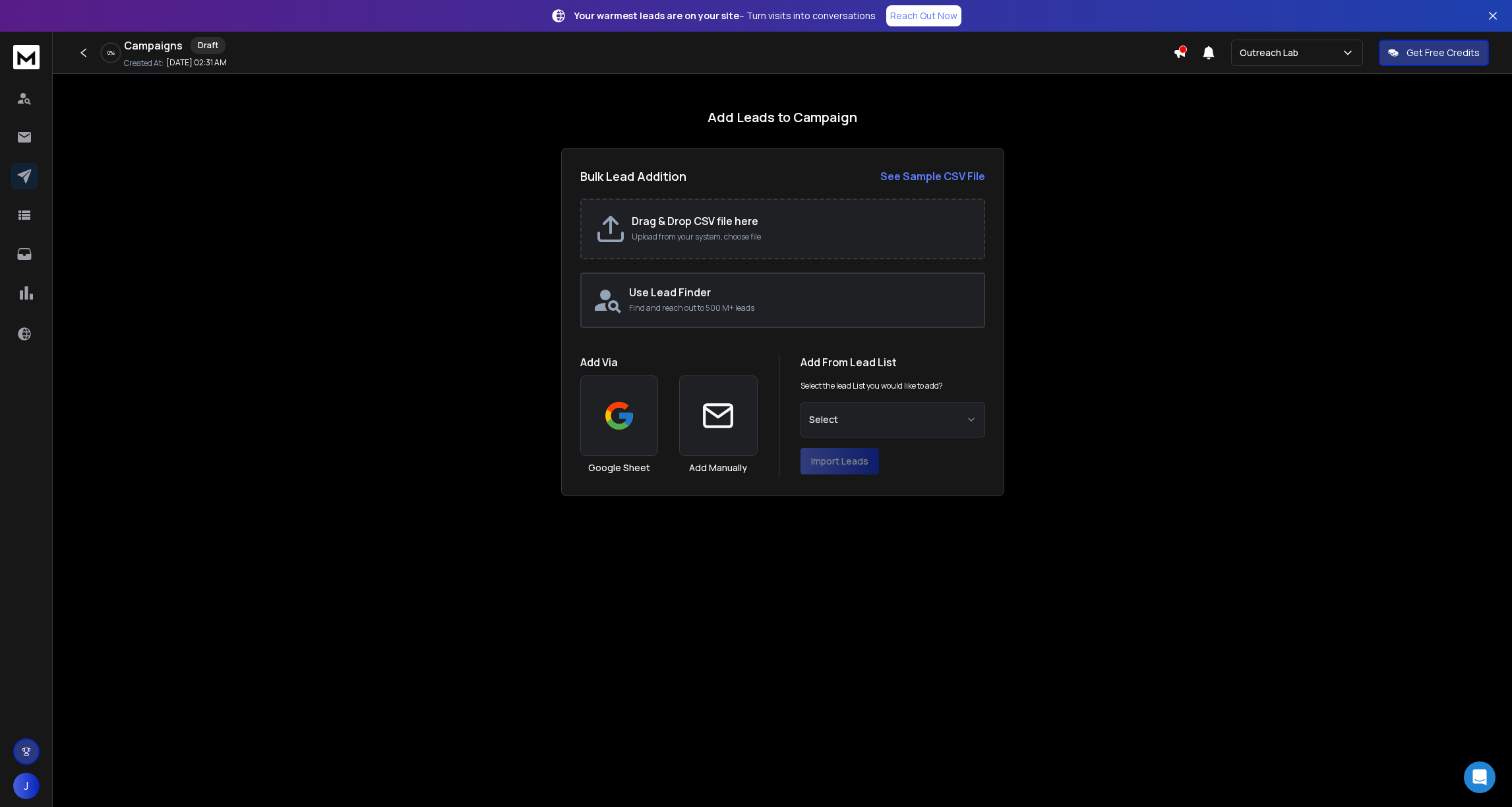
click at [708, 239] on p "Upload from your system, choose file" at bounding box center [801, 236] width 339 height 11
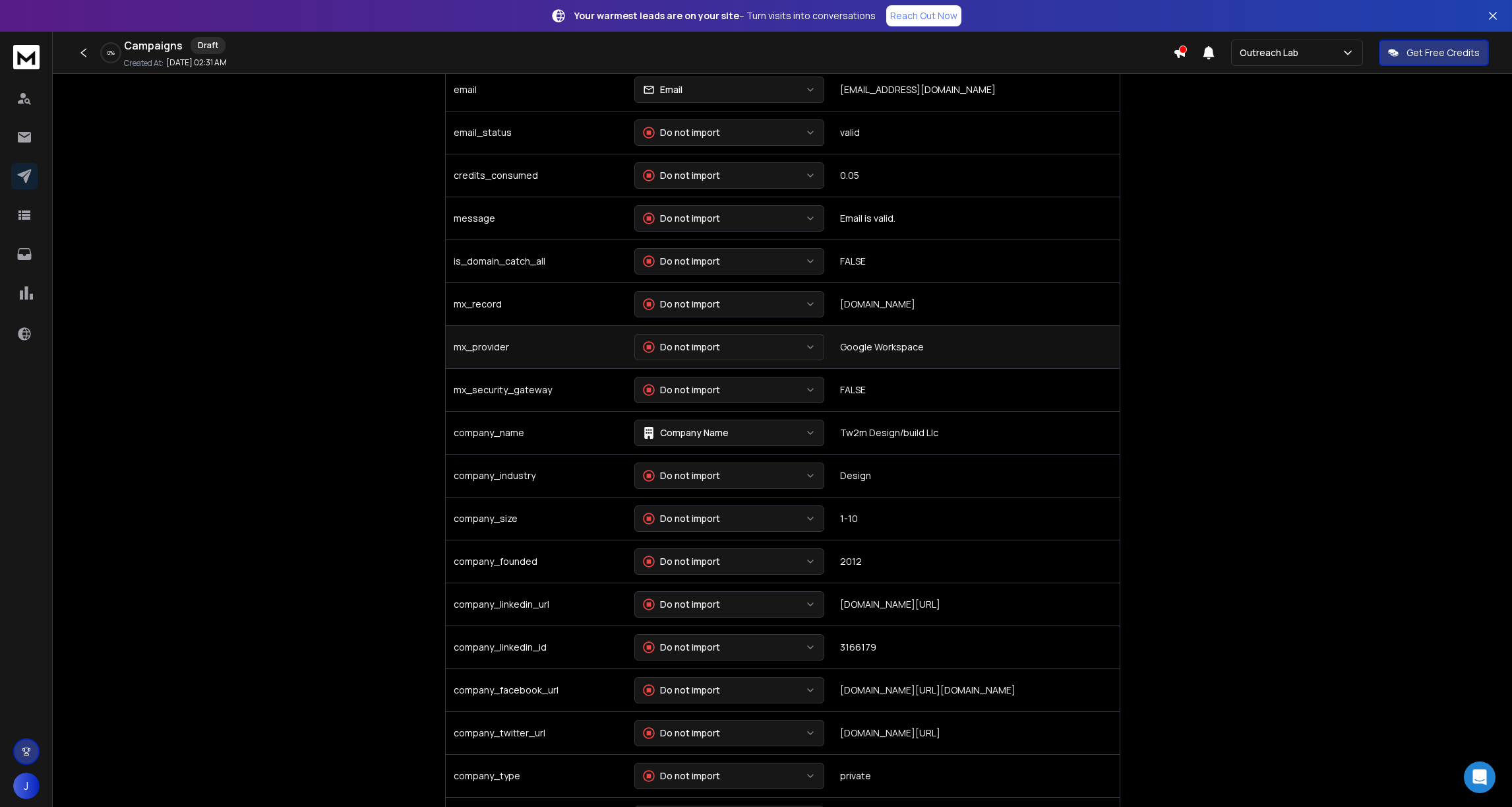
scroll to position [268, 0]
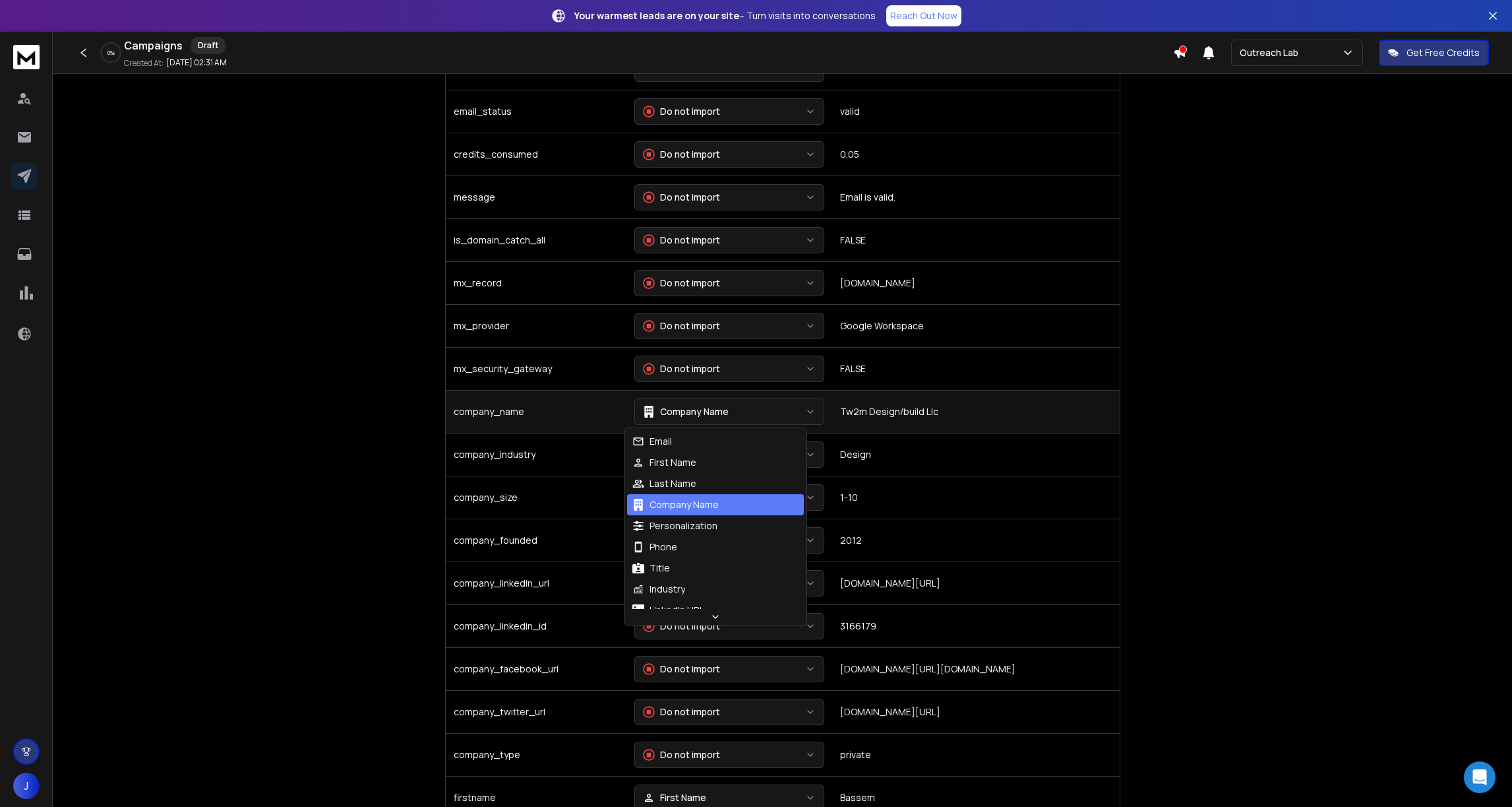
click at [746, 414] on button "Company Name" at bounding box center [729, 412] width 190 height 27
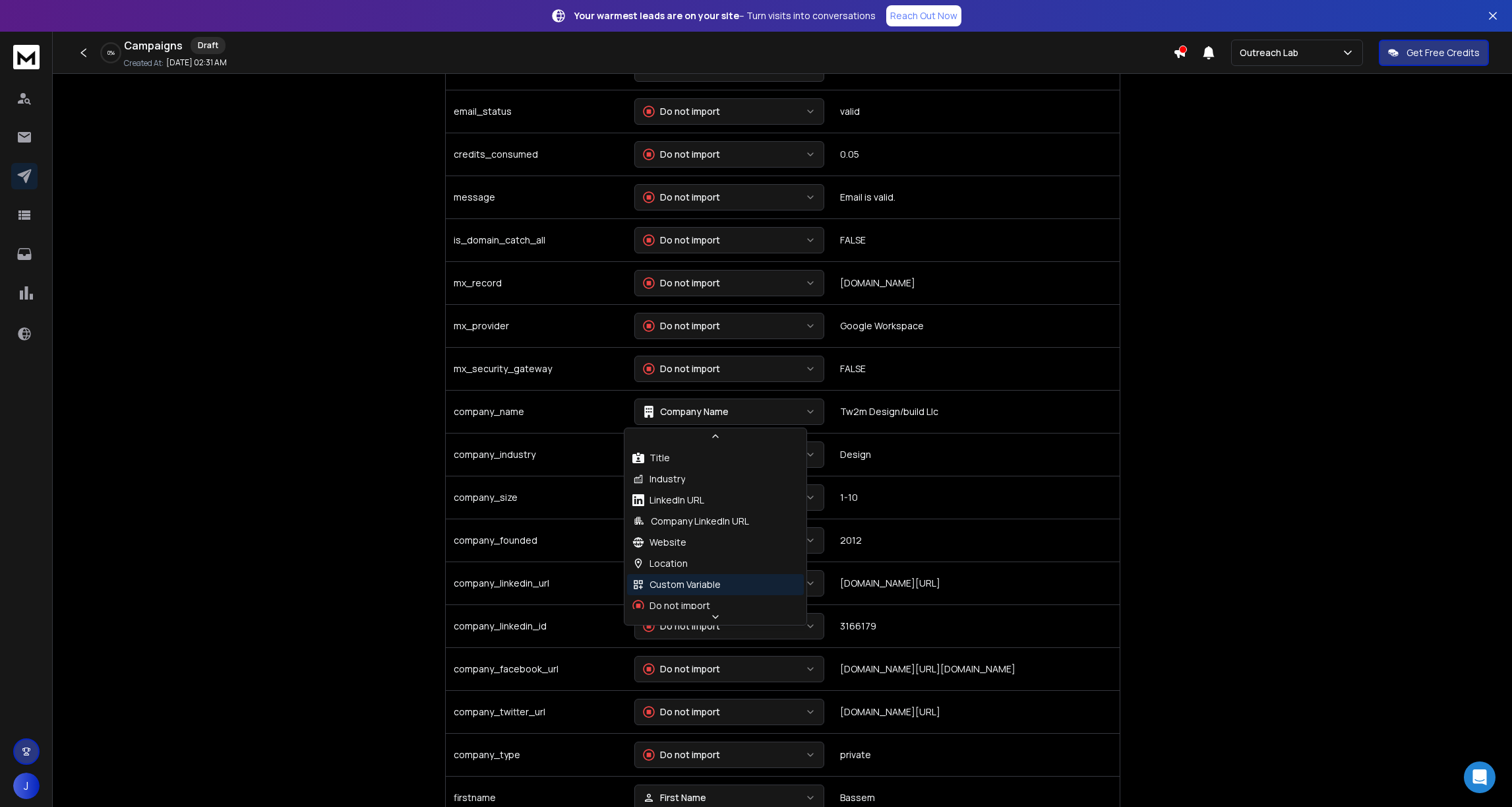
scroll to position [120, 0]
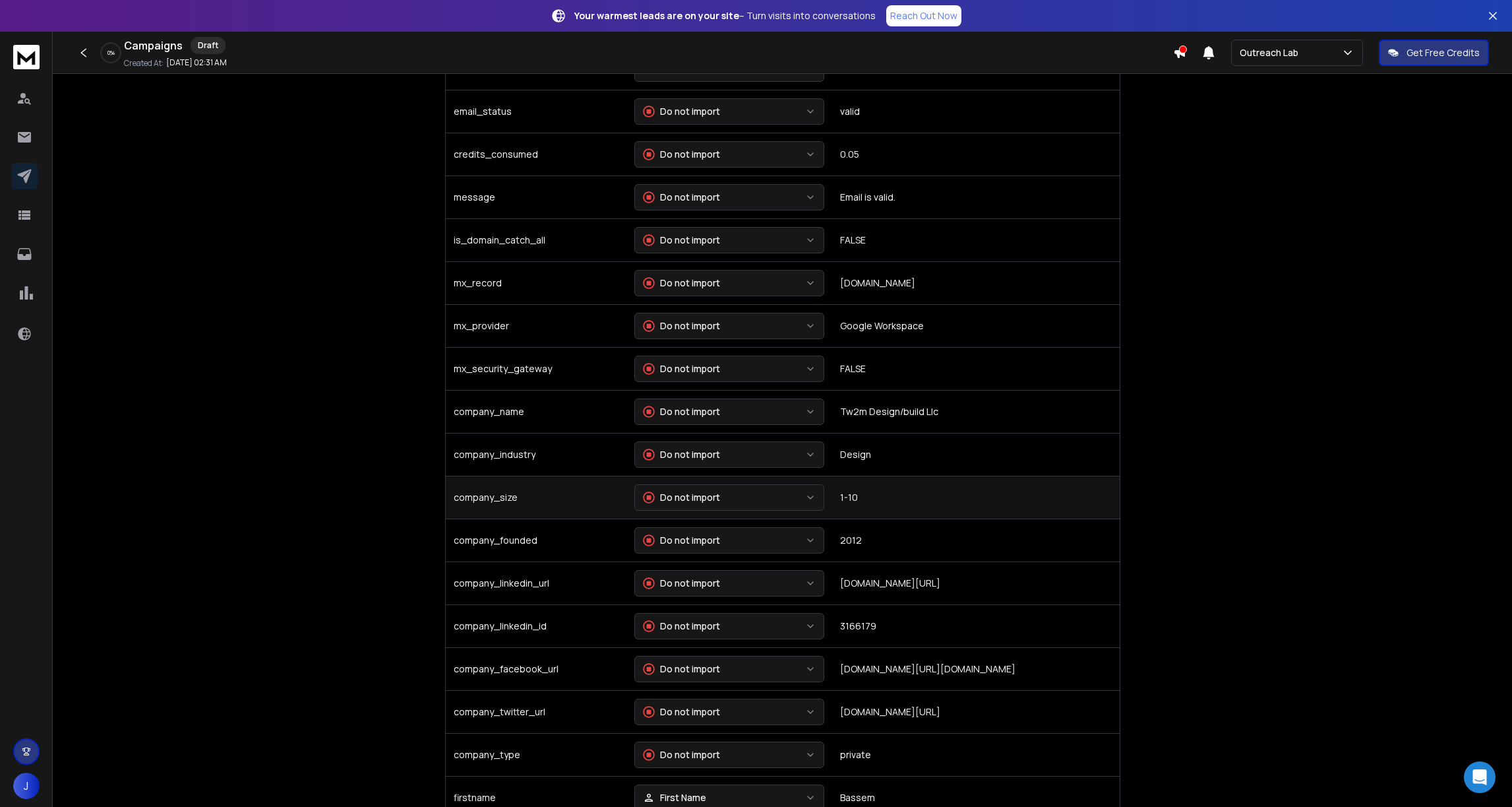
click at [724, 499] on button "Do not import" at bounding box center [729, 498] width 190 height 27
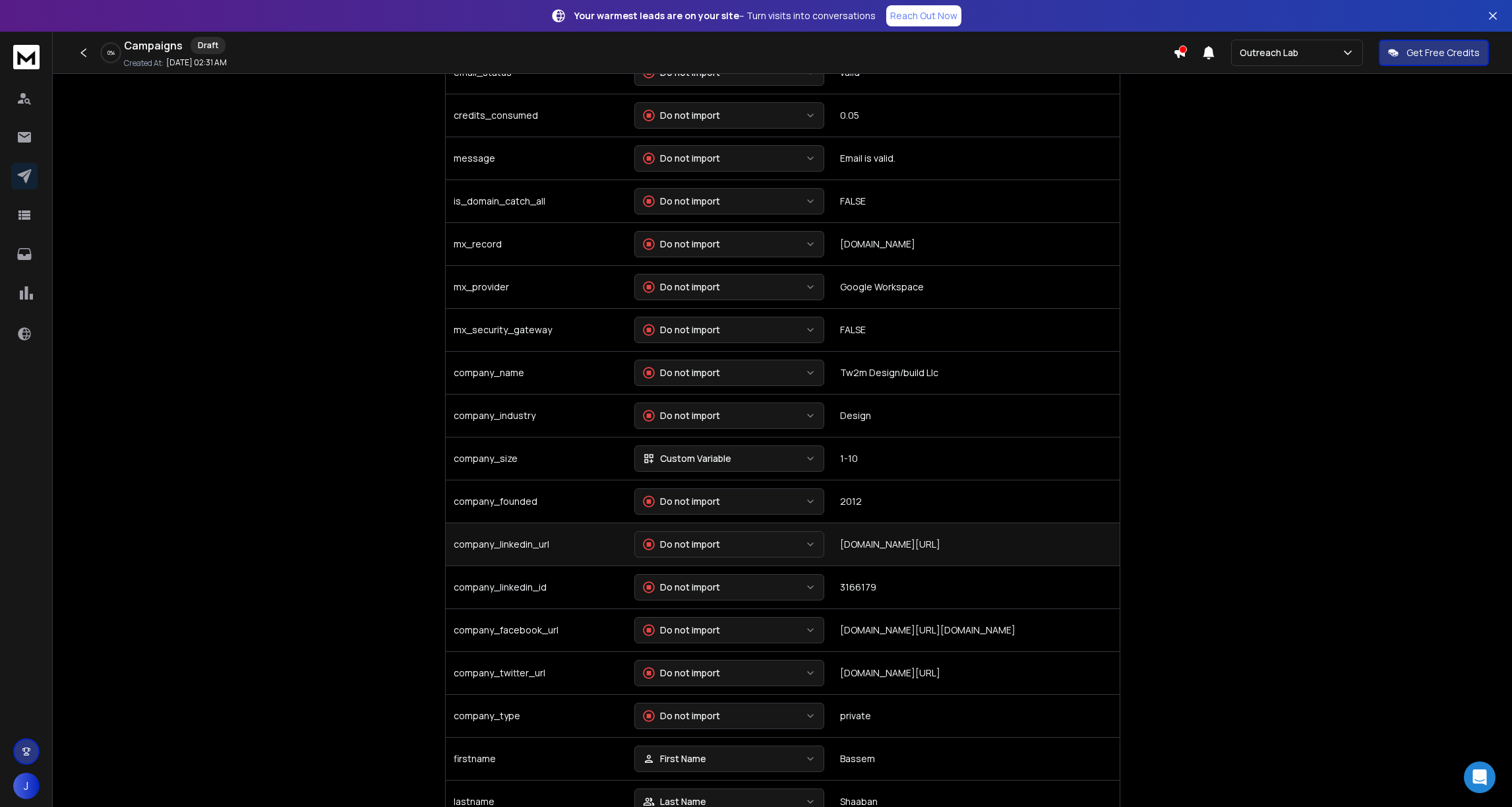
scroll to position [324, 0]
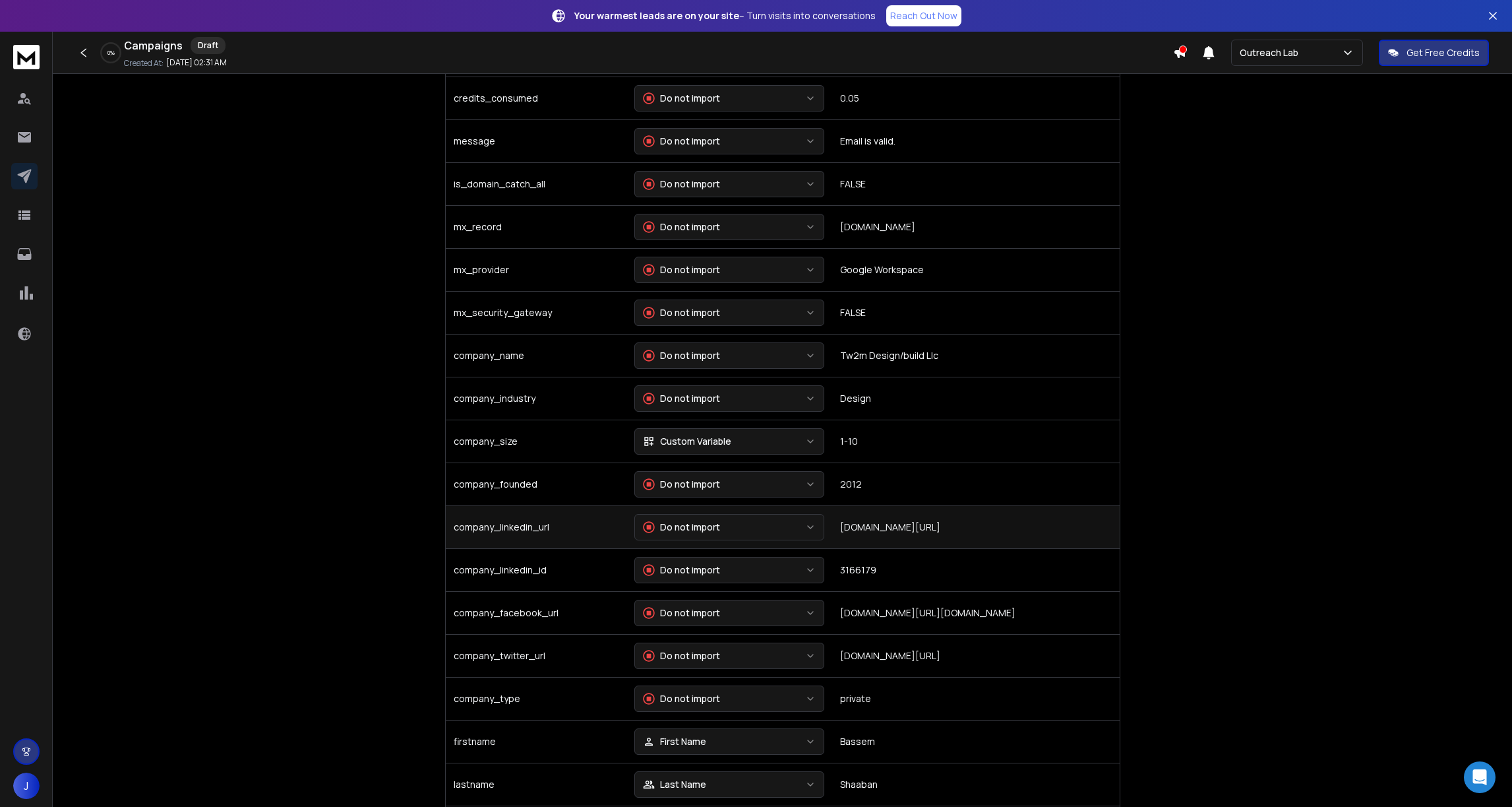
click at [740, 509] on td "Do not import" at bounding box center [729, 527] width 205 height 43
click at [742, 521] on button "Do not import" at bounding box center [729, 528] width 190 height 27
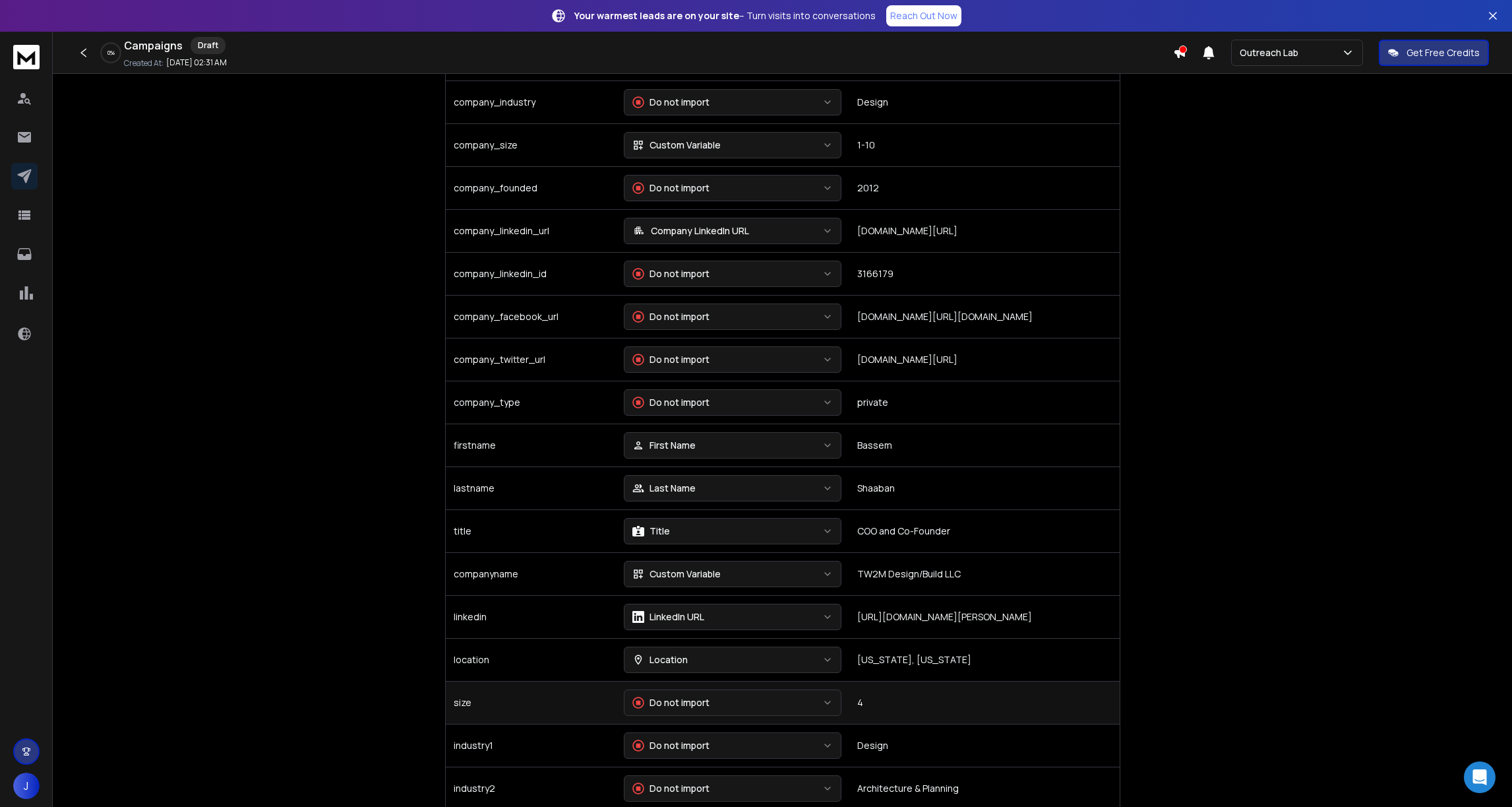
scroll to position [550, 0]
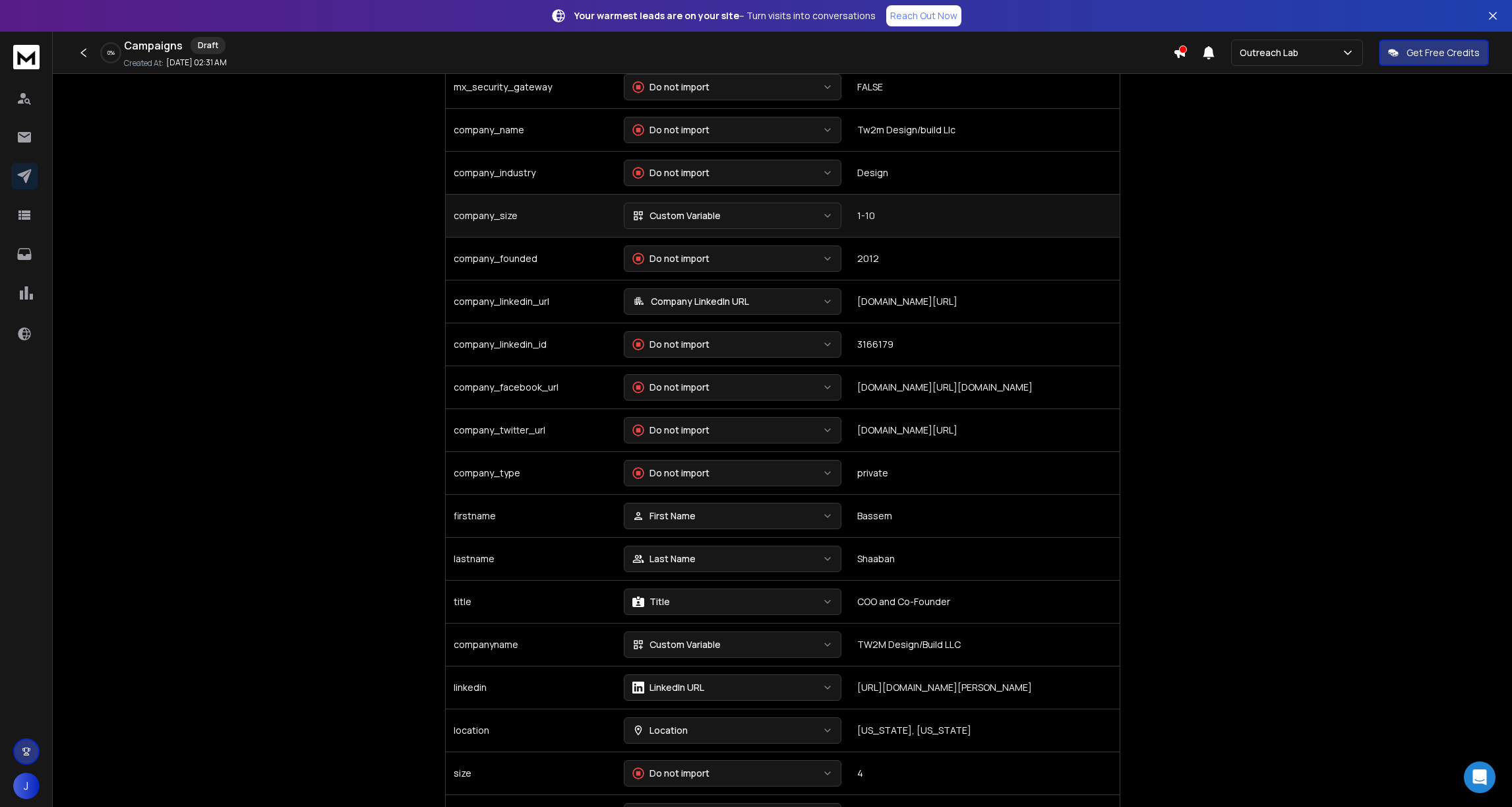
click at [782, 219] on button "Custom Variable" at bounding box center [733, 216] width 218 height 27
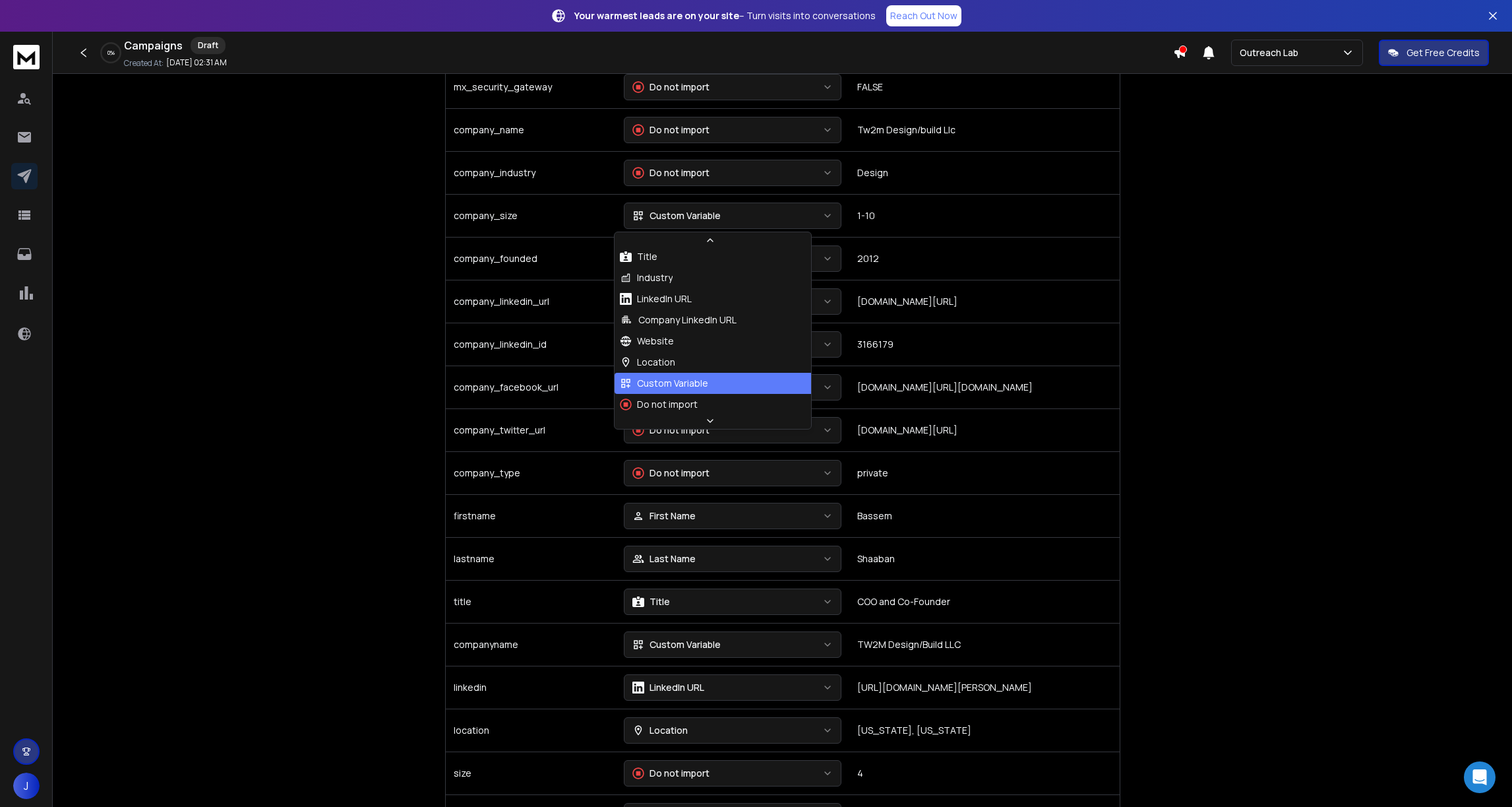
scroll to position [120, 0]
click at [1227, 252] on div "Copy of Archt-firms.csv - Sheet1.csv File Processed Upload all variables COLUMN…" at bounding box center [756, 326] width 1512 height 1690
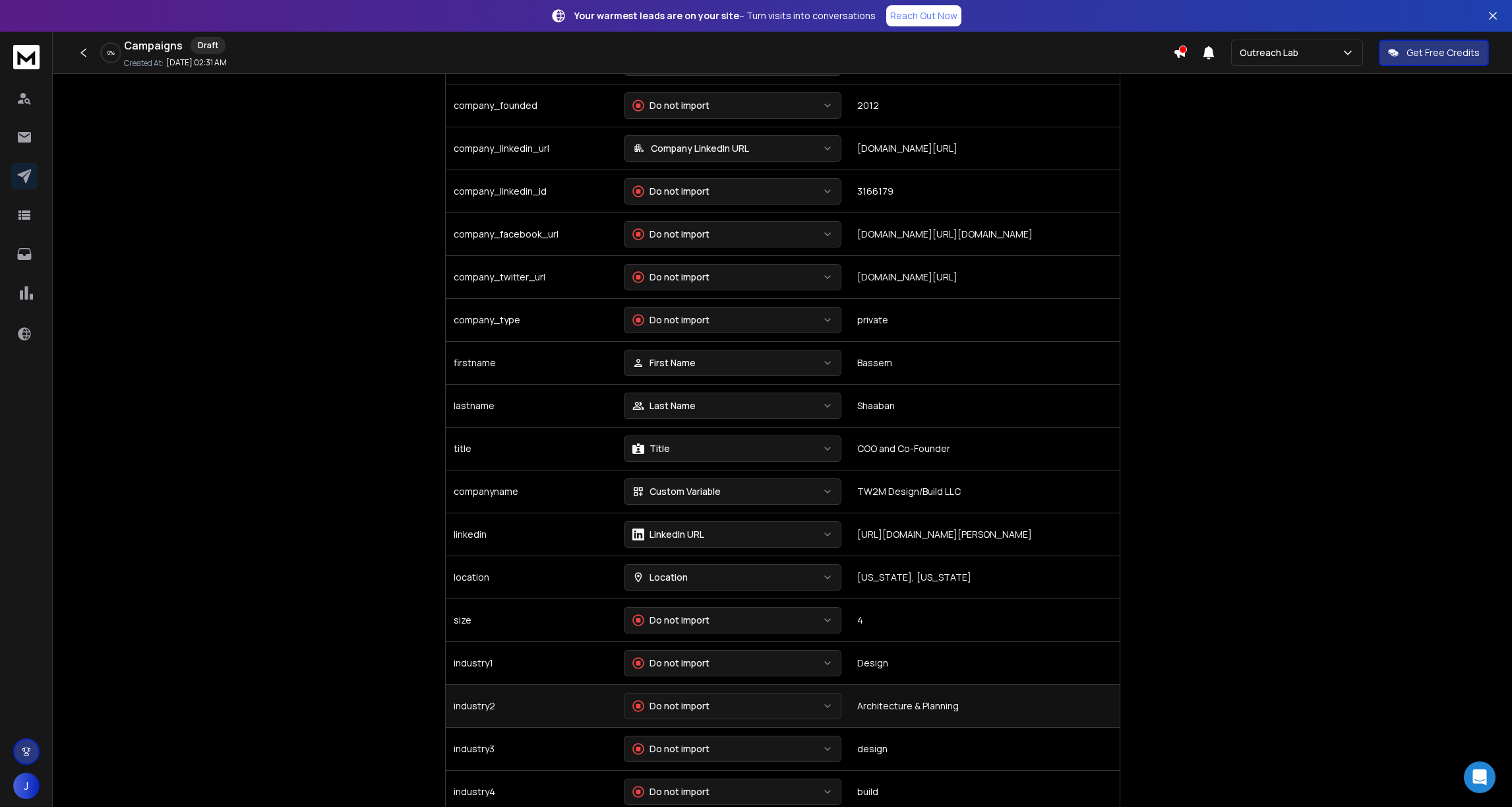
scroll to position [914, 0]
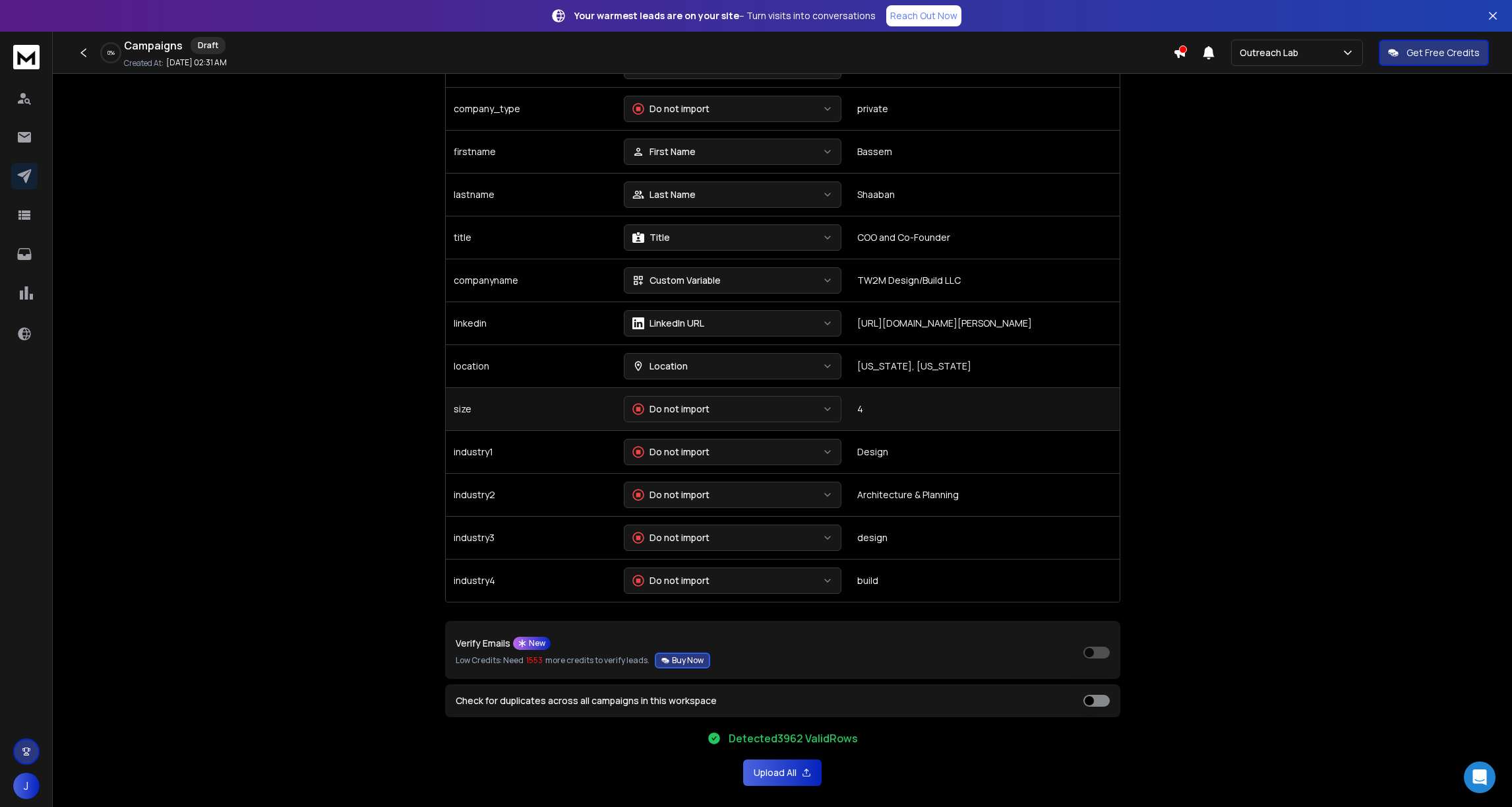
click at [752, 411] on button "Do not import" at bounding box center [733, 409] width 218 height 27
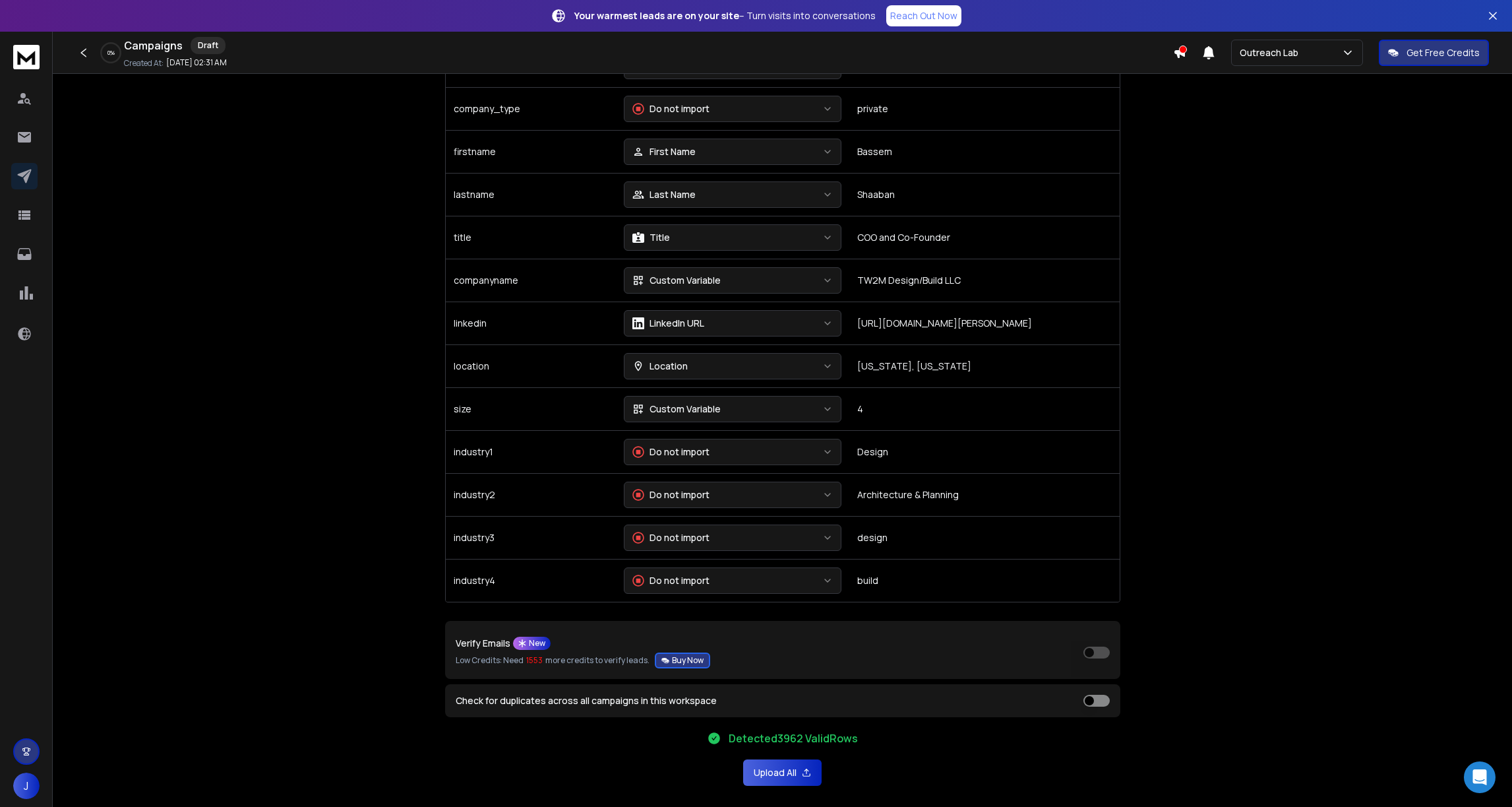
click at [1092, 704] on button "Check for duplicates across all campaigns in this workspace" at bounding box center [1097, 701] width 27 height 11
click at [784, 768] on button "Upload All" at bounding box center [783, 773] width 78 height 27
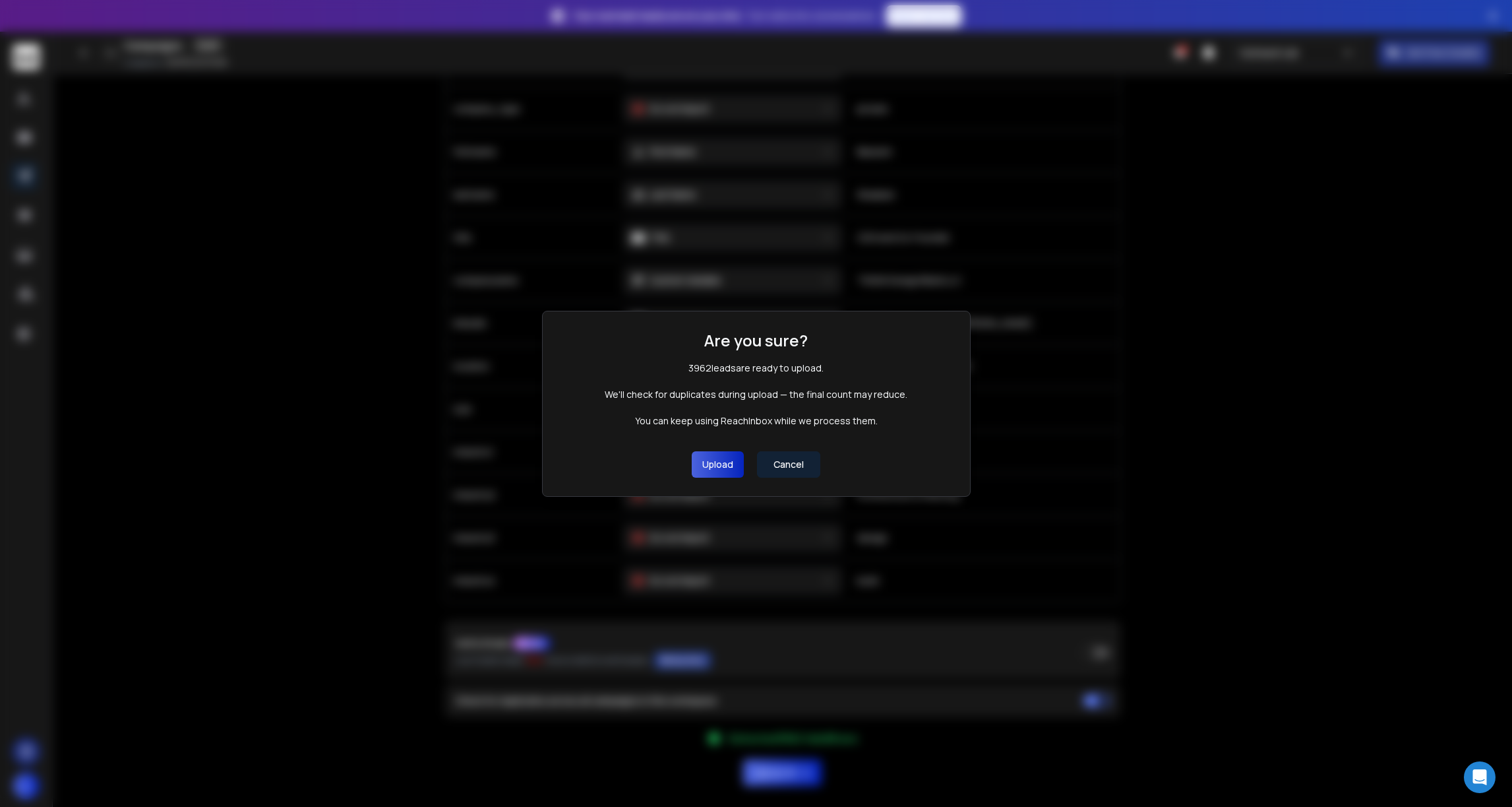
click at [725, 471] on button "Upload" at bounding box center [718, 465] width 53 height 27
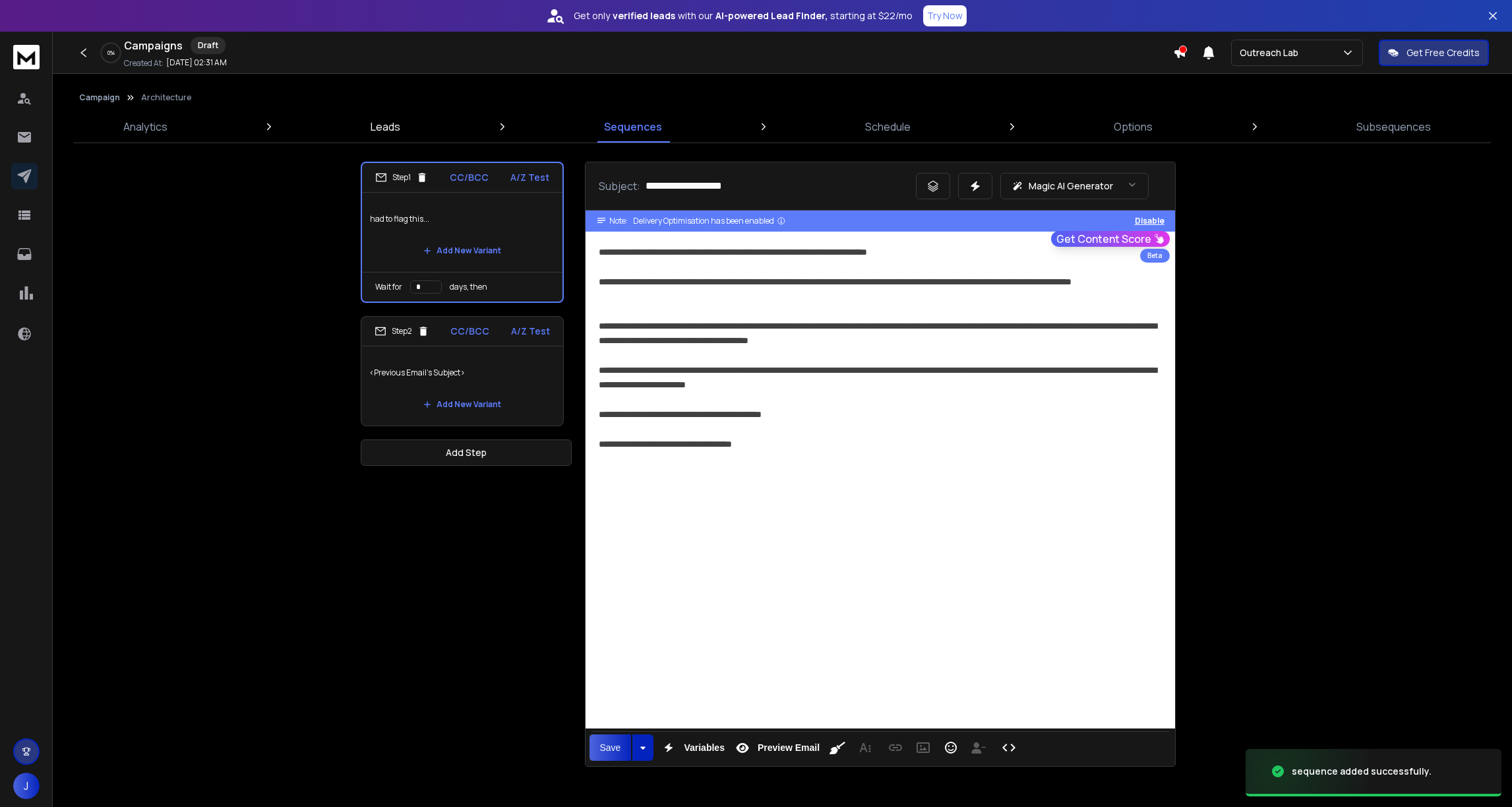
click at [383, 127] on p "Leads" at bounding box center [385, 126] width 30 height 16
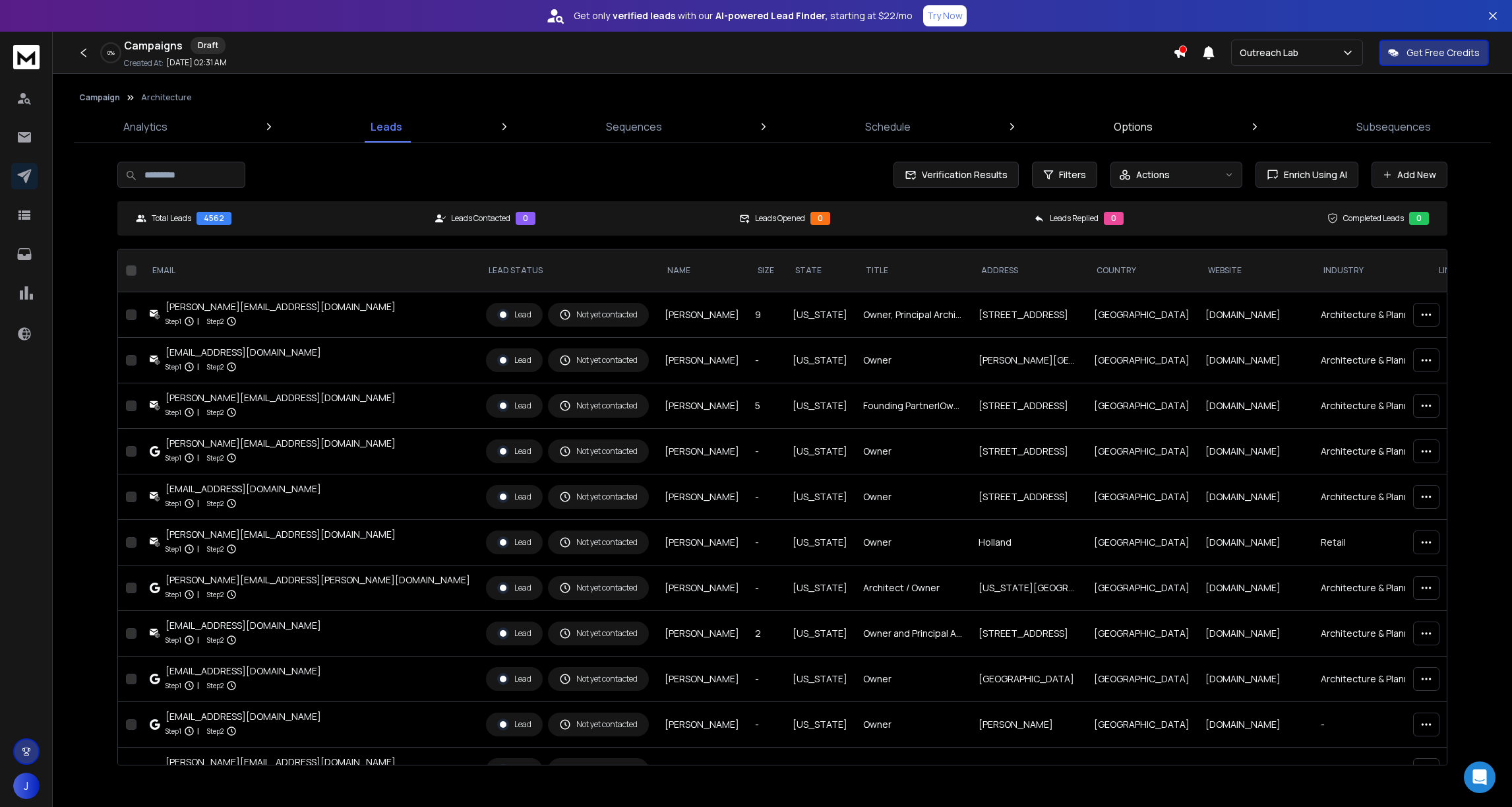
click at [1121, 135] on link "Options" at bounding box center [1133, 126] width 54 height 32
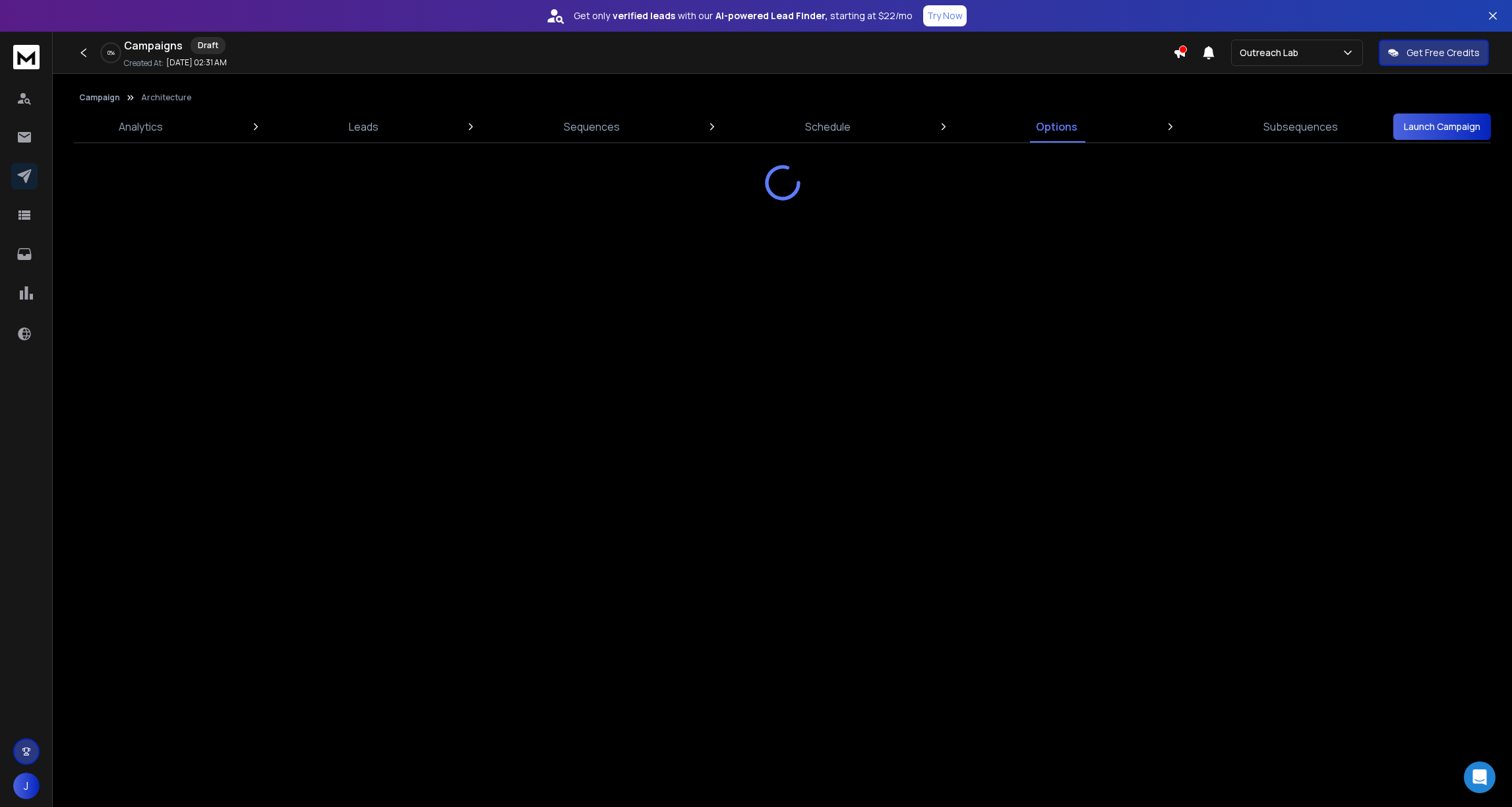
select select "**********"
select select "*"
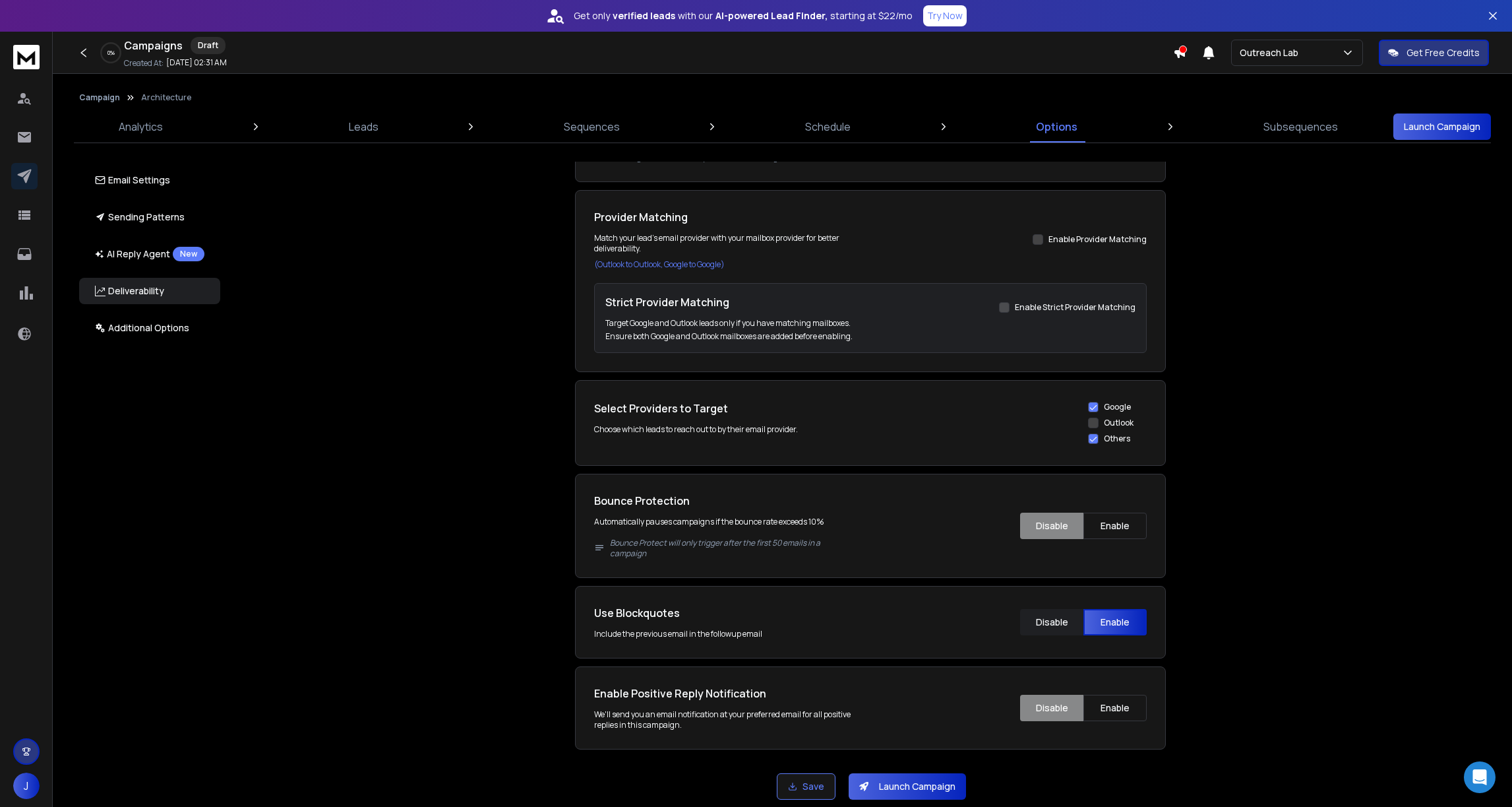
scroll to position [1748, 0]
click at [910, 787] on button "Launch Campaign" at bounding box center [907, 787] width 118 height 27
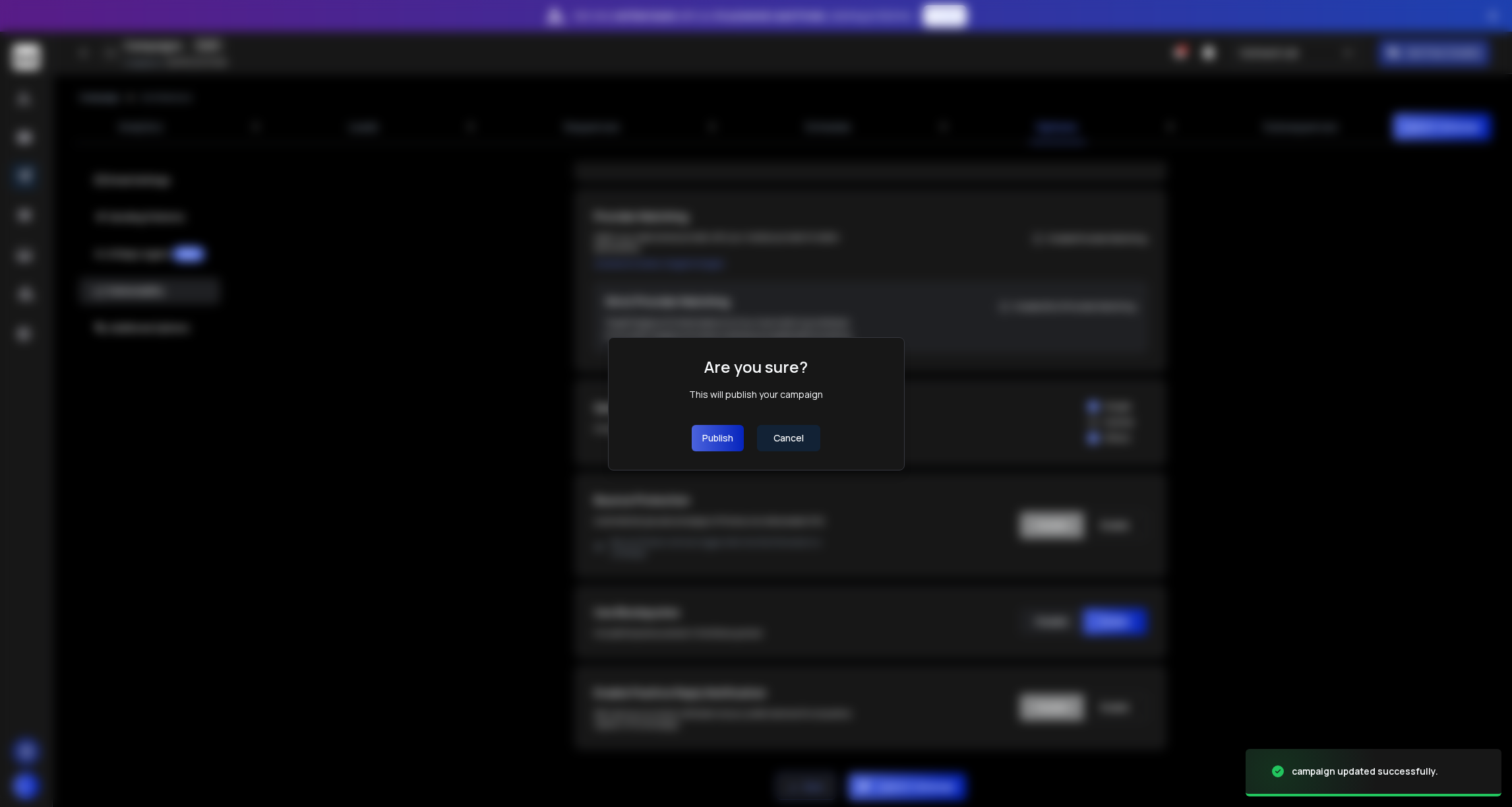
click at [716, 438] on button "Publish" at bounding box center [718, 438] width 53 height 27
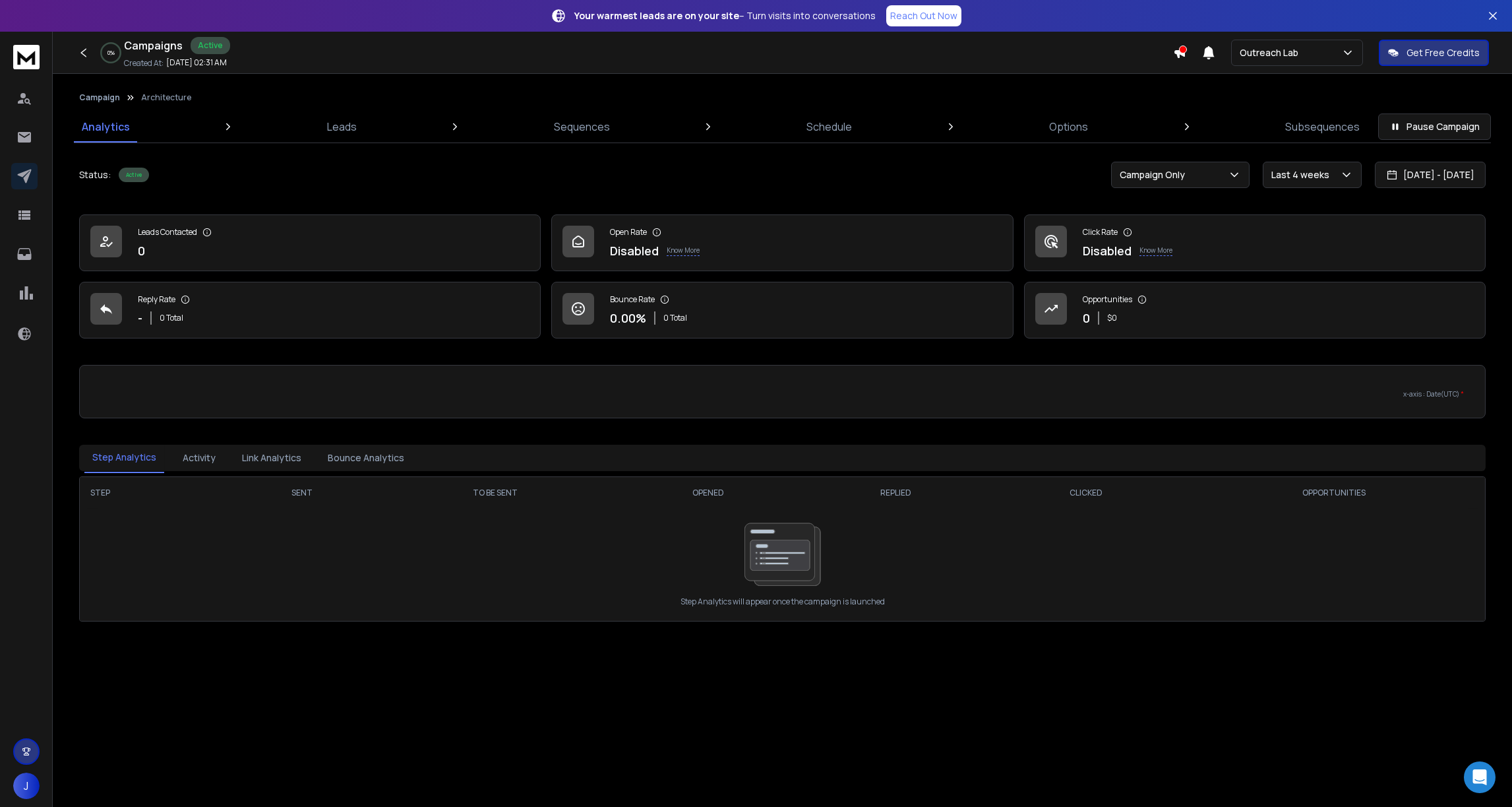
click at [1137, 111] on div "Analytics Leads Sequences Schedule Options Subsequences" at bounding box center [721, 126] width 1294 height 32
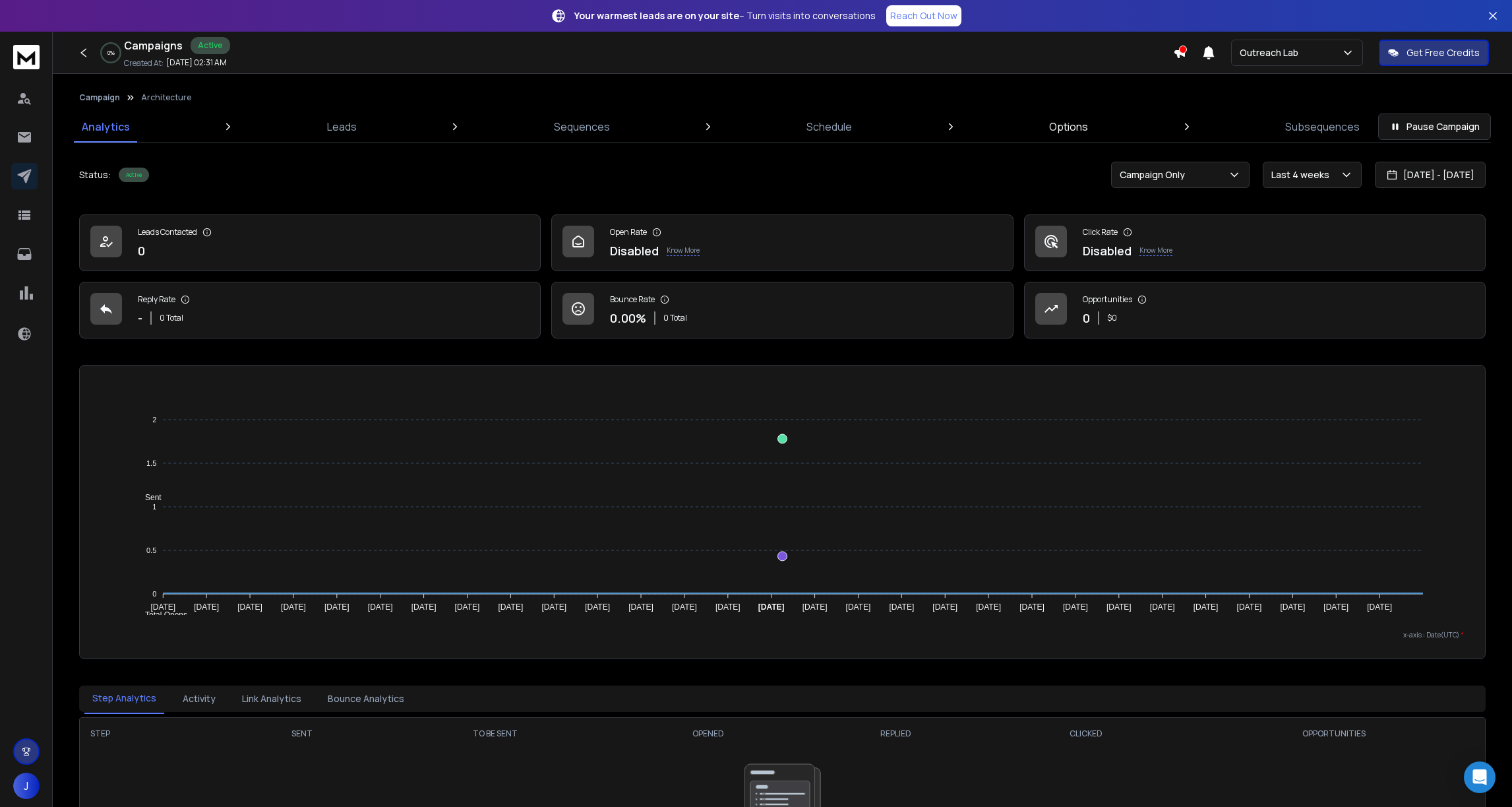
click at [1088, 123] on p "Options" at bounding box center [1069, 126] width 39 height 16
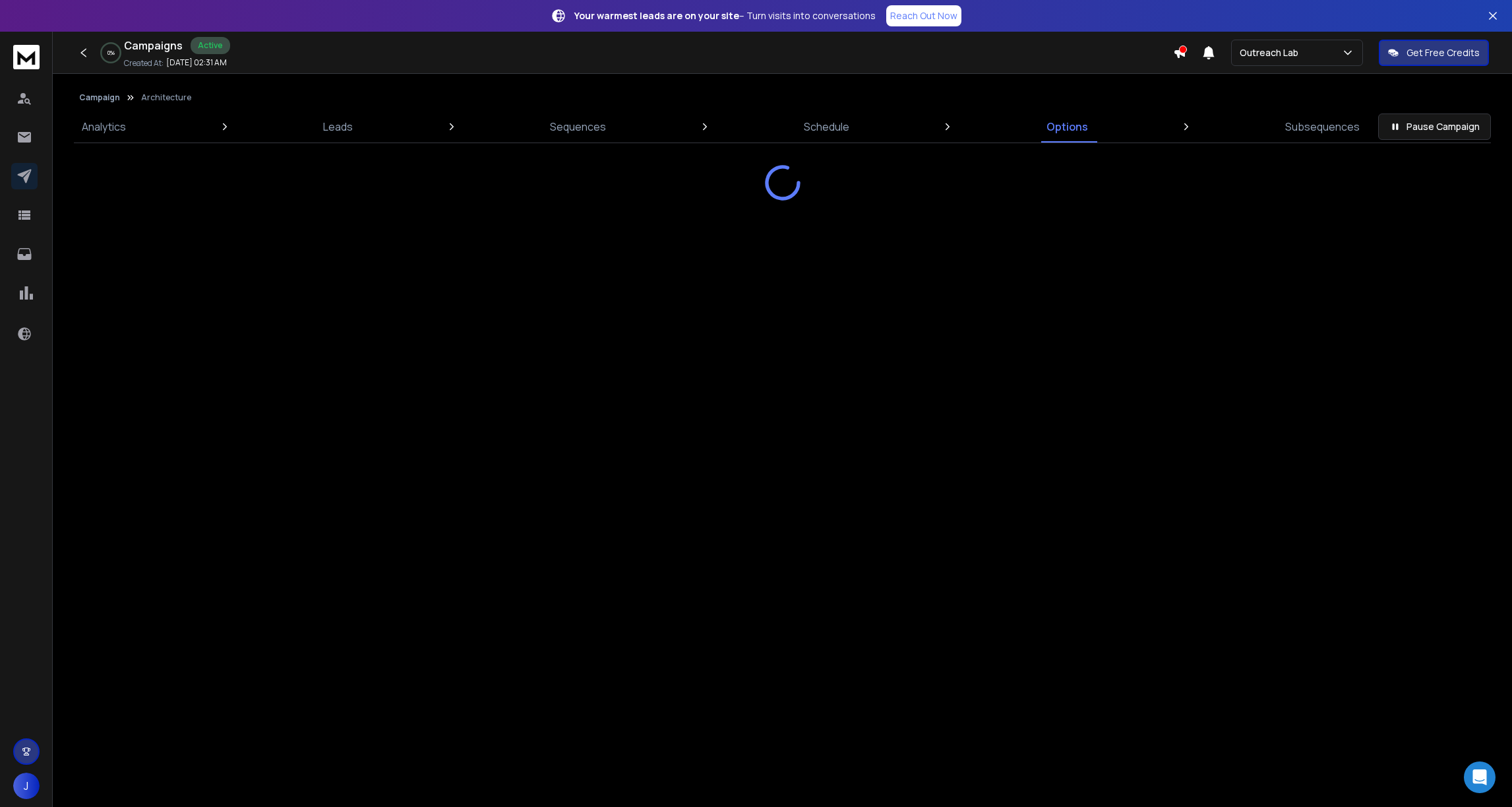
select select "**********"
select select "*"
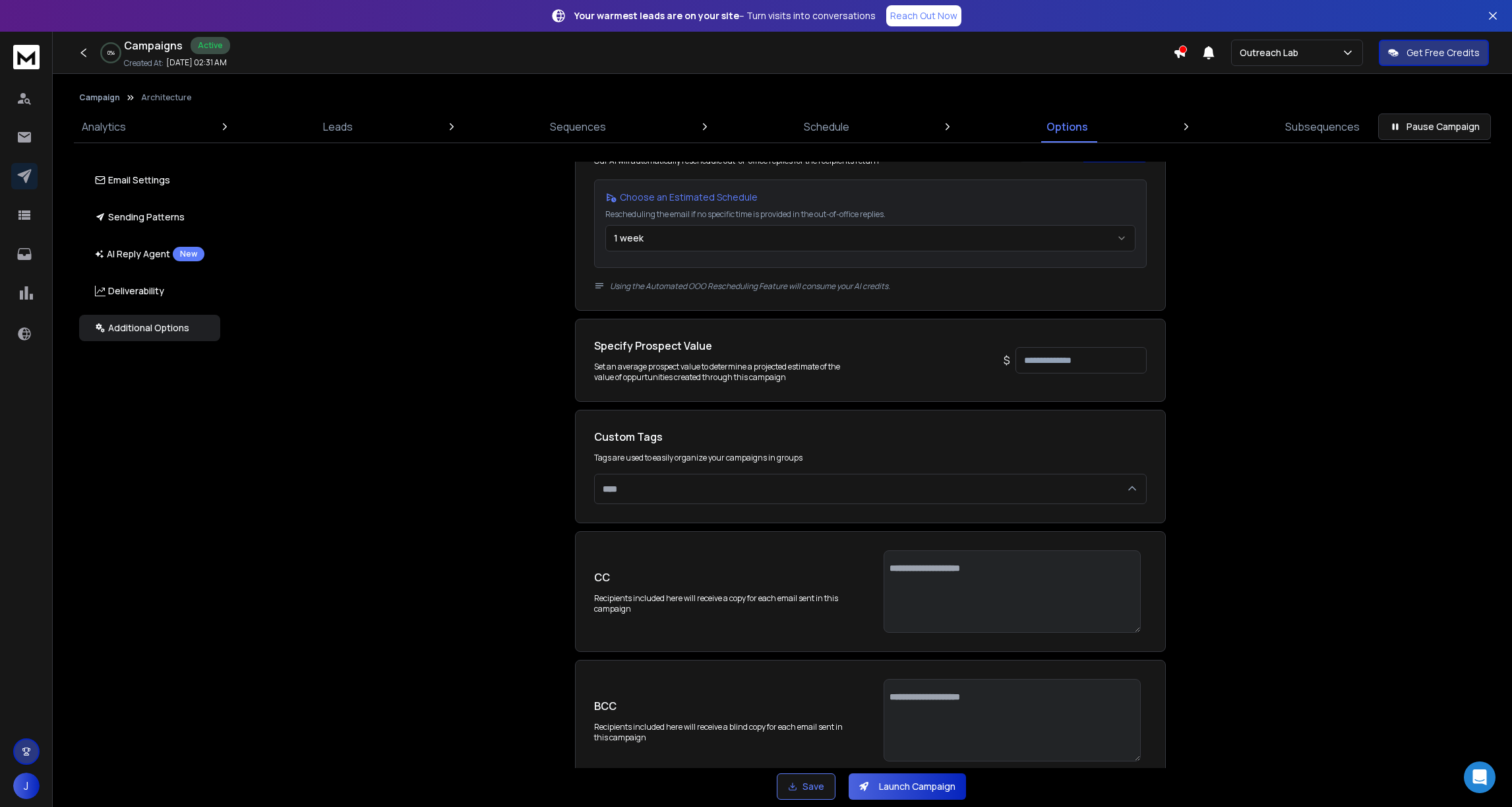
scroll to position [2454, 0]
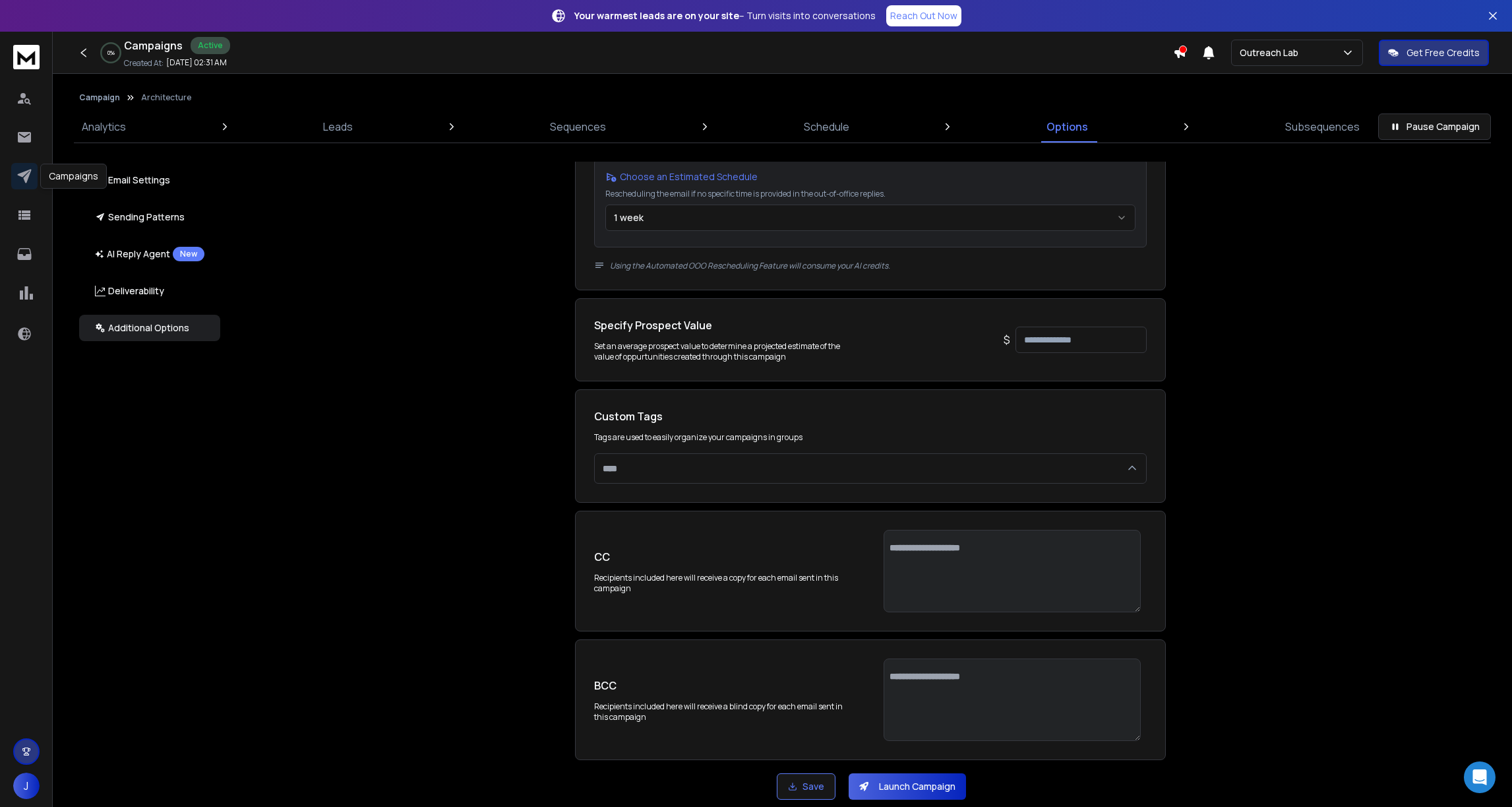
click at [31, 172] on icon at bounding box center [24, 176] width 16 height 16
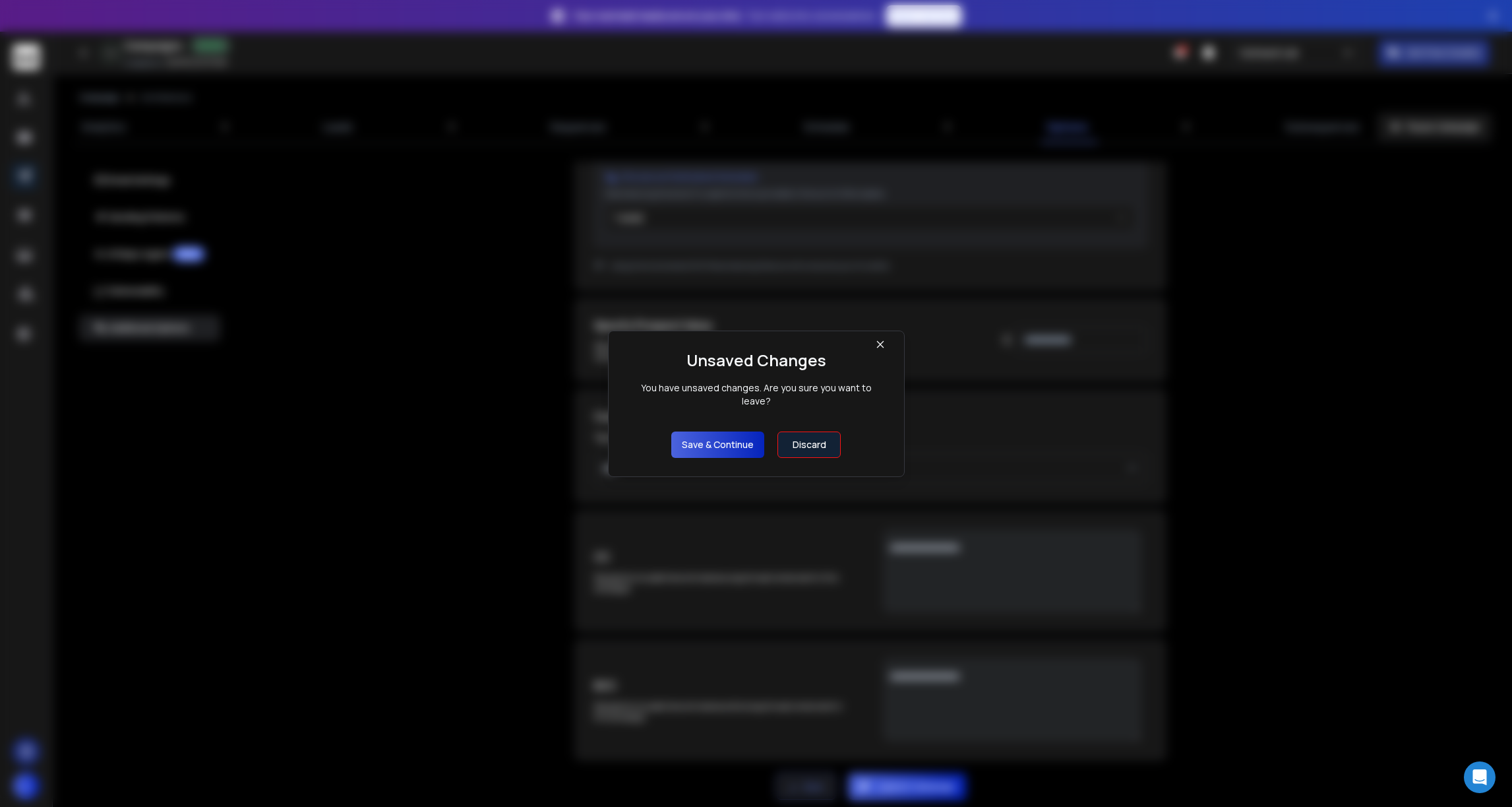
click at [824, 447] on button "Discard" at bounding box center [810, 445] width 63 height 27
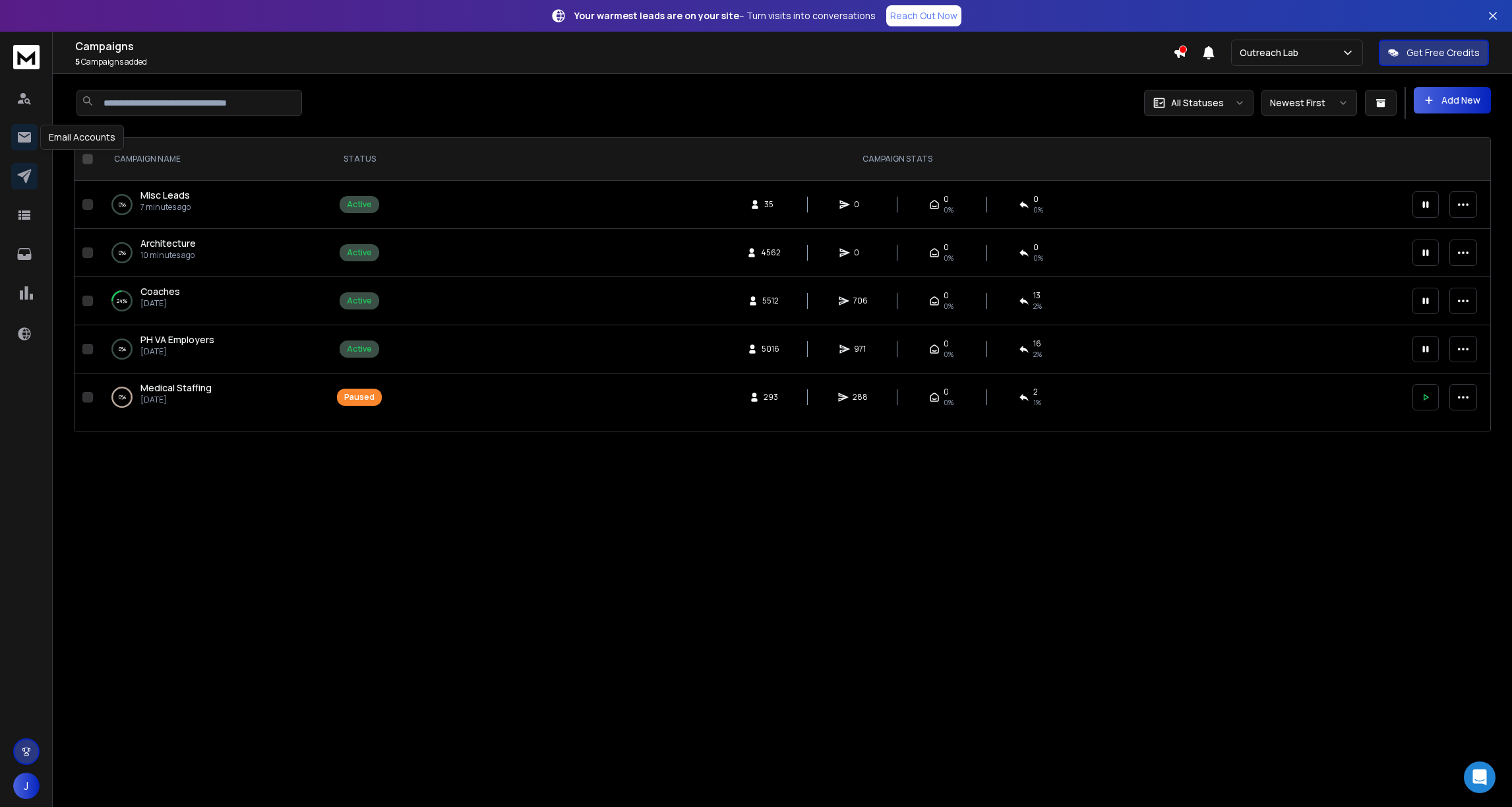
click at [36, 144] on link at bounding box center [25, 138] width 27 height 27
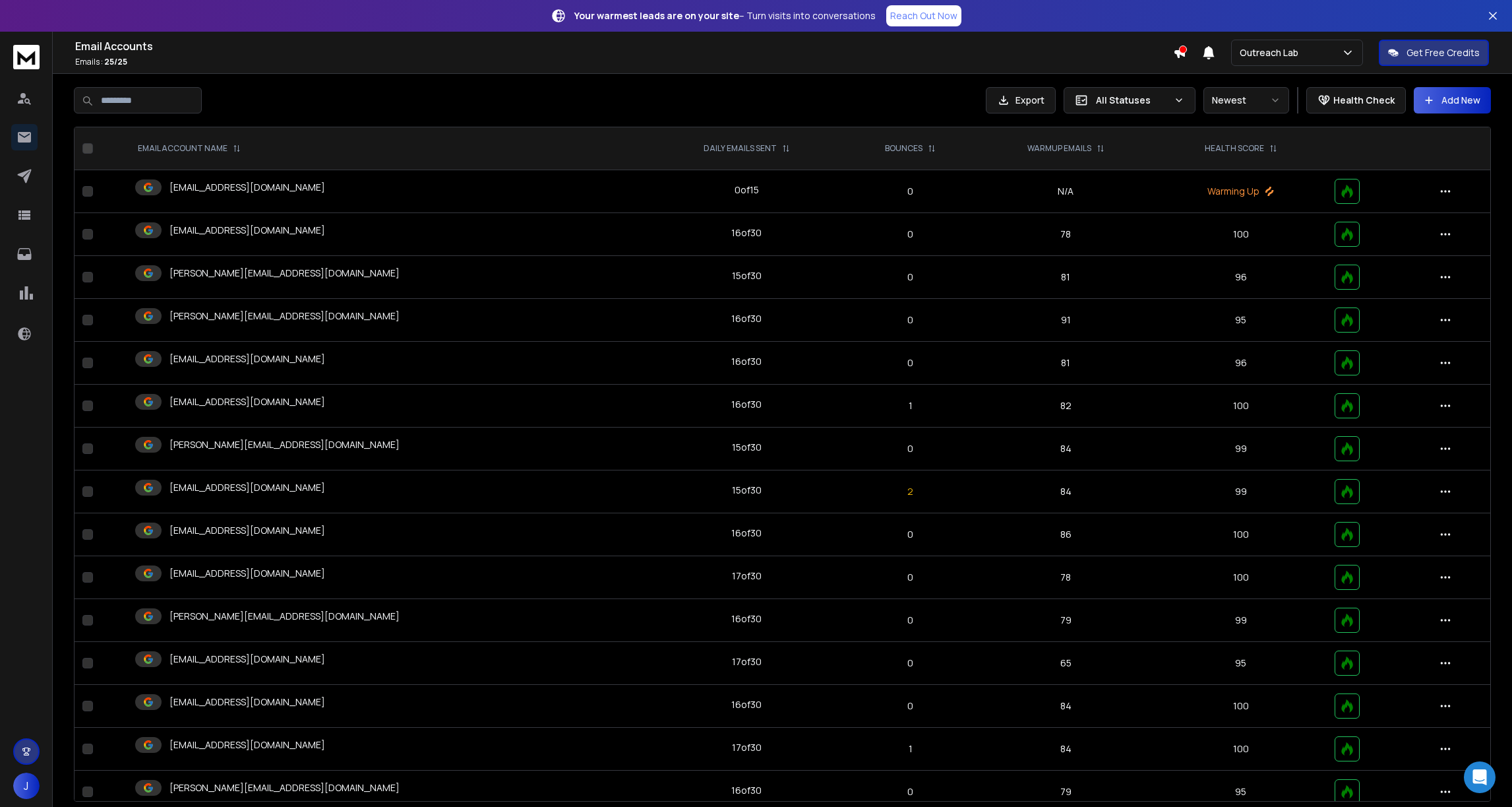
scroll to position [451, 0]
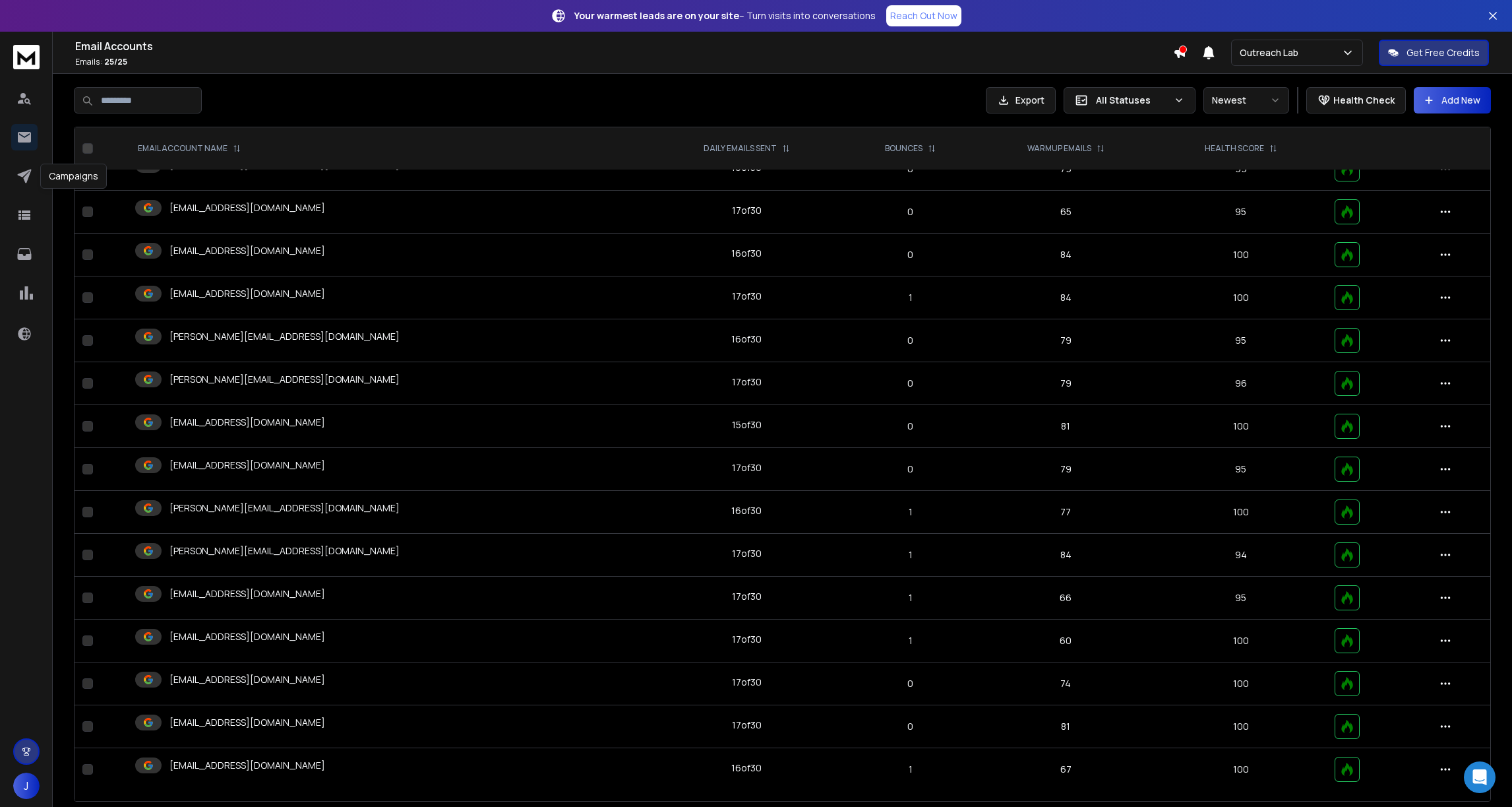
click at [37, 179] on div at bounding box center [27, 178] width 31 height 31
click at [24, 174] on icon at bounding box center [24, 176] width 13 height 13
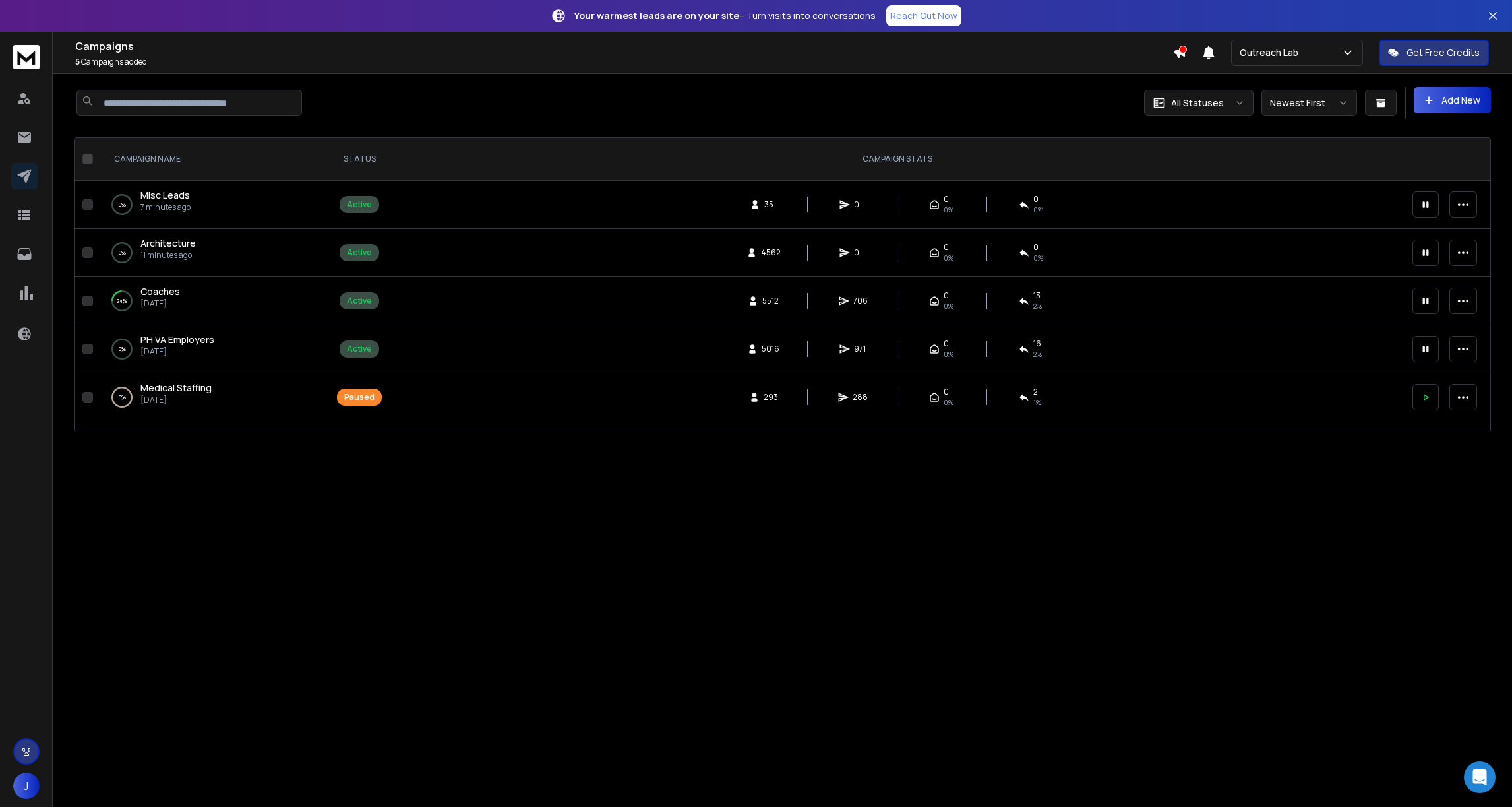
click at [184, 251] on p "11 minutes ago" at bounding box center [168, 255] width 55 height 11
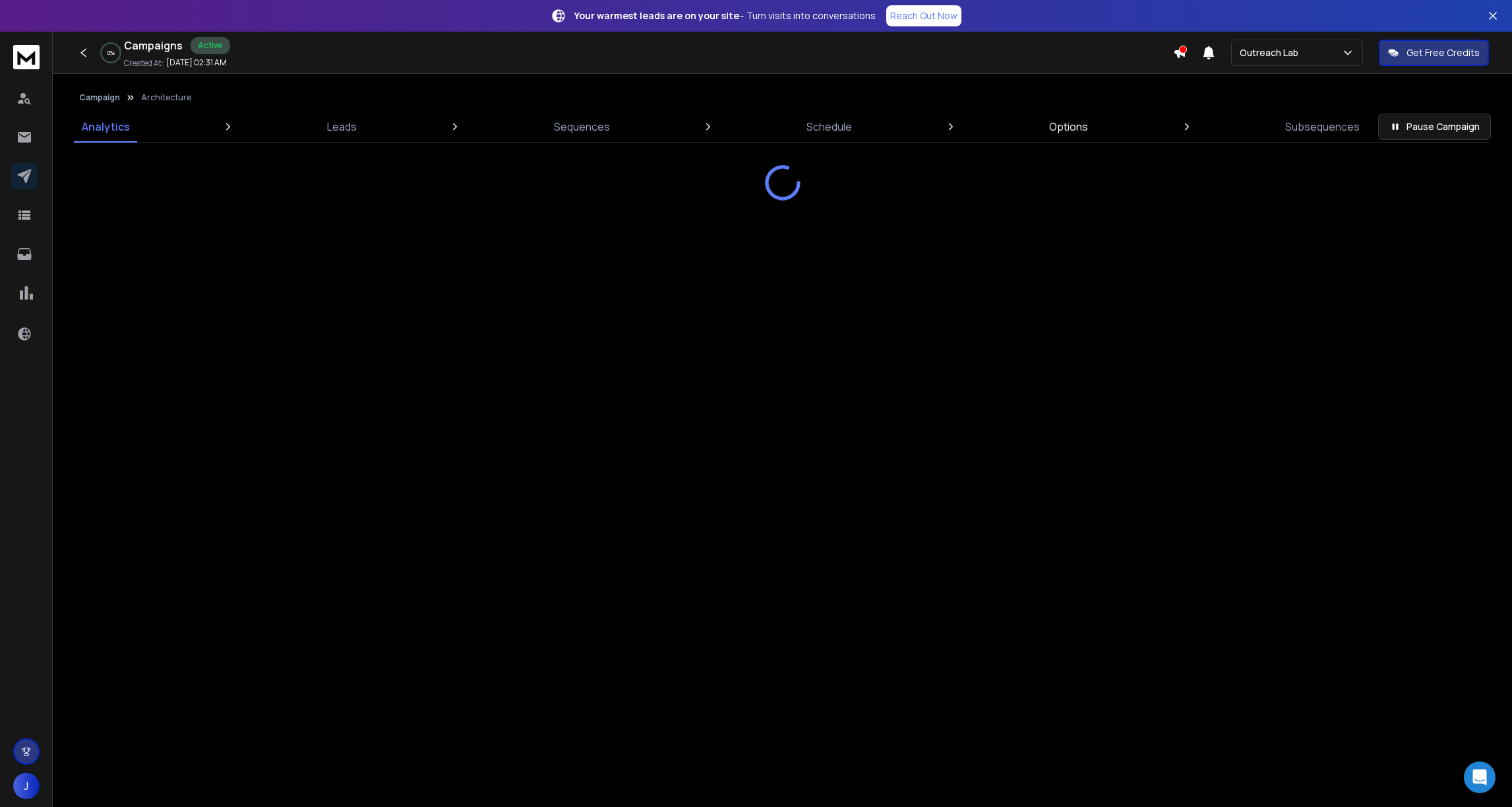
click at [1047, 129] on link "Options" at bounding box center [1069, 126] width 54 height 32
select select "**********"
select select "*"
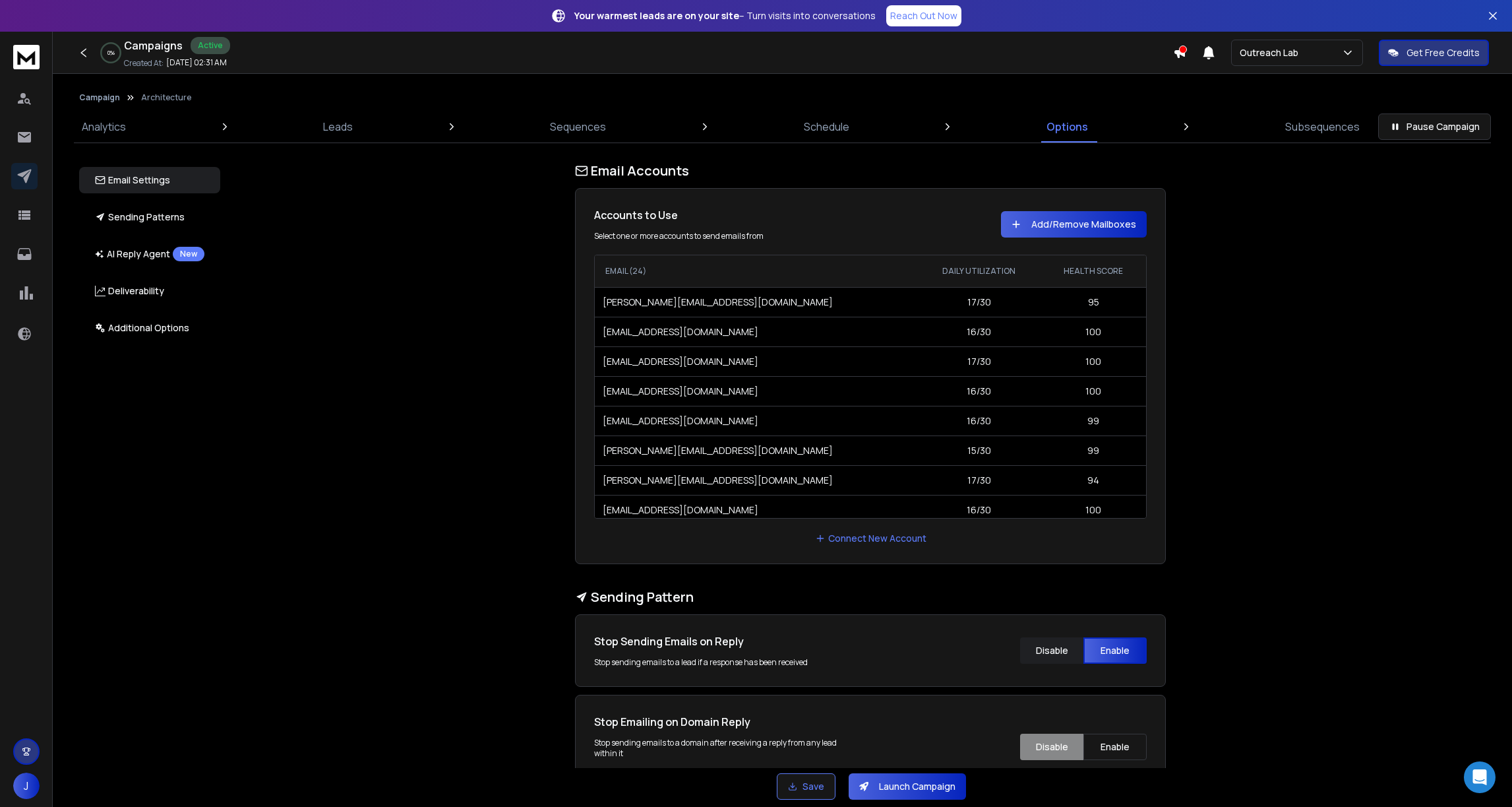
click at [1055, 221] on button "Add/Remove Mailboxes" at bounding box center [1074, 225] width 146 height 27
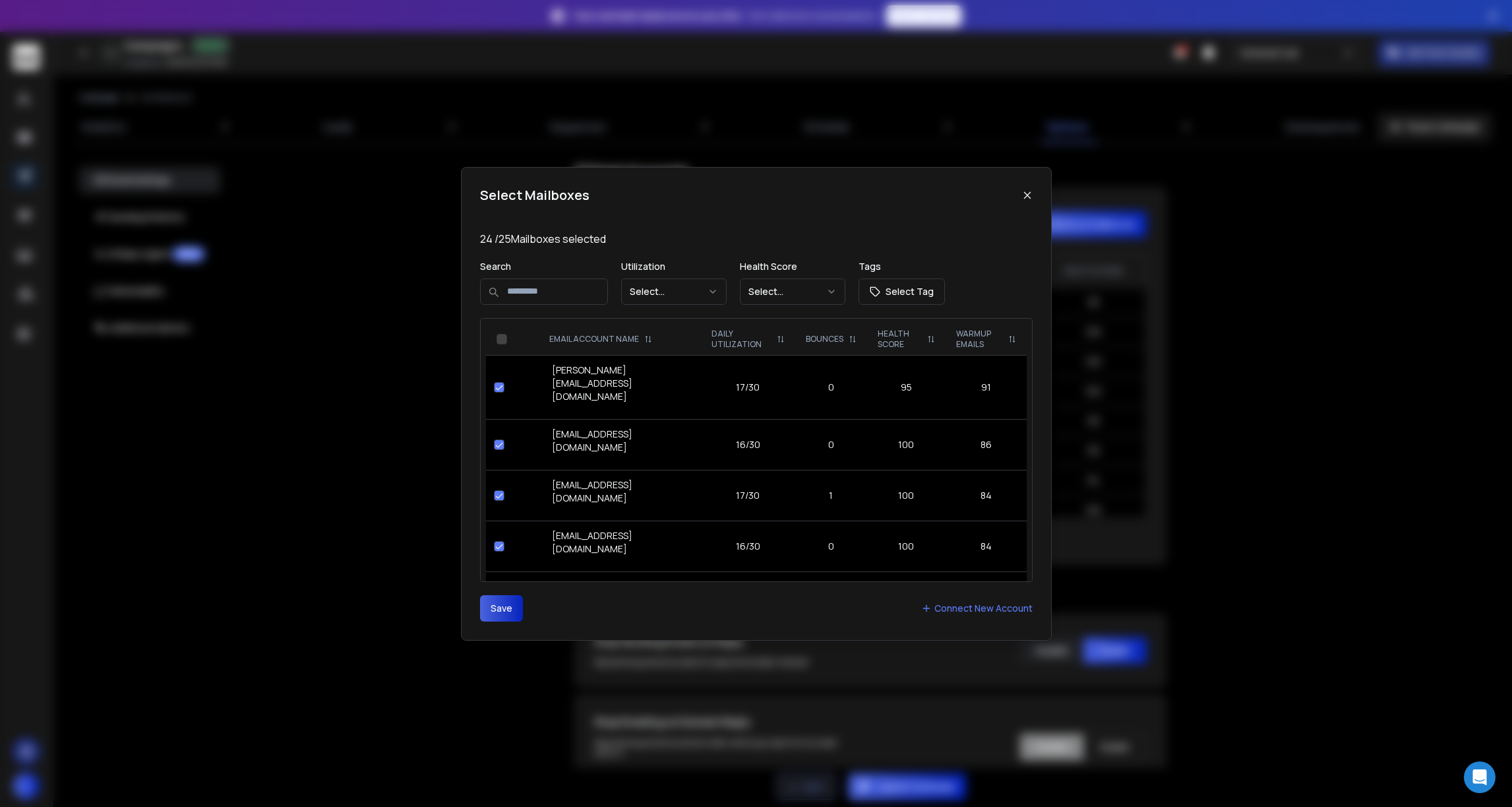
click at [1029, 188] on div "Select Mailboxes" at bounding box center [756, 195] width 552 height 18
click at [1026, 197] on icon at bounding box center [1027, 195] width 11 height 11
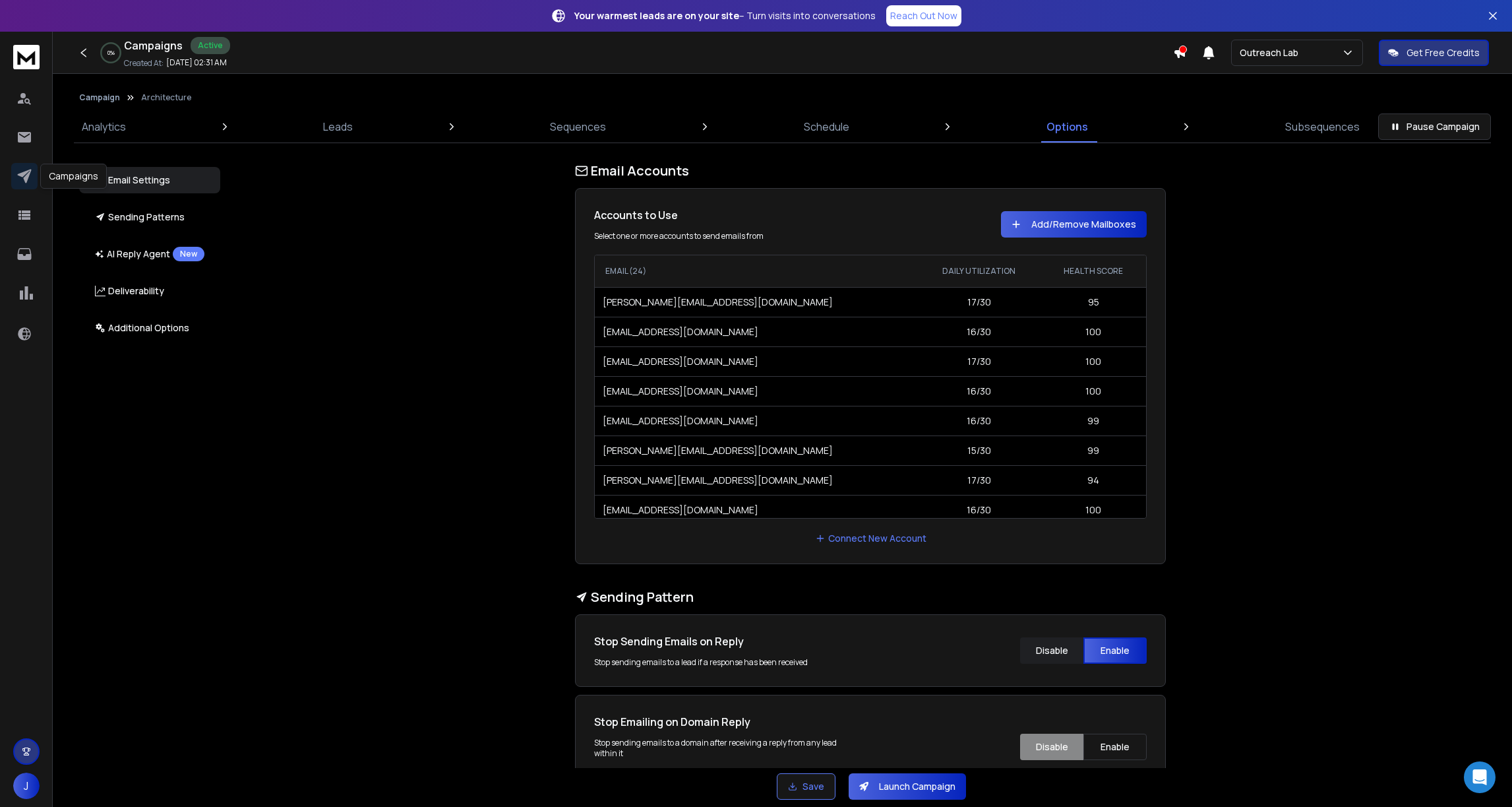
click at [11, 178] on link at bounding box center [25, 176] width 27 height 27
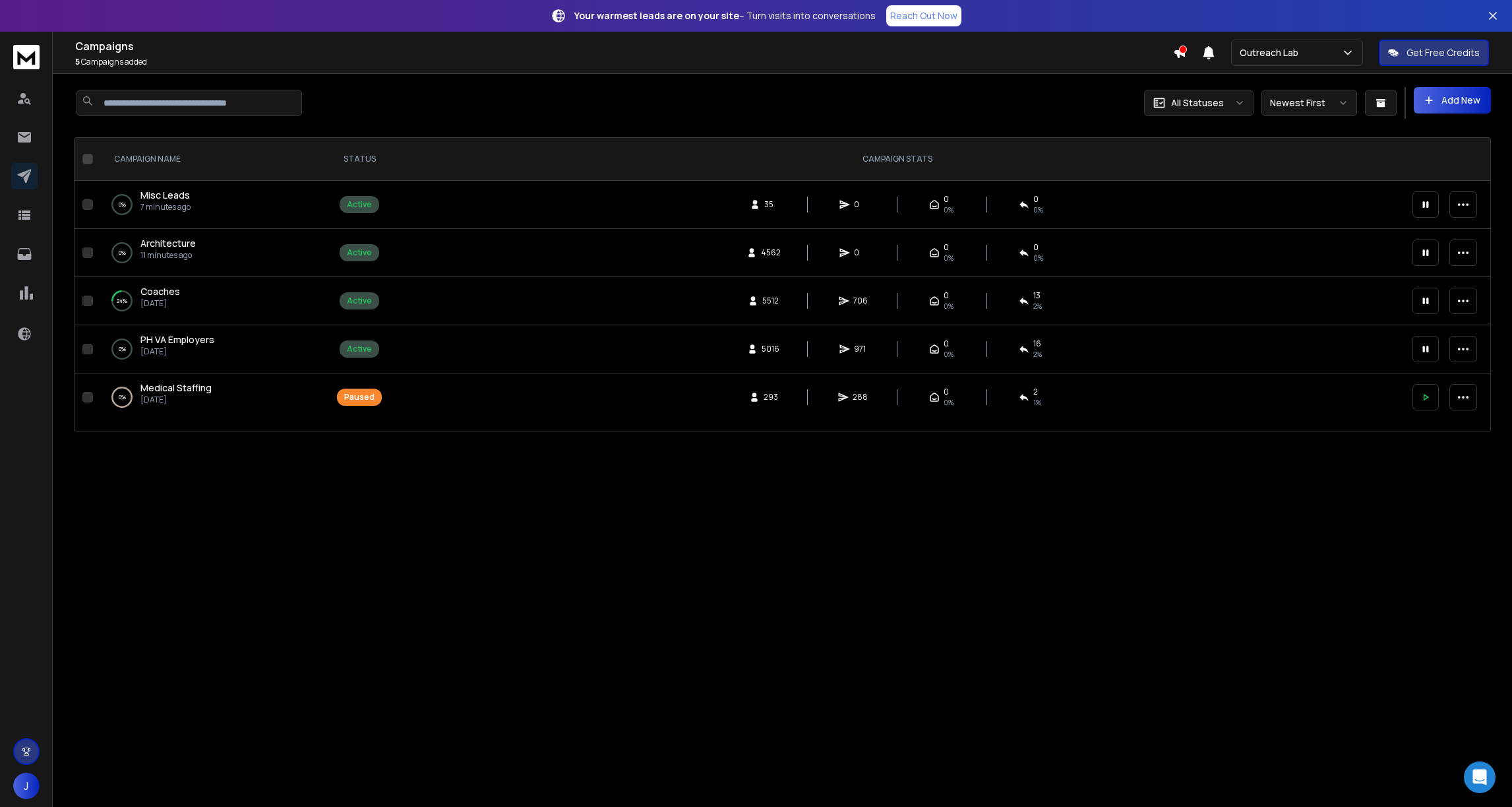
click at [190, 197] on div "0 % Misc Leads 7 minutes ago" at bounding box center [214, 204] width 205 height 32
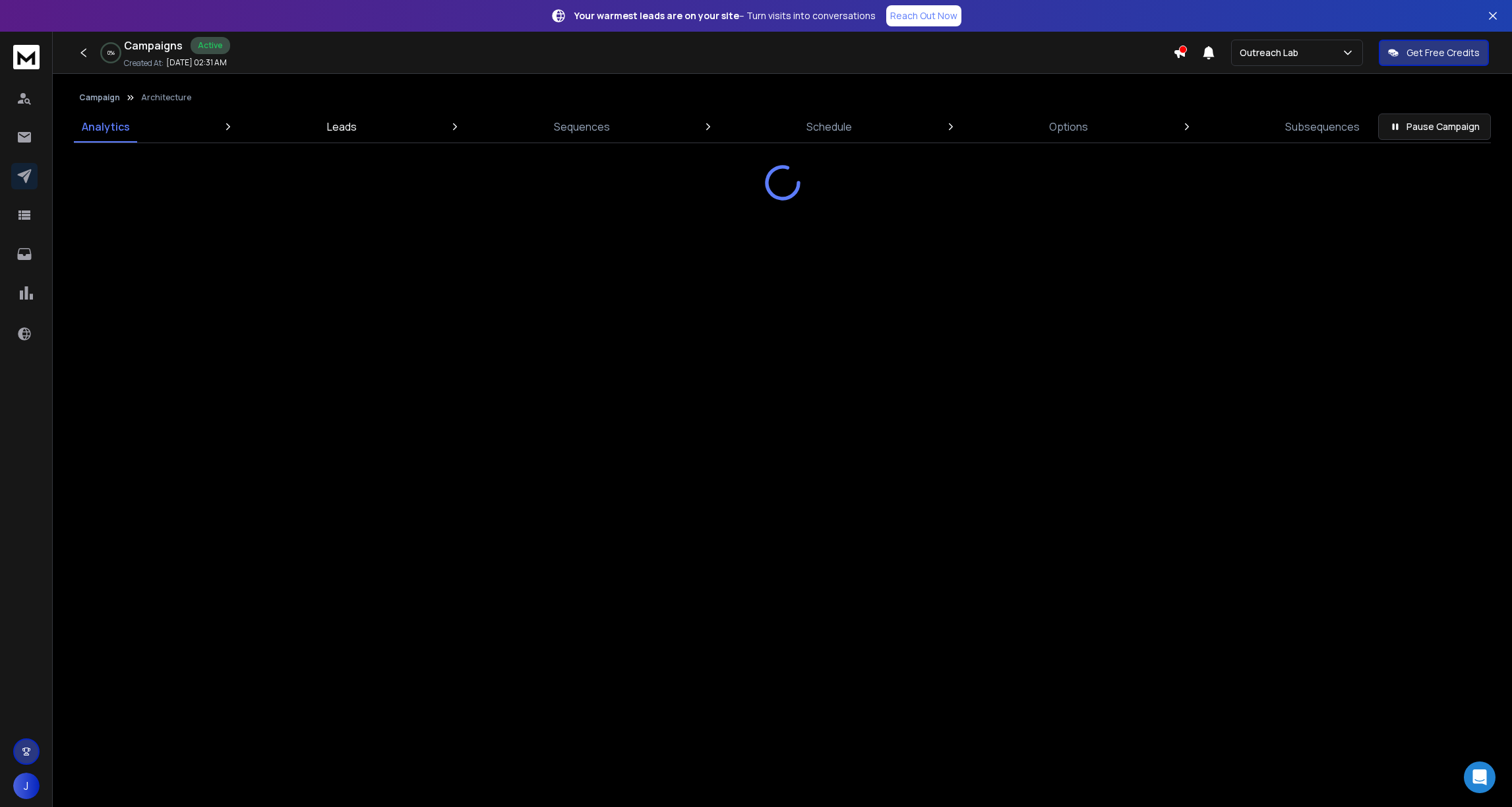
click at [334, 129] on p "Leads" at bounding box center [341, 126] width 30 height 16
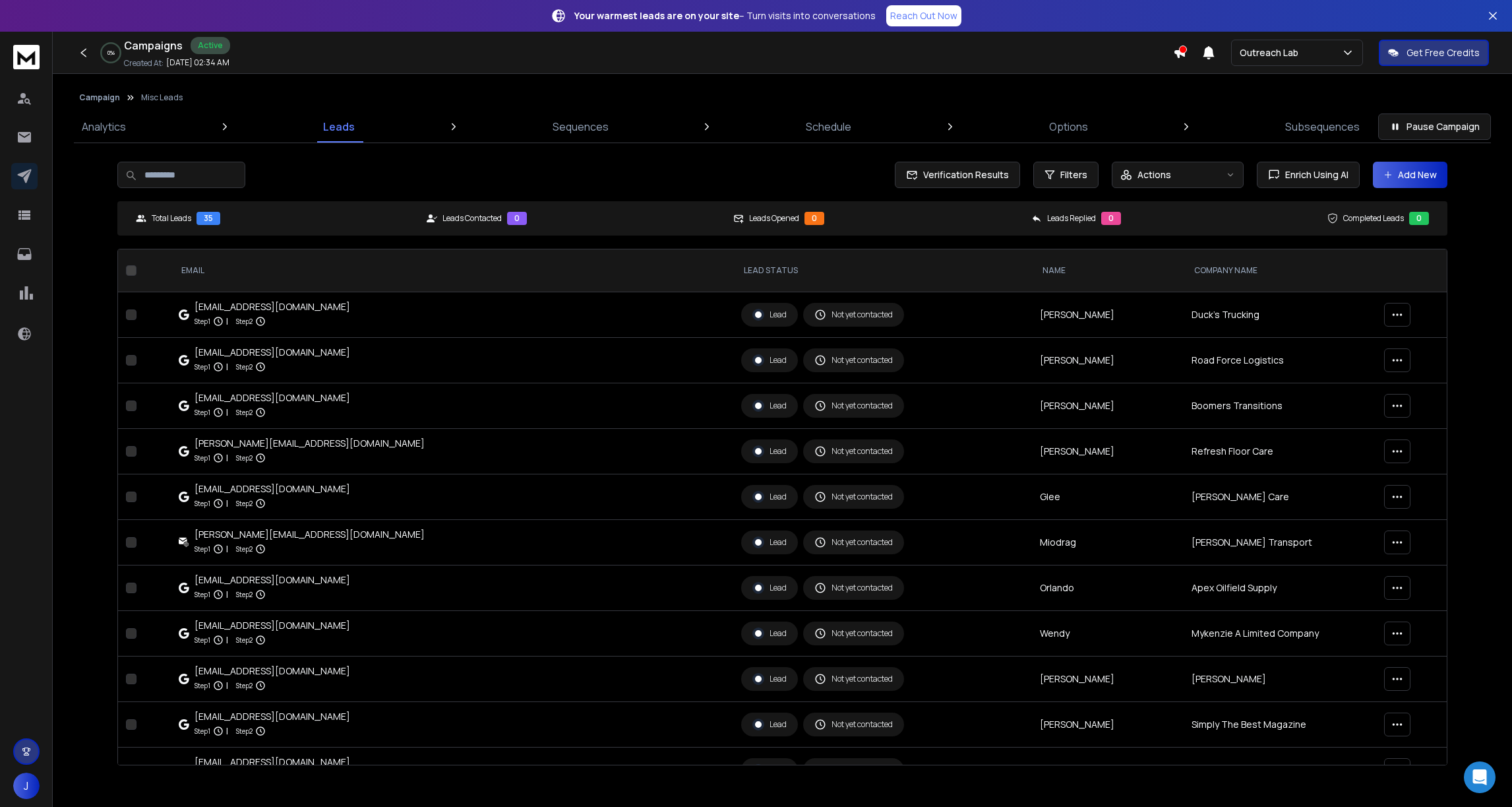
click at [1400, 169] on button "Add New" at bounding box center [1411, 175] width 75 height 27
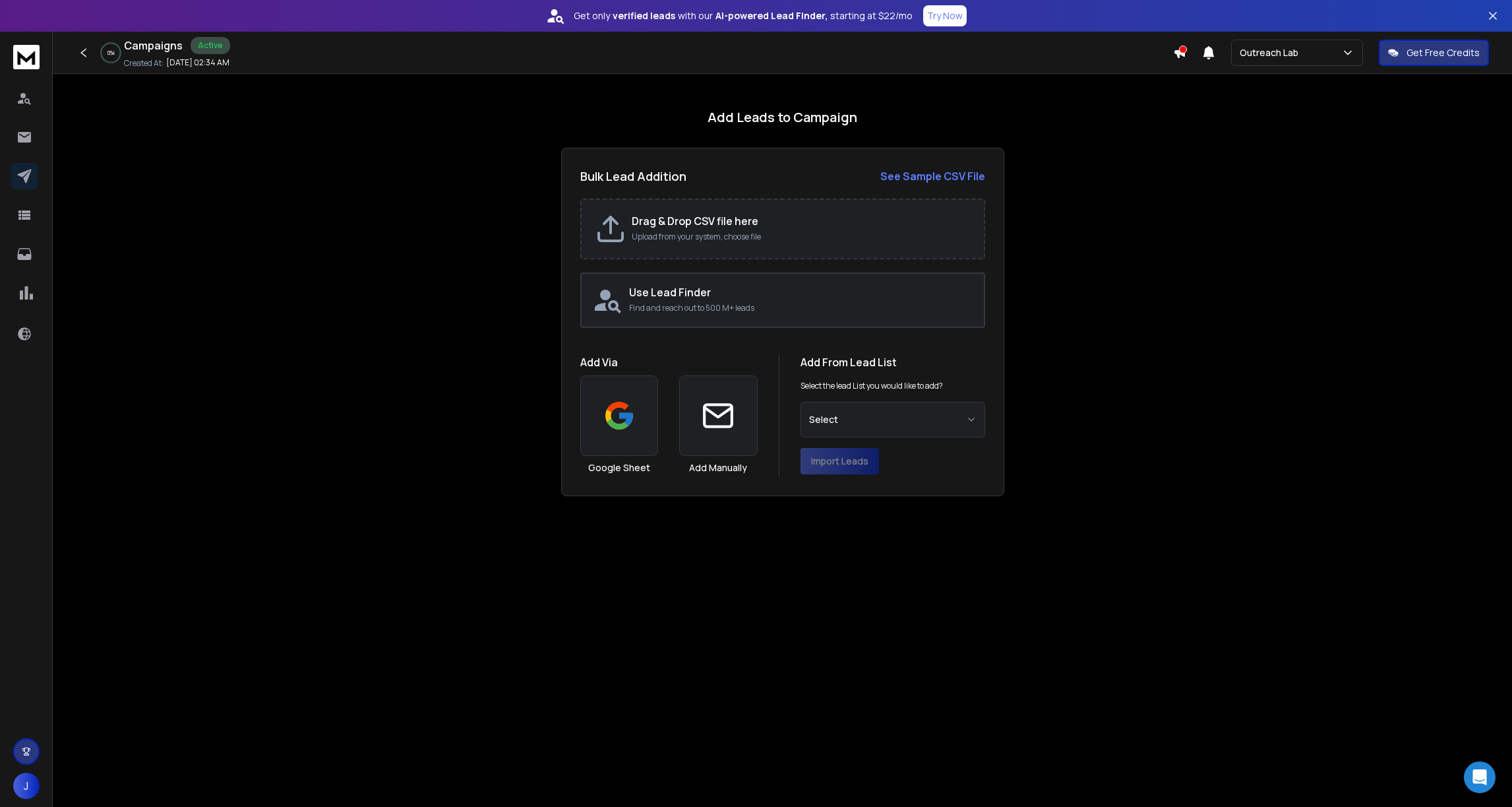
click at [702, 244] on div "Drag & Drop CSV file here Upload from your system, choose file" at bounding box center [801, 229] width 339 height 32
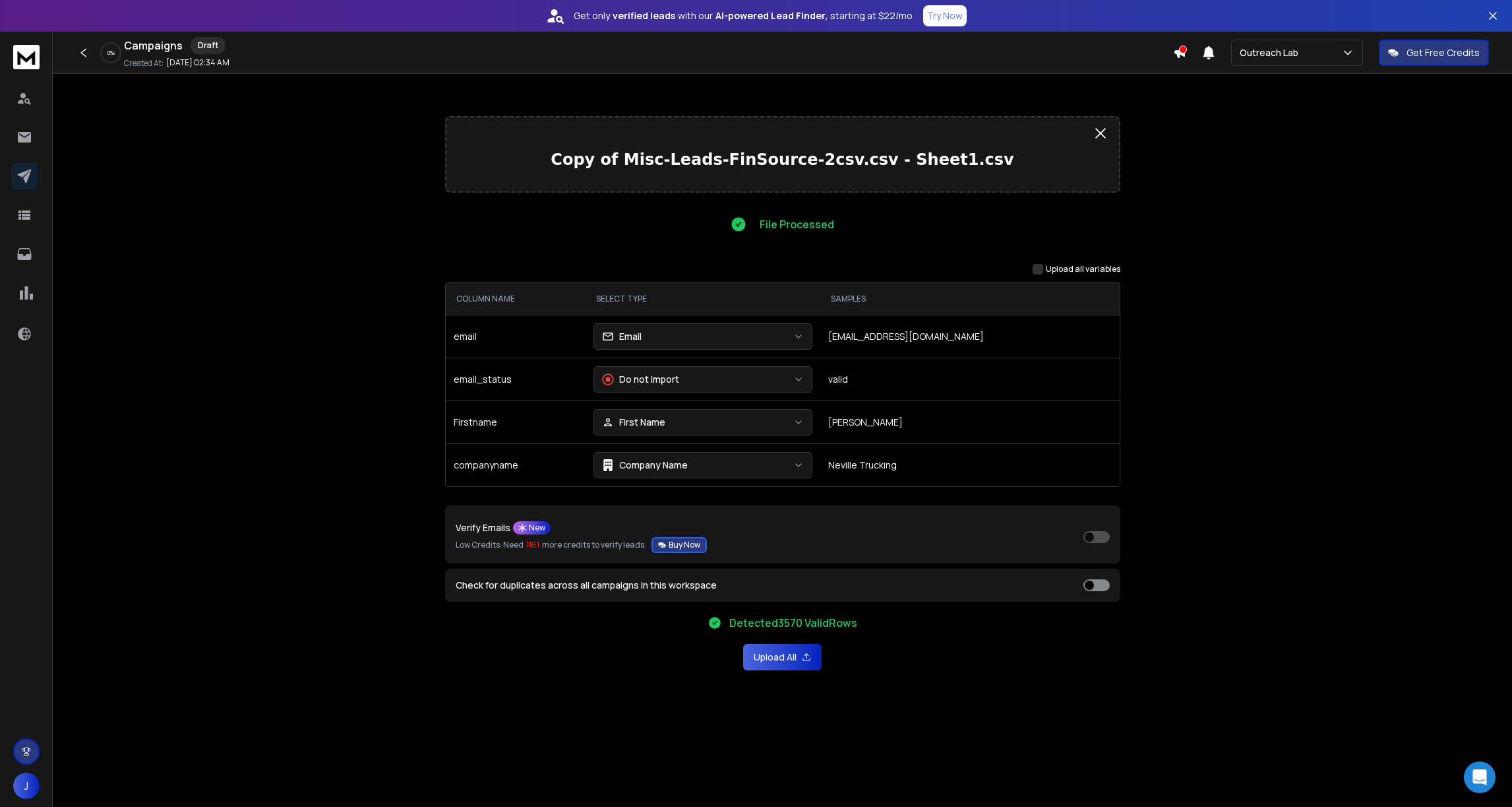
click at [1097, 579] on button "Check for duplicates across all campaigns in this workspace" at bounding box center [1097, 585] width 27 height 11
click at [778, 665] on button "Upload All" at bounding box center [783, 658] width 78 height 27
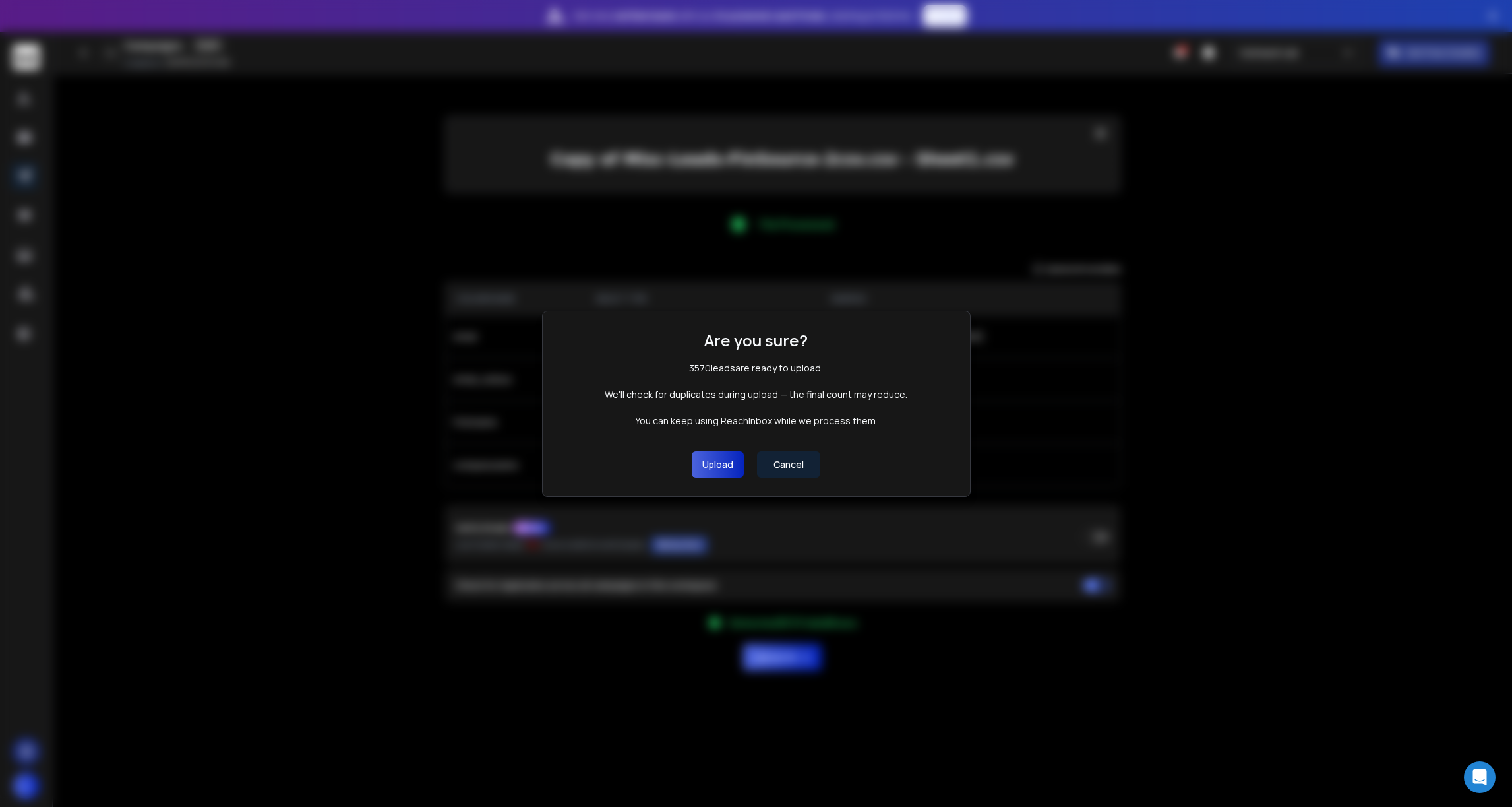
click at [722, 466] on button "Upload" at bounding box center [718, 465] width 53 height 27
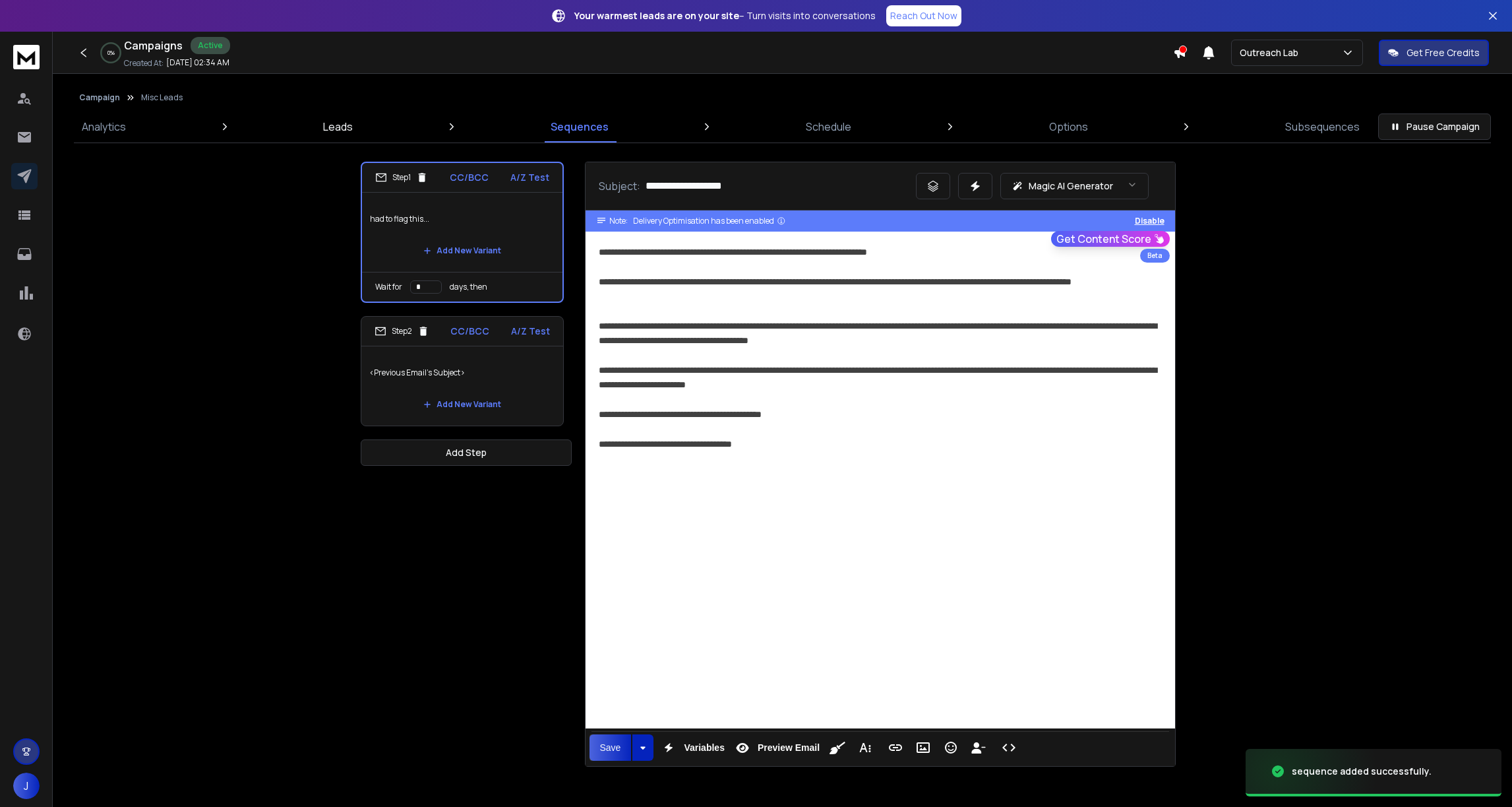
click at [345, 127] on p "Leads" at bounding box center [337, 126] width 30 height 16
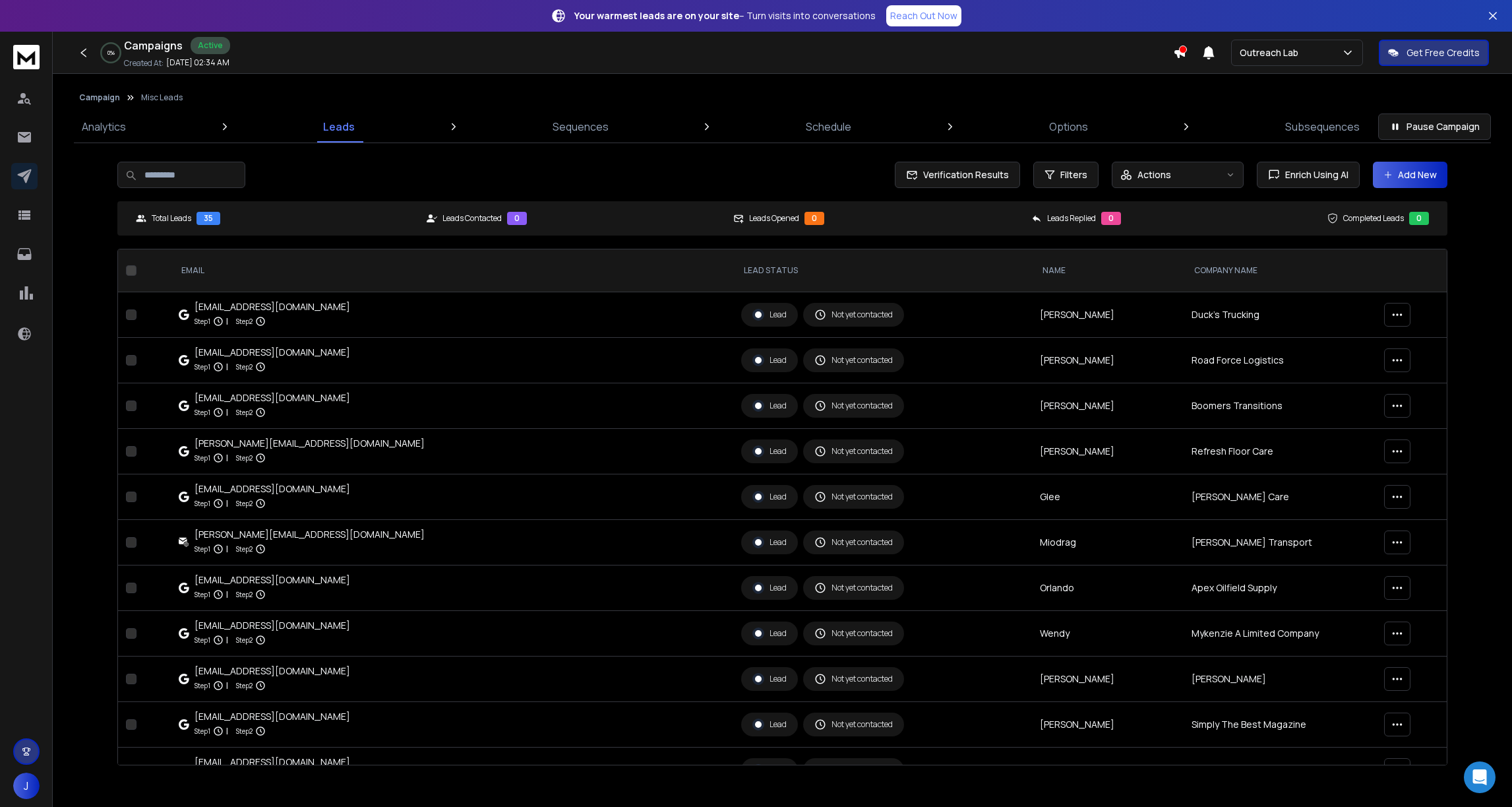
click at [37, 157] on div at bounding box center [27, 218] width 31 height 267
click at [35, 172] on link at bounding box center [25, 176] width 27 height 27
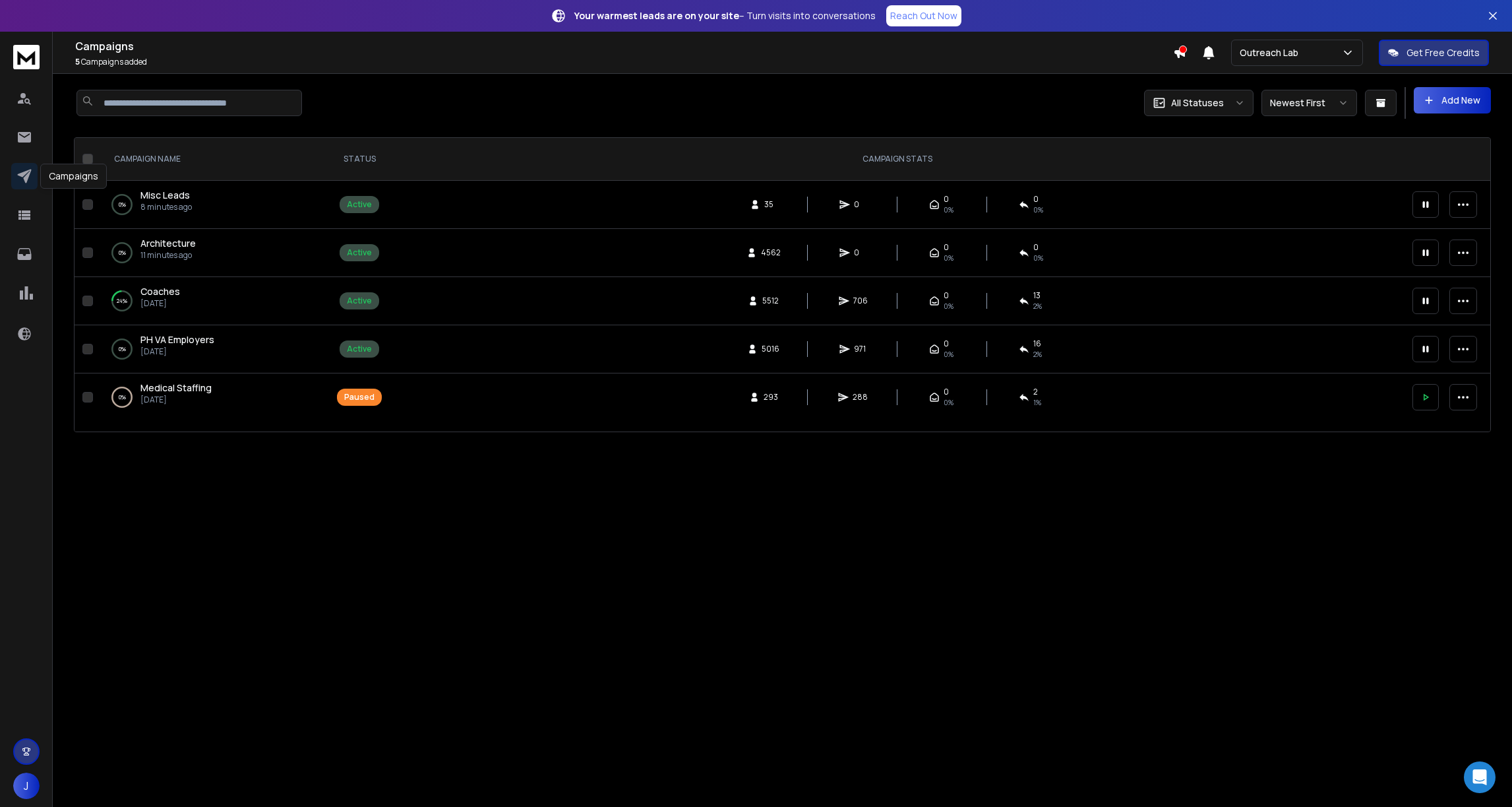
click at [34, 172] on link at bounding box center [25, 176] width 27 height 27
click at [1462, 205] on icon "button" at bounding box center [1463, 205] width 11 height 3
click at [1440, 297] on div "Duplicate Campaign" at bounding box center [1417, 297] width 108 height 13
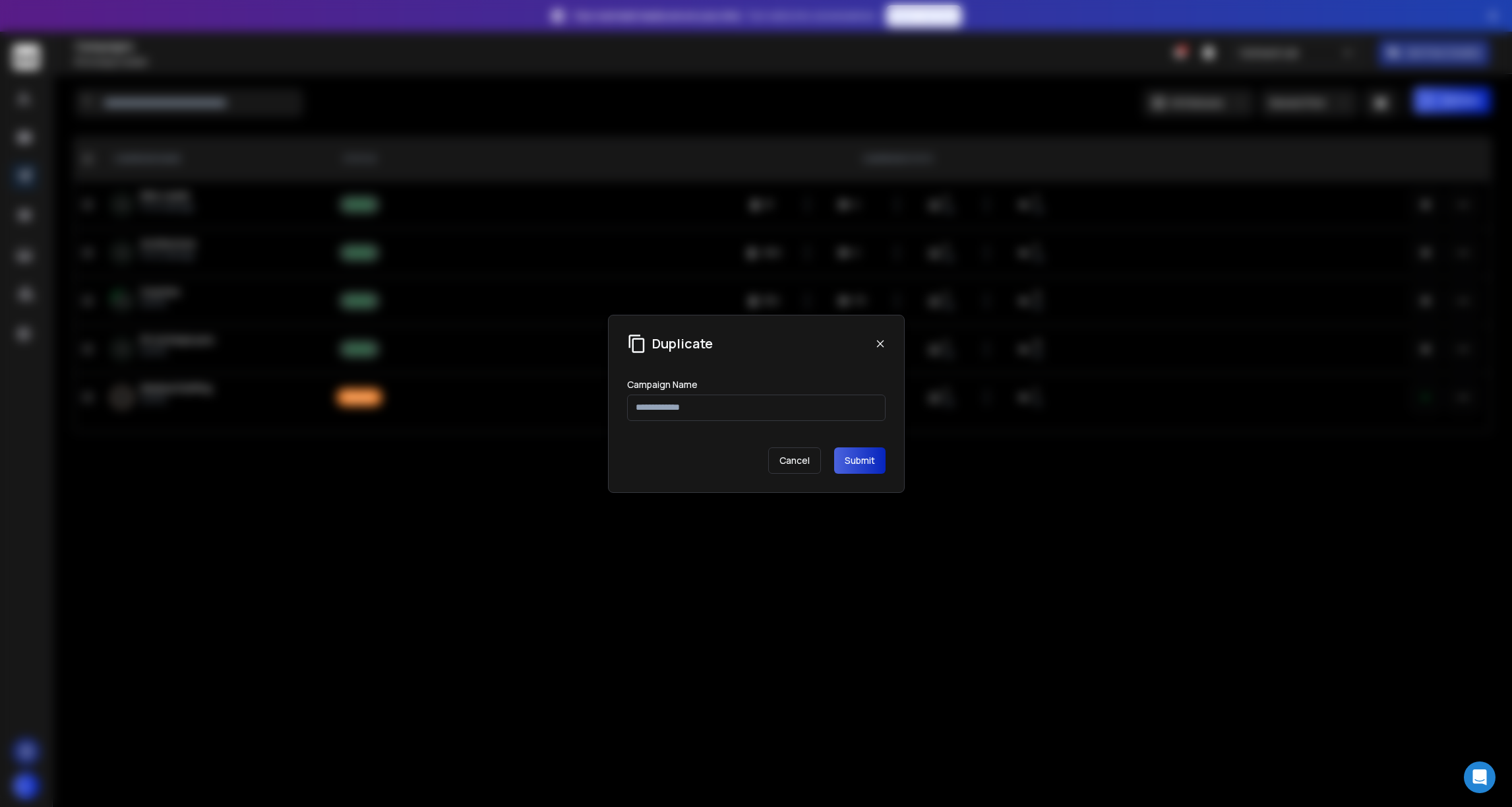
click at [790, 404] on input "text" at bounding box center [756, 408] width 259 height 27
type input "**********"
click at [781, 374] on div "Duplicate" at bounding box center [756, 357] width 259 height 46
click at [872, 471] on button "Submit" at bounding box center [860, 461] width 52 height 27
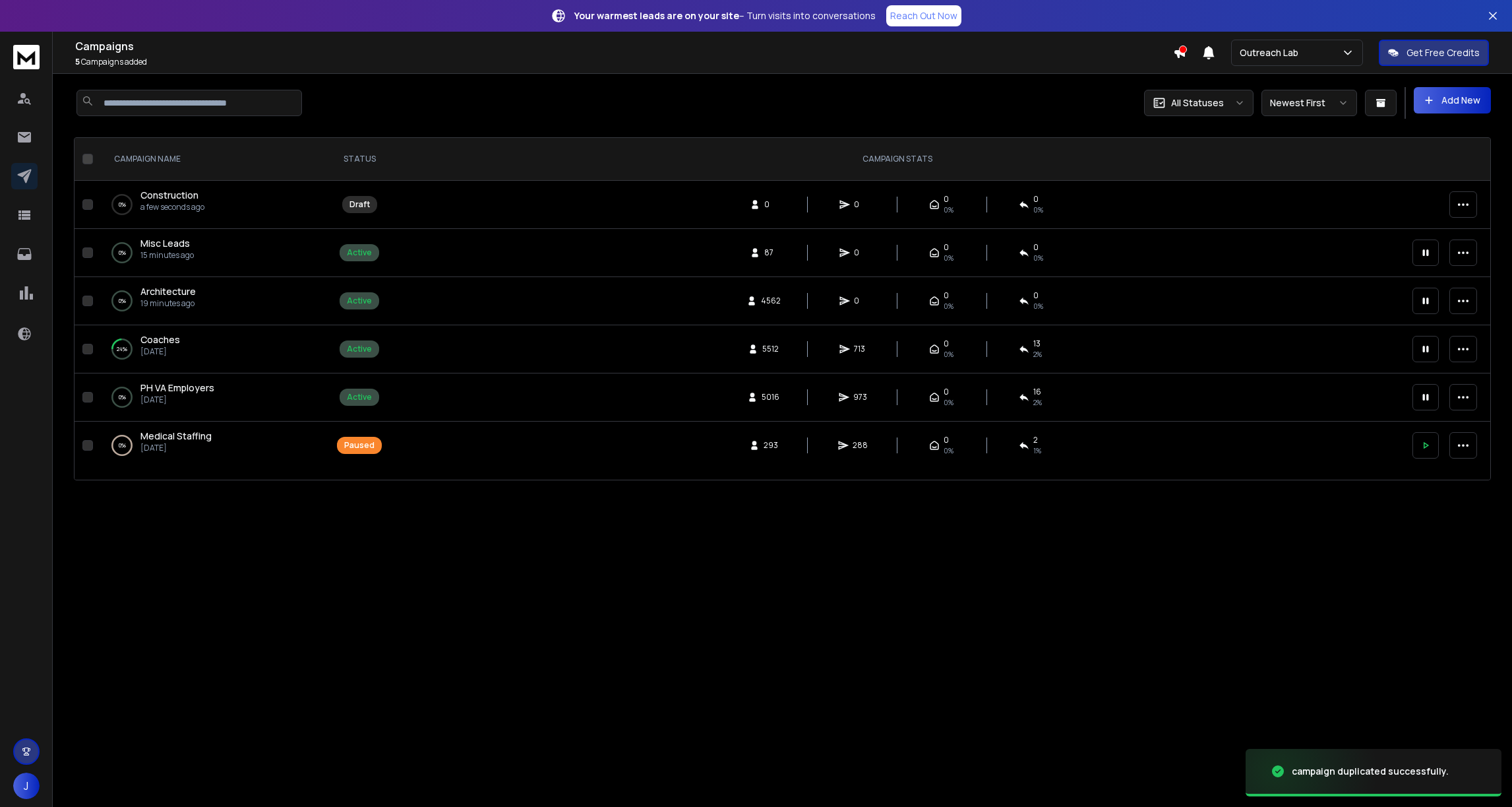
click at [184, 199] on span "Construction" at bounding box center [169, 194] width 58 height 12
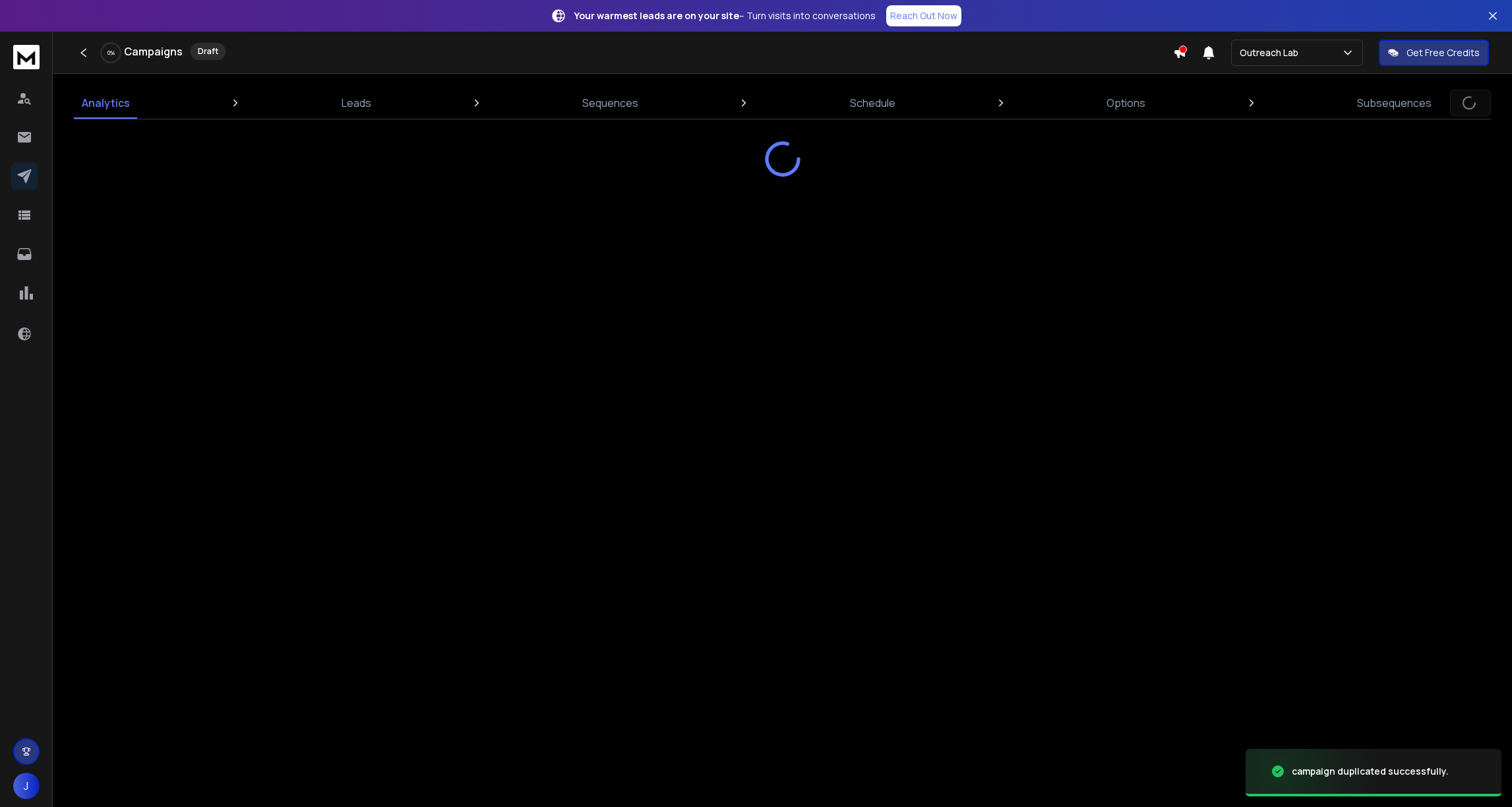
drag, startPoint x: 383, startPoint y: 88, endPoint x: 378, endPoint y: 94, distance: 7.8
click at [383, 88] on div "Analytics Leads Sequences Schedule Options Subsequences" at bounding box center [756, 102] width 1366 height 32
click at [363, 102] on div "Analytics Leads Sequences Schedule Options Subsequences" at bounding box center [782, 103] width 1417 height 33
click at [406, 124] on link "Leads" at bounding box center [390, 126] width 46 height 32
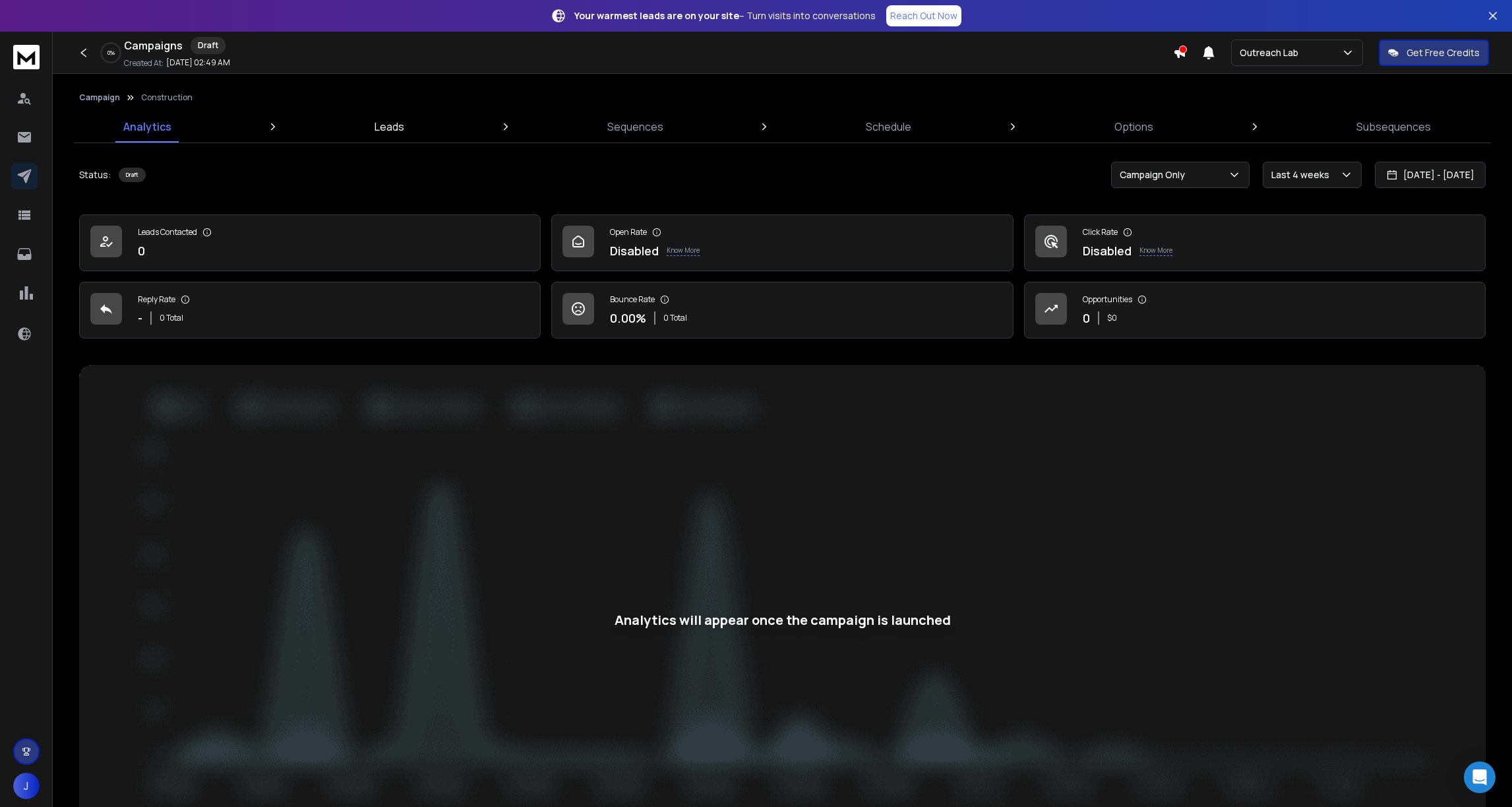
click at [387, 122] on p "Leads" at bounding box center [389, 126] width 30 height 16
click at [382, 129] on p "Leads" at bounding box center [389, 126] width 30 height 16
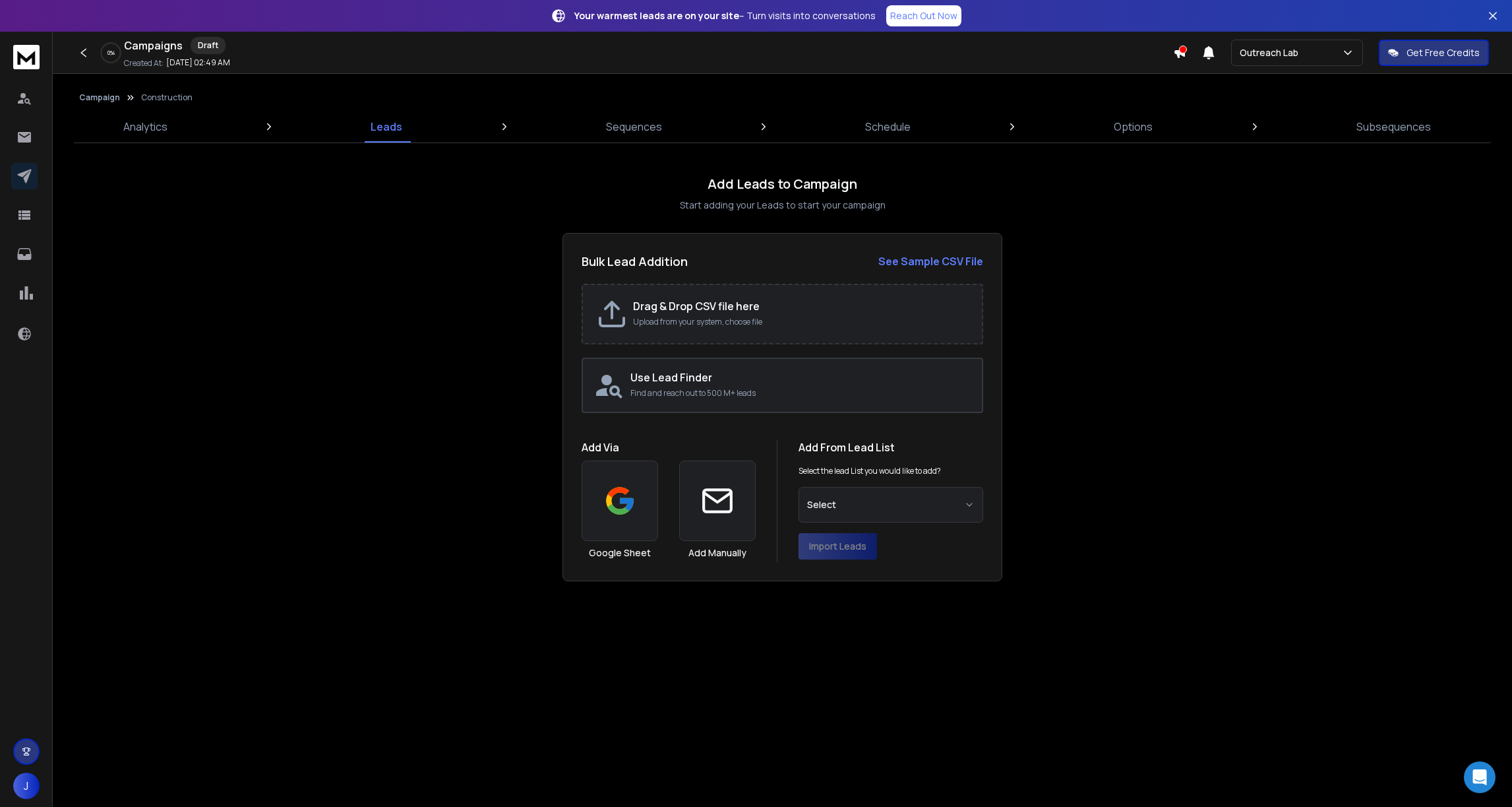
click at [846, 312] on h2 "Drag & Drop CSV file here" at bounding box center [801, 306] width 335 height 16
type input "**********"
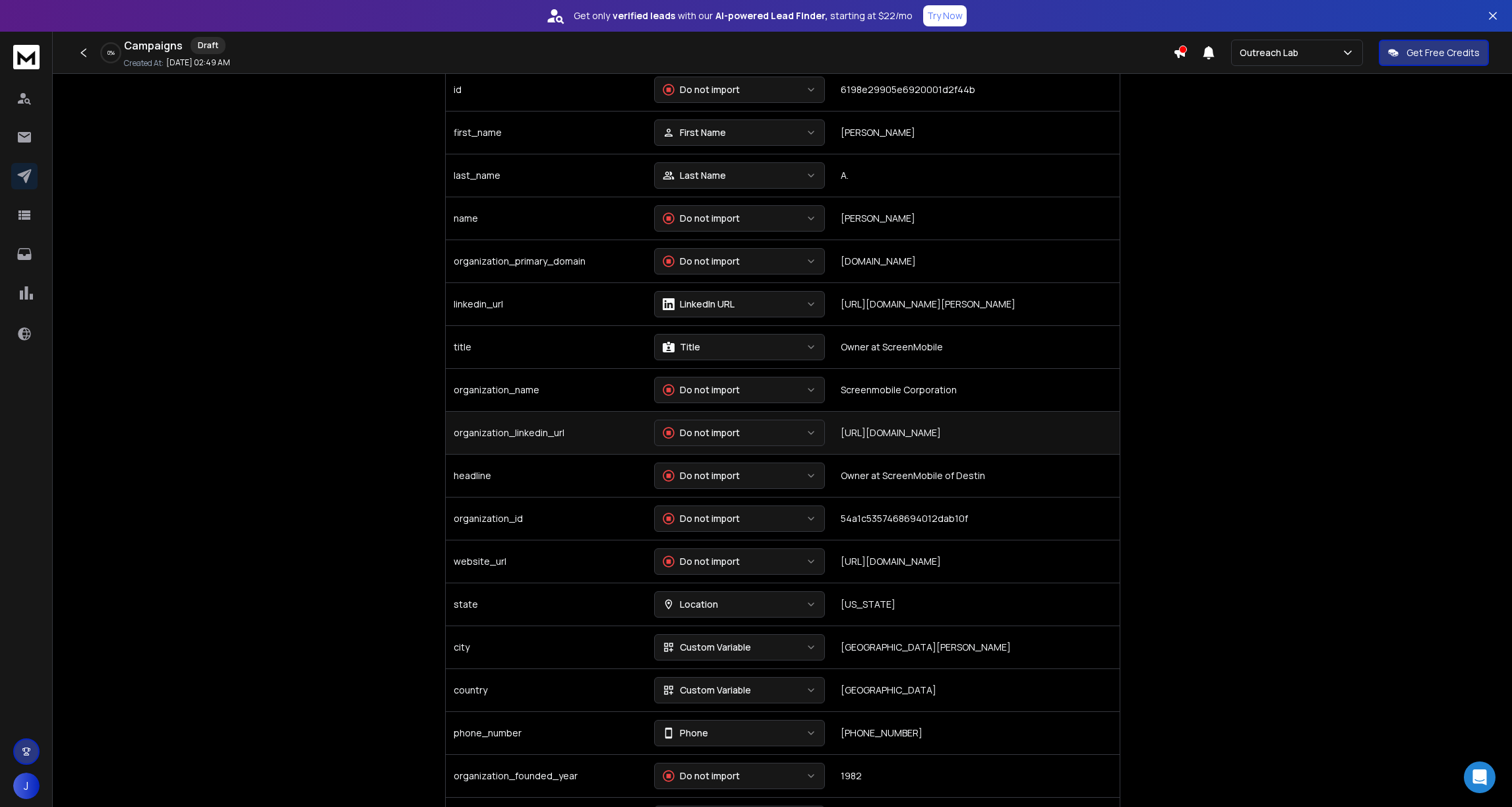
scroll to position [439, 0]
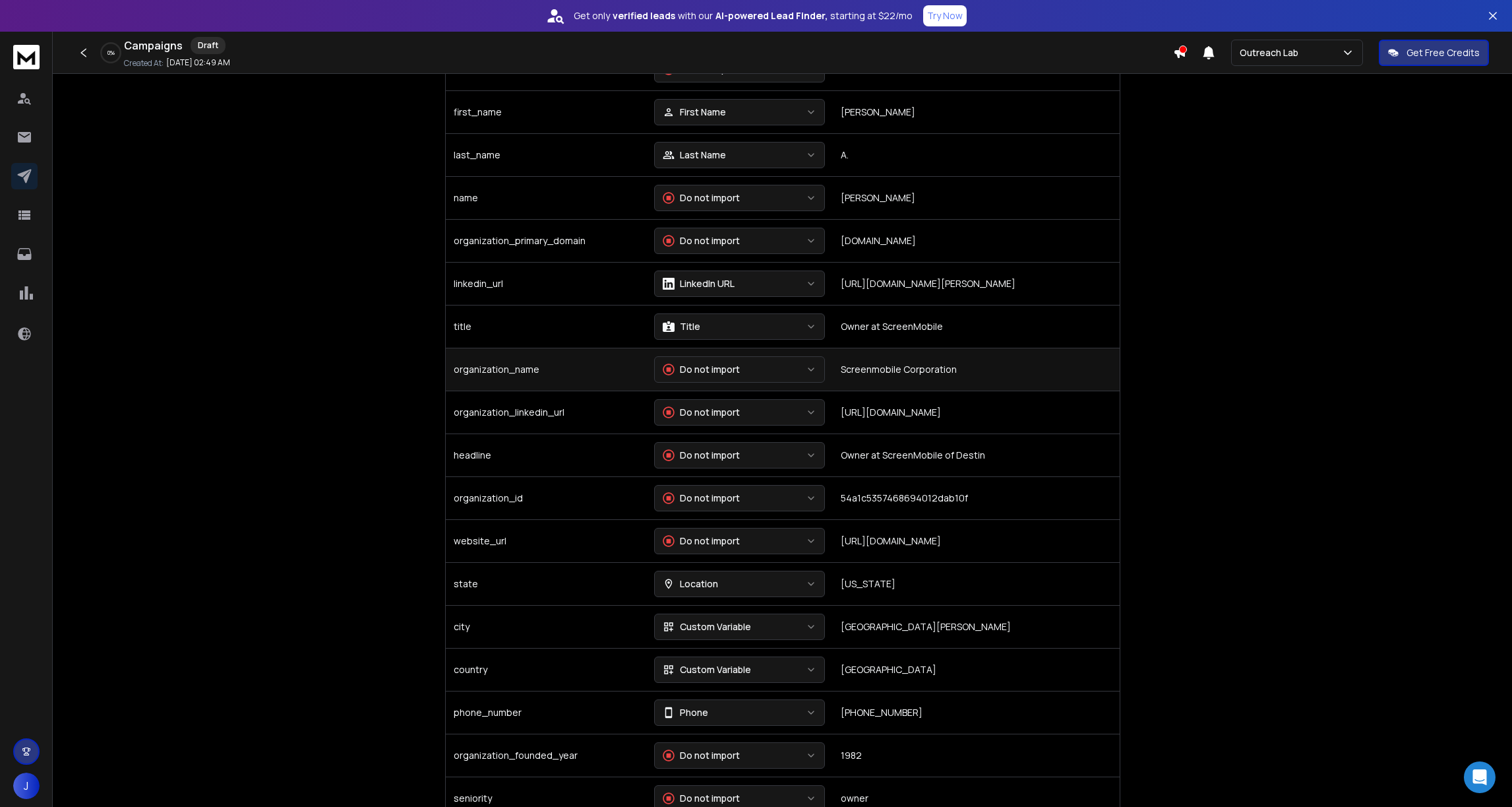
click at [774, 378] on button "Do not import" at bounding box center [740, 370] width 171 height 27
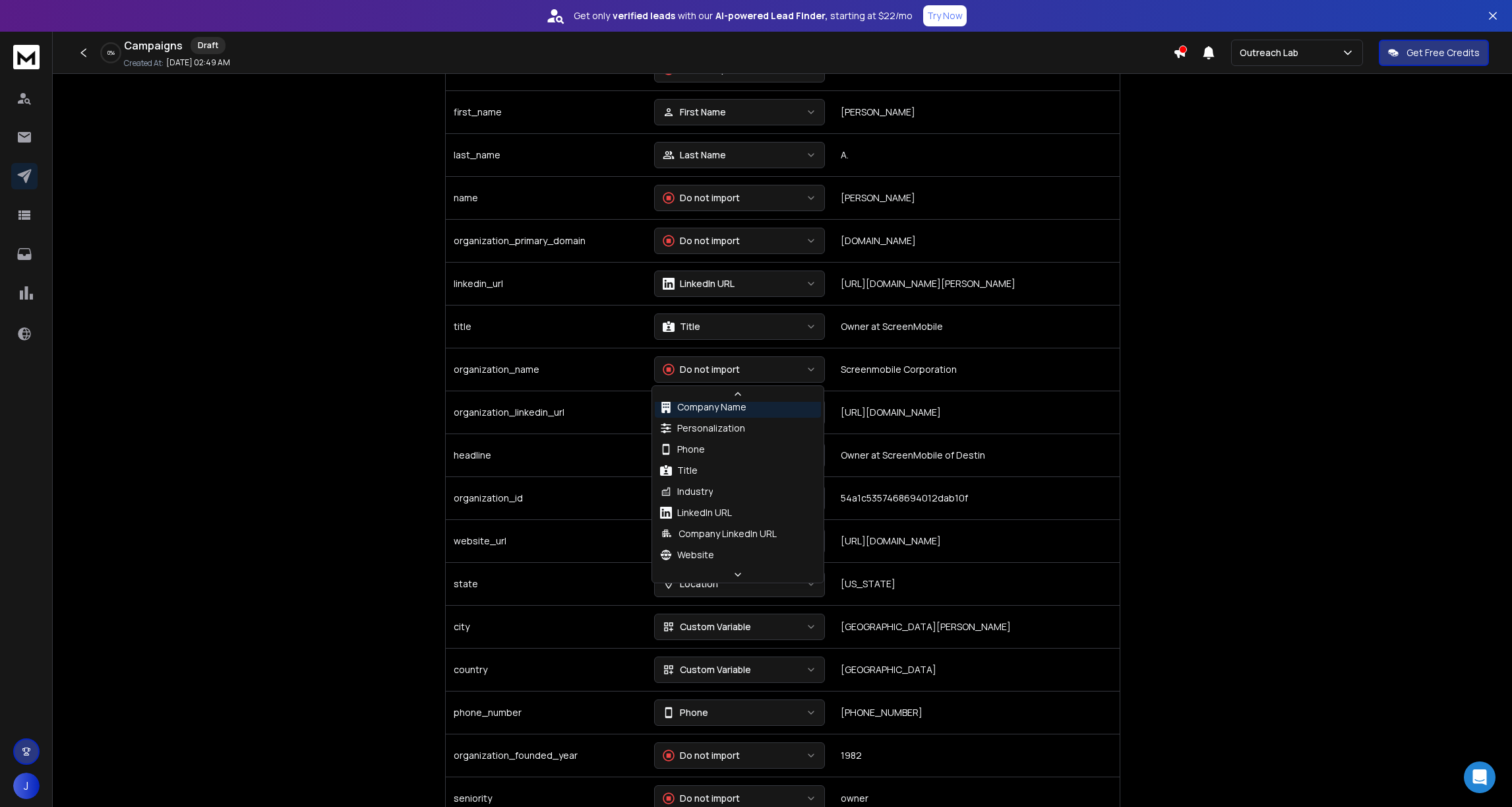
scroll to position [0, 0]
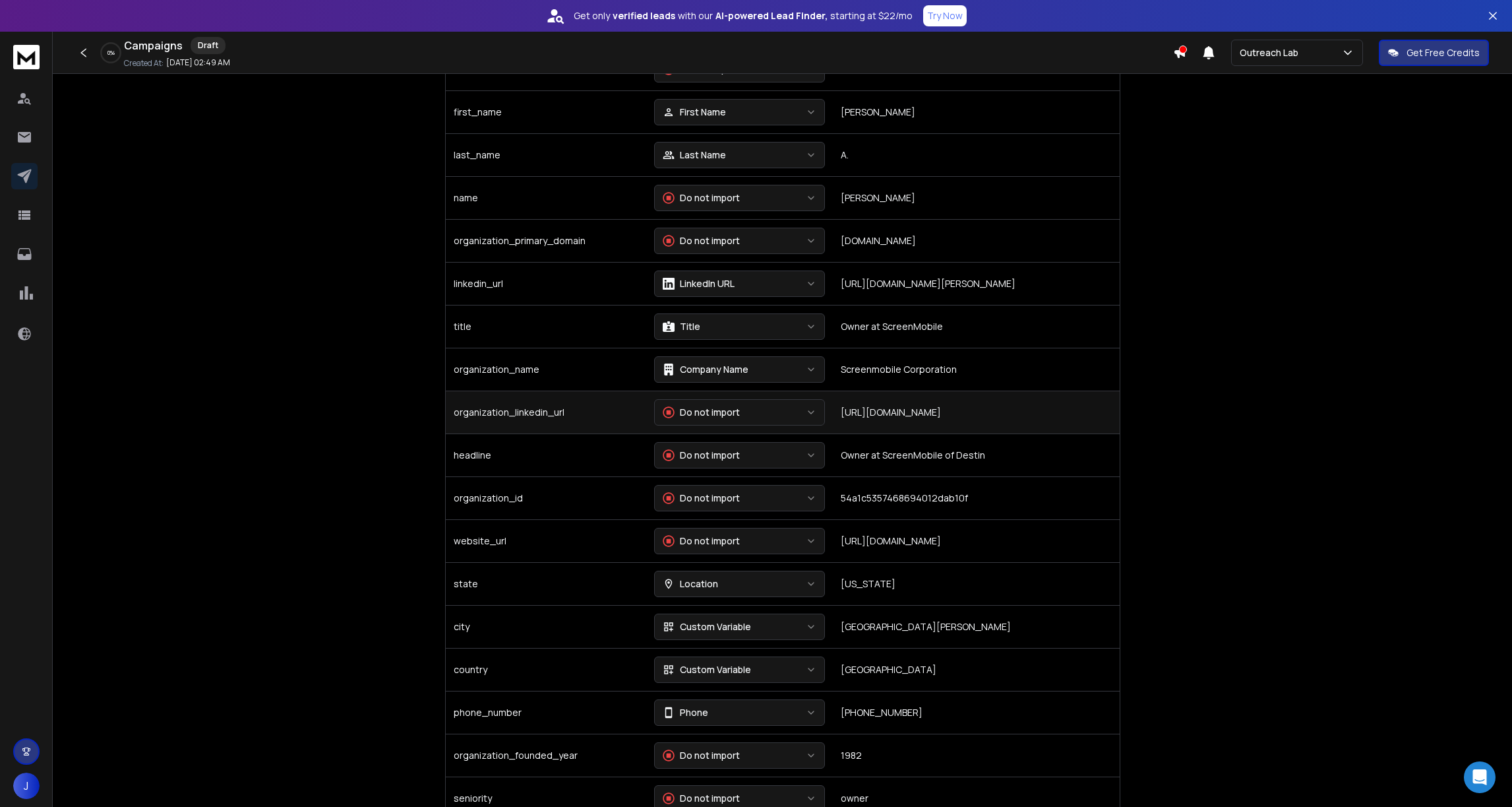
click at [780, 411] on button "Do not import" at bounding box center [740, 413] width 171 height 27
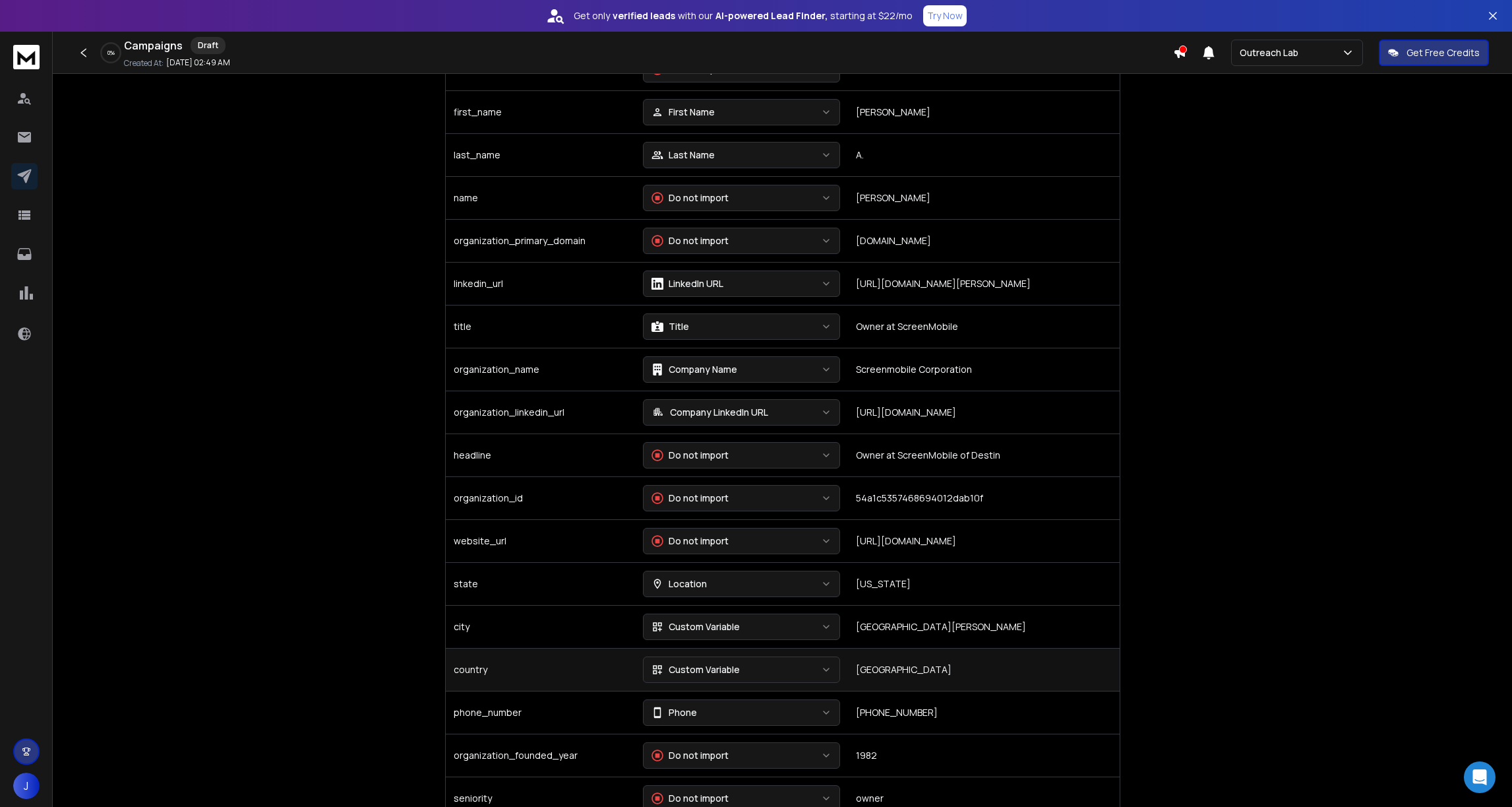
scroll to position [598, 0]
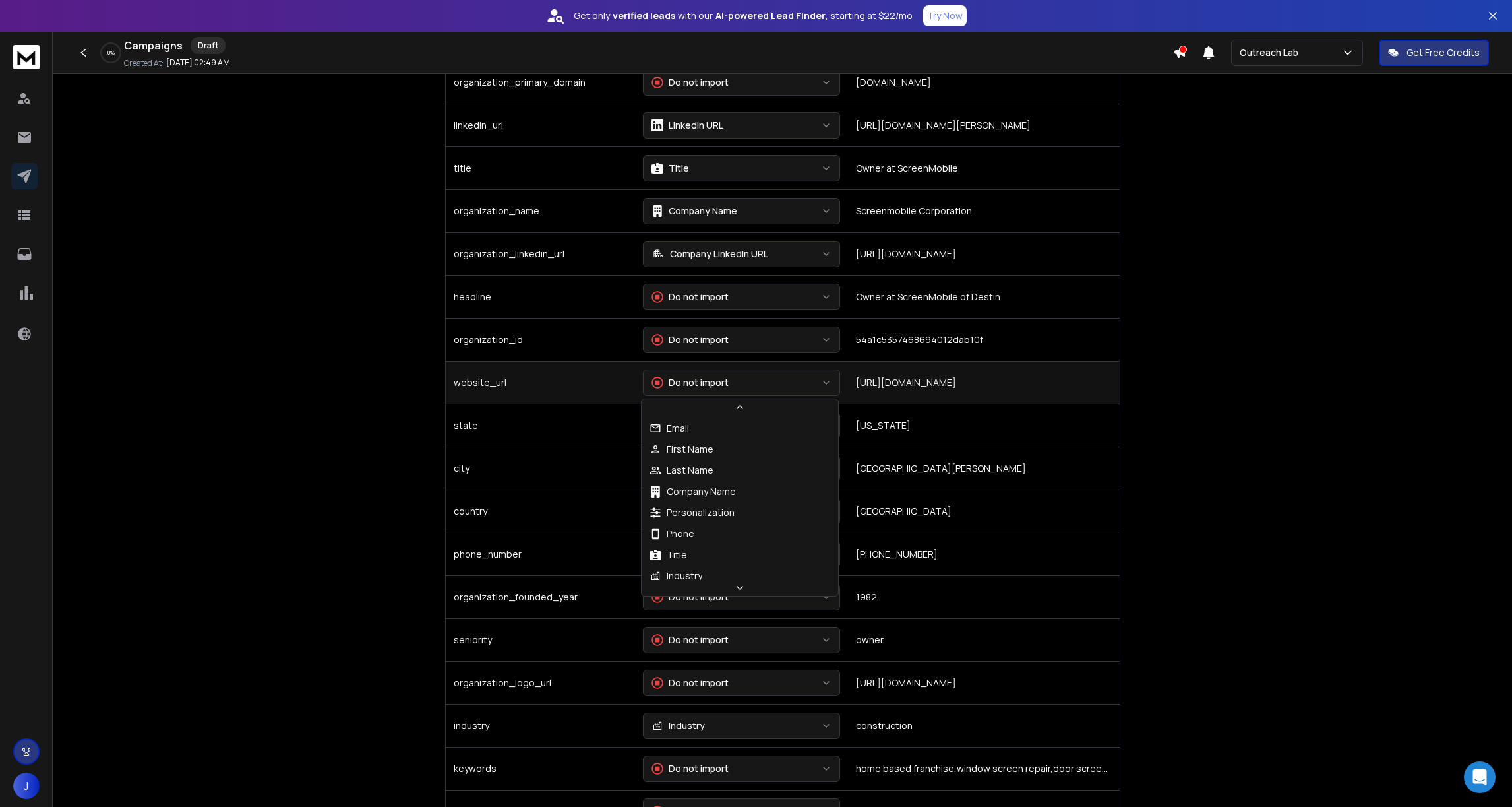
click at [766, 382] on button "Do not import" at bounding box center [742, 382] width 197 height 27
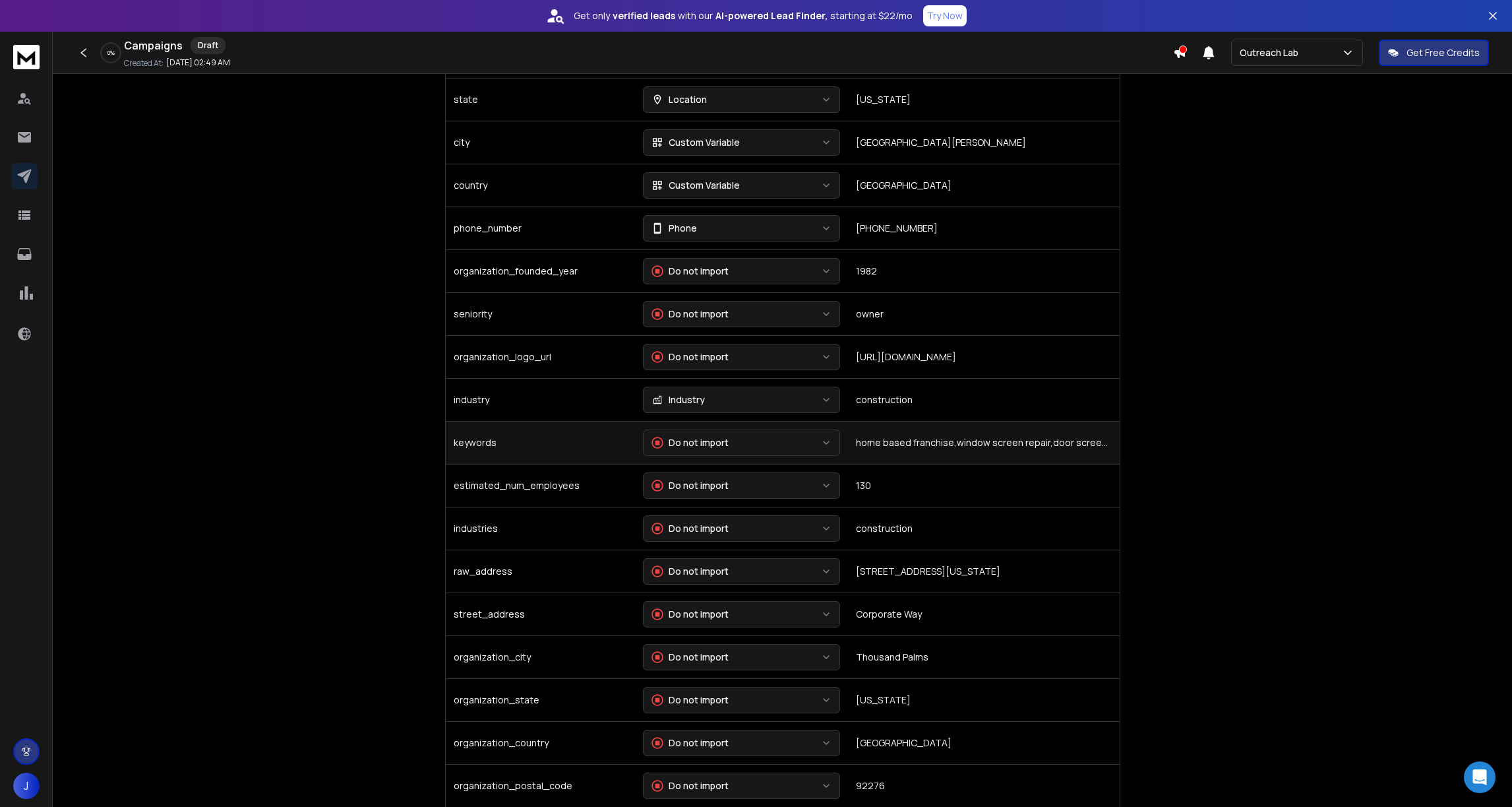
scroll to position [926, 0]
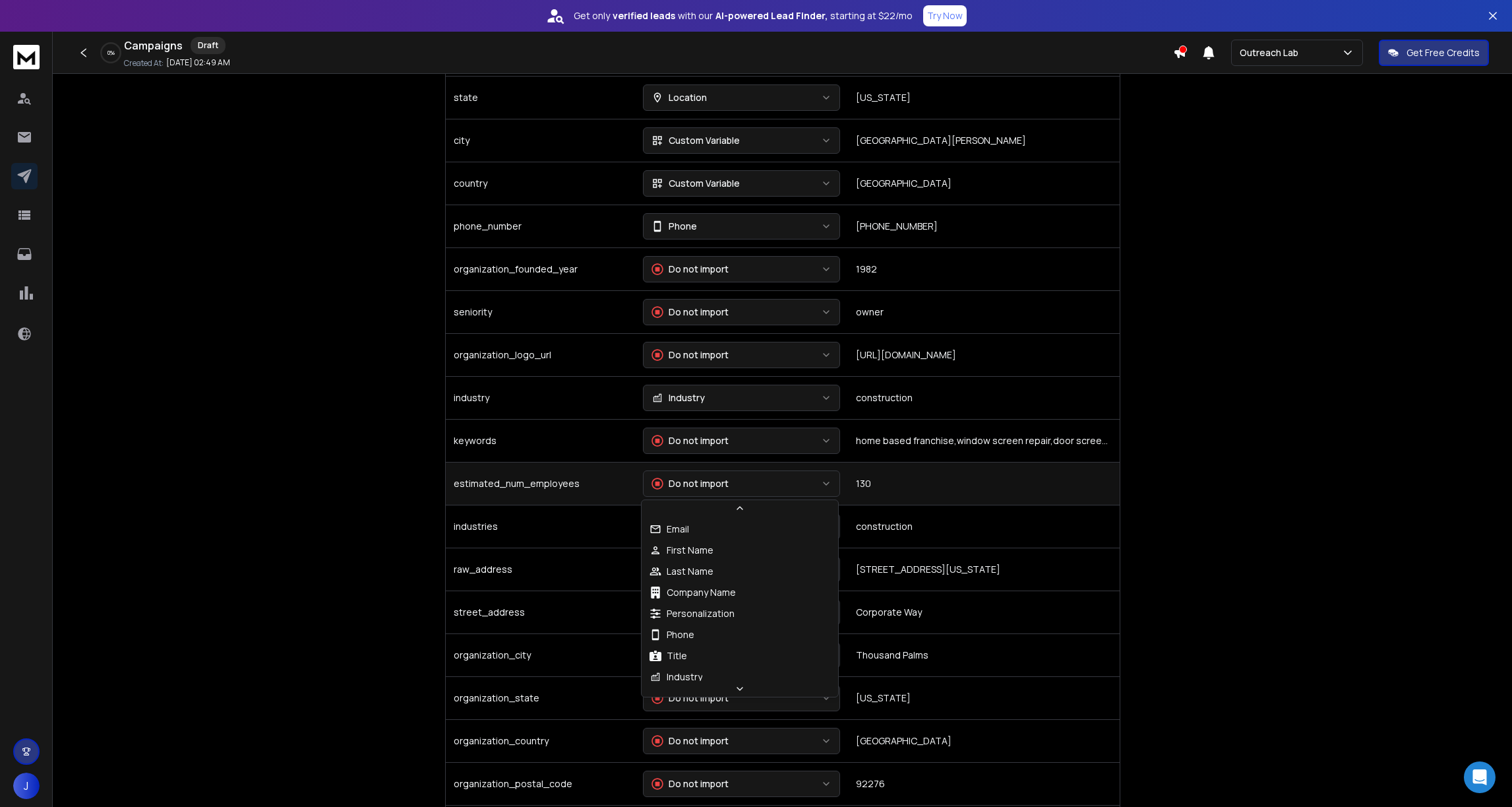
click at [785, 485] on button "Do not import" at bounding box center [742, 484] width 197 height 27
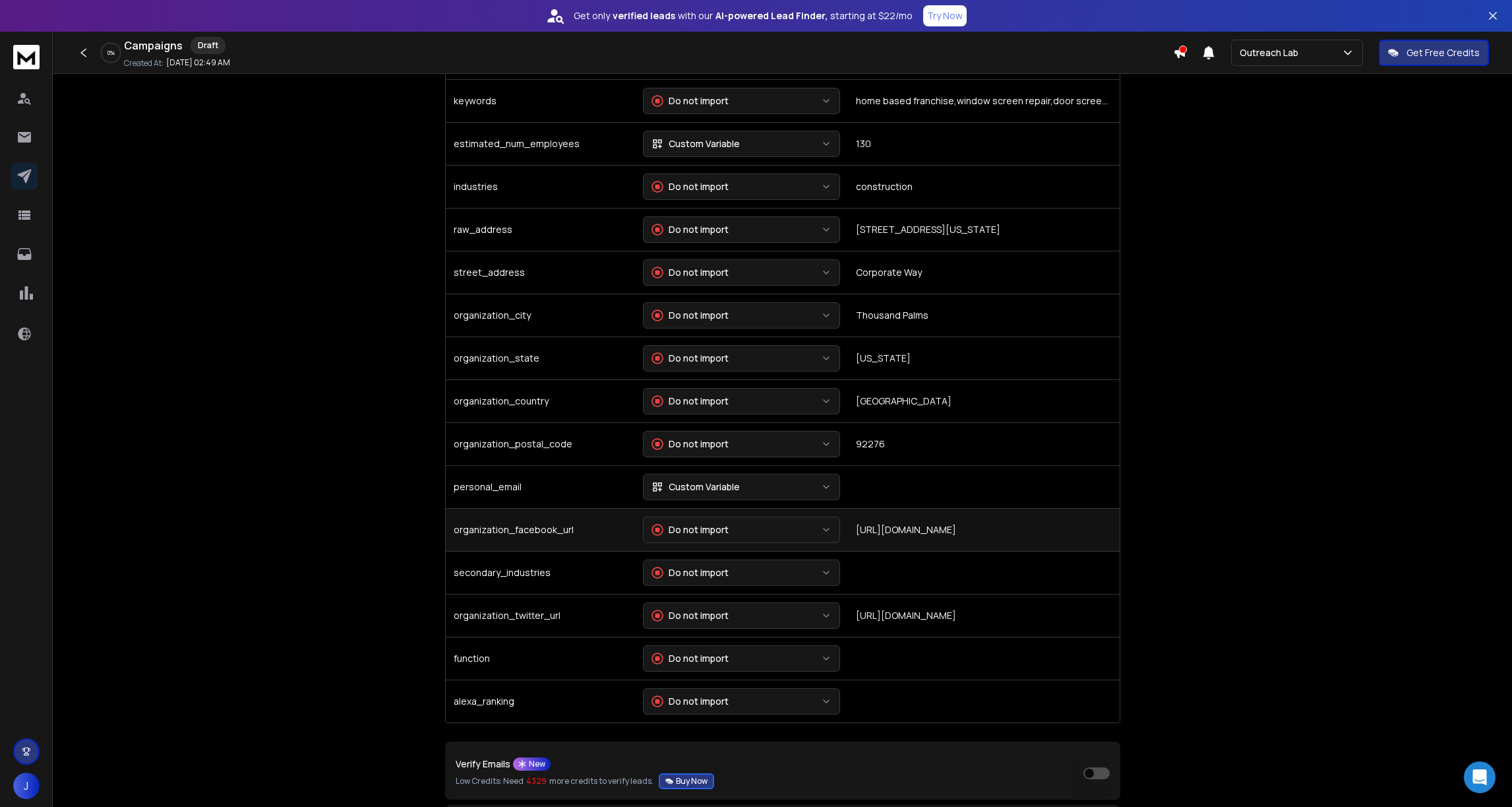
scroll to position [1271, 0]
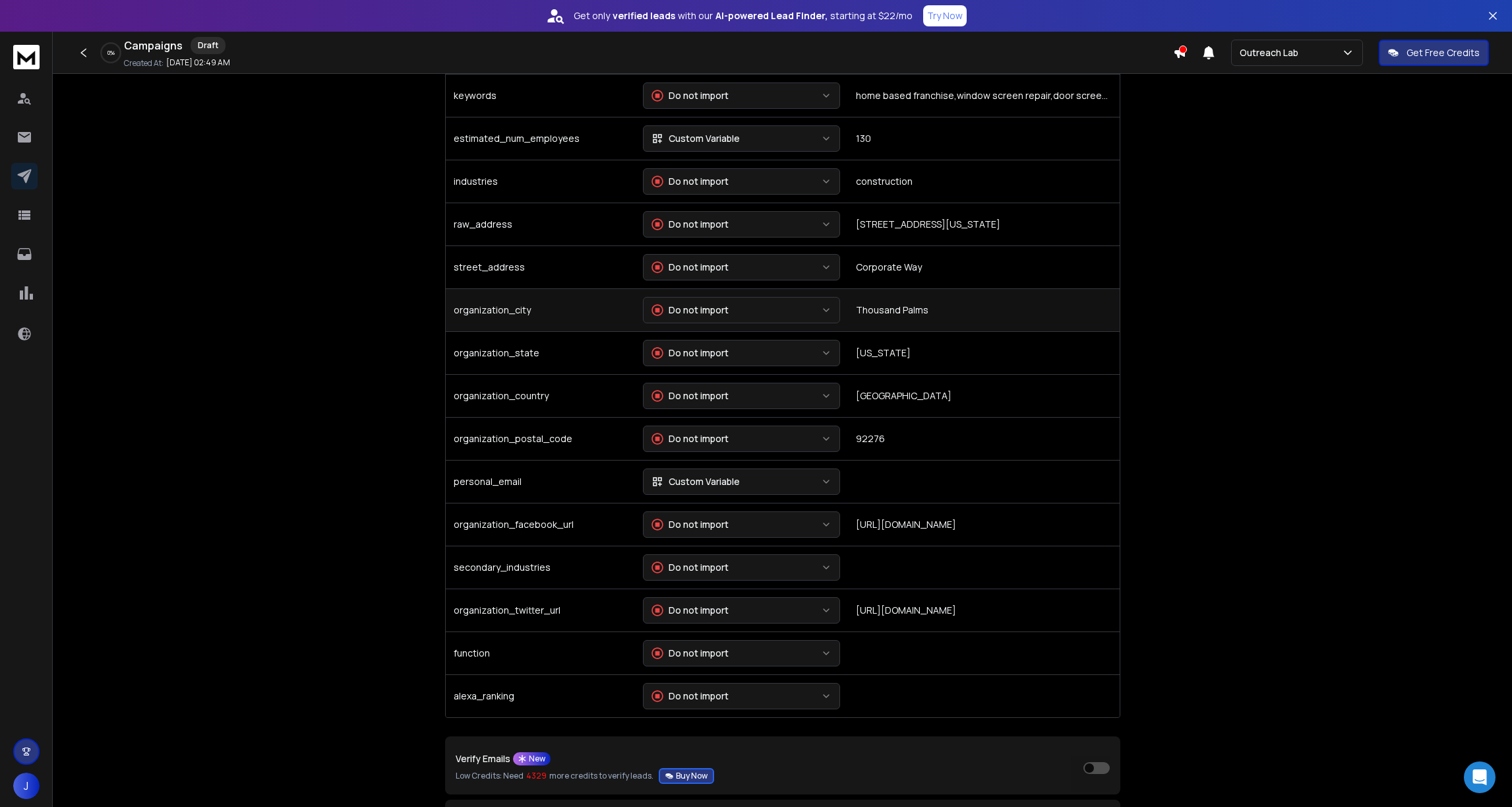
click at [724, 311] on div "Do not import" at bounding box center [690, 310] width 77 height 13
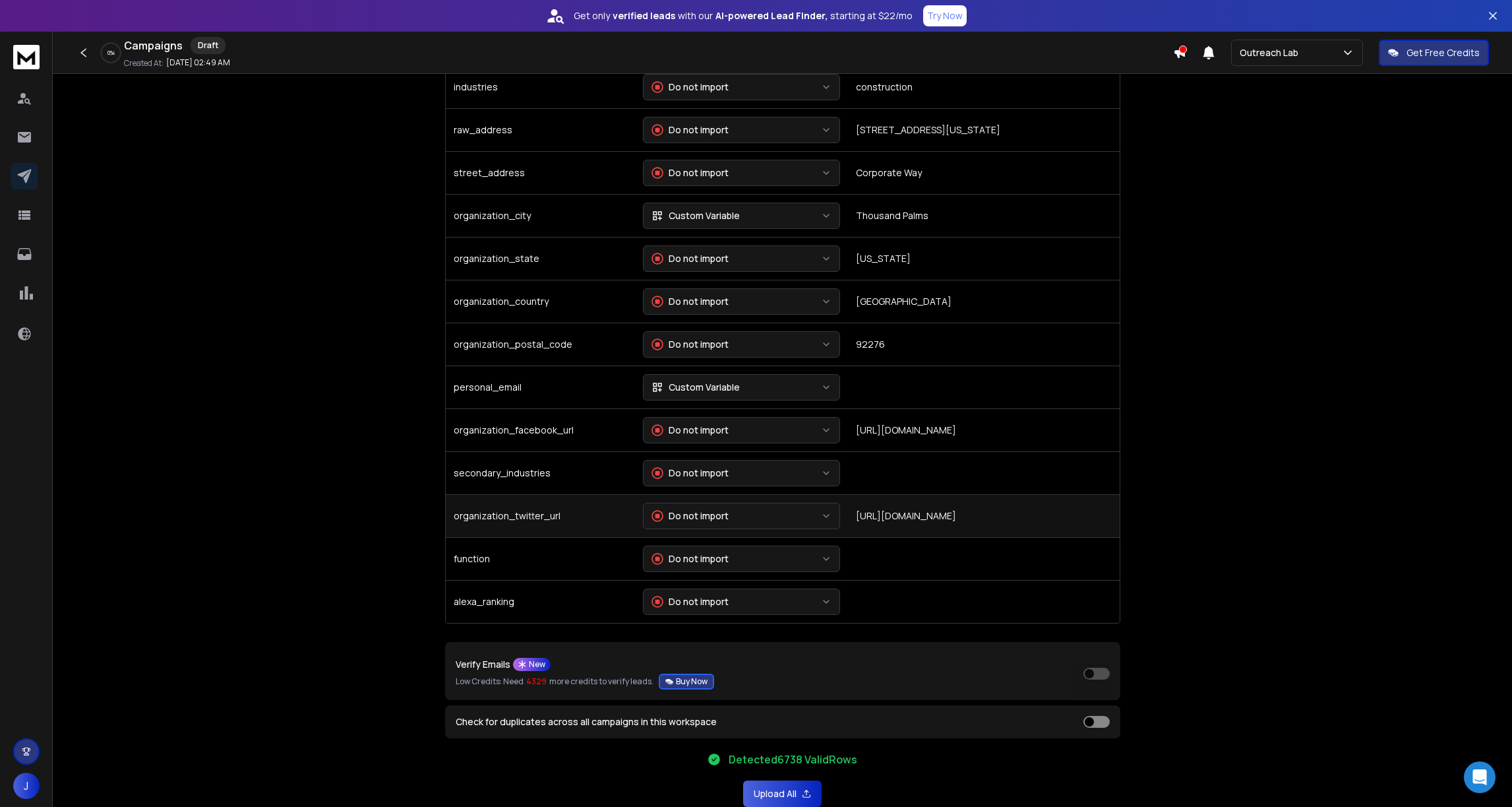
scroll to position [1385, 0]
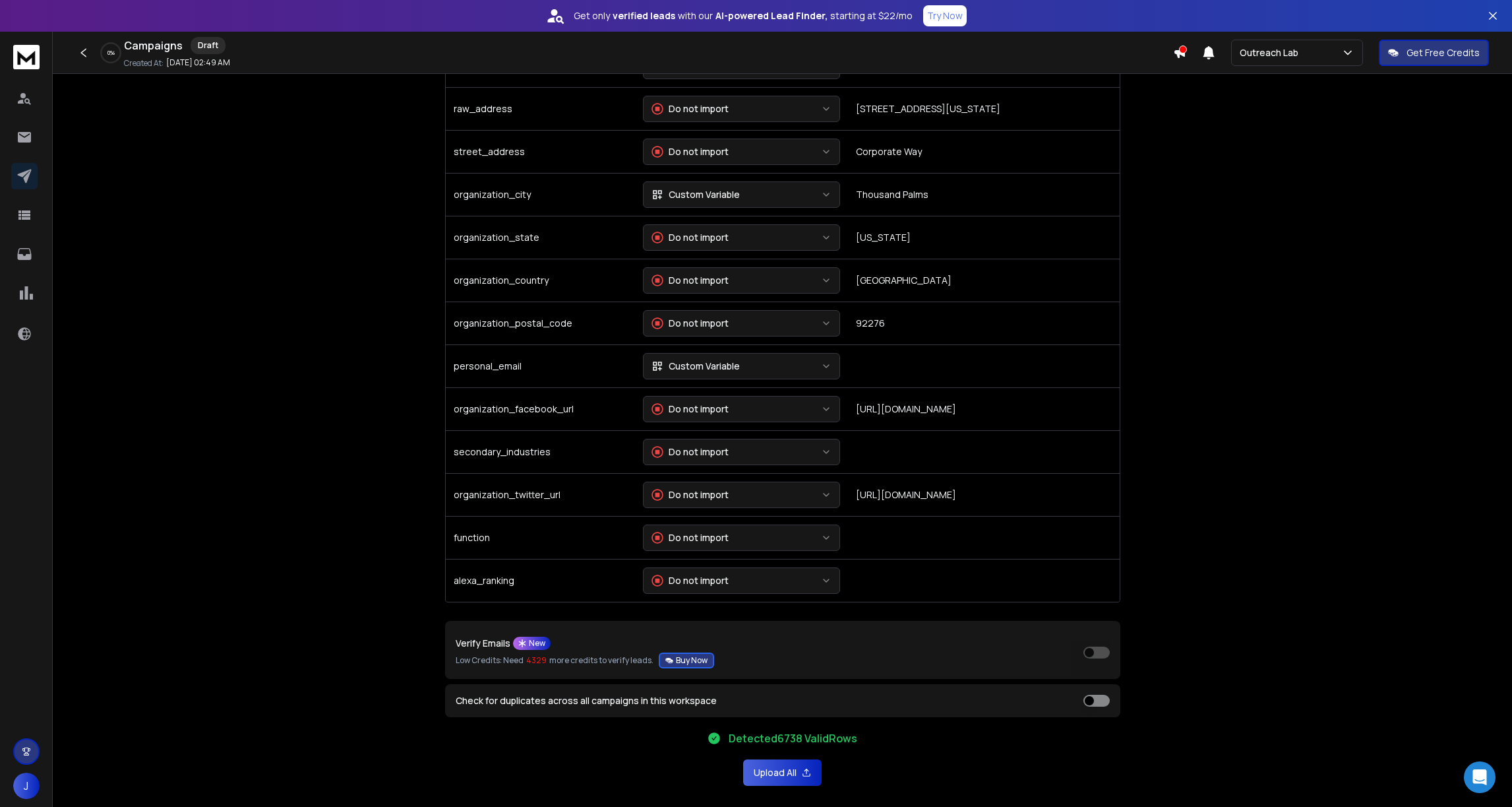
click at [1098, 697] on button "Check for duplicates across all campaigns in this workspace" at bounding box center [1097, 701] width 27 height 11
click at [790, 770] on button "Upload All" at bounding box center [783, 773] width 78 height 27
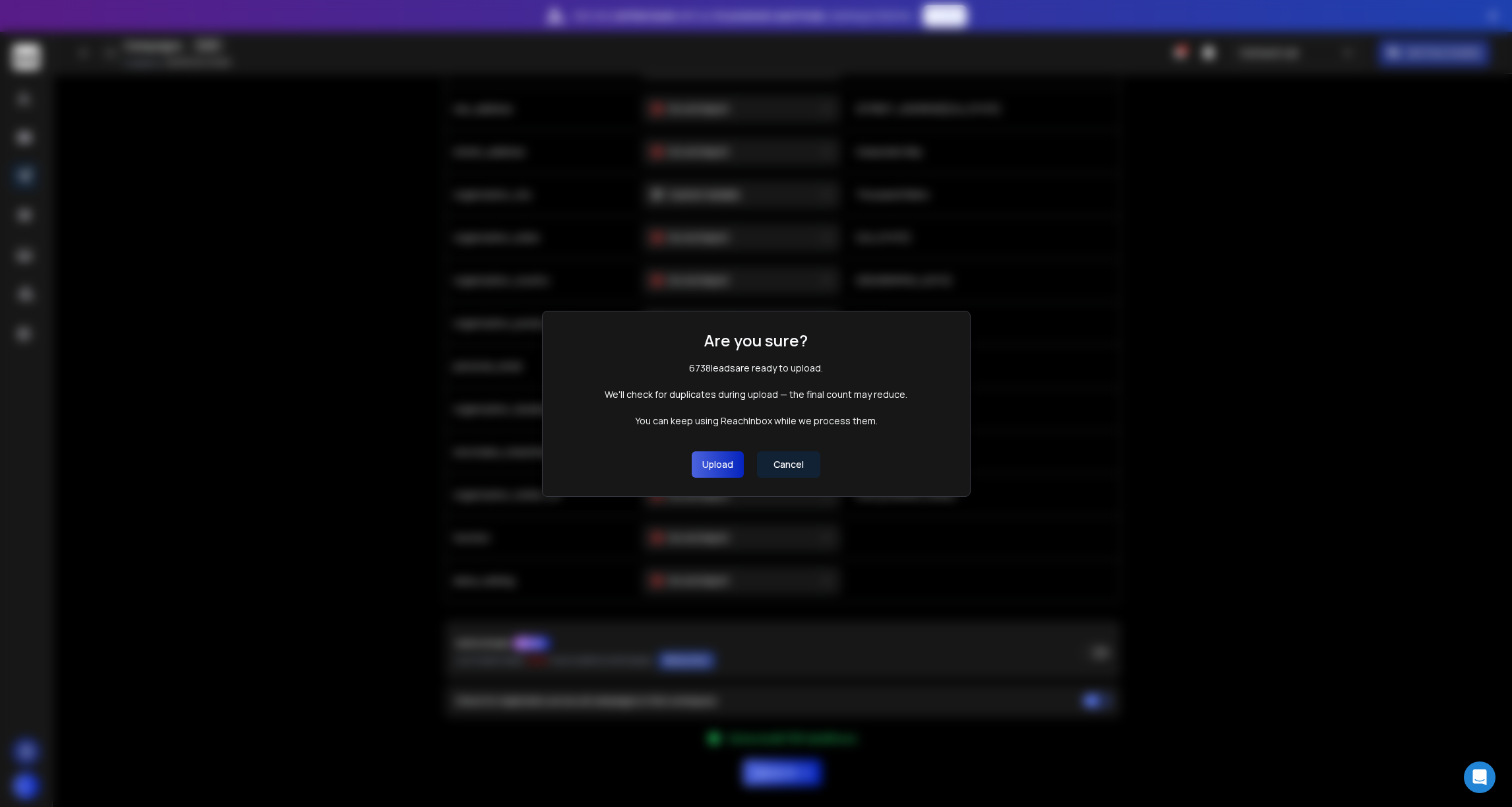
click at [725, 469] on button "Upload" at bounding box center [718, 465] width 53 height 27
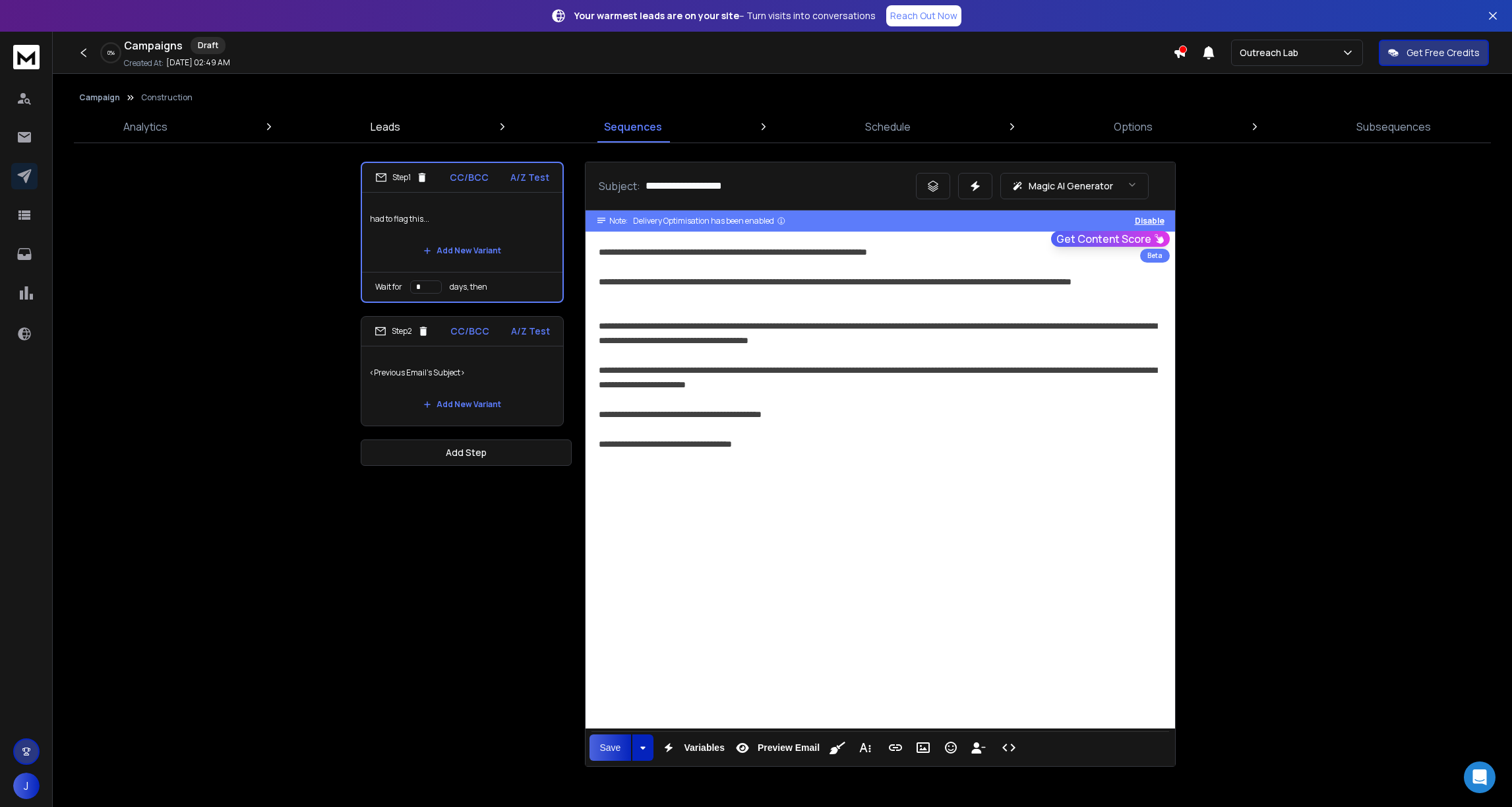
click at [359, 131] on div "Analytics Leads Sequences Schedule Options Subsequences" at bounding box center [777, 126] width 1407 height 32
click at [377, 128] on p "Leads" at bounding box center [385, 126] width 30 height 16
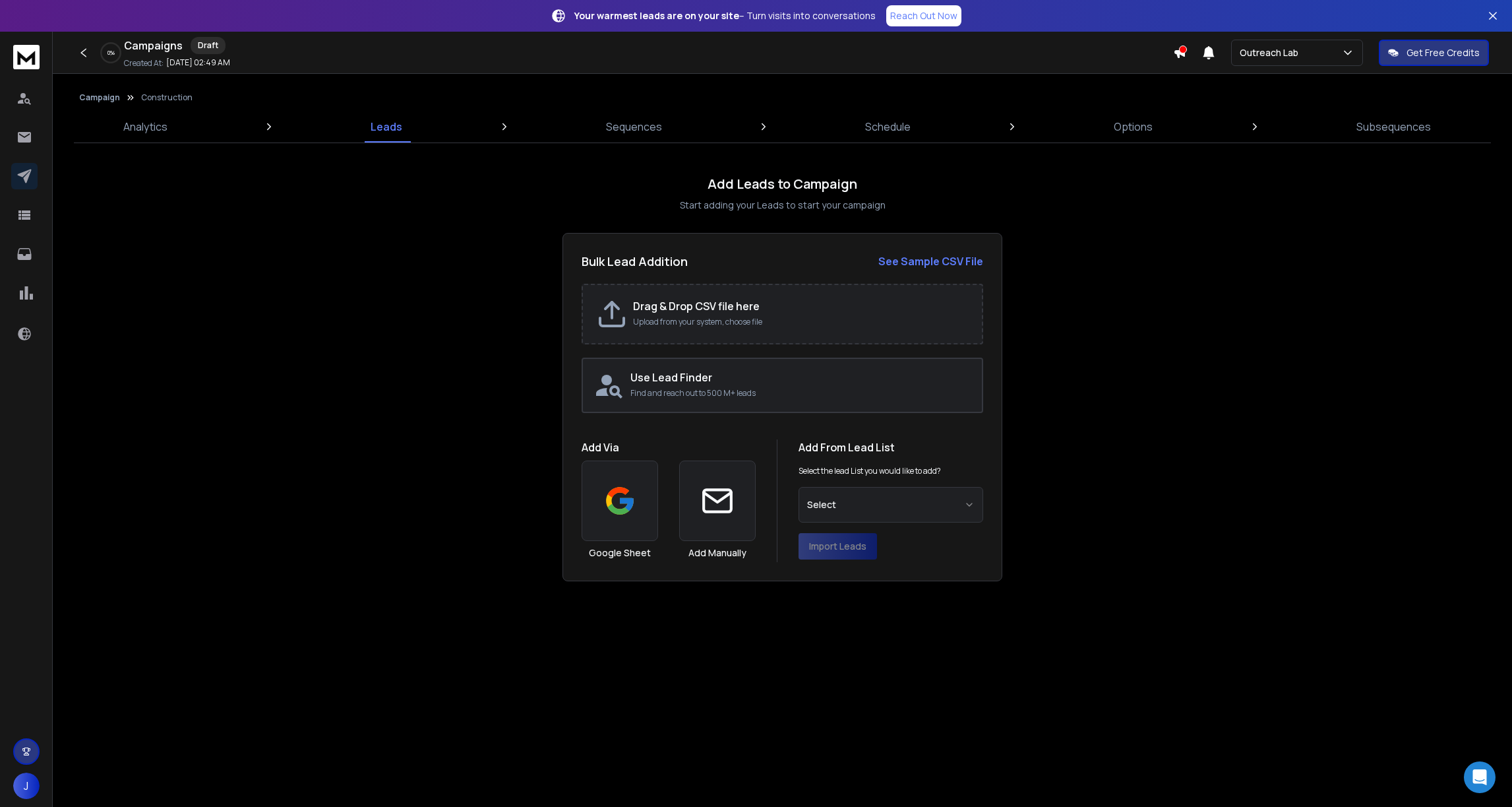
click at [10, 185] on div "J" at bounding box center [26, 422] width 53 height 780
click at [12, 184] on link at bounding box center [25, 176] width 27 height 27
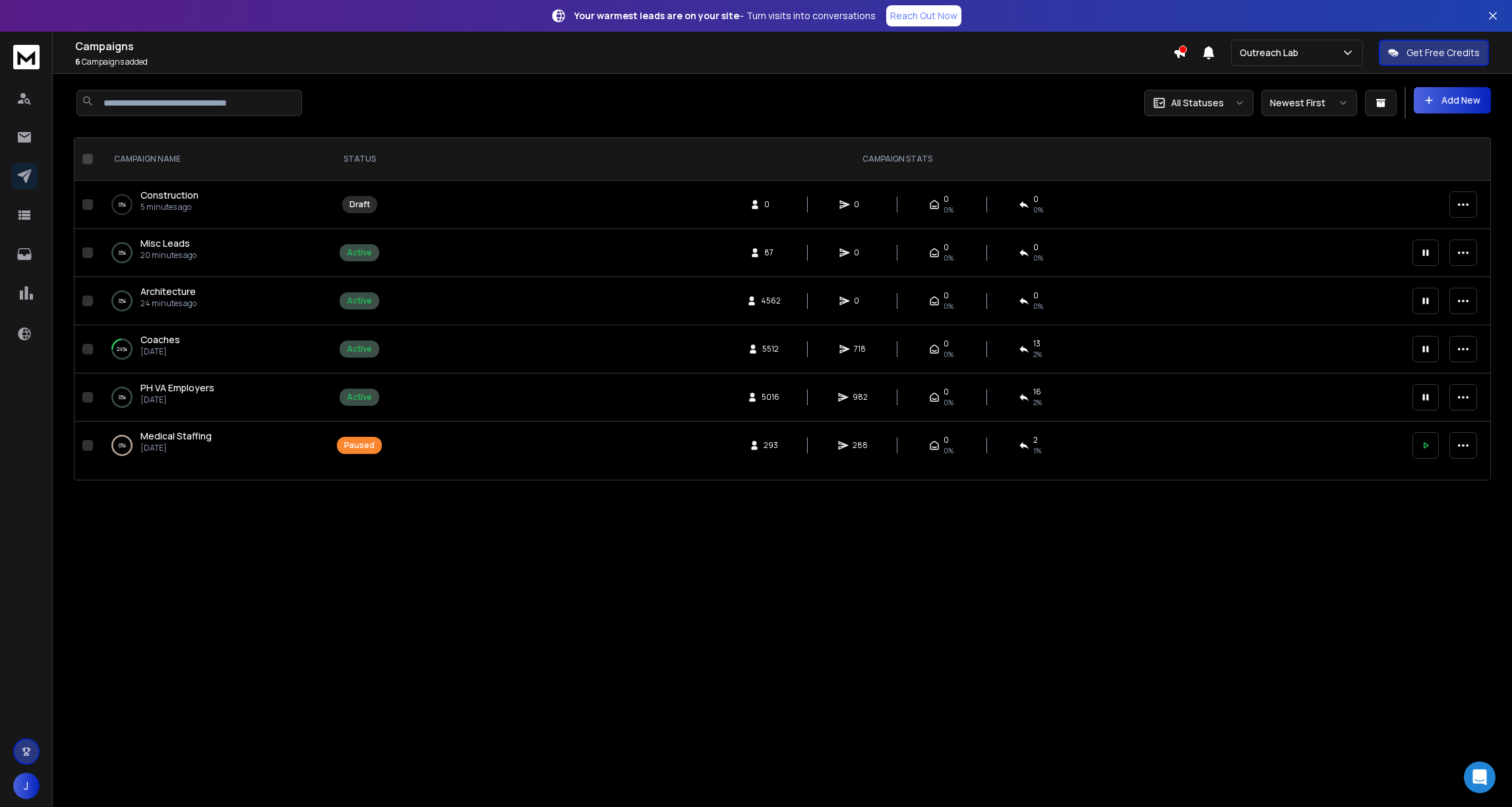
click at [175, 199] on span "Construction" at bounding box center [169, 194] width 58 height 12
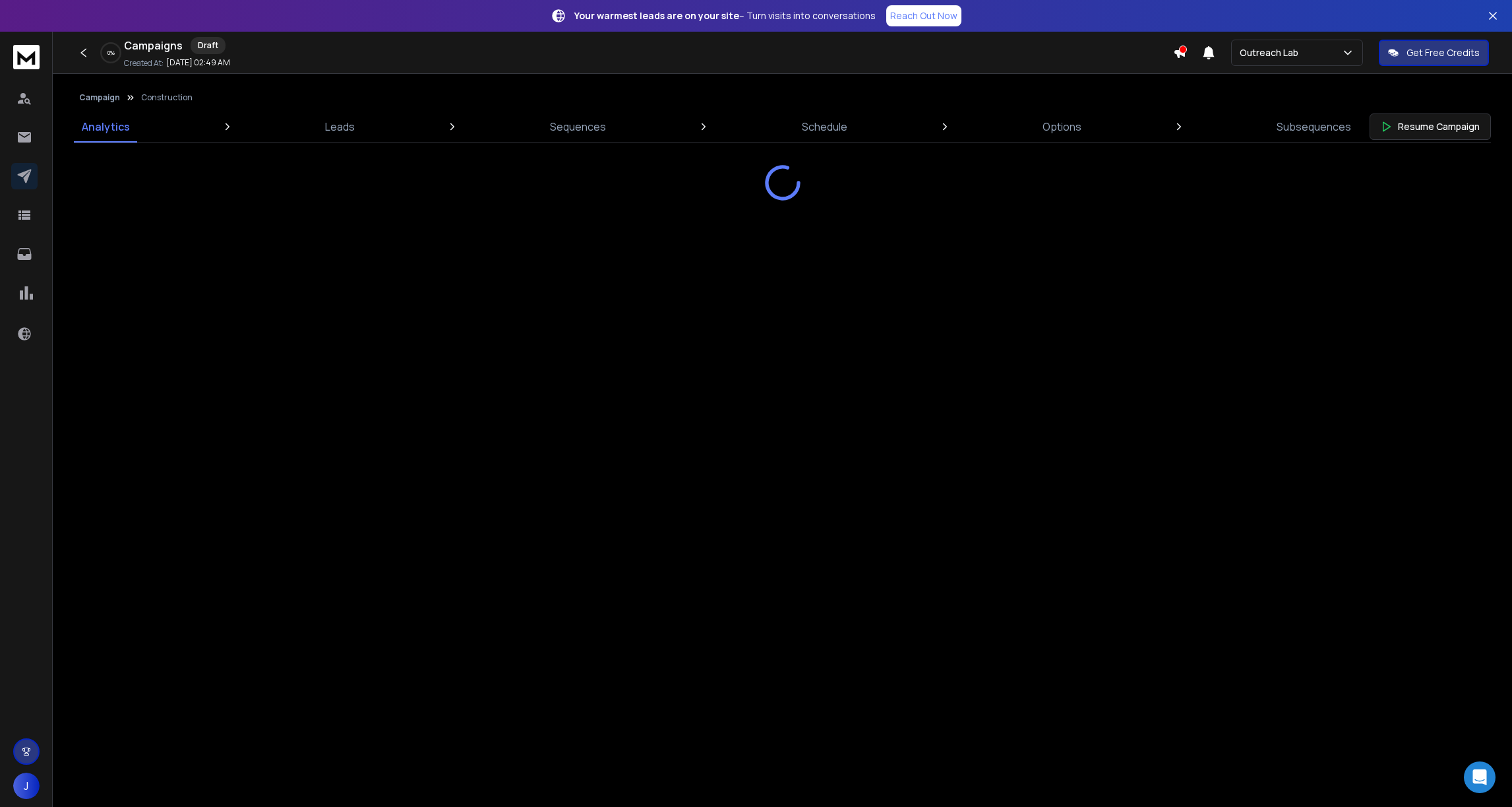
click at [9, 179] on div "J" at bounding box center [26, 422] width 53 height 780
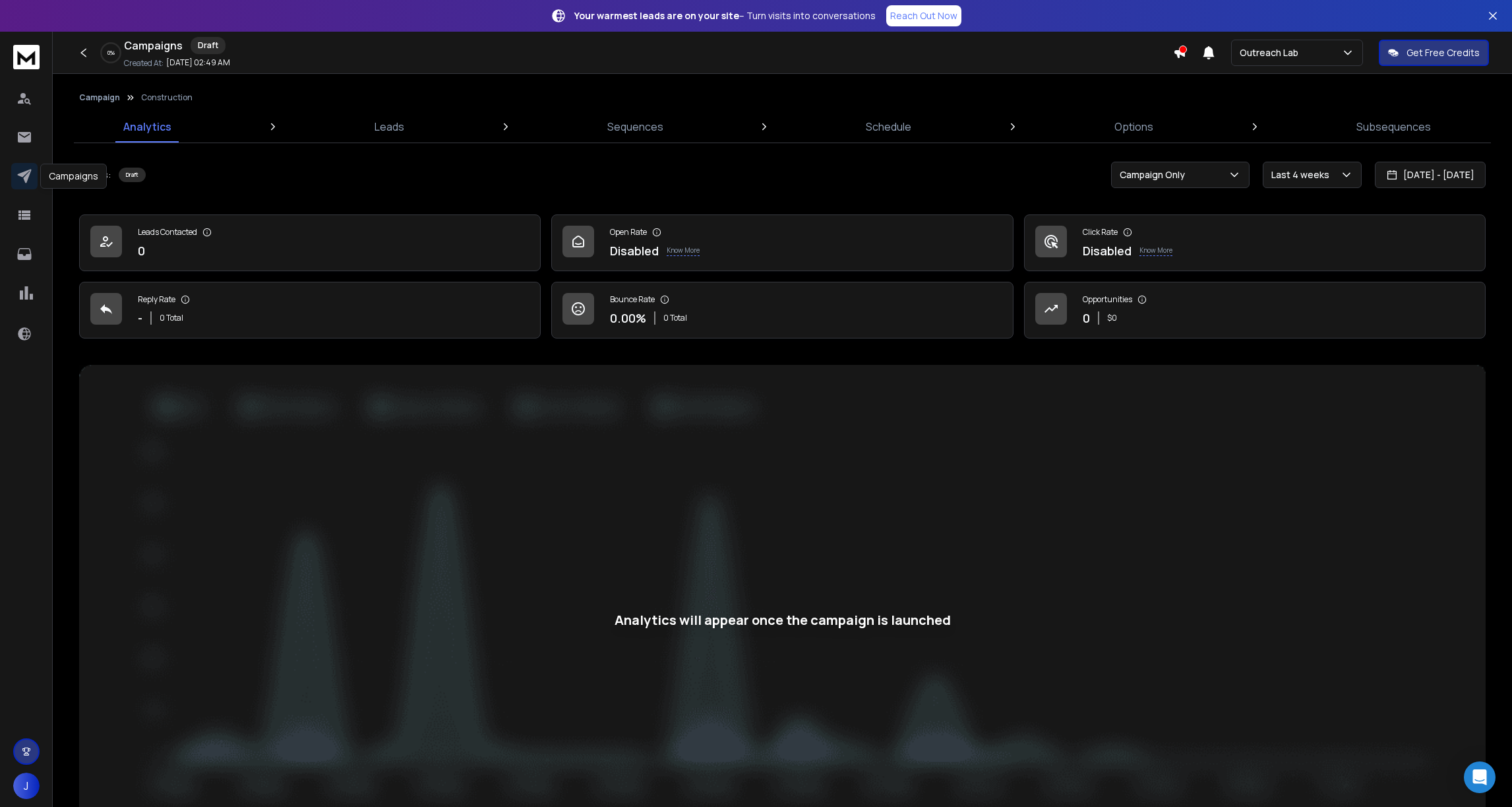
click at [38, 173] on div at bounding box center [27, 178] width 31 height 31
click at [20, 178] on icon at bounding box center [24, 176] width 16 height 16
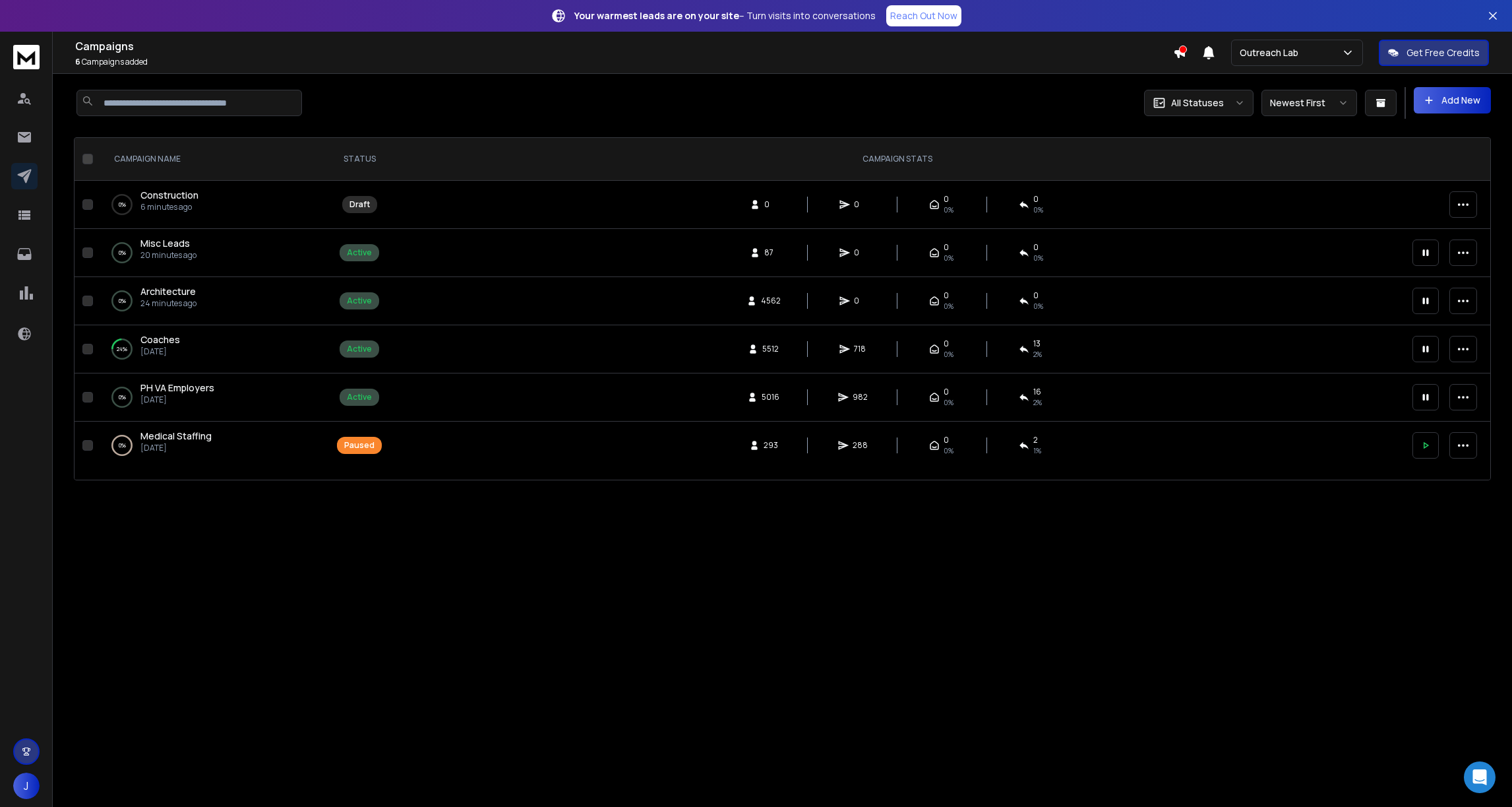
click at [229, 195] on div "0 % Construction 6 minutes ago" at bounding box center [214, 204] width 205 height 32
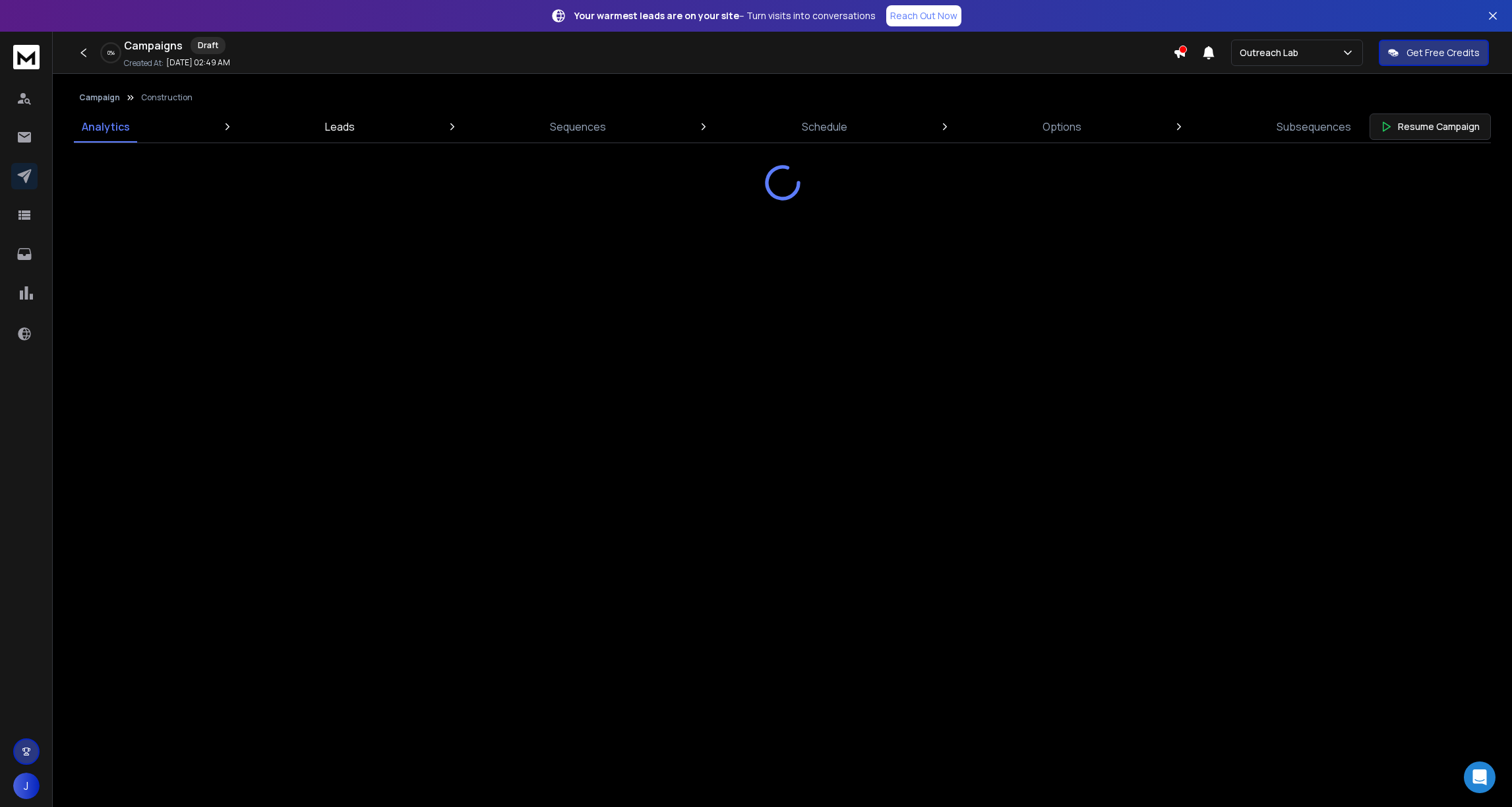
click at [334, 128] on p "Leads" at bounding box center [339, 126] width 30 height 16
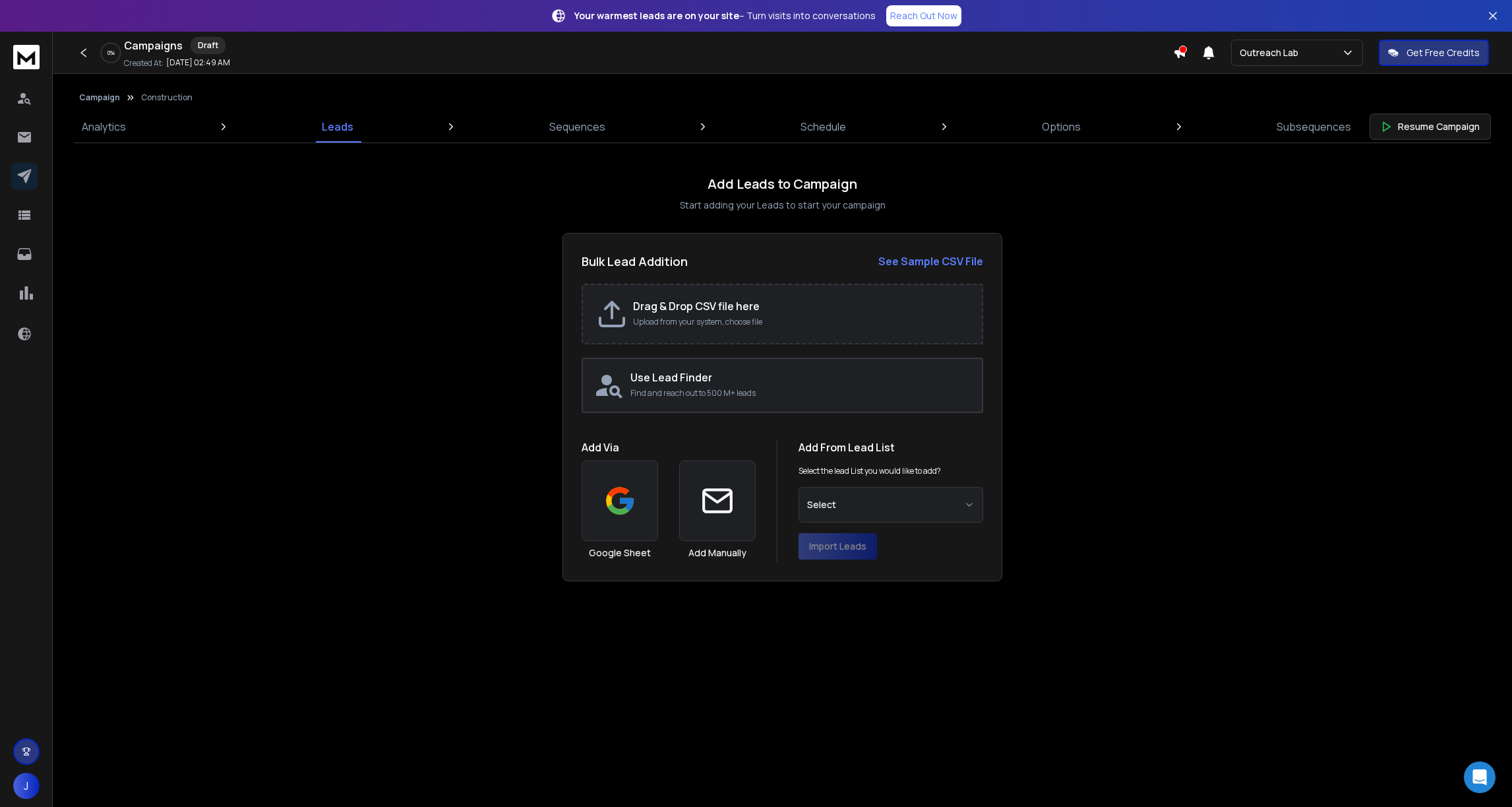
click at [799, 307] on h2 "Drag & Drop CSV file here" at bounding box center [801, 306] width 335 height 16
type input "**********"
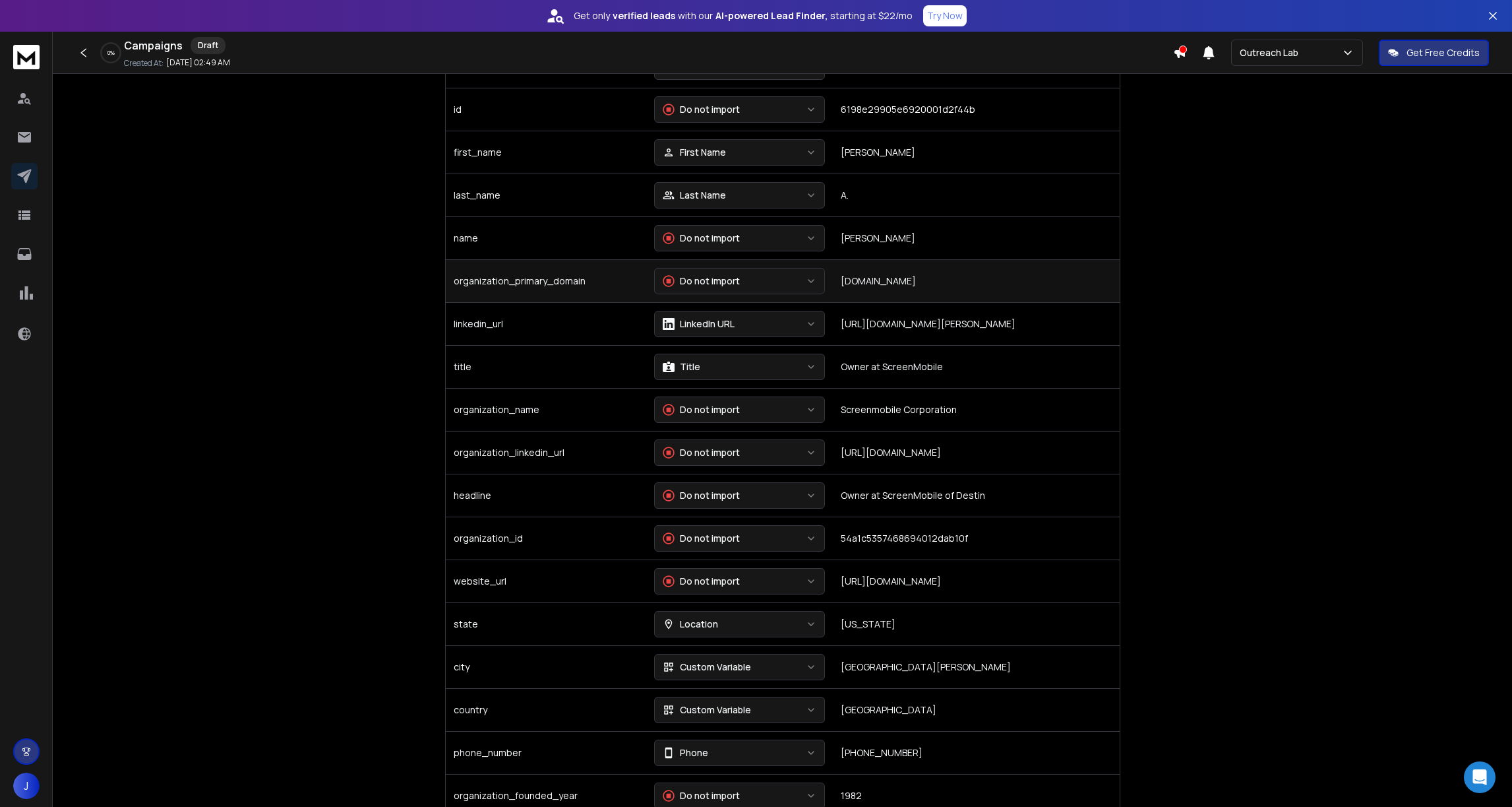
scroll to position [445, 0]
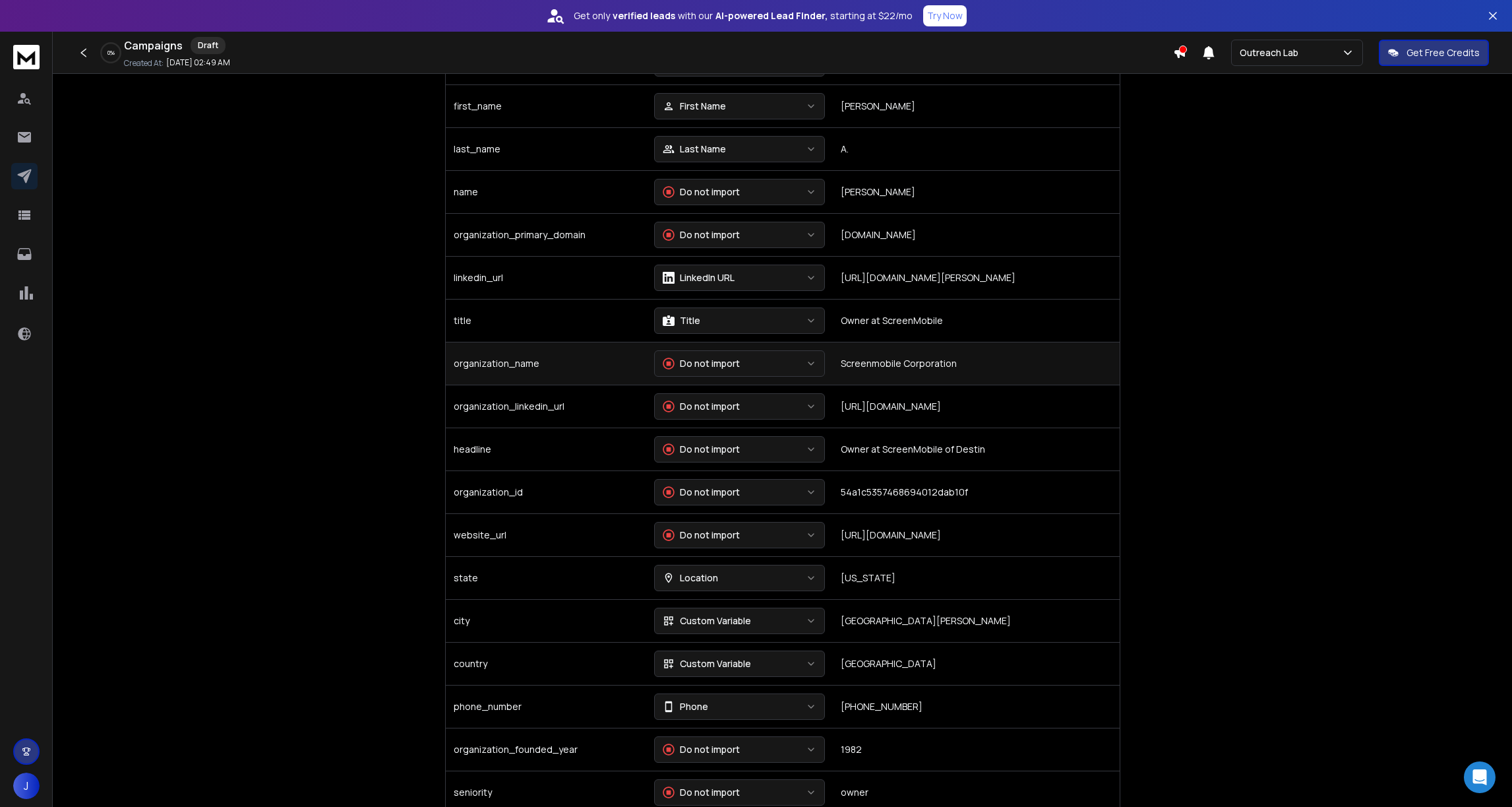
click at [766, 363] on button "Do not import" at bounding box center [740, 363] width 171 height 27
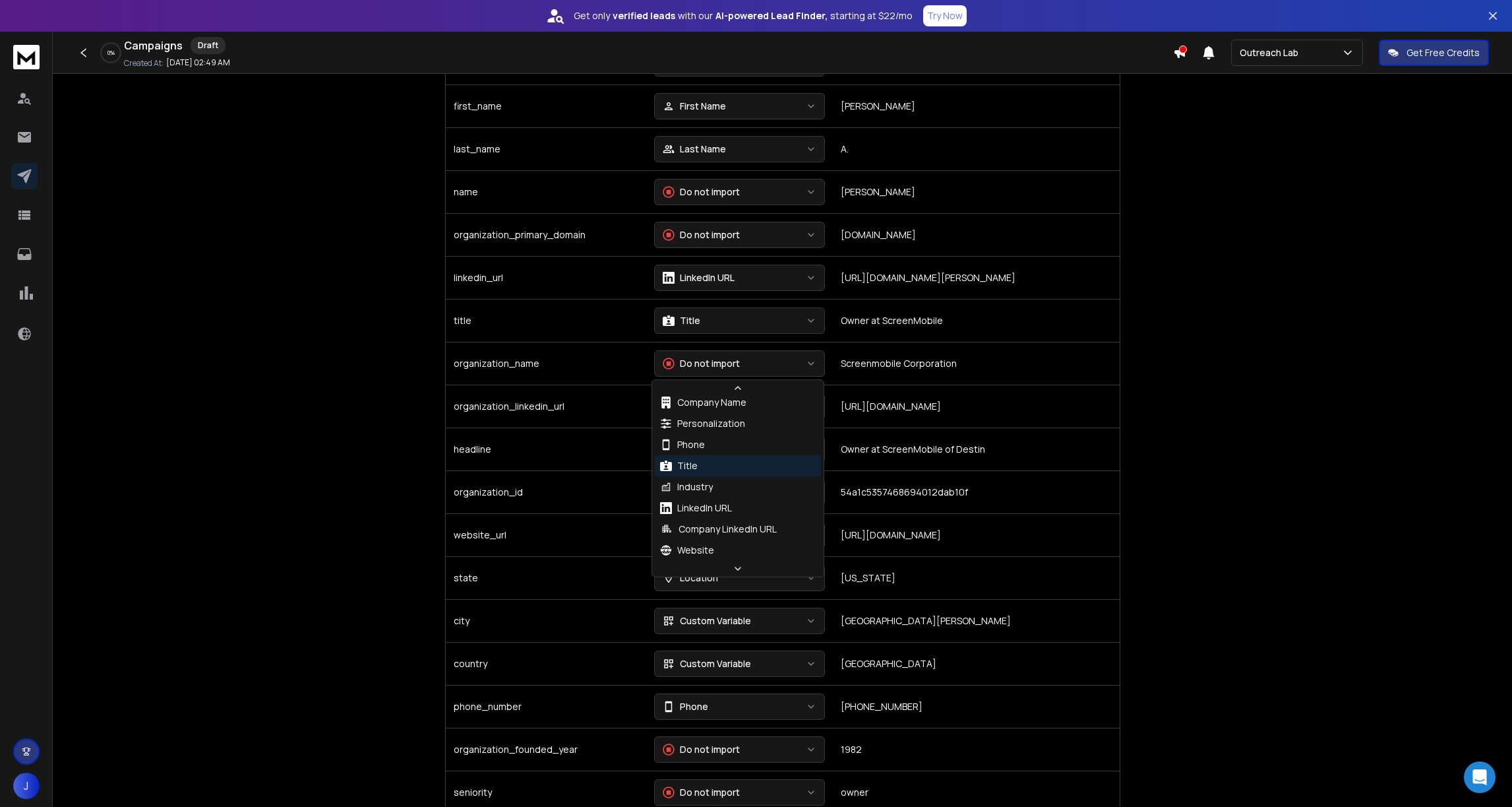
scroll to position [38, 0]
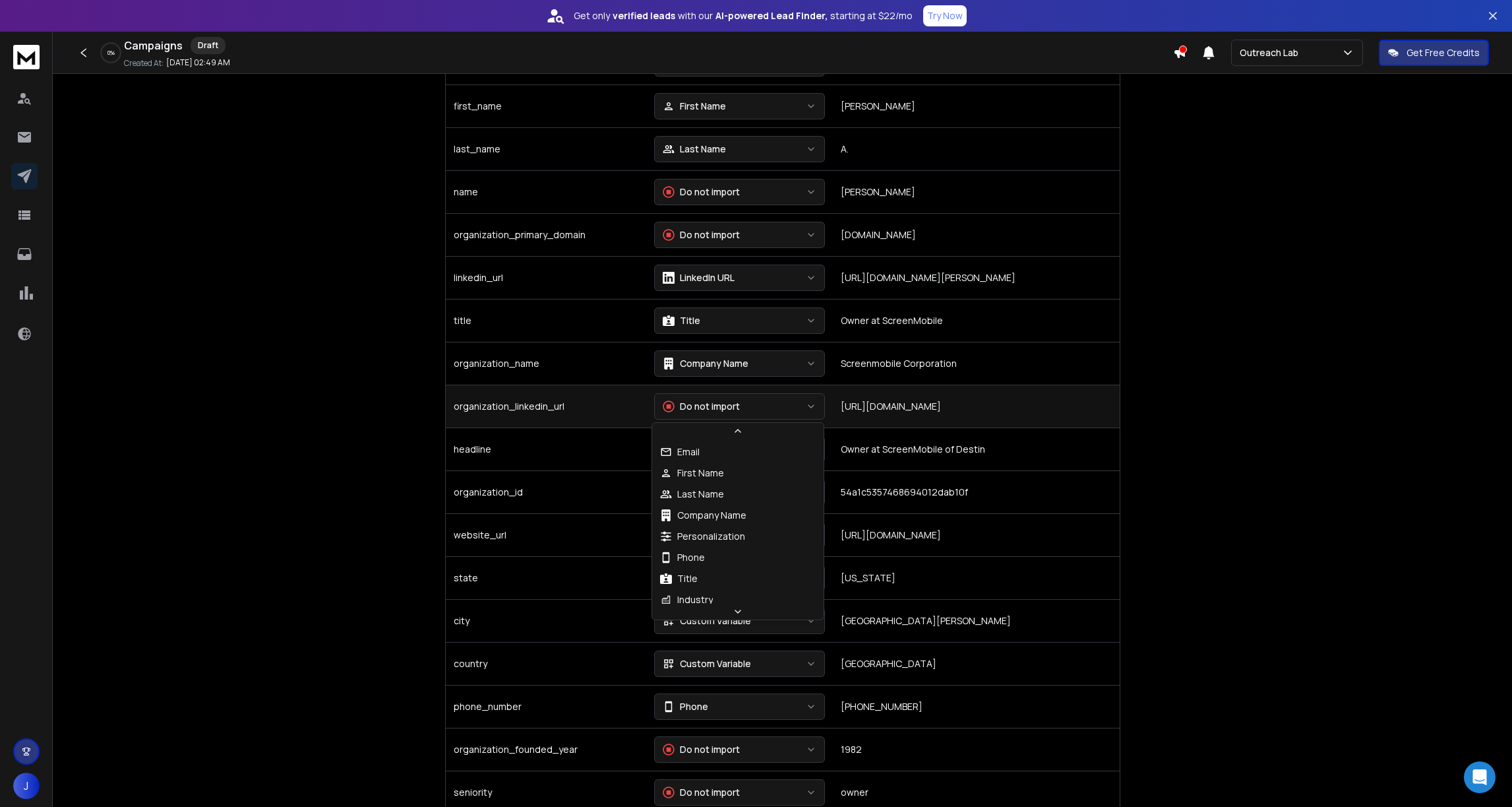
click at [751, 406] on button "Do not import" at bounding box center [740, 406] width 171 height 27
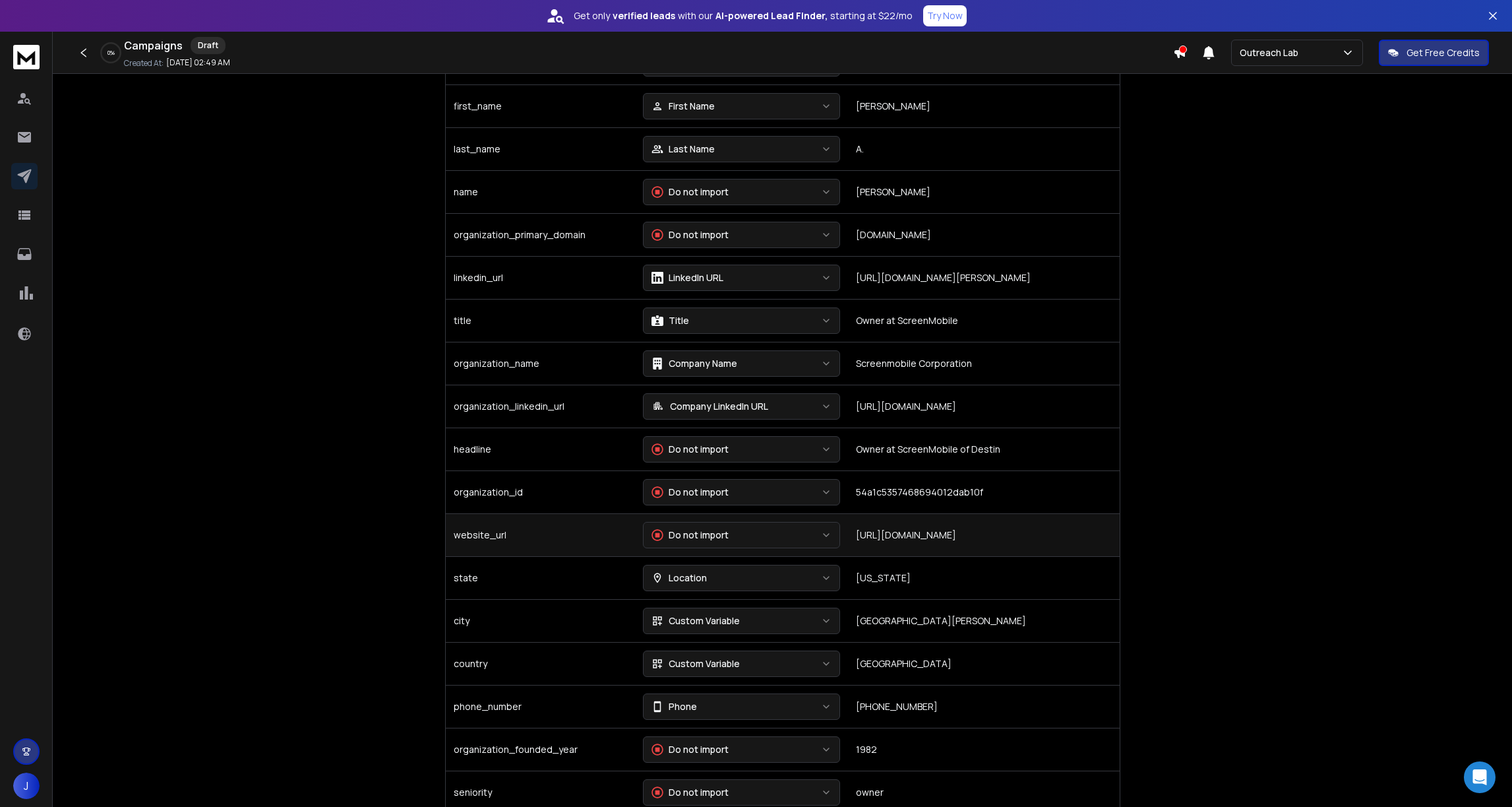
click at [785, 537] on button "Do not import" at bounding box center [742, 535] width 197 height 27
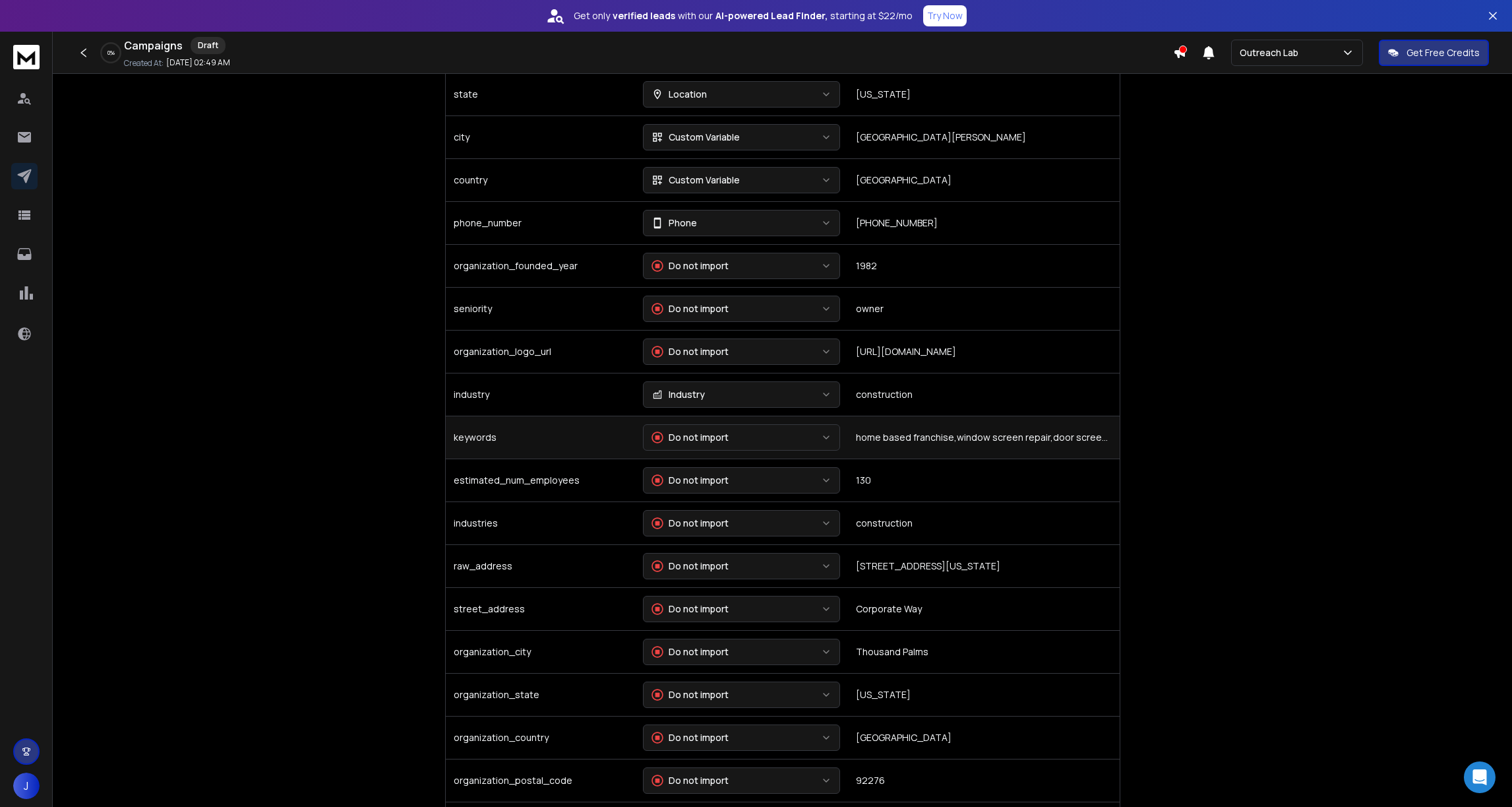
scroll to position [938, 0]
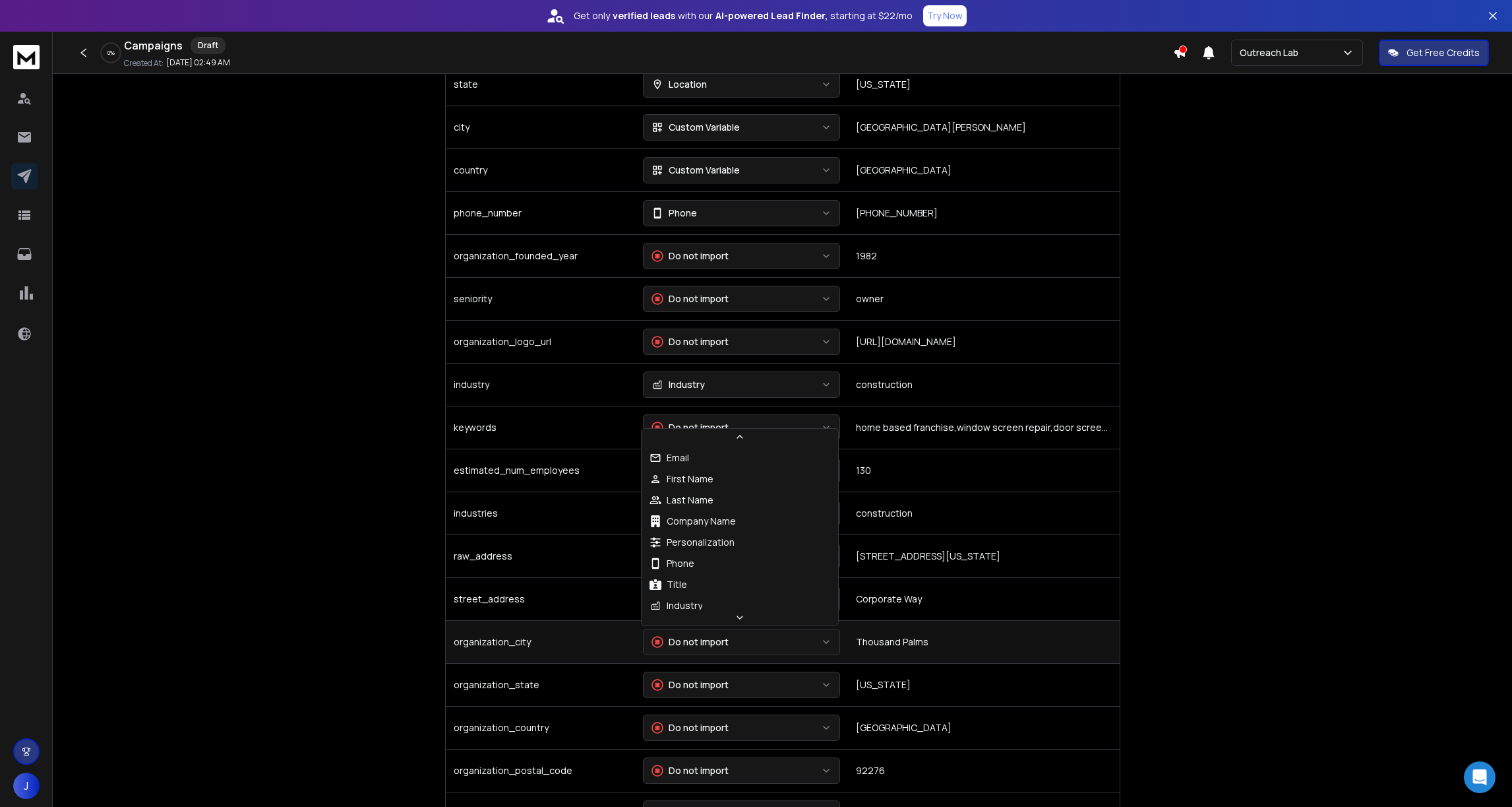
click at [767, 636] on button "Do not import" at bounding box center [742, 643] width 197 height 27
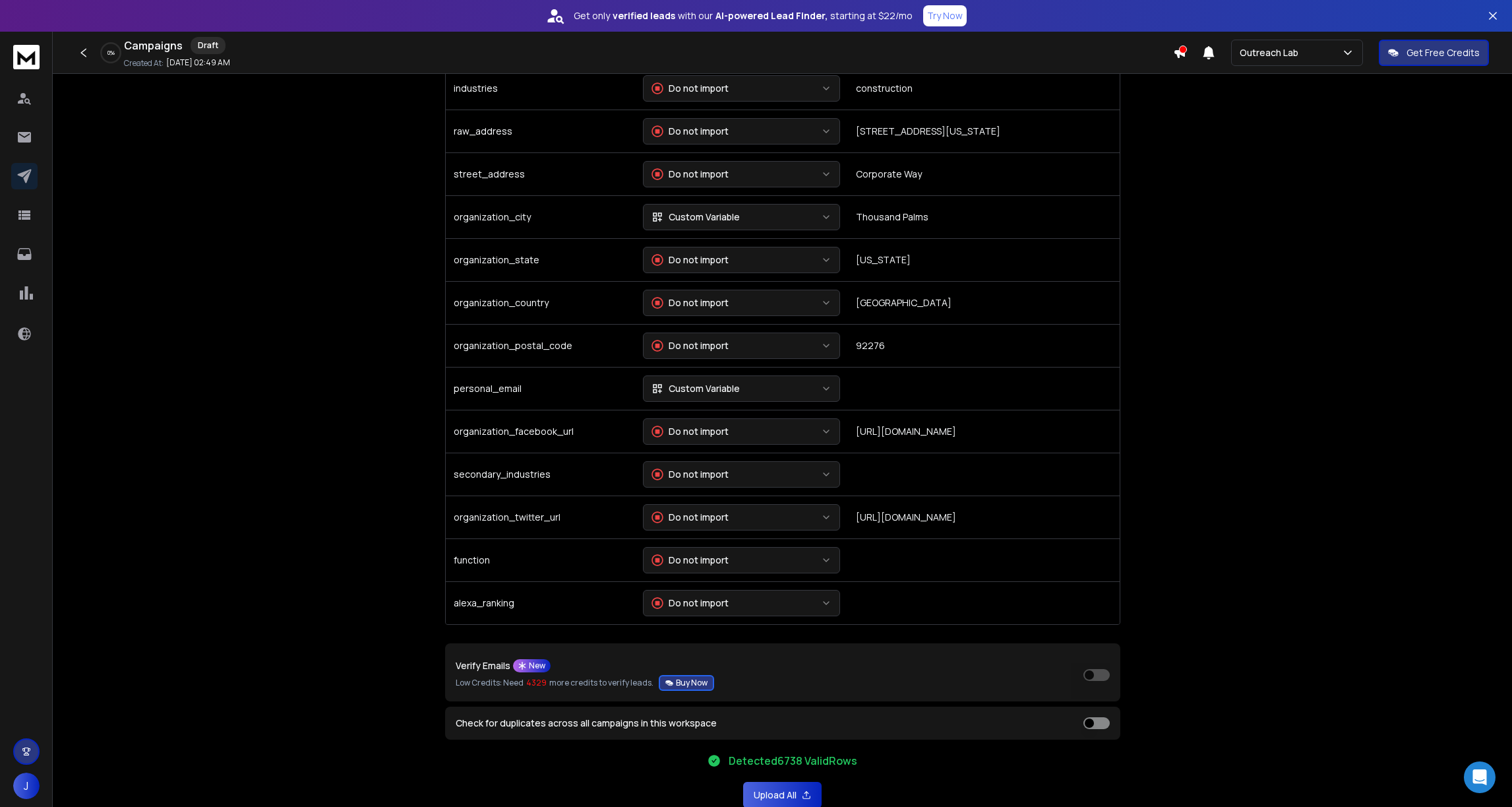
scroll to position [1385, 0]
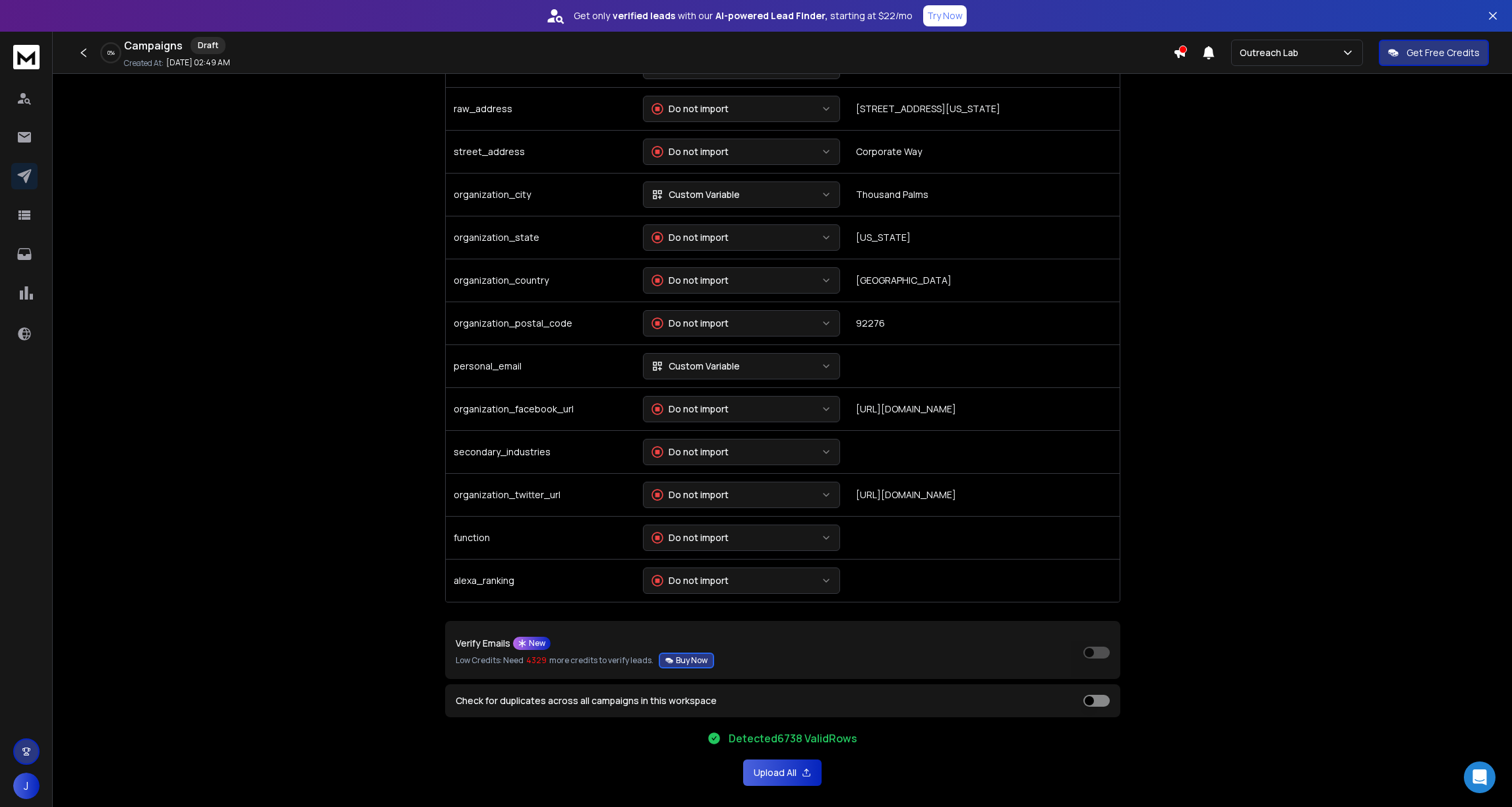
click at [1080, 702] on div "Check for duplicates across all campaigns in this workspace" at bounding box center [783, 701] width 655 height 11
click at [1086, 700] on button "Check for duplicates across all campaigns in this workspace" at bounding box center [1097, 701] width 27 height 11
drag, startPoint x: 724, startPoint y: 783, endPoint x: 755, endPoint y: 774, distance: 32.3
click at [724, 783] on div "Upload All" at bounding box center [783, 773] width 676 height 27
click at [767, 772] on button "Upload All" at bounding box center [783, 773] width 78 height 27
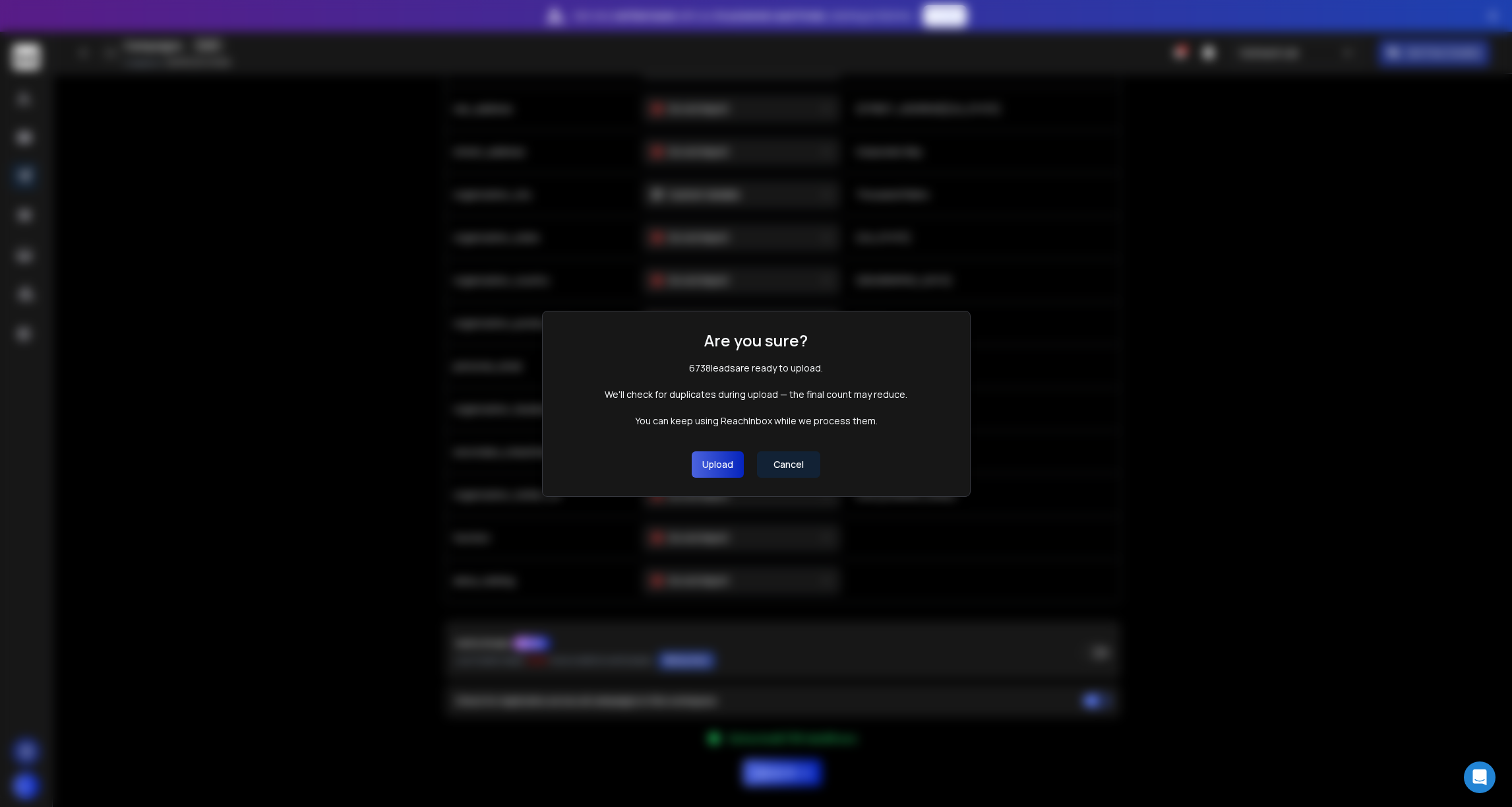
click at [716, 468] on button "Upload" at bounding box center [718, 465] width 53 height 27
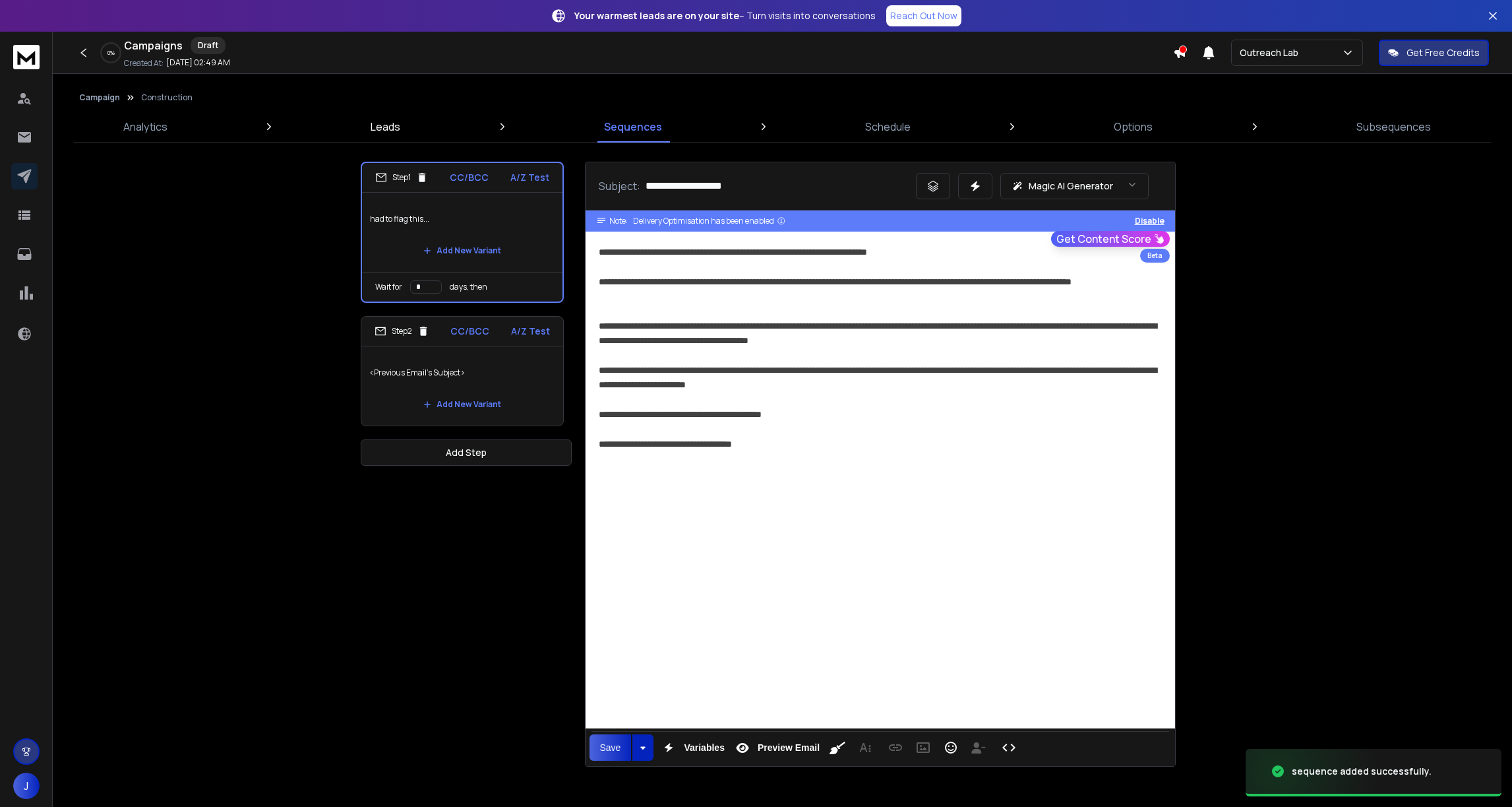
click at [398, 127] on p "Leads" at bounding box center [385, 126] width 30 height 16
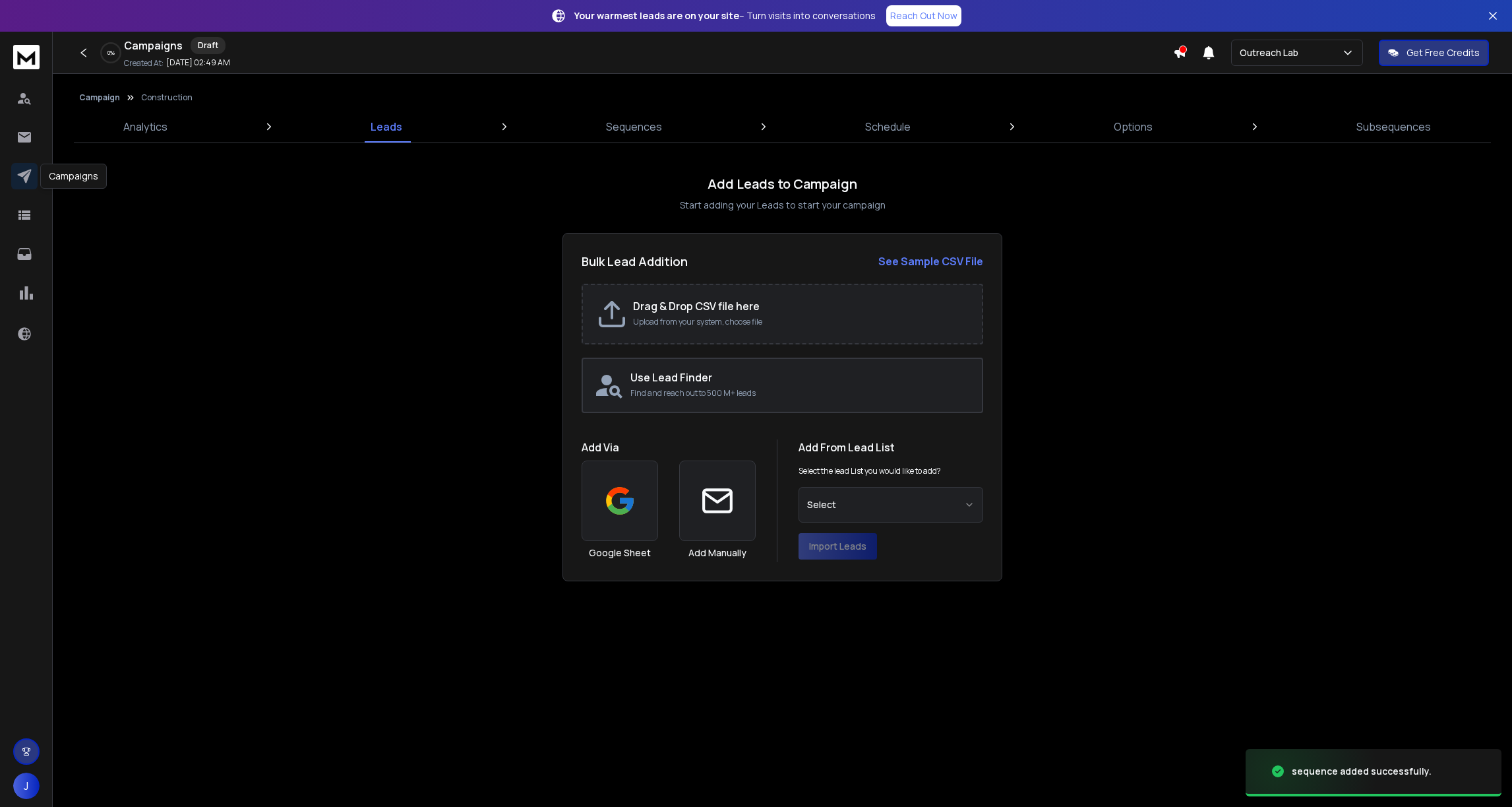
click at [32, 178] on link at bounding box center [25, 176] width 27 height 27
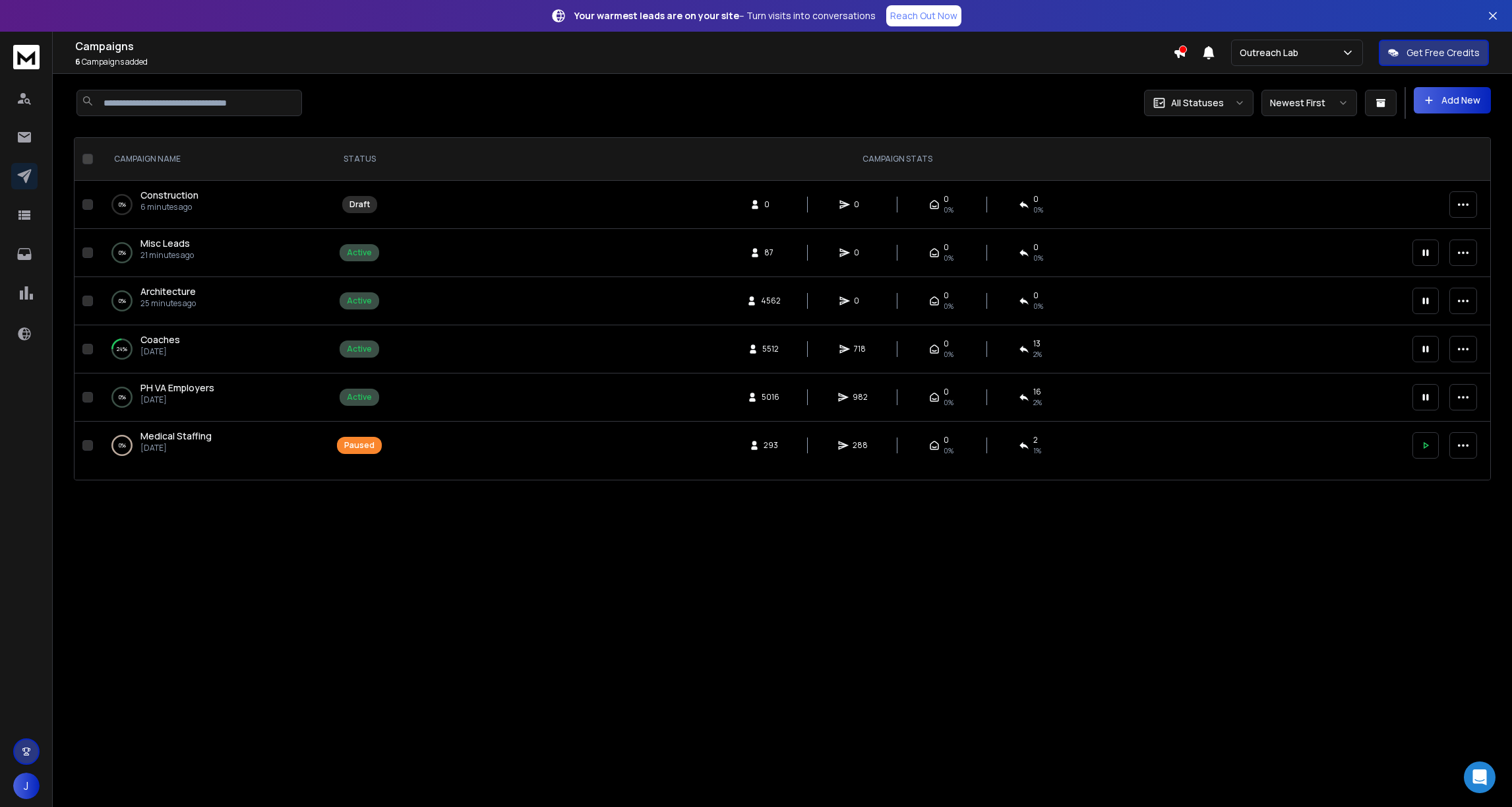
click at [181, 251] on p "21 minutes ago" at bounding box center [167, 255] width 54 height 11
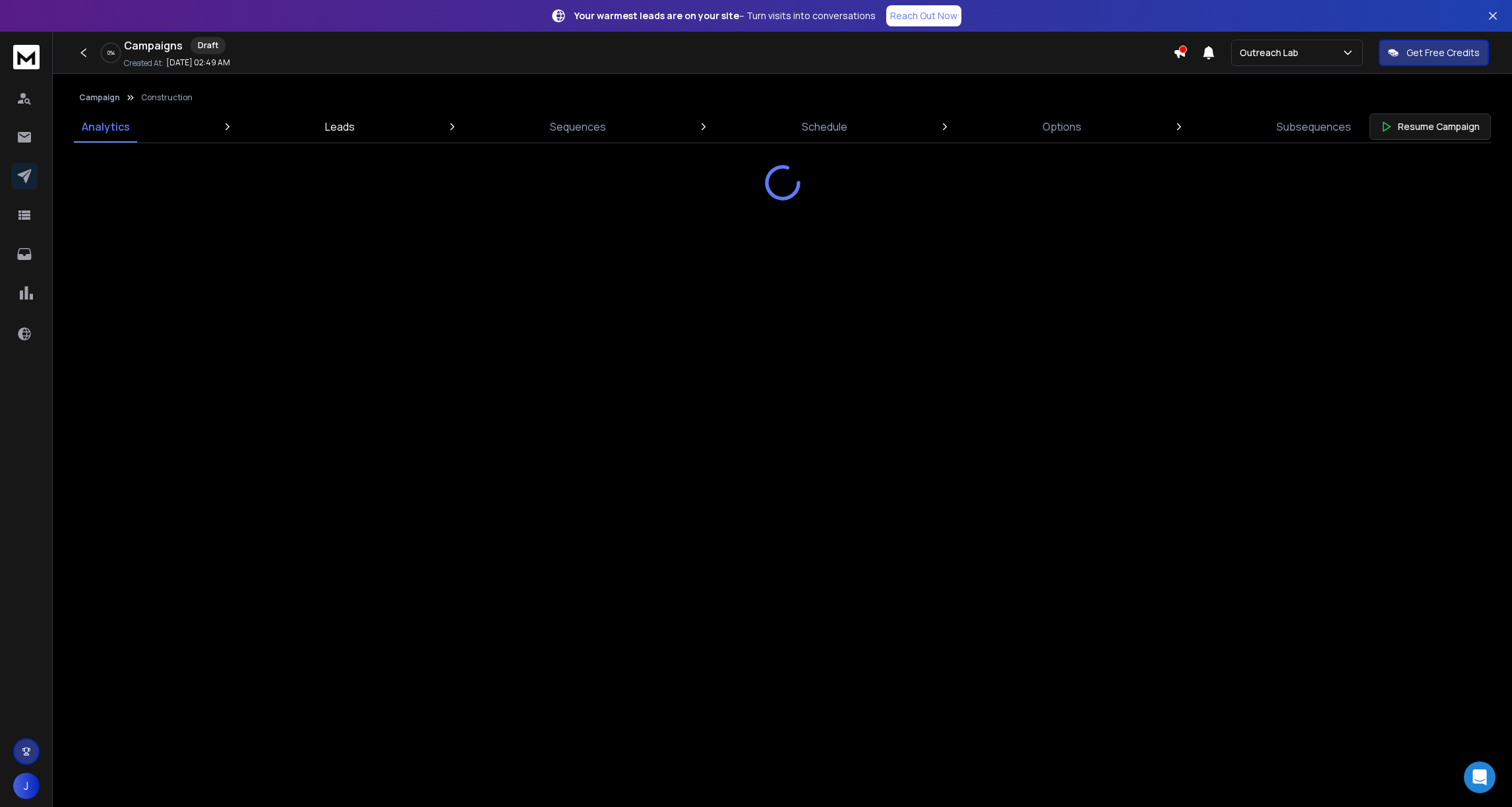
click at [326, 128] on p "Leads" at bounding box center [339, 126] width 30 height 16
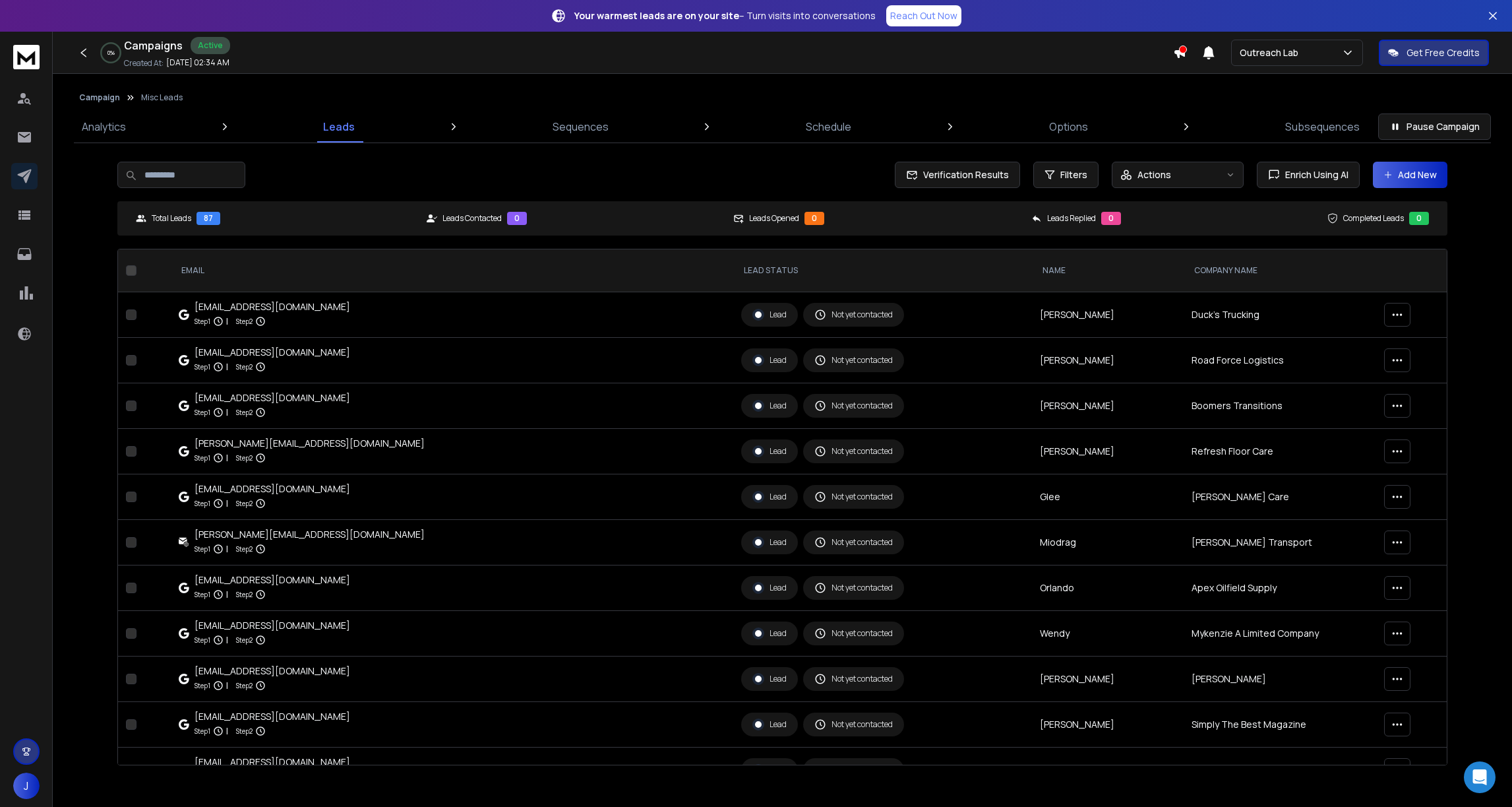
click at [1387, 182] on button "Add New" at bounding box center [1411, 175] width 75 height 27
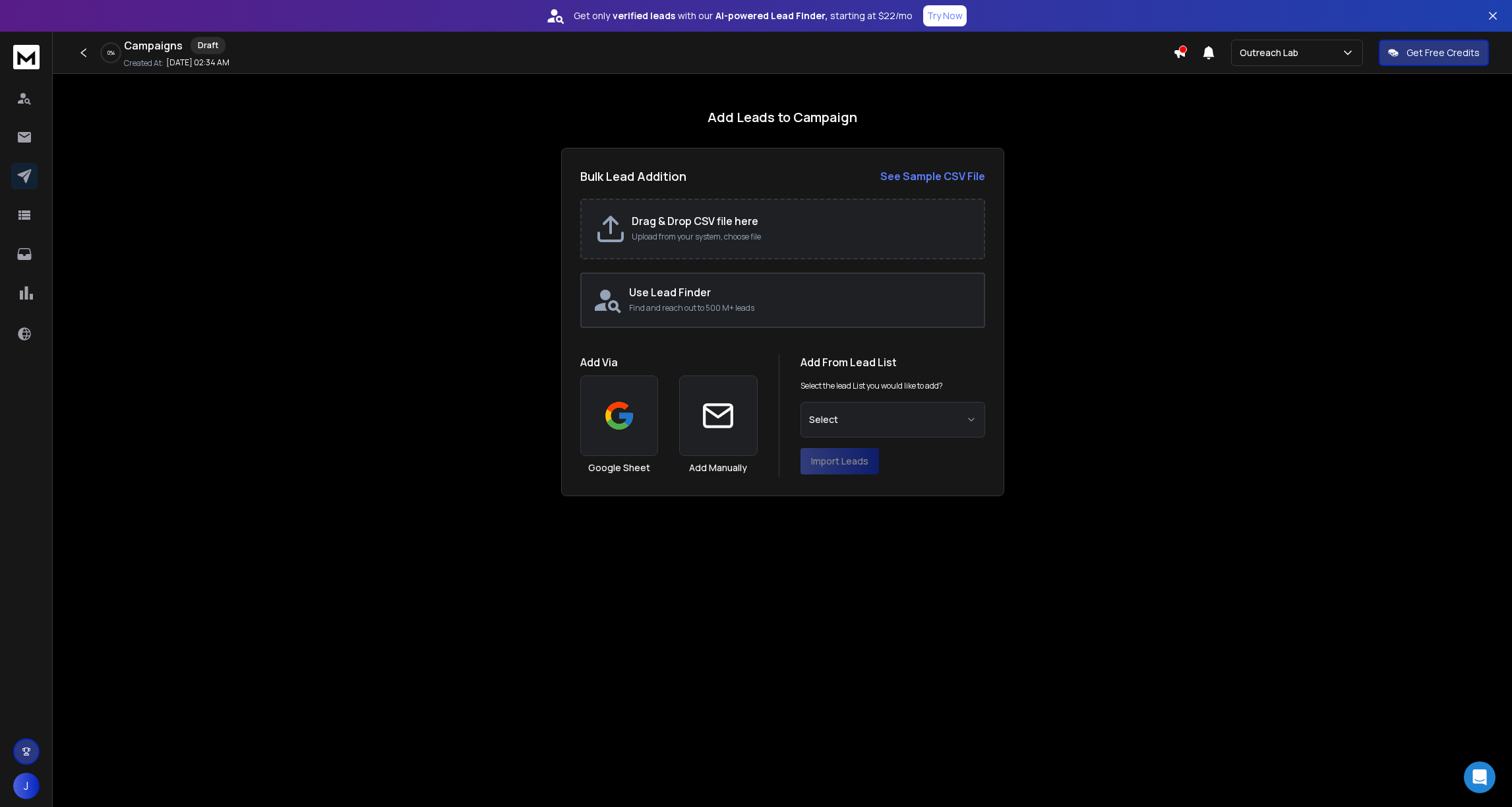
click at [728, 213] on h2 "Drag & Drop CSV file here" at bounding box center [801, 221] width 339 height 16
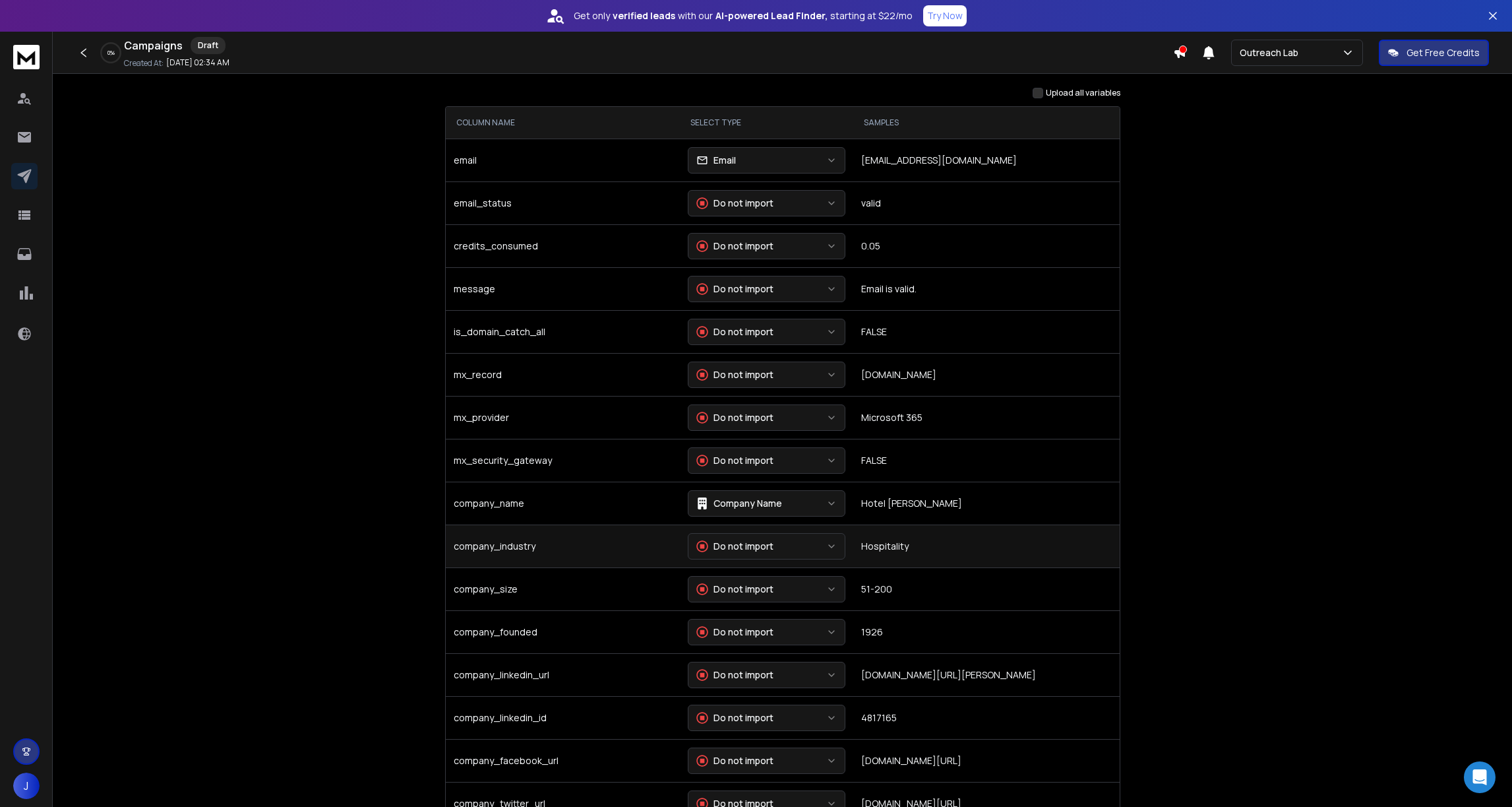
scroll to position [177, 0]
click at [759, 540] on div "Do not import" at bounding box center [735, 546] width 77 height 13
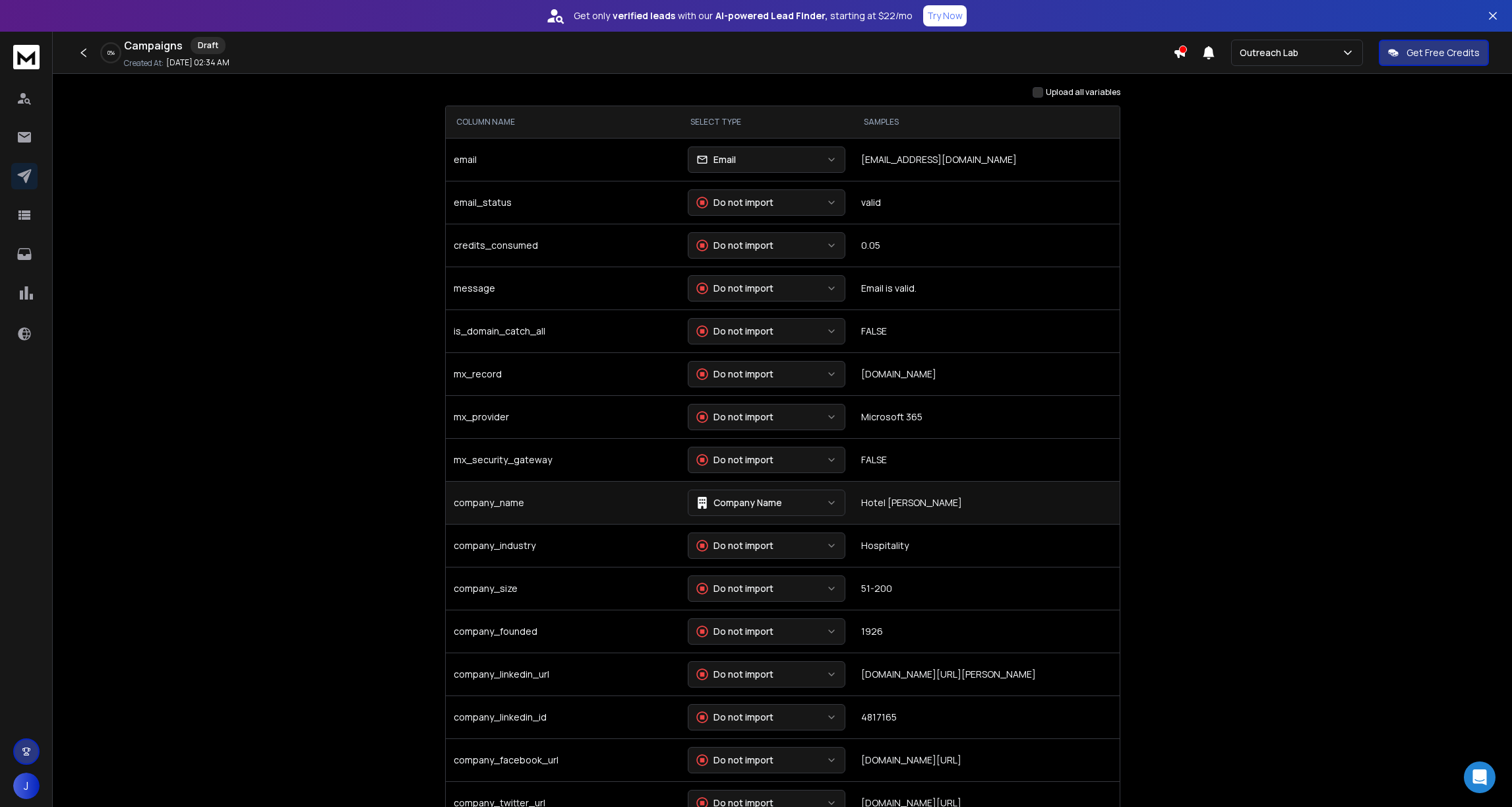
click at [813, 497] on button "Company Name" at bounding box center [767, 503] width 157 height 27
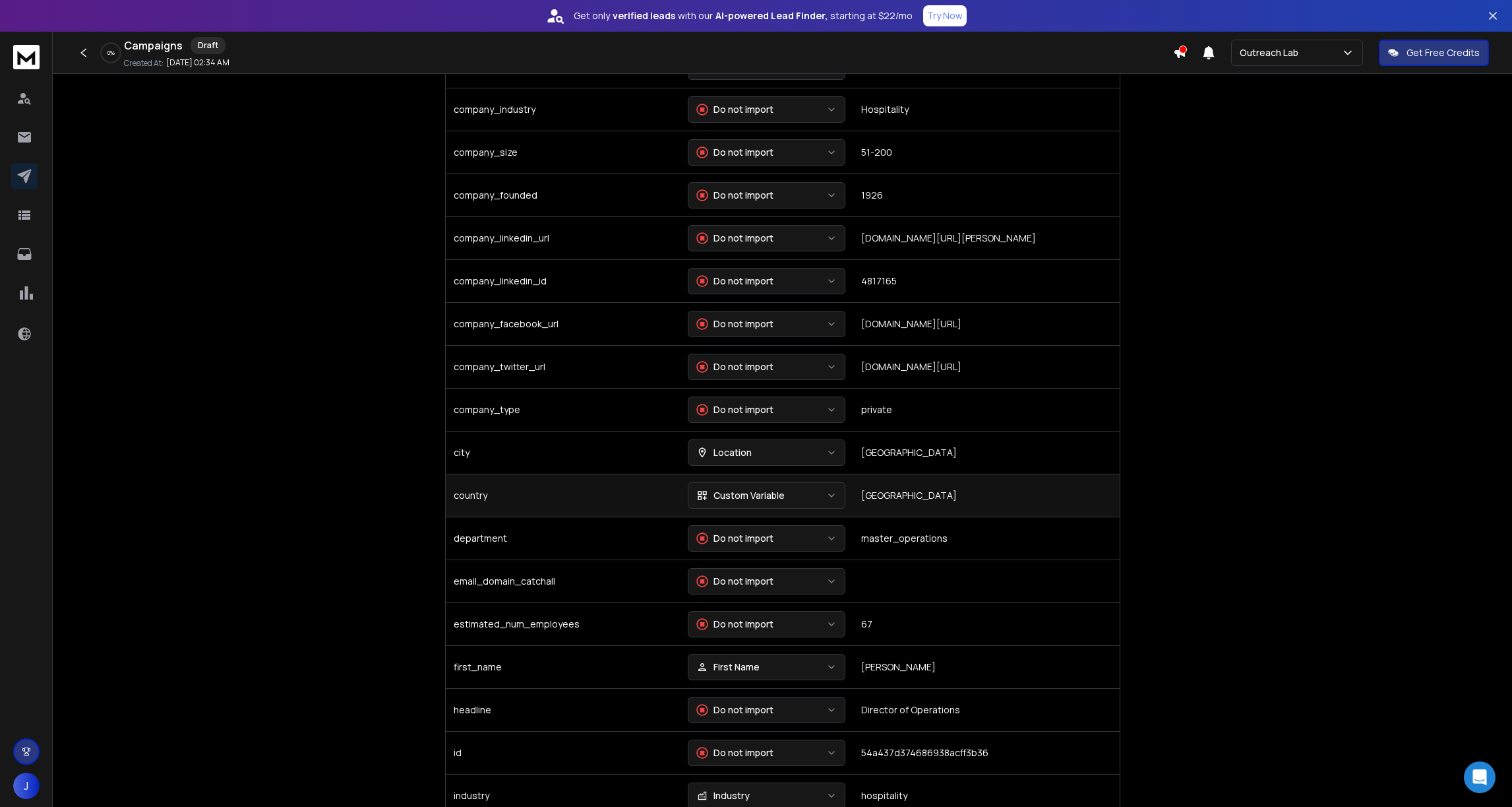
scroll to position [614, 0]
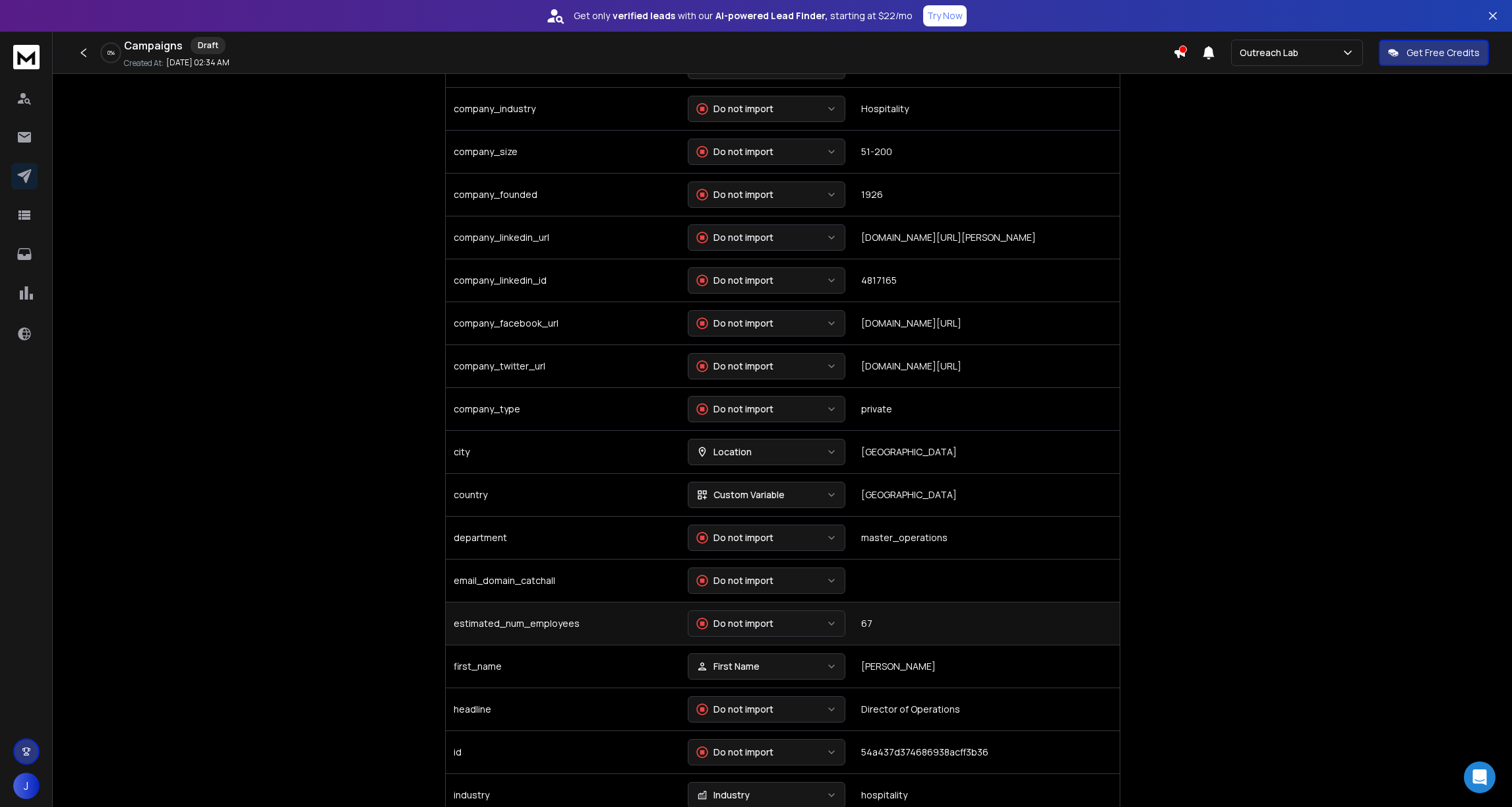
click at [808, 638] on td "Do not import" at bounding box center [767, 622] width 173 height 43
click at [810, 624] on button "Do not import" at bounding box center [767, 623] width 157 height 27
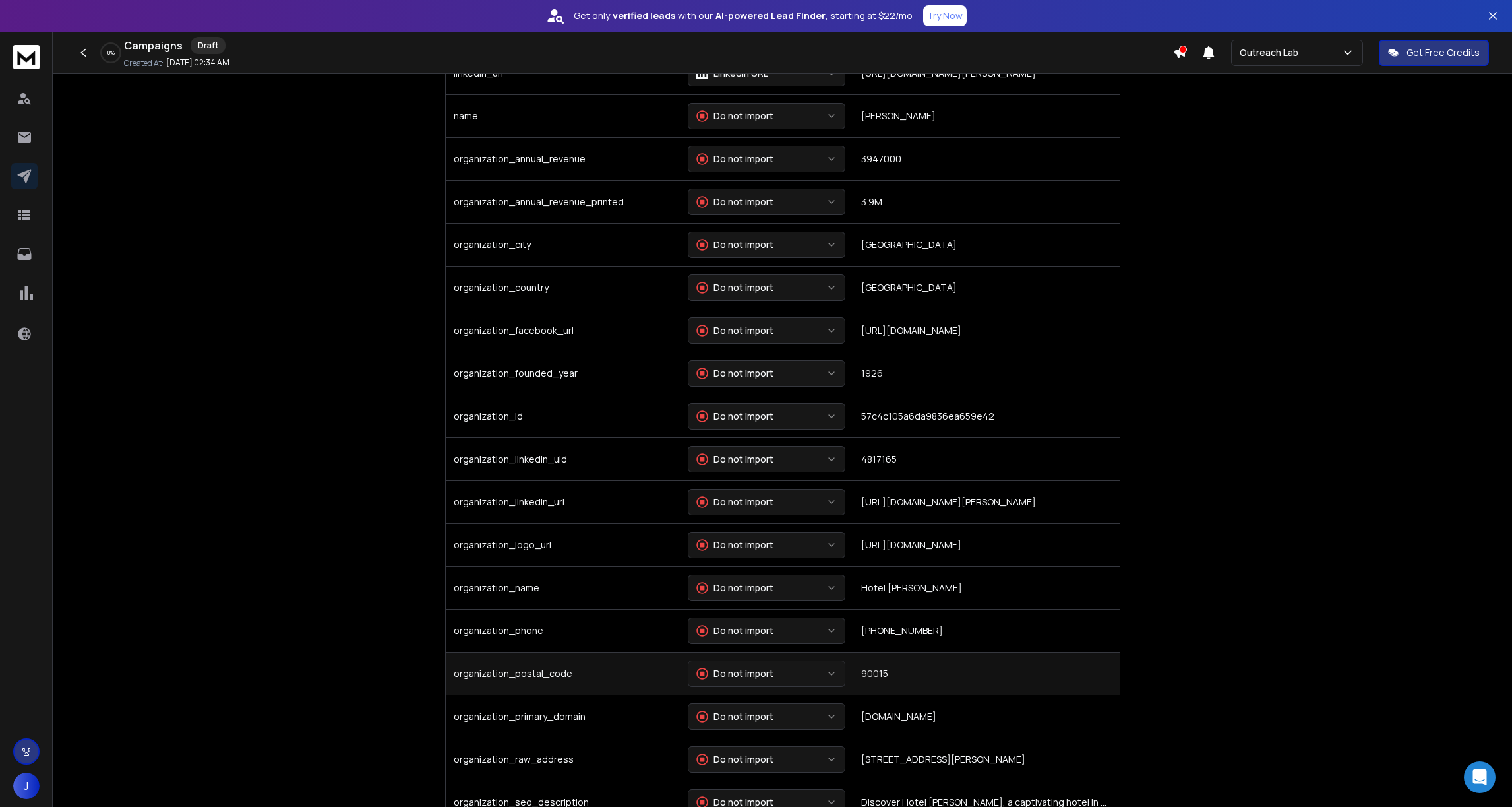
scroll to position [1473, 0]
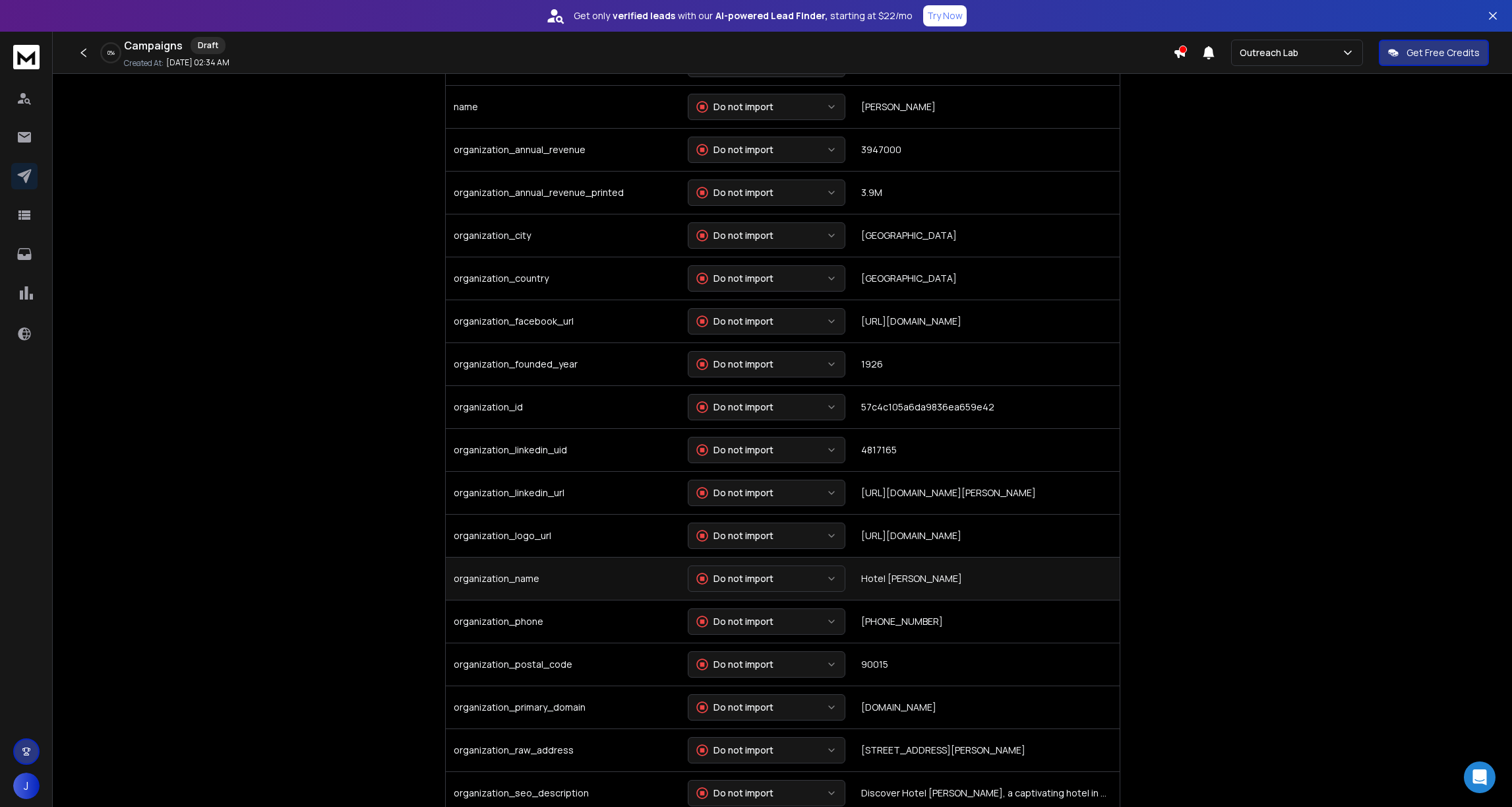
click at [788, 578] on button "Do not import" at bounding box center [767, 578] width 157 height 27
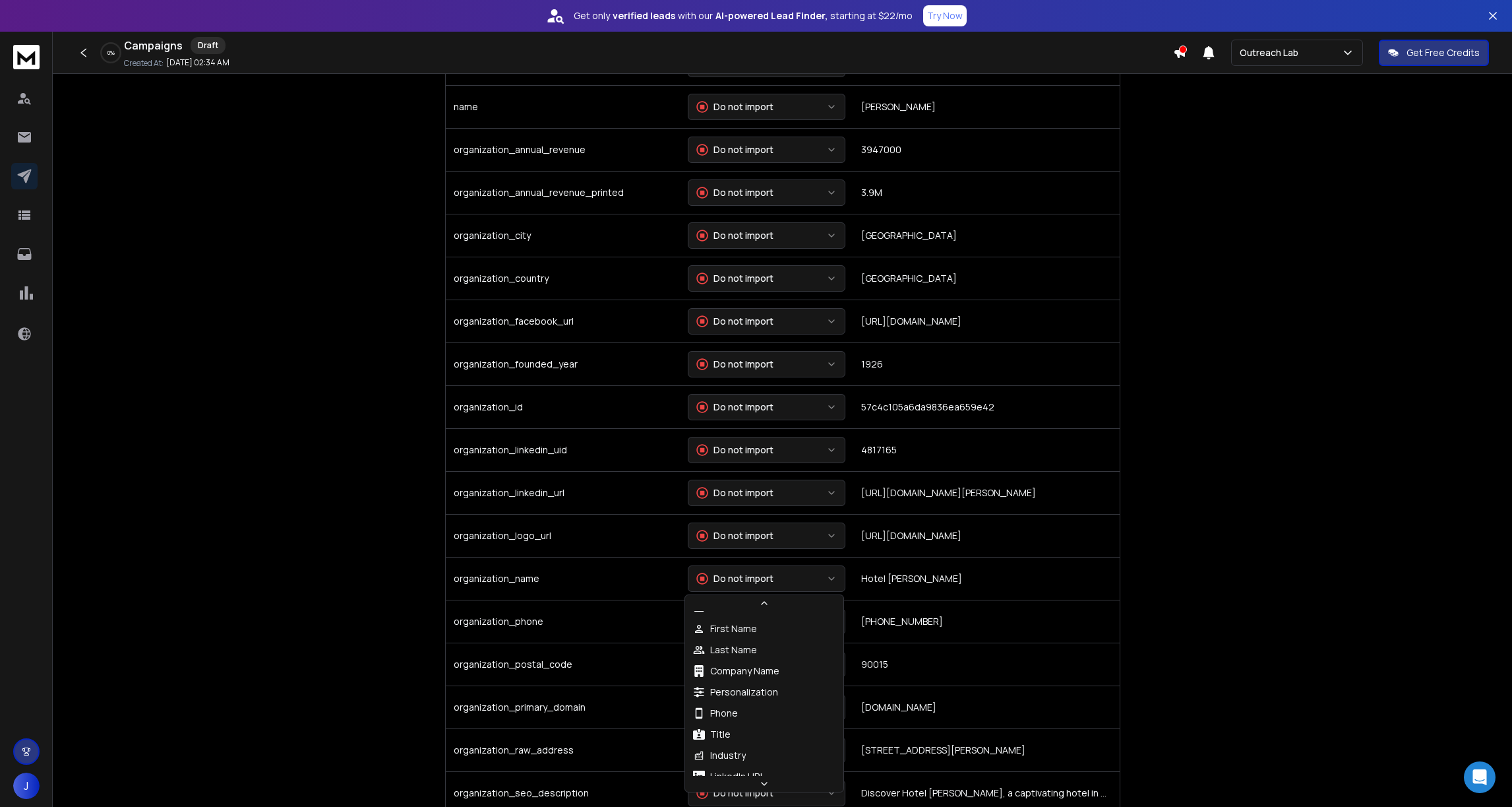
scroll to position [0, 0]
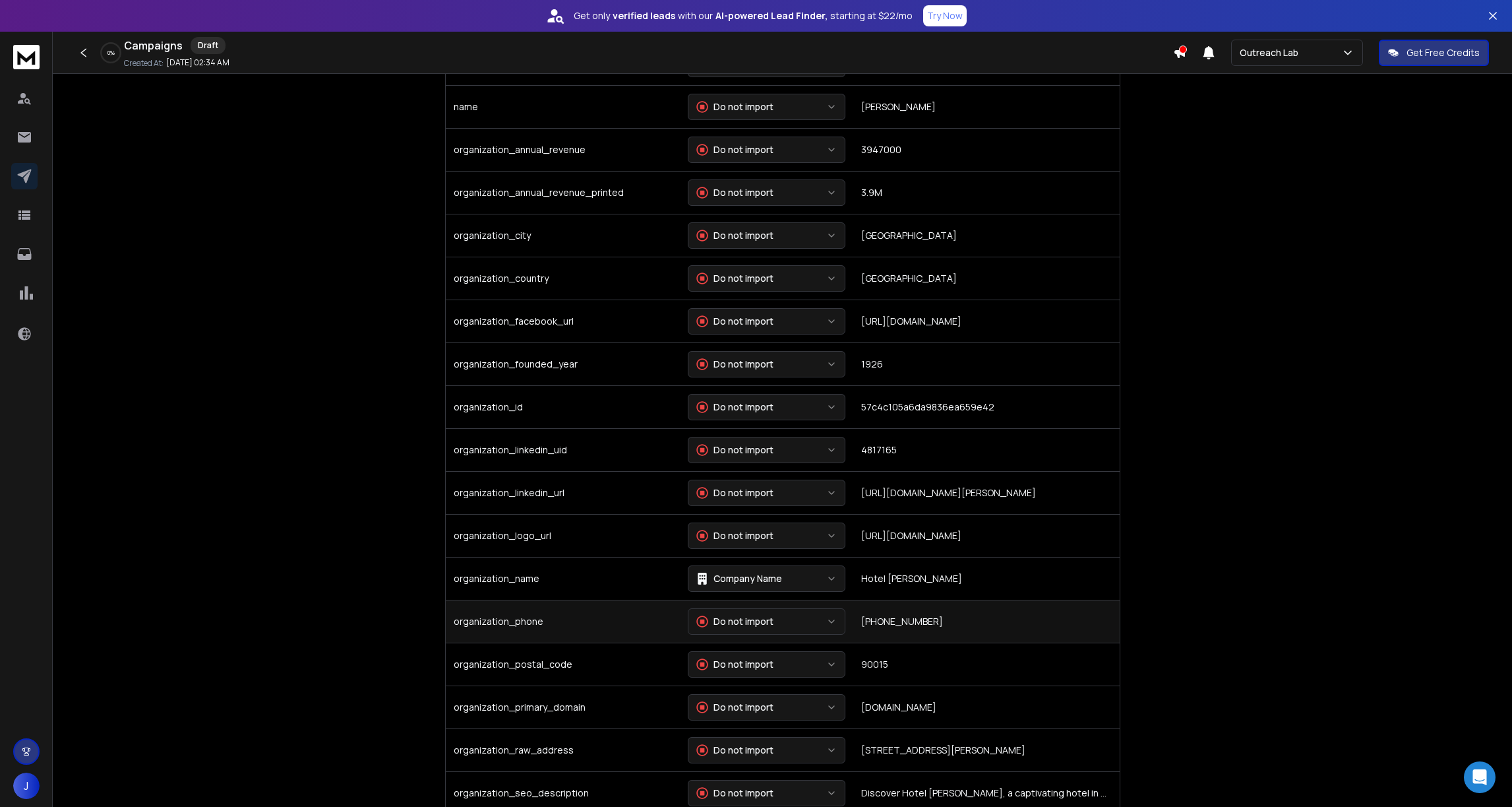
click at [774, 622] on button "Do not import" at bounding box center [767, 622] width 157 height 27
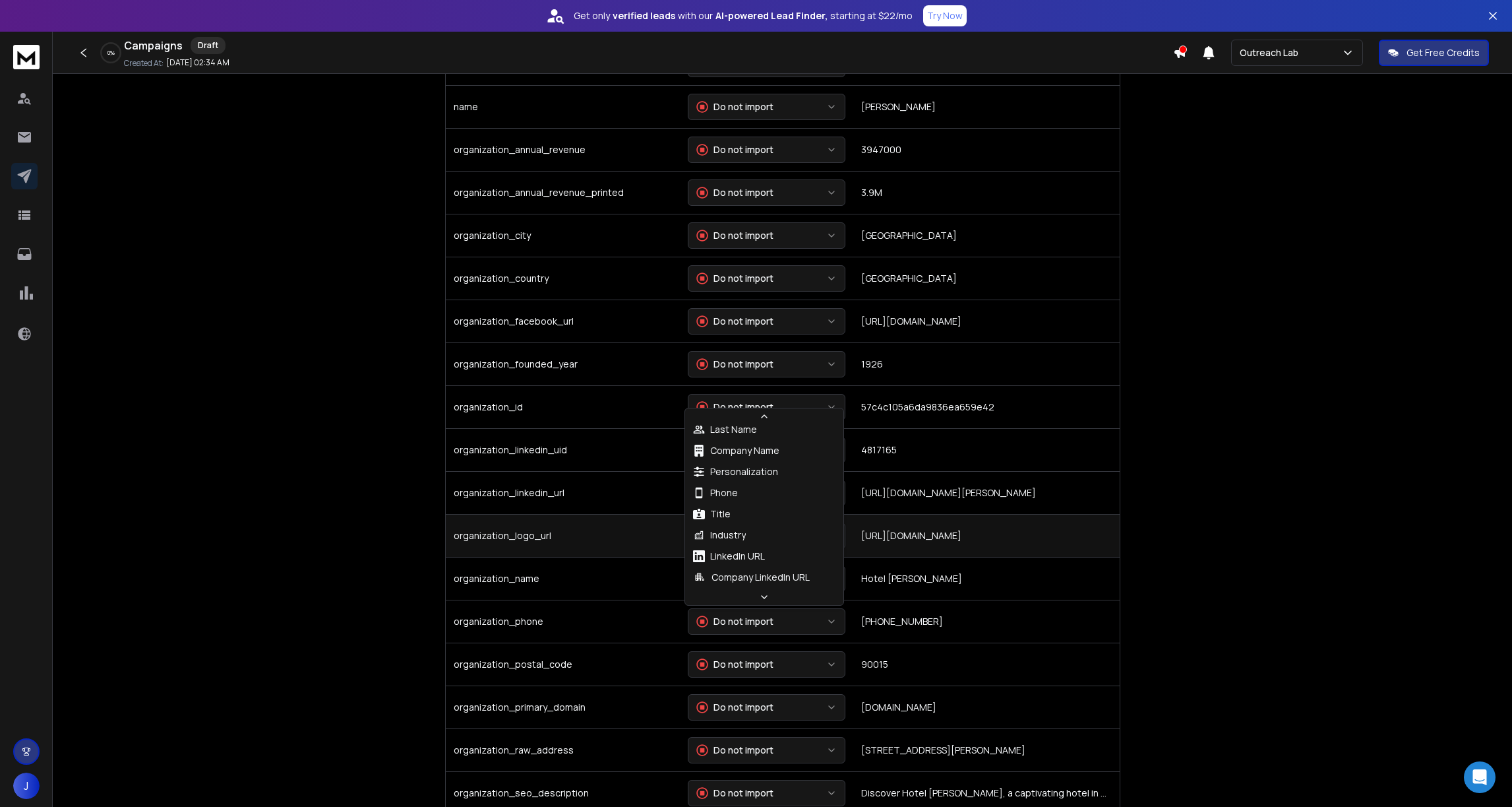
scroll to position [47, 0]
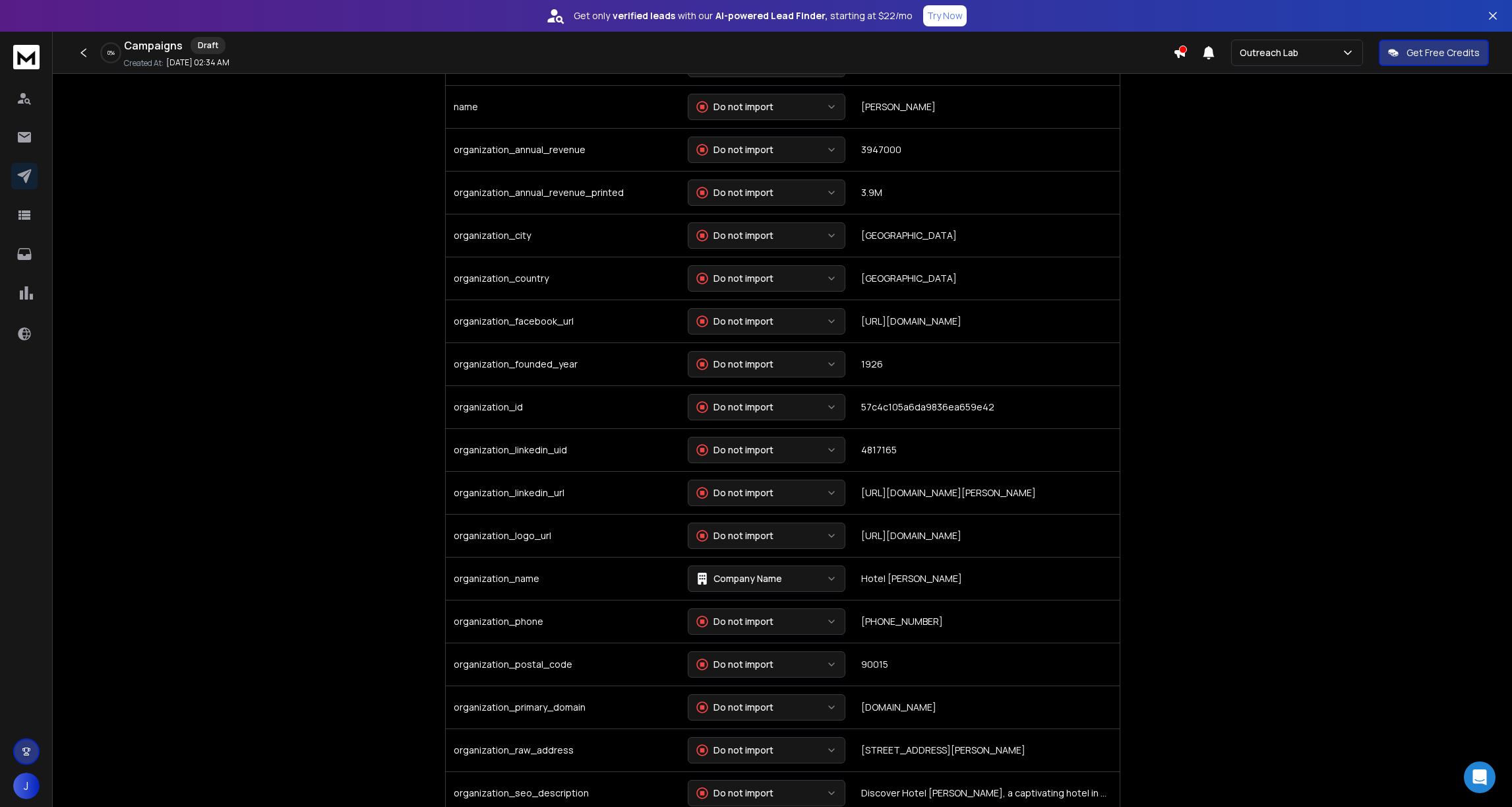
click at [1300, 558] on div "Copy of hospitality.csv - Sheet2.csv File Processed Upload all variables COLUMN…" at bounding box center [756, 86] width 1512 height 3057
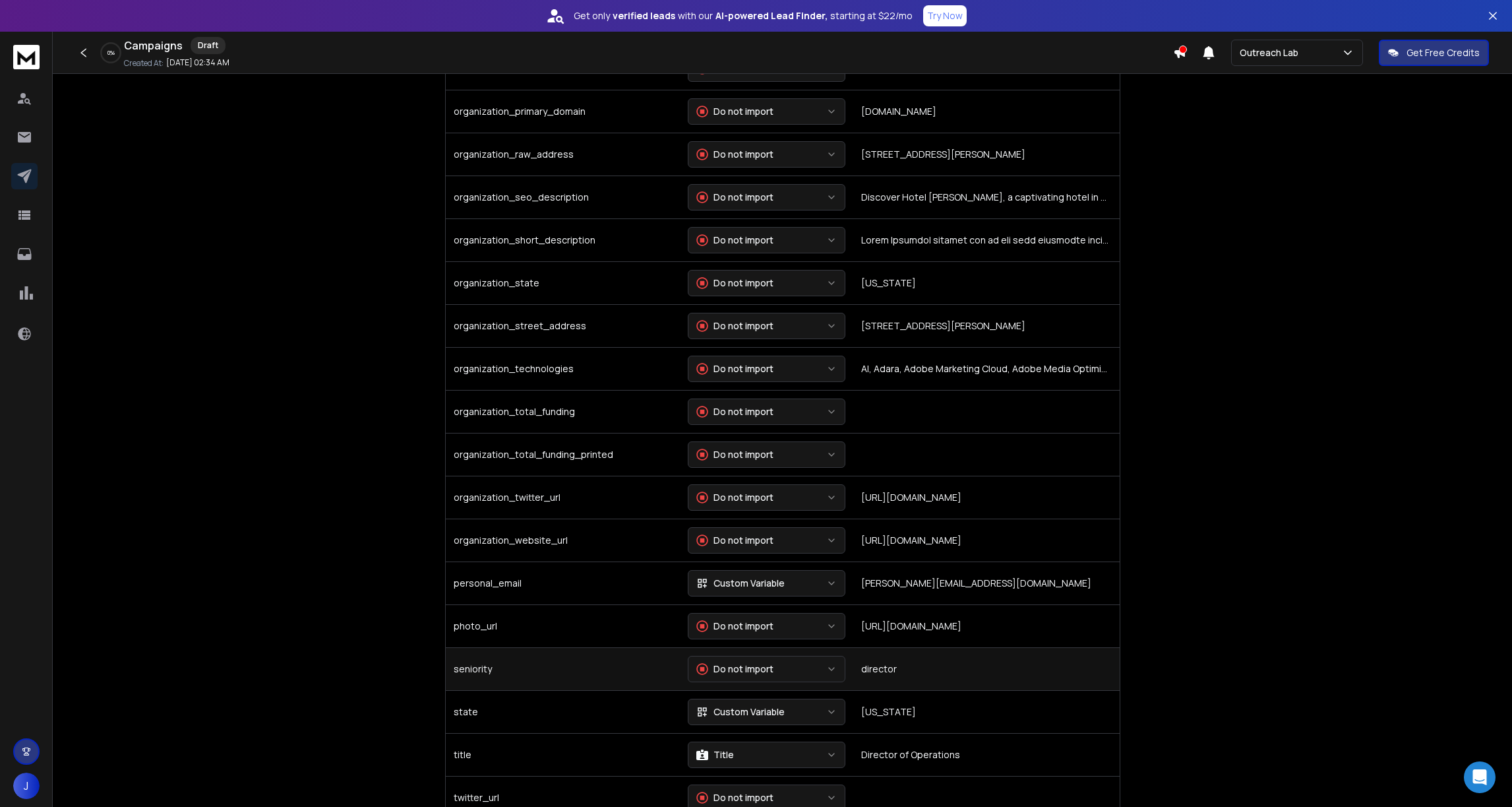
scroll to position [2100, 0]
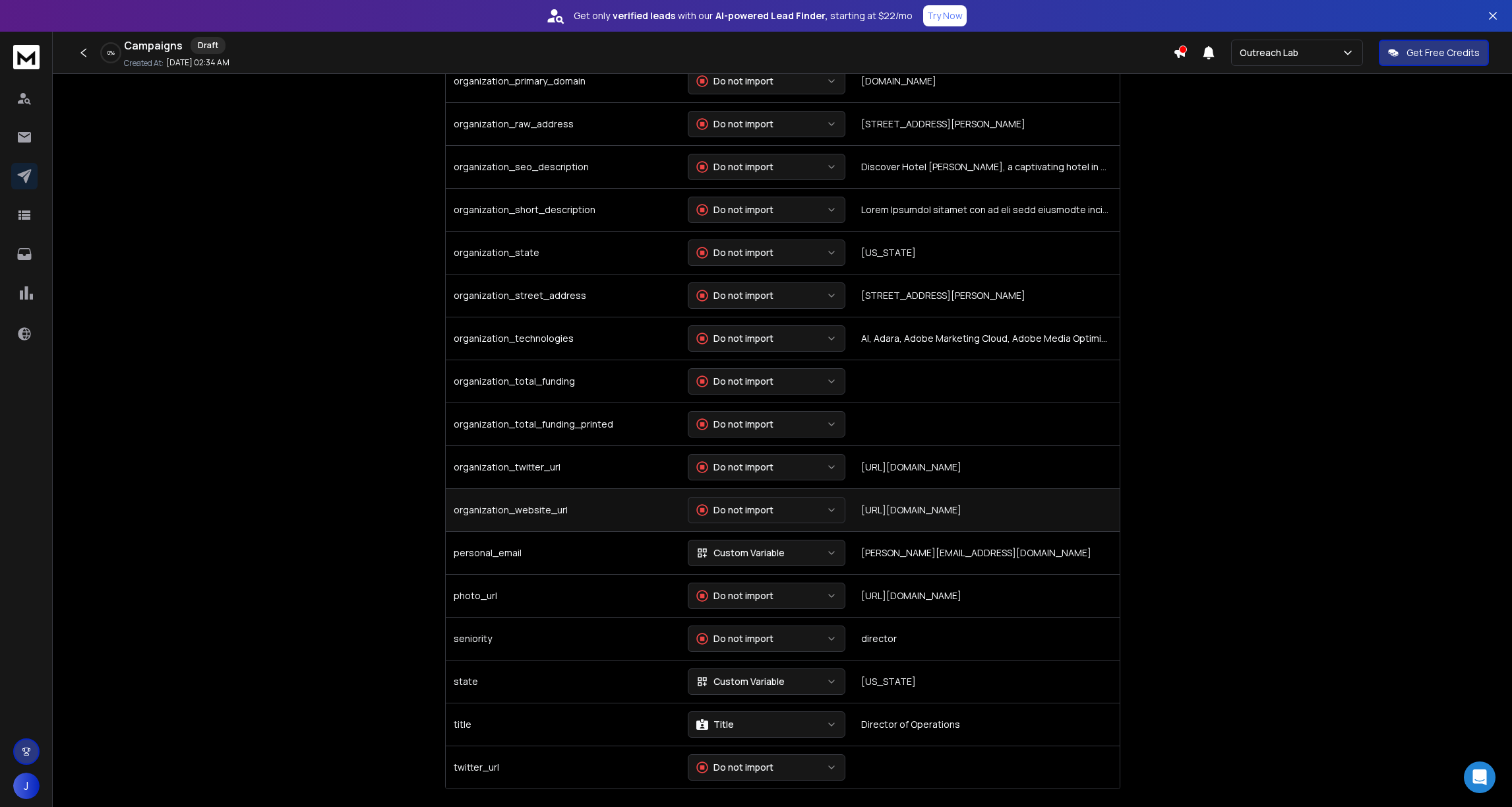
click at [802, 516] on button "Do not import" at bounding box center [767, 511] width 157 height 27
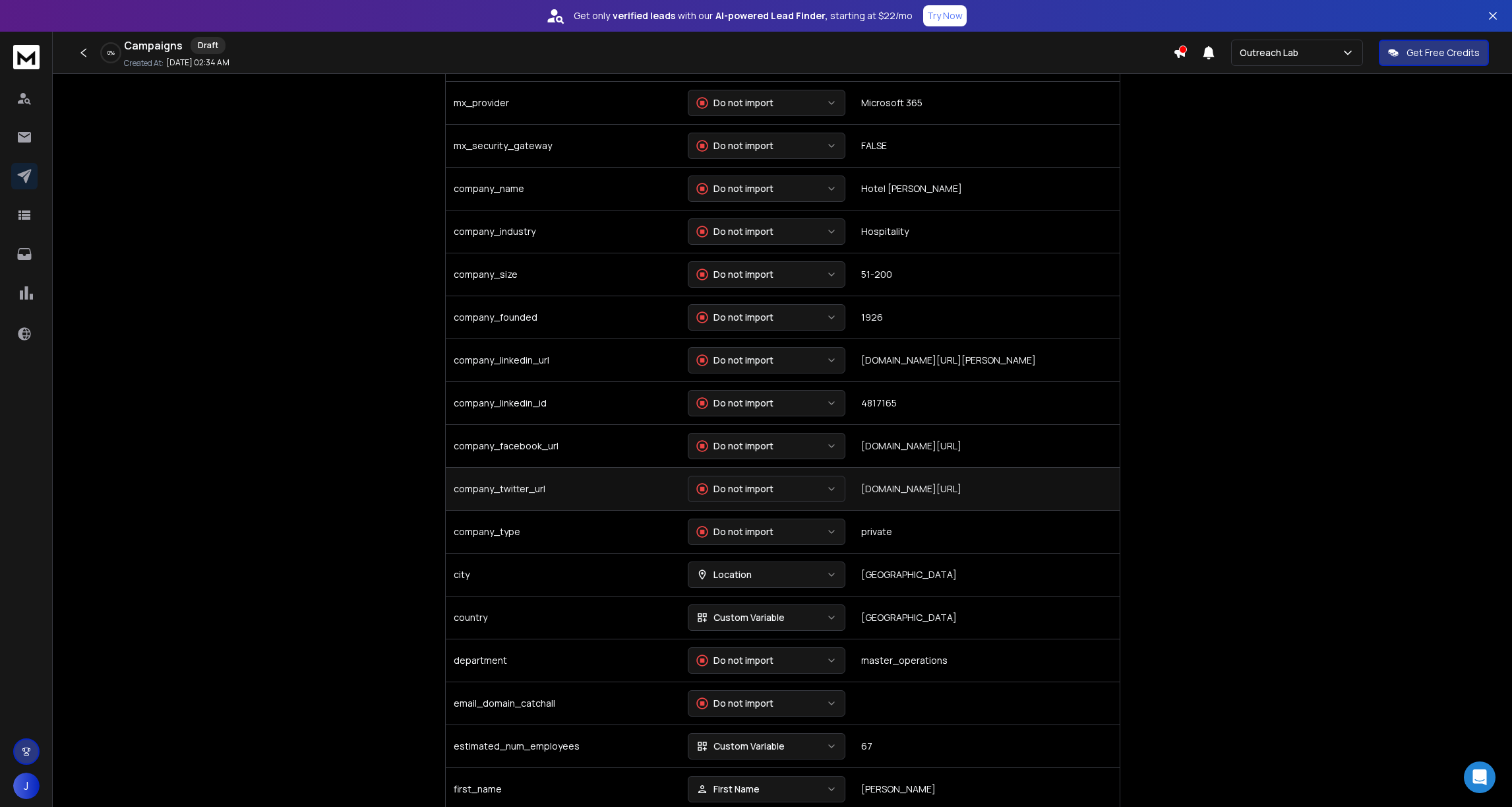
scroll to position [491, 0]
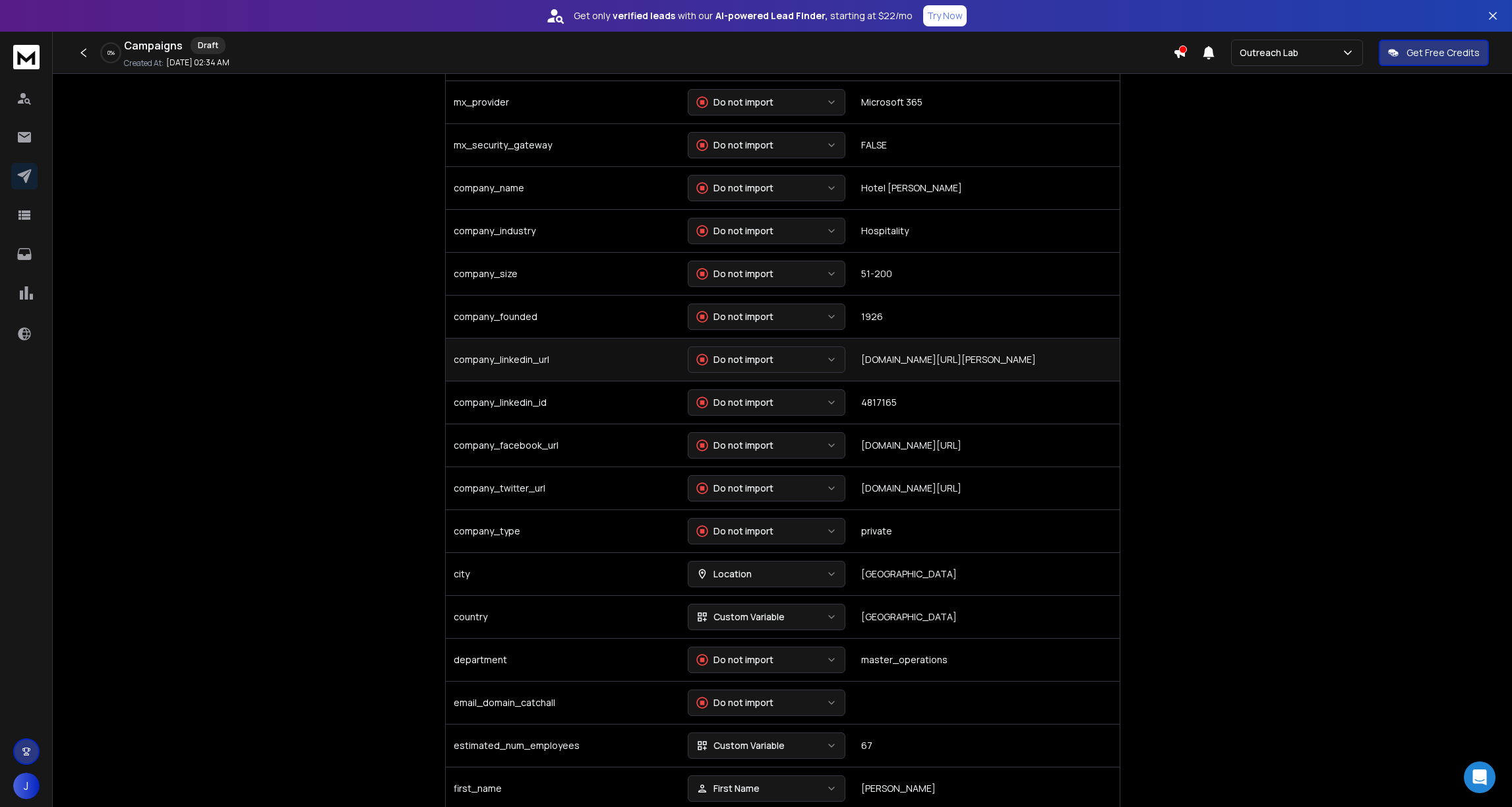
click at [770, 359] on button "Do not import" at bounding box center [767, 360] width 157 height 27
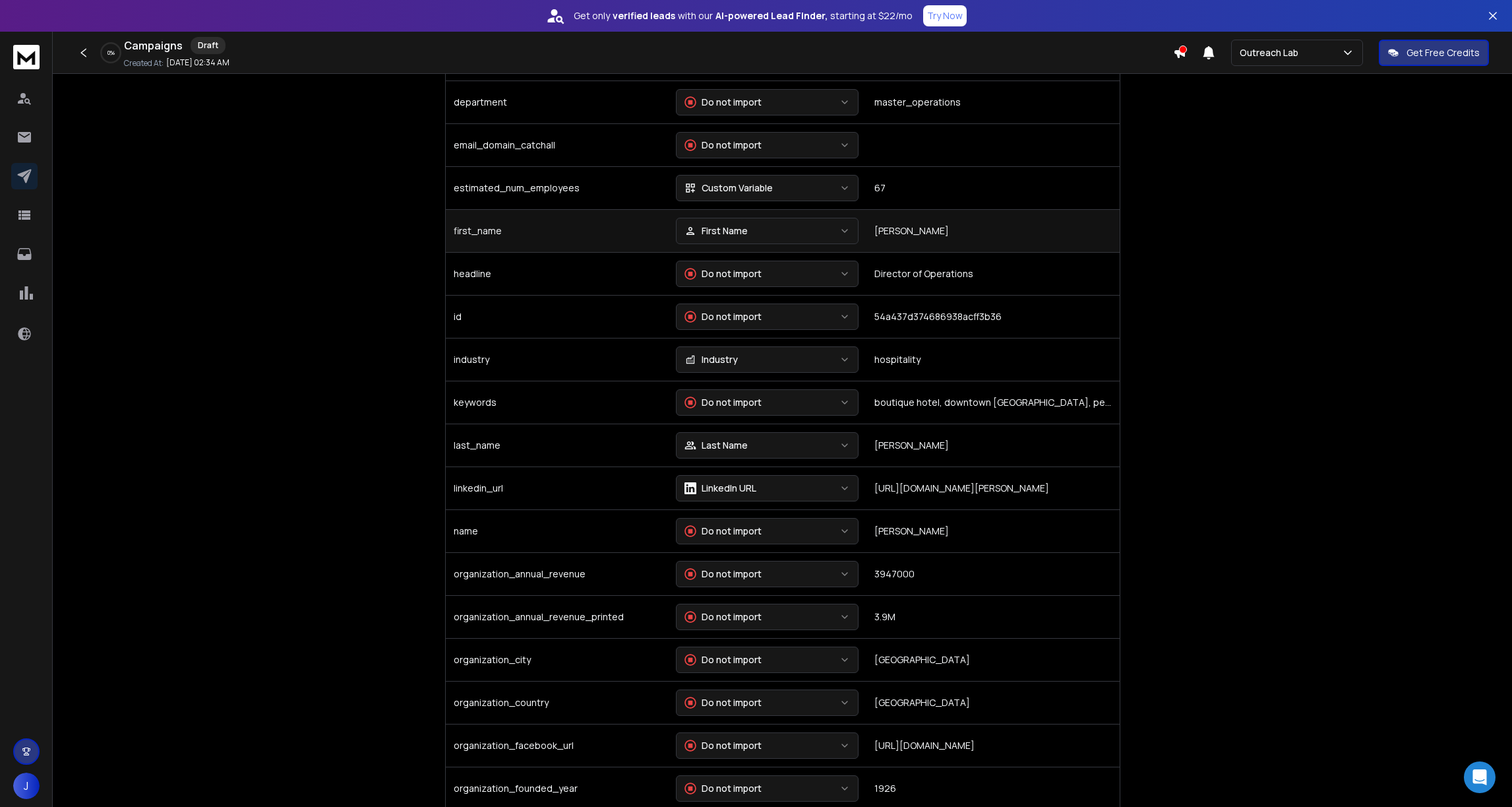
scroll to position [1083, 0]
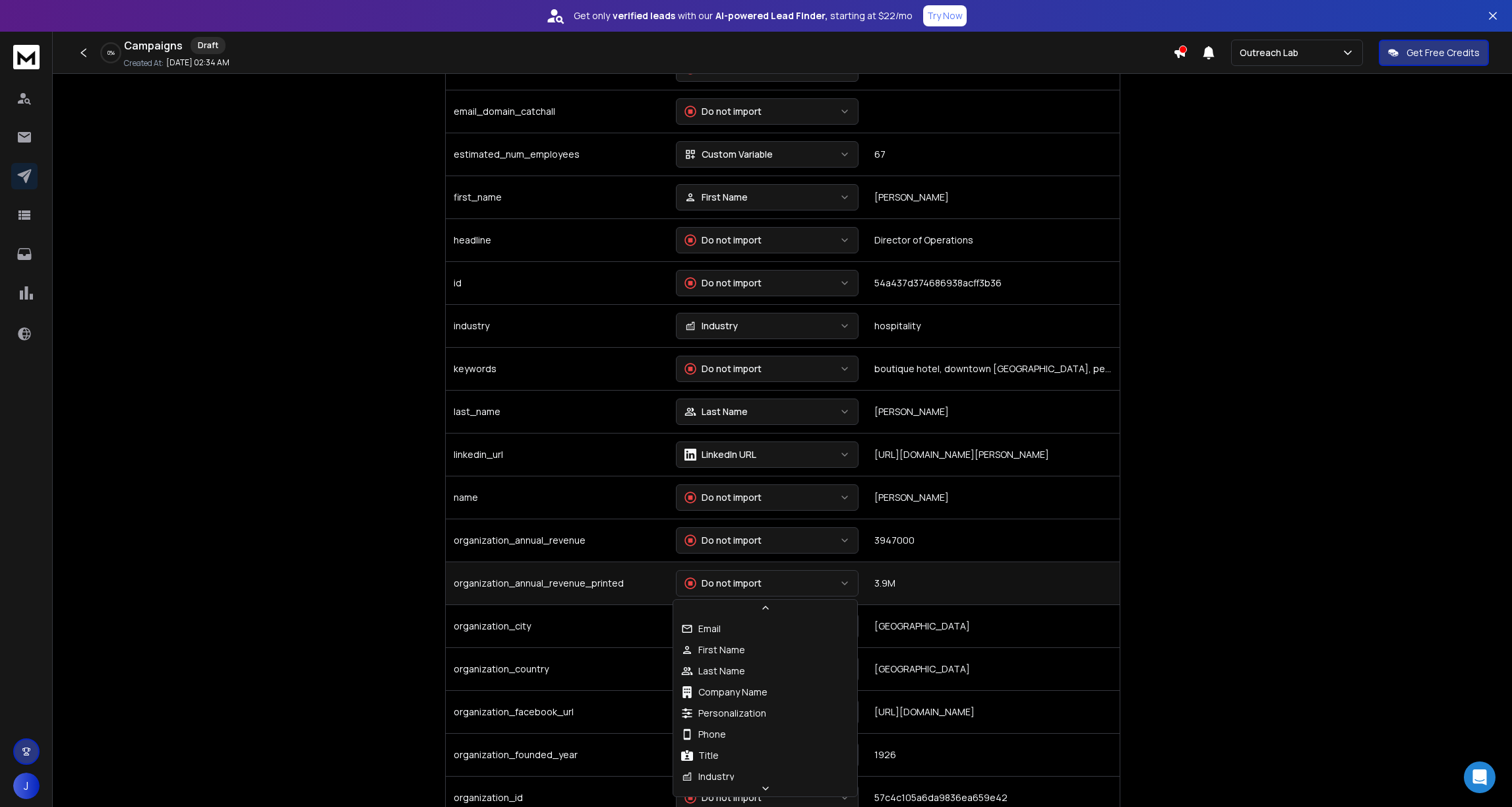
click at [753, 591] on button "Do not import" at bounding box center [767, 583] width 183 height 27
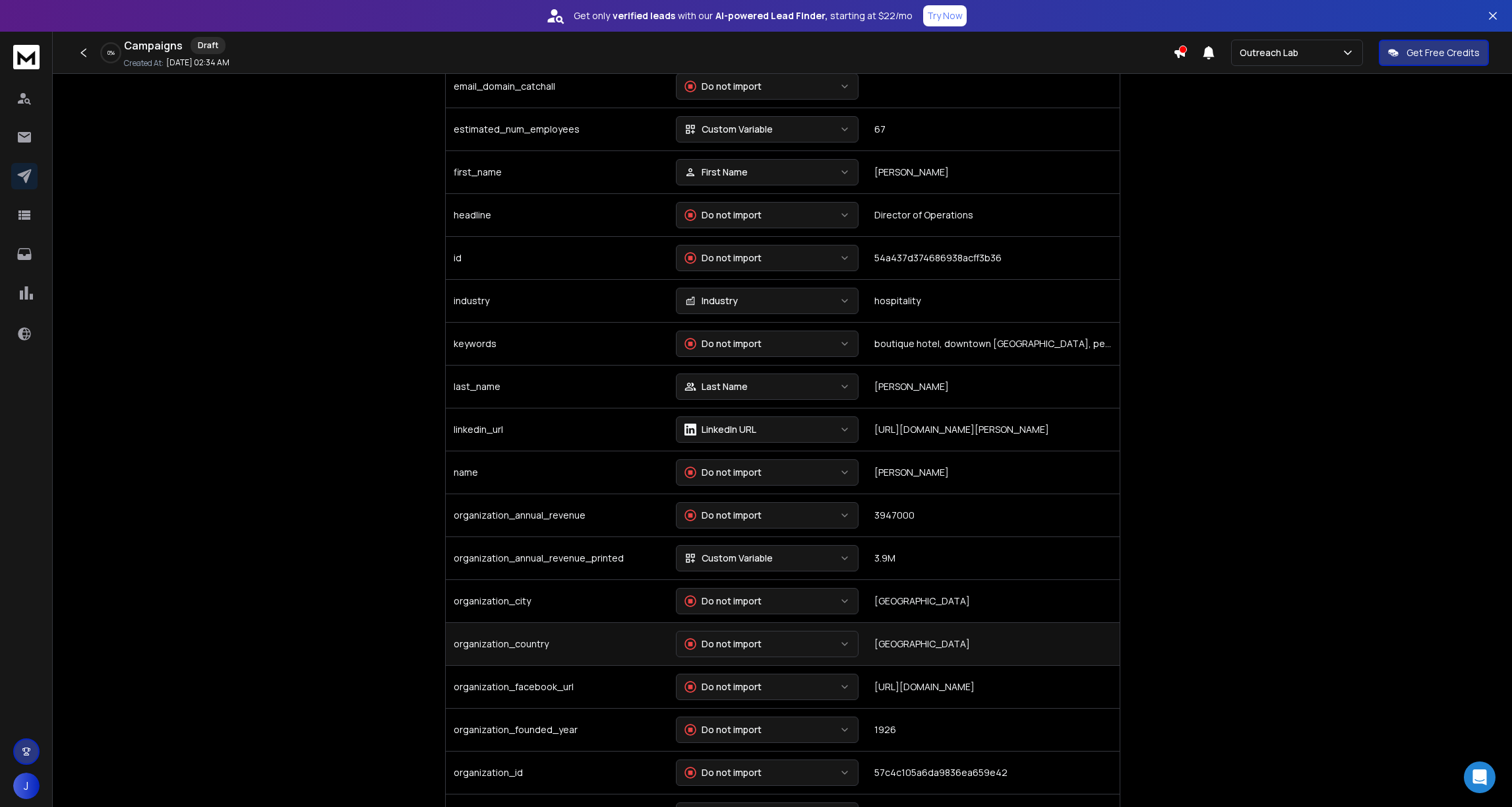
scroll to position [1110, 0]
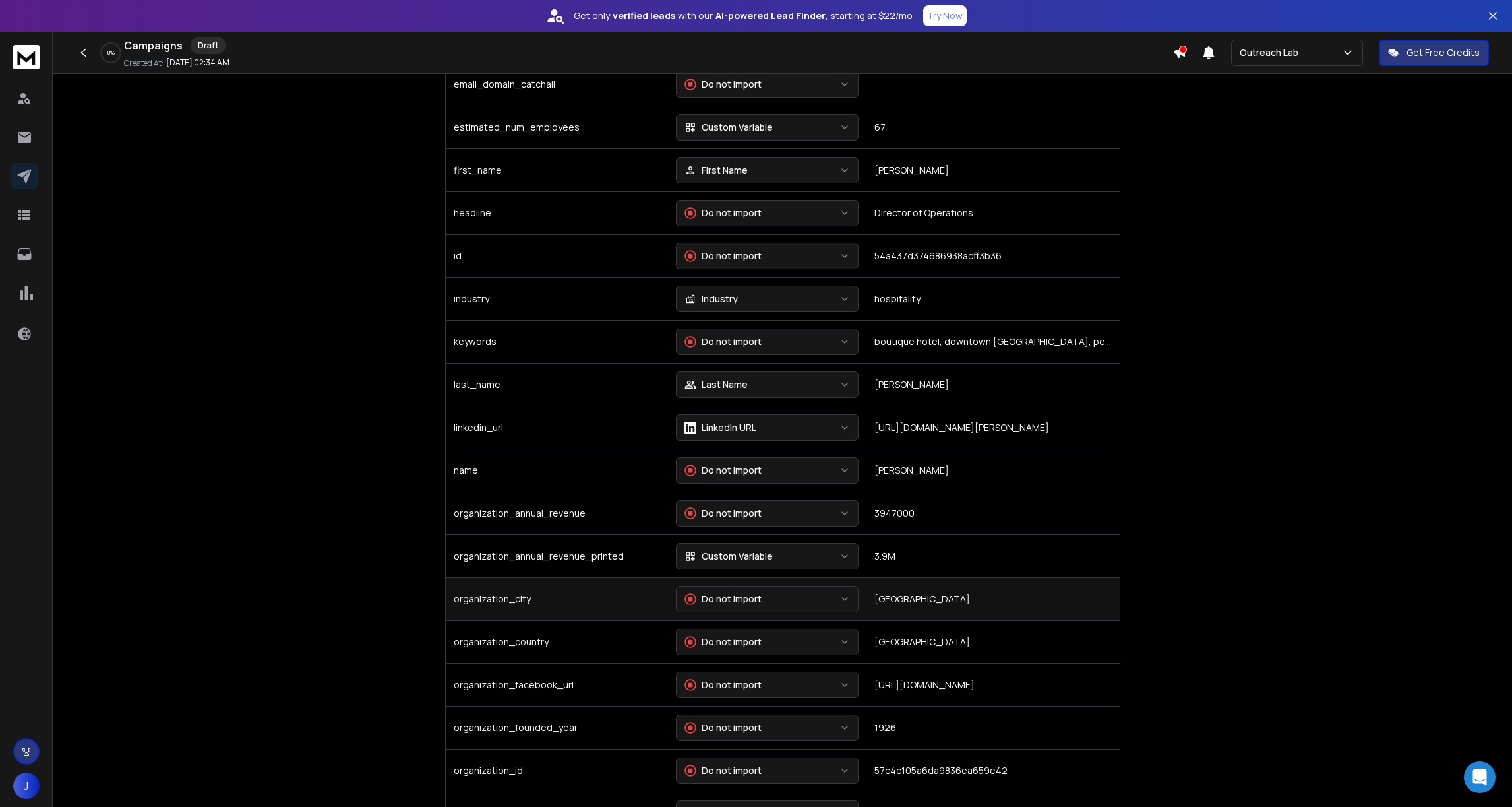
click at [802, 587] on button "Do not import" at bounding box center [767, 600] width 183 height 27
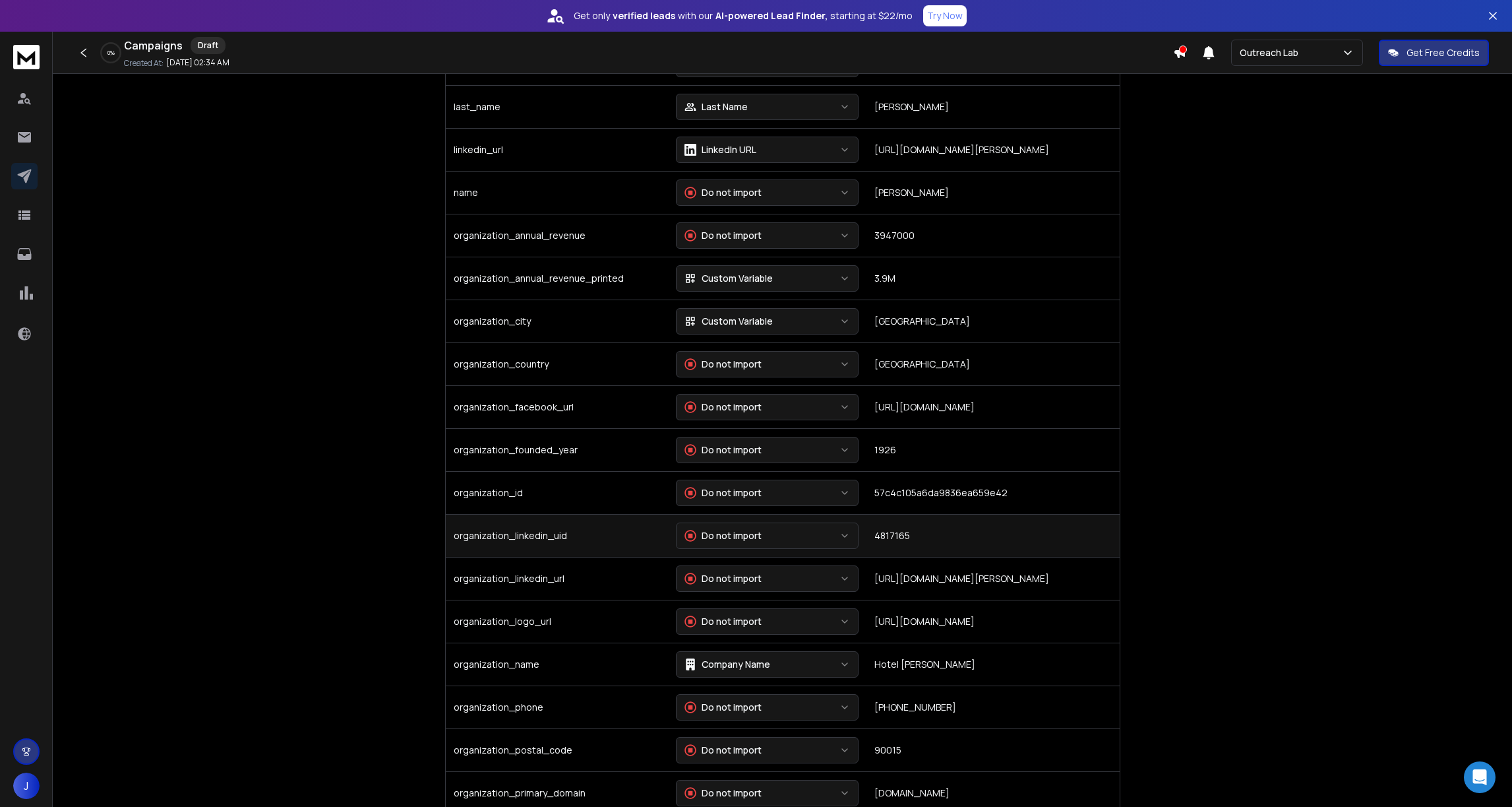
scroll to position [1398, 0]
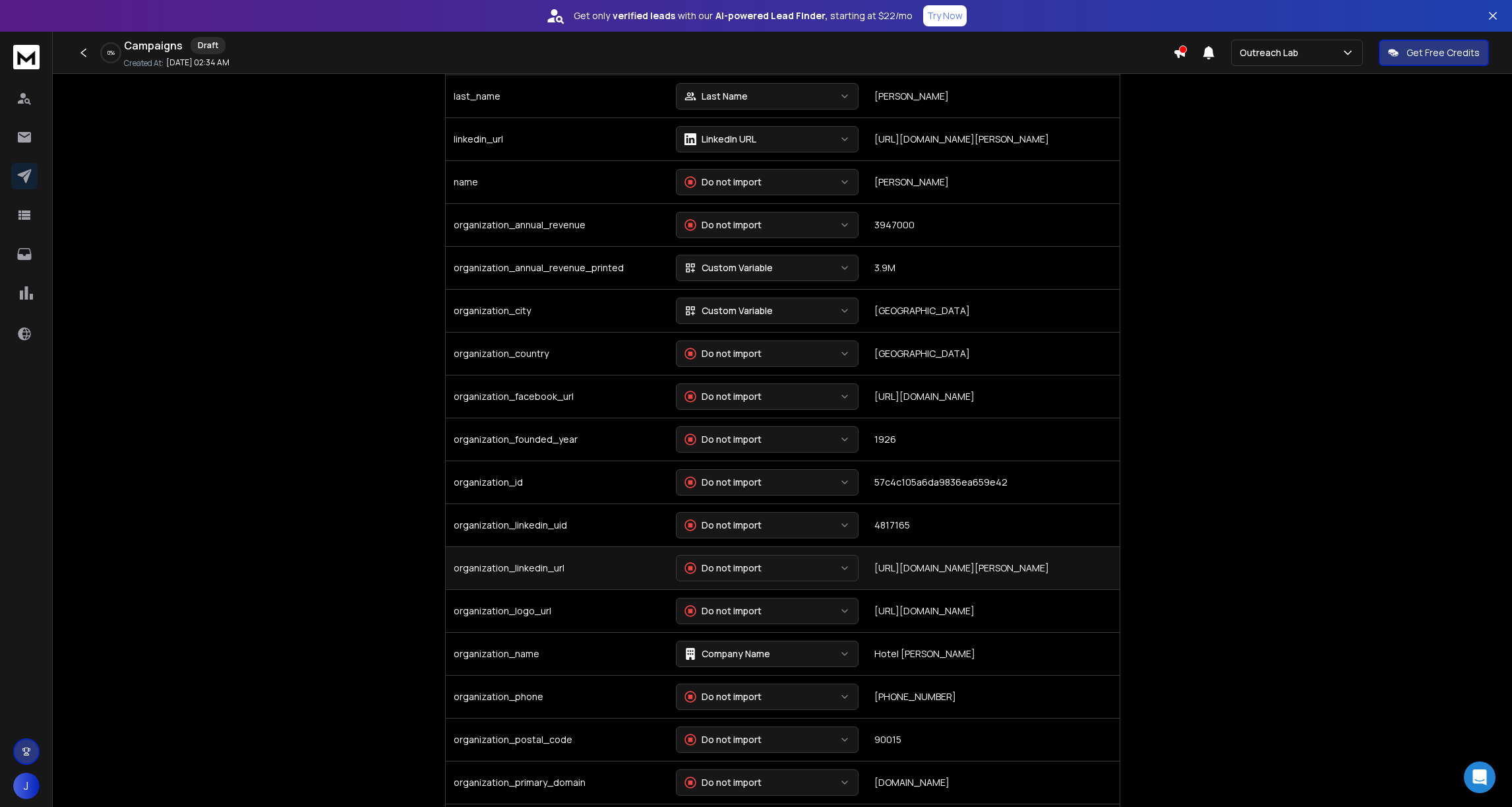
click at [784, 581] on td "Do not import" at bounding box center [767, 567] width 199 height 43
click at [781, 569] on button "Do not import" at bounding box center [767, 568] width 183 height 27
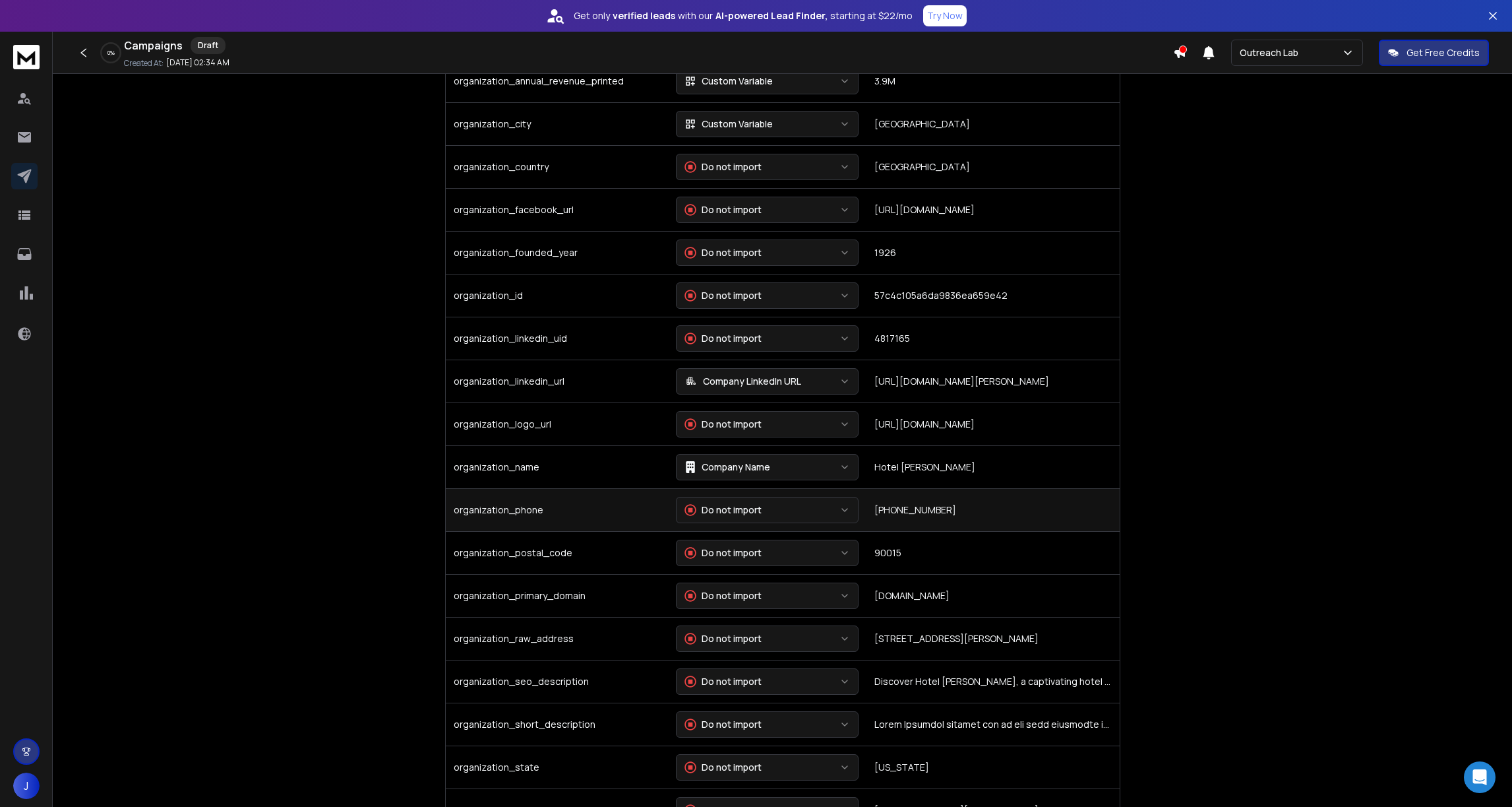
scroll to position [1585, 0]
click at [780, 508] on button "Do not import" at bounding box center [767, 510] width 183 height 27
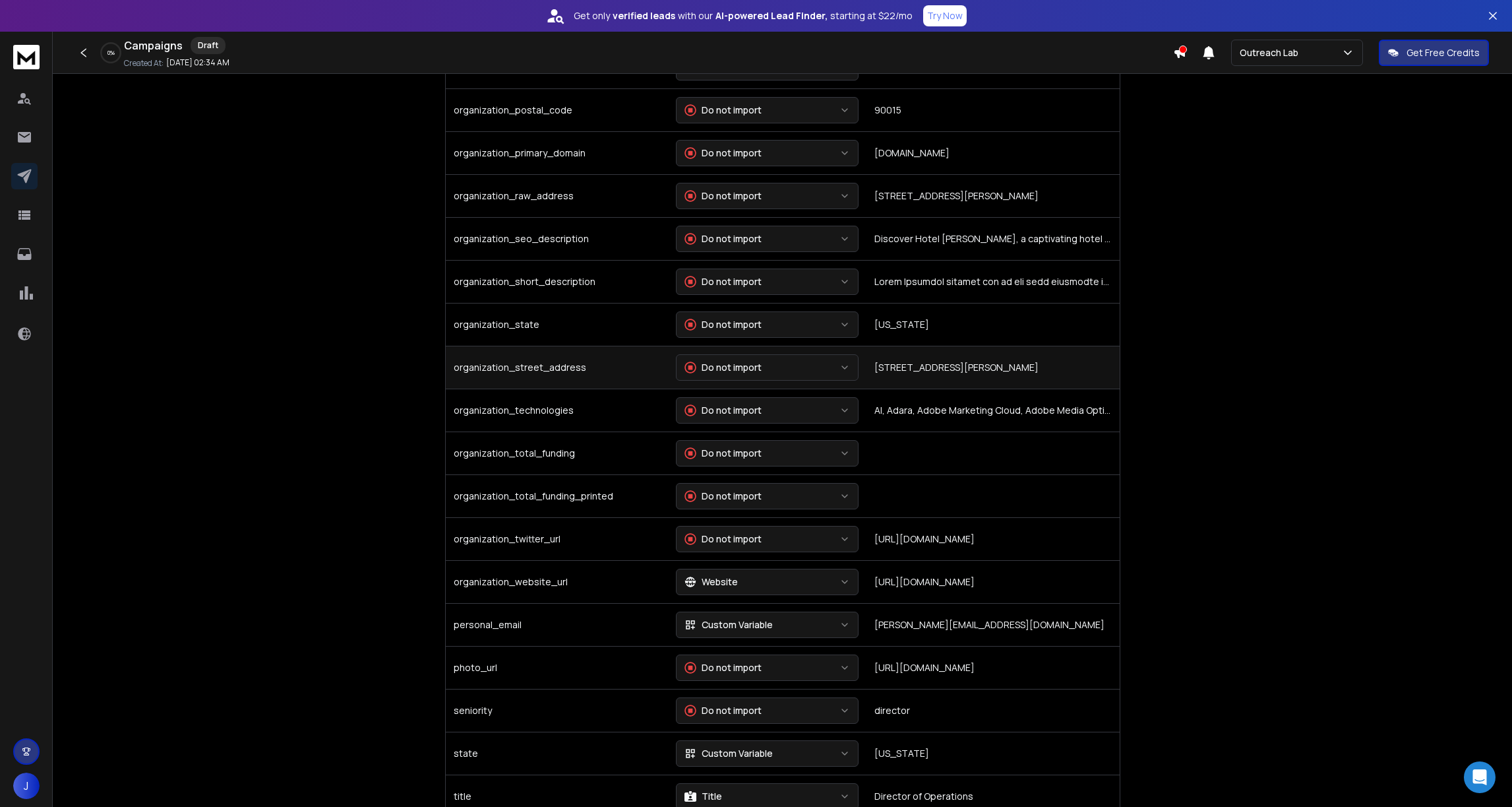
scroll to position [2031, 0]
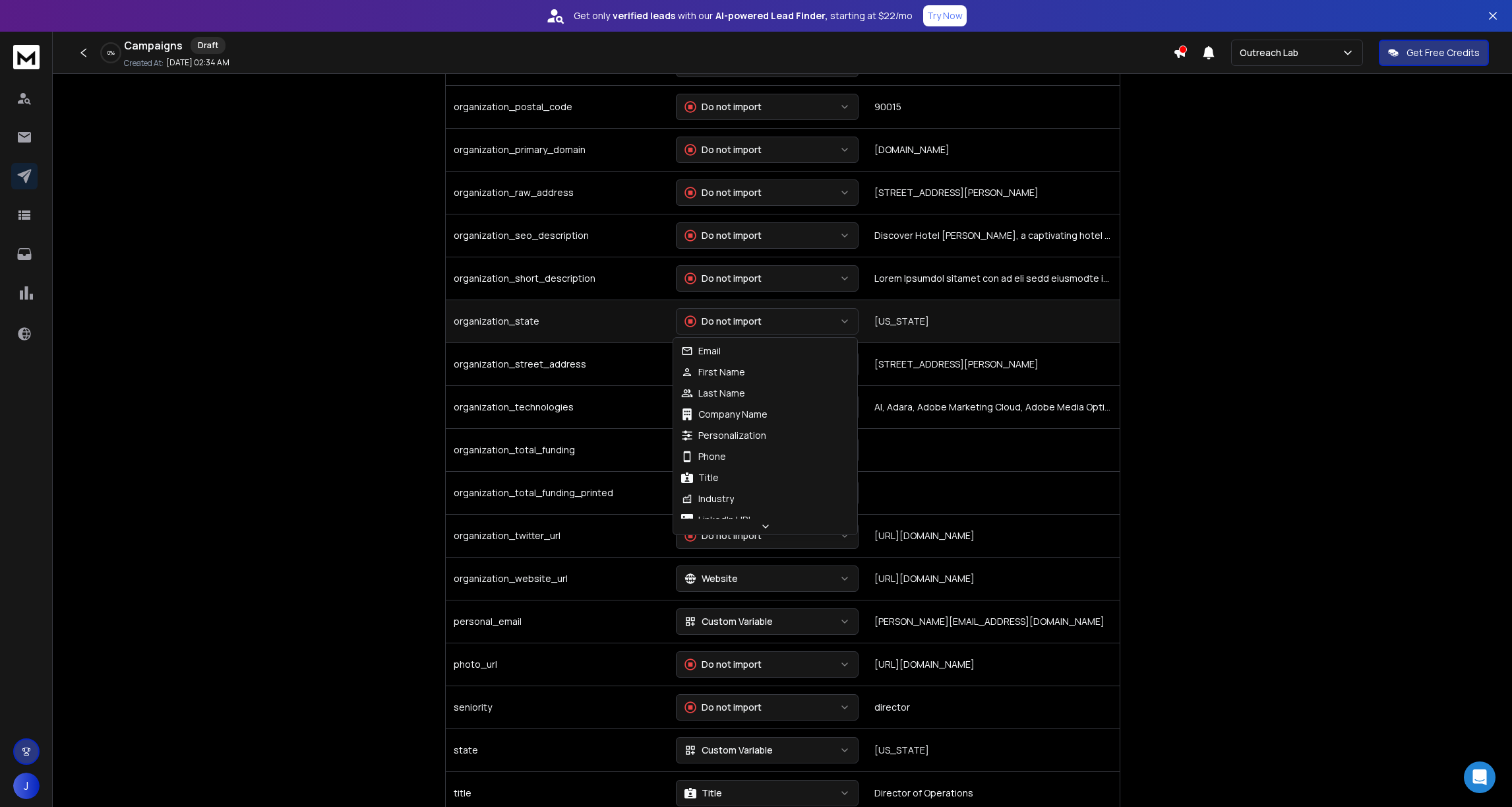
click at [781, 321] on button "Do not import" at bounding box center [767, 321] width 183 height 27
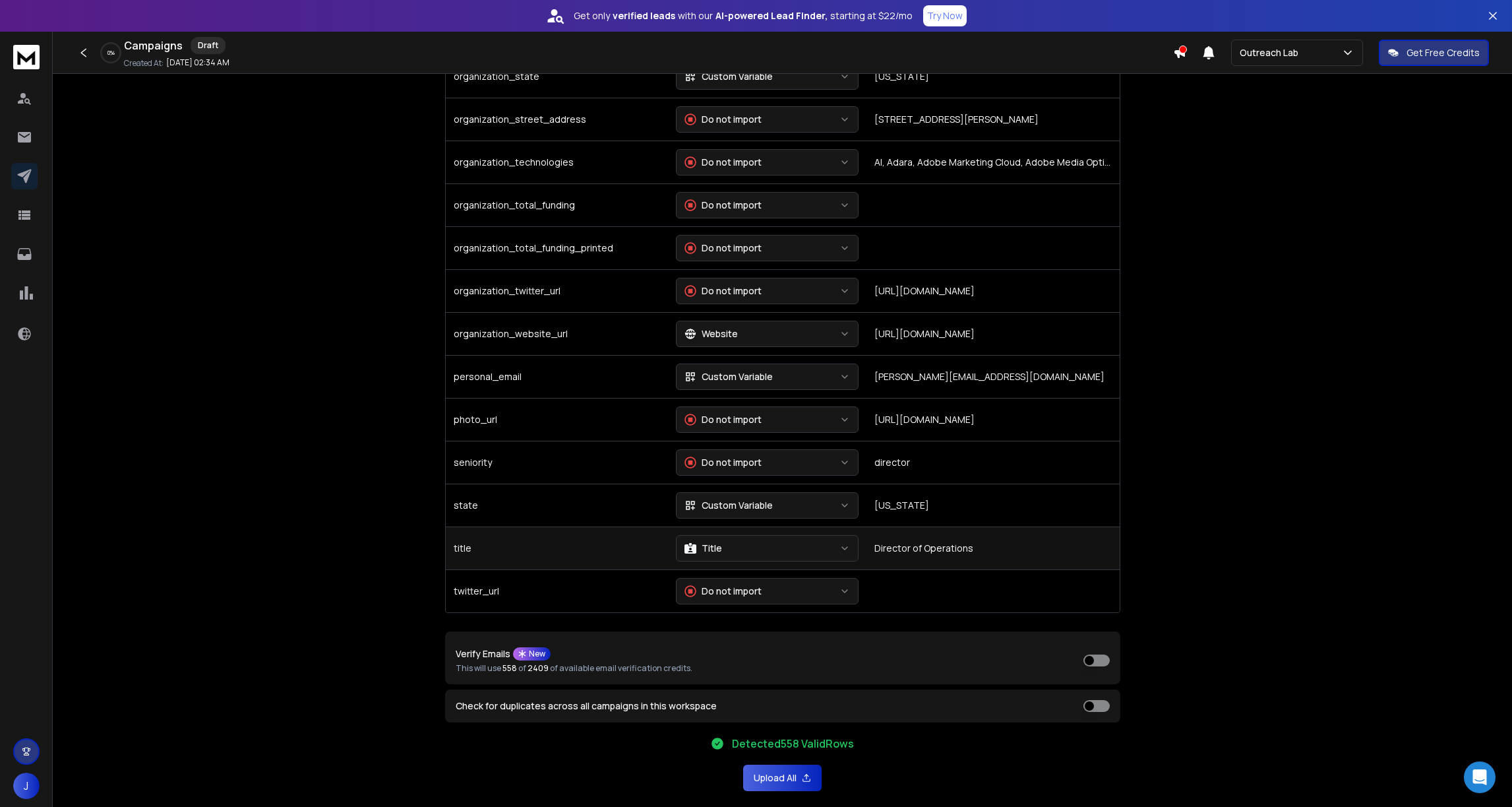
scroll to position [2281, 0]
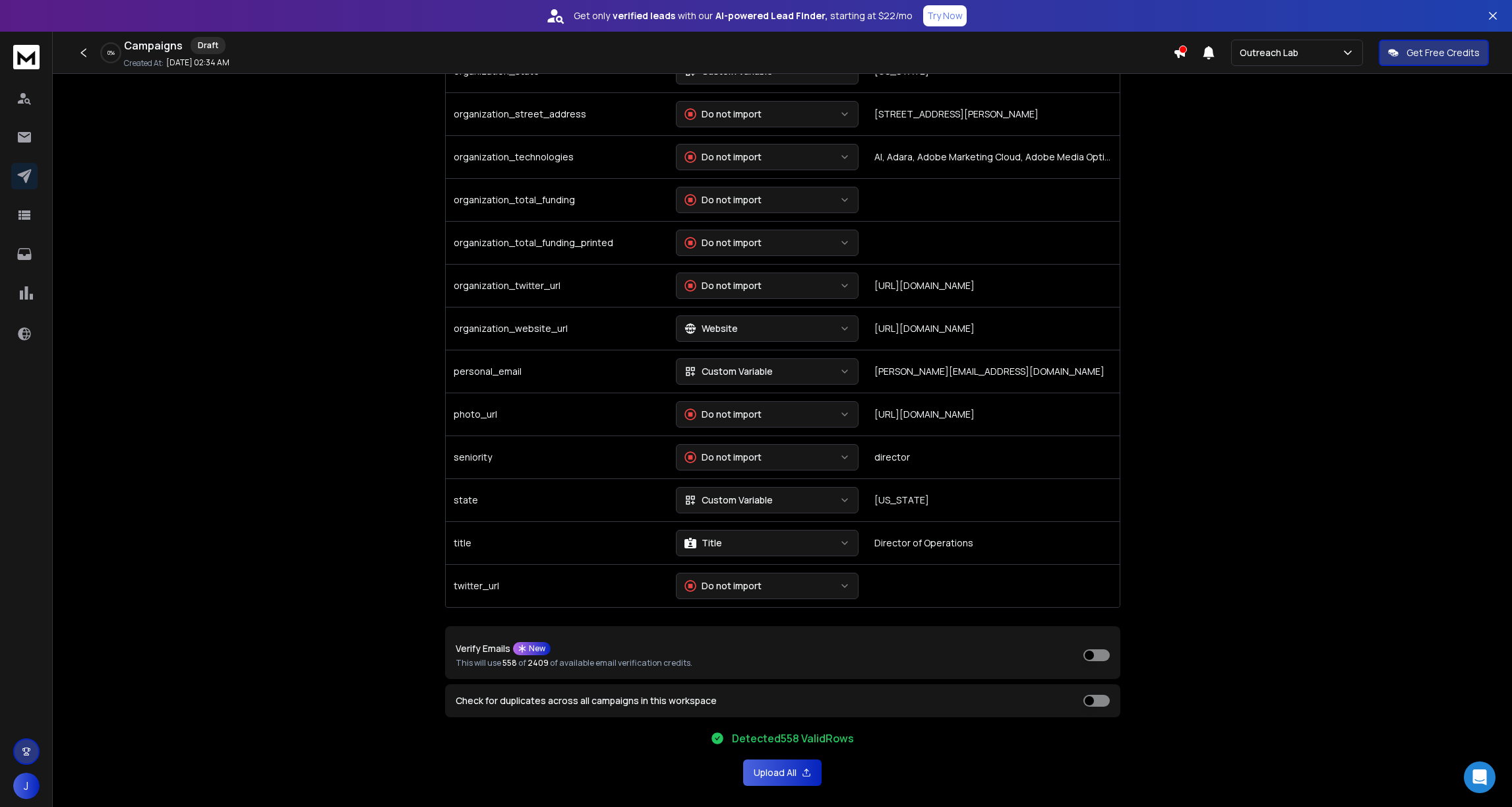
click at [1099, 700] on button "Check for duplicates across all campaigns in this workspace" at bounding box center [1097, 701] width 27 height 11
click at [801, 769] on button "Upload All" at bounding box center [783, 773] width 78 height 27
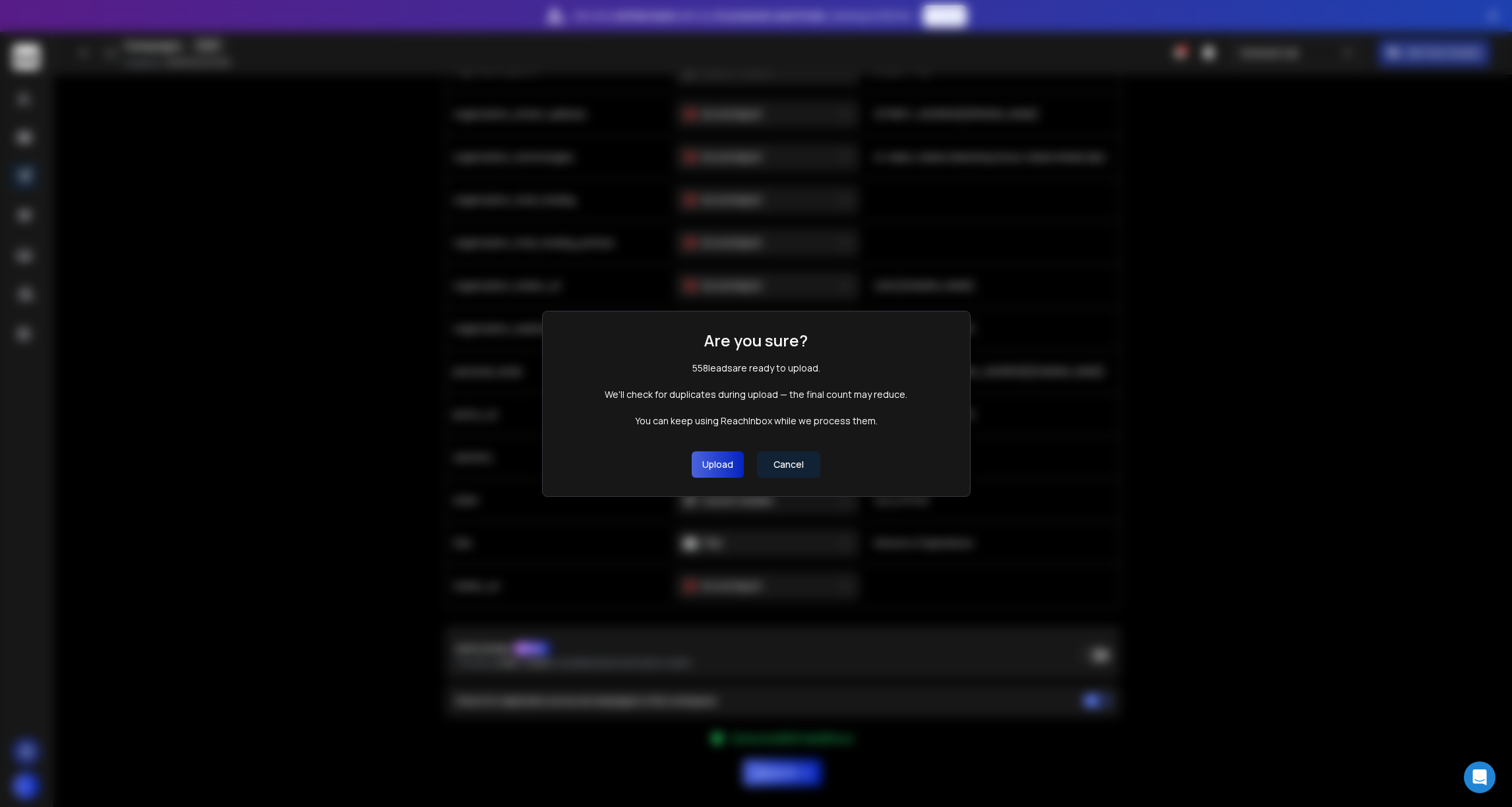
click at [711, 469] on button "Upload" at bounding box center [718, 465] width 53 height 27
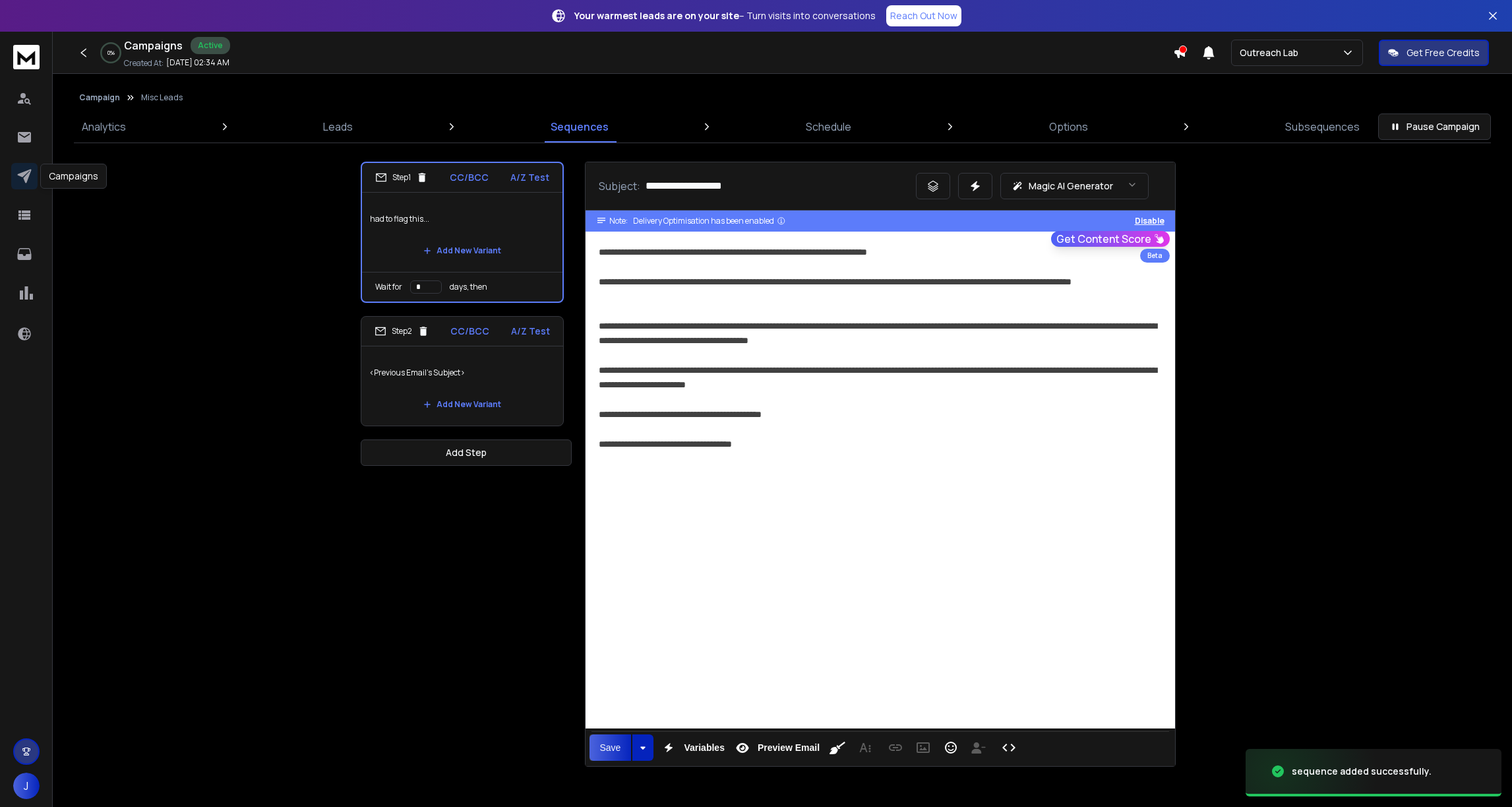
click at [22, 178] on icon at bounding box center [24, 176] width 16 height 16
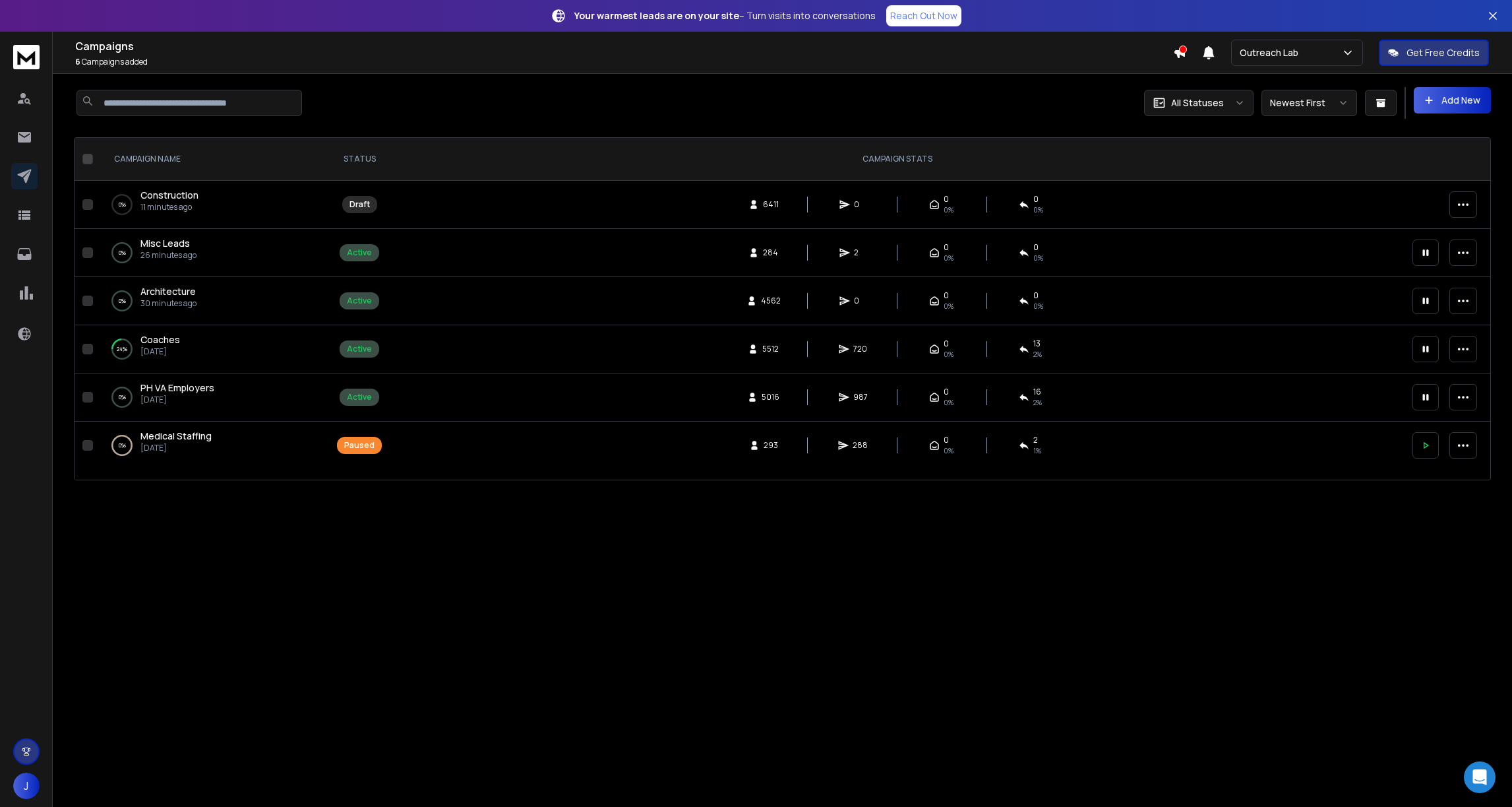
click at [183, 243] on span "Misc Leads" at bounding box center [165, 243] width 50 height 12
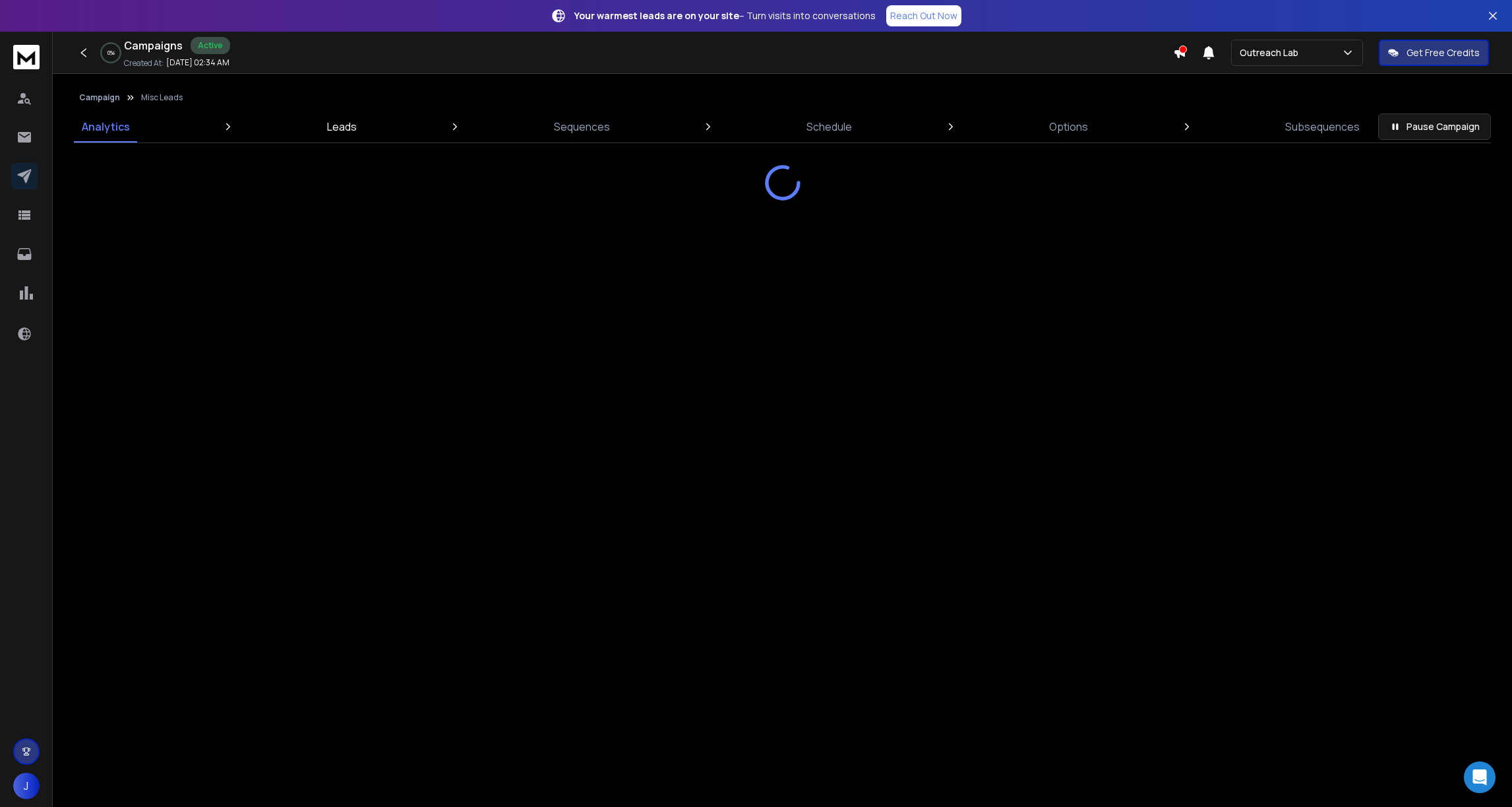
click at [339, 126] on p "Leads" at bounding box center [341, 126] width 30 height 16
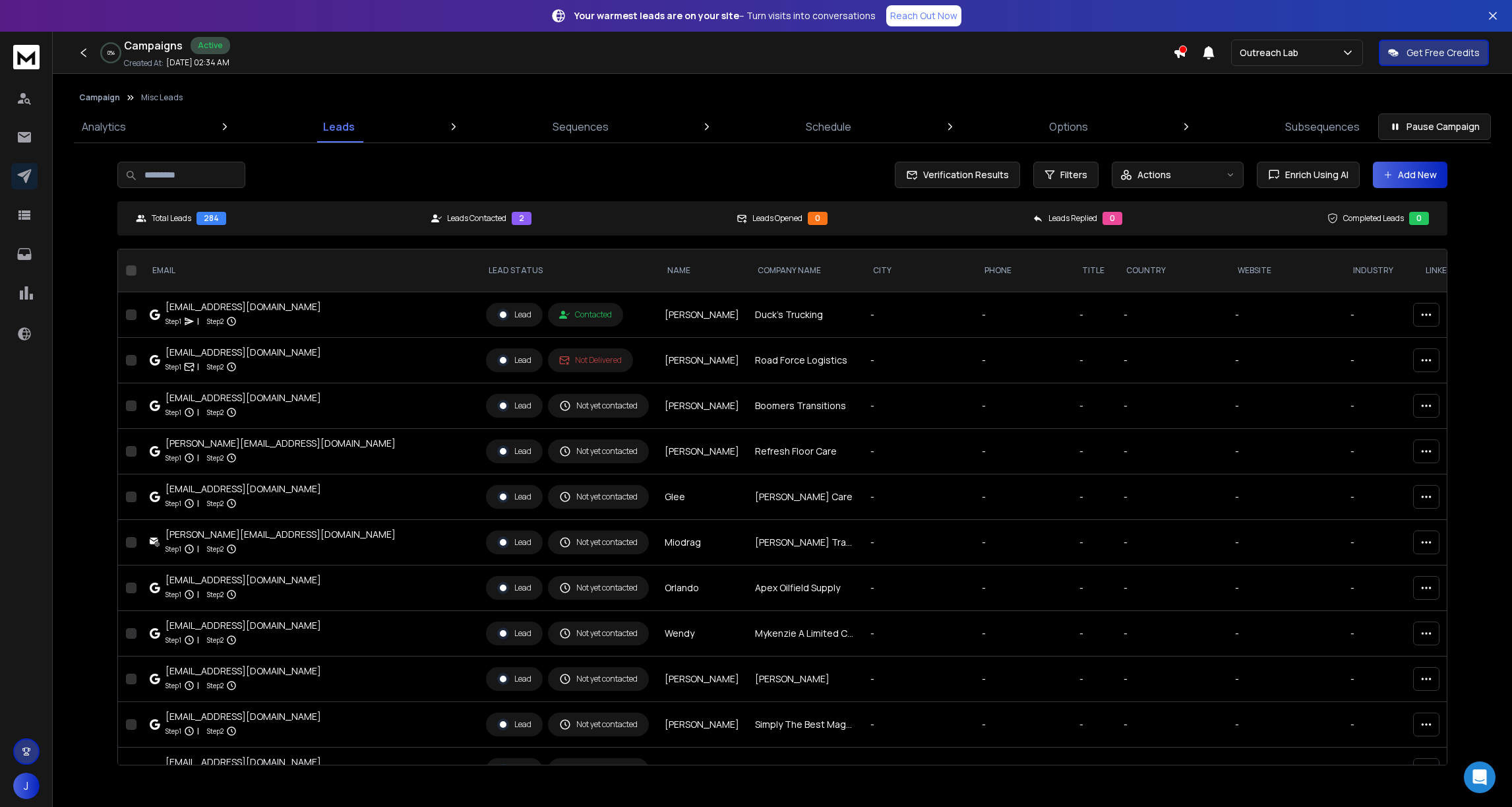
click at [1404, 168] on button "Add New" at bounding box center [1411, 175] width 75 height 27
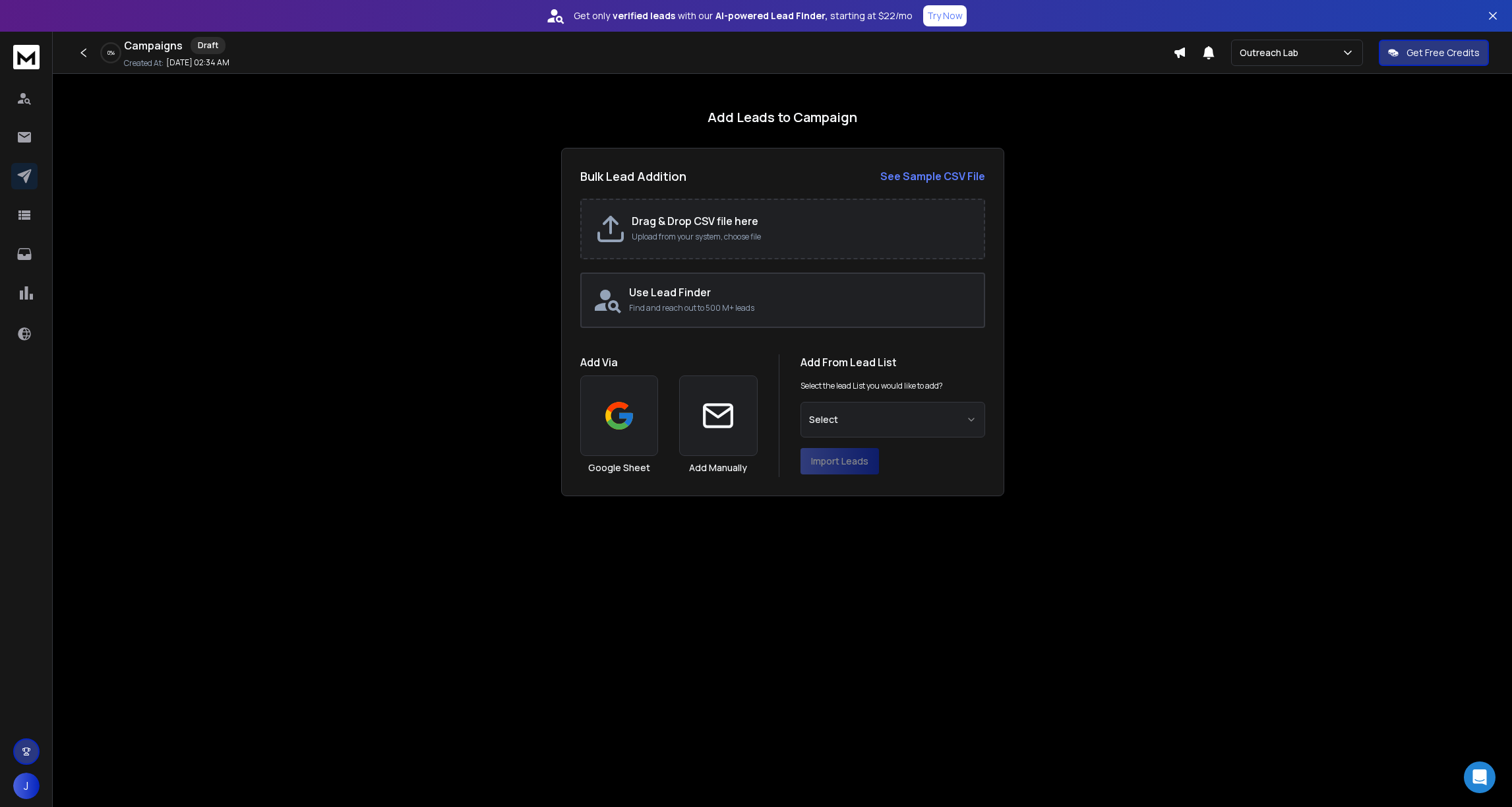
click at [715, 229] on div "Drag & Drop CSV file here Upload from your system, choose file" at bounding box center [801, 229] width 339 height 32
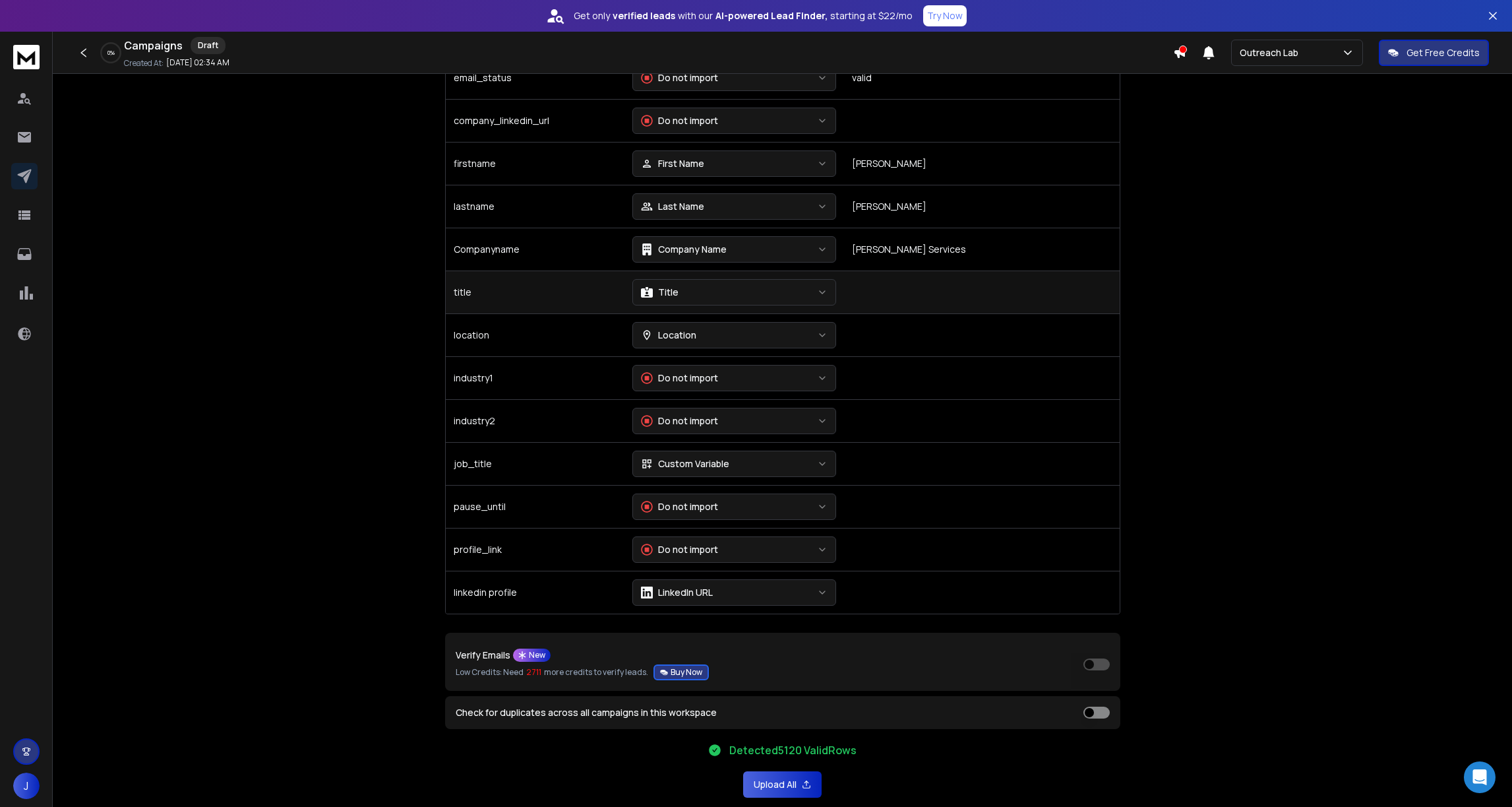
scroll to position [314, 0]
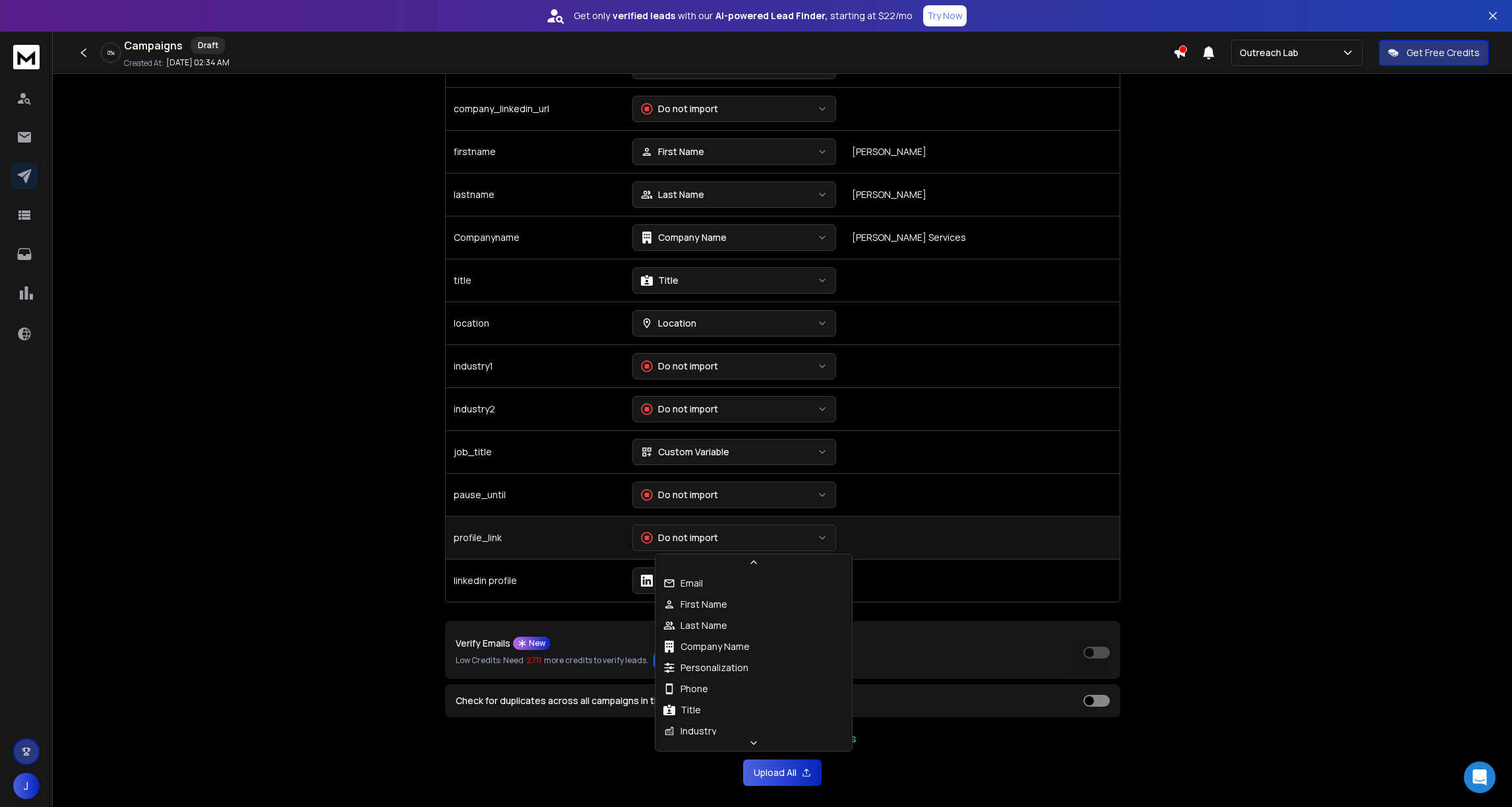
click at [792, 544] on button "Do not import" at bounding box center [735, 538] width 205 height 27
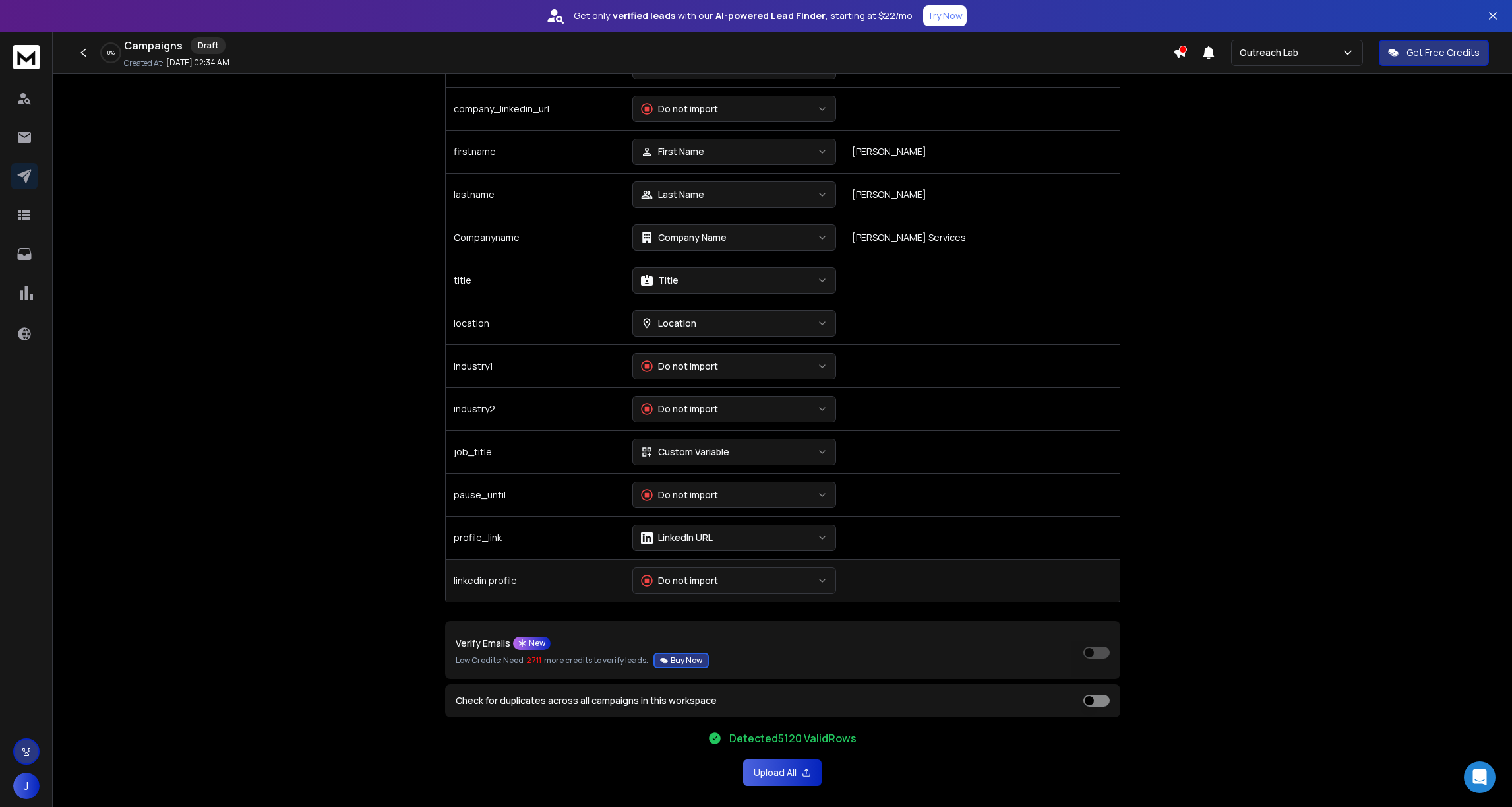
click at [765, 580] on button "Do not import" at bounding box center [735, 581] width 205 height 27
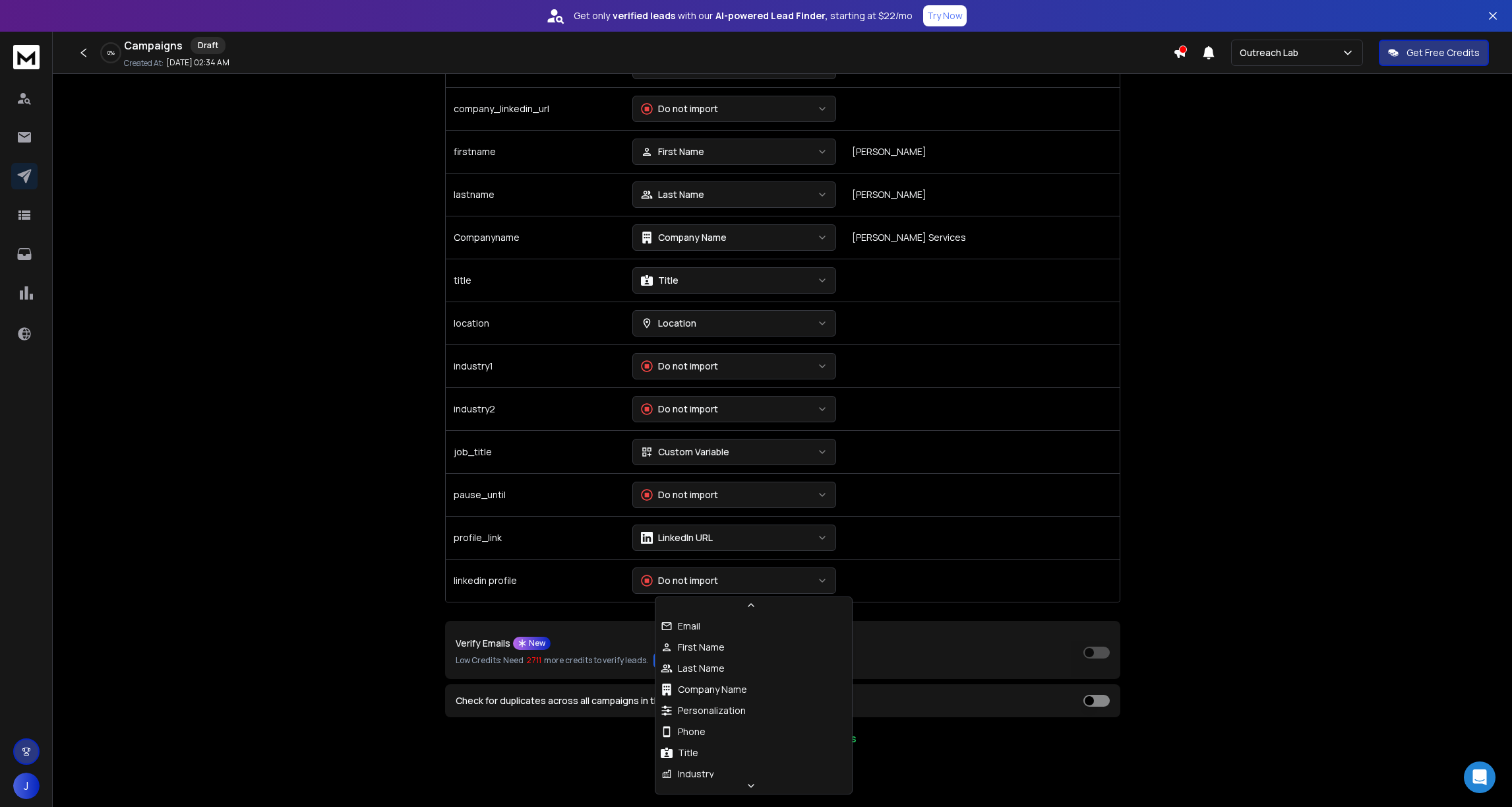
scroll to position [133, 0]
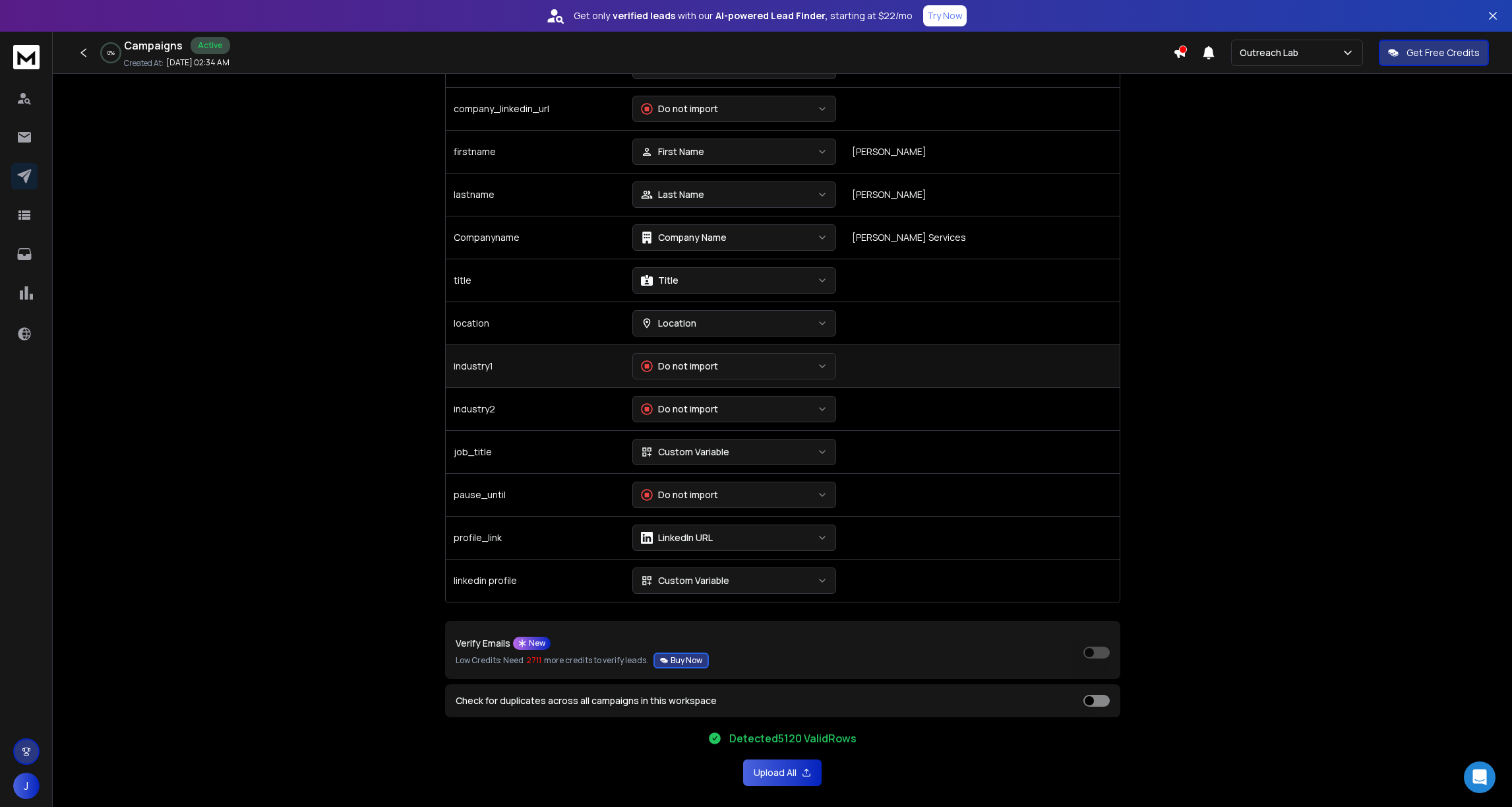
click at [780, 353] on button "Do not import" at bounding box center [735, 366] width 205 height 27
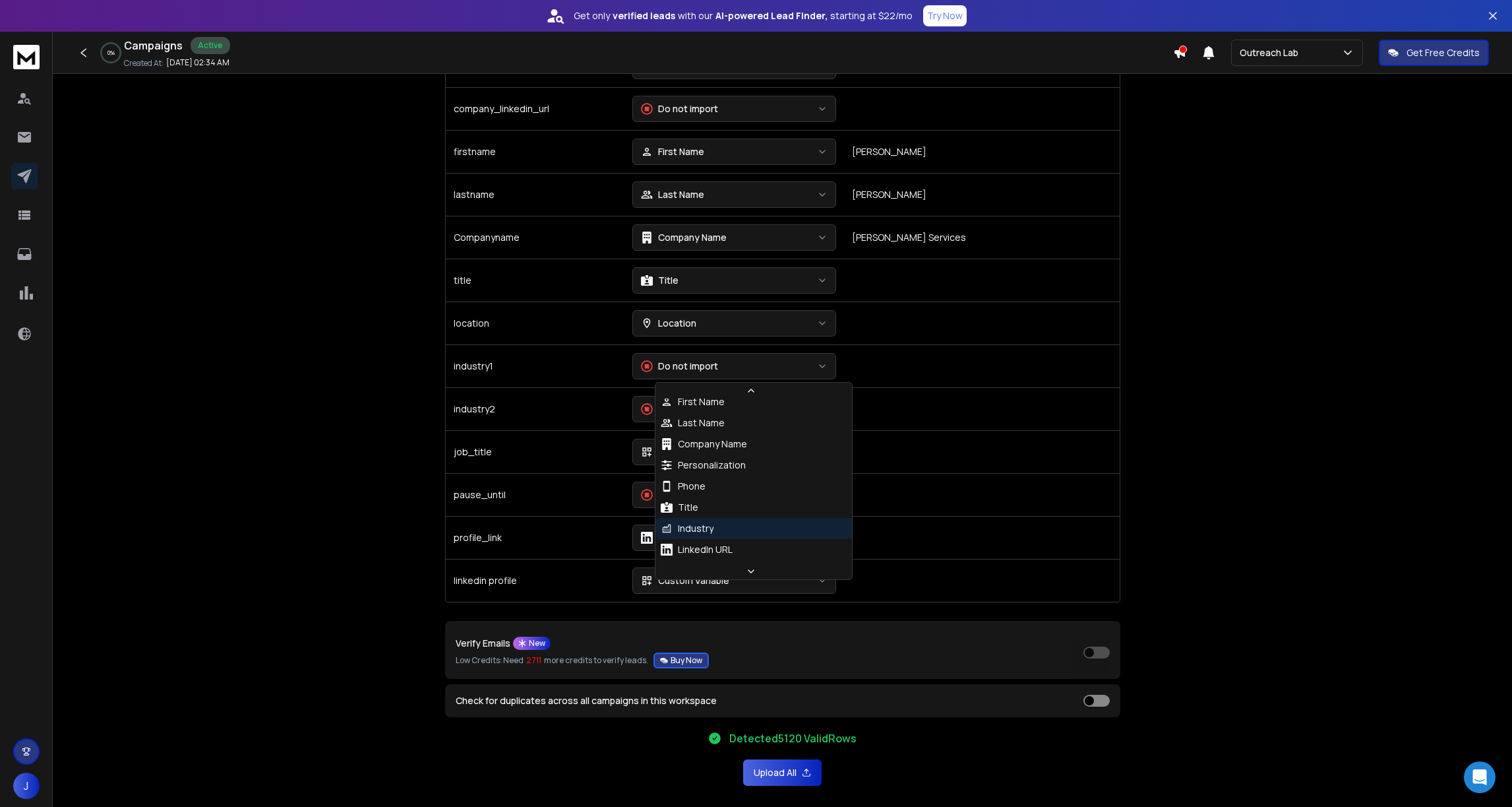
scroll to position [32, 0]
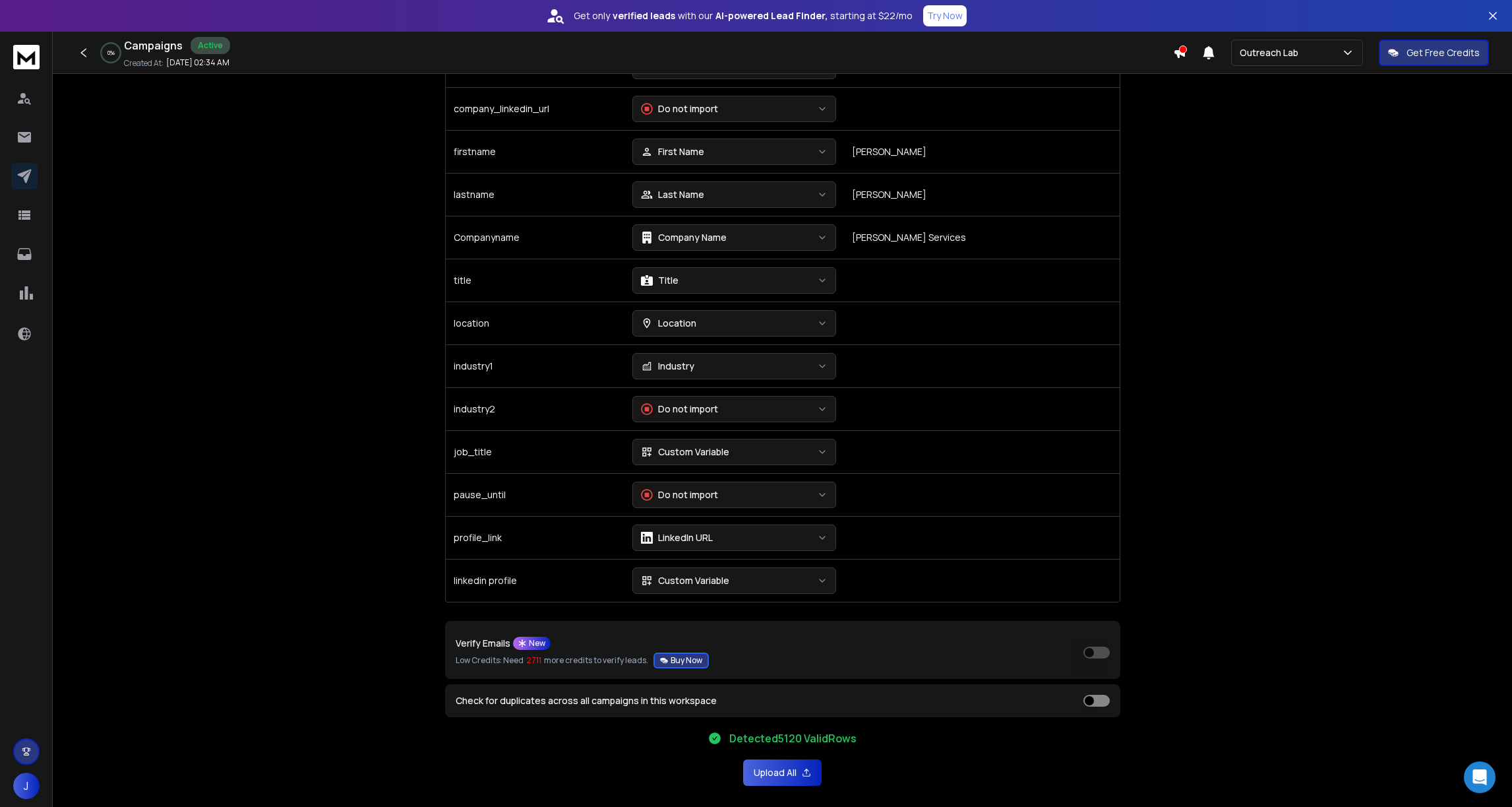
click at [1202, 360] on div "HVAC - Plumbing - Roofing Leads.csv - Sheet2 (1).csv File Processed Upload all …" at bounding box center [756, 262] width 1512 height 1089
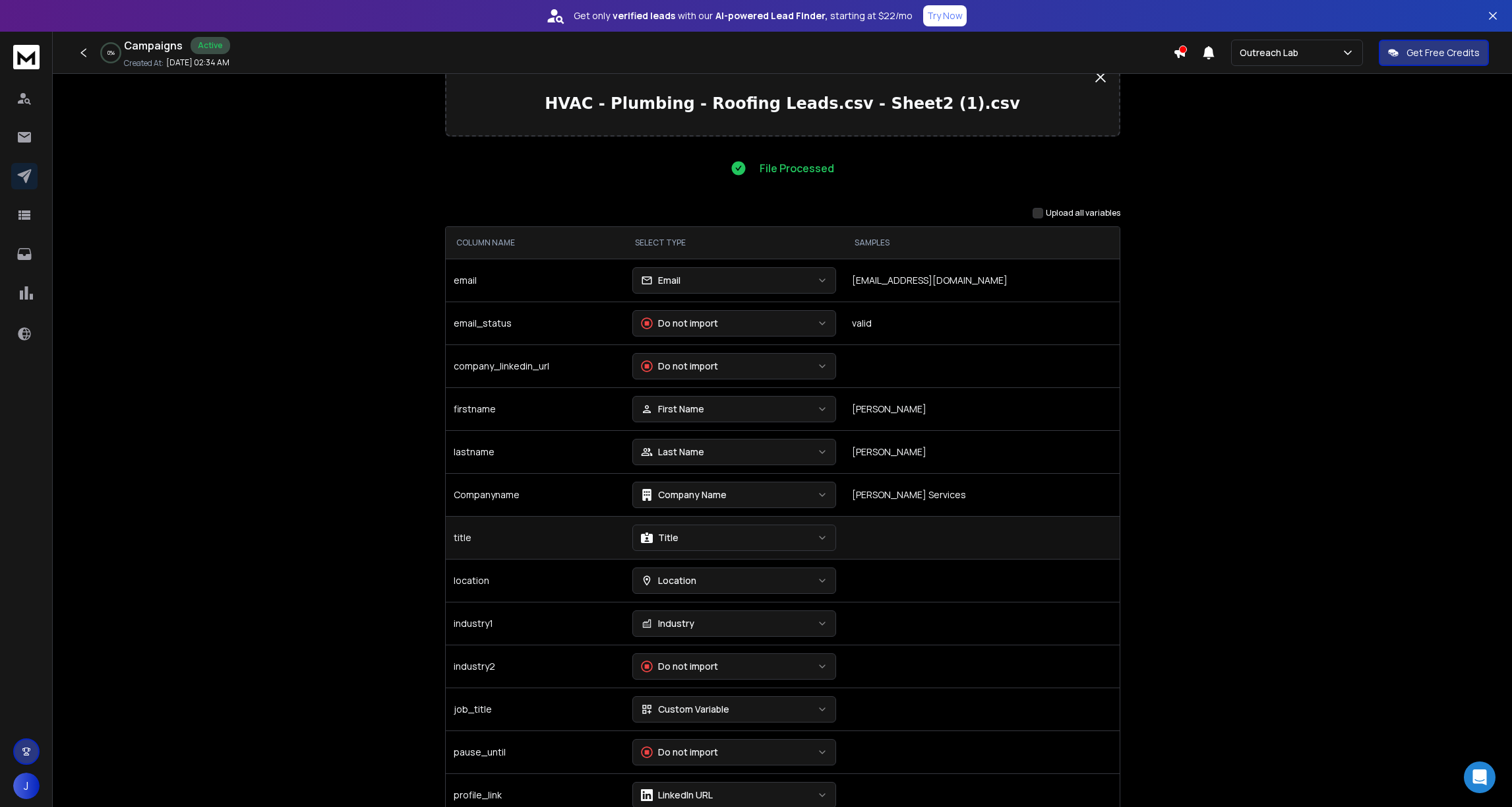
scroll to position [42, 0]
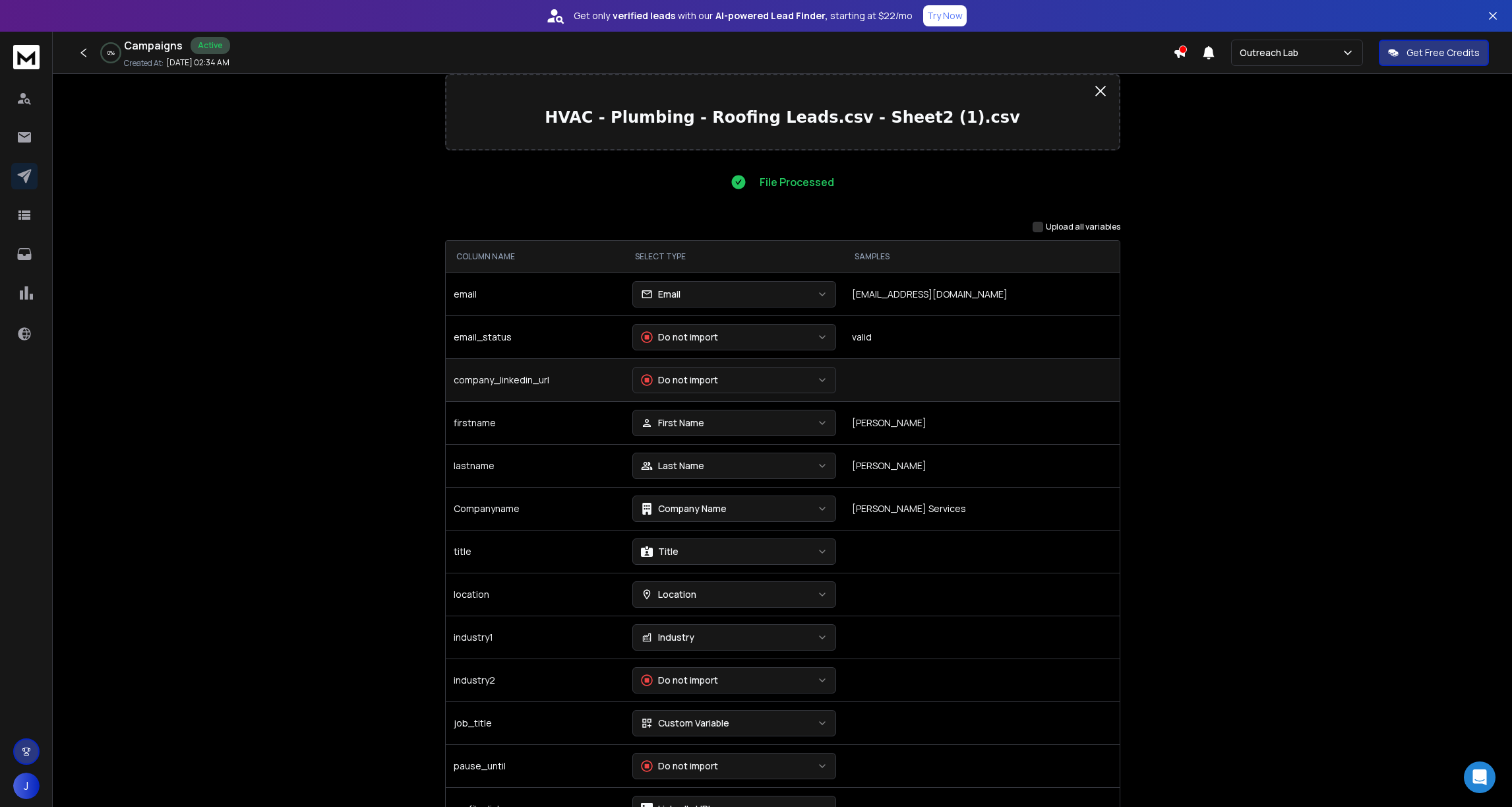
click at [837, 378] on button "Do not import" at bounding box center [735, 381] width 205 height 27
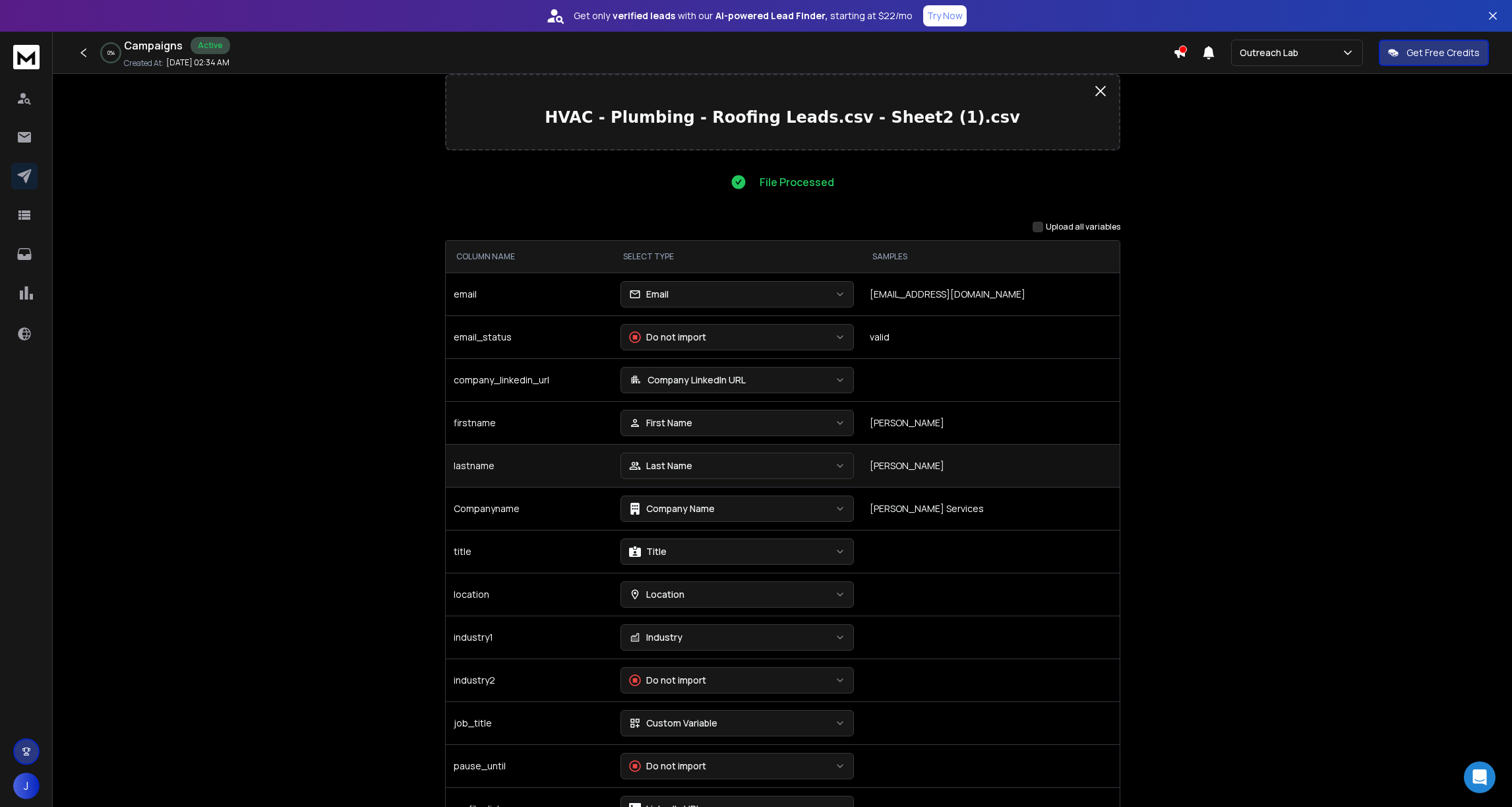
scroll to position [314, 0]
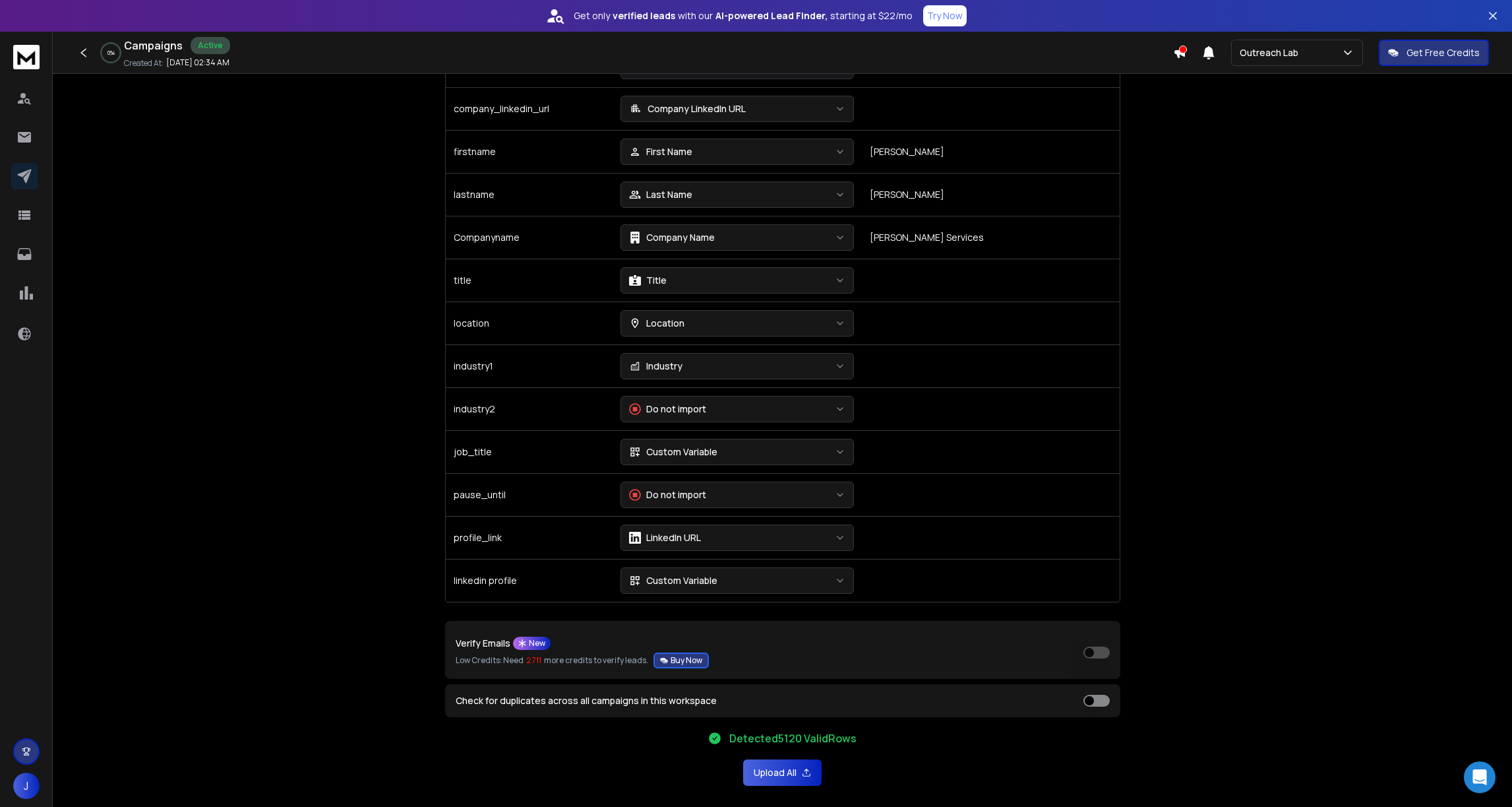
click at [1114, 700] on div "Check for duplicates across all campaigns in this workspace" at bounding box center [783, 701] width 676 height 33
click at [1108, 701] on button "Check for duplicates across all campaigns in this workspace" at bounding box center [1097, 701] width 27 height 11
click at [797, 770] on button "Upload All" at bounding box center [783, 773] width 78 height 27
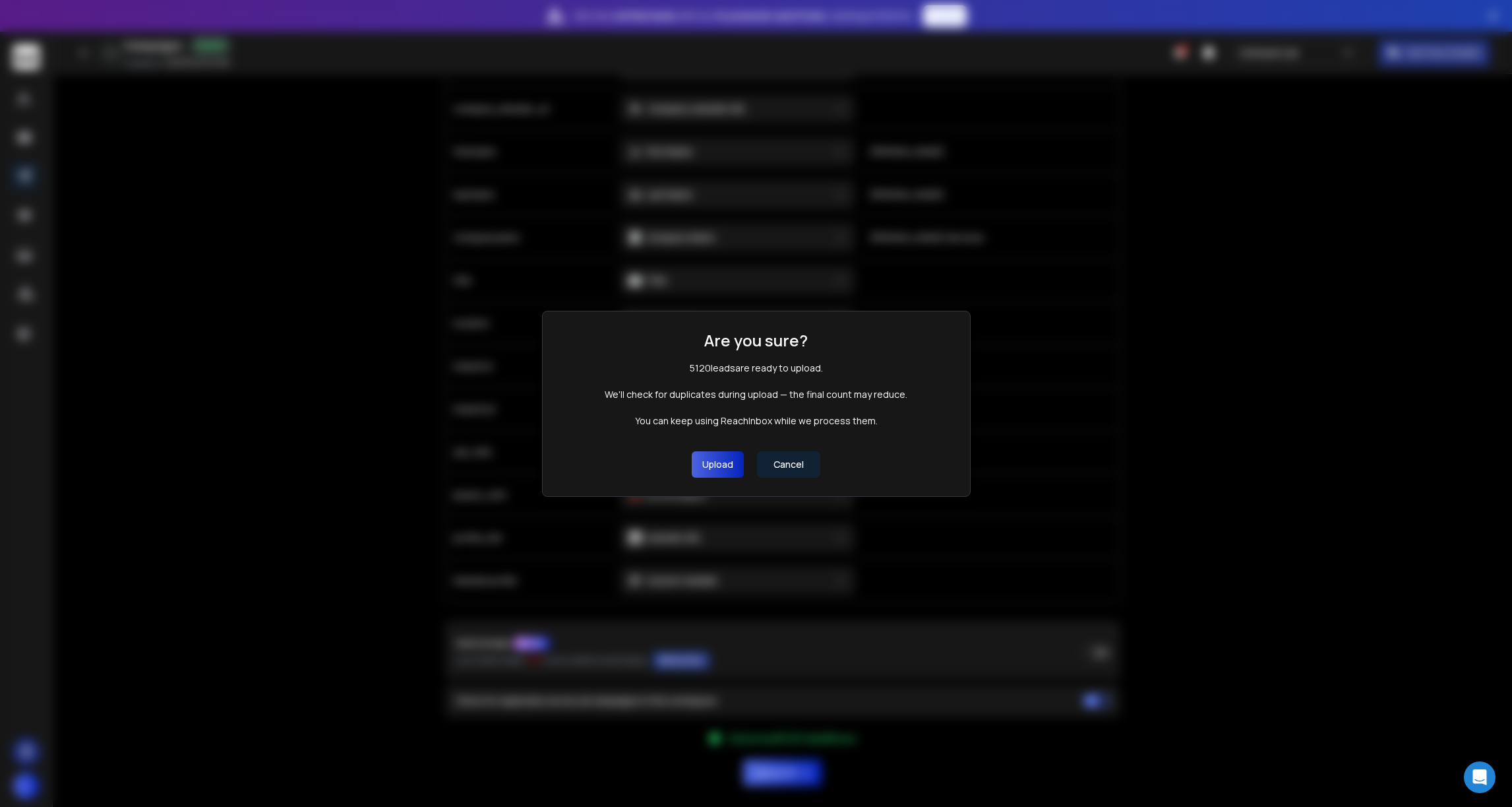
click at [723, 466] on button "Upload" at bounding box center [718, 465] width 53 height 27
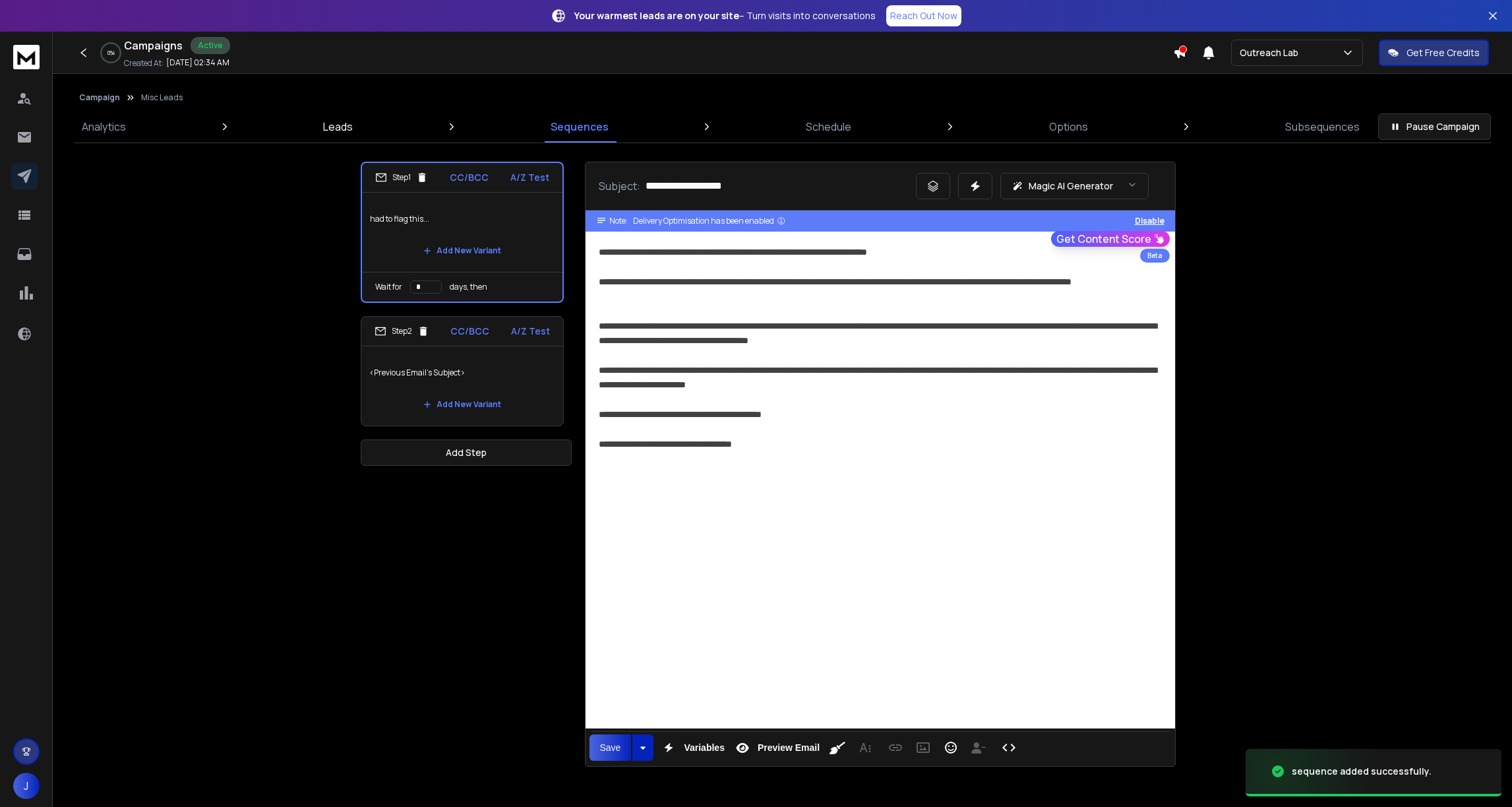
click at [348, 130] on p "Leads" at bounding box center [337, 126] width 30 height 16
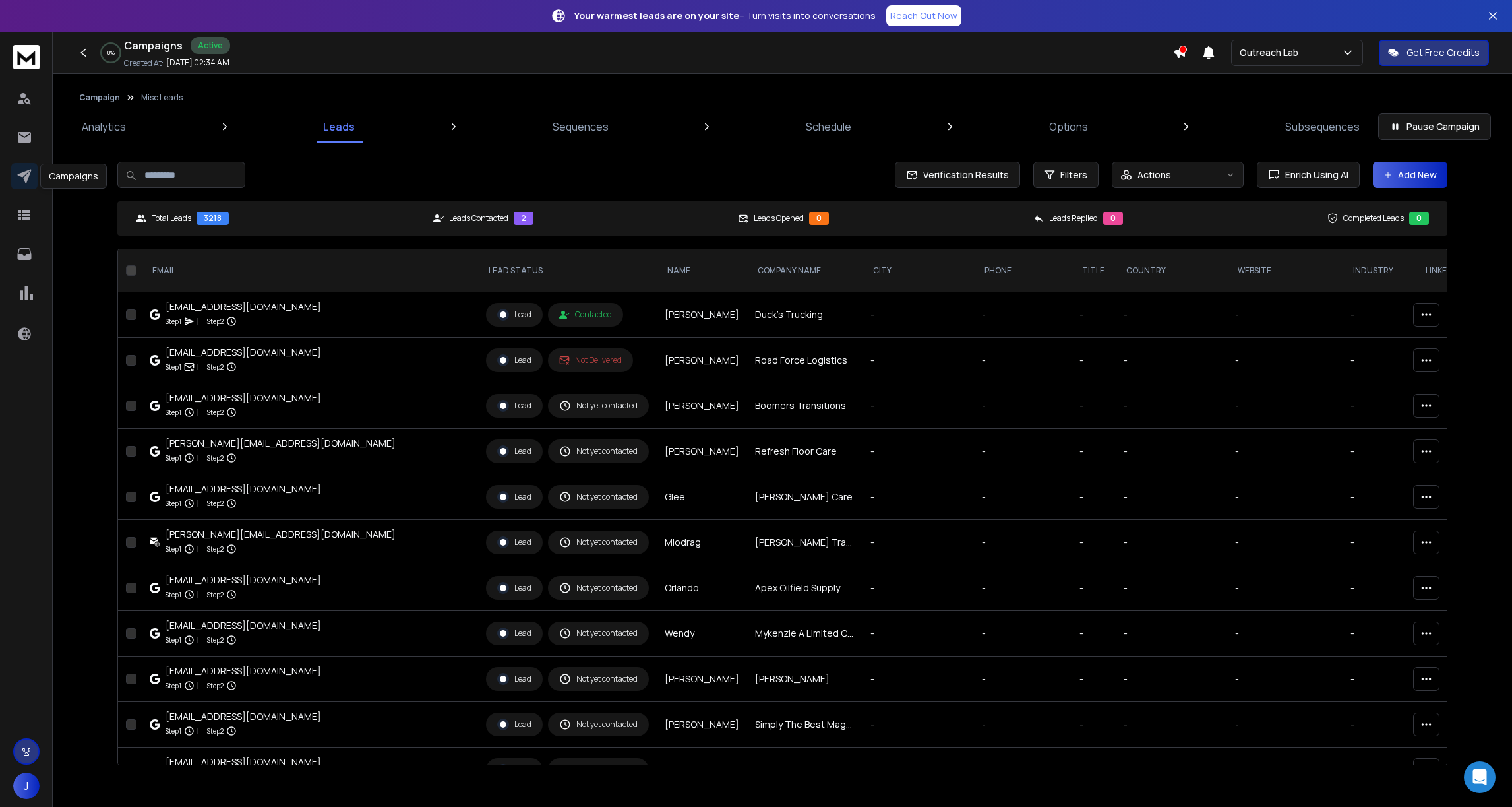
click at [19, 181] on icon at bounding box center [24, 176] width 16 height 16
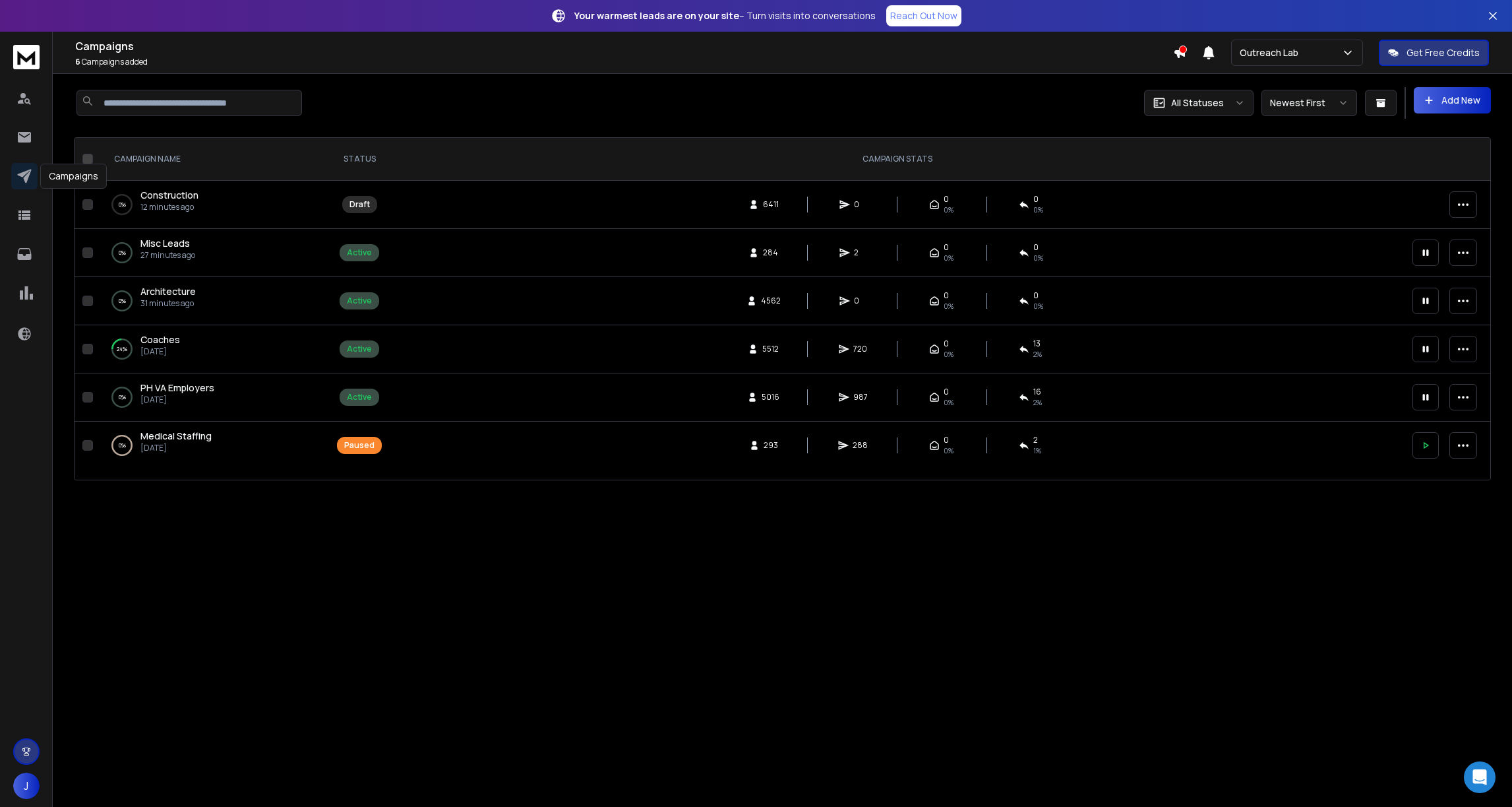
click at [19, 181] on icon at bounding box center [24, 176] width 16 height 16
click at [265, 197] on div "0 % Construction 12 minutes ago" at bounding box center [214, 204] width 205 height 32
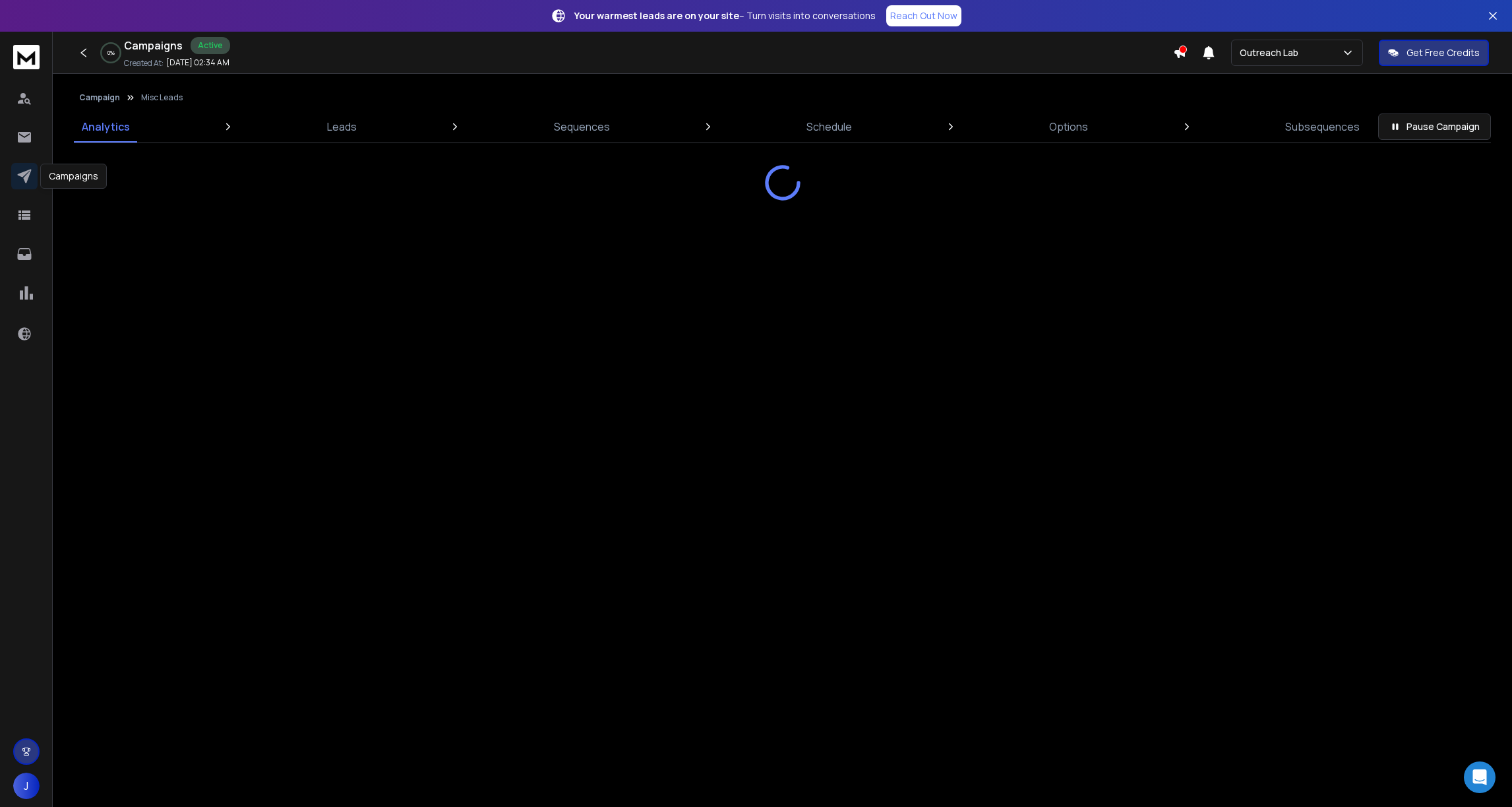
click at [18, 169] on icon at bounding box center [24, 176] width 16 height 16
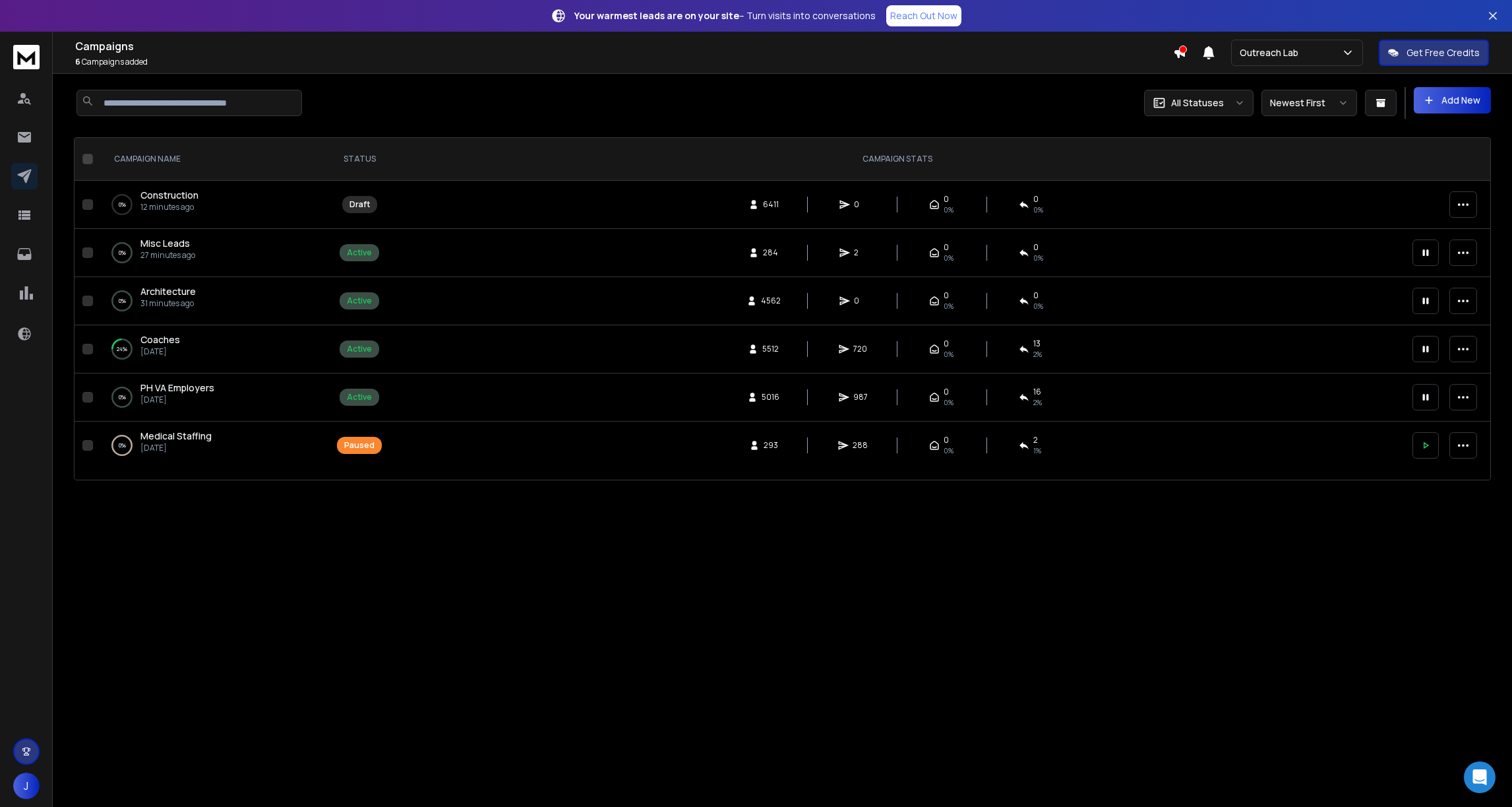
click at [248, 200] on div "0 % Construction 12 minutes ago" at bounding box center [214, 204] width 205 height 32
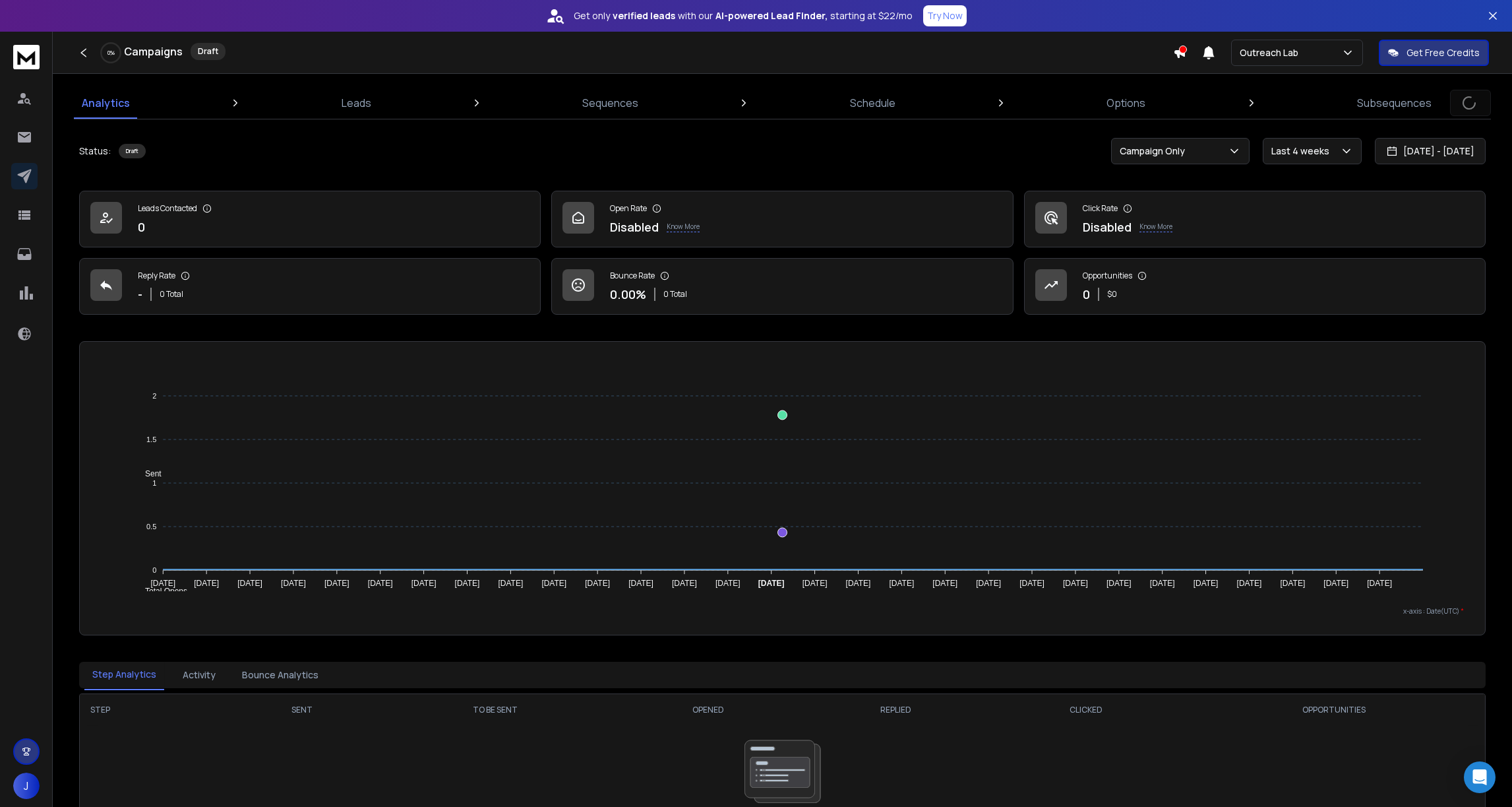
click at [38, 165] on div at bounding box center [27, 178] width 31 height 31
click at [32, 168] on link at bounding box center [25, 176] width 27 height 27
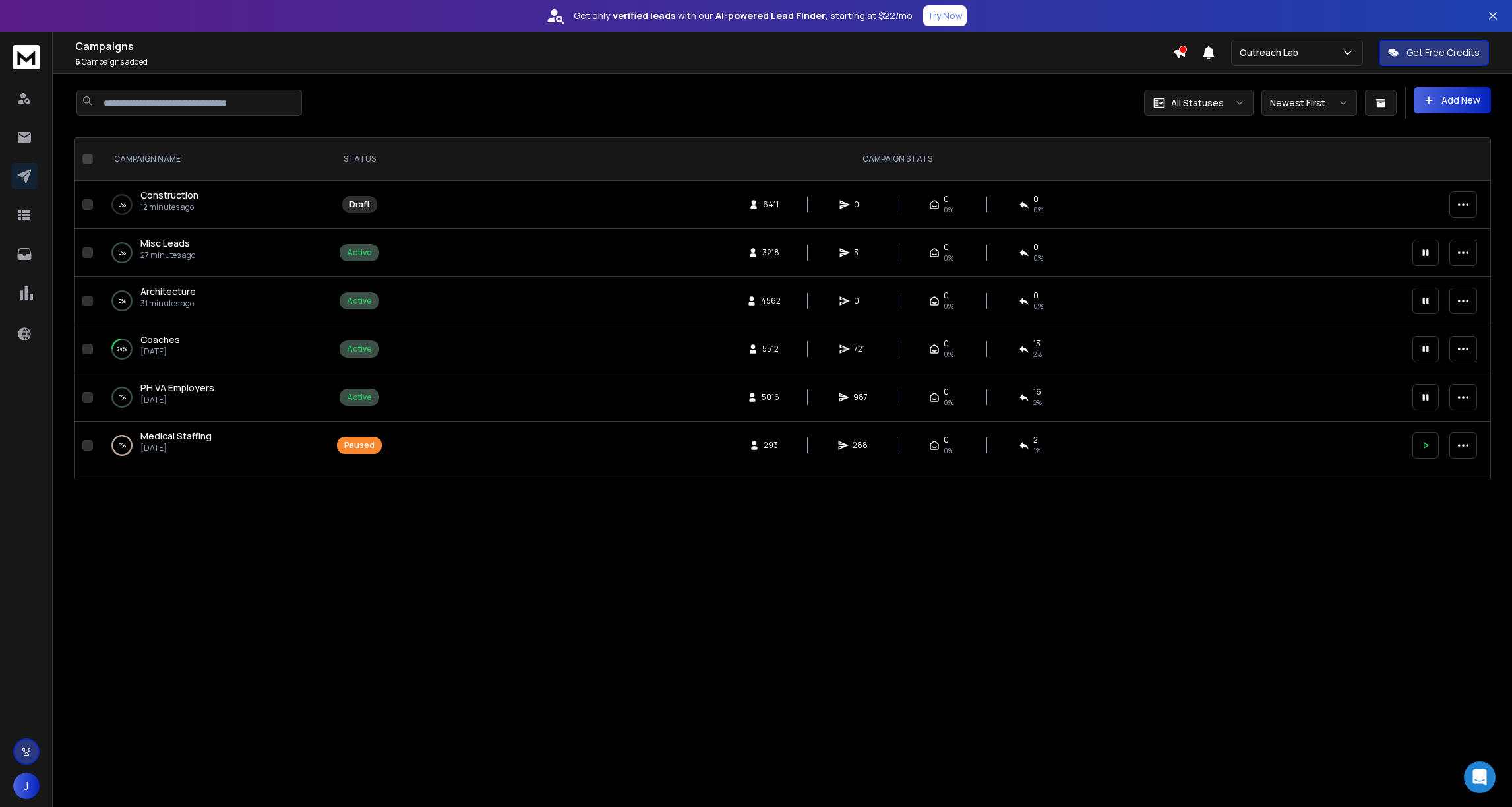
click at [149, 195] on span "Construction" at bounding box center [169, 194] width 58 height 12
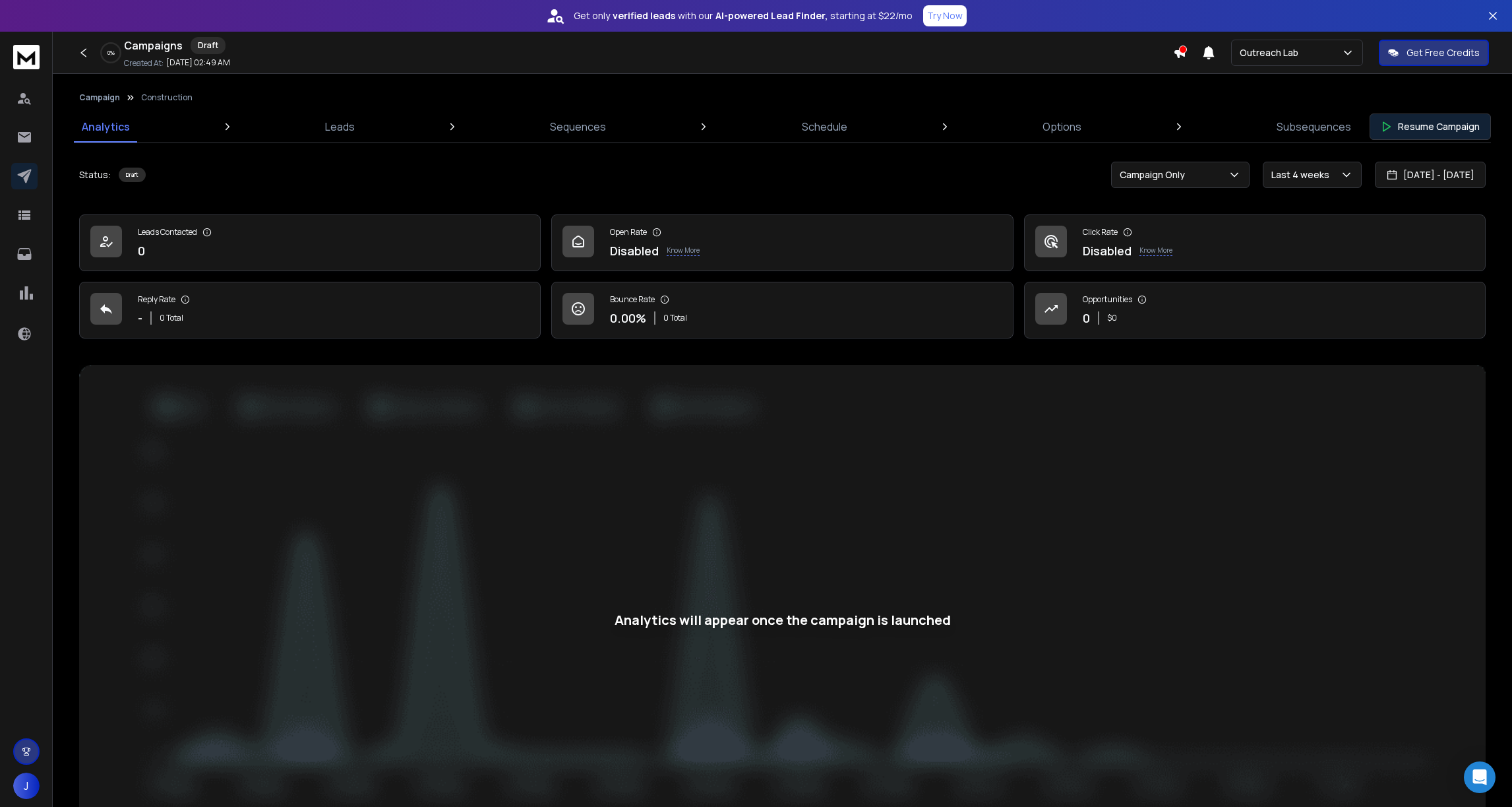
click at [1416, 120] on button "Resume Campaign" at bounding box center [1430, 127] width 121 height 27
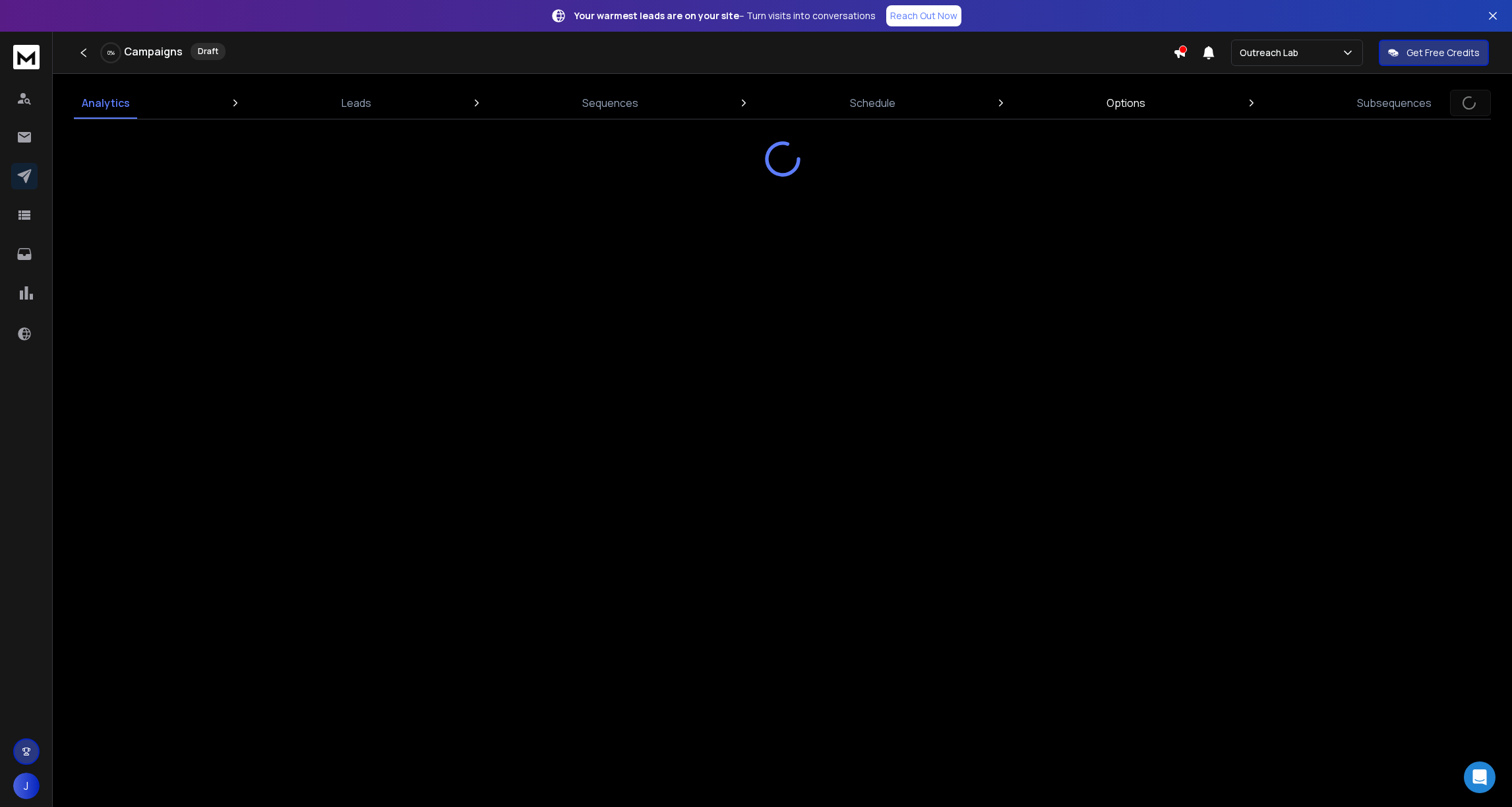
click at [1129, 112] on link "Options" at bounding box center [1126, 102] width 54 height 32
select select "**********"
select select "*"
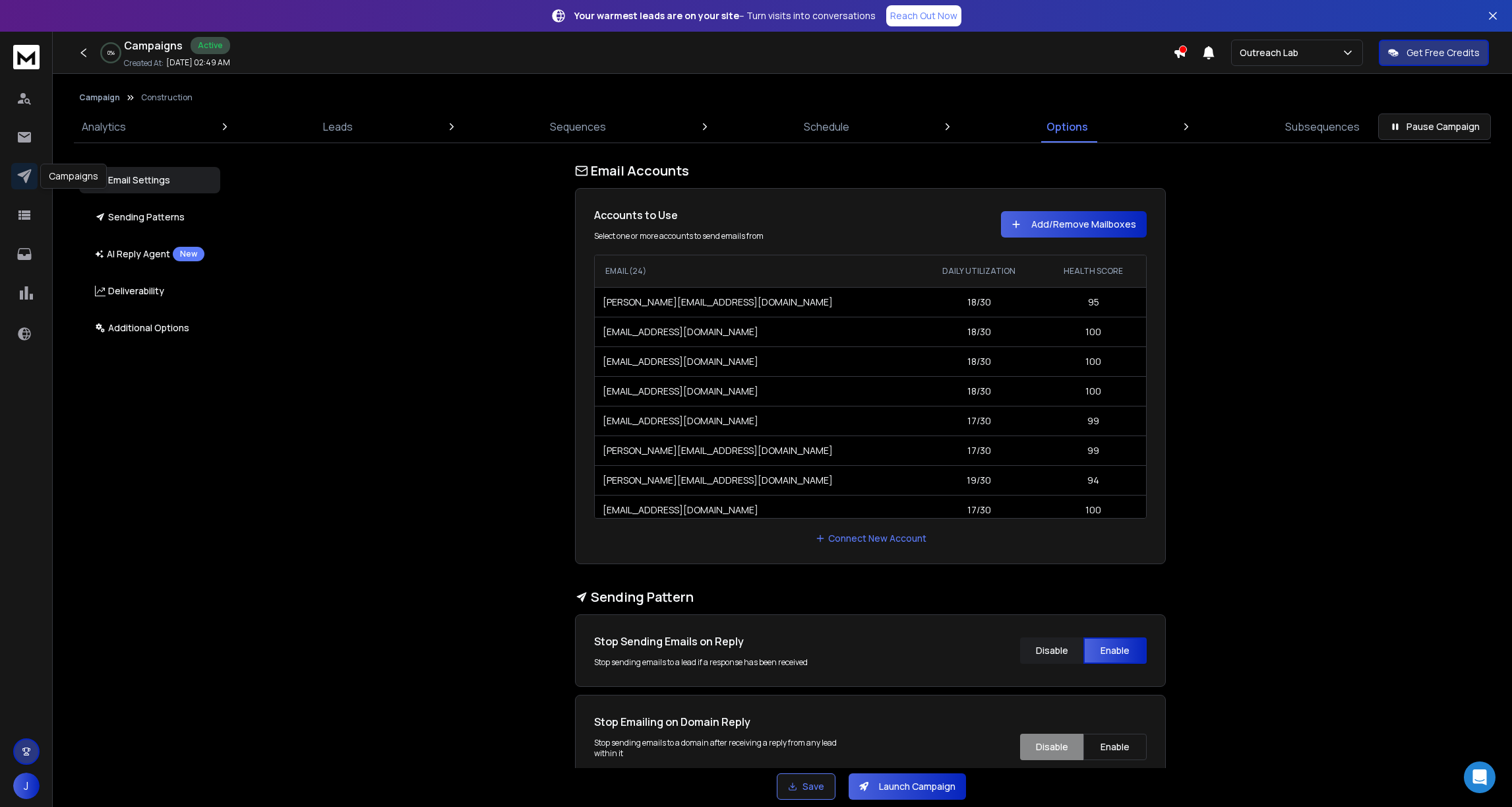
click at [17, 170] on icon at bounding box center [24, 176] width 16 height 16
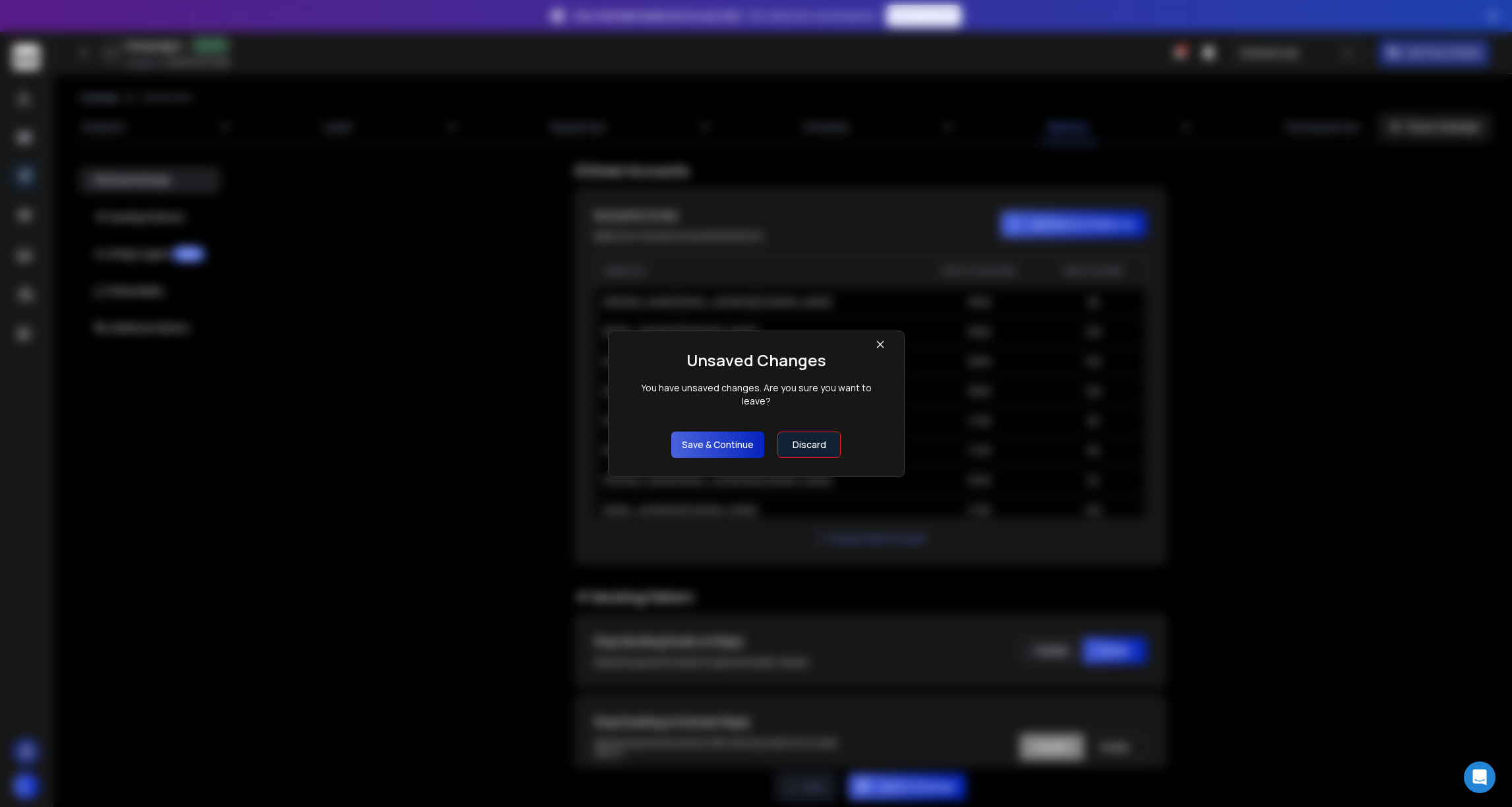
click at [882, 357] on div "Unsaved Changes You have unsaved changes. Are you sure you want to leave? Save …" at bounding box center [756, 404] width 259 height 108
click at [878, 348] on icon at bounding box center [880, 344] width 11 height 11
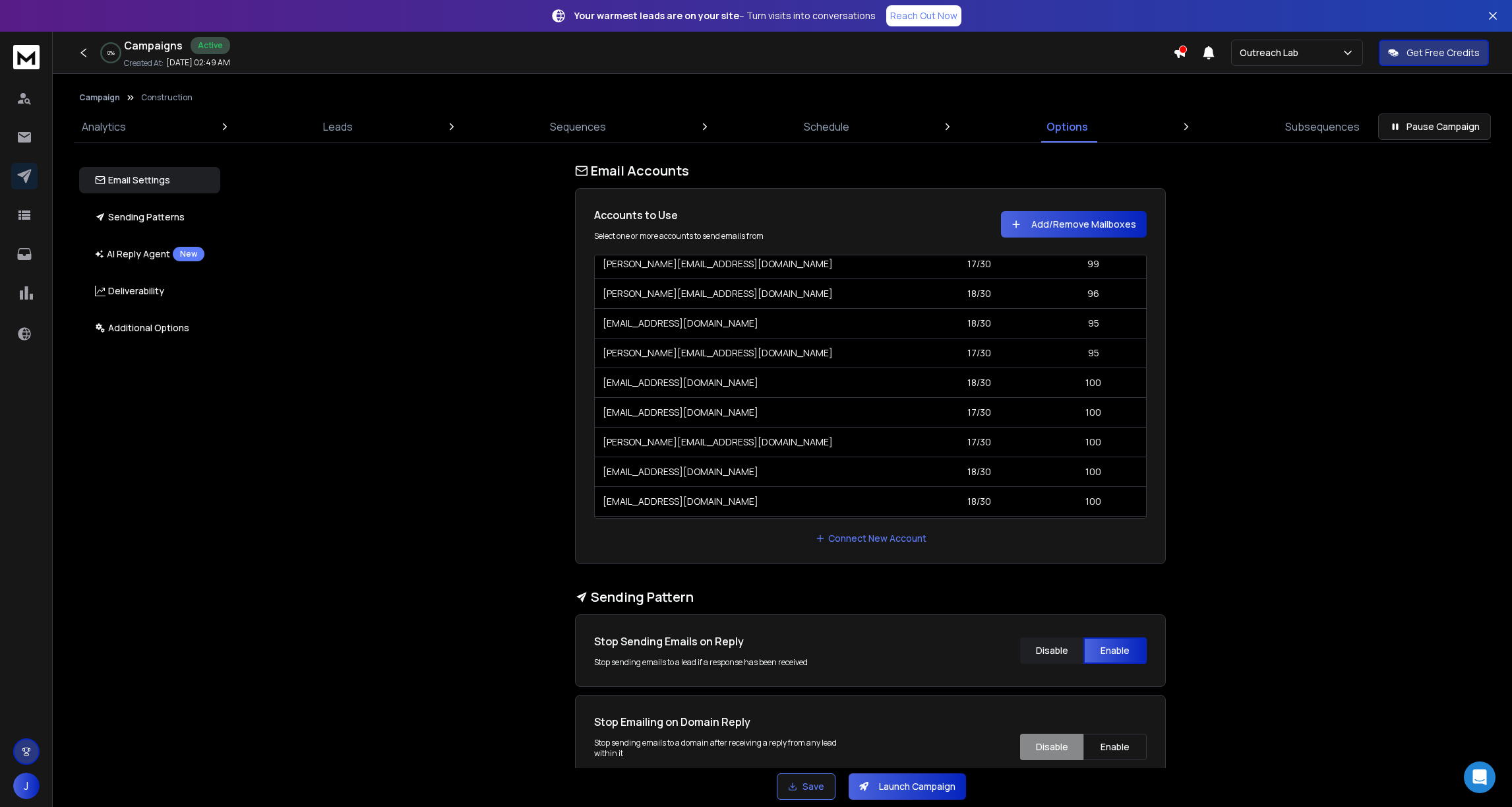
scroll to position [482, 0]
click at [815, 792] on button "Save" at bounding box center [806, 787] width 58 height 27
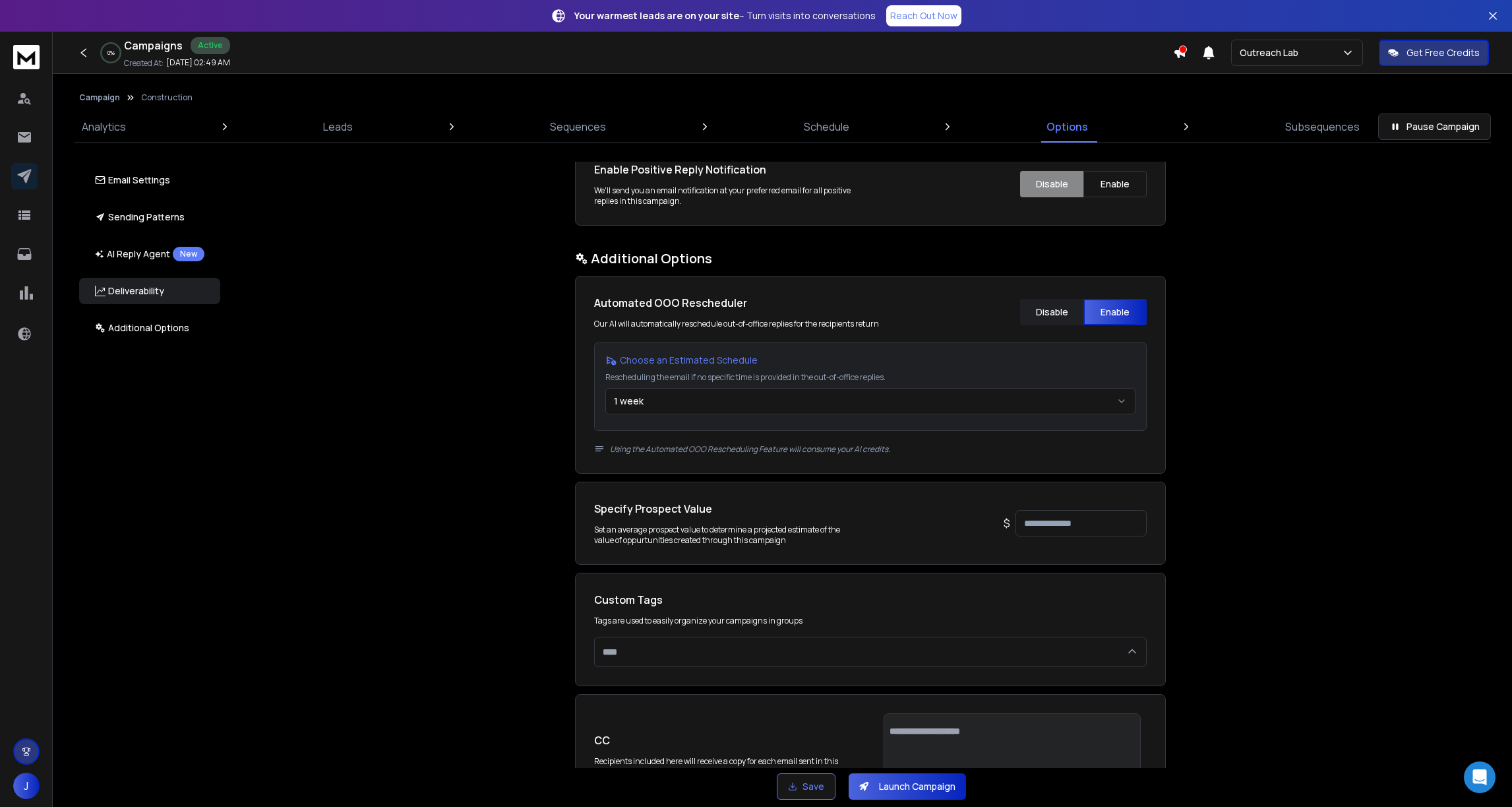
scroll to position [2454, 0]
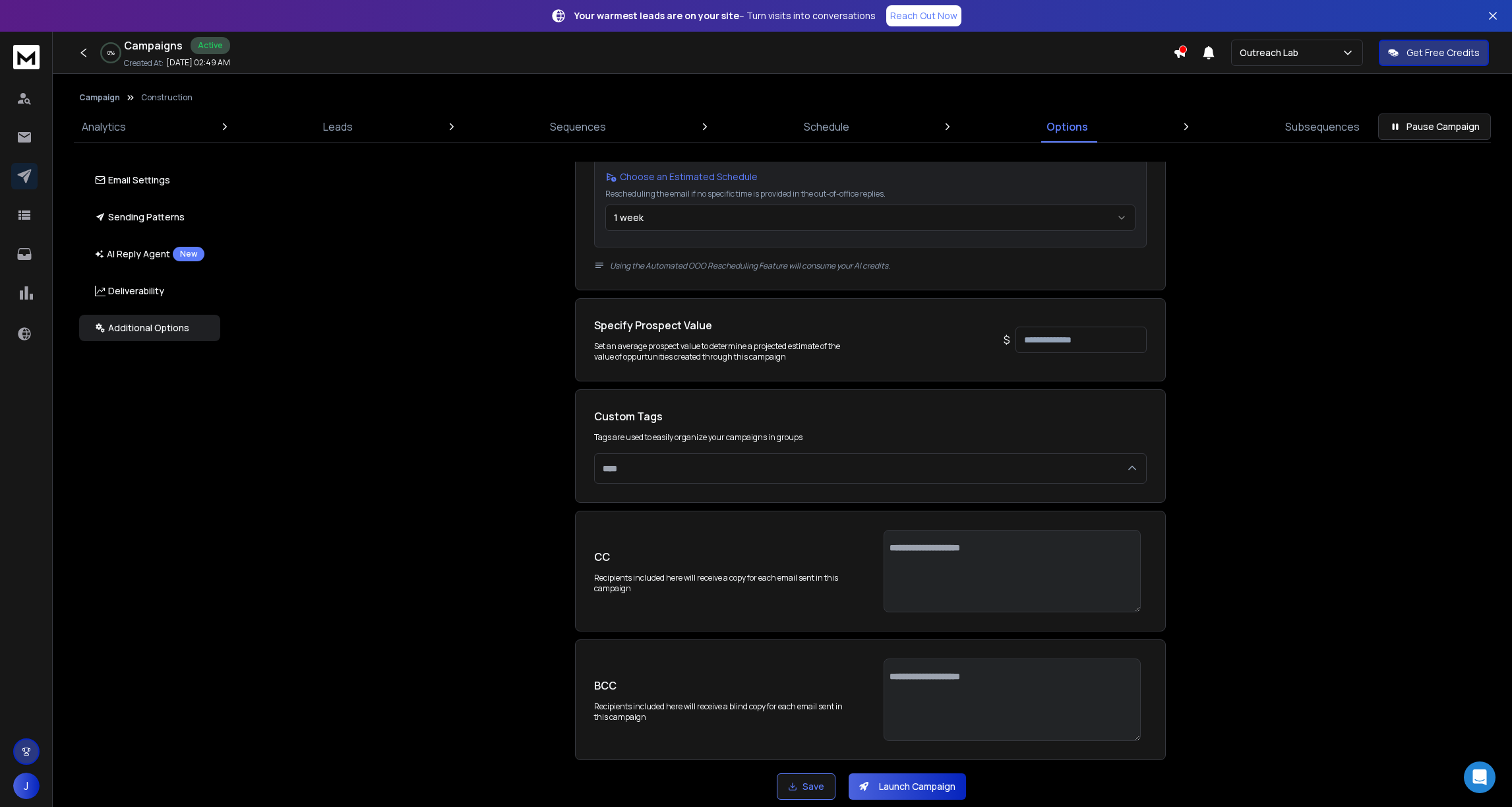
click at [902, 785] on button "Launch Campaign" at bounding box center [907, 787] width 118 height 27
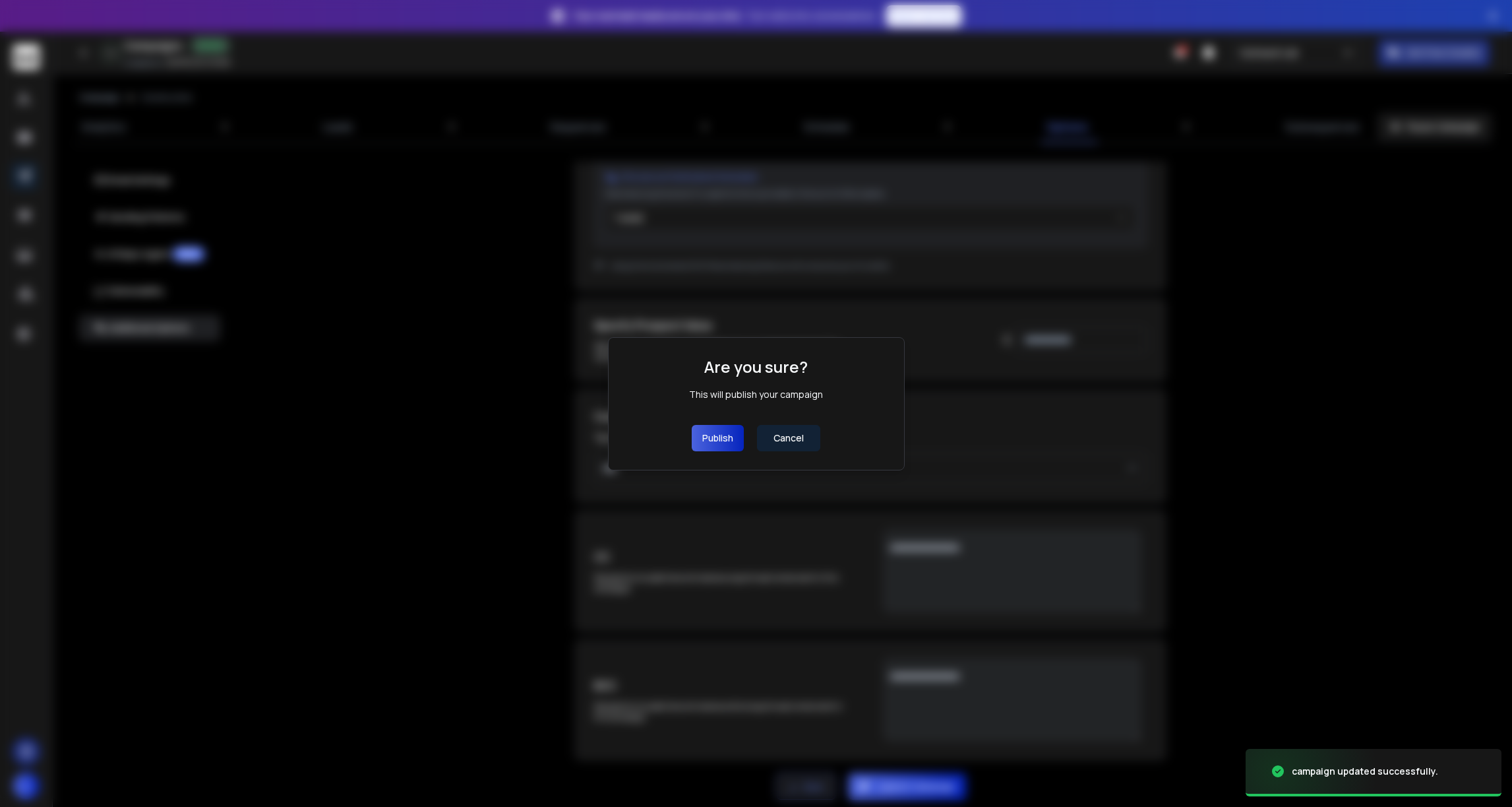
click at [727, 440] on button "Publish" at bounding box center [718, 438] width 53 height 27
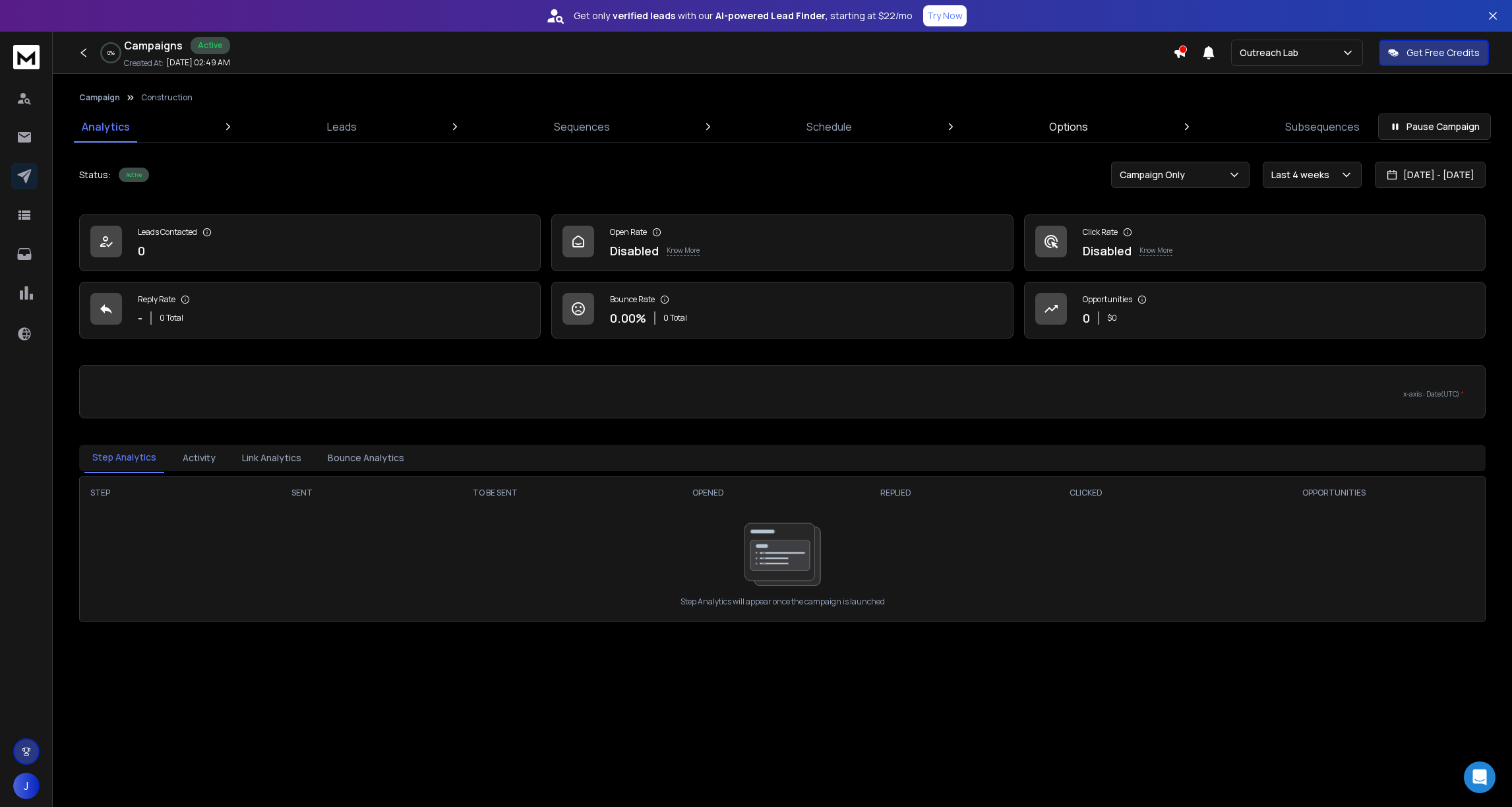
click at [1134, 104] on div "Campaign Construction" at bounding box center [782, 98] width 1417 height 21
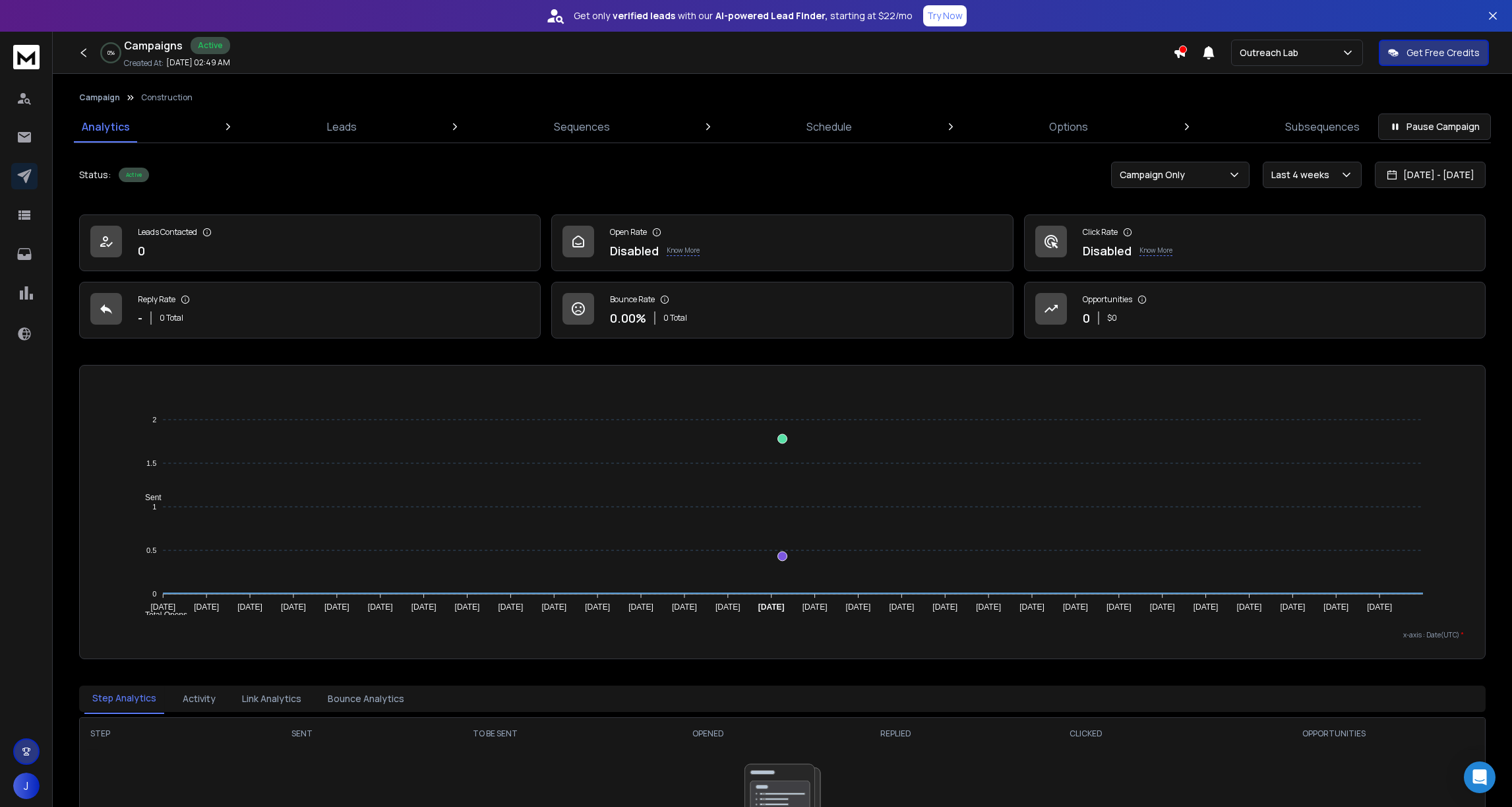
click at [1100, 129] on div "Analytics Leads Sequences Schedule Options Subsequences" at bounding box center [721, 126] width 1294 height 32
click at [1057, 122] on p "Options" at bounding box center [1069, 126] width 39 height 16
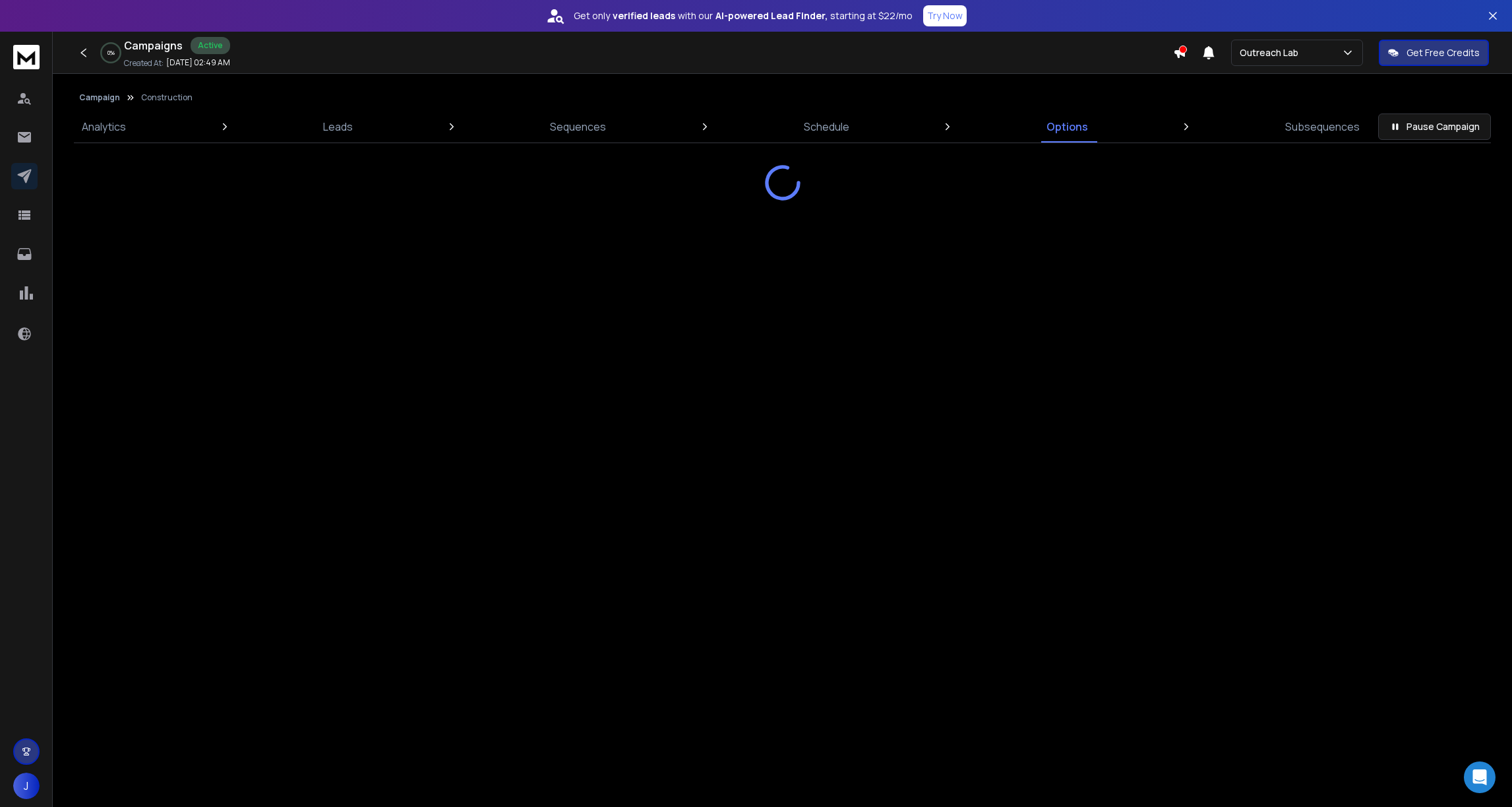
select select "**********"
select select "*"
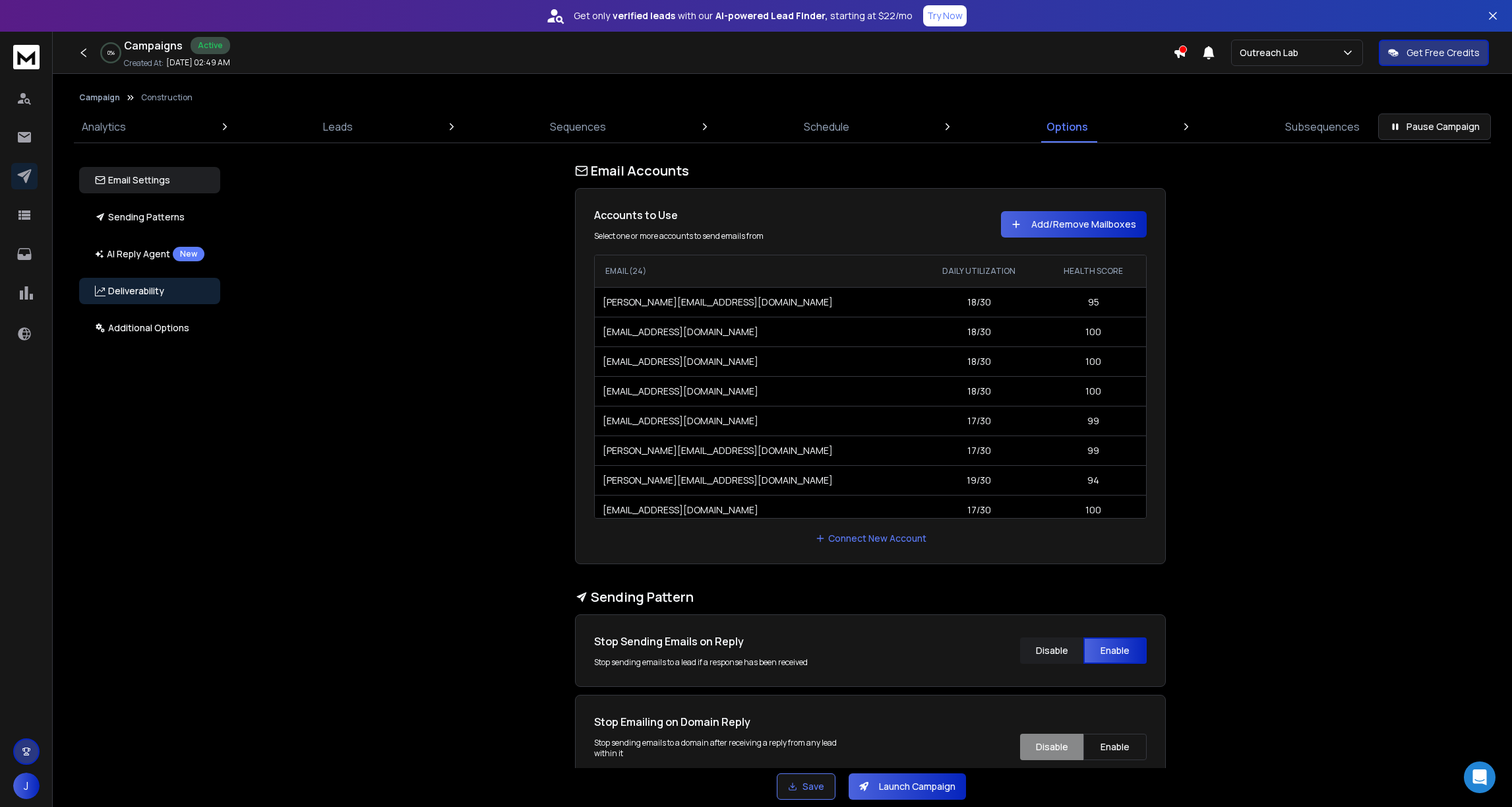
click at [179, 289] on button "Deliverability" at bounding box center [150, 292] width 141 height 27
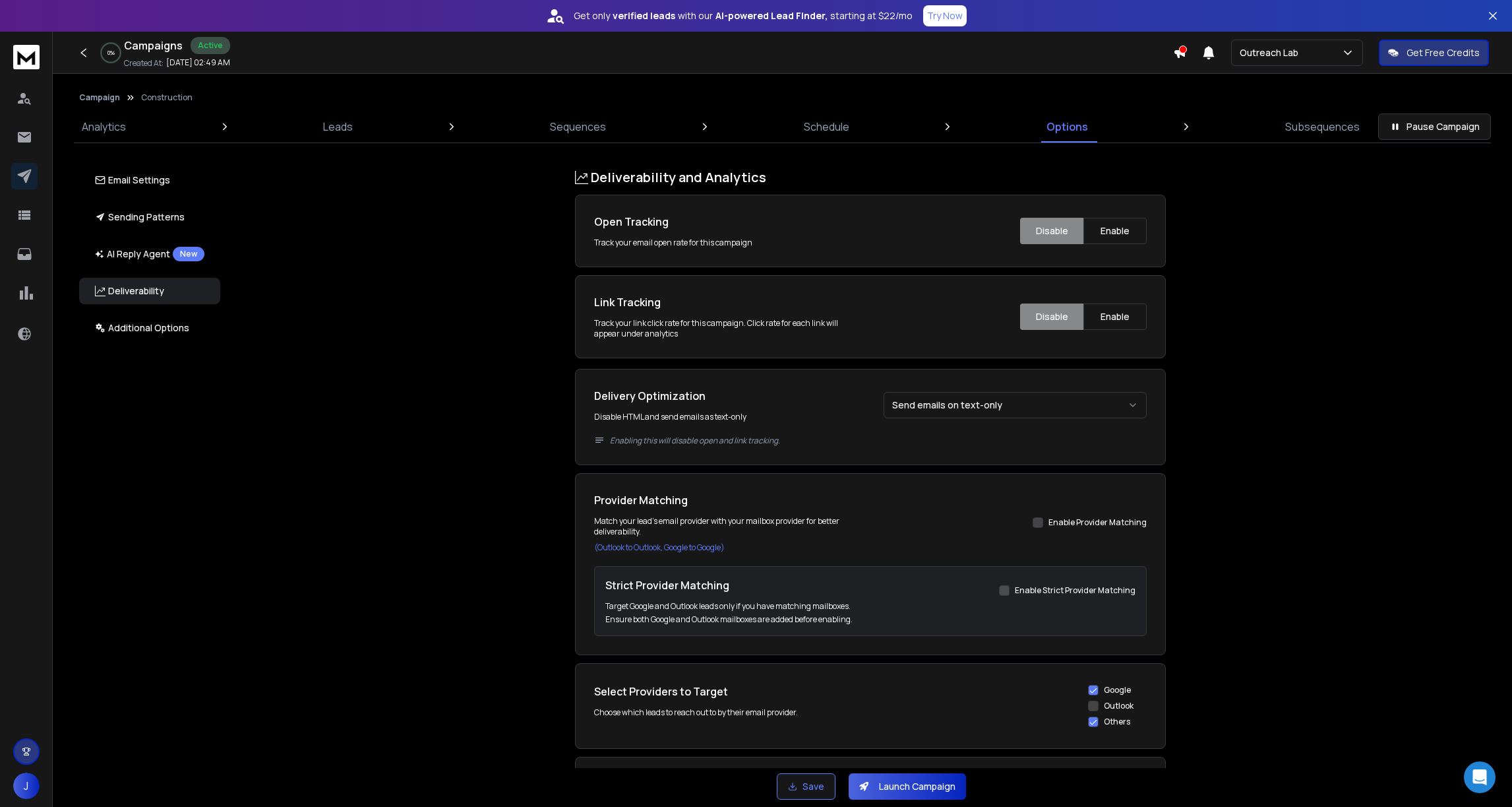
scroll to position [1471, 0]
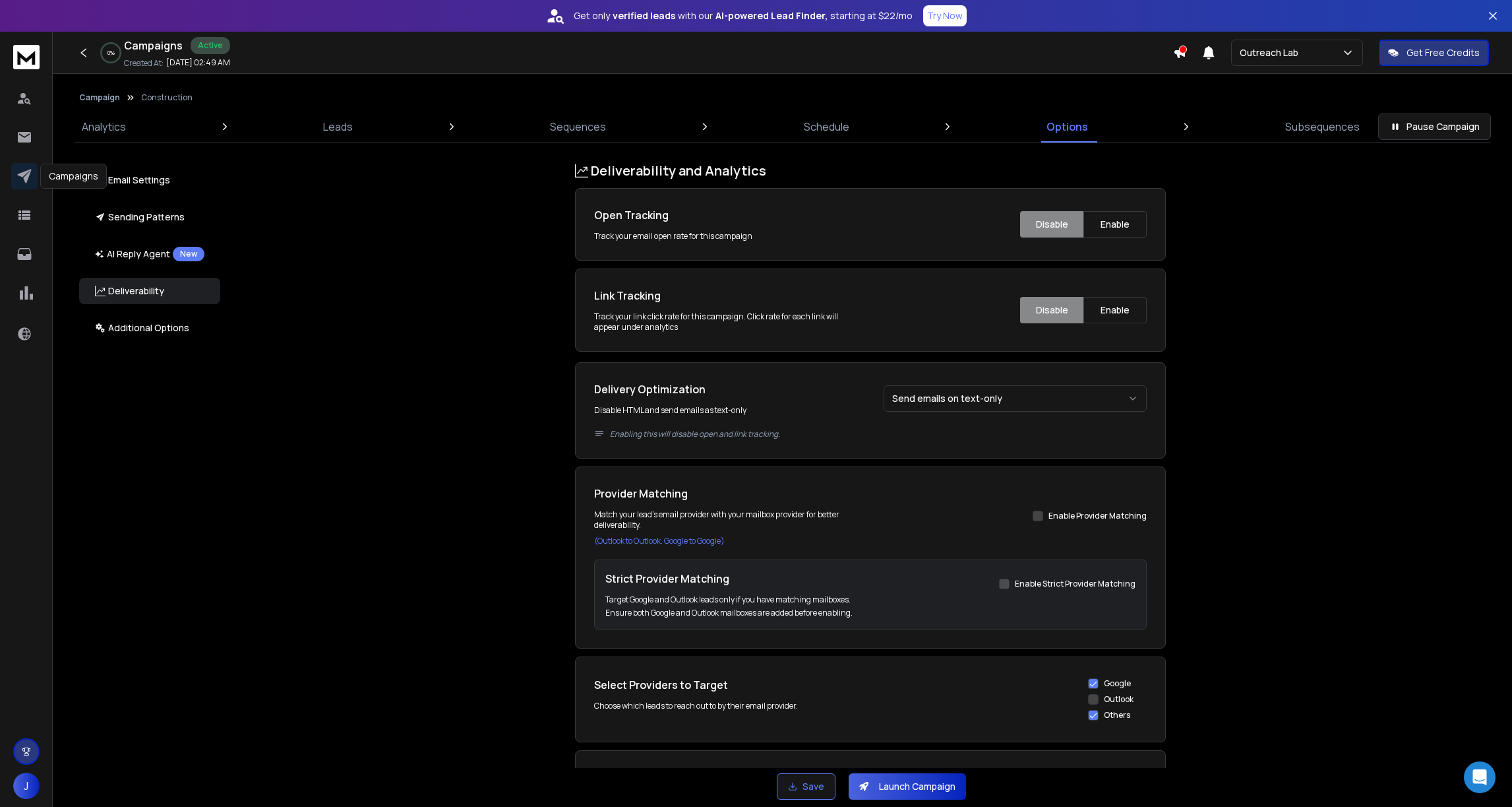
click at [25, 188] on link at bounding box center [25, 176] width 27 height 27
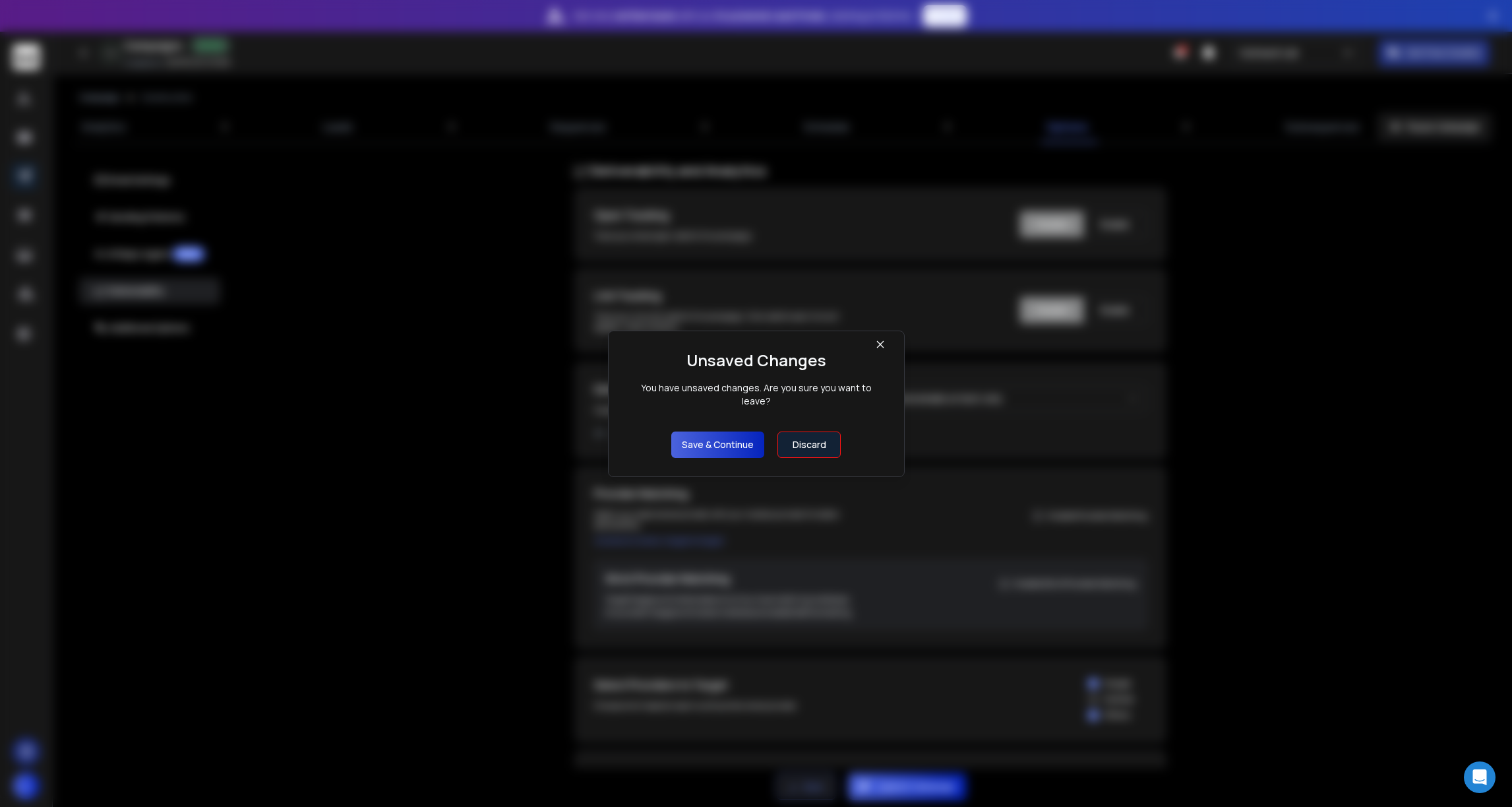
click at [875, 343] on div "Unsaved Changes You have unsaved changes. Are you sure you want to leave? Save …" at bounding box center [756, 404] width 297 height 146
click at [880, 349] on icon at bounding box center [880, 344] width 11 height 11
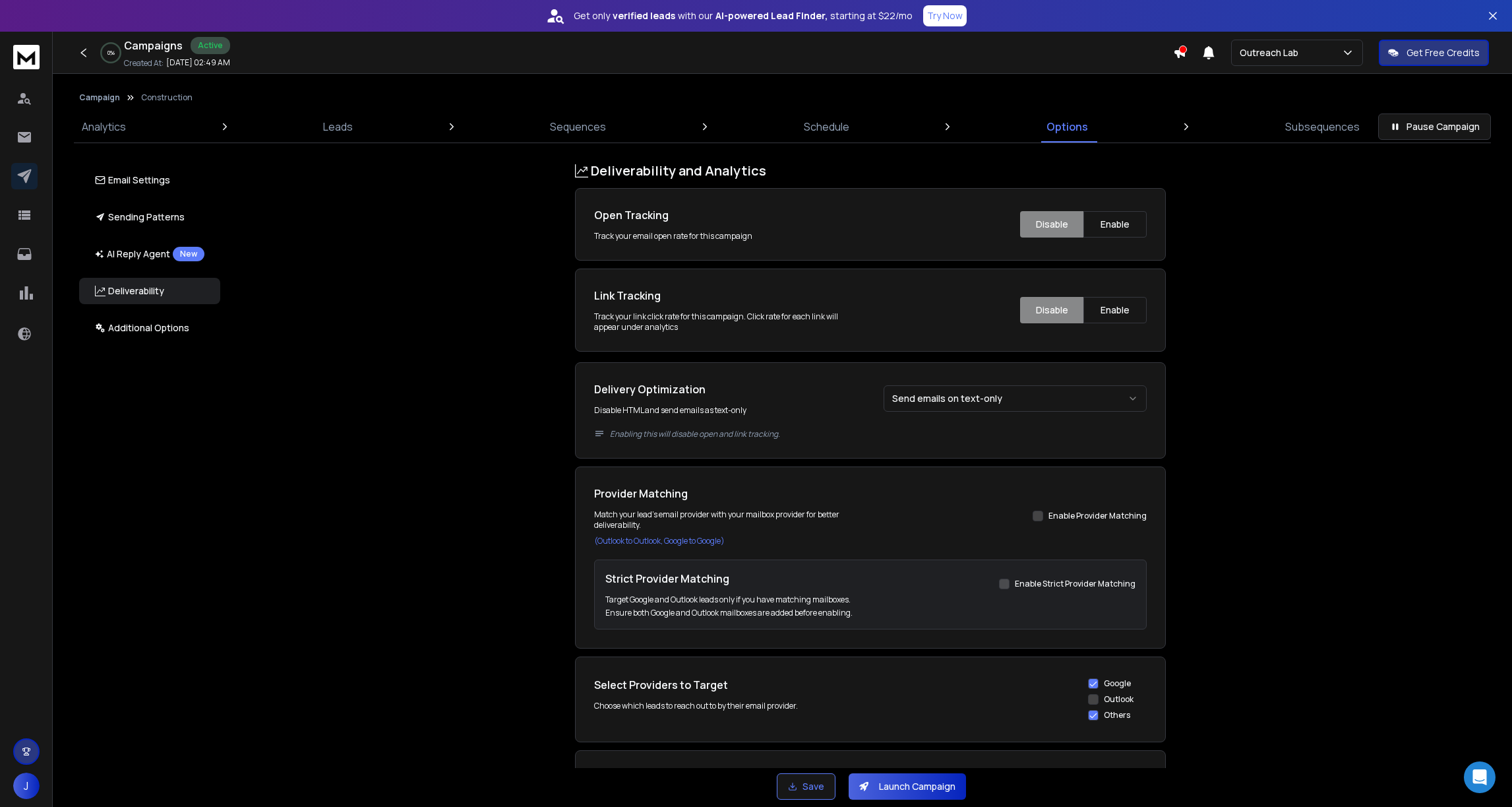
click at [942, 405] on button "Send emails on text-only" at bounding box center [1015, 399] width 263 height 27
click at [421, 297] on div "Email Accounts Accounts to Use Select one or more accounts to send emails from …" at bounding box center [878, 465] width 1274 height 606
click at [22, 171] on icon at bounding box center [24, 176] width 16 height 16
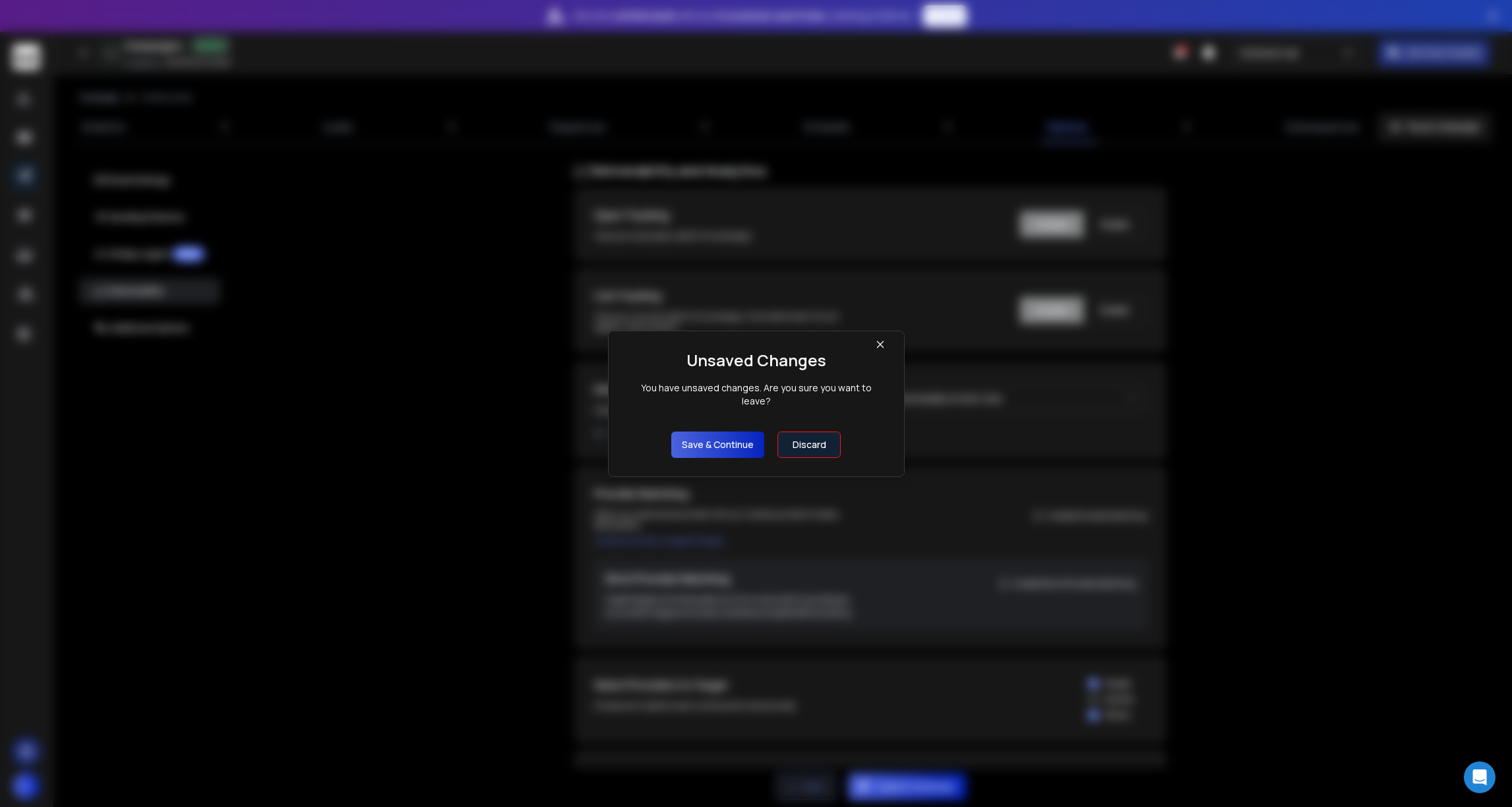
click at [799, 414] on div "Unsaved Changes You have unsaved changes. Are you sure you want to leave? Save …" at bounding box center [756, 404] width 259 height 108
click at [808, 434] on button "Discard" at bounding box center [810, 445] width 63 height 27
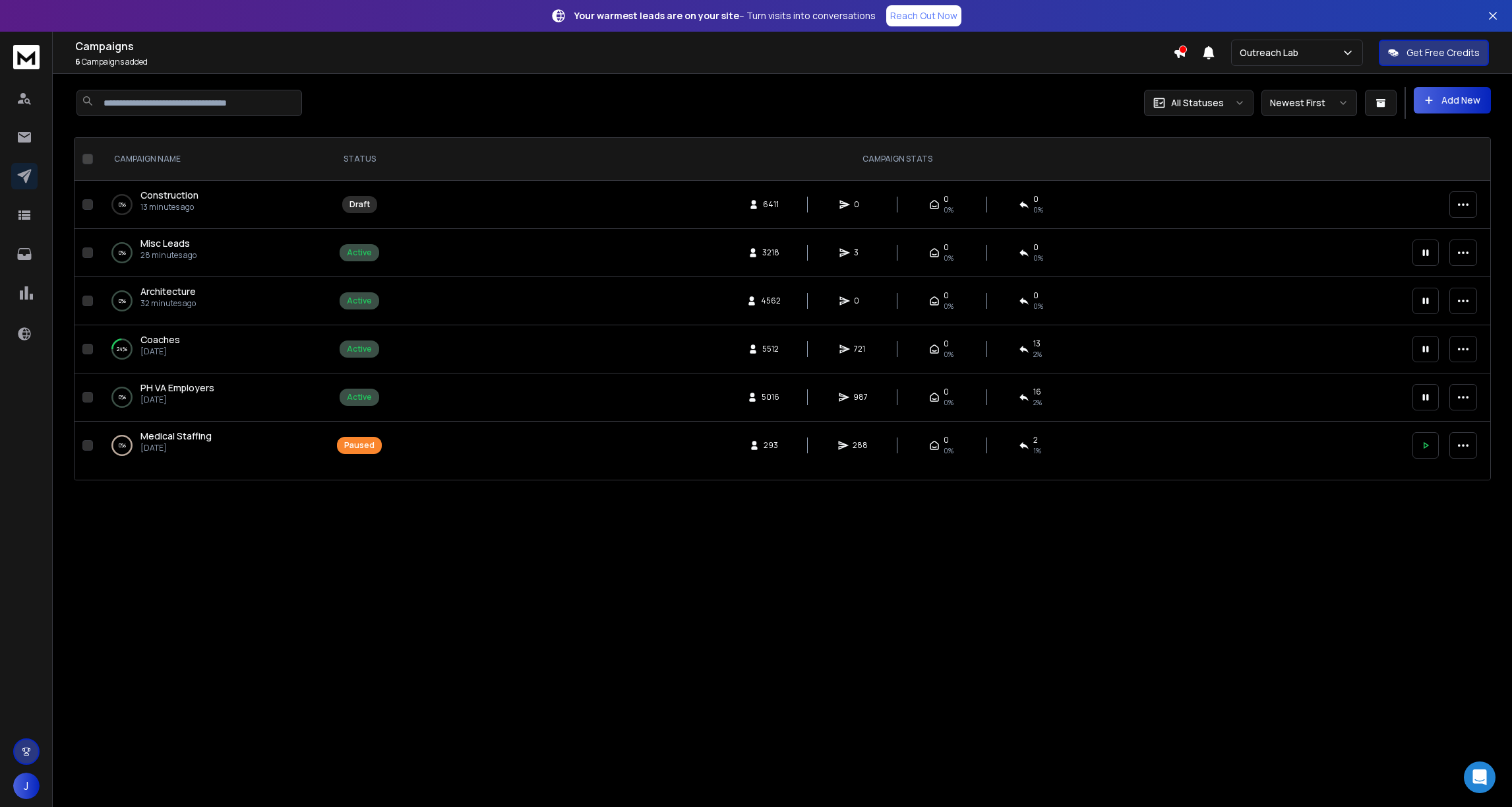
click at [432, 208] on div "6411 0 0 0% 0 0%" at bounding box center [897, 205] width 1000 height 21
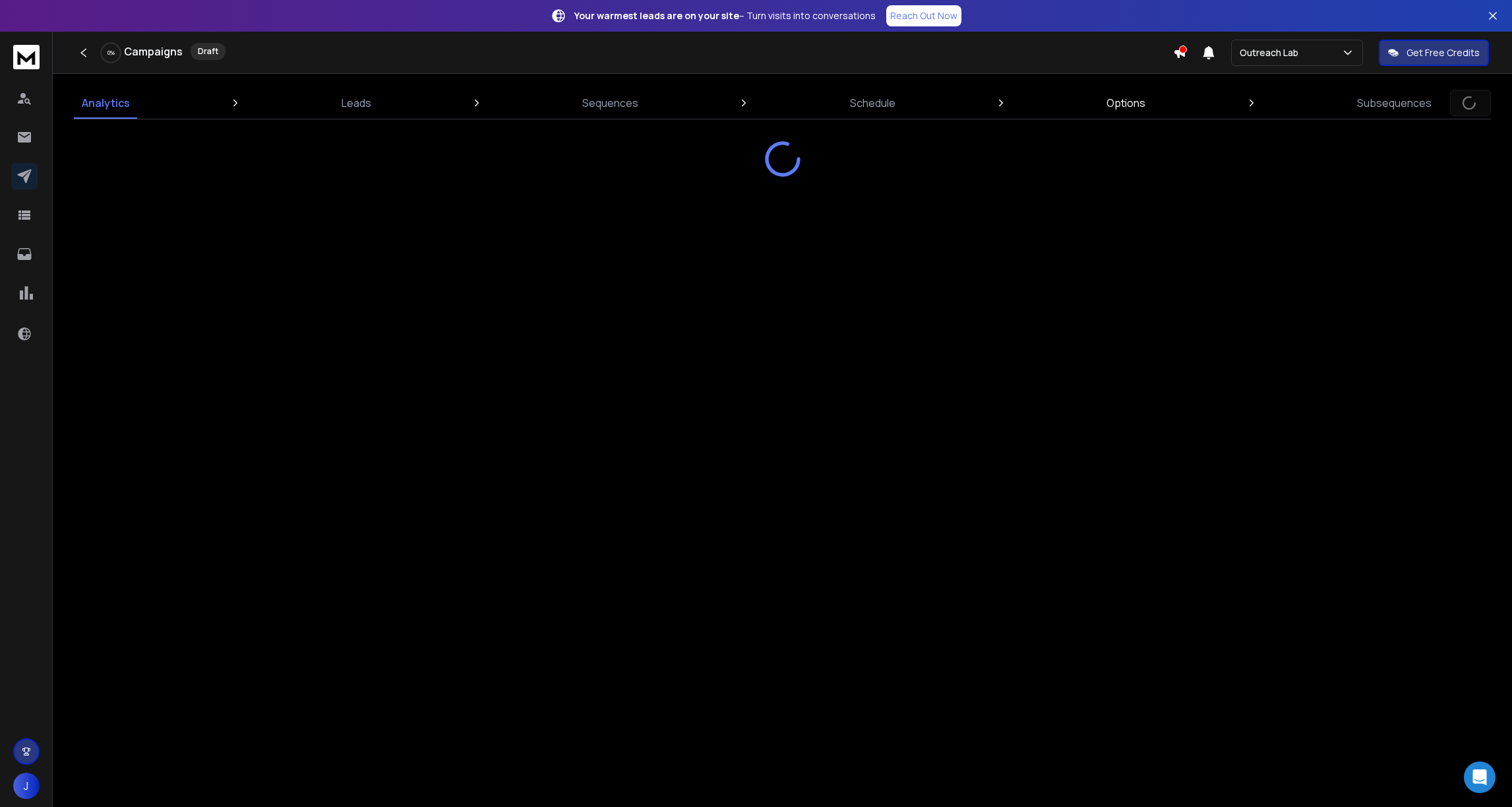
click at [1140, 103] on p "Options" at bounding box center [1126, 102] width 39 height 16
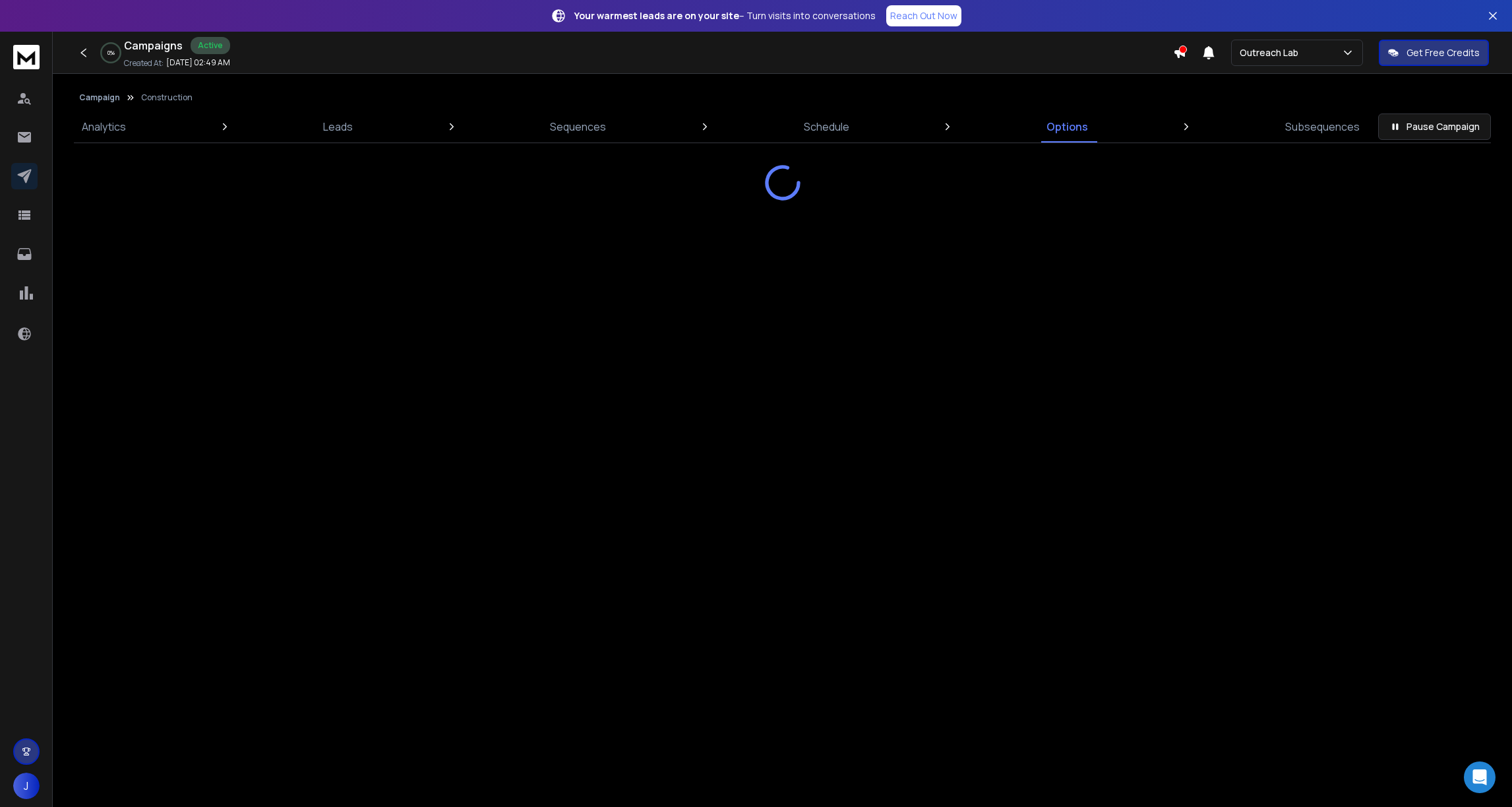
select select "**********"
select select "*"
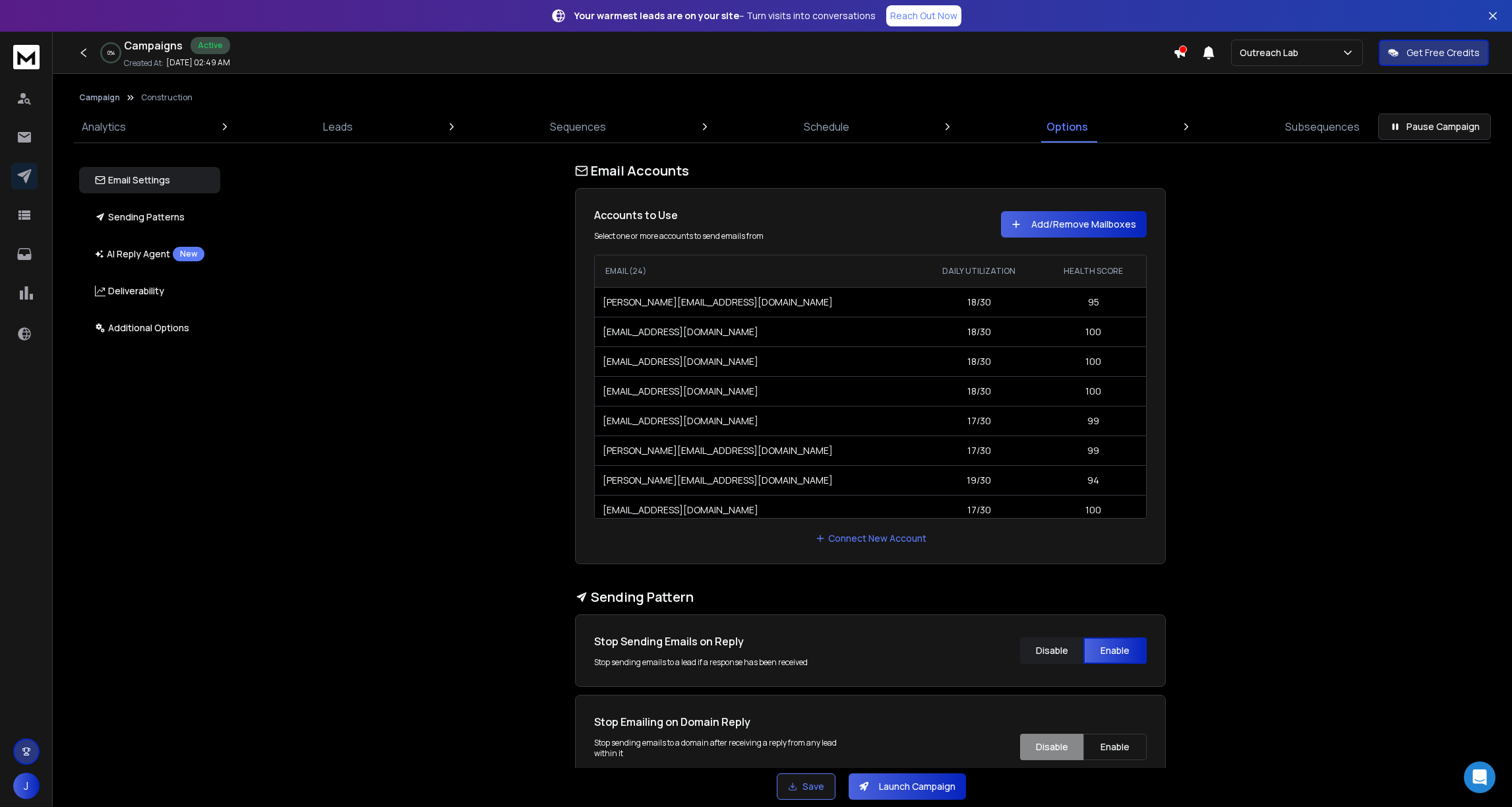
click at [910, 795] on button "Launch Campaign" at bounding box center [907, 787] width 118 height 27
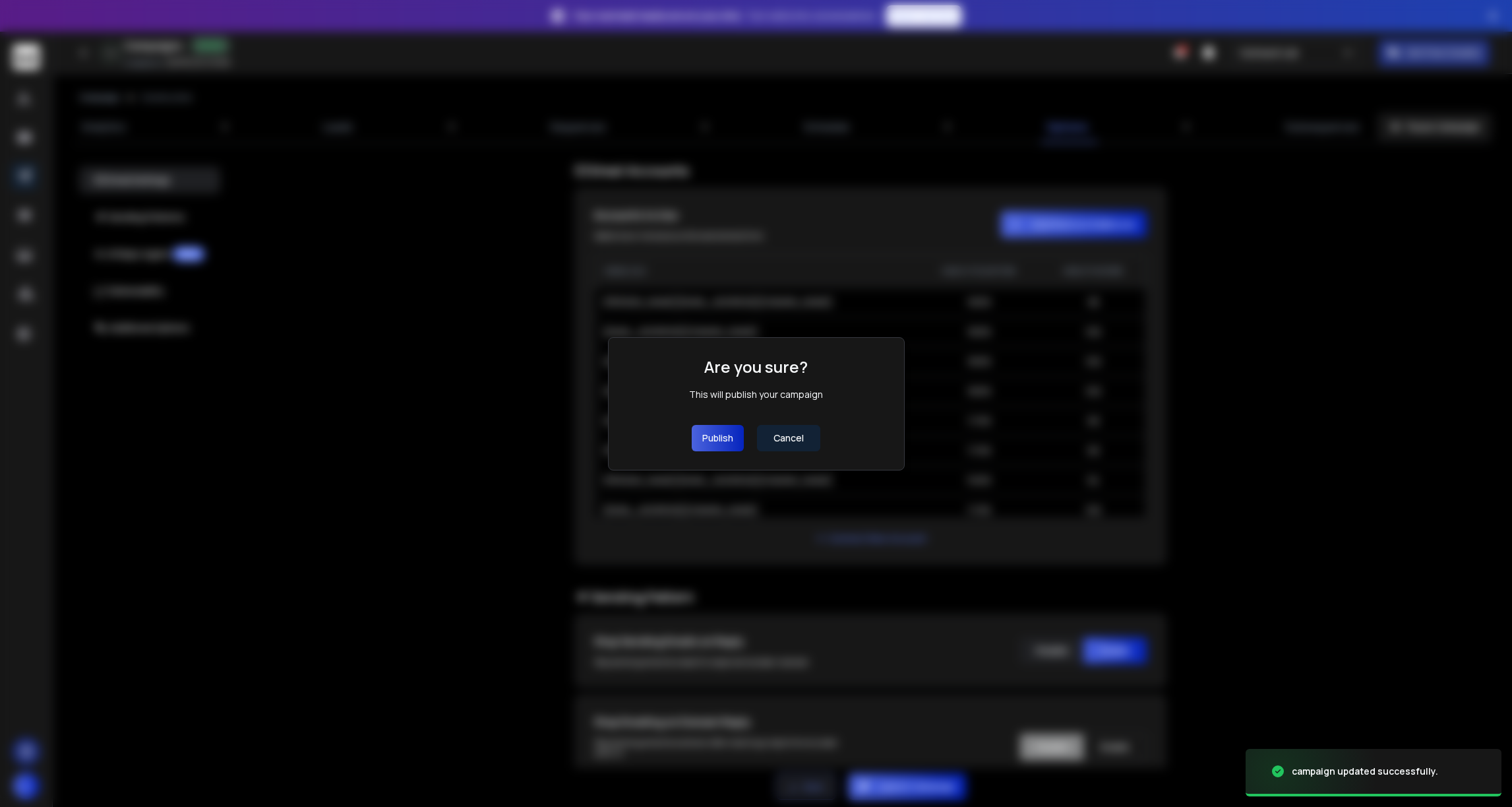
click at [718, 425] on button "Publish" at bounding box center [718, 438] width 53 height 27
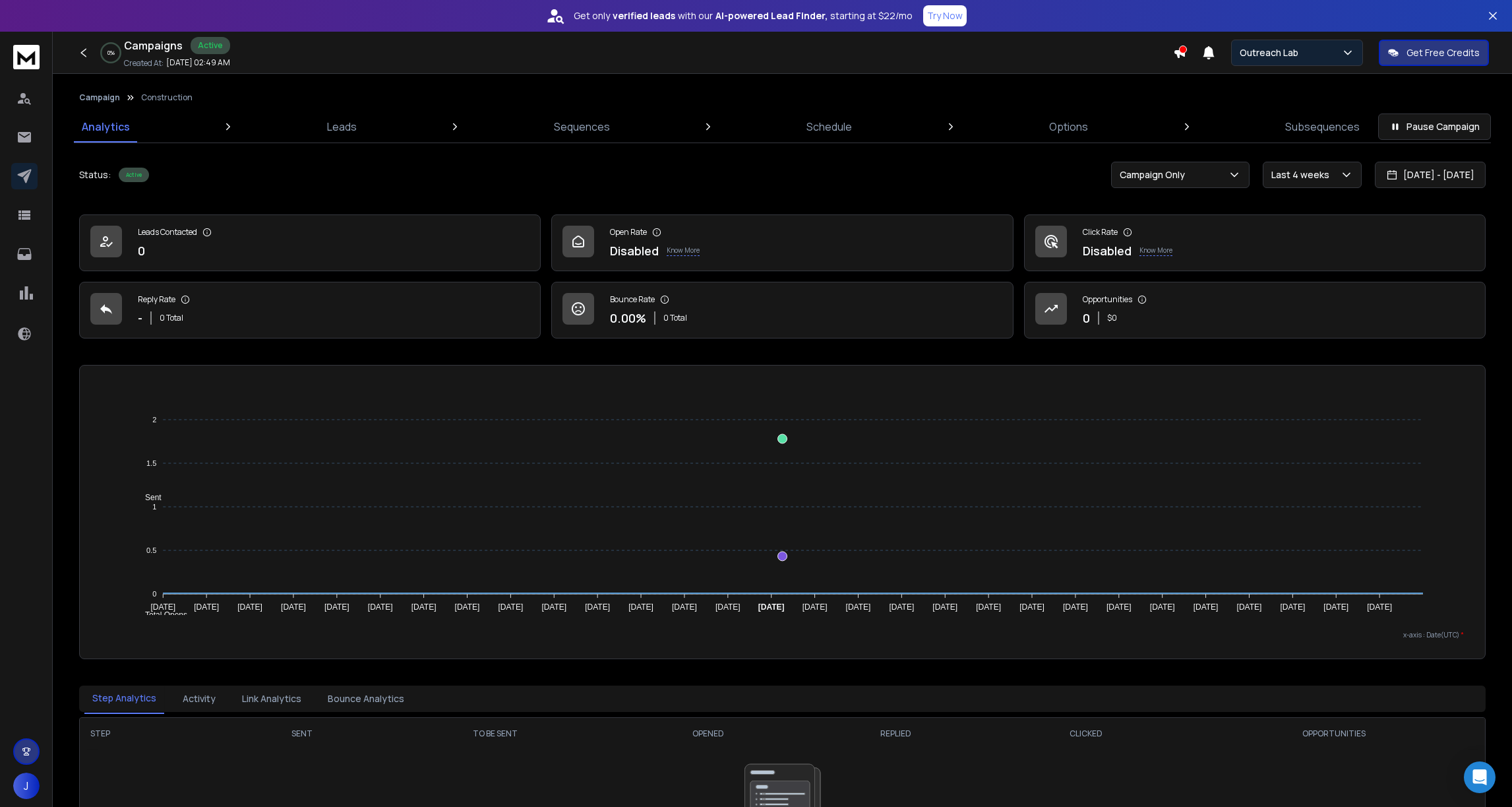
click at [1304, 56] on p "Outreach Lab" at bounding box center [1271, 53] width 64 height 13
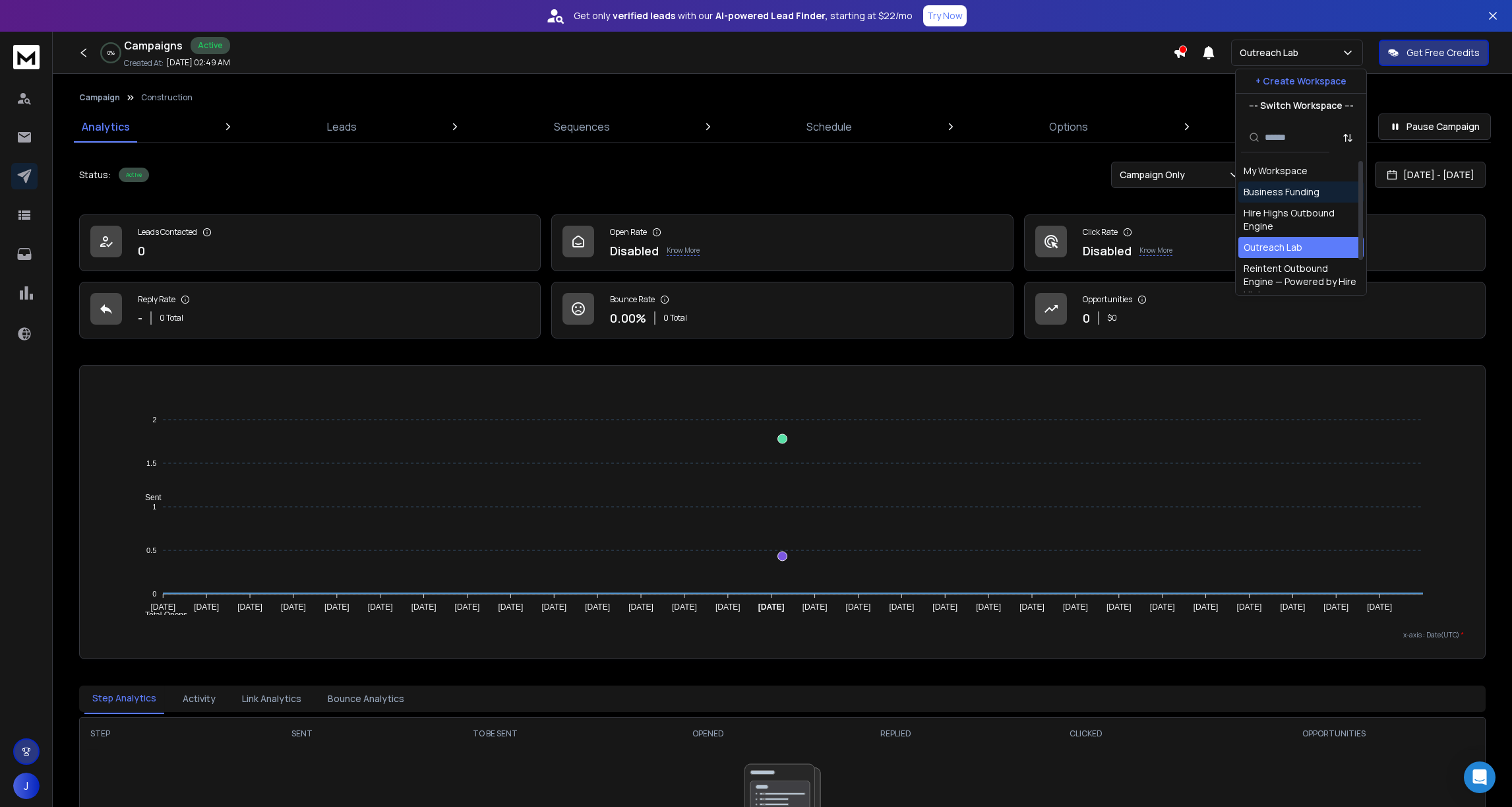
click at [1291, 197] on div "Business Funding" at bounding box center [1282, 192] width 76 height 13
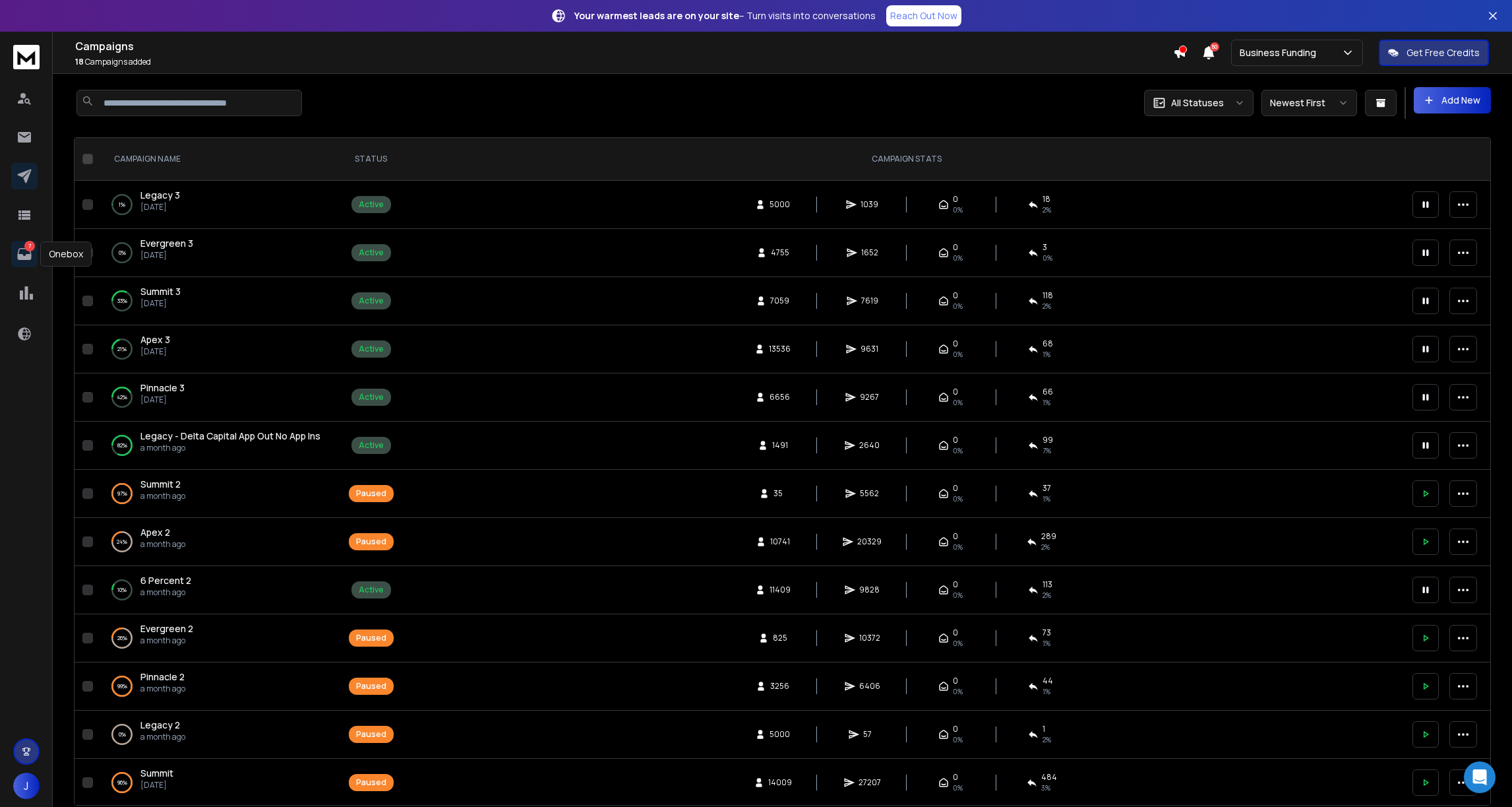
click at [33, 248] on p "7" at bounding box center [30, 246] width 11 height 11
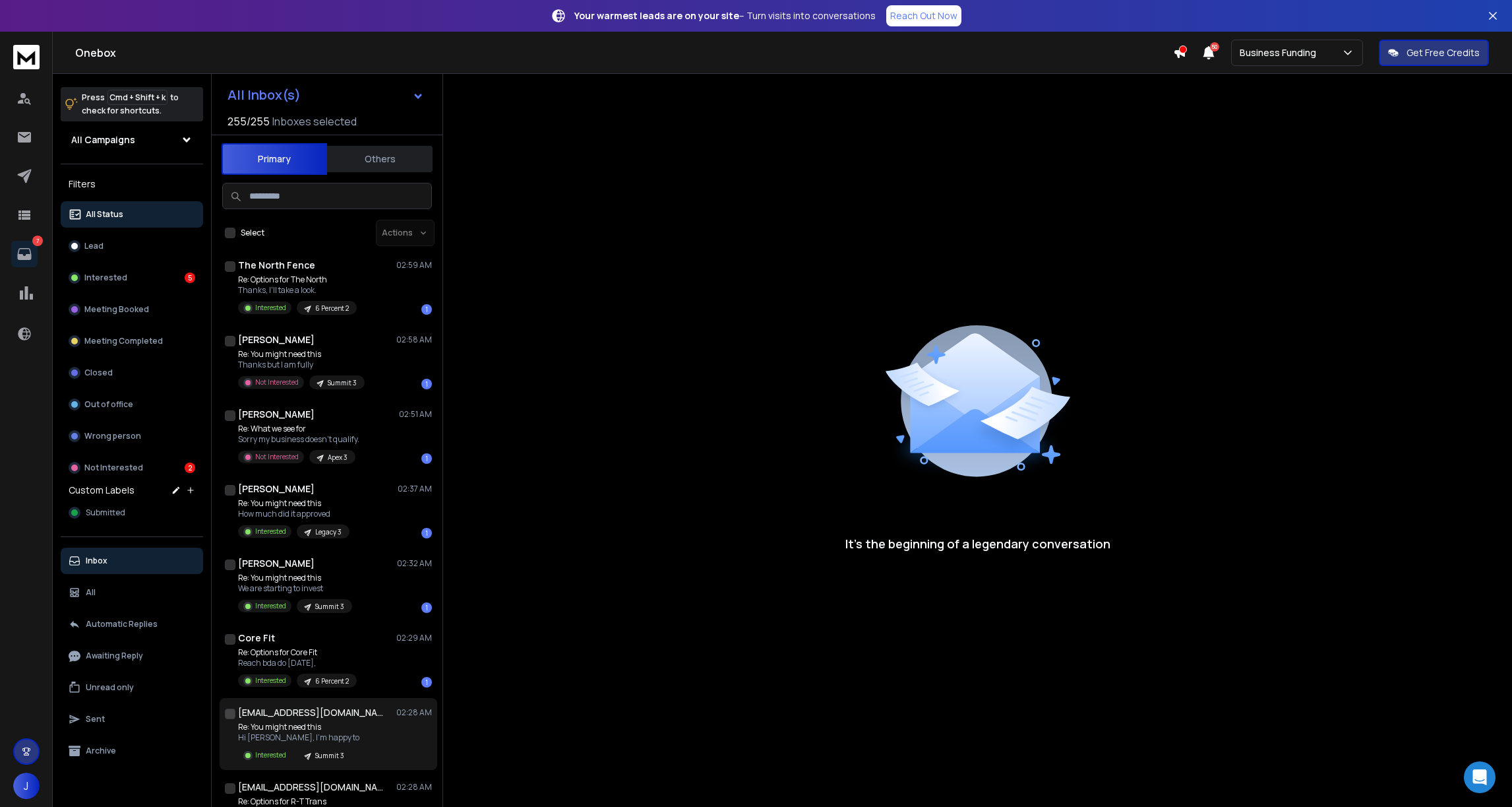
scroll to position [182, 0]
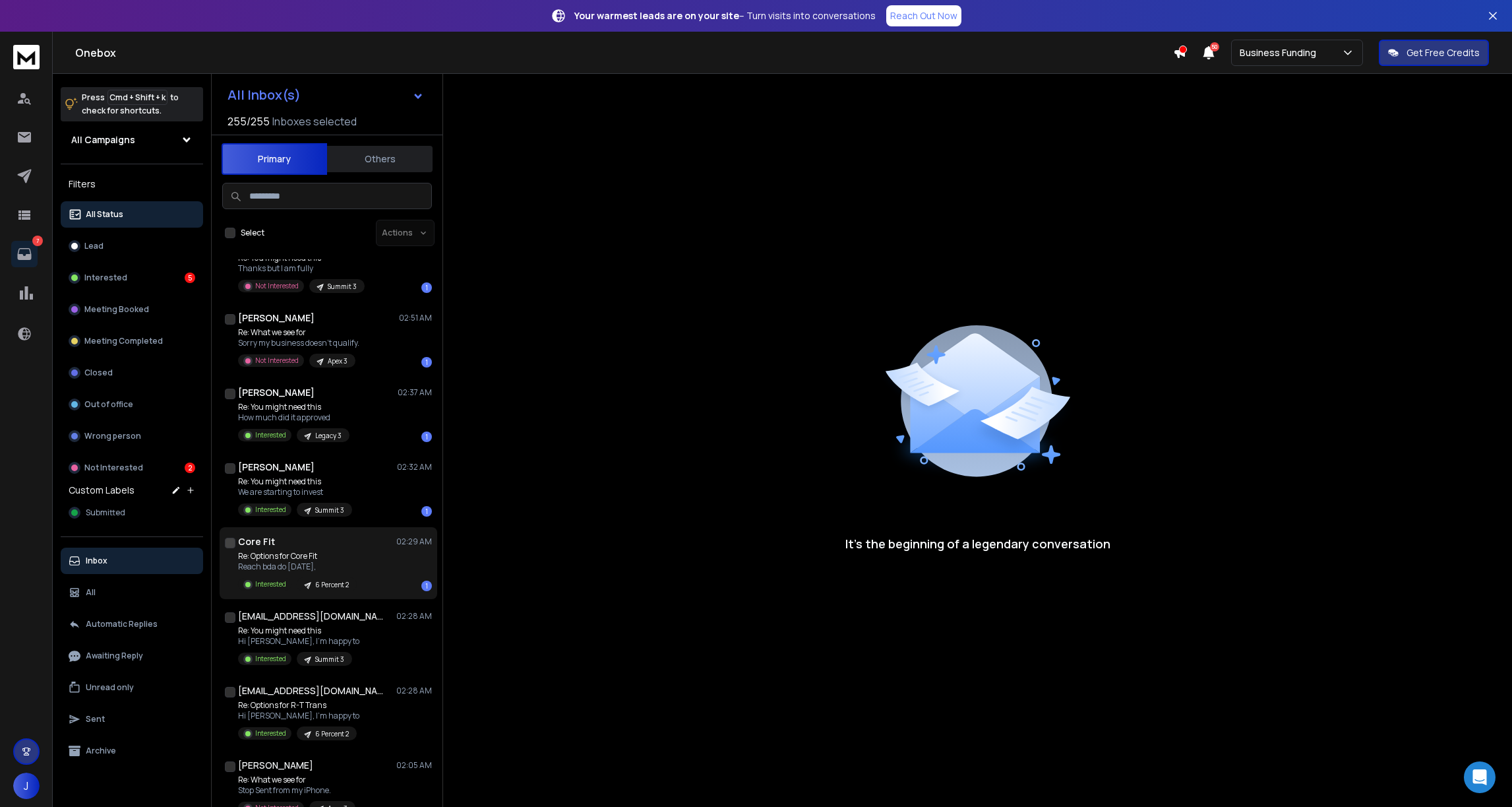
click at [421, 559] on div "Re: Options for Core Fit Reach bda do [DATE], Interested 6 Percent 2 1" at bounding box center [335, 571] width 194 height 40
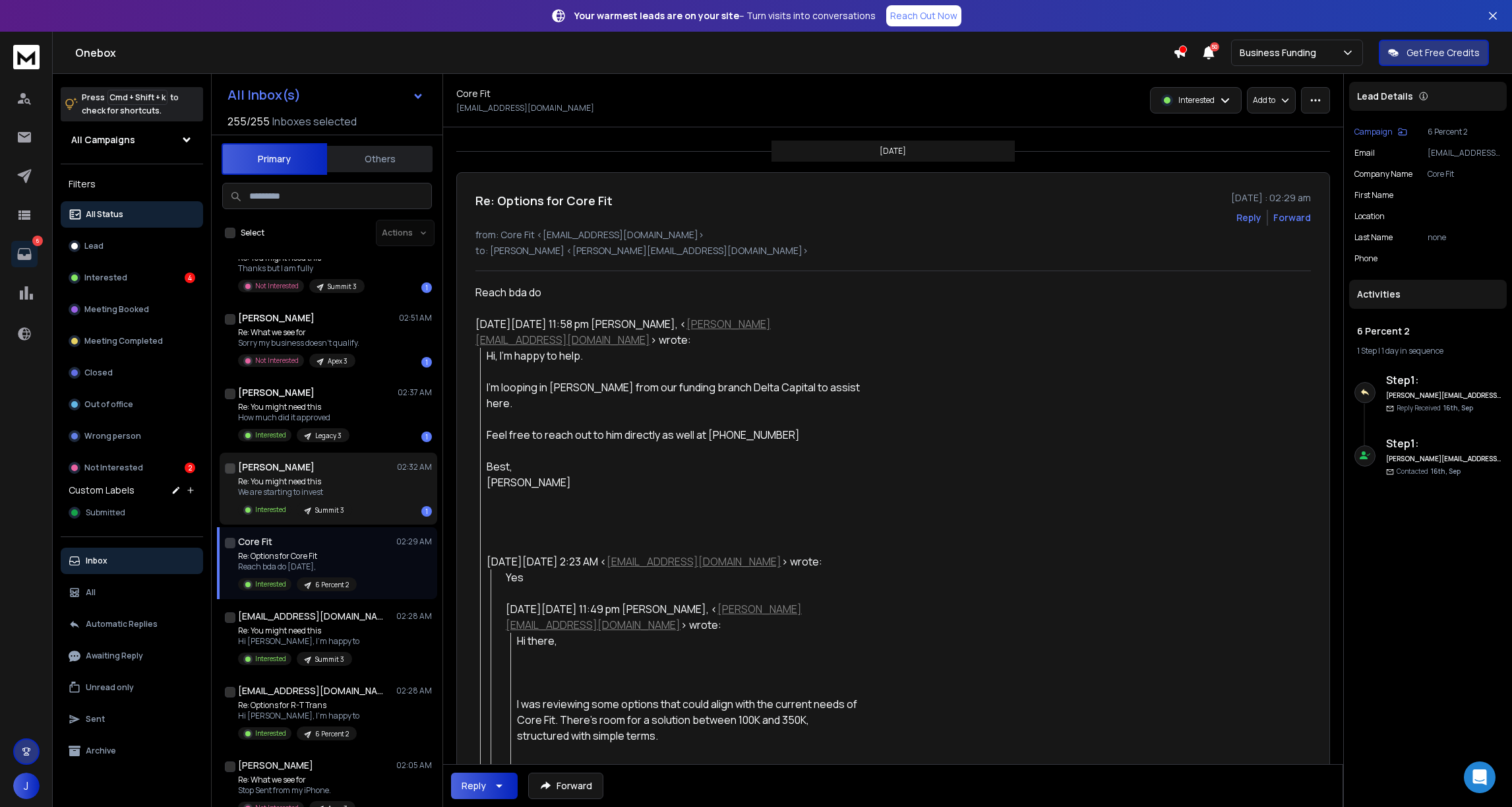
click at [395, 503] on div "Re: You might need this We are starting to invest Interested Summit 3 1" at bounding box center [335, 496] width 194 height 40
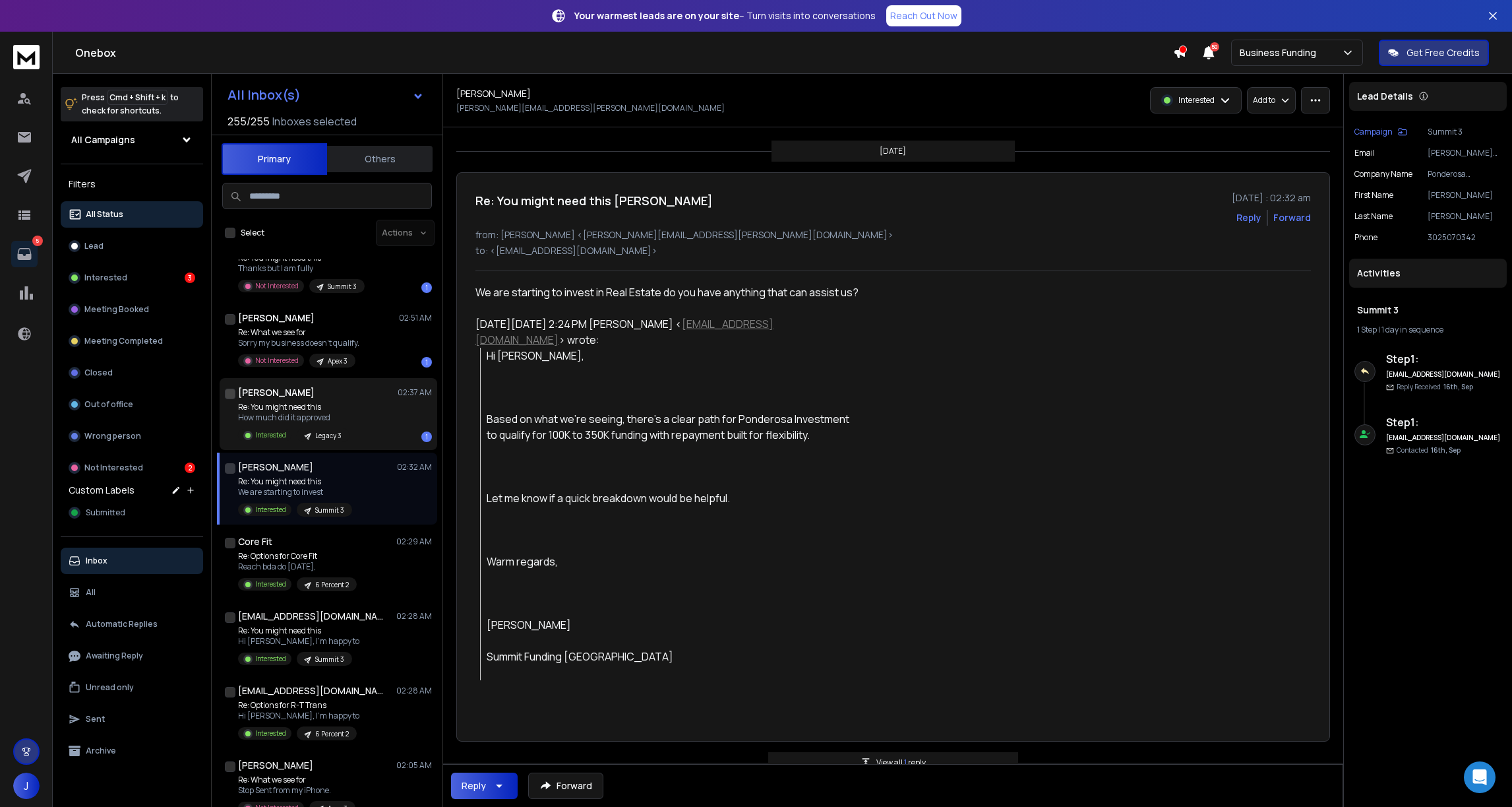
click at [356, 409] on div "Re: You might need this How much did it approved Interested Legacy 3 1" at bounding box center [335, 422] width 194 height 40
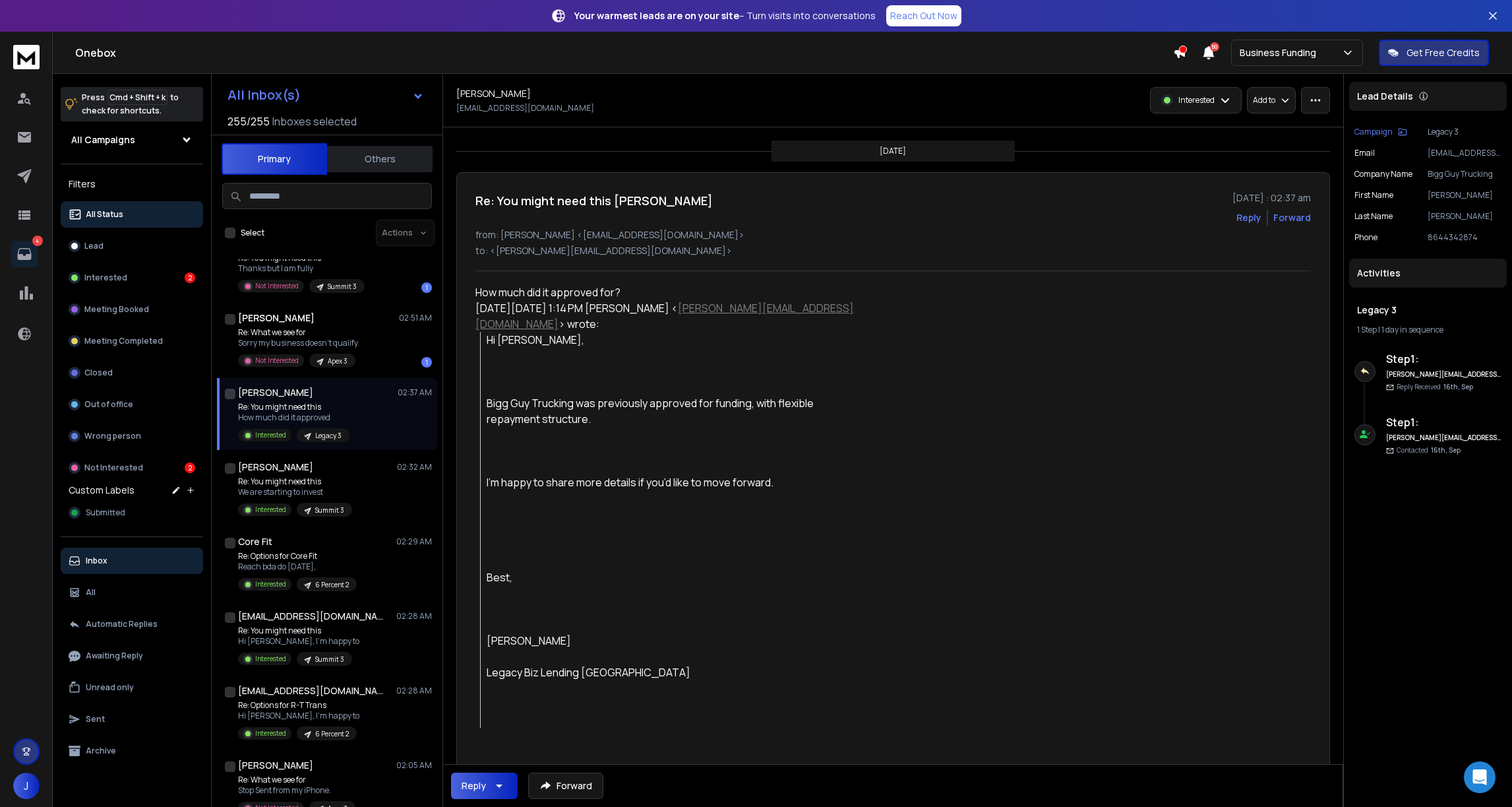
click at [506, 782] on icon "button" at bounding box center [499, 786] width 16 height 16
click at [495, 747] on p "Reply All" at bounding box center [492, 752] width 36 height 13
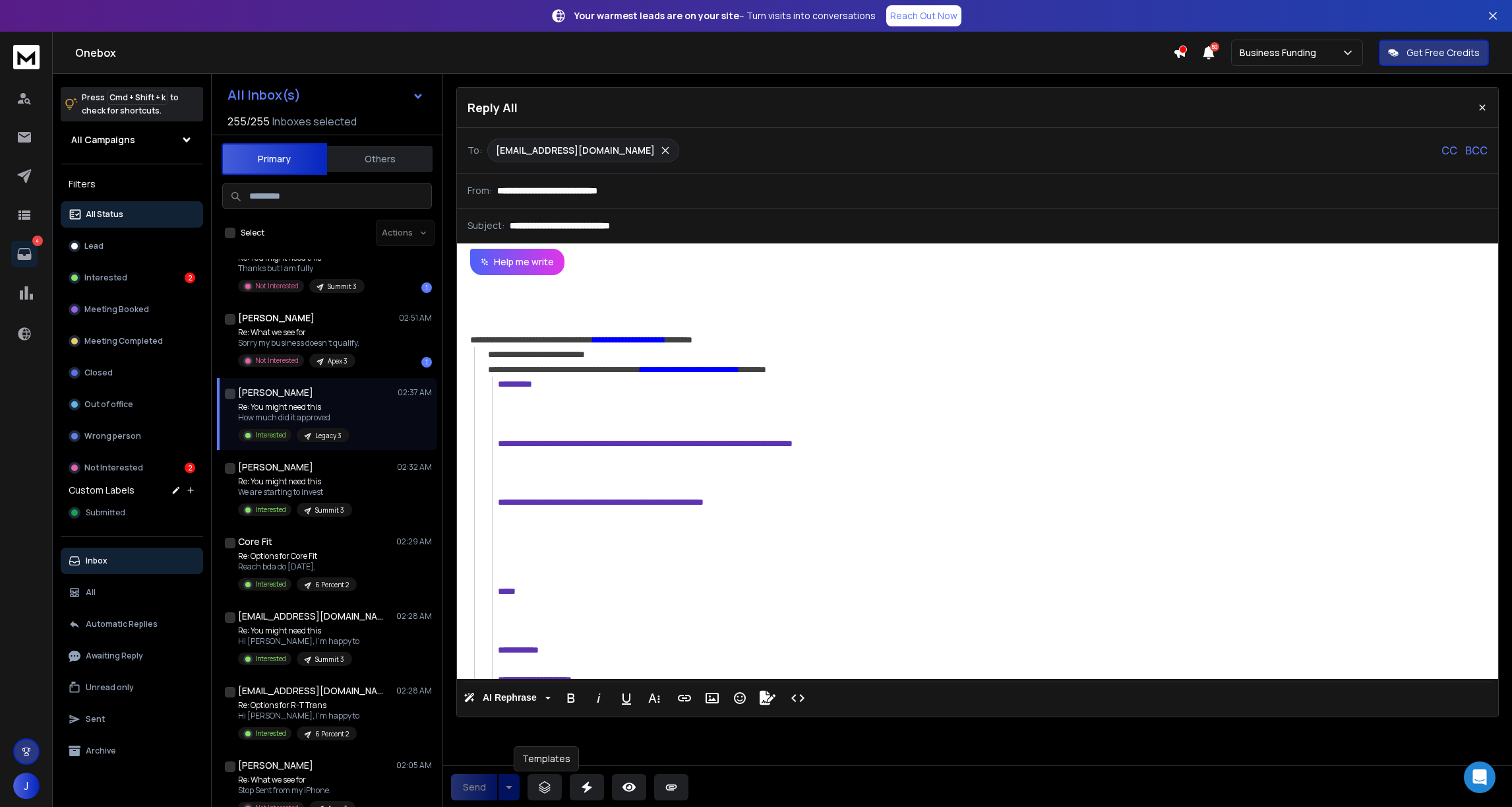
click at [551, 789] on icon at bounding box center [545, 787] width 13 height 13
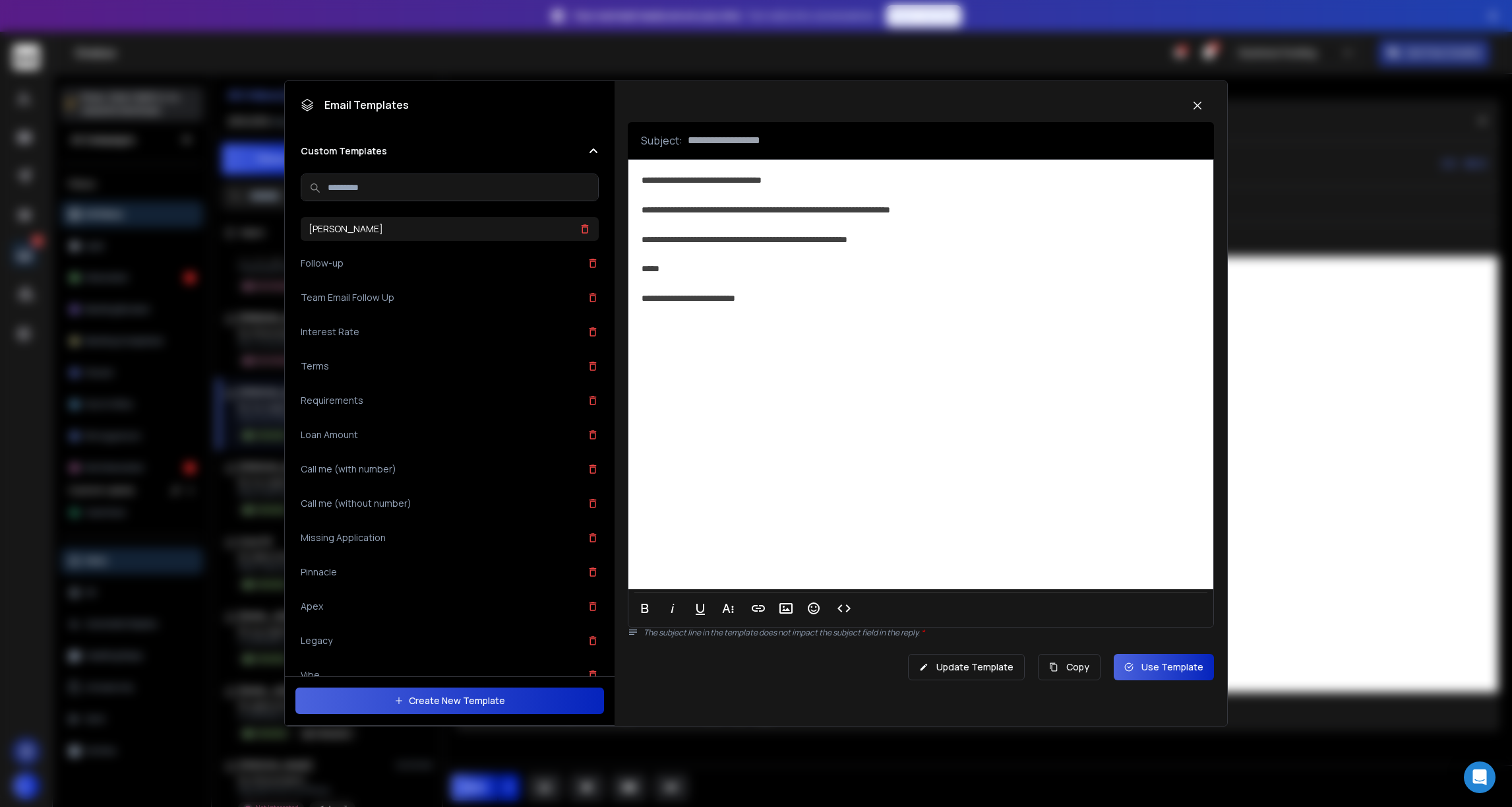
click at [1180, 661] on button "Use Template" at bounding box center [1164, 667] width 100 height 27
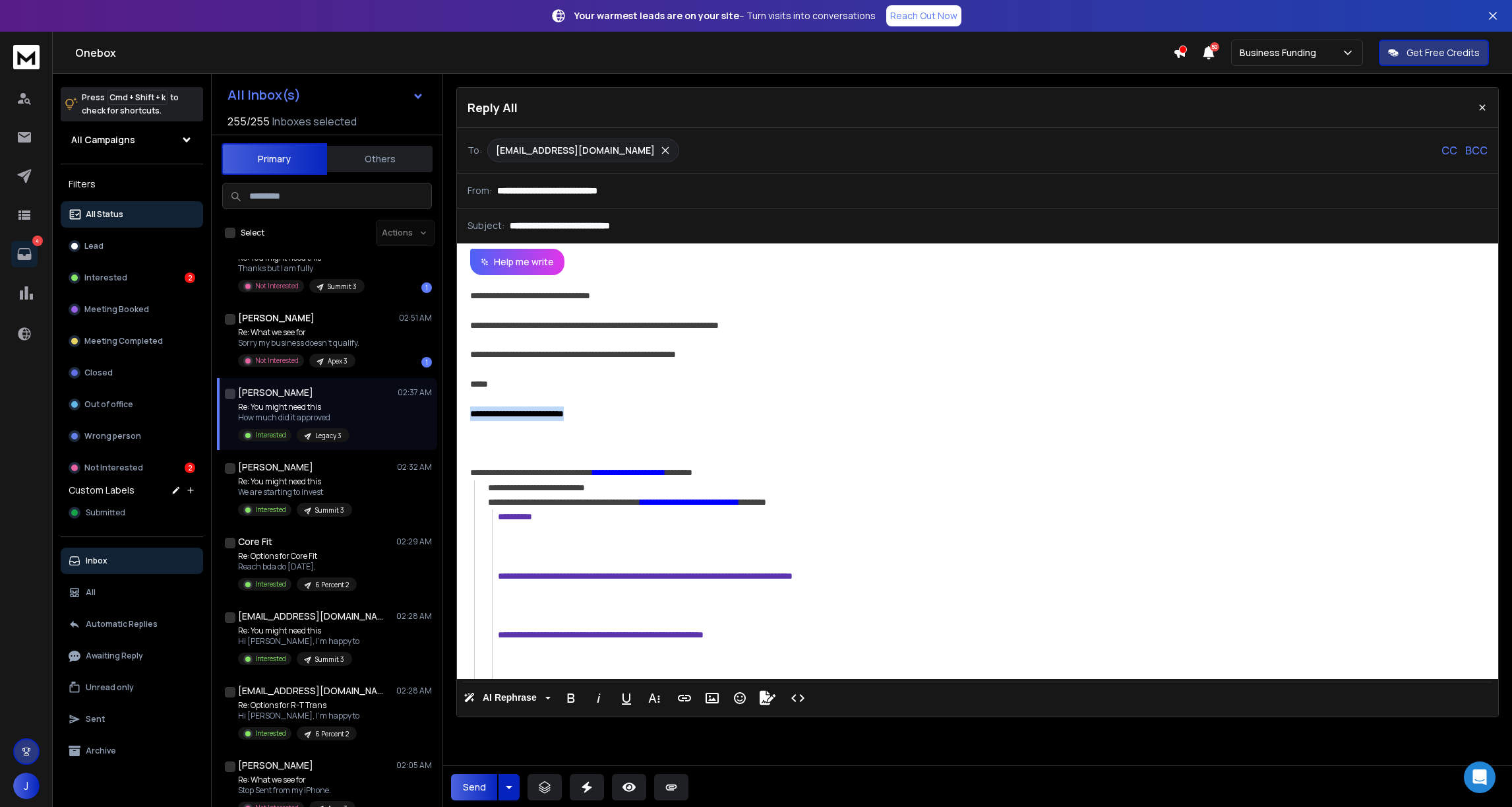
drag, startPoint x: 587, startPoint y: 416, endPoint x: 440, endPoint y: 414, distance: 147.0
click at [440, 414] on div "All Inbox(s) 255 / 255 Inboxes selected Primary Others Select Actions [PERSON_N…" at bounding box center [862, 477] width 1302 height 807
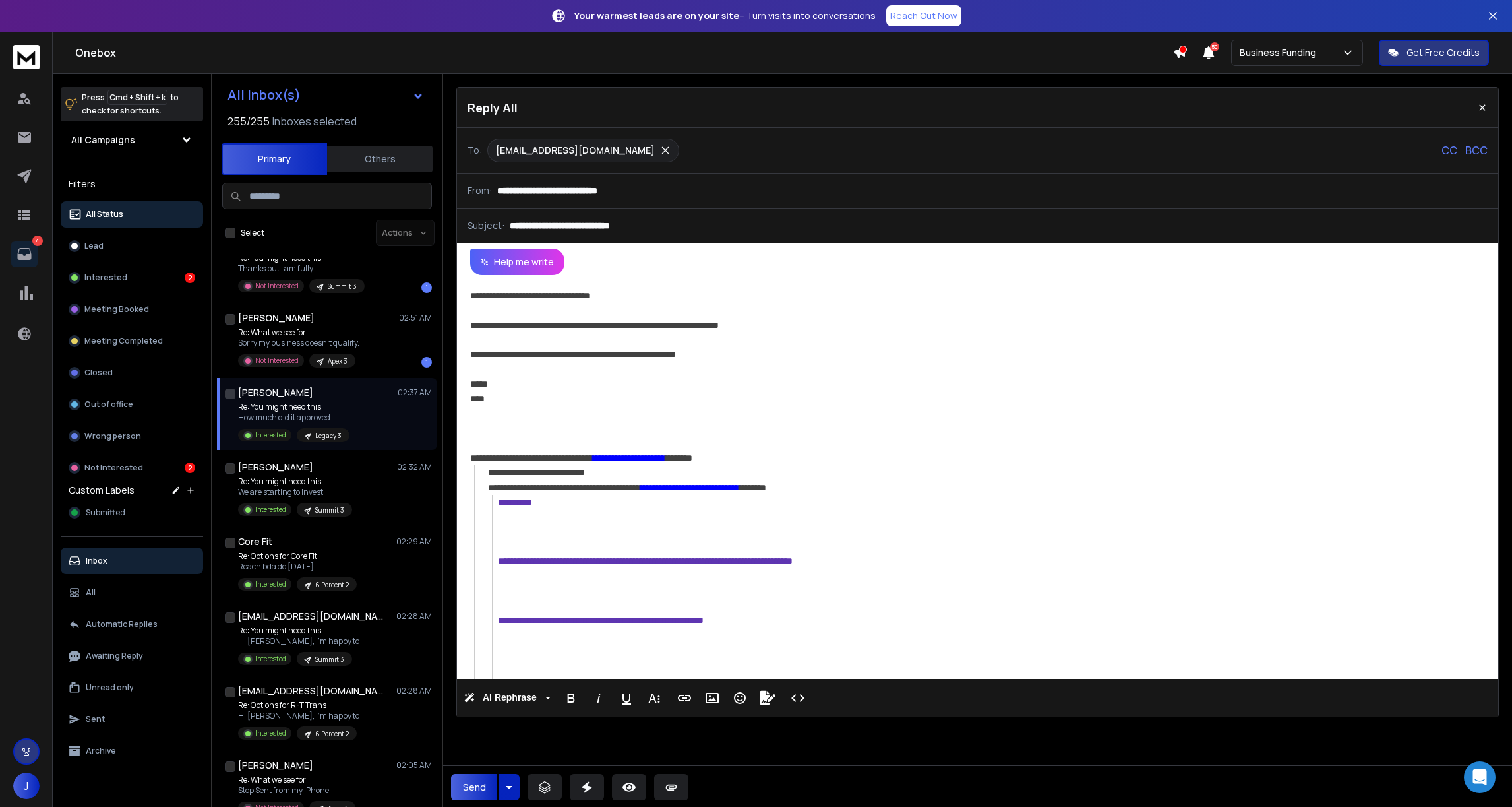
click at [1442, 153] on p "CC" at bounding box center [1450, 150] width 16 height 16
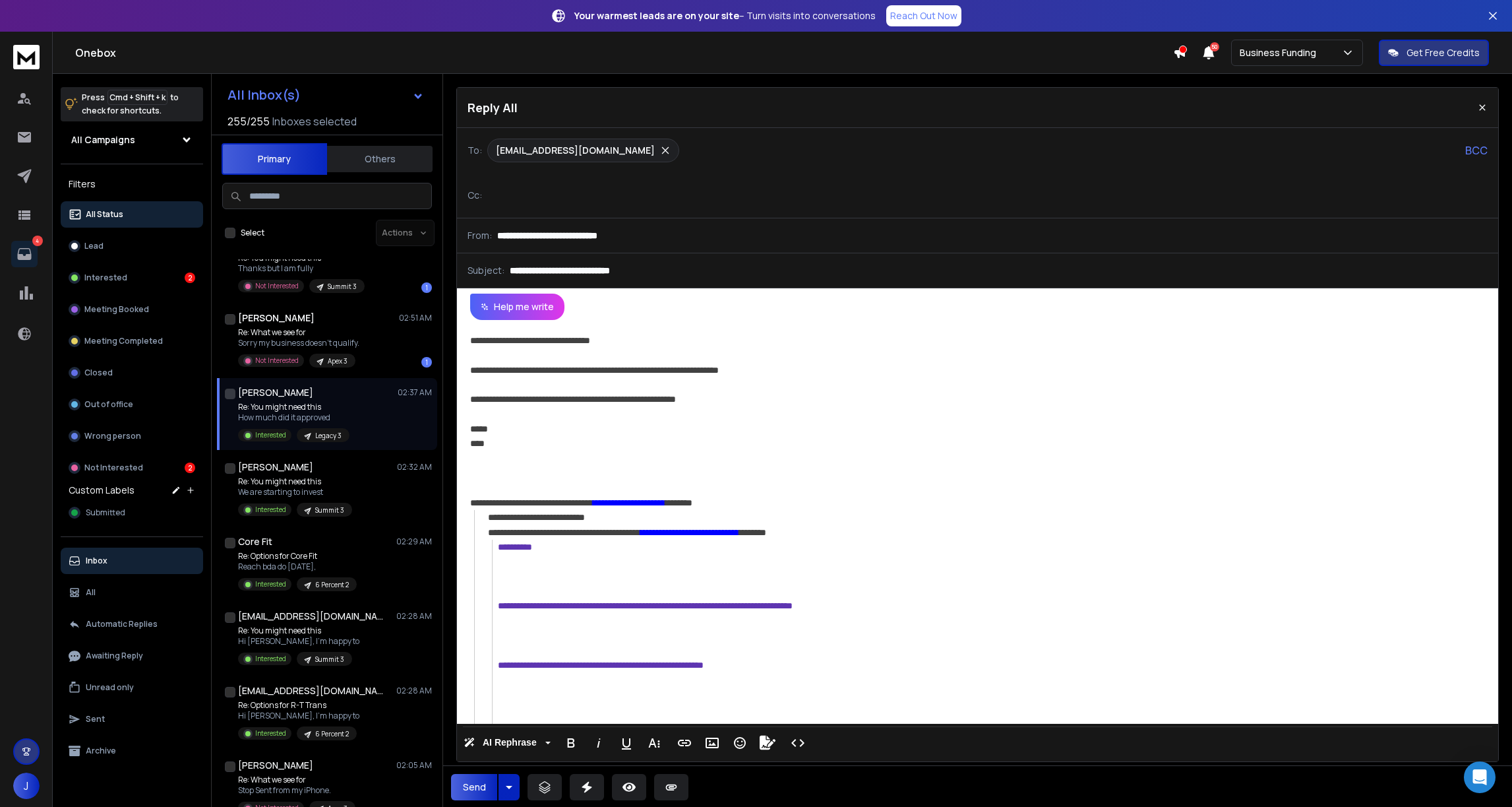
type input "**********"
click at [486, 778] on button "Send" at bounding box center [474, 788] width 46 height 27
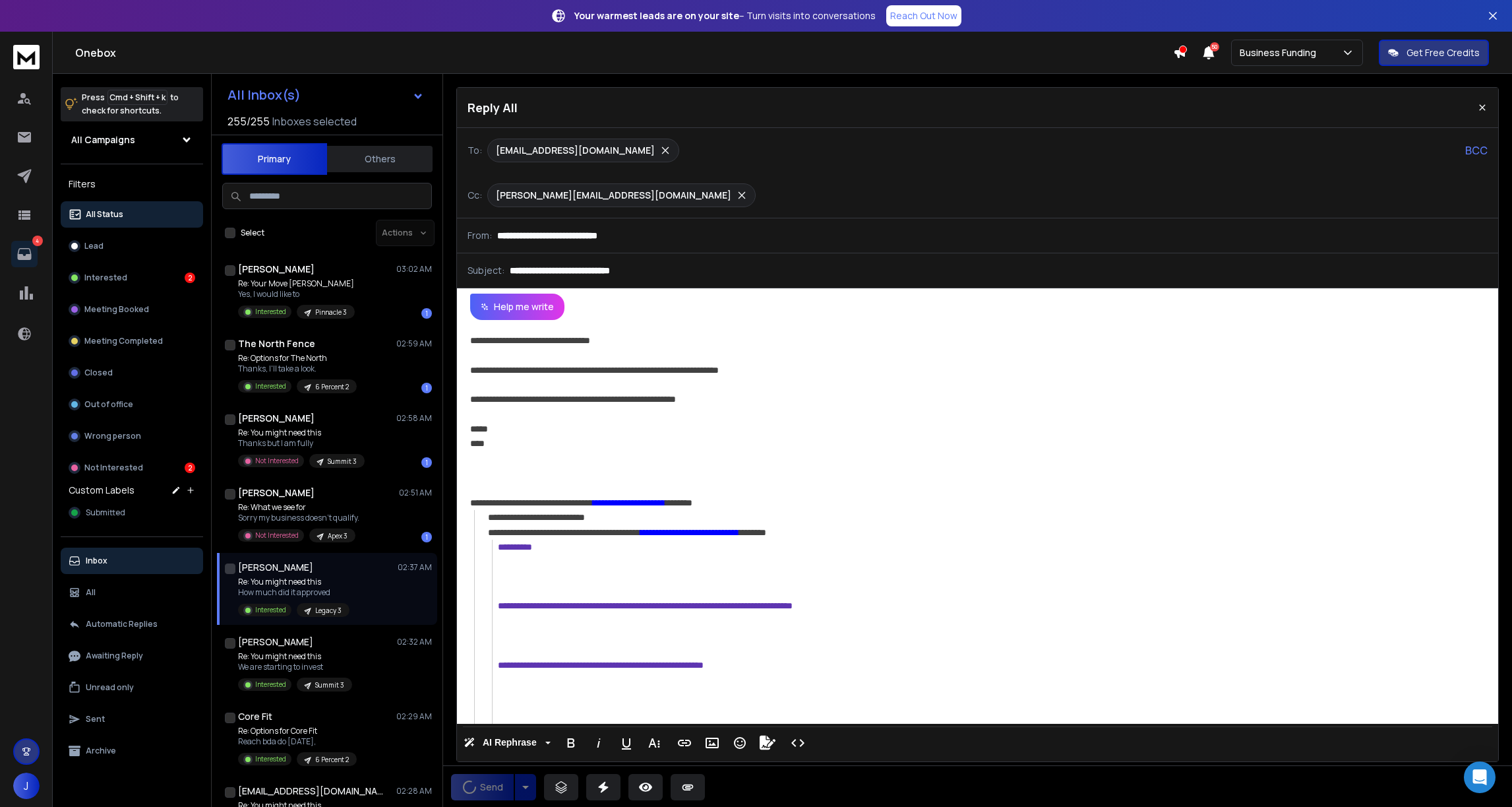
scroll to position [5, 0]
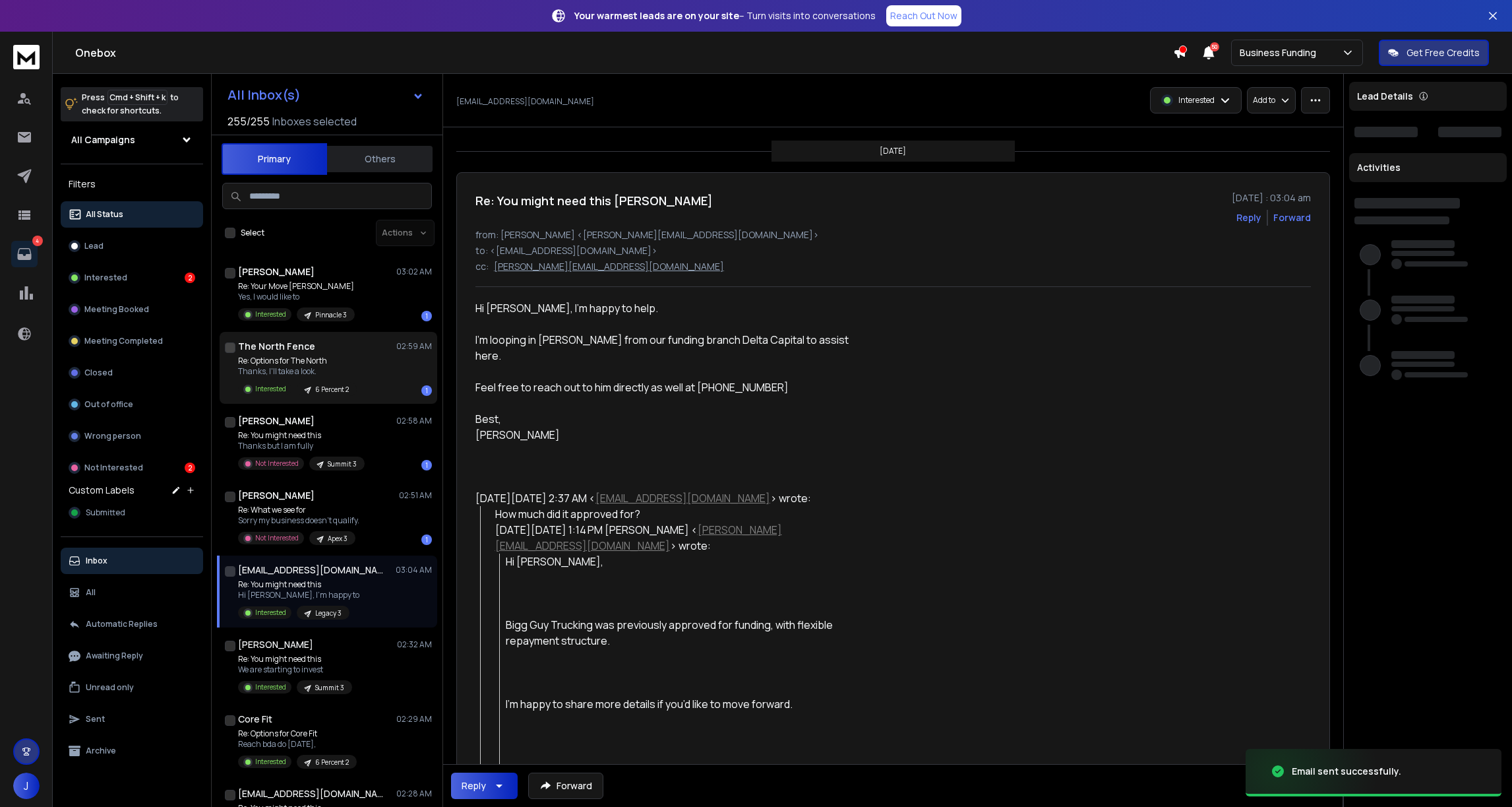
click at [382, 380] on div "Re: Options for The North Thanks, I'll take a look. Interested 6 Percent 2 1" at bounding box center [335, 376] width 194 height 40
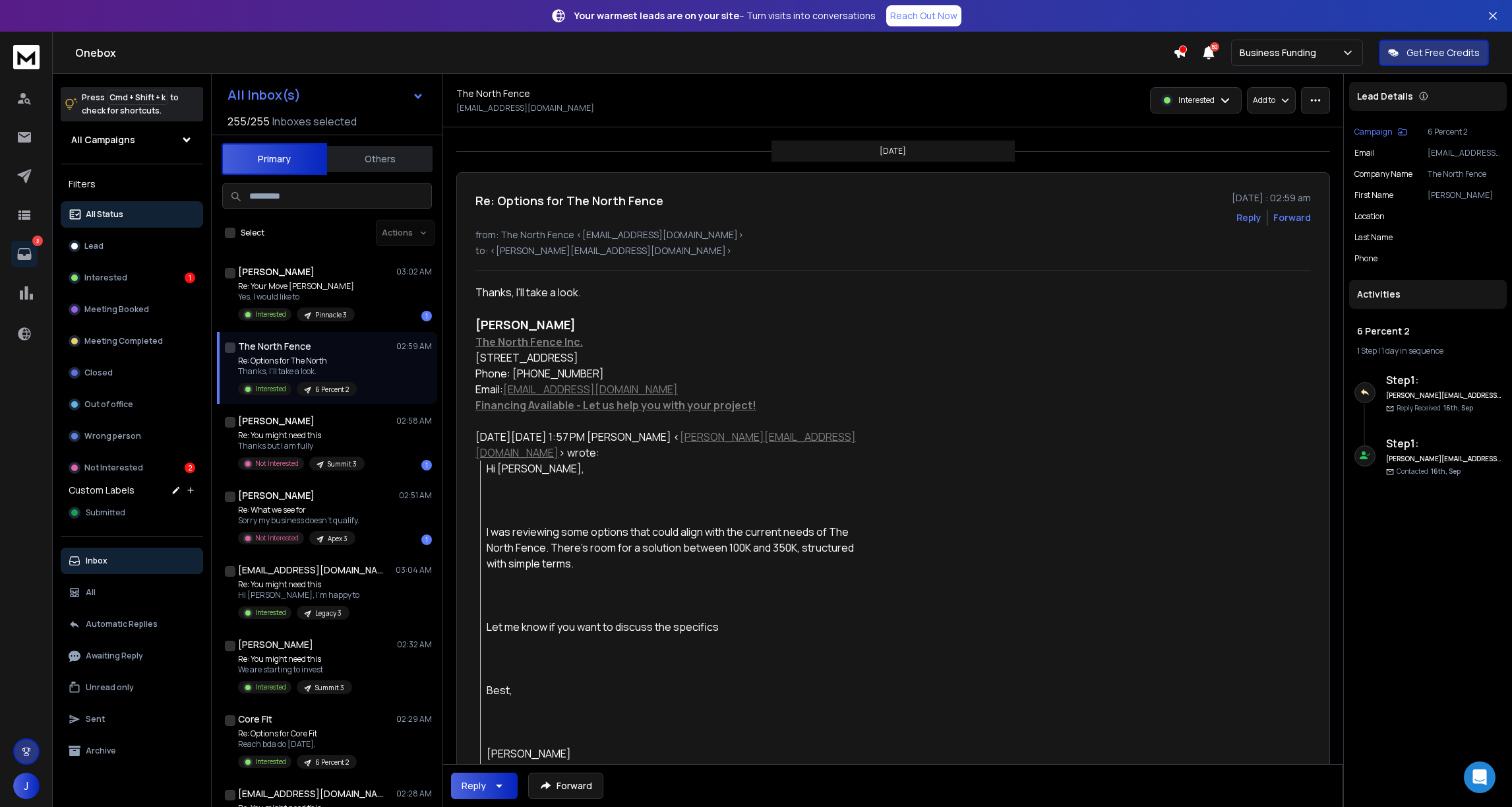
click at [506, 784] on icon "button" at bounding box center [499, 786] width 16 height 16
click at [501, 756] on p "Reply All" at bounding box center [492, 752] width 36 height 13
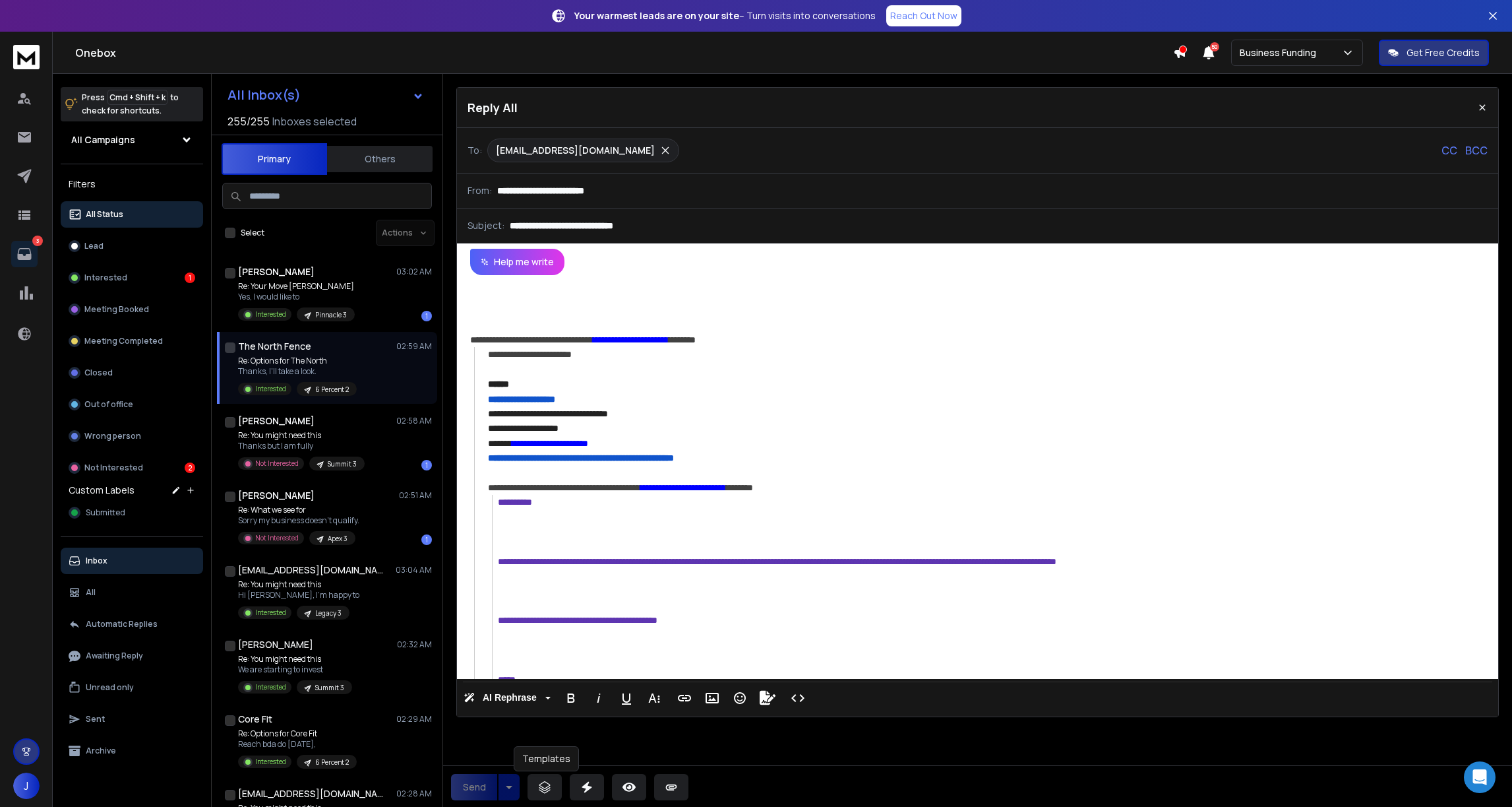
click at [540, 793] on icon at bounding box center [545, 787] width 13 height 13
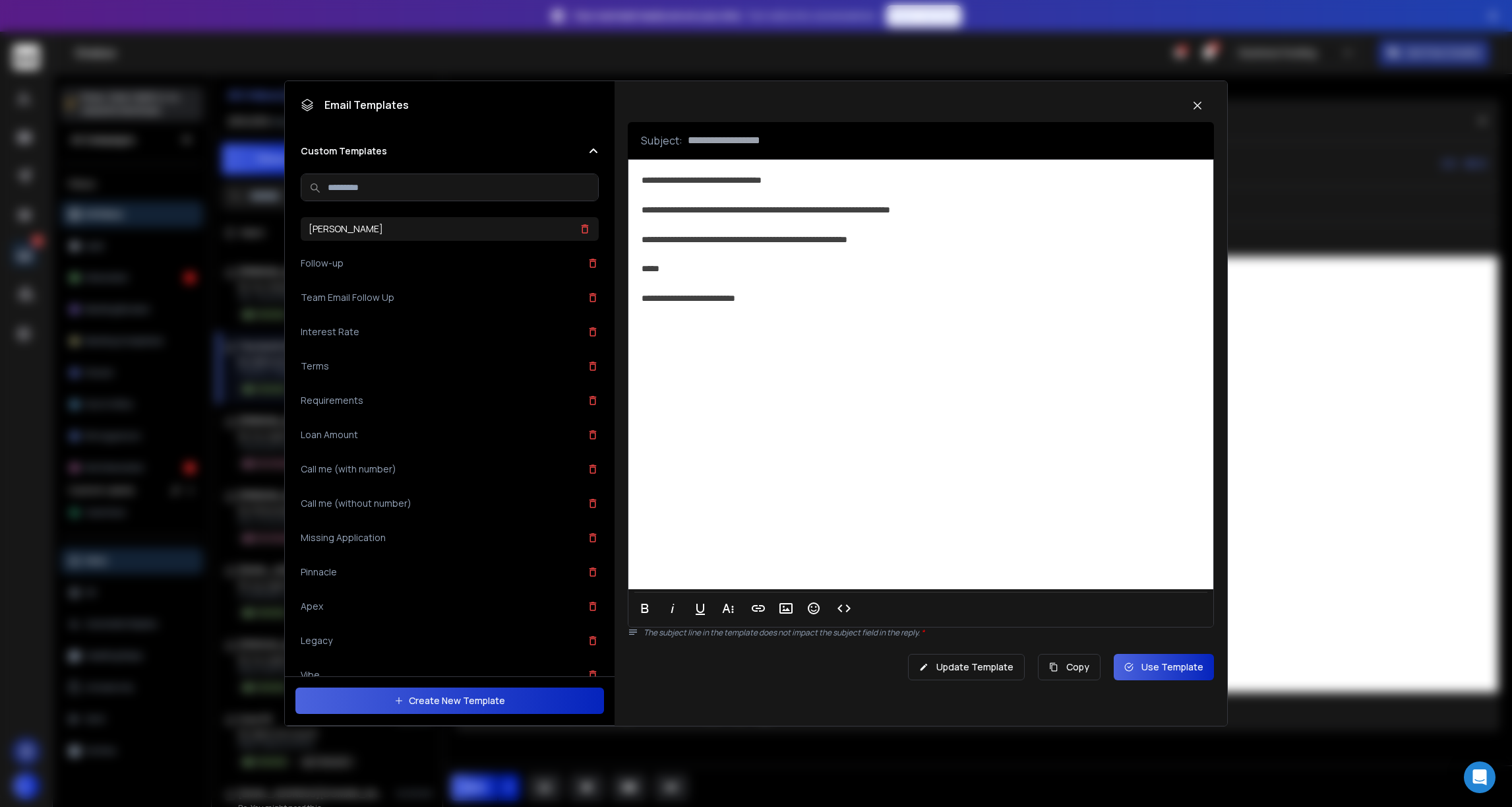
click at [1172, 667] on button "Use Template" at bounding box center [1164, 667] width 100 height 27
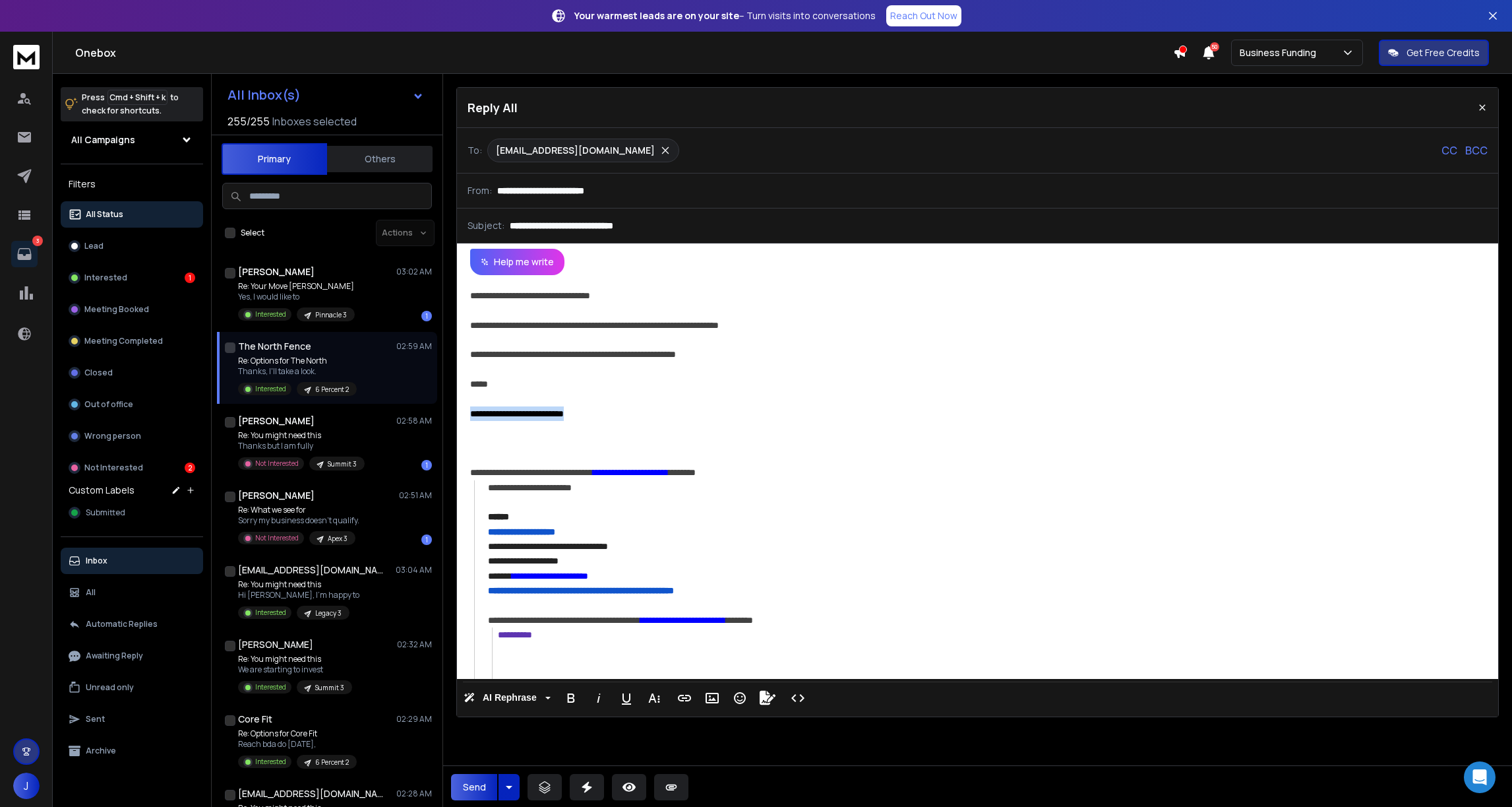
drag, startPoint x: 547, startPoint y: 416, endPoint x: 454, endPoint y: 415, distance: 93.0
click at [454, 415] on div "**********" at bounding box center [978, 477] width 1069 height 808
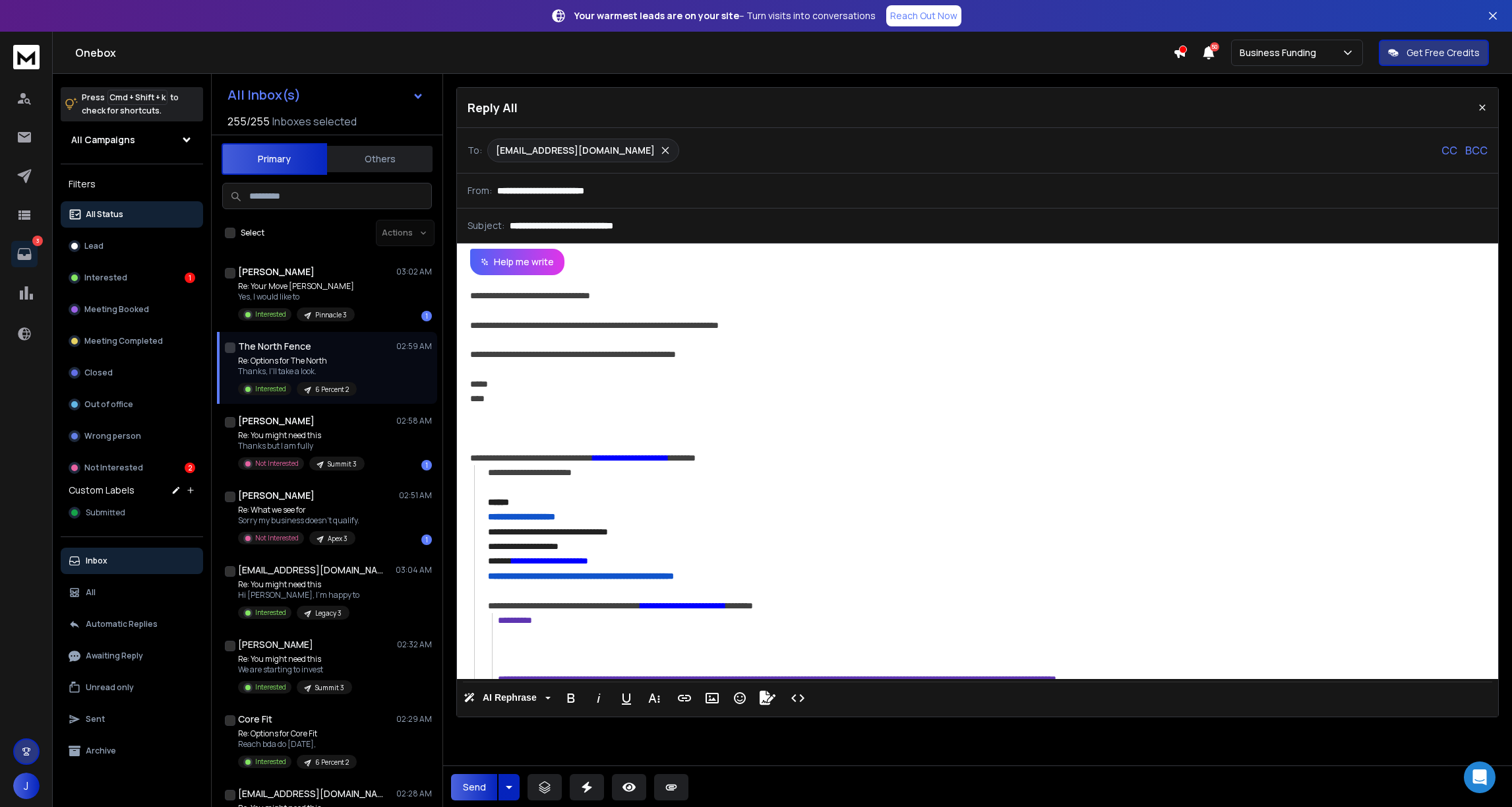
click at [1442, 153] on p "CC" at bounding box center [1450, 150] width 16 height 16
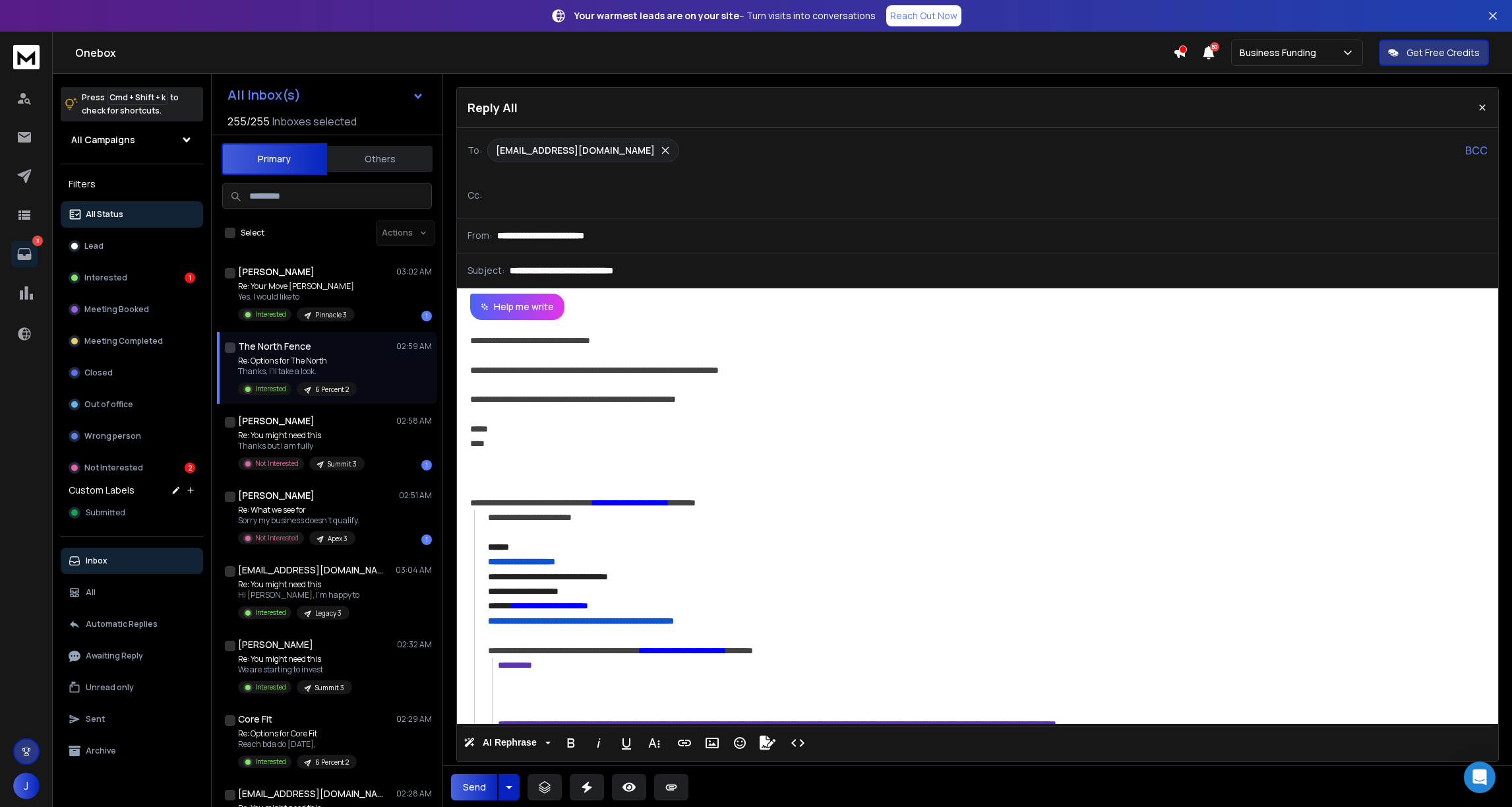
type input "**********"
click at [467, 785] on button "Send" at bounding box center [474, 788] width 46 height 27
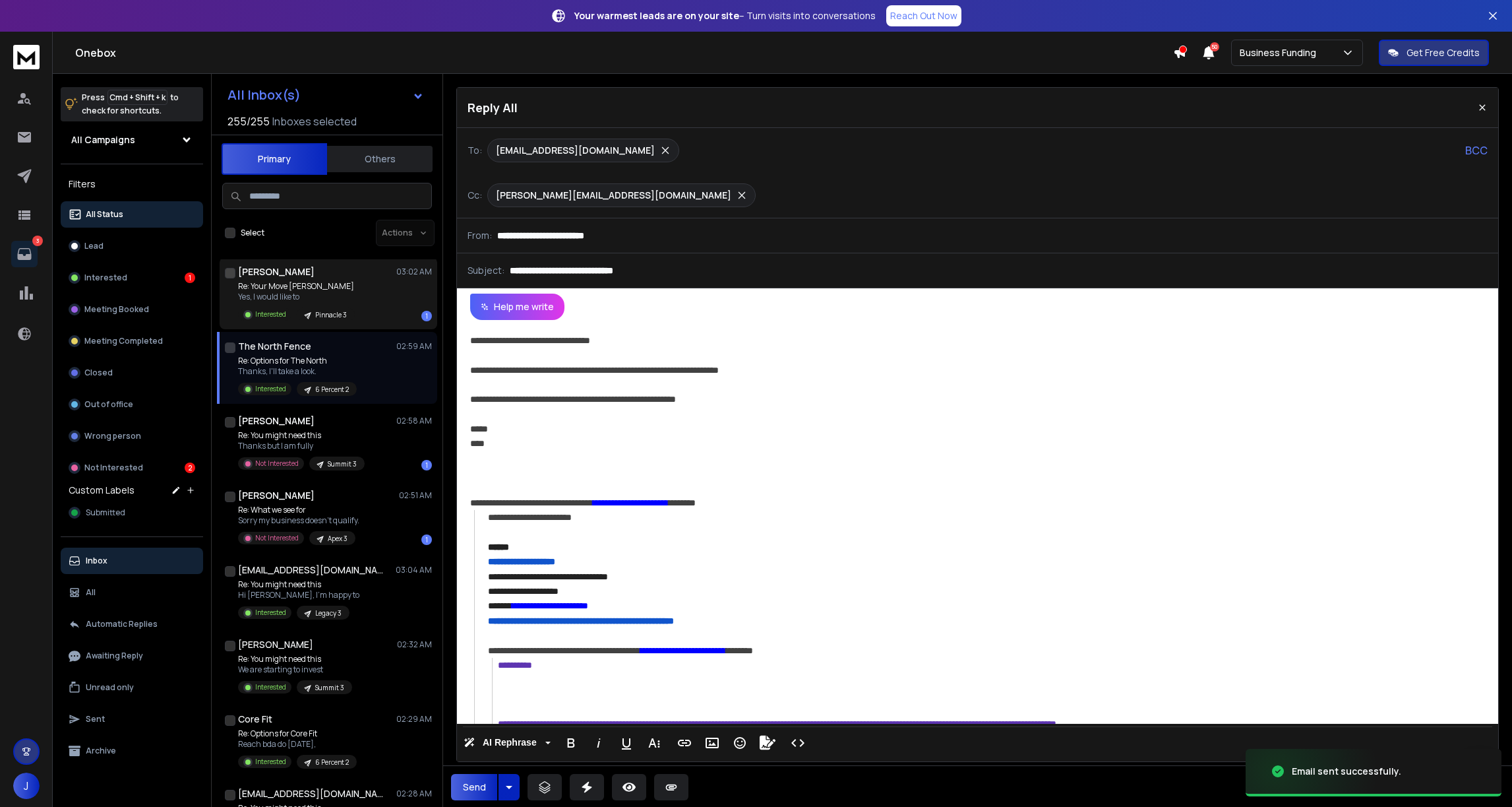
click at [341, 279] on div "[PERSON_NAME] 03:02 AM Re: Your Move [PERSON_NAME] Yes, I would like to Interes…" at bounding box center [335, 293] width 194 height 56
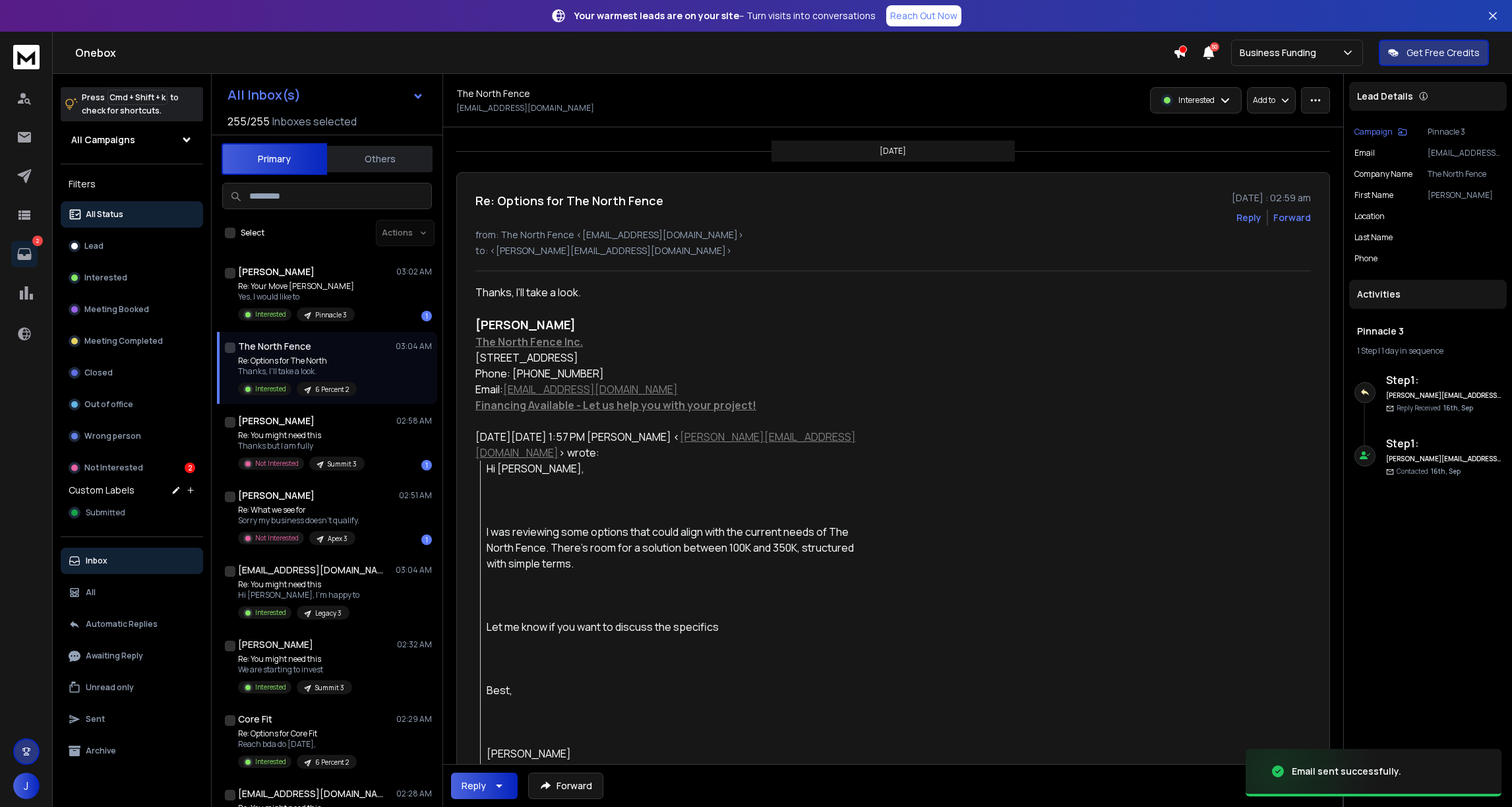
click at [504, 780] on icon "button" at bounding box center [499, 786] width 16 height 16
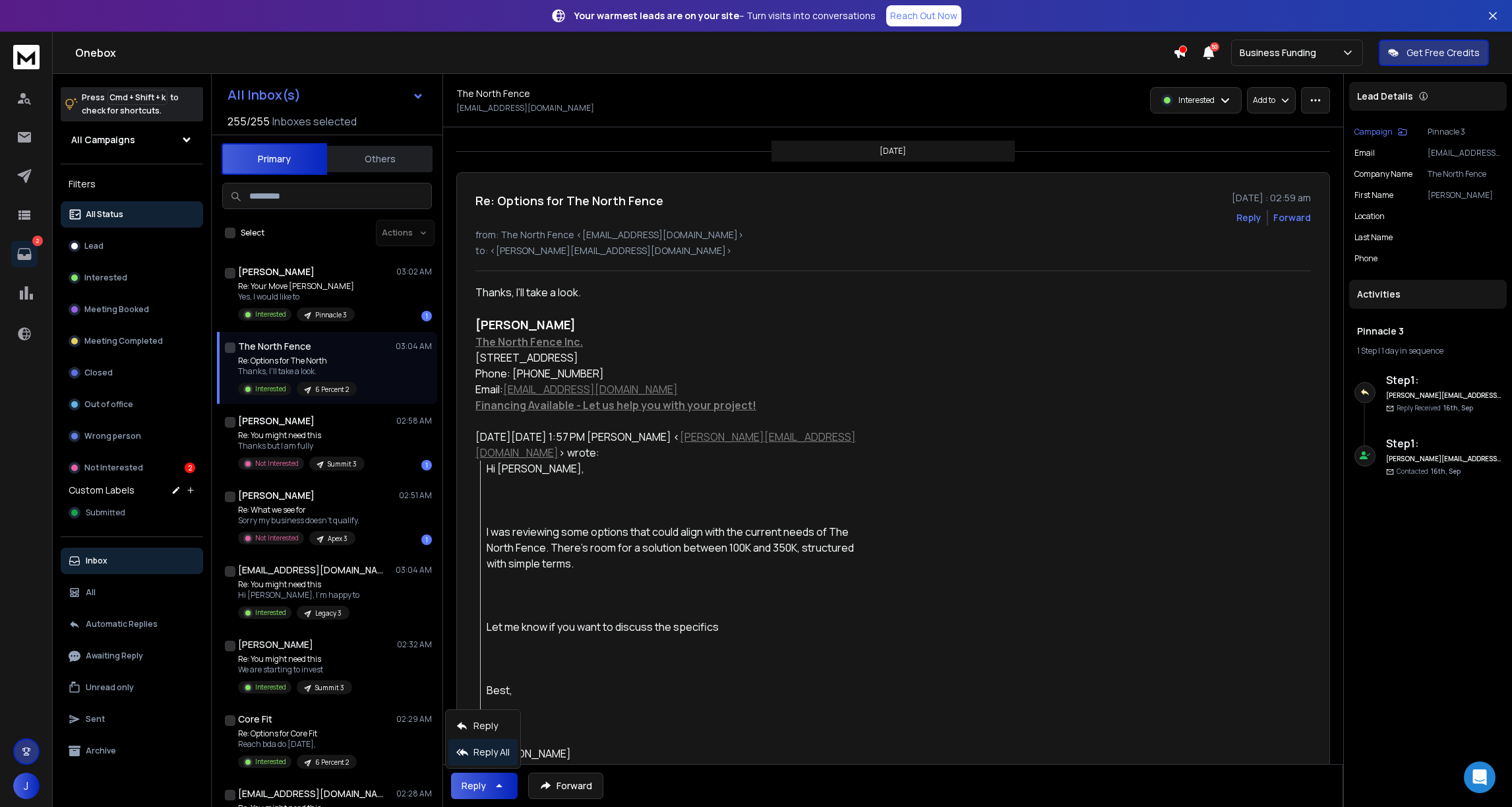
click at [495, 746] on p "Reply All" at bounding box center [492, 752] width 36 height 13
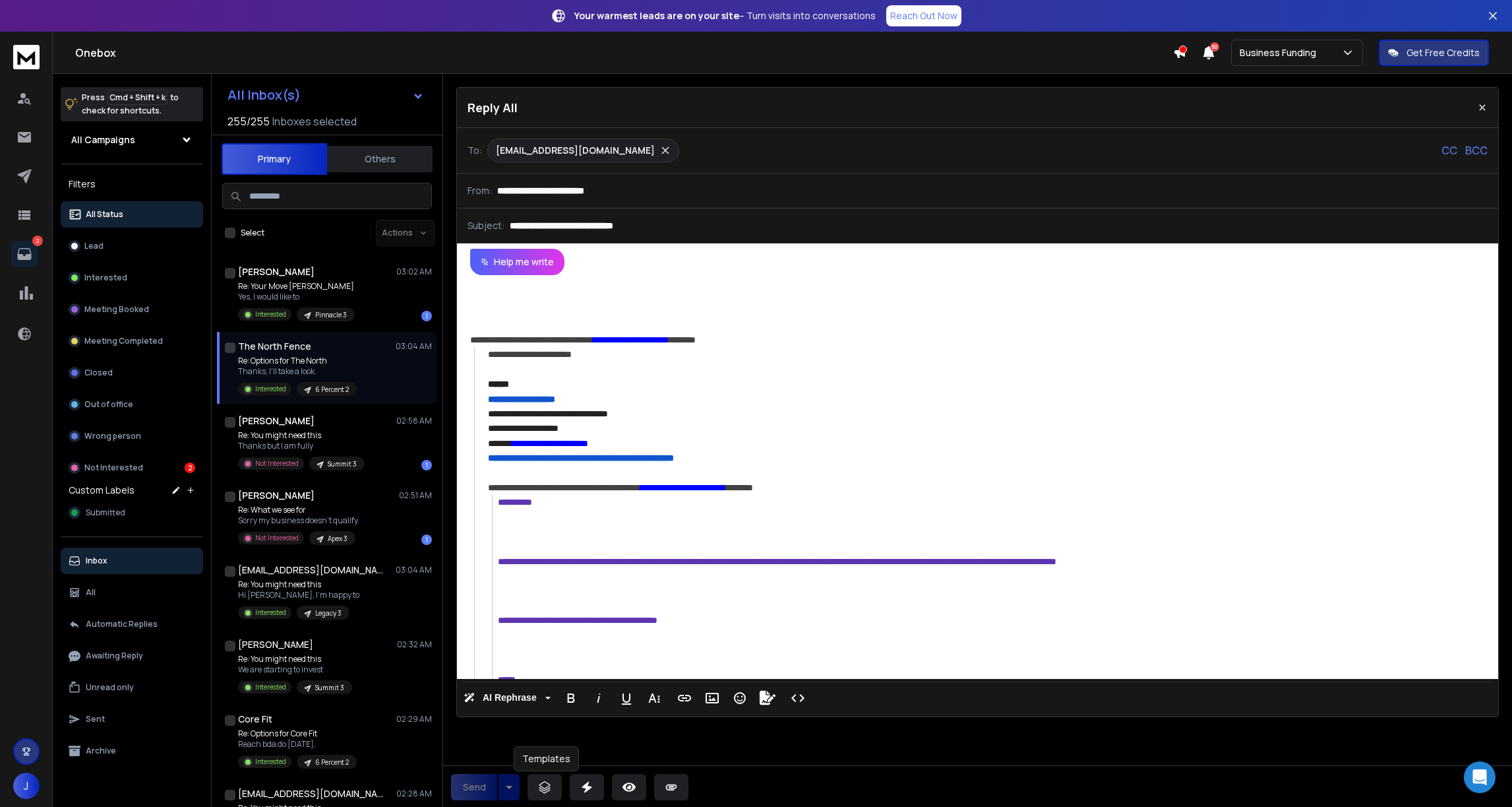
click at [549, 783] on icon at bounding box center [545, 787] width 13 height 13
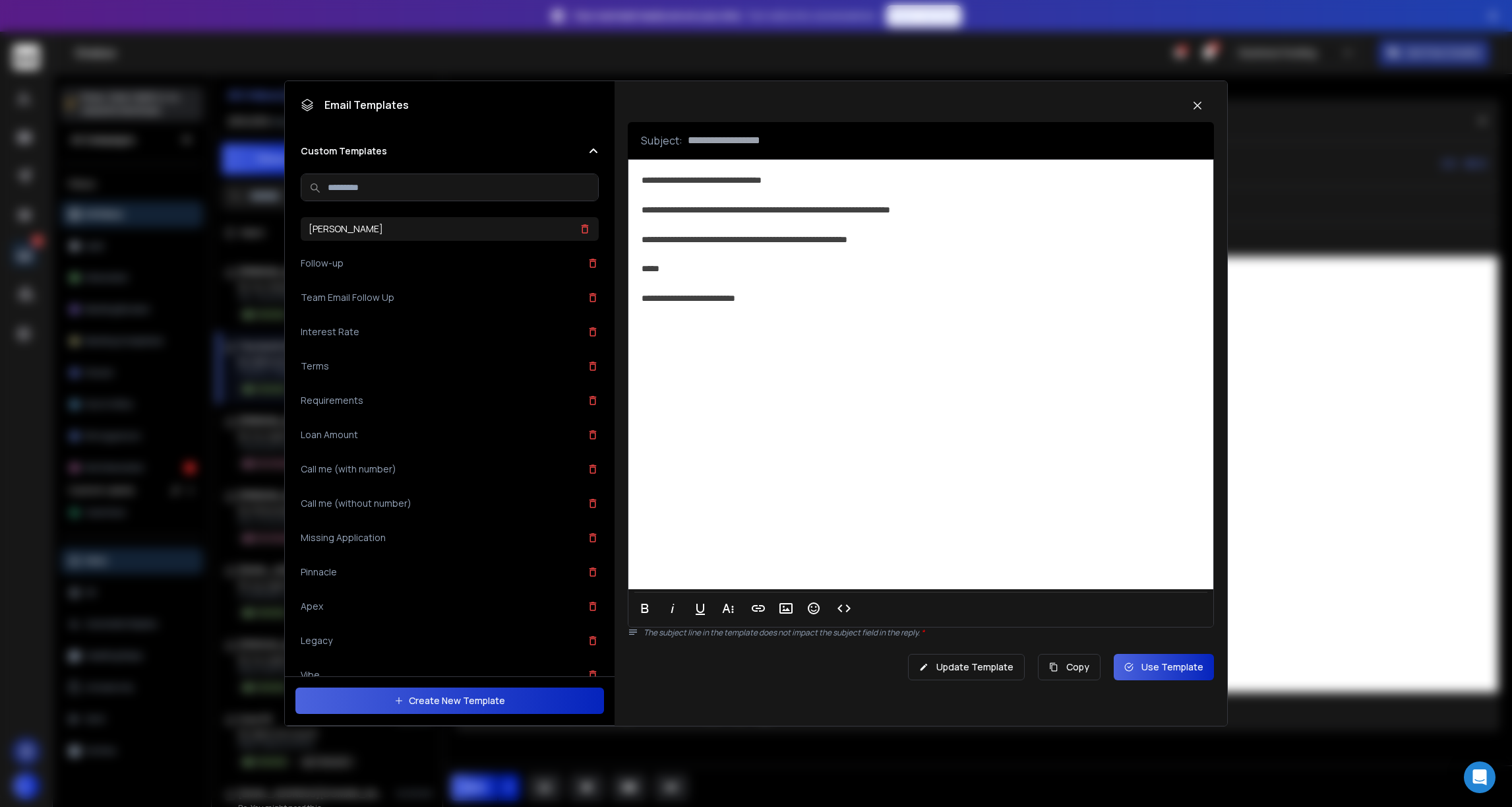
click at [1170, 679] on button "Use Template" at bounding box center [1164, 667] width 100 height 27
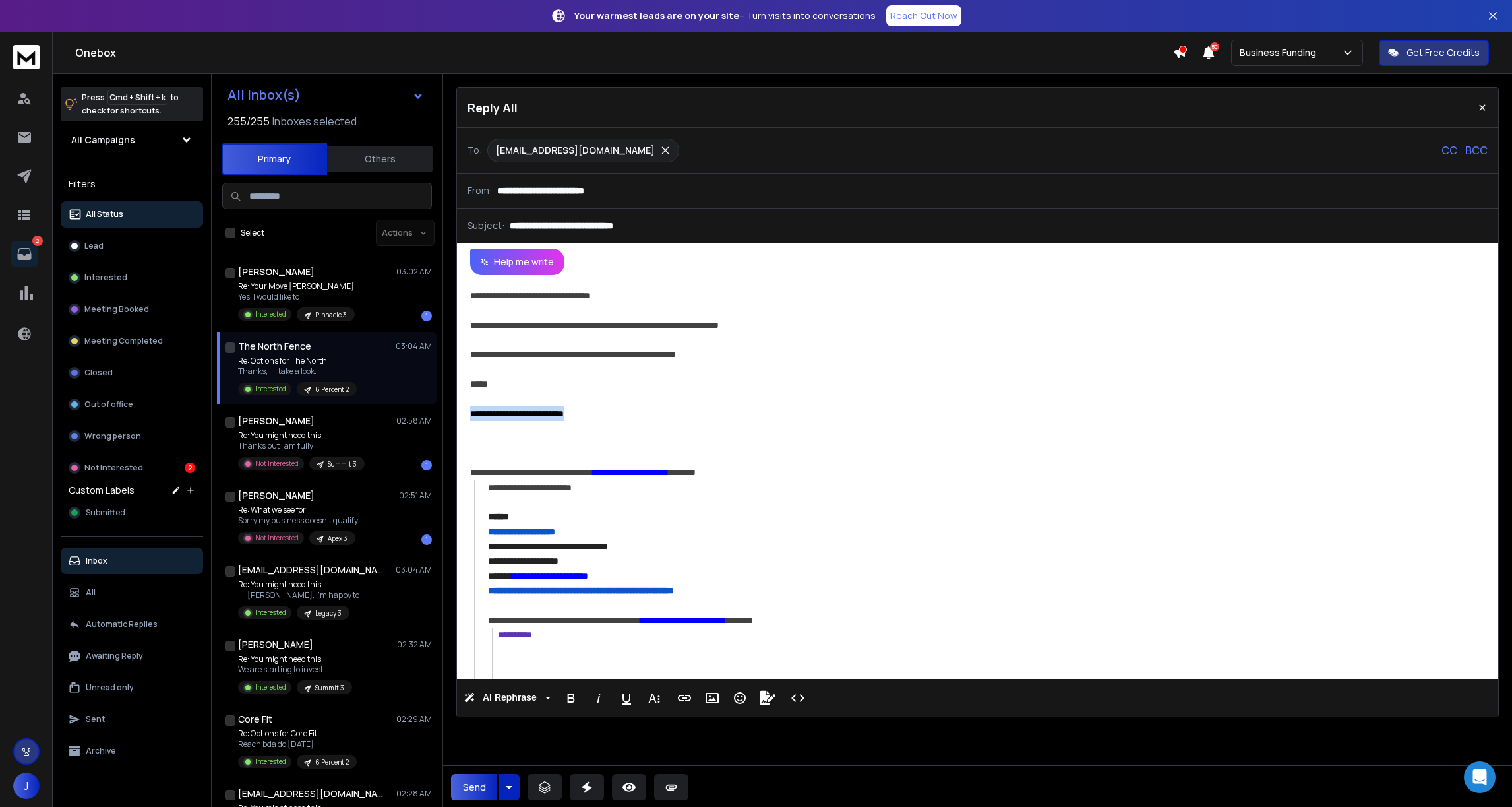
drag, startPoint x: 558, startPoint y: 414, endPoint x: 461, endPoint y: 408, distance: 97.2
click at [459, 410] on div "**********" at bounding box center [978, 477] width 1042 height 404
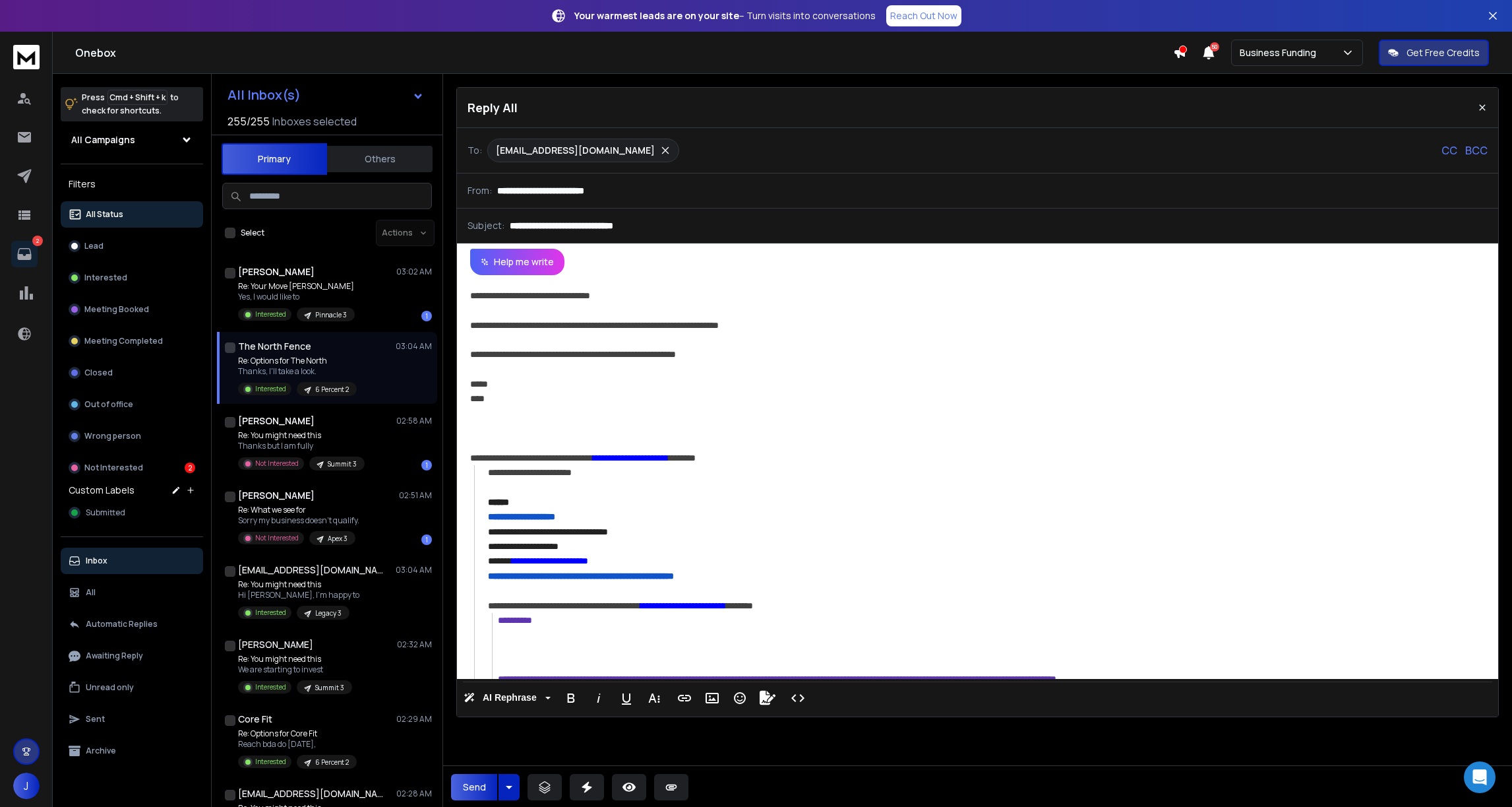
click at [1448, 147] on p "CC" at bounding box center [1450, 150] width 16 height 16
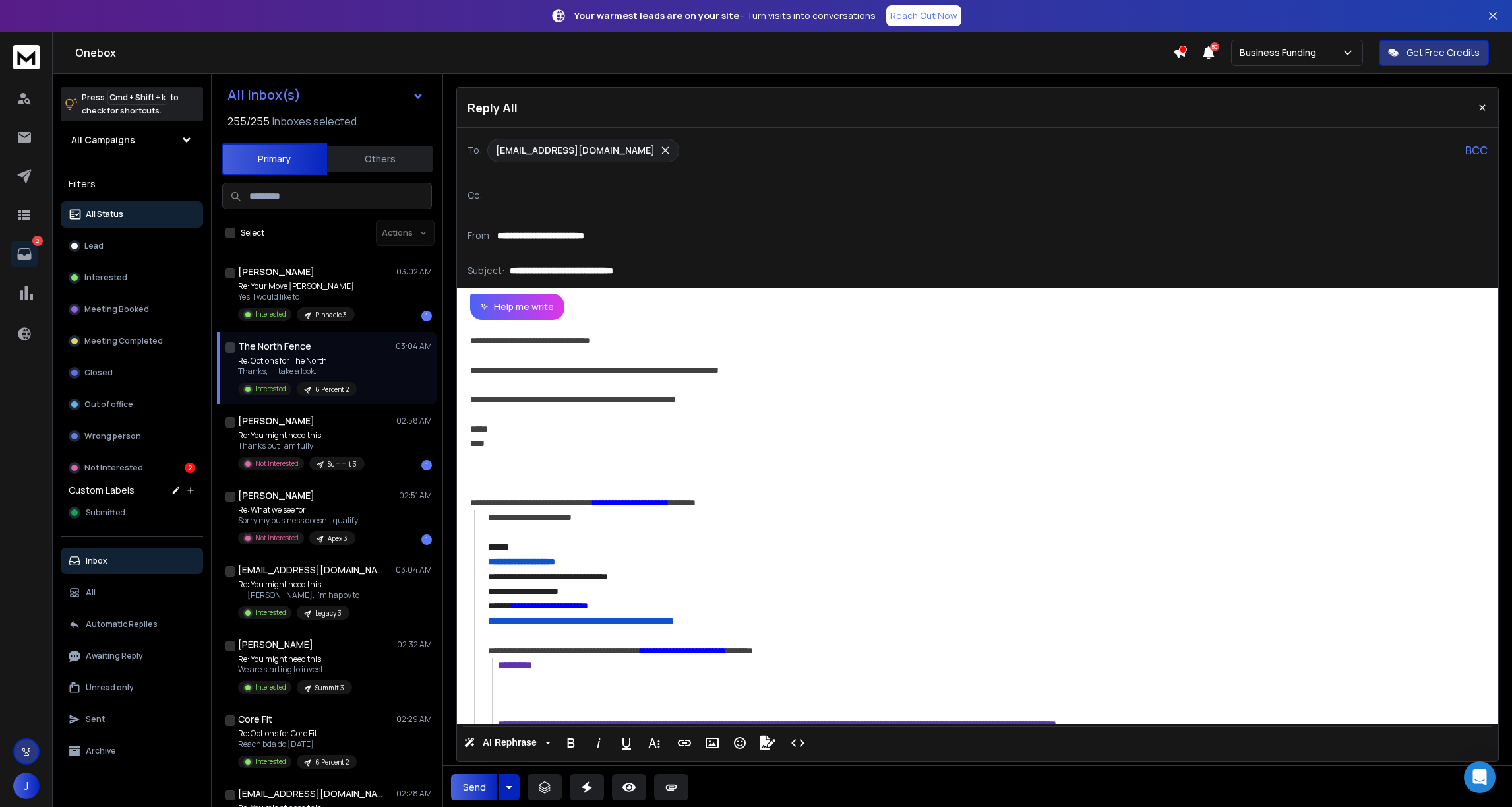
type input "**********"
click at [474, 778] on button "Send" at bounding box center [474, 788] width 46 height 27
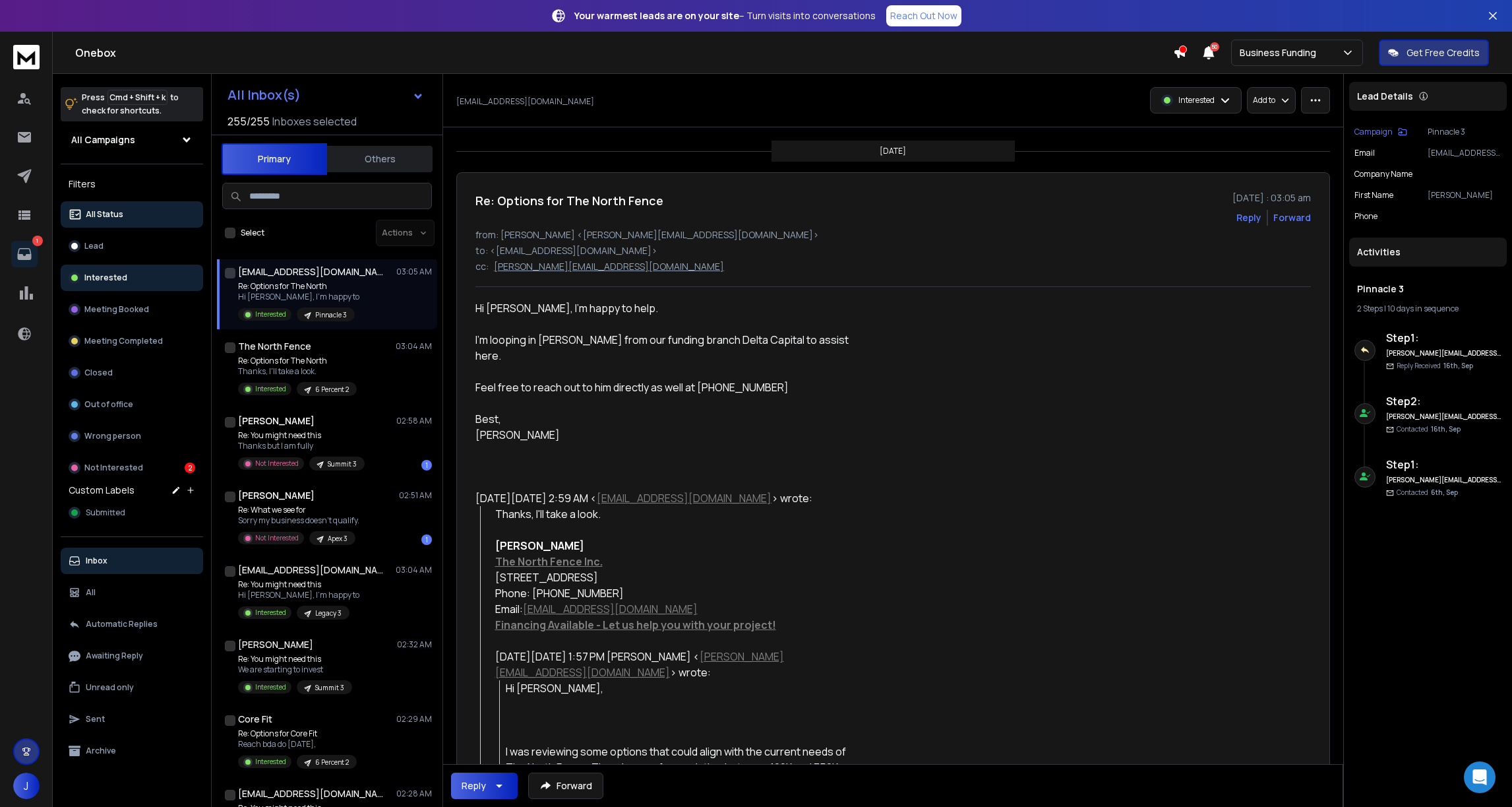
click at [113, 275] on p "Interested" at bounding box center [105, 277] width 43 height 11
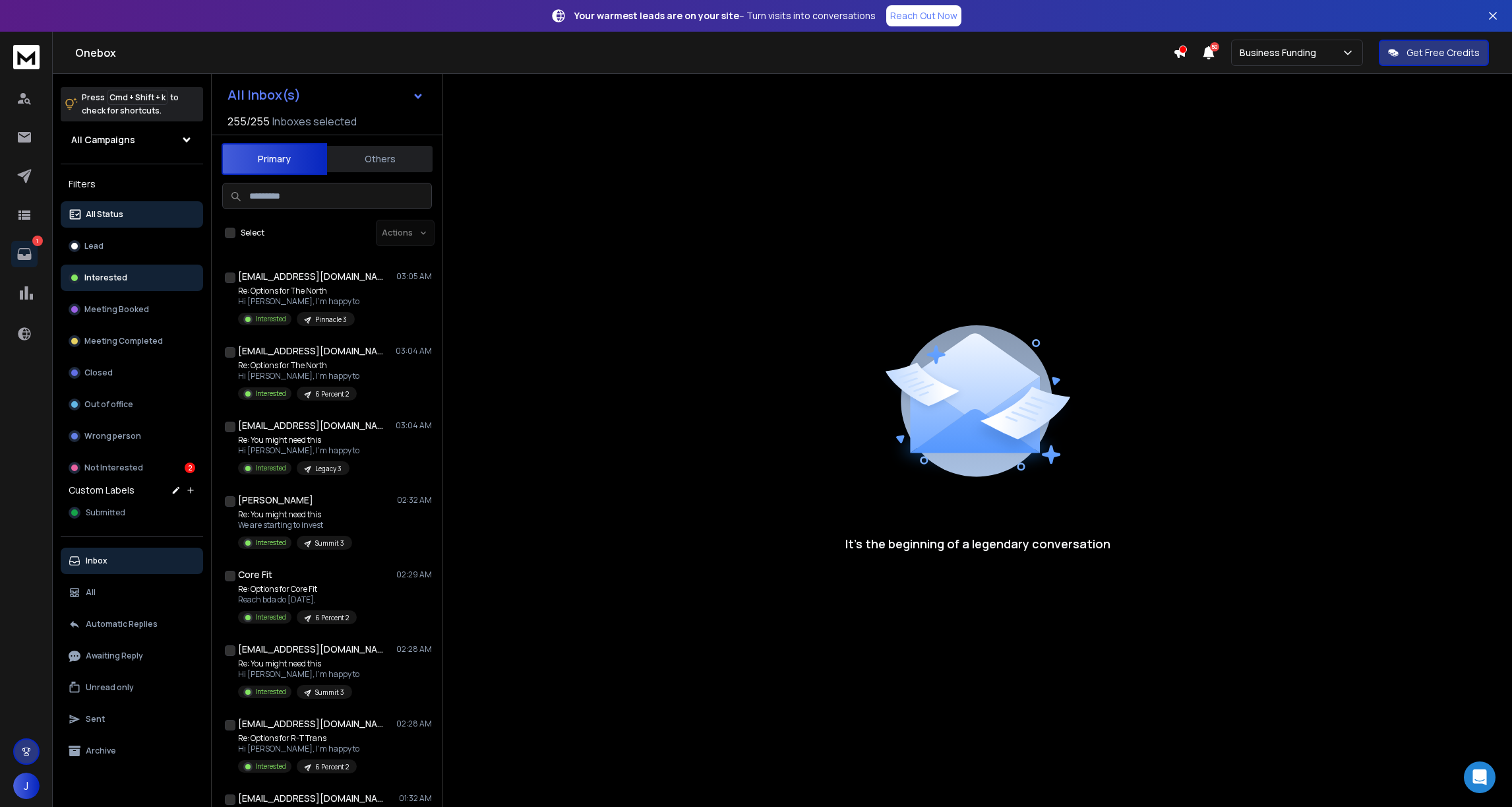
click at [119, 214] on p "All Status" at bounding box center [104, 214] width 37 height 11
click at [119, 278] on p "Interested" at bounding box center [105, 277] width 43 height 11
click at [240, 303] on button "SELECT THIS PAGE" at bounding box center [239, 304] width 11 height 11
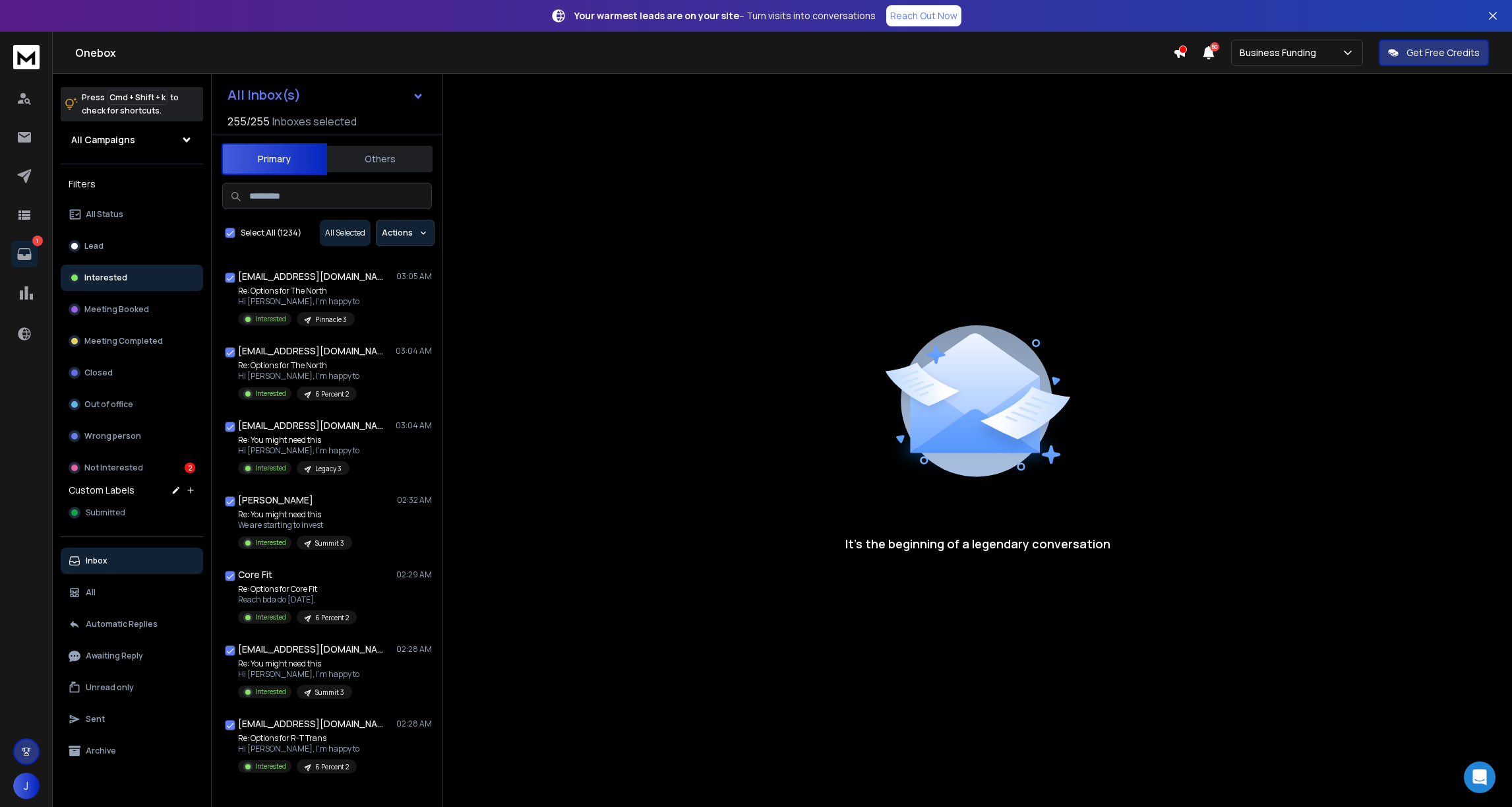
click at [422, 223] on button "Actions" at bounding box center [404, 233] width 58 height 27
click at [620, 259] on div "It’s the beginning of a legendary conversation" at bounding box center [978, 417] width 1069 height 687
click at [233, 231] on button "SELECT THIS PAGE" at bounding box center [229, 232] width 11 height 11
click at [30, 252] on icon at bounding box center [24, 253] width 13 height 11
click at [29, 178] on icon at bounding box center [24, 176] width 16 height 16
